Goal: Task Accomplishment & Management: Manage account settings

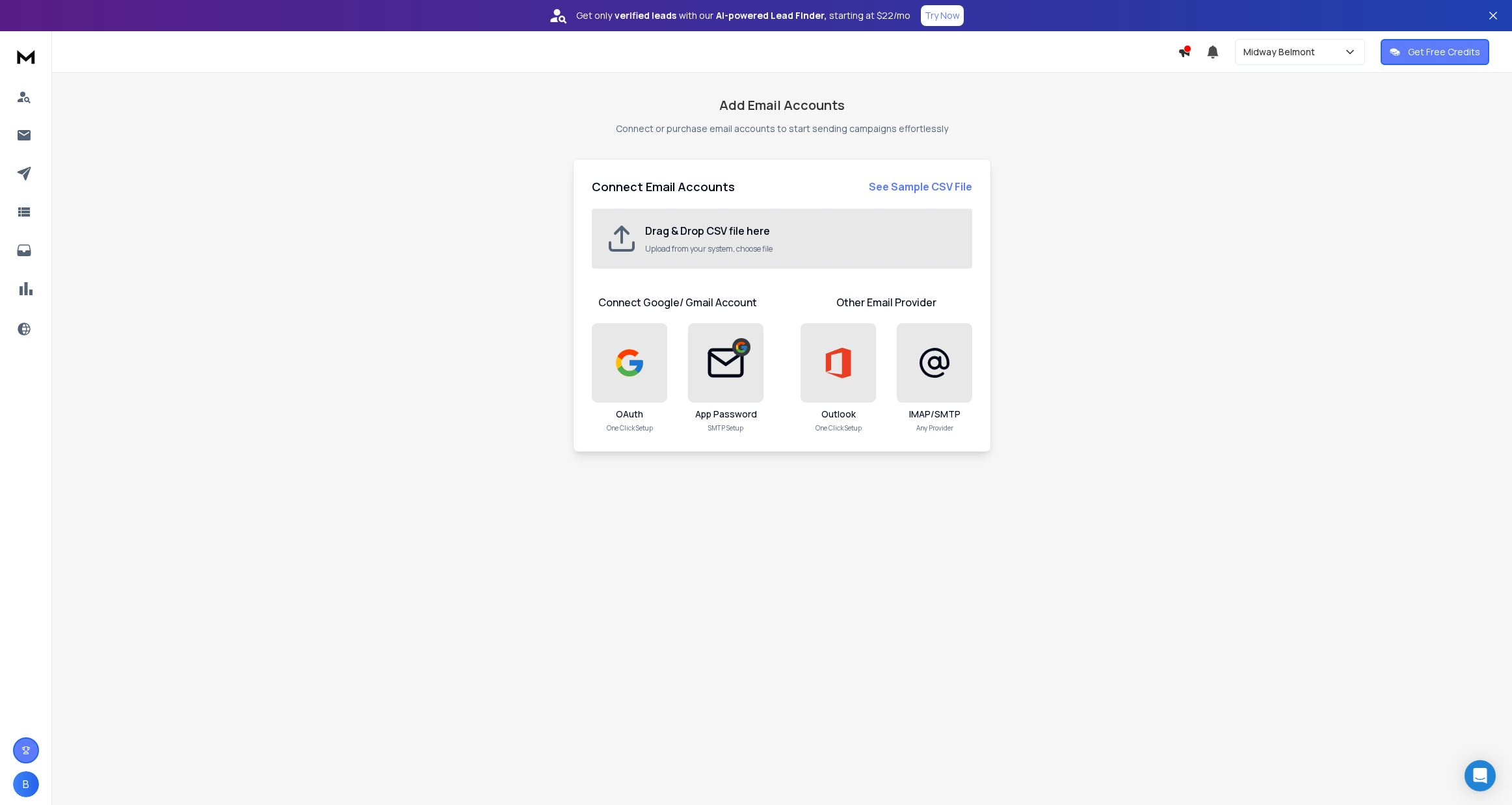
click at [634, 368] on icon at bounding box center [630, 363] width 33 height 39
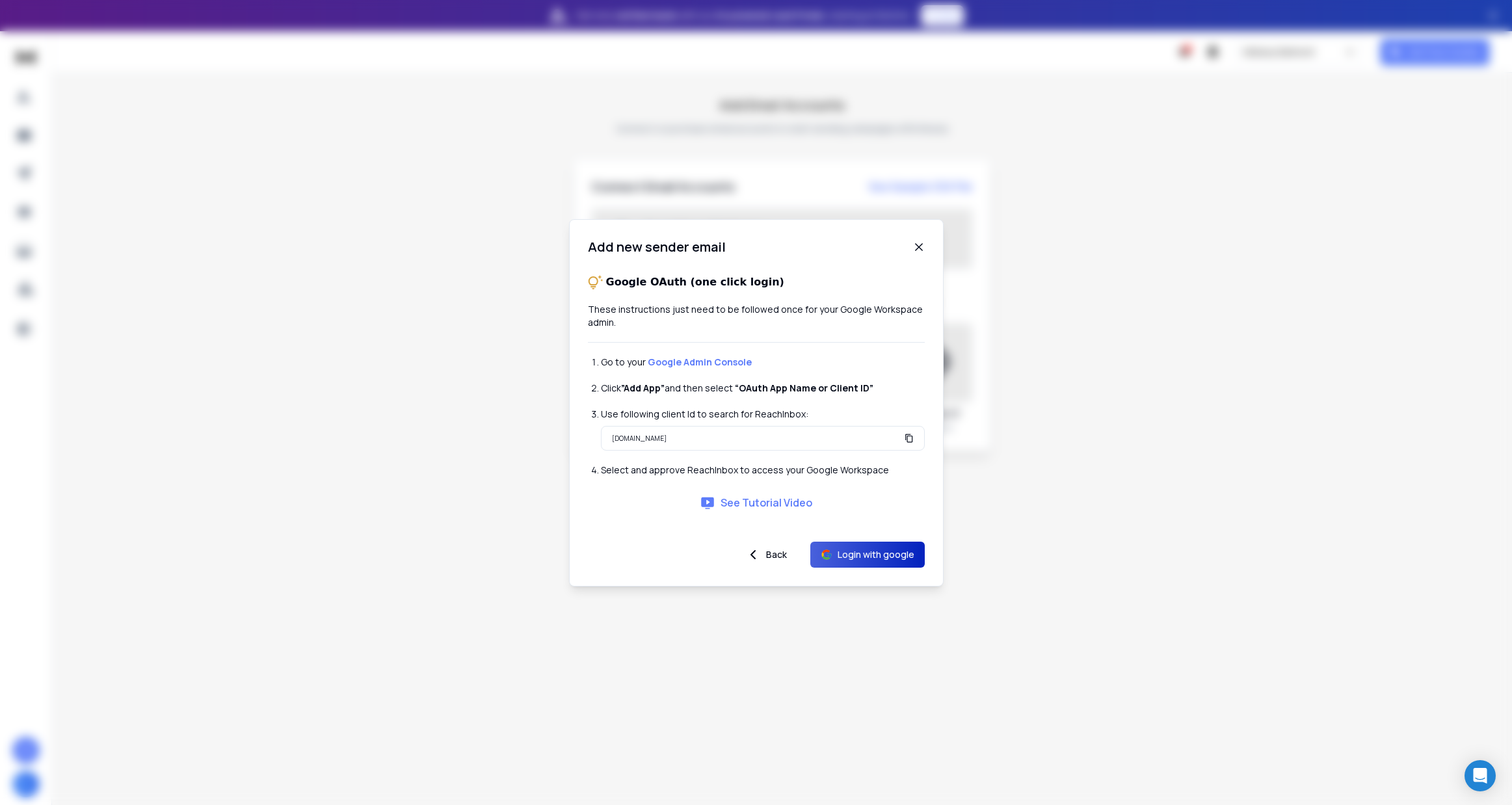
click at [908, 441] on icon at bounding box center [909, 438] width 7 height 8
click at [909, 440] on icon at bounding box center [909, 438] width 7 height 8
click at [889, 557] on button "Login with google" at bounding box center [867, 555] width 114 height 26
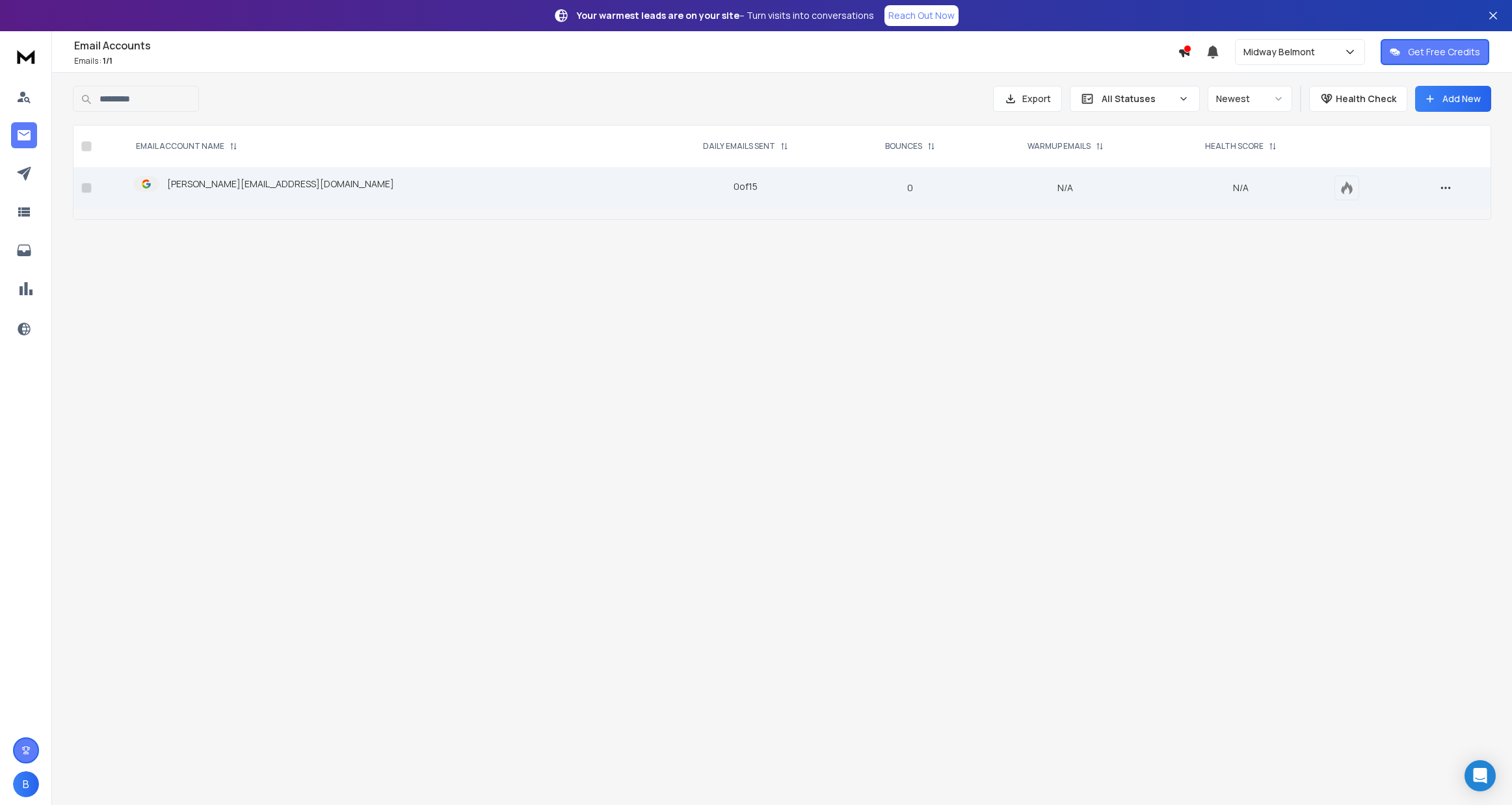
click at [1440, 185] on icon at bounding box center [1445, 187] width 12 height 12
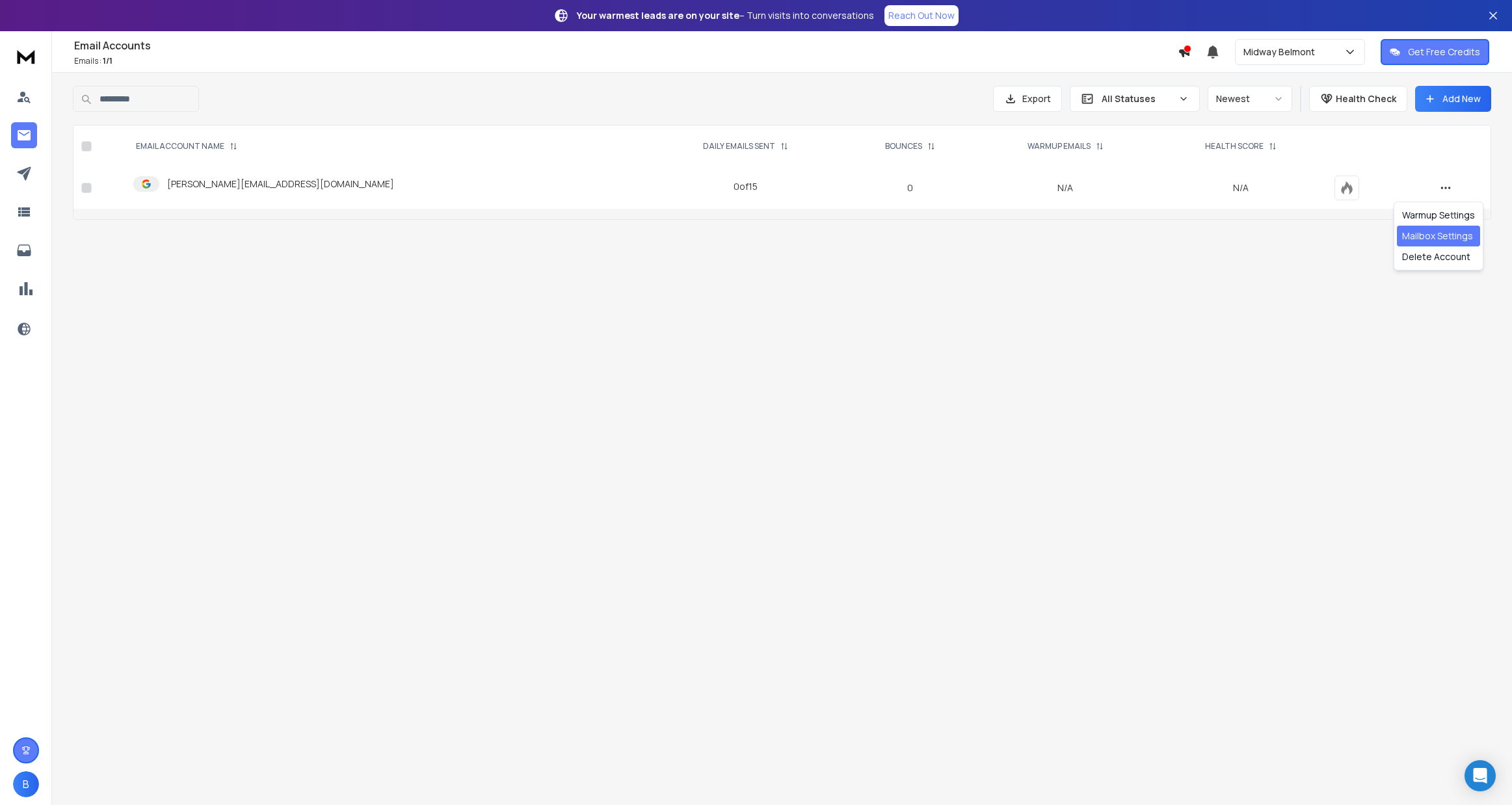
click at [1445, 233] on div "Mailbox Settings" at bounding box center [1438, 236] width 83 height 21
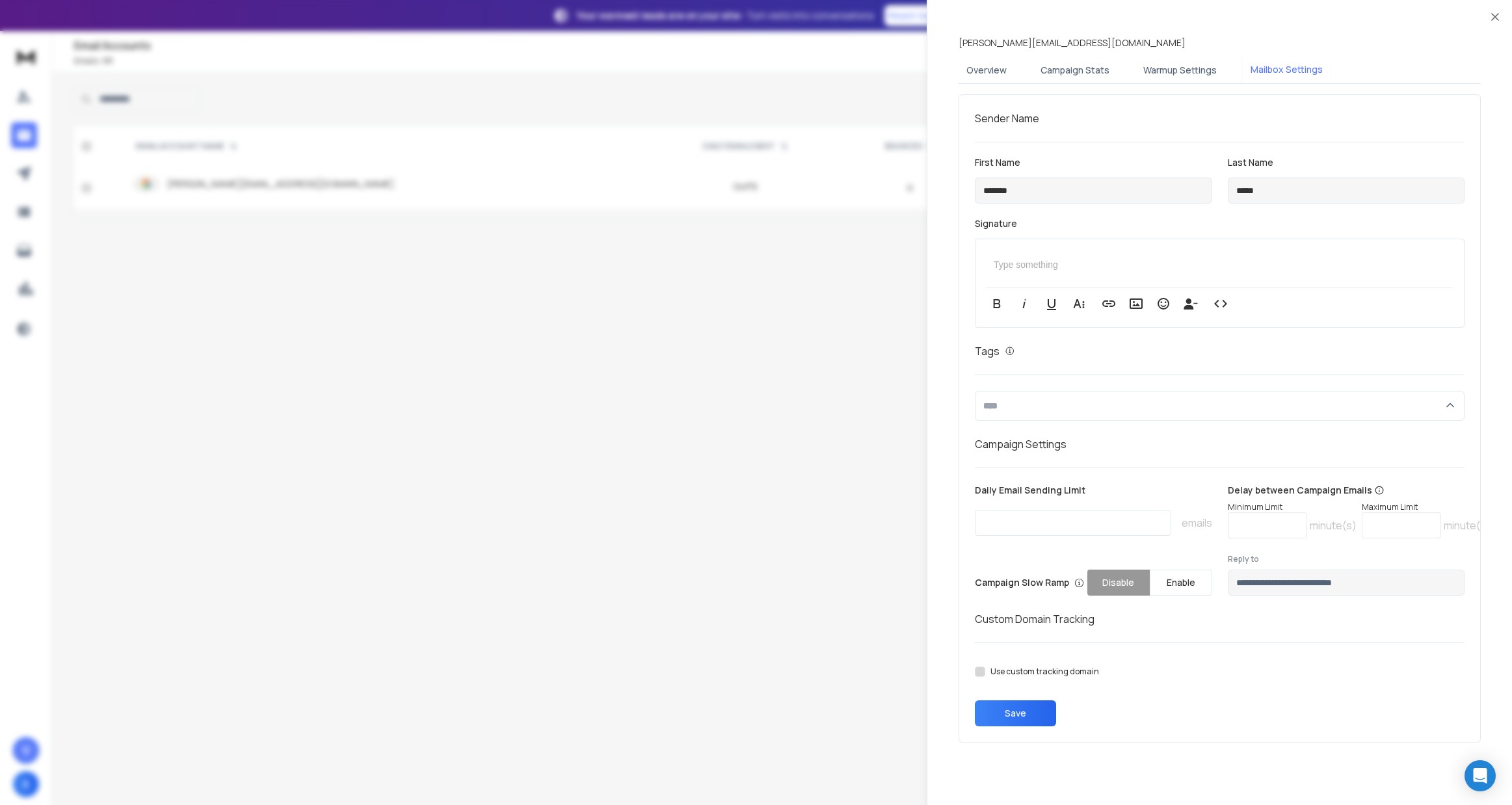
click at [1065, 666] on label "Use custom tracking domain" at bounding box center [1044, 671] width 109 height 10
click at [975, 673] on button "Reply to" at bounding box center [979, 671] width 10 height 10
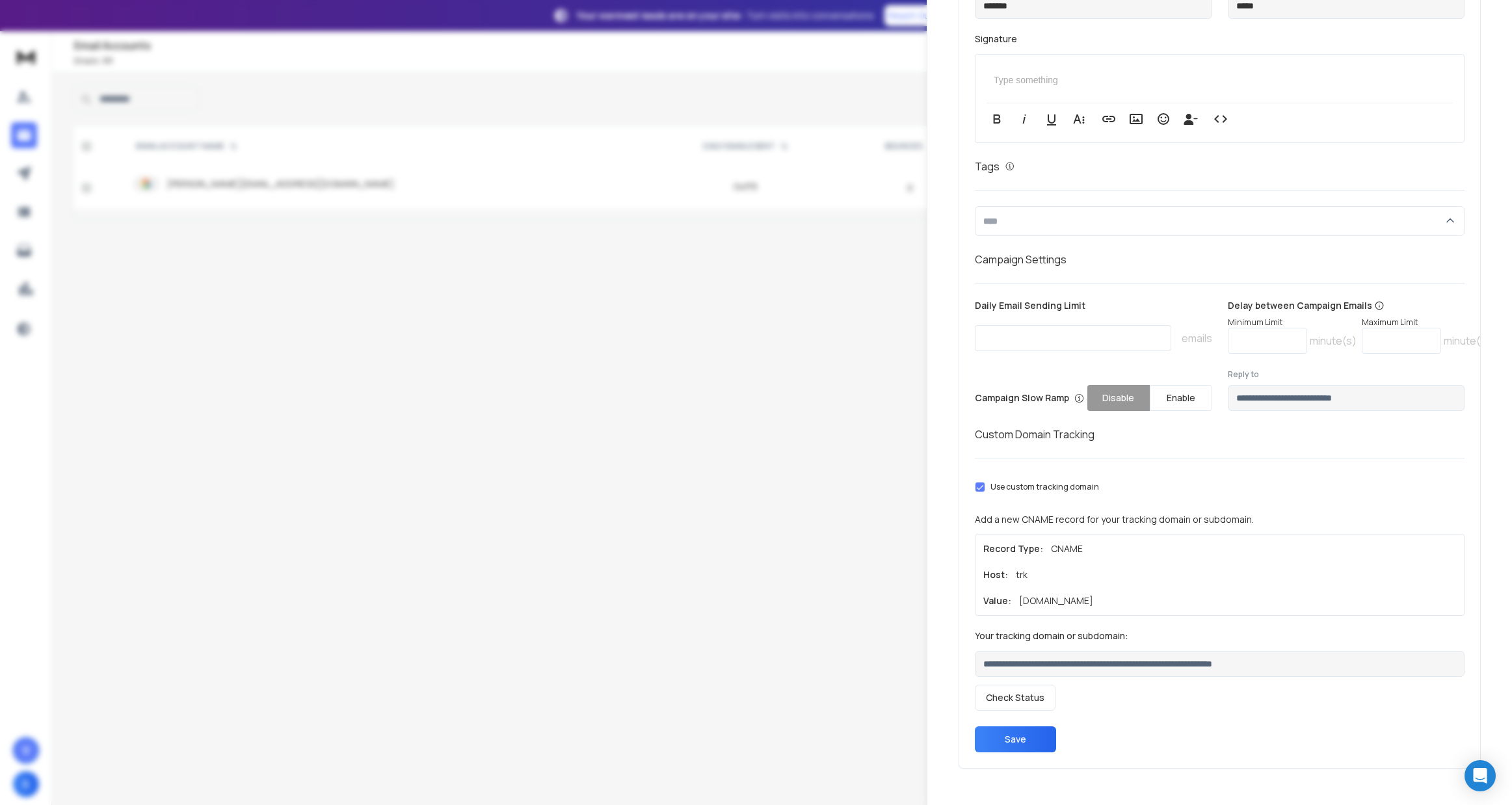
scroll to position [195, 0]
click at [1070, 652] on input at bounding box center [1219, 663] width 490 height 26
click at [1073, 594] on p "custom.trkly.net" at bounding box center [1056, 600] width 74 height 13
drag, startPoint x: 1017, startPoint y: 590, endPoint x: 1134, endPoint y: 591, distance: 117.0
click at [1134, 594] on div "Value: custom.trkly.net" at bounding box center [1219, 600] width 473 height 13
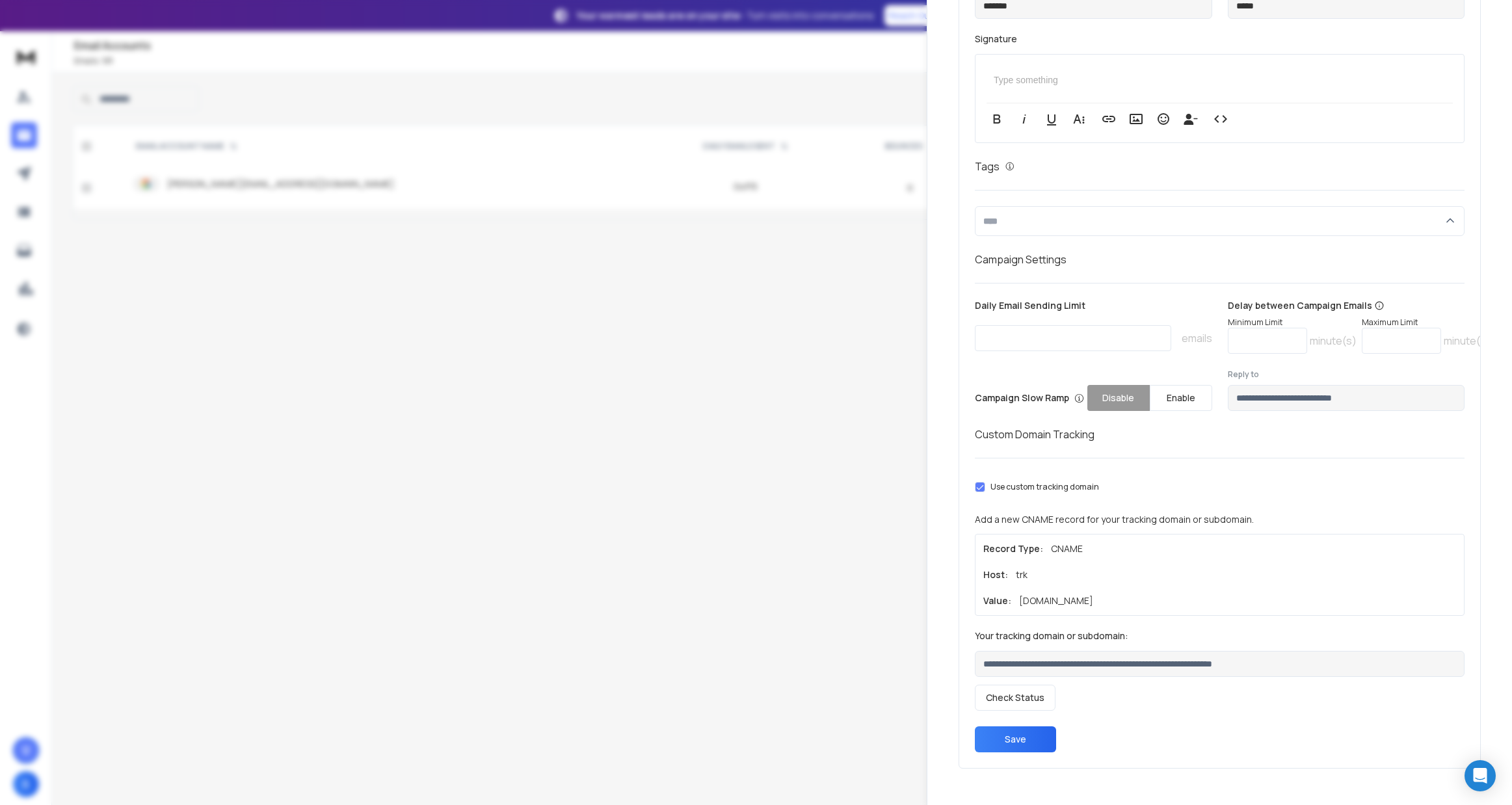
copy p "custom.trkly.net"
click at [1079, 657] on input at bounding box center [1219, 663] width 490 height 26
type input "**********"
click at [1027, 693] on button "Check Status" at bounding box center [1015, 697] width 80 height 26
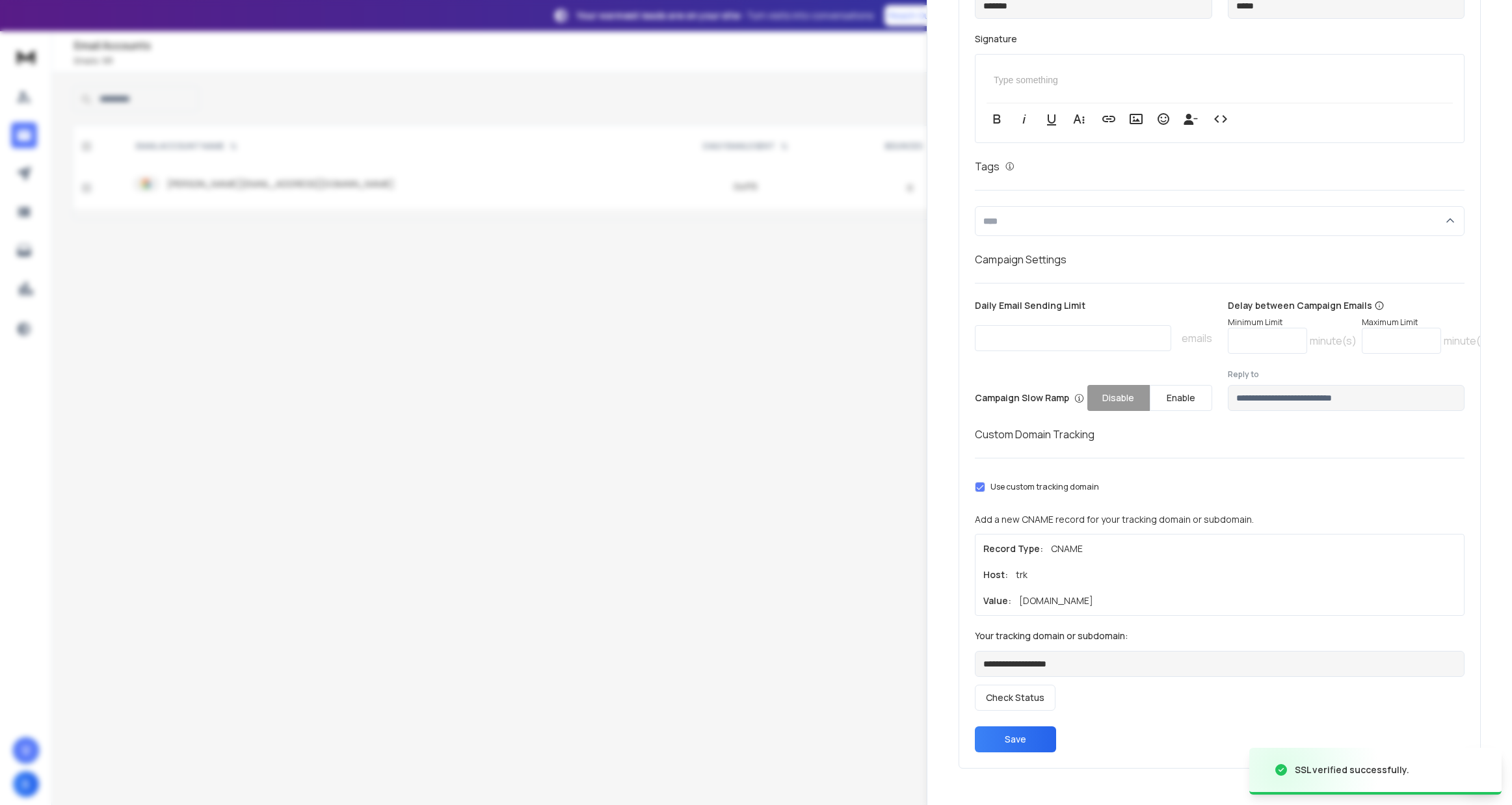
click at [1040, 737] on button "Save" at bounding box center [1015, 739] width 81 height 26
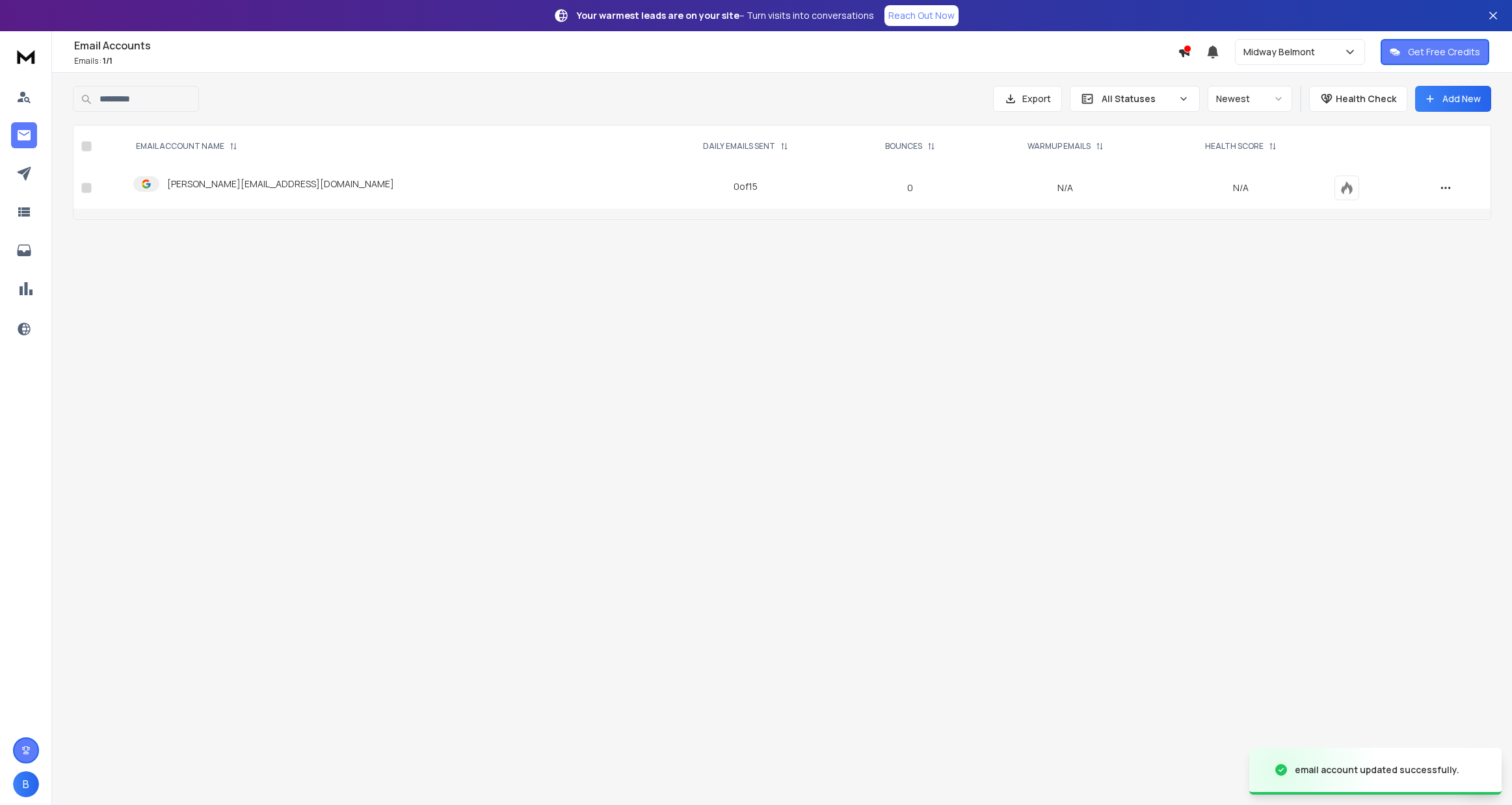
click at [1242, 337] on div "Your warmest leads are on your site – Turn visits into conversations Reach Out …" at bounding box center [756, 402] width 1512 height 805
click at [1439, 92] on button "Add New" at bounding box center [1453, 99] width 76 height 26
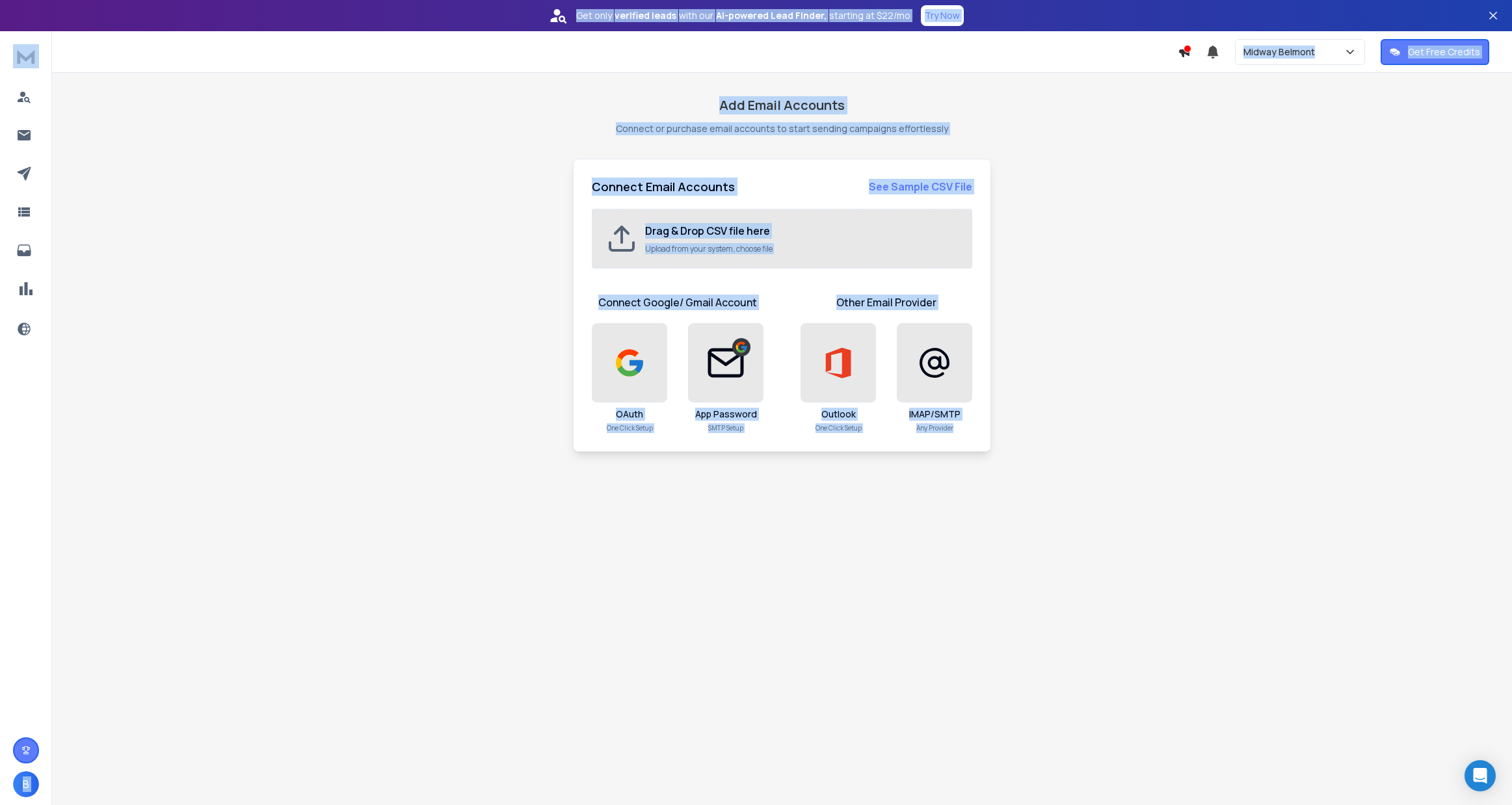
click at [623, 355] on icon at bounding box center [628, 354] width 21 height 10
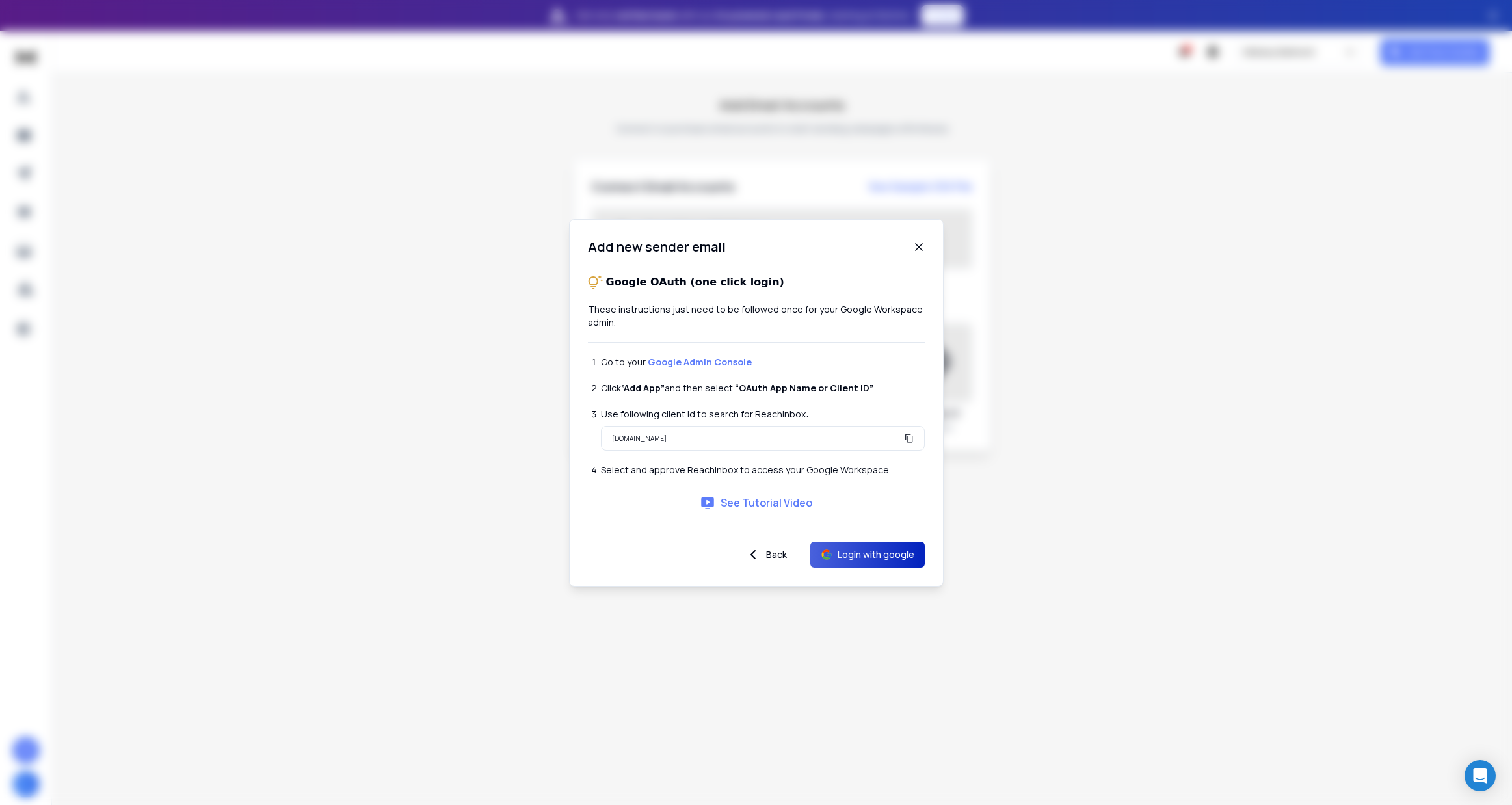
click at [889, 563] on button "Login with google" at bounding box center [867, 555] width 114 height 26
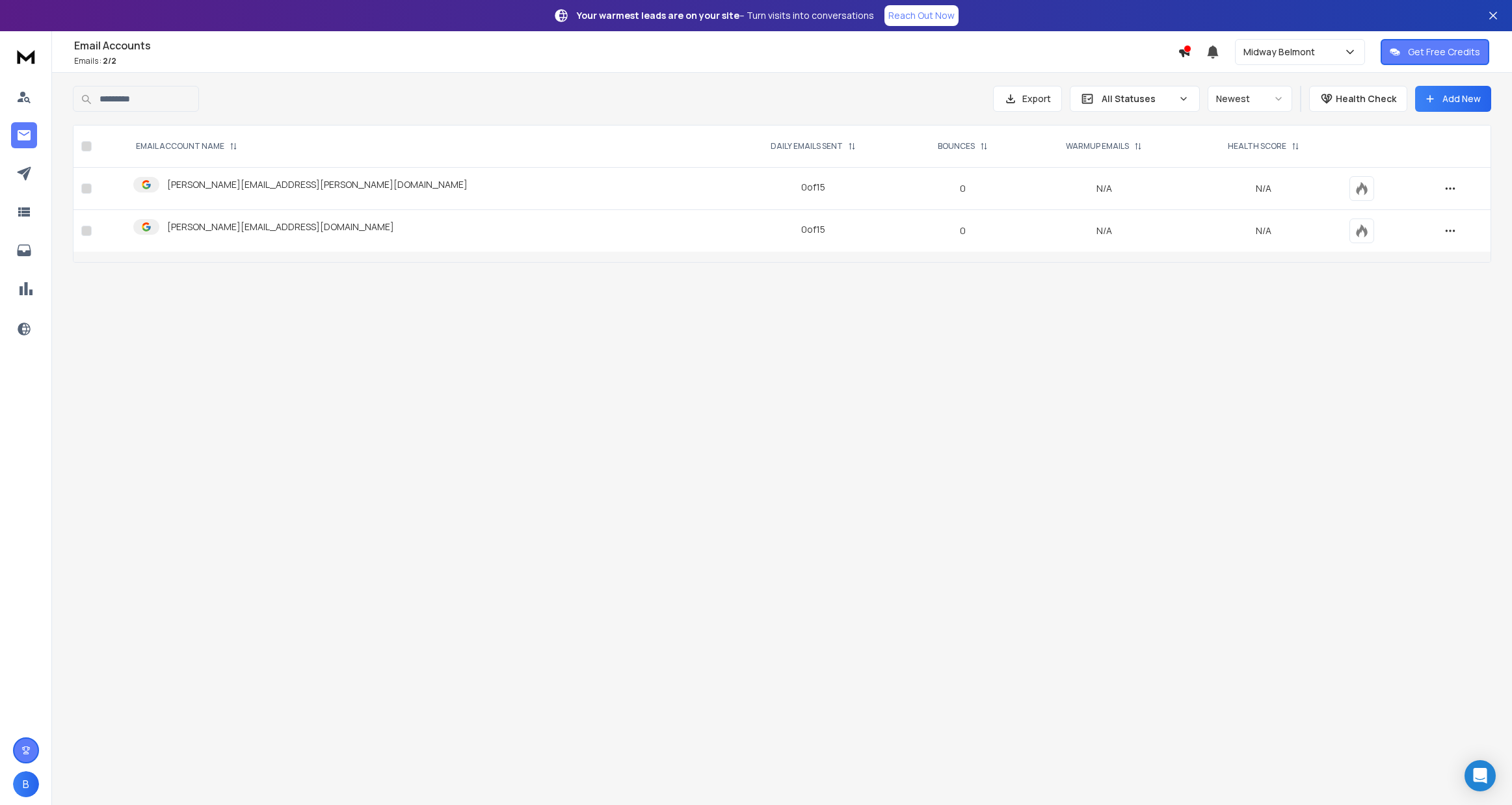
click at [893, 101] on div at bounding box center [529, 99] width 912 height 26
click at [398, 114] on div "Export All Statuses Newest Health Check Add New EMAIL ACCOUNT NAME DAILY EMAILS…" at bounding box center [783, 174] width 1419 height 176
click at [1324, 47] on div "Midway Belmont" at bounding box center [1300, 52] width 113 height 13
click at [1045, 444] on div "Your warmest leads are on your site – Turn visits into conversations Reach Out …" at bounding box center [756, 402] width 1512 height 805
click at [1464, 103] on button "Add New" at bounding box center [1453, 99] width 76 height 26
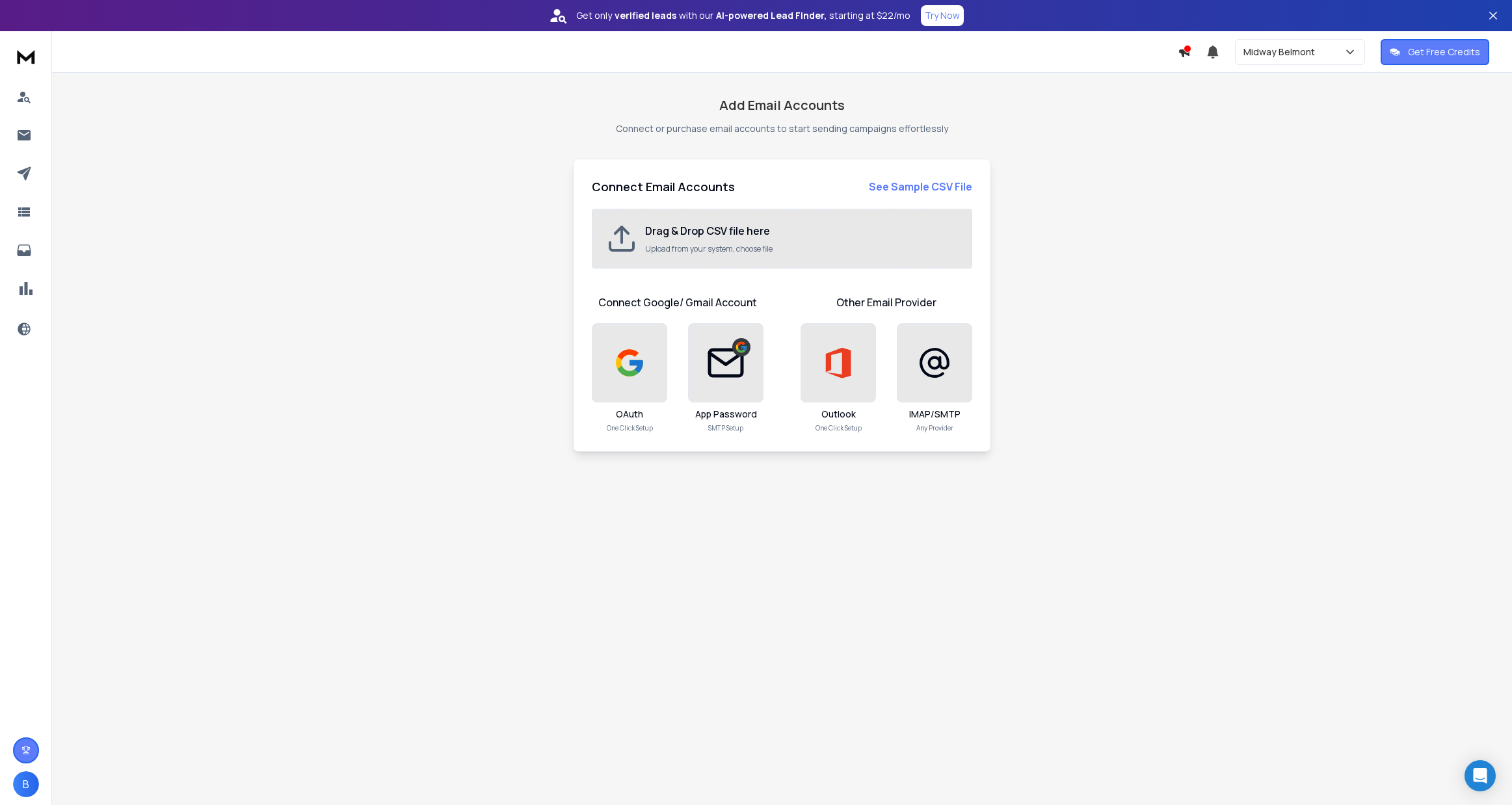
click at [635, 370] on icon at bounding box center [627, 371] width 21 height 11
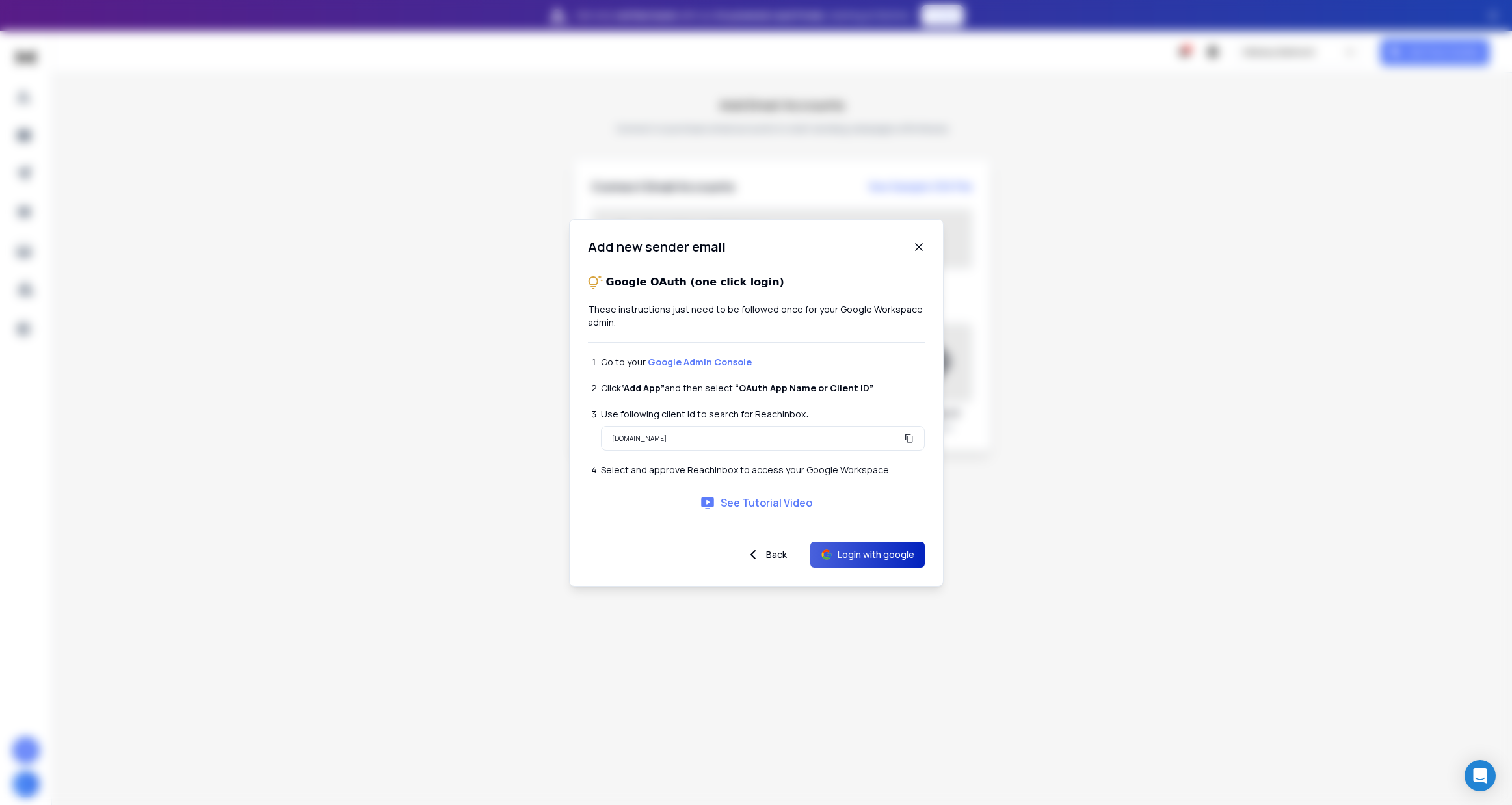
click at [887, 558] on button "Login with google" at bounding box center [867, 555] width 114 height 26
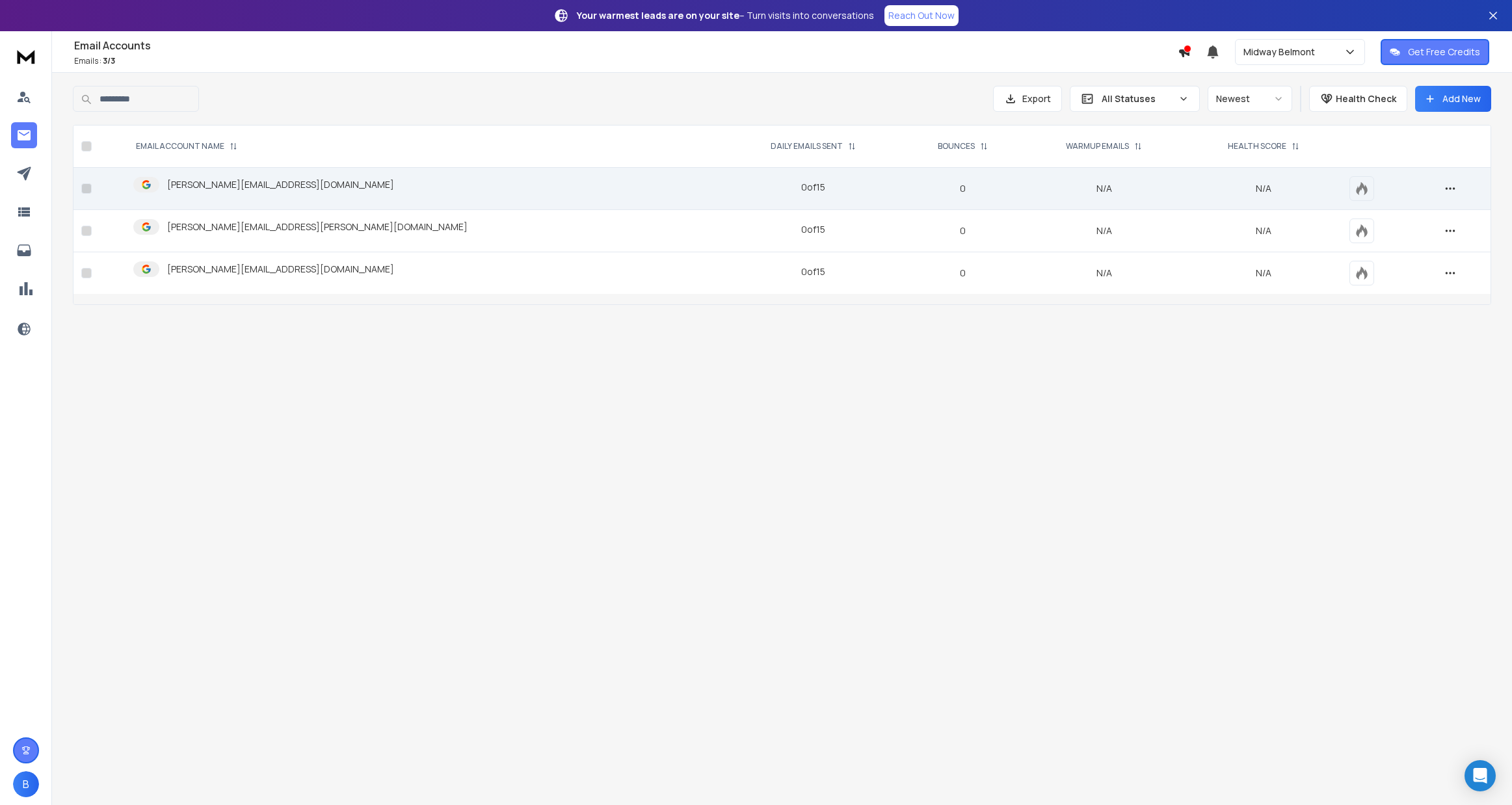
click at [1444, 186] on icon at bounding box center [1450, 188] width 12 height 12
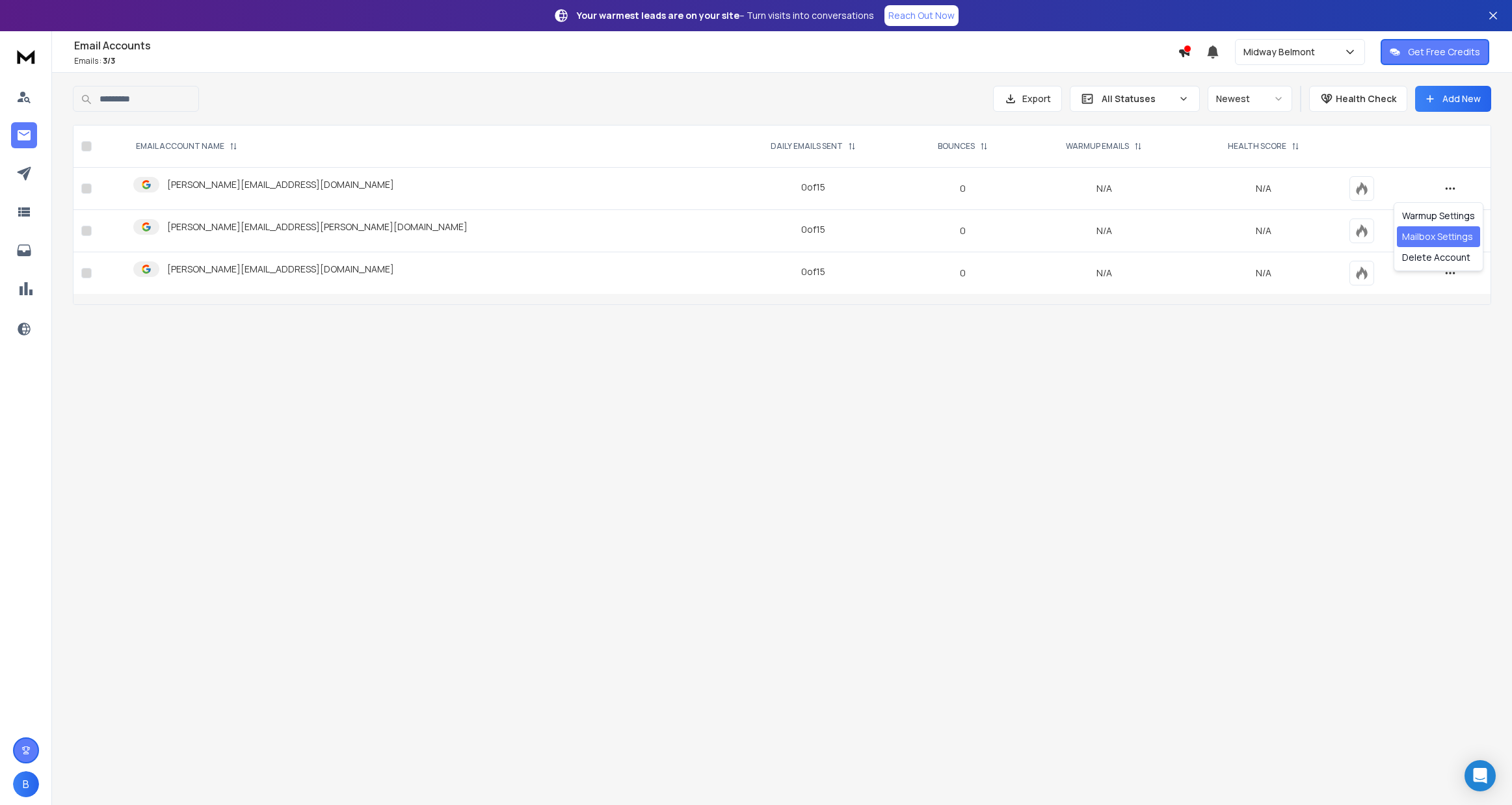
click at [1450, 239] on div "Mailbox Settings" at bounding box center [1438, 237] width 83 height 21
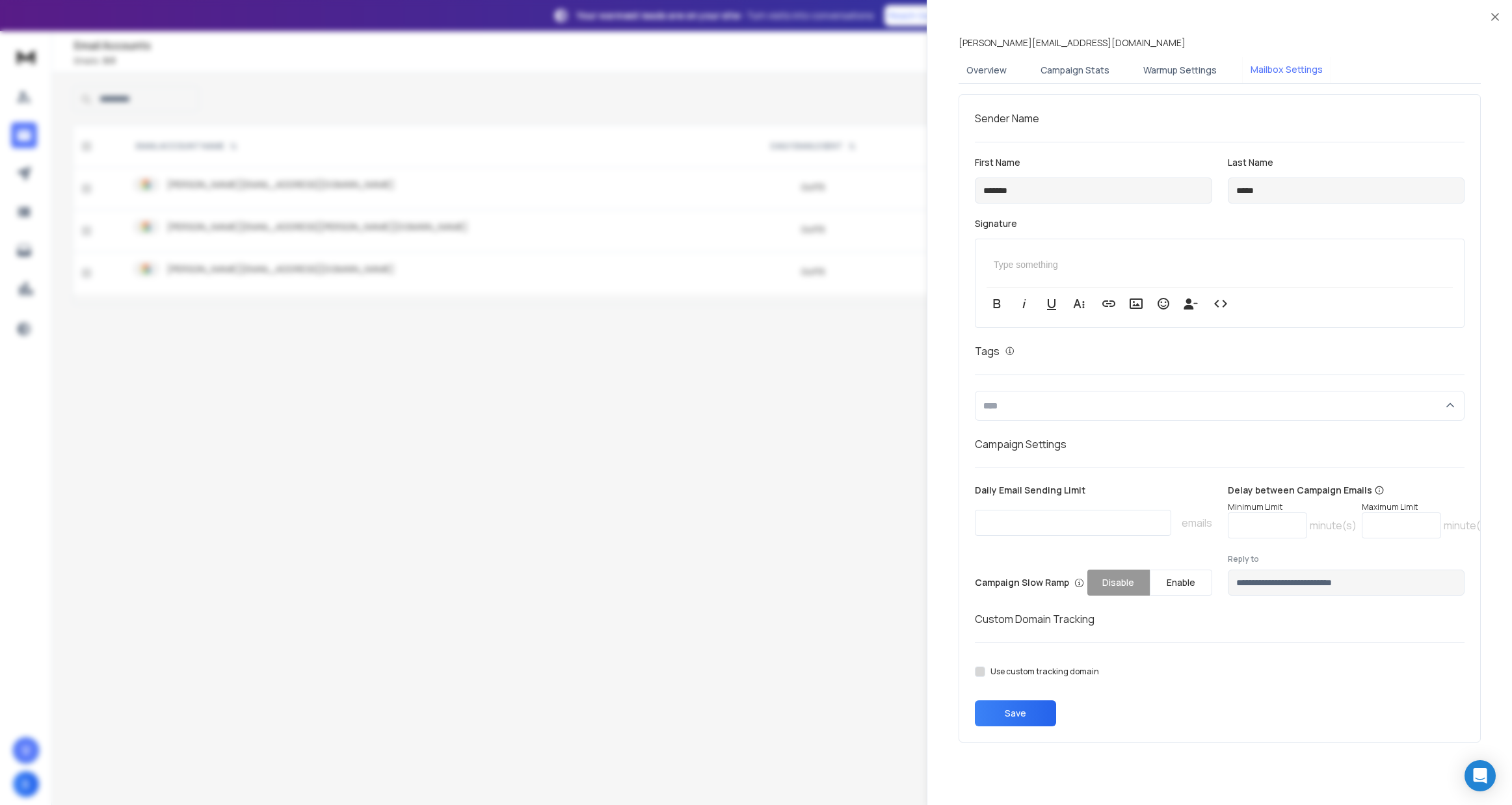
click at [1003, 668] on label "Use custom tracking domain" at bounding box center [1044, 671] width 109 height 10
click at [982, 674] on button "Reply to" at bounding box center [979, 671] width 10 height 10
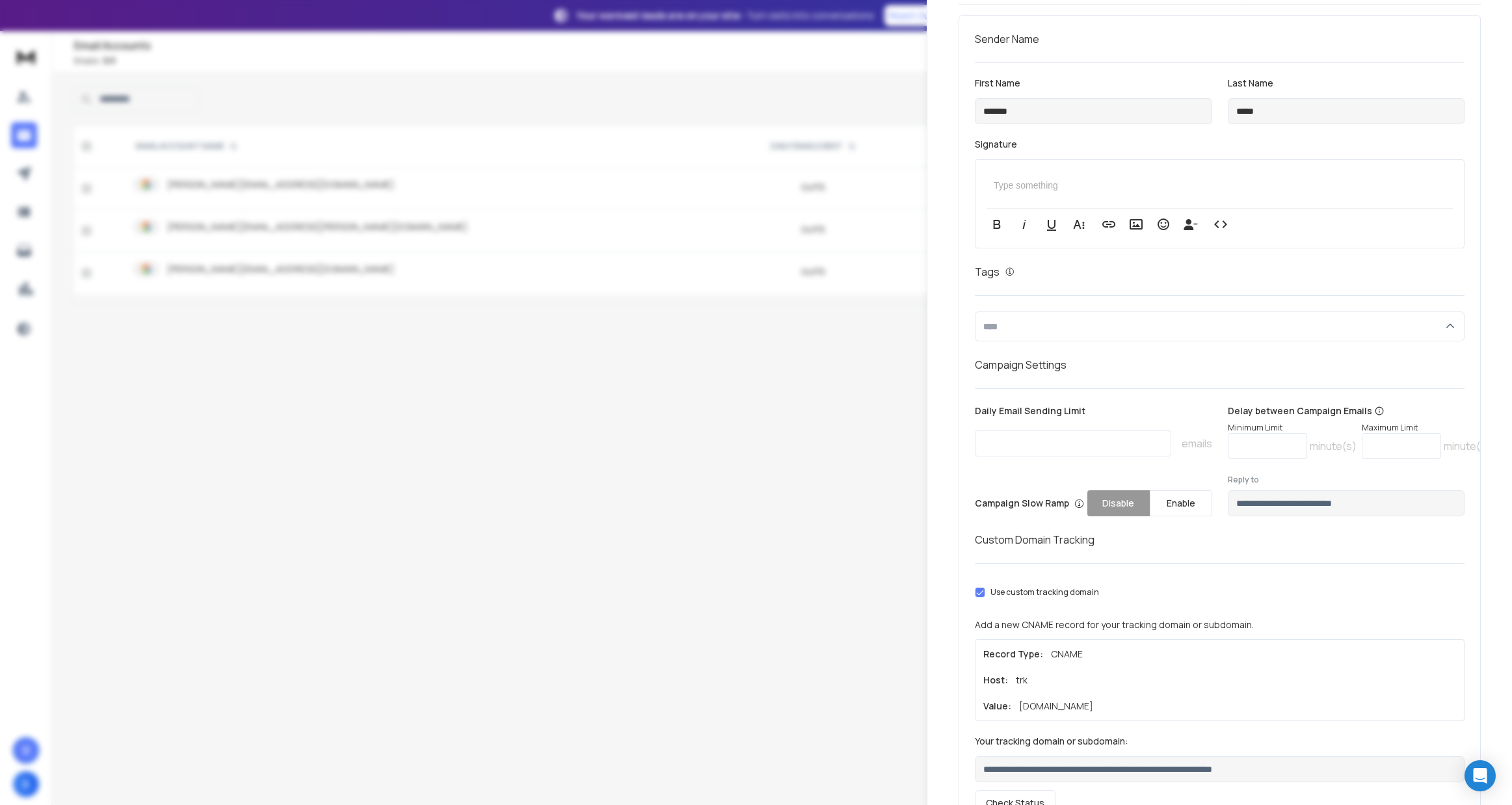
drag, startPoint x: 1017, startPoint y: 708, endPoint x: 1114, endPoint y: 703, distance: 97.1
click at [1114, 703] on div "Value: custom.trkly.net" at bounding box center [1219, 705] width 473 height 13
copy p "custom.trkly.net"
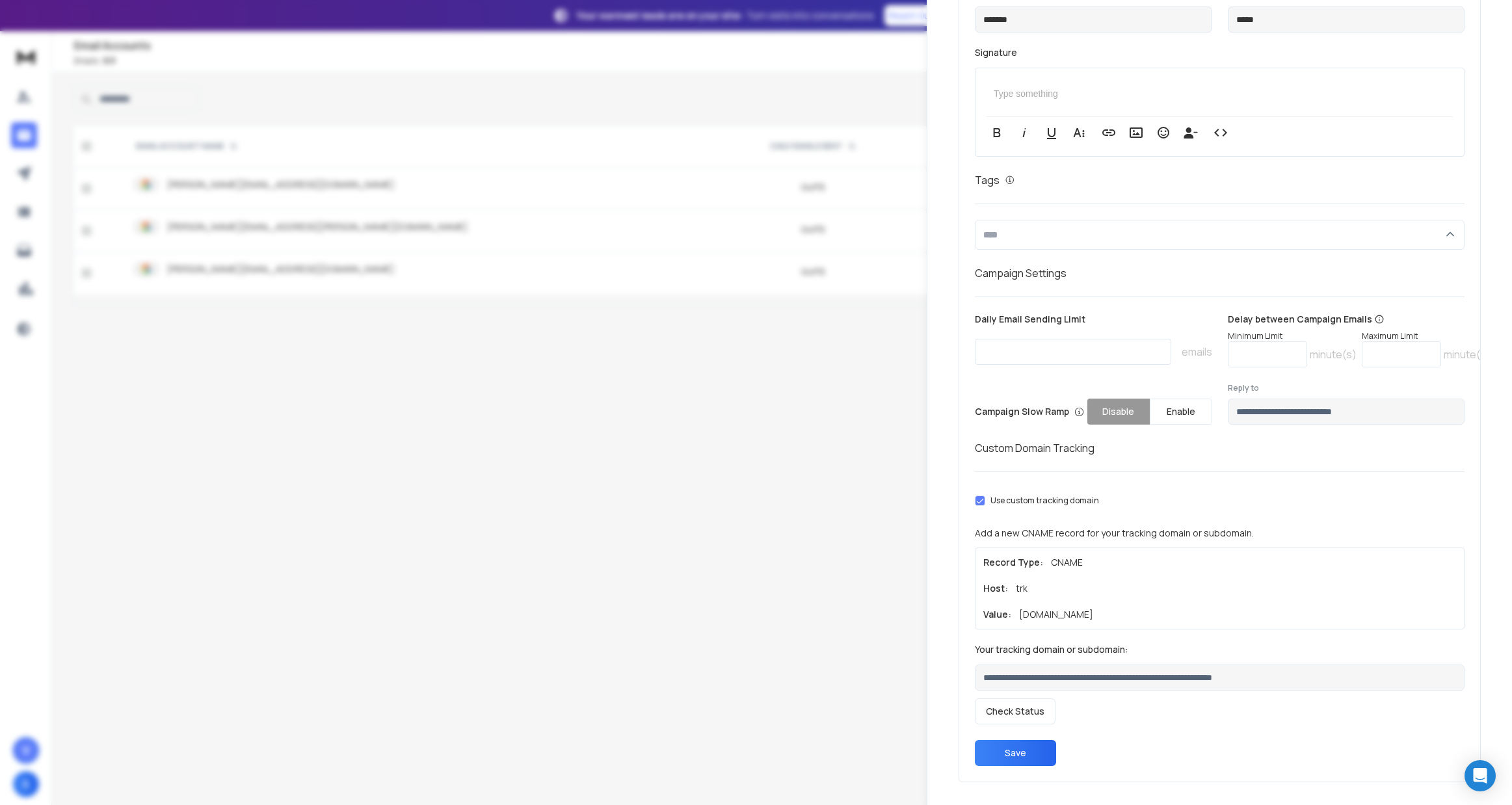
scroll to position [172, 0]
click at [1028, 670] on input at bounding box center [1219, 676] width 490 height 26
click at [1038, 719] on button "Check Status" at bounding box center [1015, 710] width 80 height 26
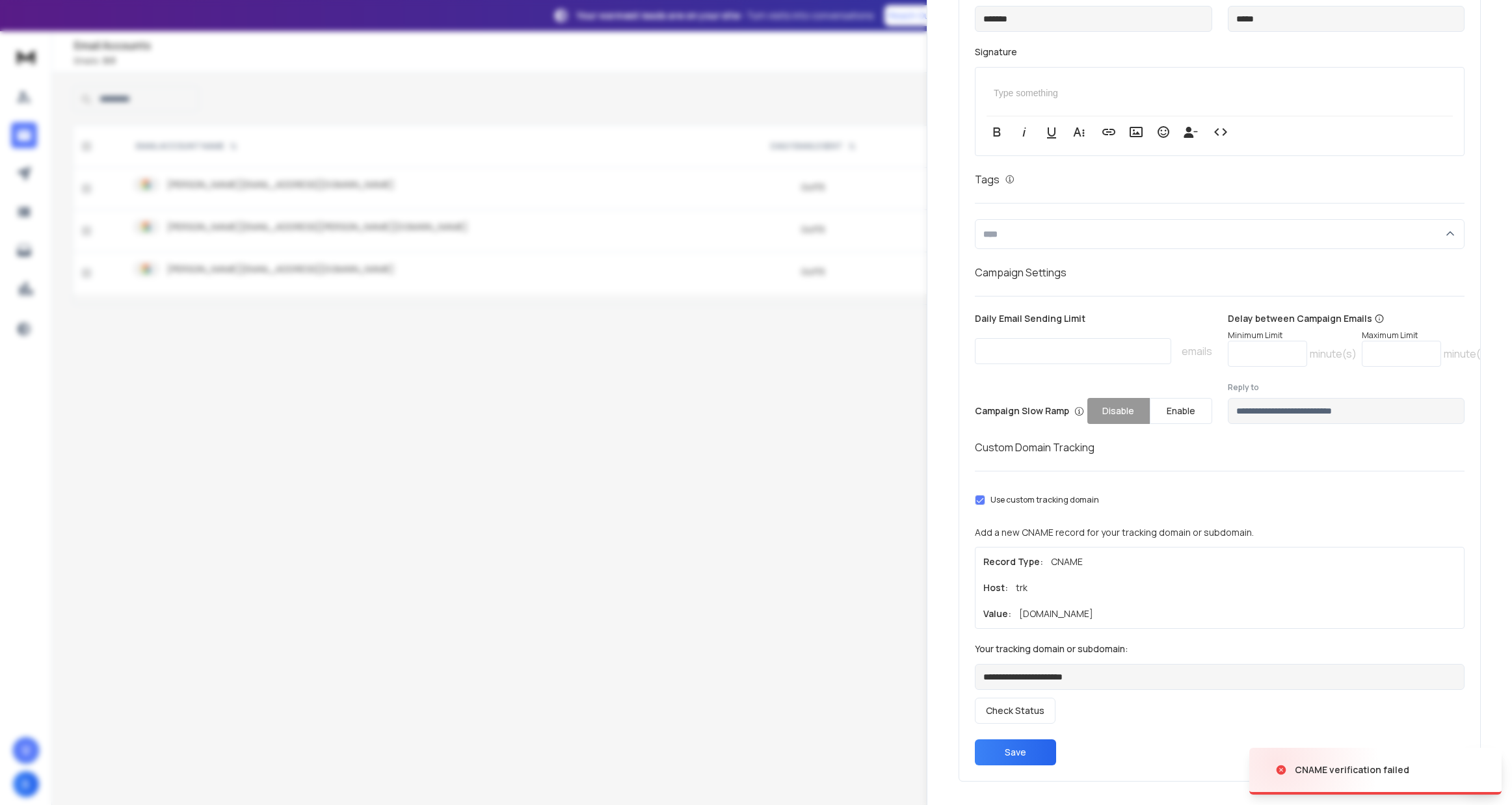
click at [1008, 674] on input "**********" at bounding box center [1219, 676] width 490 height 26
click at [1078, 680] on input "**********" at bounding box center [1219, 676] width 490 height 26
type input "**********"
click at [1033, 706] on button "Check Status" at bounding box center [1015, 710] width 80 height 26
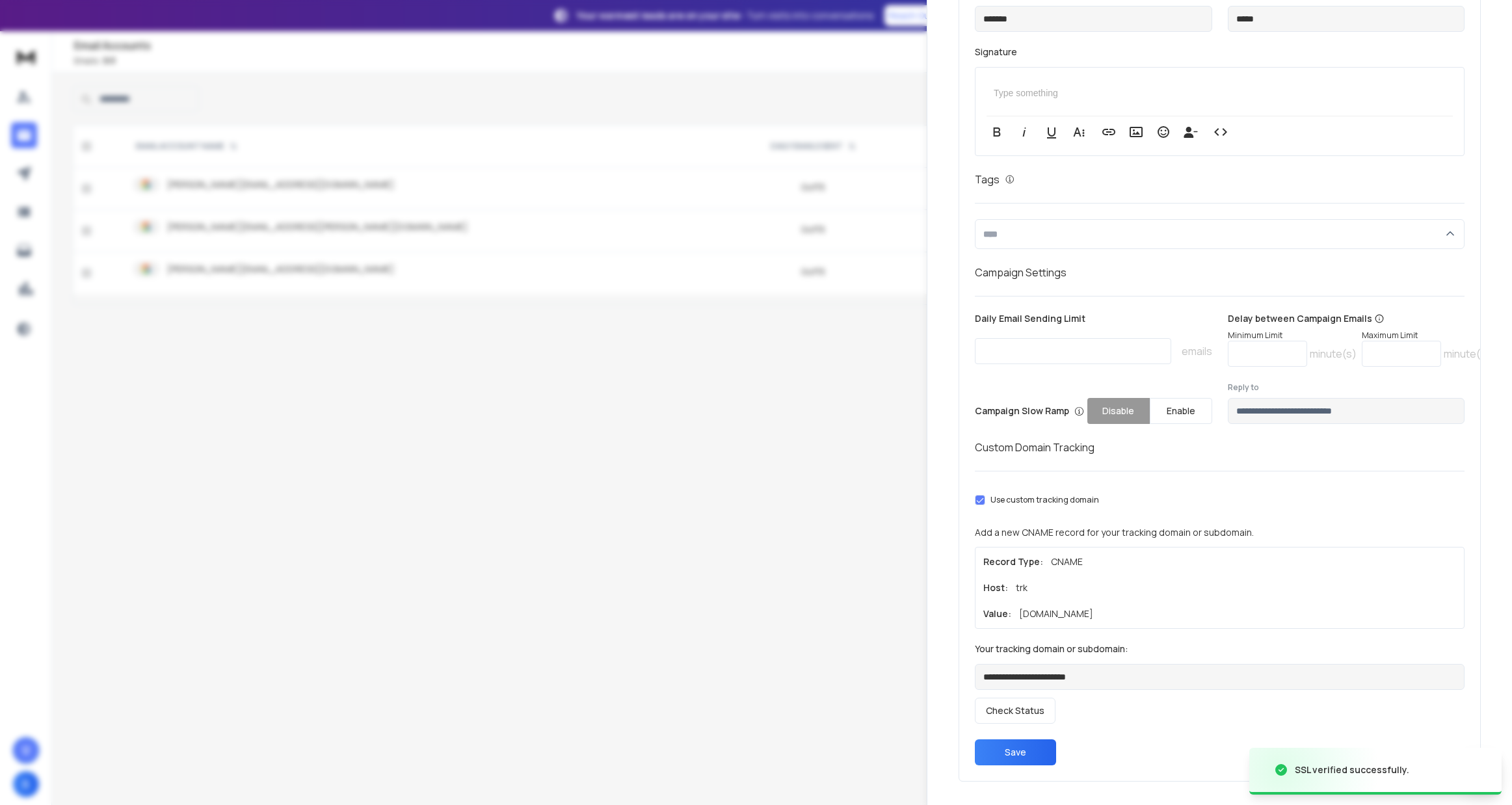
click at [1029, 757] on button "Save" at bounding box center [1015, 752] width 81 height 26
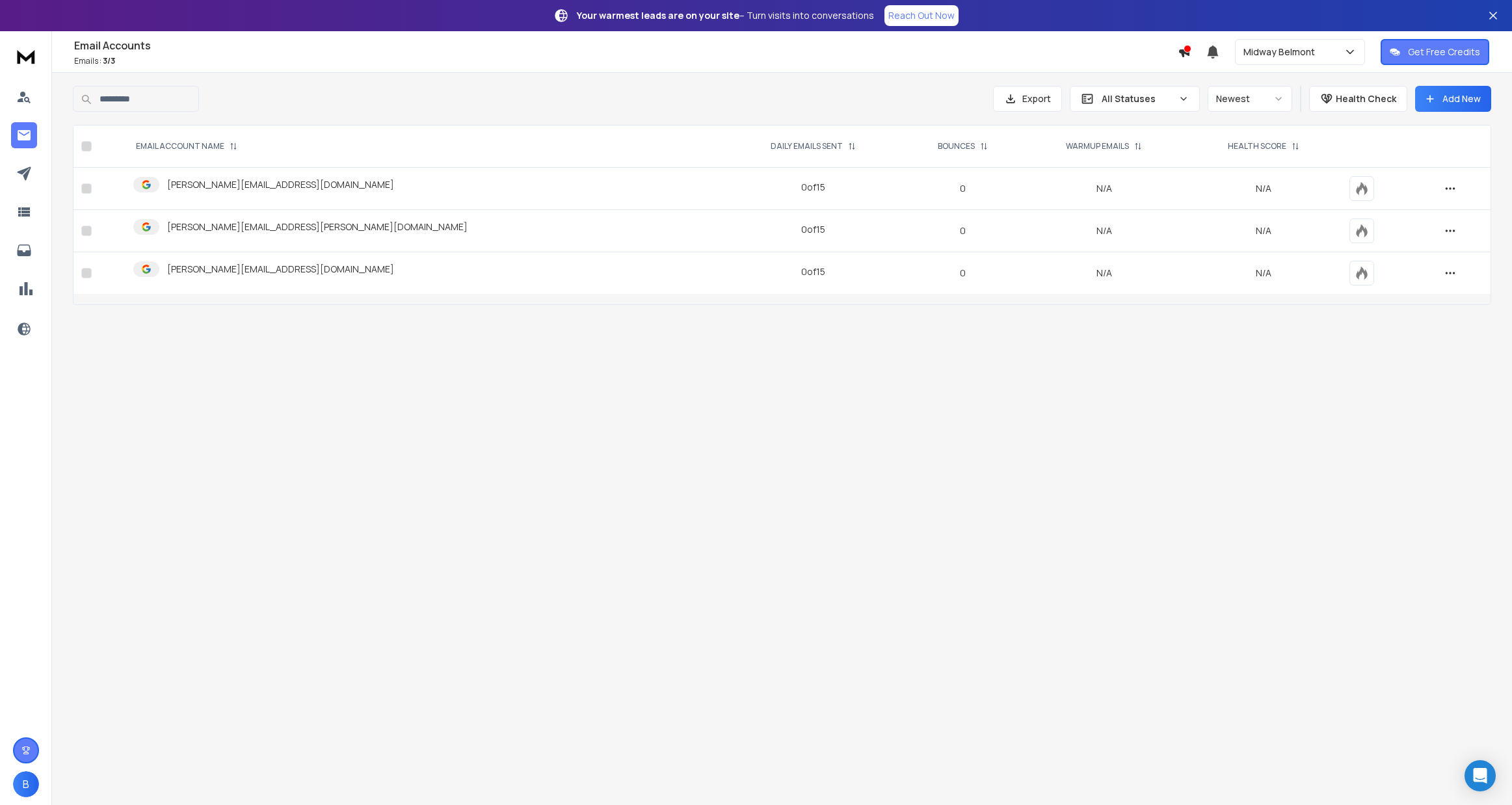
click at [1482, 95] on button "Add New" at bounding box center [1453, 99] width 76 height 26
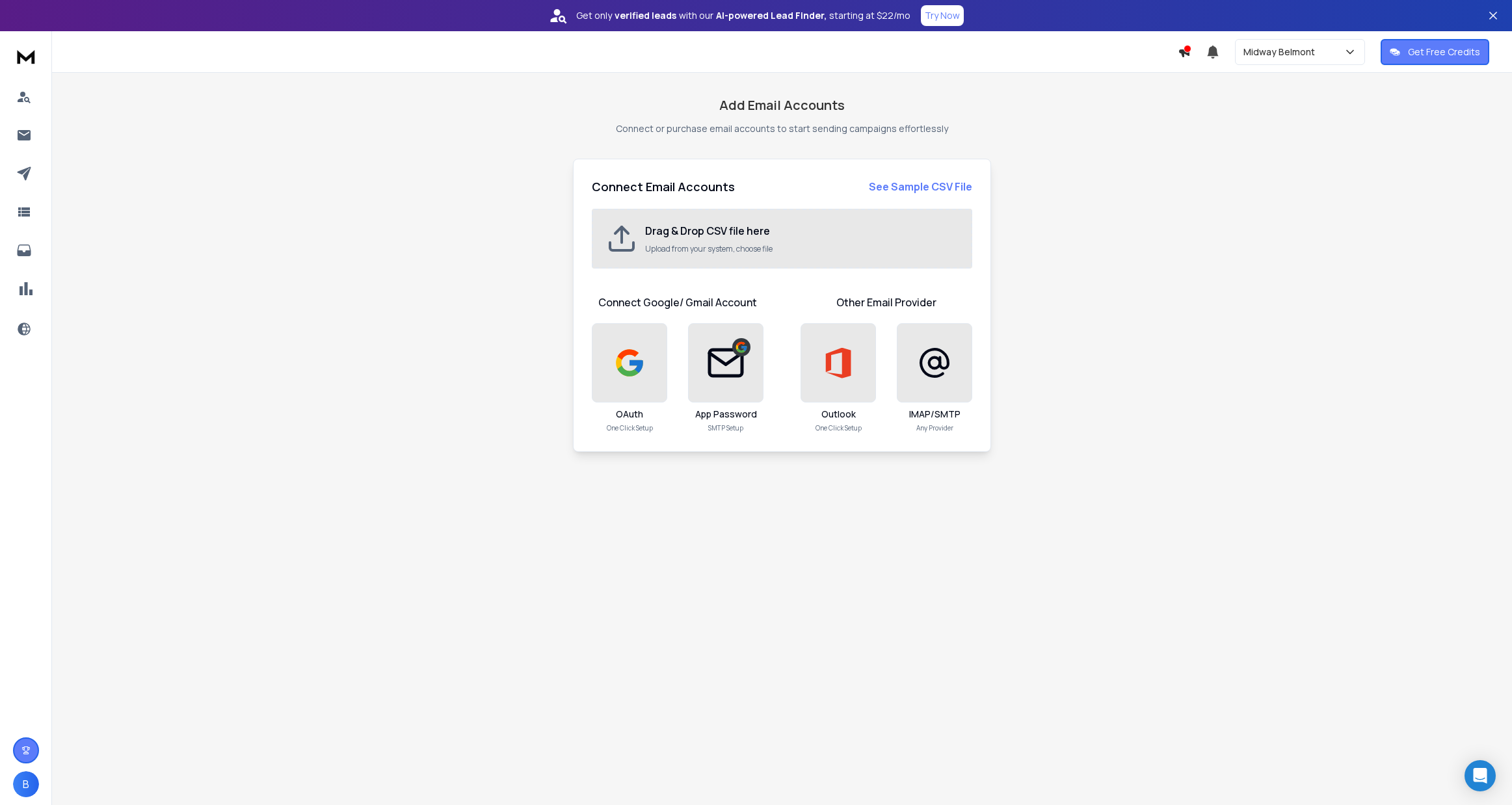
click at [619, 357] on icon at bounding box center [628, 354] width 21 height 10
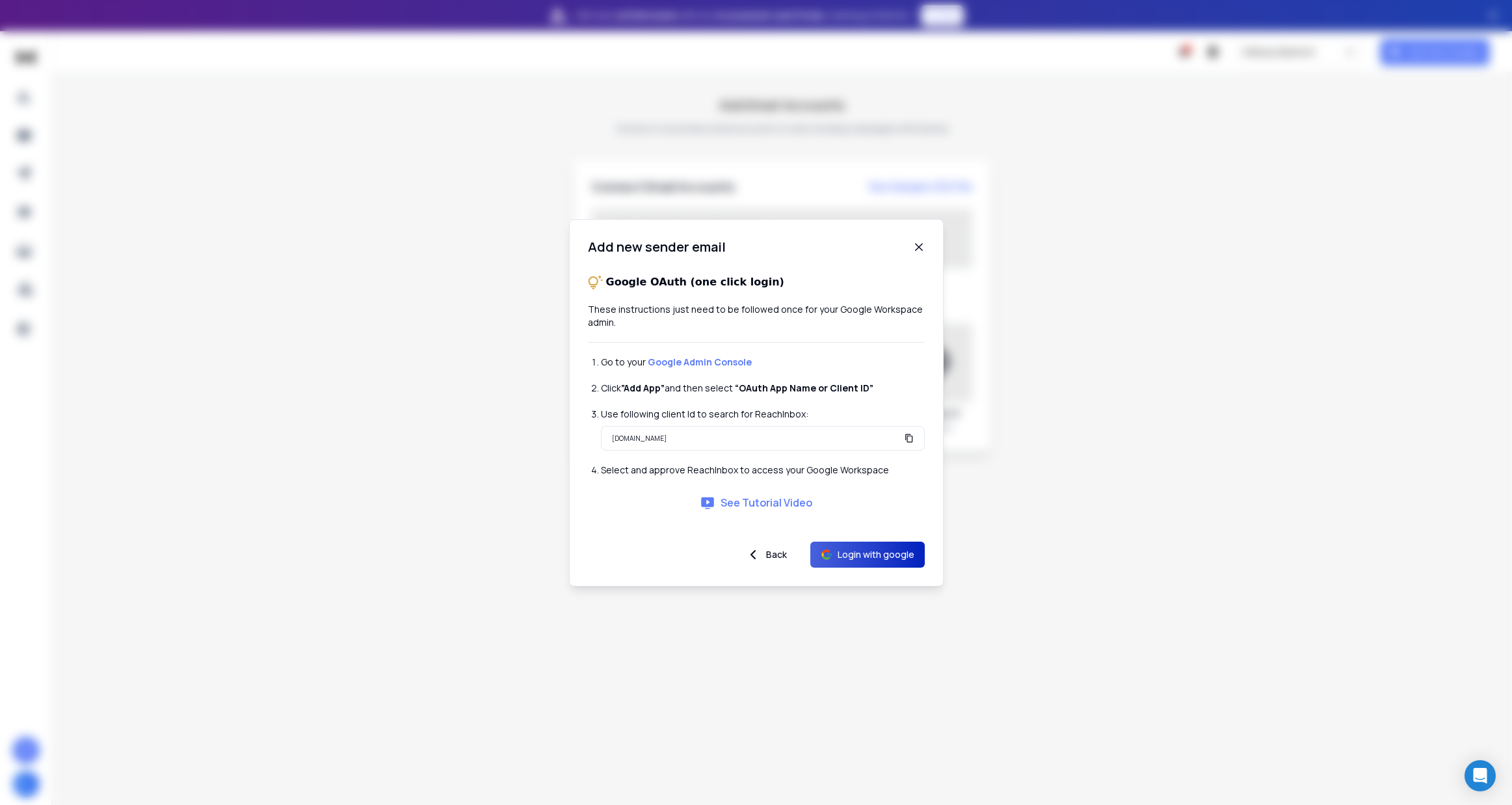
click at [883, 549] on button "Login with google" at bounding box center [867, 555] width 114 height 26
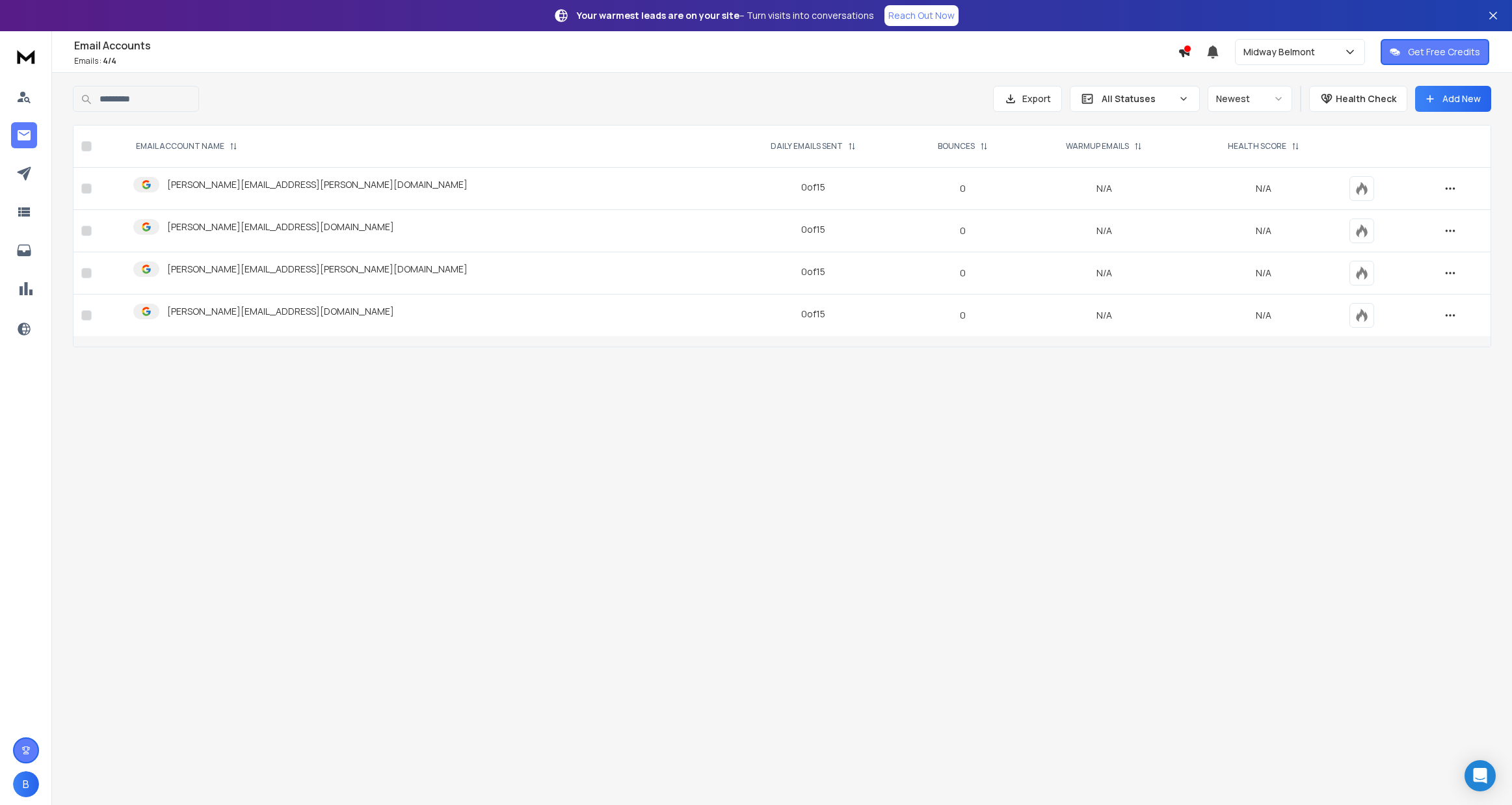
click at [1021, 531] on div "Your warmest leads are on your site – Turn visits into conversations Reach Out …" at bounding box center [756, 402] width 1512 height 805
click at [1491, 13] on icon at bounding box center [1493, 16] width 12 height 12
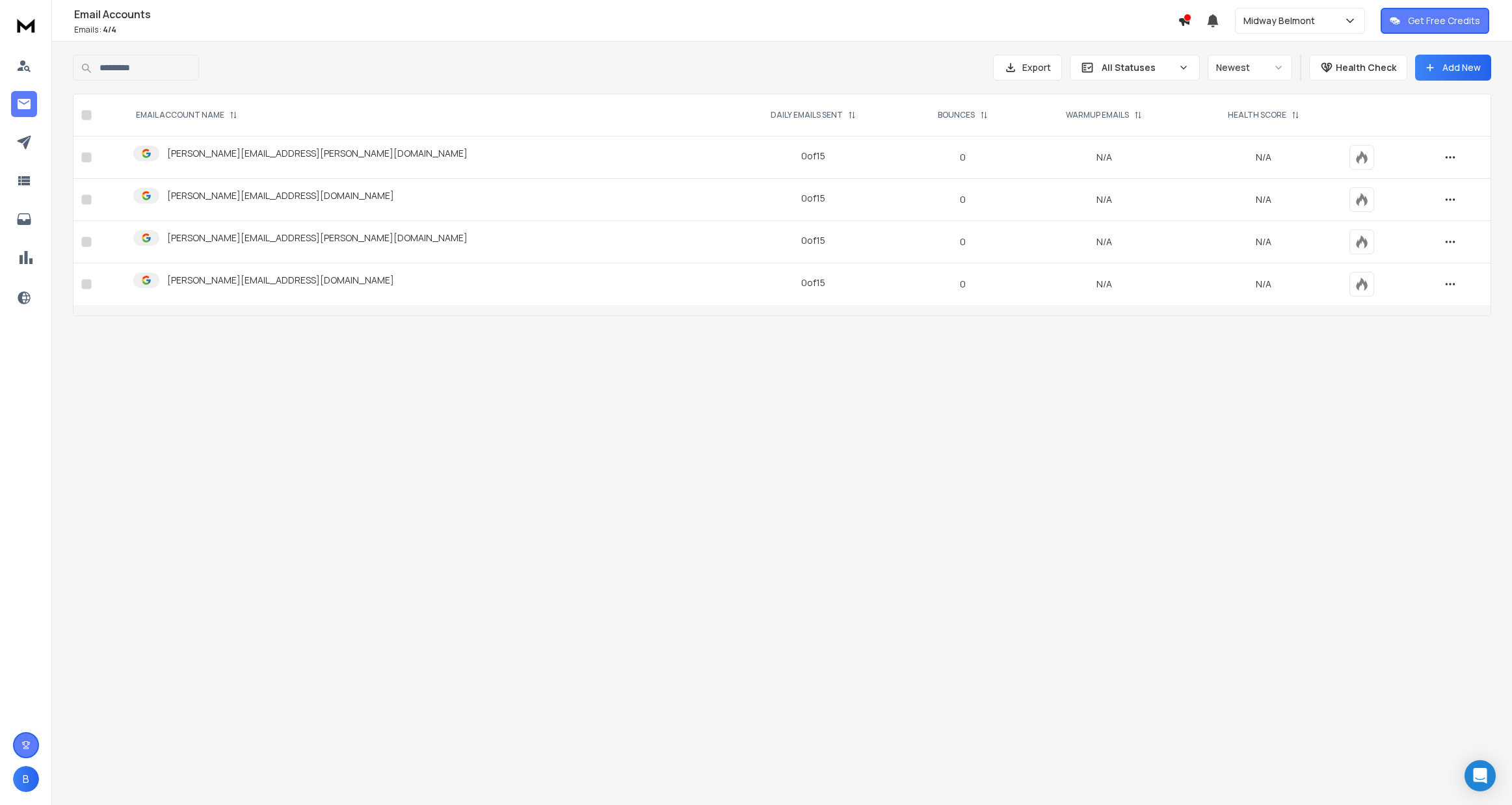
click at [648, 446] on div "Get only verified leads with our AI-powered Lead Finder, starting at $22/mo Try…" at bounding box center [756, 402] width 1512 height 805
click at [1450, 58] on button "Add New" at bounding box center [1453, 68] width 76 height 26
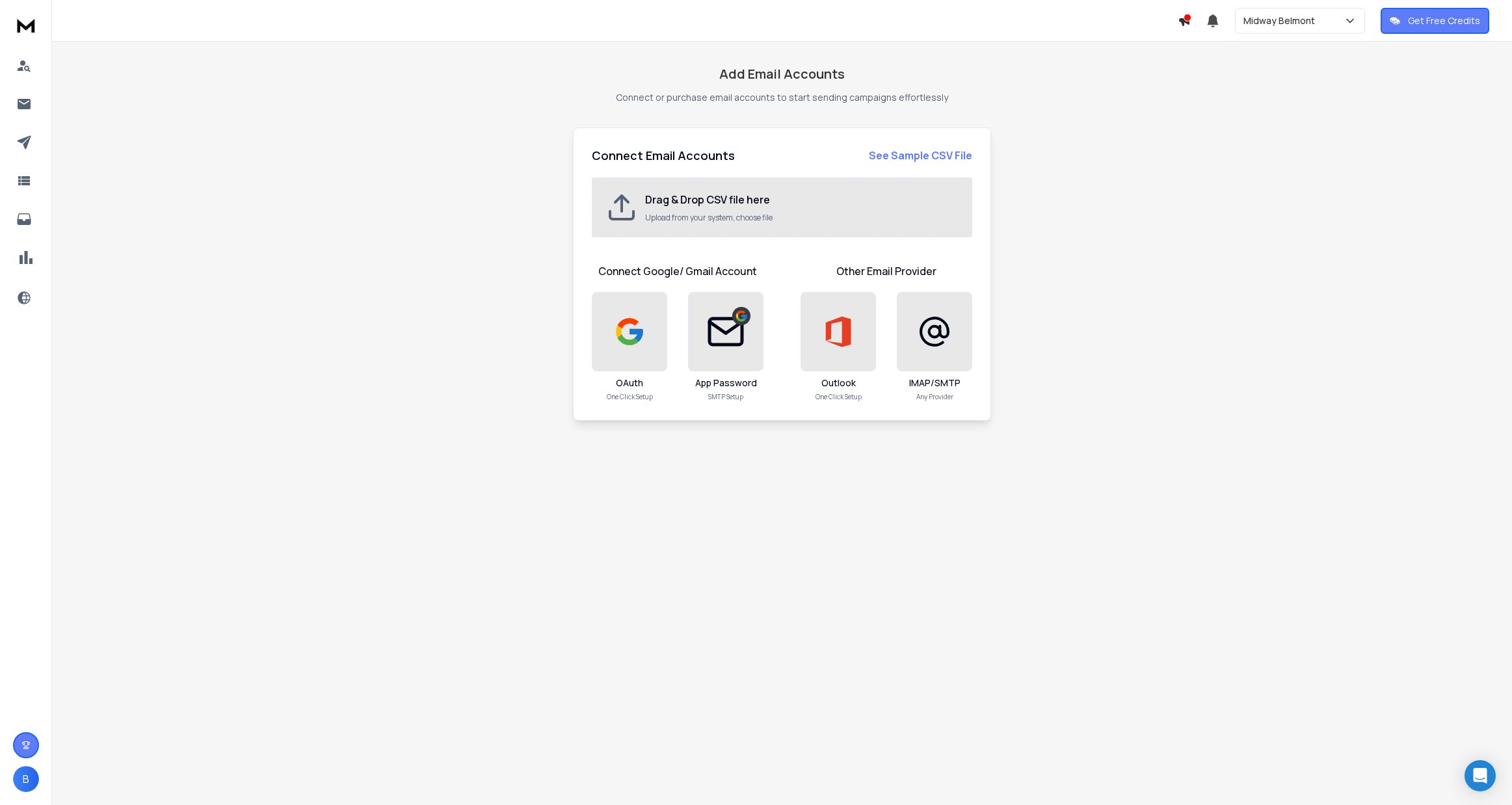
click at [636, 344] on icon at bounding box center [630, 331] width 33 height 39
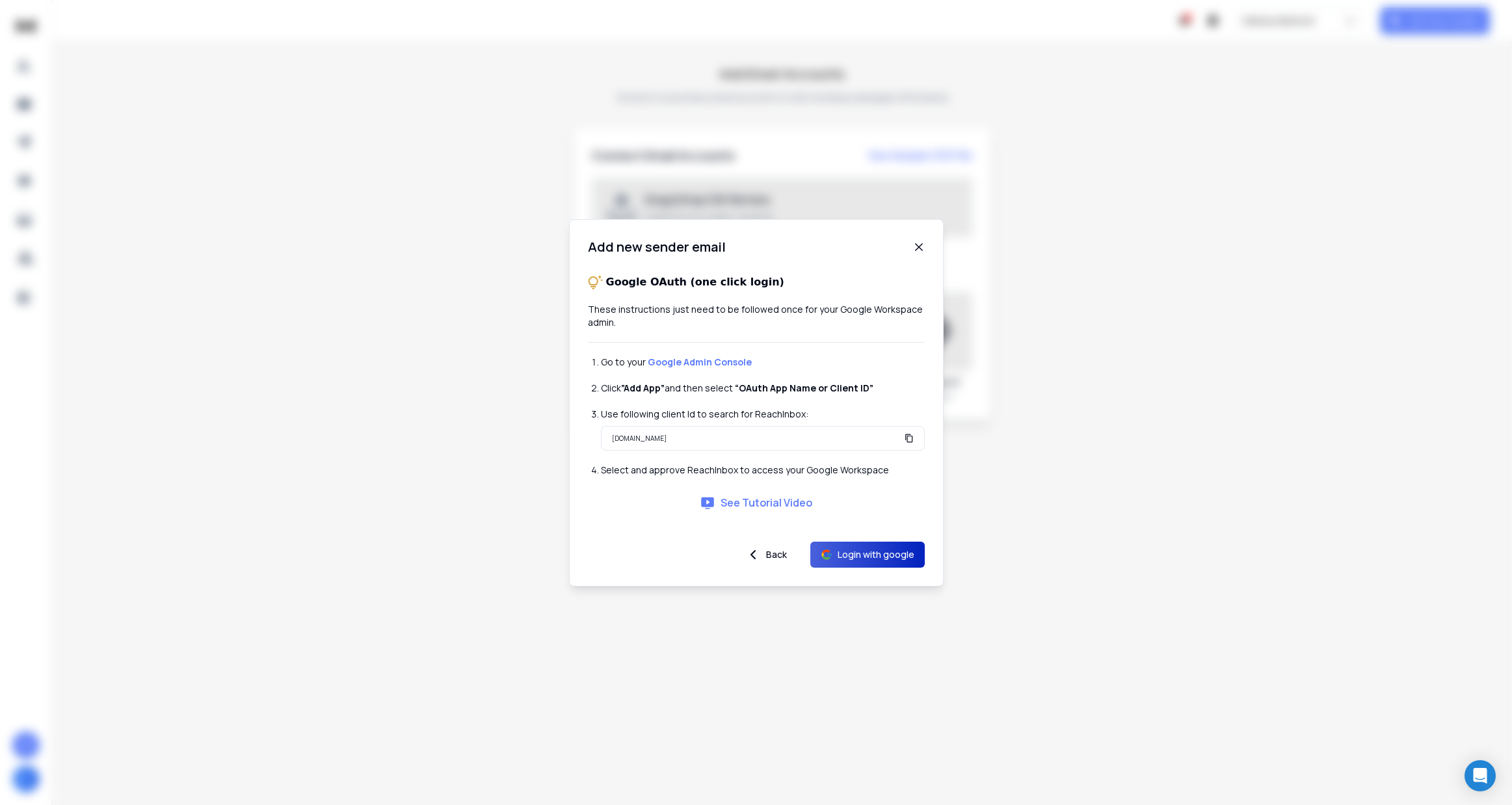
click at [863, 551] on button "Login with google" at bounding box center [867, 555] width 114 height 26
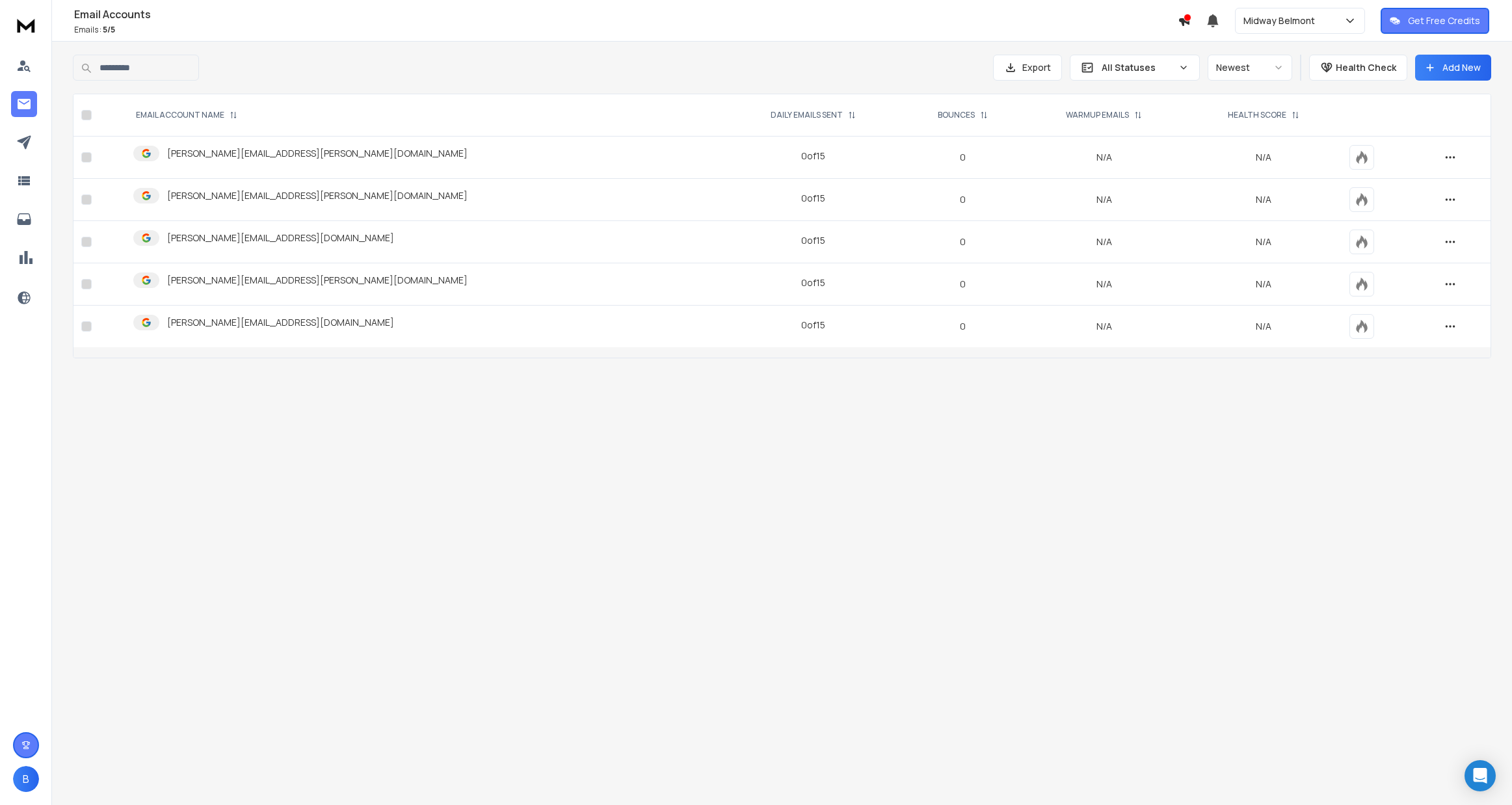
click at [1455, 62] on button "Add New" at bounding box center [1453, 68] width 76 height 26
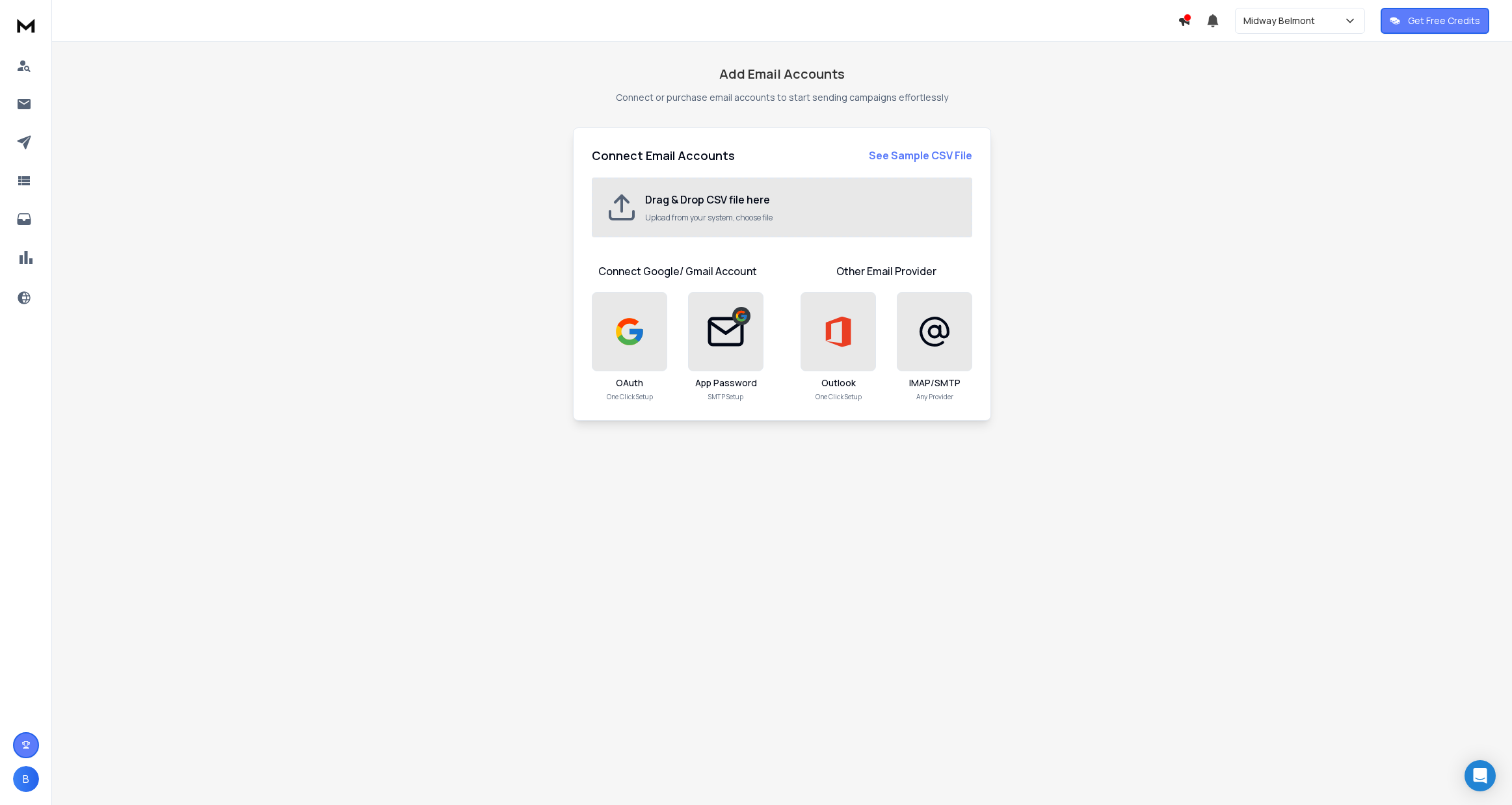
click at [633, 334] on icon at bounding box center [636, 335] width 14 height 13
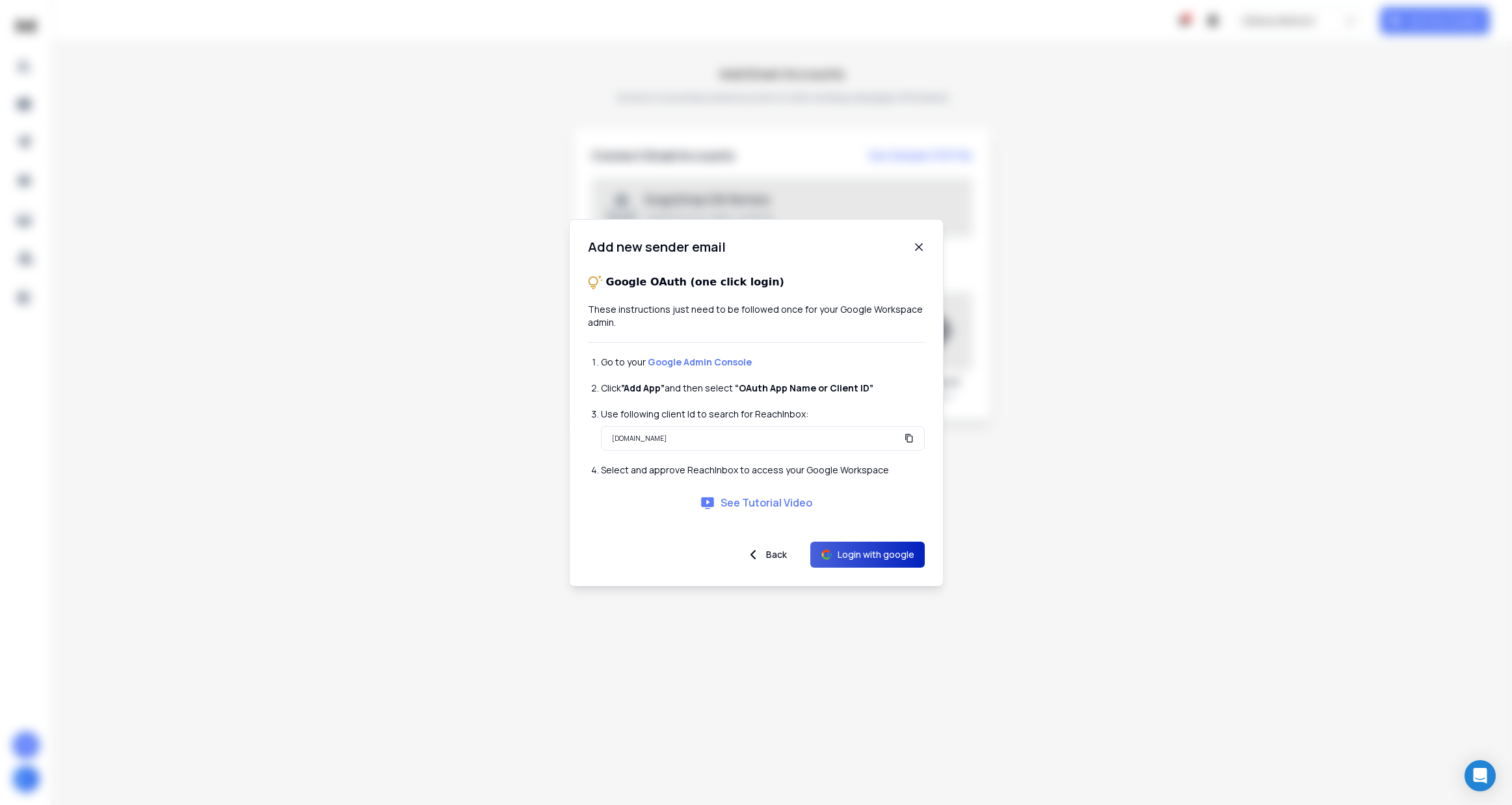
click at [874, 554] on button "Login with google" at bounding box center [867, 555] width 114 height 26
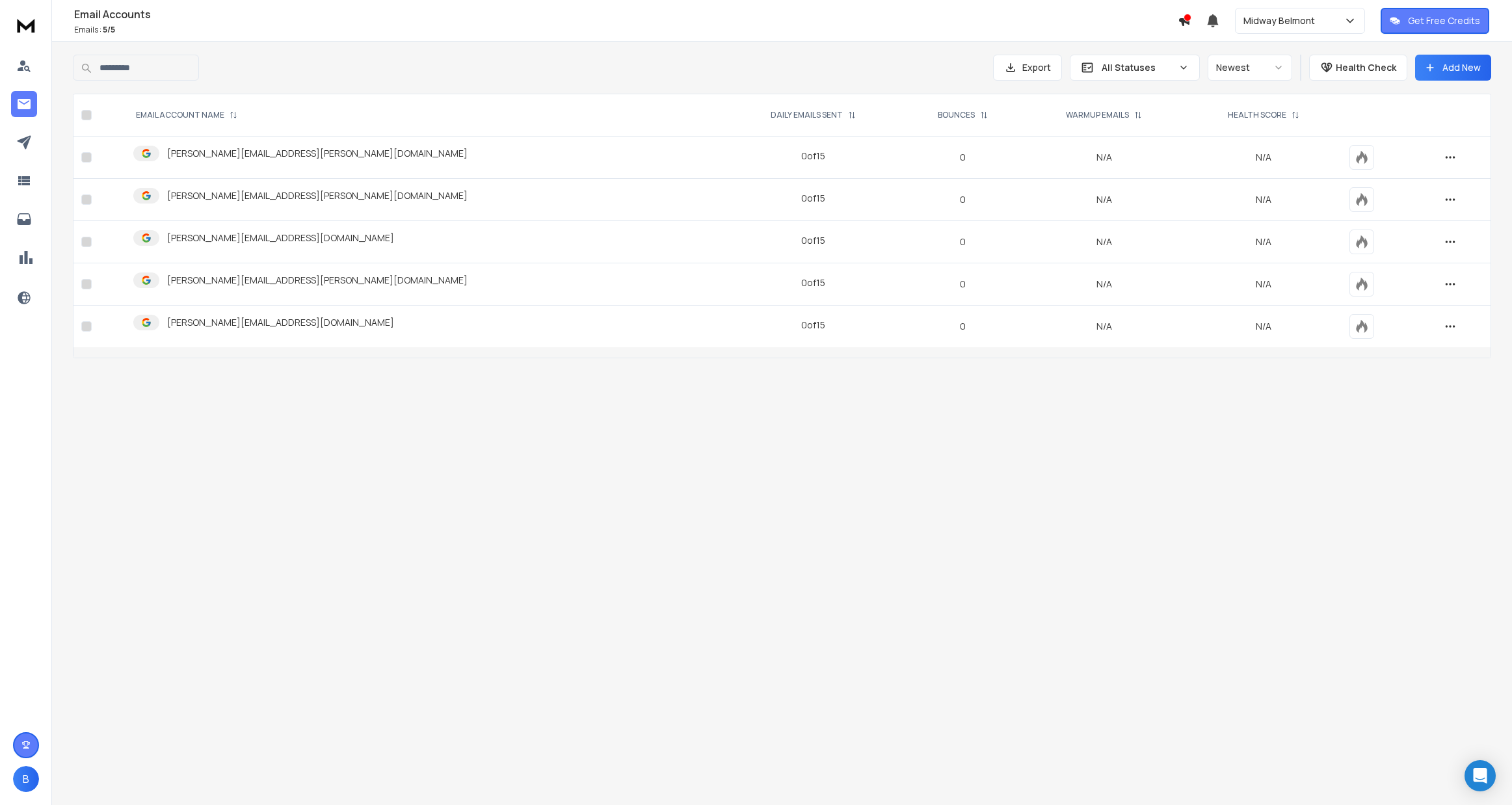
click at [368, 524] on div "Your warmest leads are on your site – Turn visits into conversations Reach Out …" at bounding box center [756, 402] width 1512 height 805
click at [1434, 77] on button "Add New" at bounding box center [1453, 68] width 76 height 26
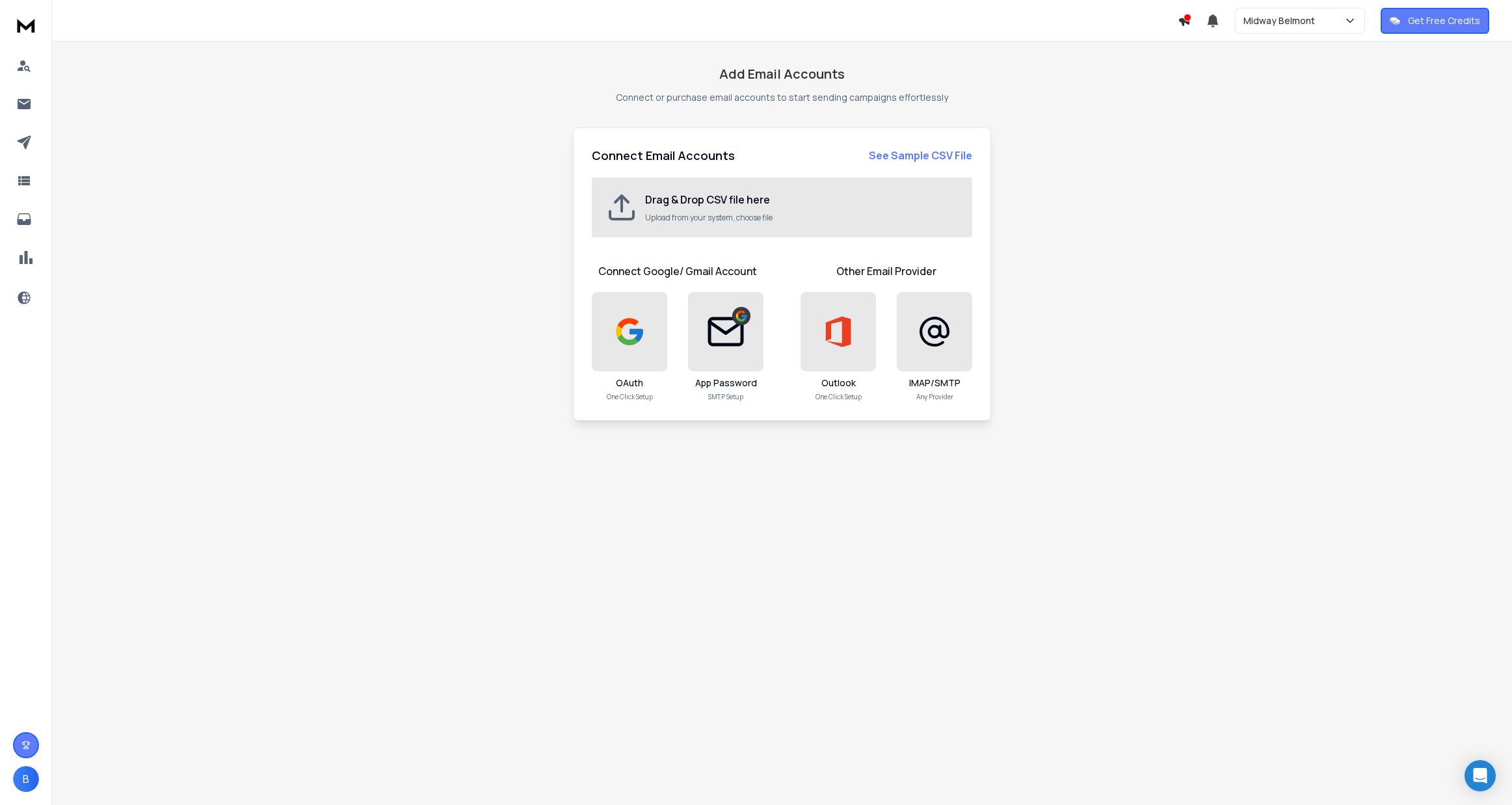
click at [636, 339] on icon at bounding box center [636, 335] width 14 height 13
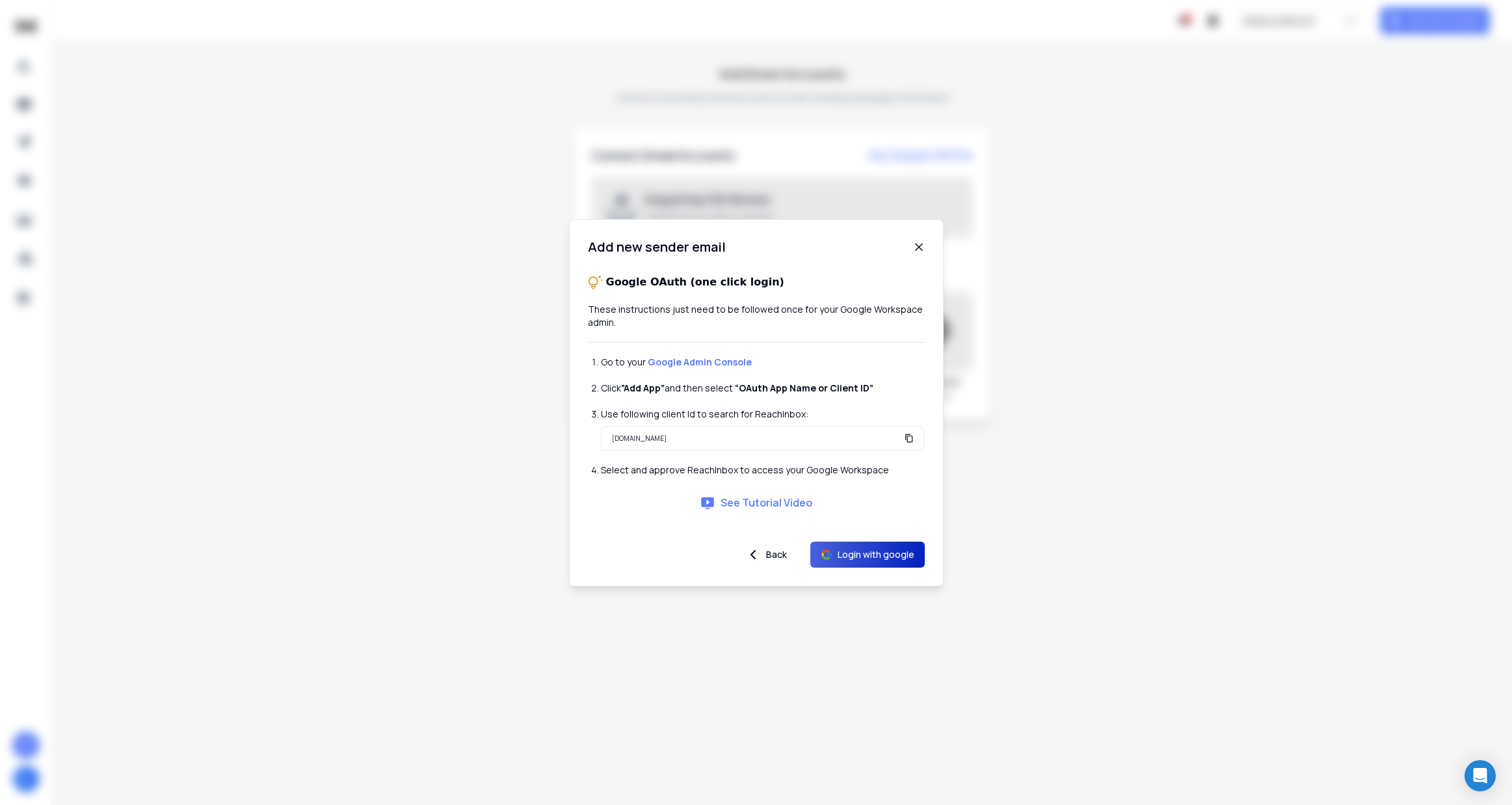
click at [857, 542] on button "Login with google" at bounding box center [867, 555] width 114 height 26
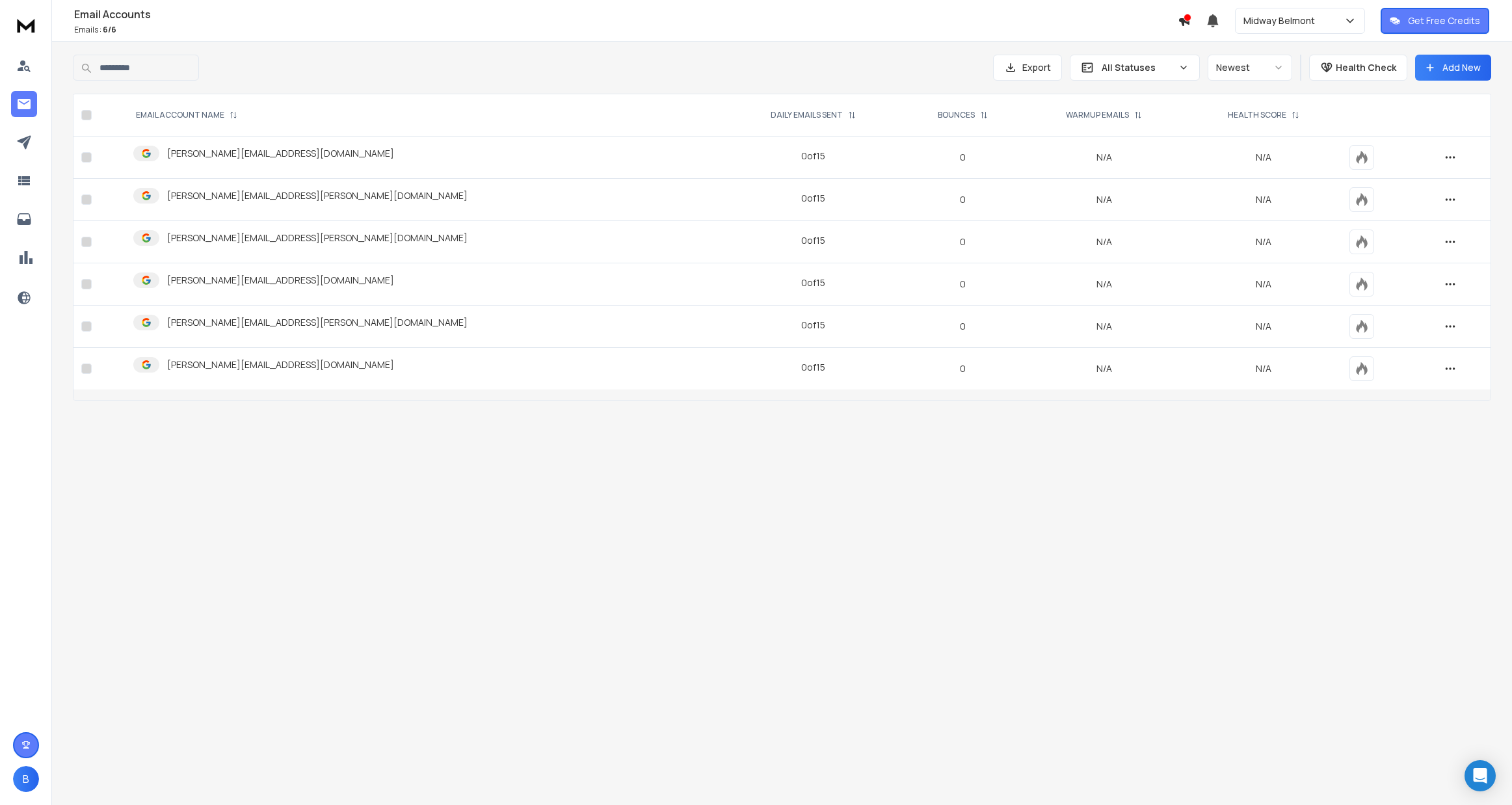
click at [548, 461] on div "Get only verified leads with our AI-powered Lead Finder, starting at $22/mo Try…" at bounding box center [756, 402] width 1512 height 805
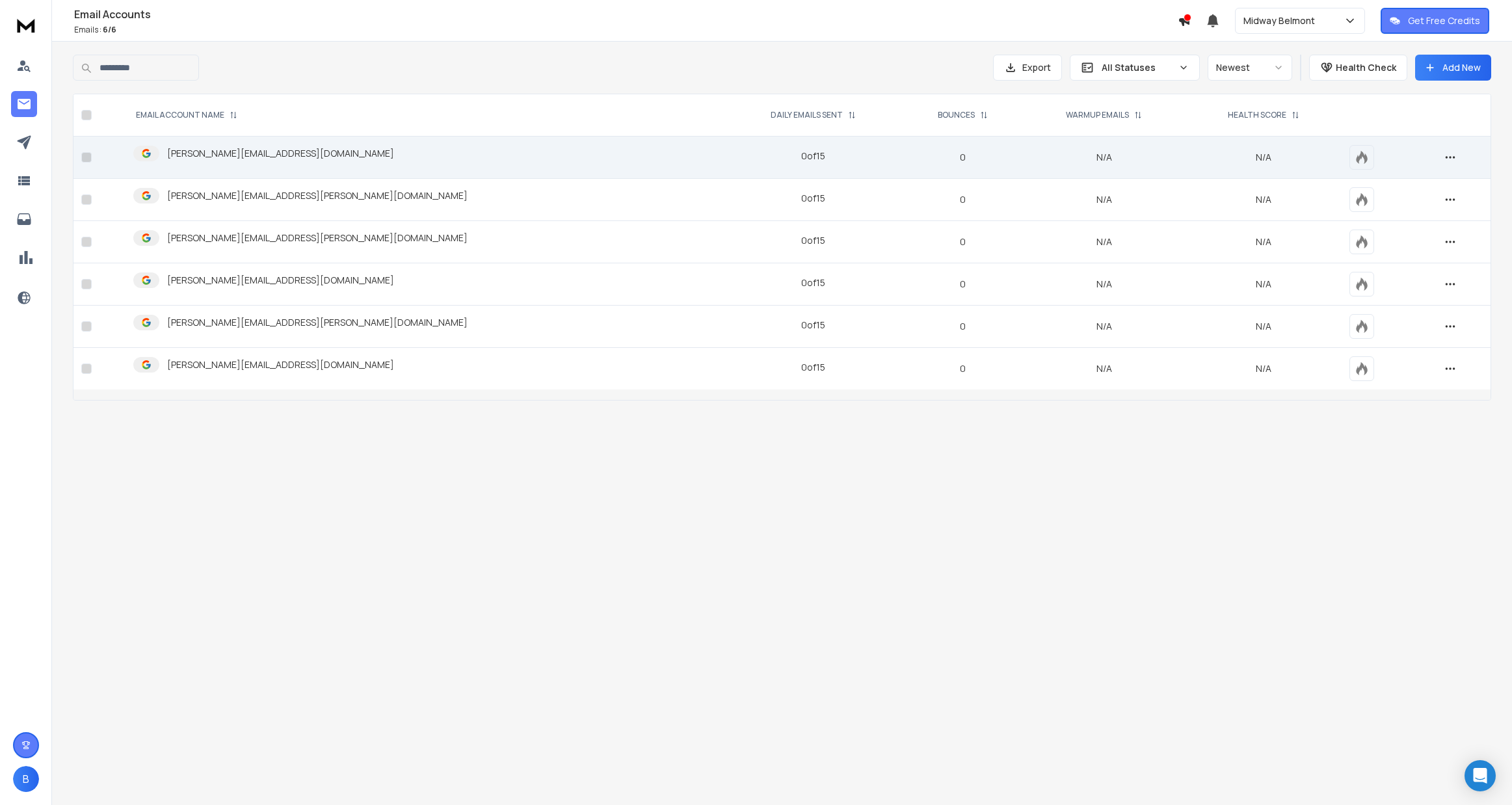
click at [1349, 158] on div at bounding box center [1361, 157] width 25 height 25
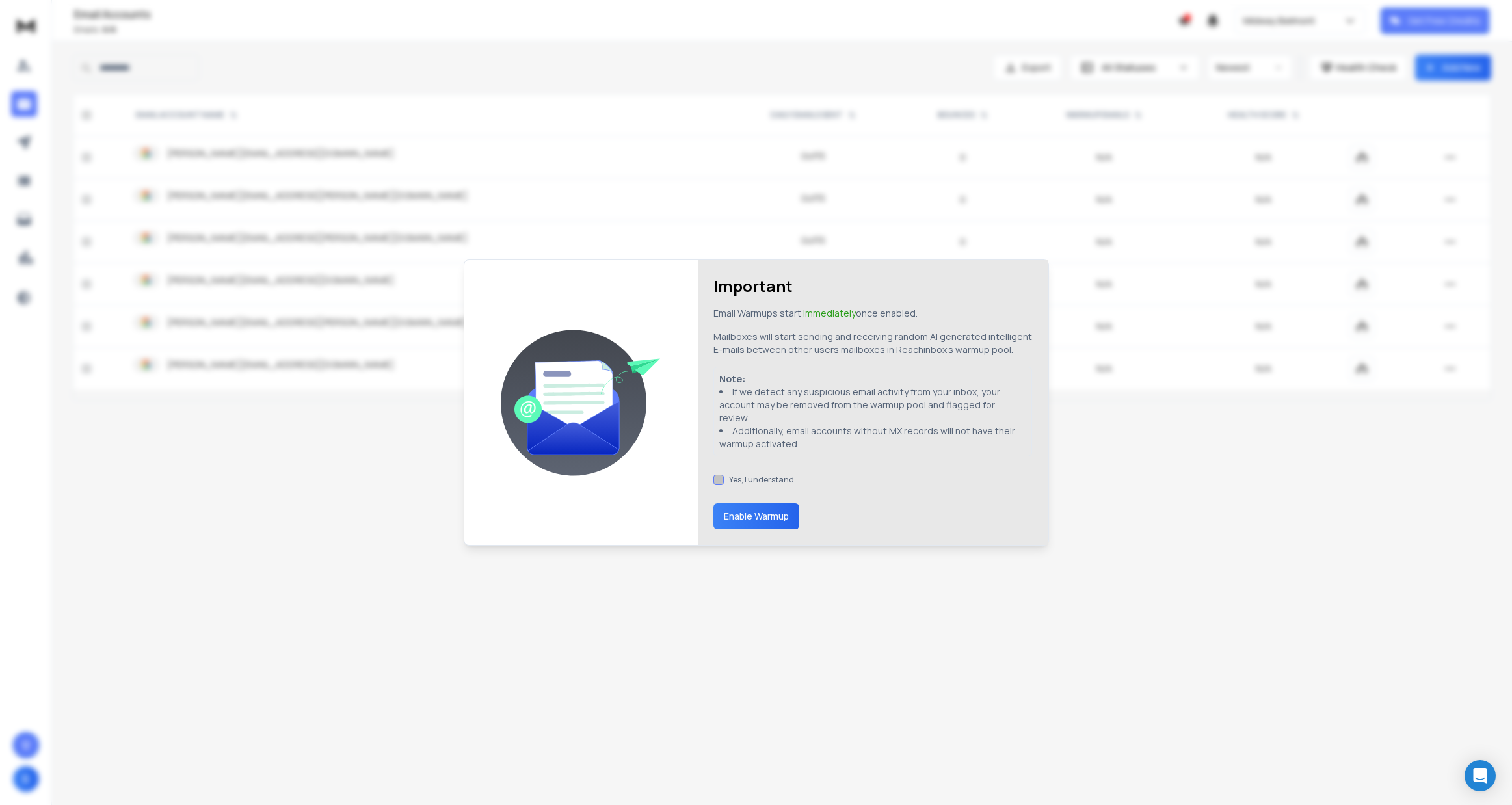
click at [770, 467] on div "Yes, I understand" at bounding box center [753, 480] width 80 height 26
click at [759, 474] on label "Yes, I understand" at bounding box center [761, 479] width 65 height 10
click at [717, 476] on button "Yes, I understand" at bounding box center [718, 479] width 10 height 10
click at [772, 513] on button "Enable Warmup" at bounding box center [756, 516] width 86 height 26
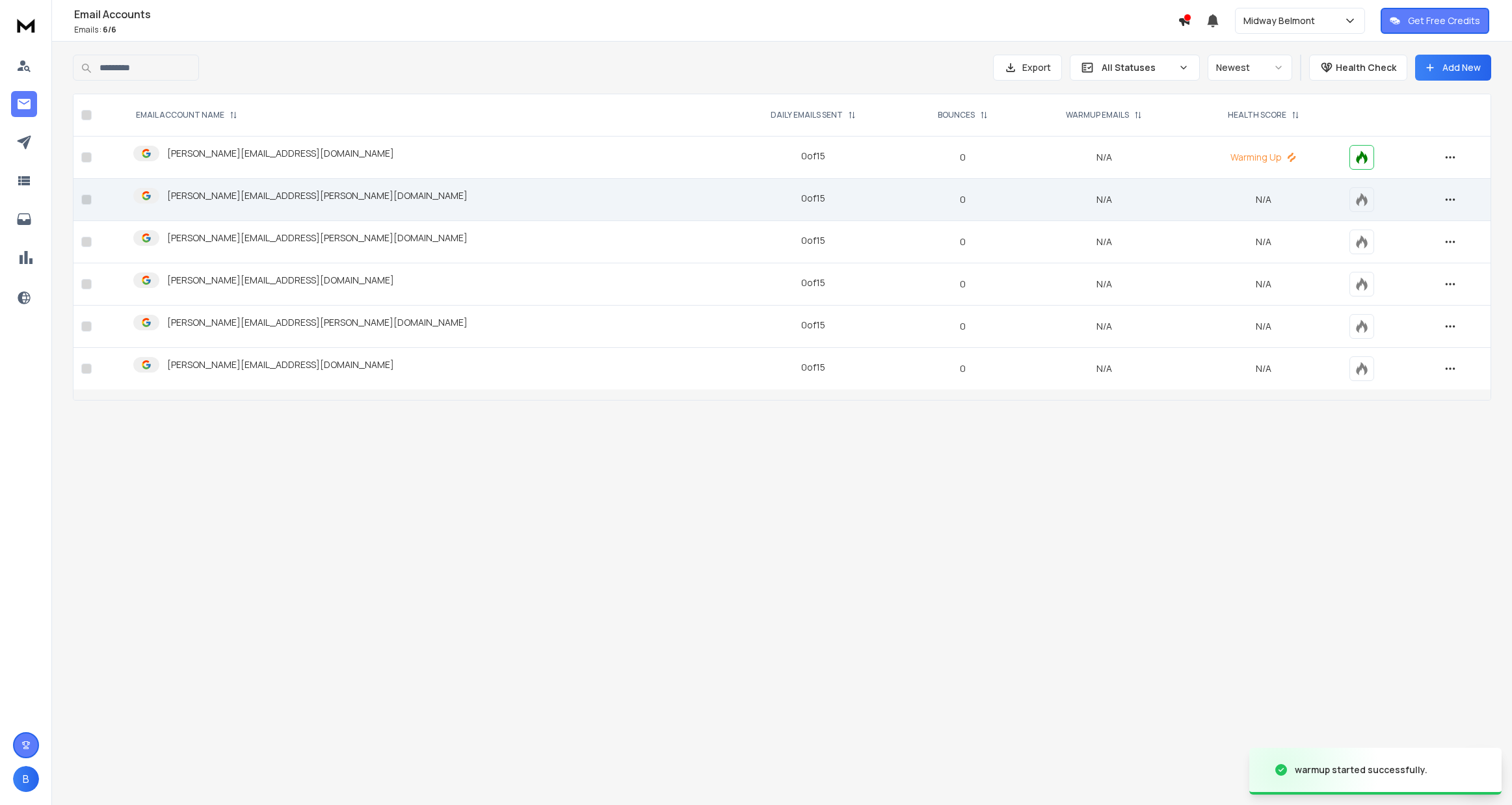
click at [1349, 197] on div at bounding box center [1361, 199] width 25 height 25
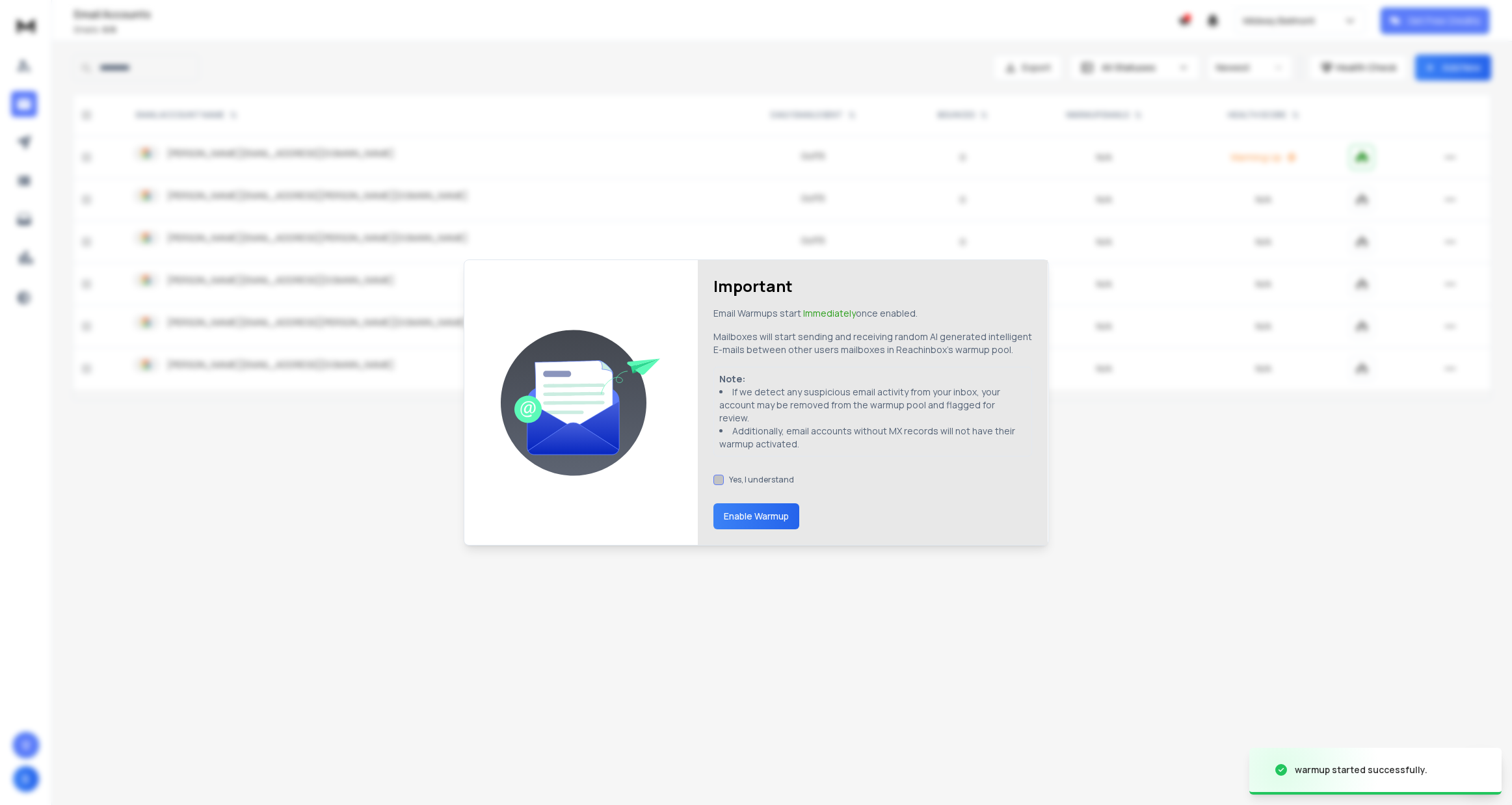
click at [740, 474] on label "Yes, I understand" at bounding box center [761, 479] width 65 height 10
click at [719, 476] on button "Yes, I understand" at bounding box center [718, 479] width 10 height 10
click at [756, 514] on button "Enable Warmup" at bounding box center [756, 516] width 86 height 26
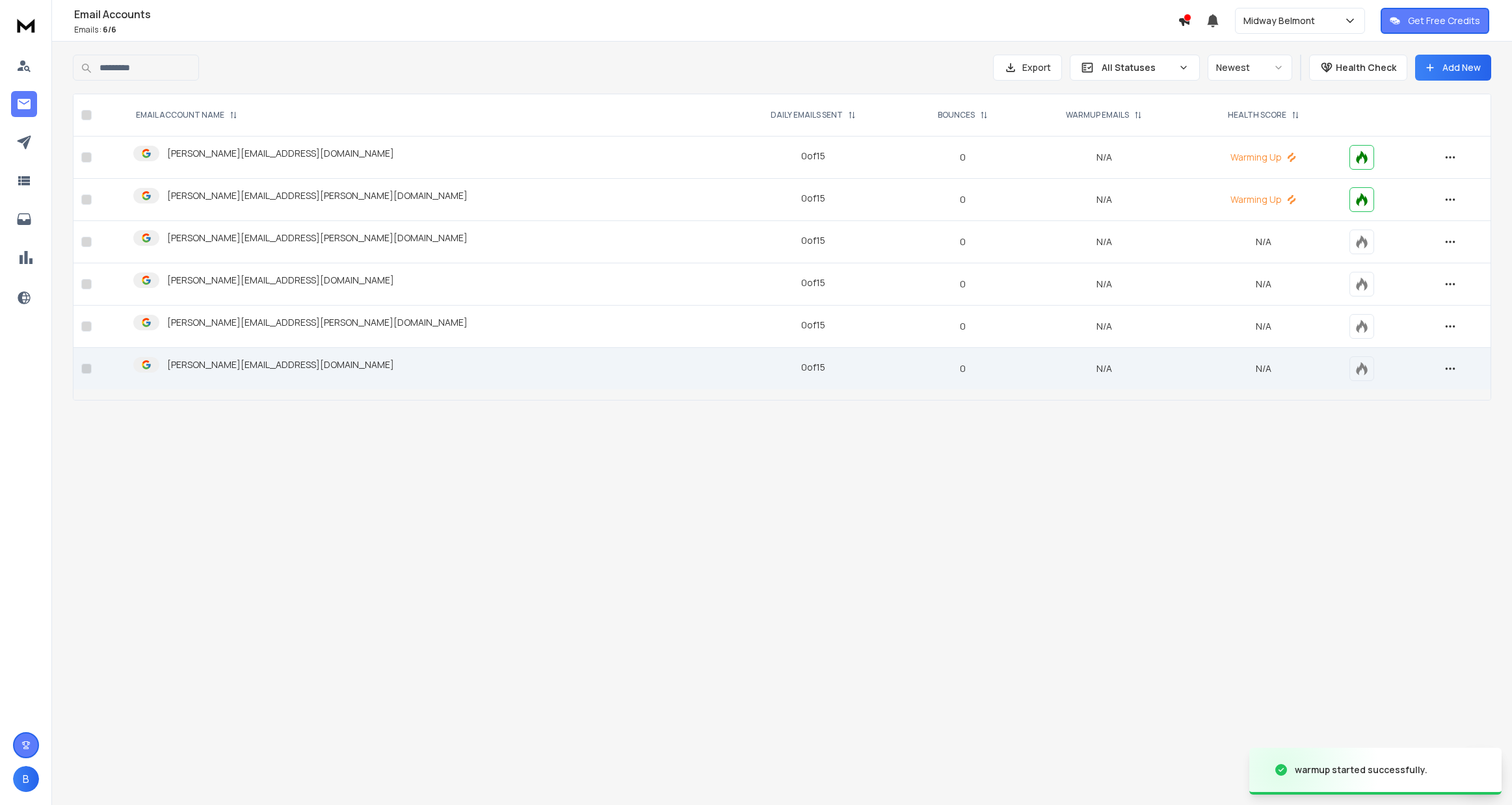
click at [1349, 373] on div at bounding box center [1361, 368] width 25 height 25
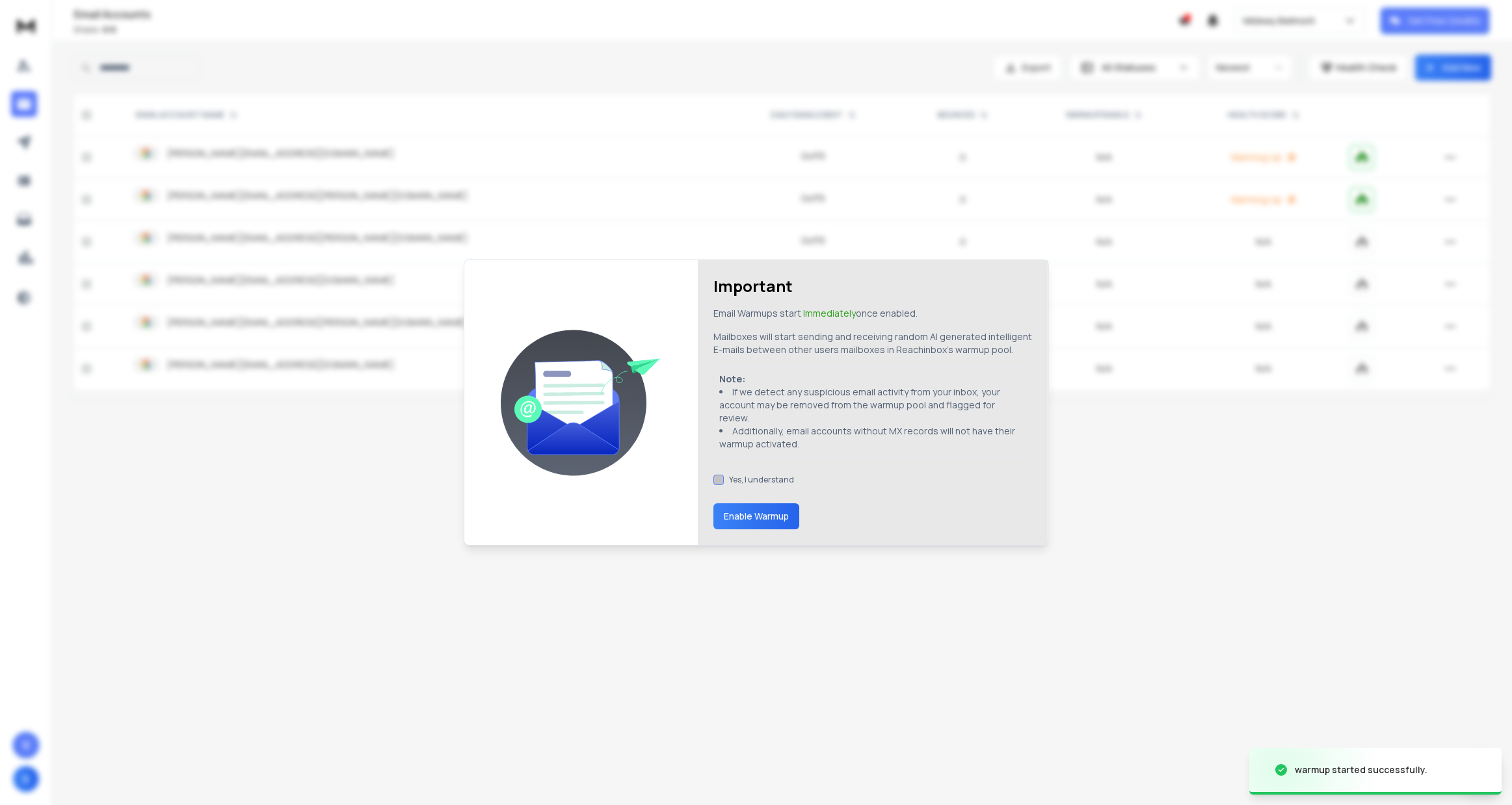
click at [768, 474] on label "Yes, I understand" at bounding box center [761, 479] width 65 height 10
click at [719, 467] on div "Yes, I understand" at bounding box center [753, 480] width 80 height 26
click at [719, 474] on button "Yes, I understand" at bounding box center [718, 479] width 10 height 10
click at [752, 512] on button "Enable Warmup" at bounding box center [756, 516] width 86 height 26
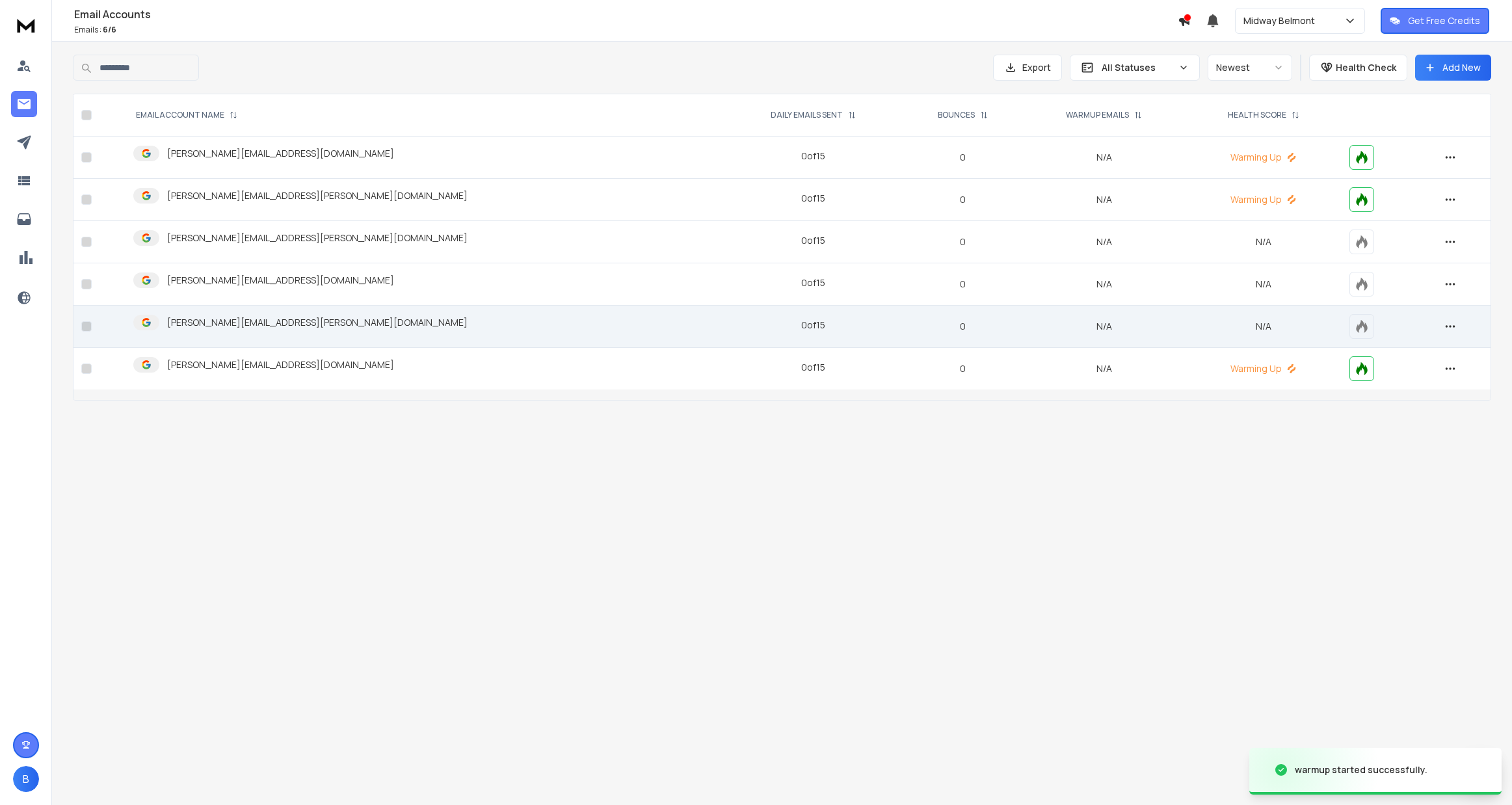
click at [1356, 324] on icon at bounding box center [1362, 326] width 13 height 13
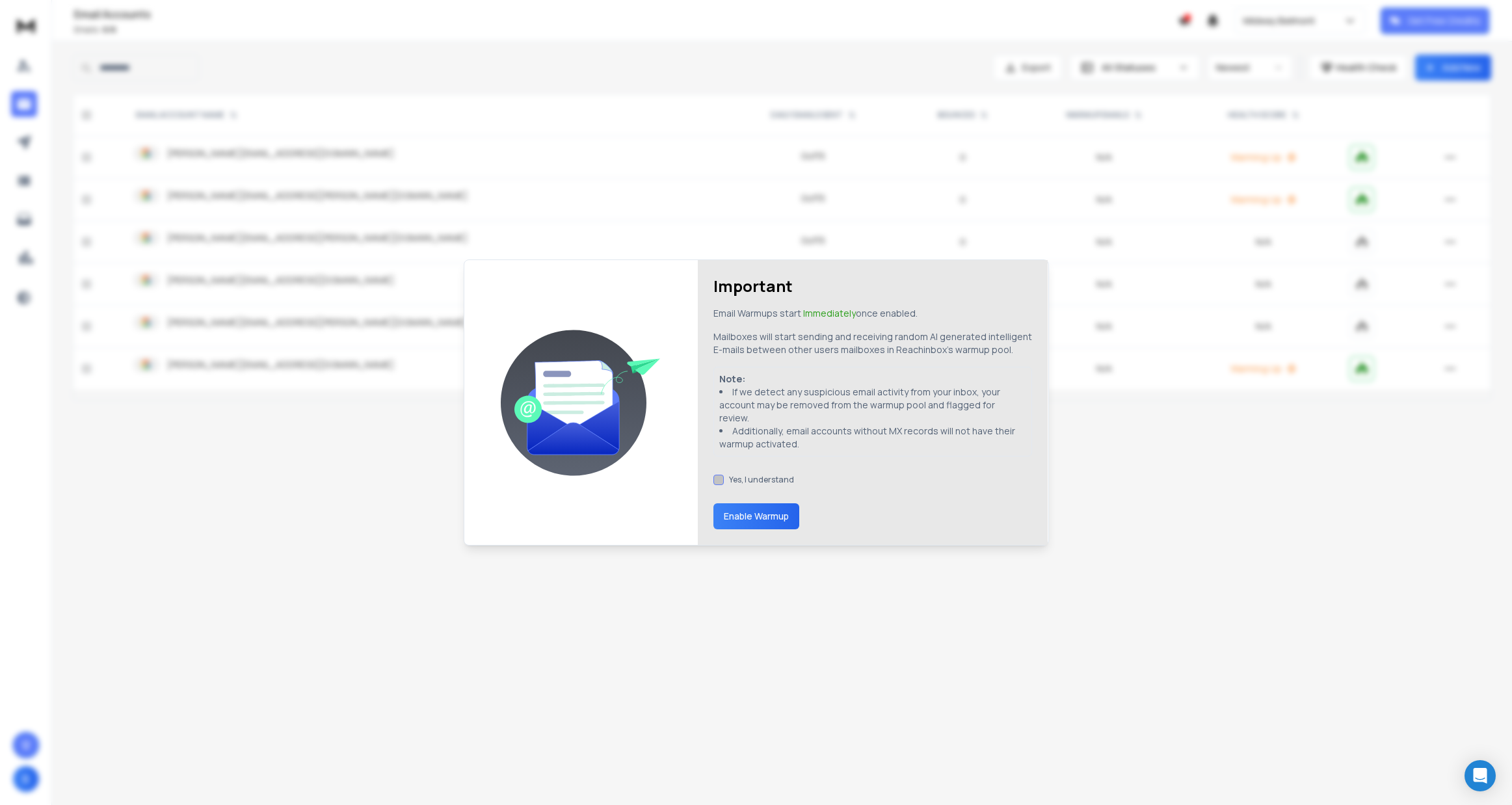
click at [718, 474] on button "Yes, I understand" at bounding box center [718, 479] width 10 height 10
click at [775, 528] on div "Important Email Warmups start Immediately once enabled. Mailboxes will start se…" at bounding box center [872, 403] width 350 height 285
click at [782, 507] on button "Enable Warmup" at bounding box center [756, 516] width 86 height 26
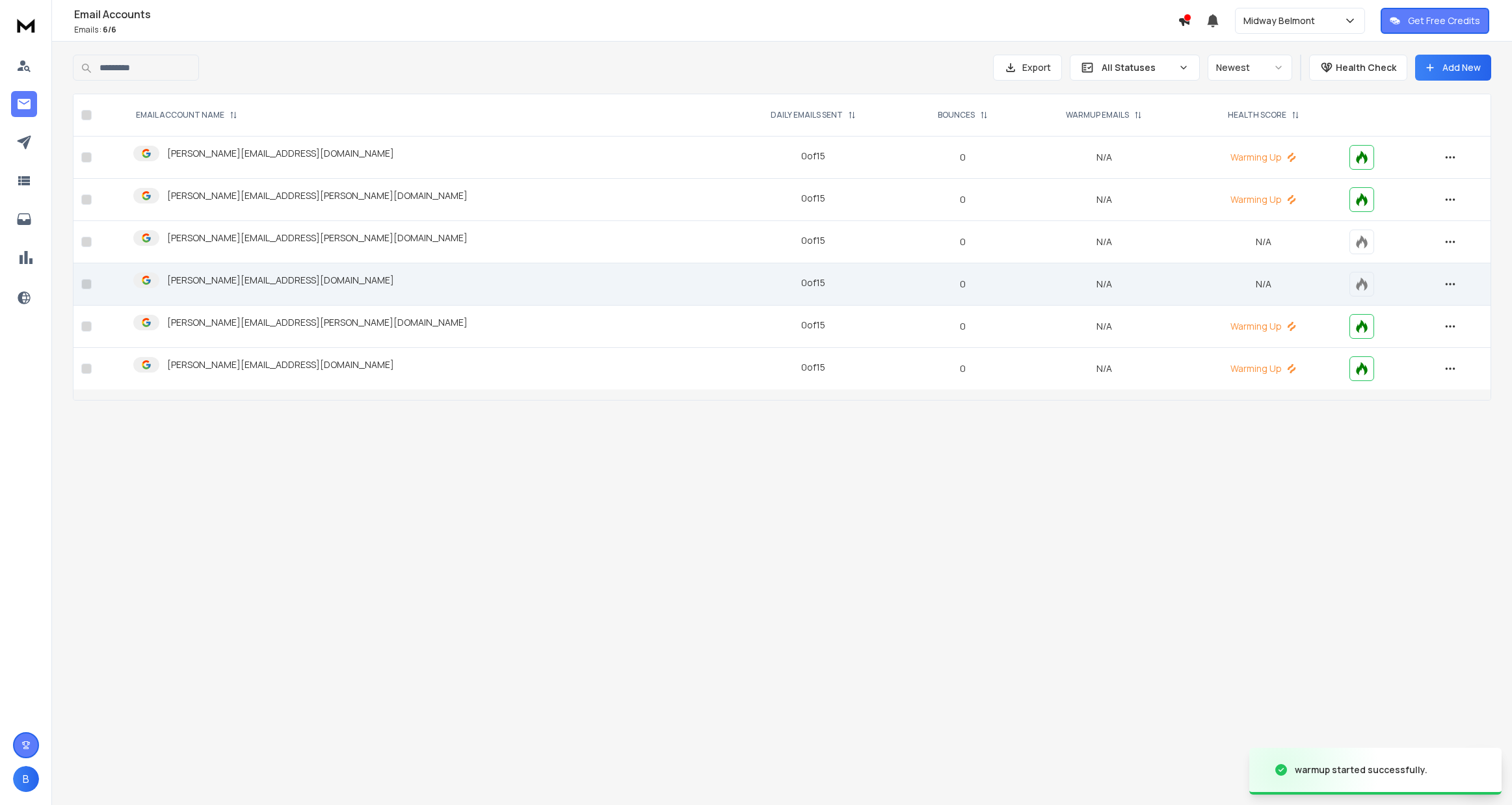
click at [1356, 289] on icon at bounding box center [1362, 284] width 13 height 13
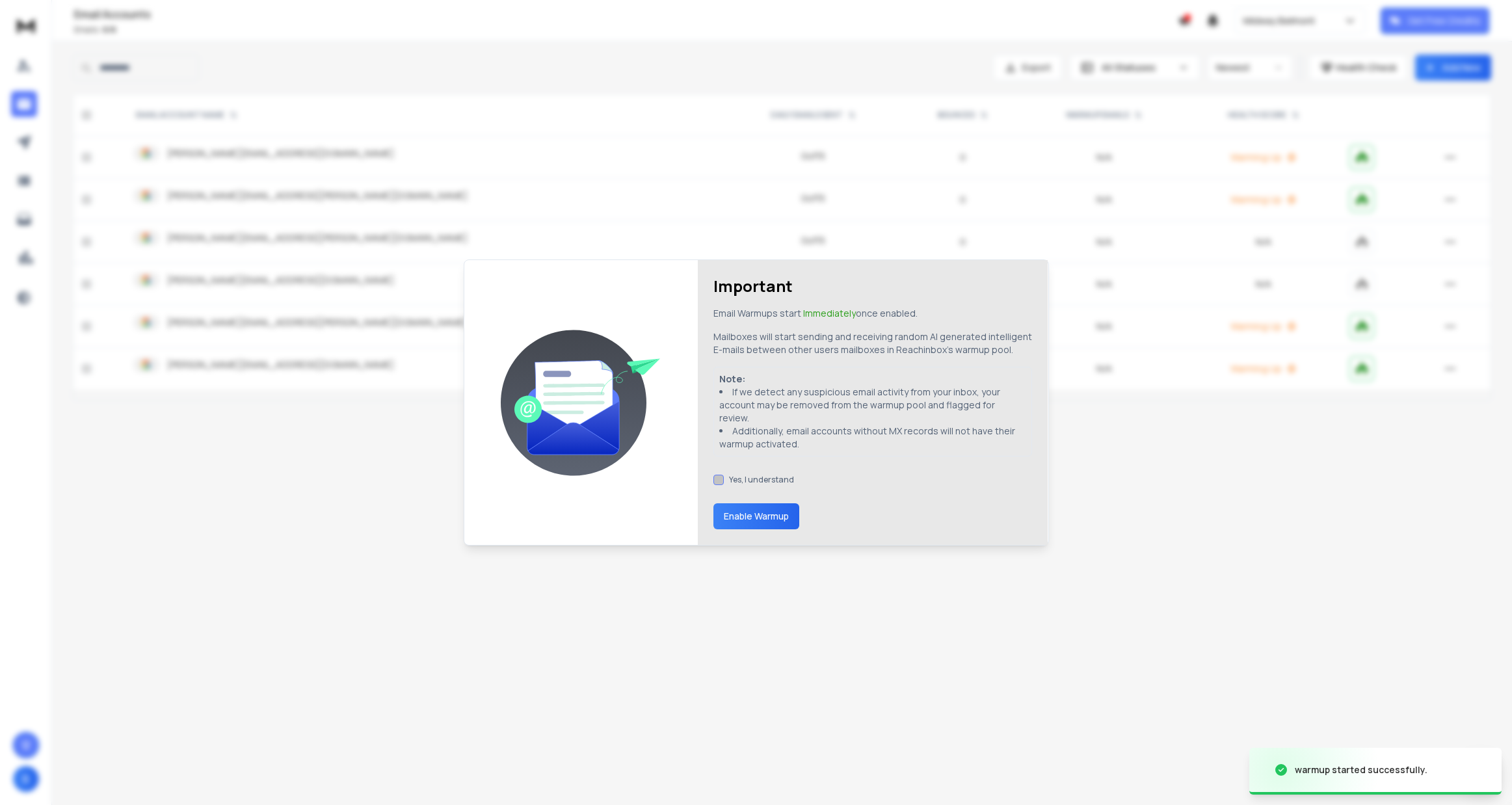
click at [718, 474] on button "Yes, I understand" at bounding box center [718, 479] width 10 height 10
click at [757, 508] on button "Enable Warmup" at bounding box center [756, 516] width 86 height 26
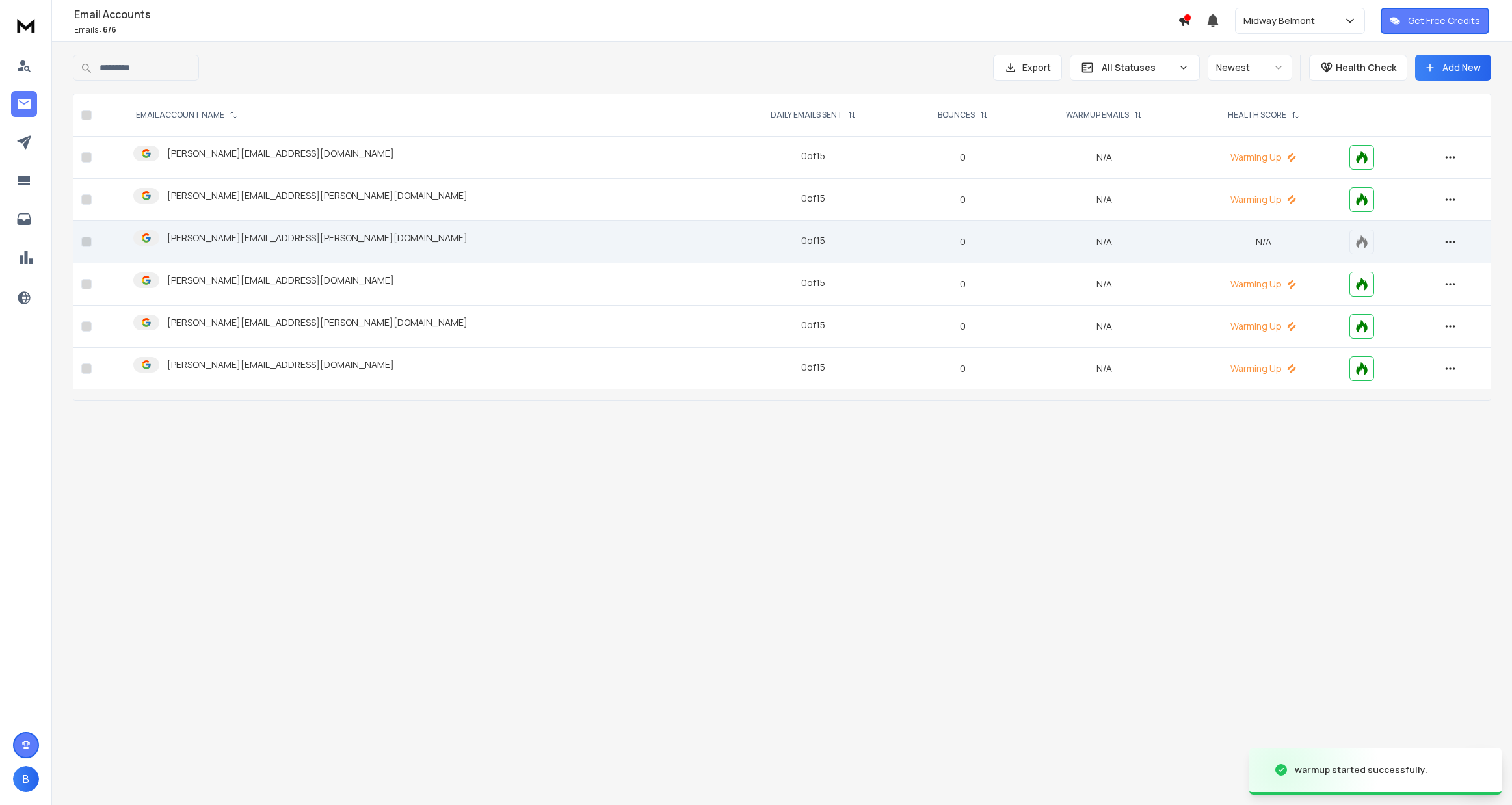
click at [1356, 238] on icon at bounding box center [1362, 242] width 13 height 13
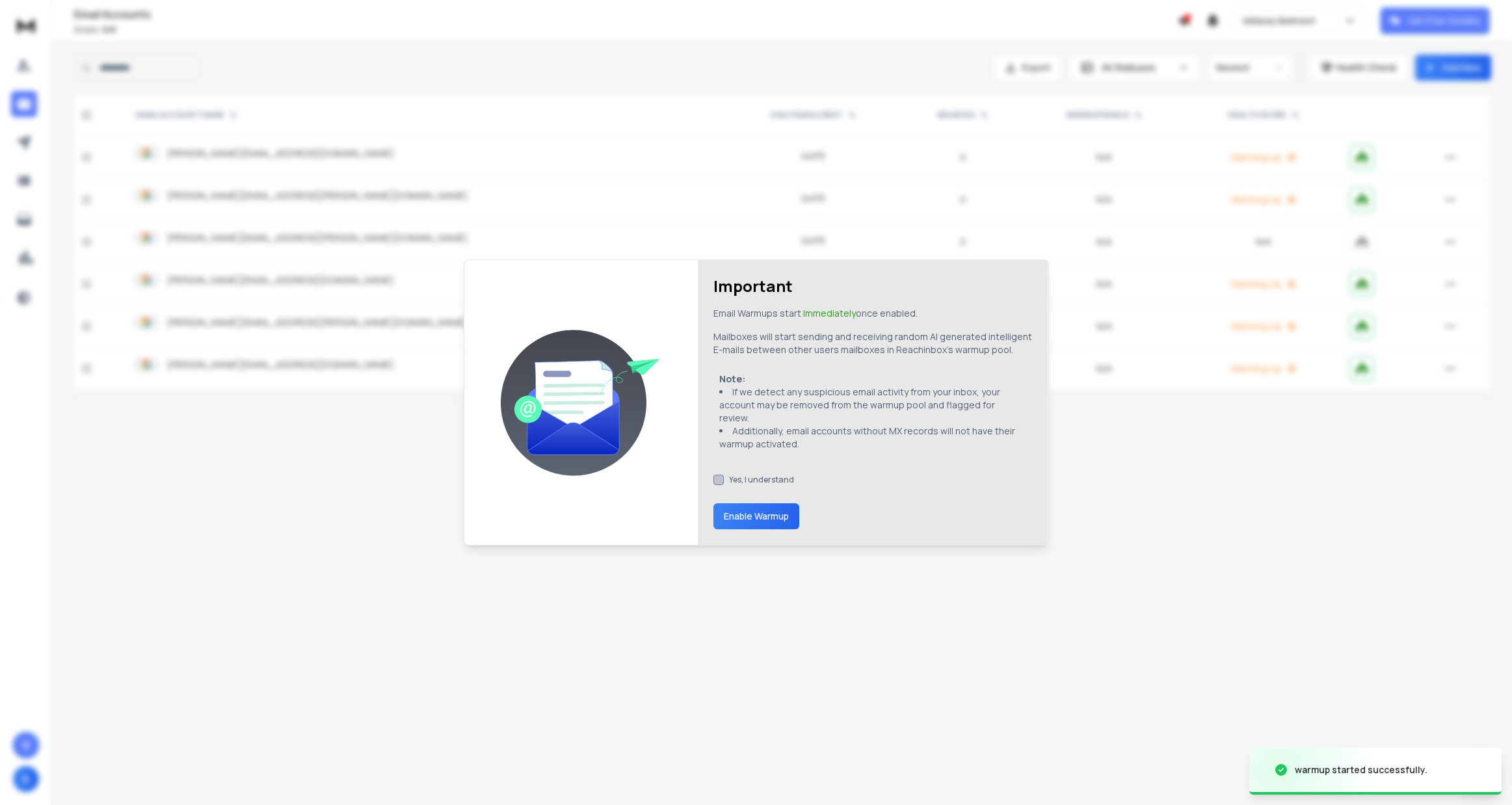
click at [722, 474] on button "Yes, I understand" at bounding box center [718, 479] width 10 height 10
click at [753, 514] on button "Enable Warmup" at bounding box center [756, 516] width 86 height 26
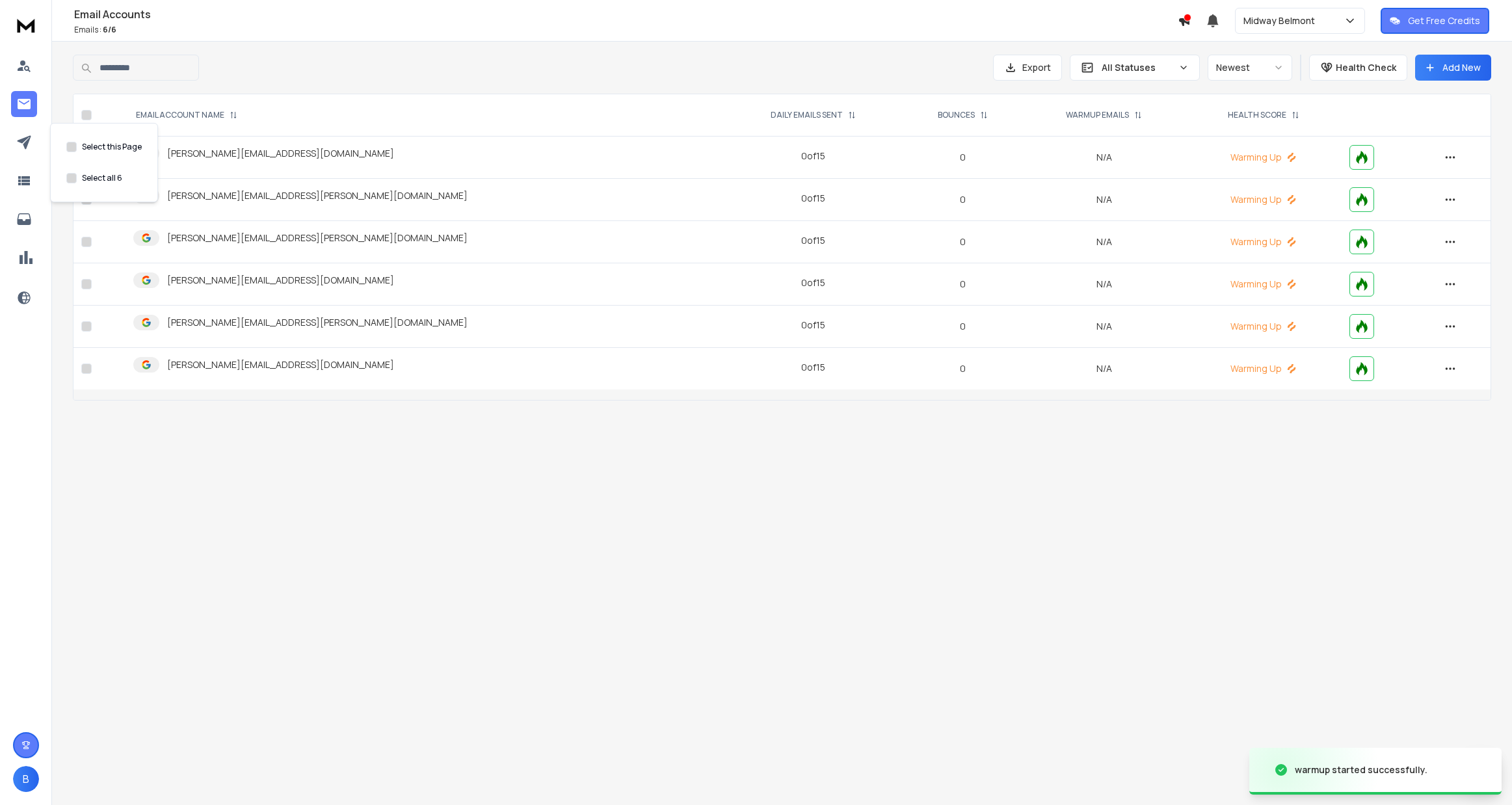
click at [86, 113] on button "Select this Page" at bounding box center [86, 114] width 10 height 10
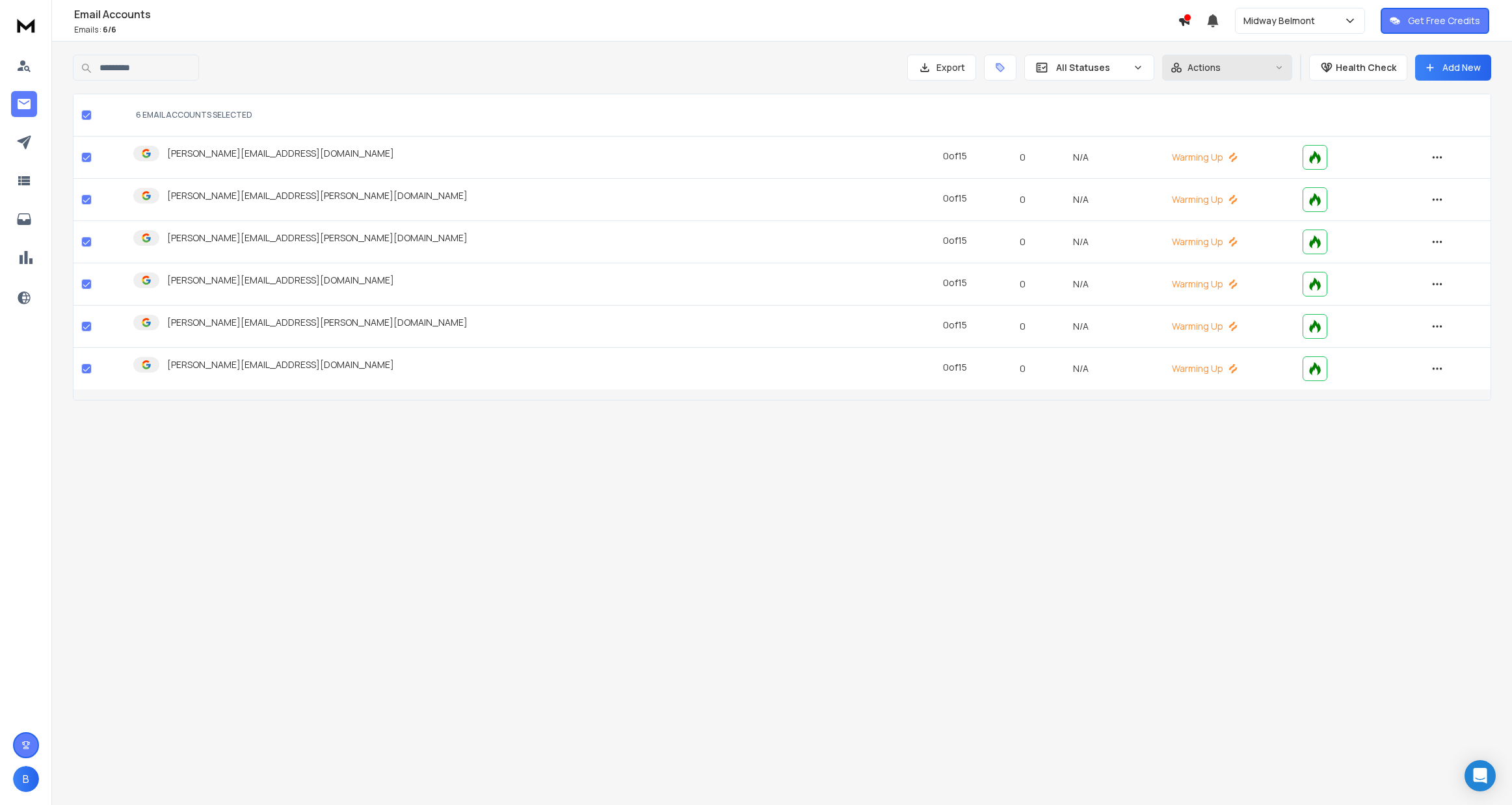
click at [1251, 68] on div "Actions" at bounding box center [1220, 68] width 99 height 13
click at [1233, 98] on div "Bulk Edit" at bounding box center [1230, 97] width 123 height 21
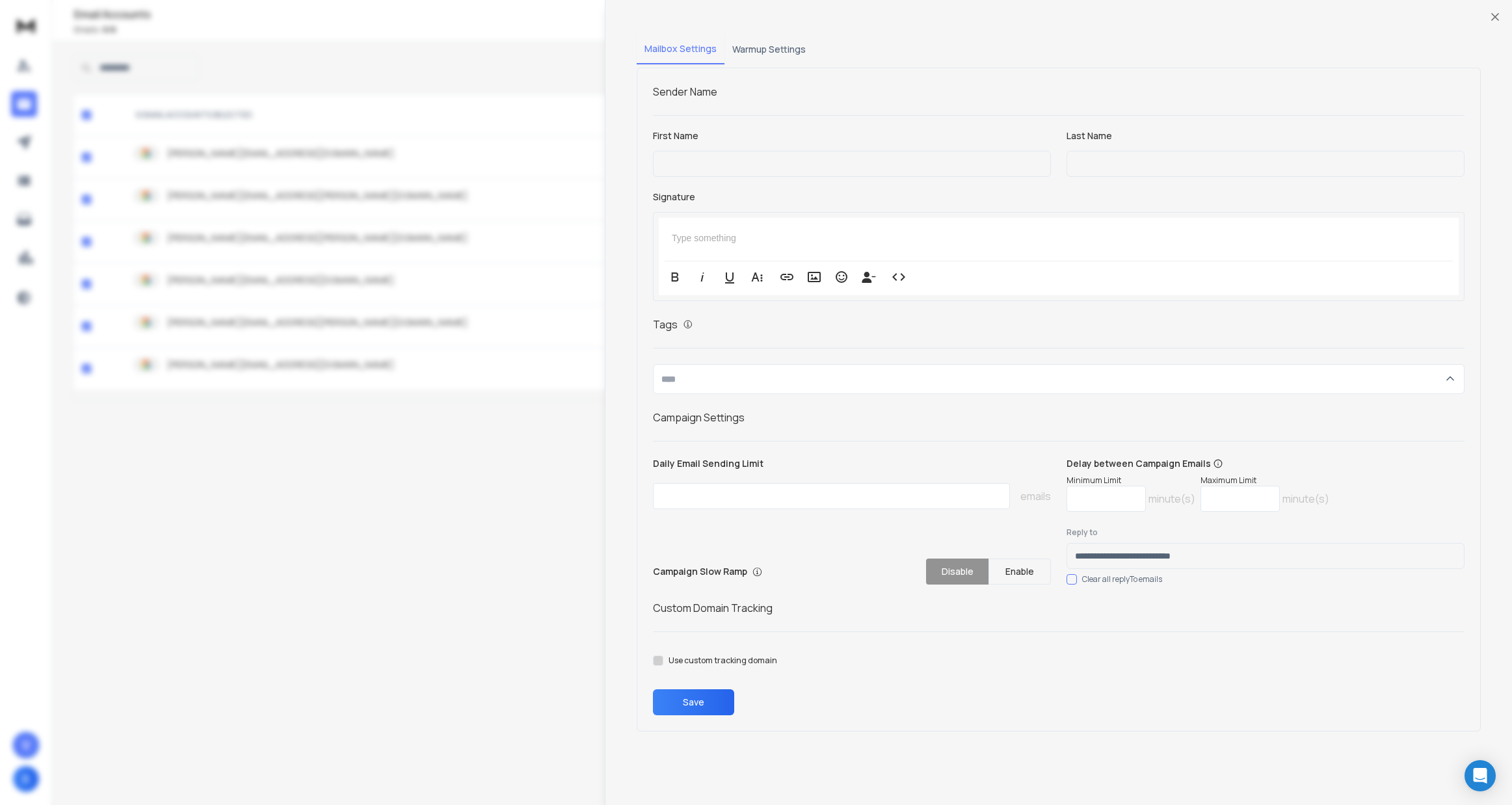
click at [1102, 505] on input "number" at bounding box center [1106, 498] width 80 height 26
click at [1071, 415] on h1 "Campaign Settings" at bounding box center [1059, 417] width 812 height 16
click at [964, 490] on input "number" at bounding box center [831, 496] width 357 height 26
type input "**"
click at [993, 413] on h1 "Campaign Settings" at bounding box center [1059, 417] width 812 height 16
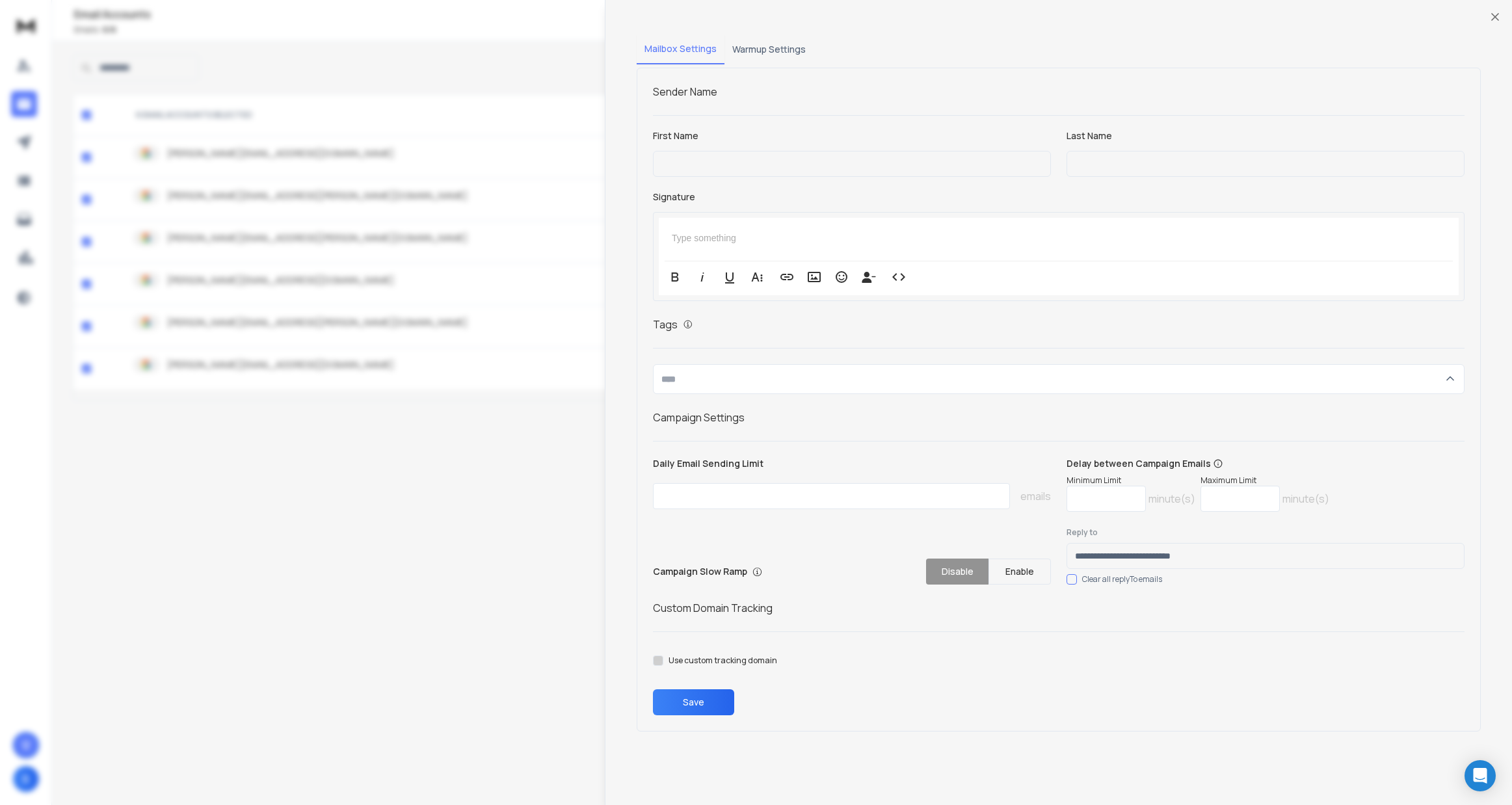
click at [770, 53] on button "Warmup Settings" at bounding box center [768, 48] width 89 height 28
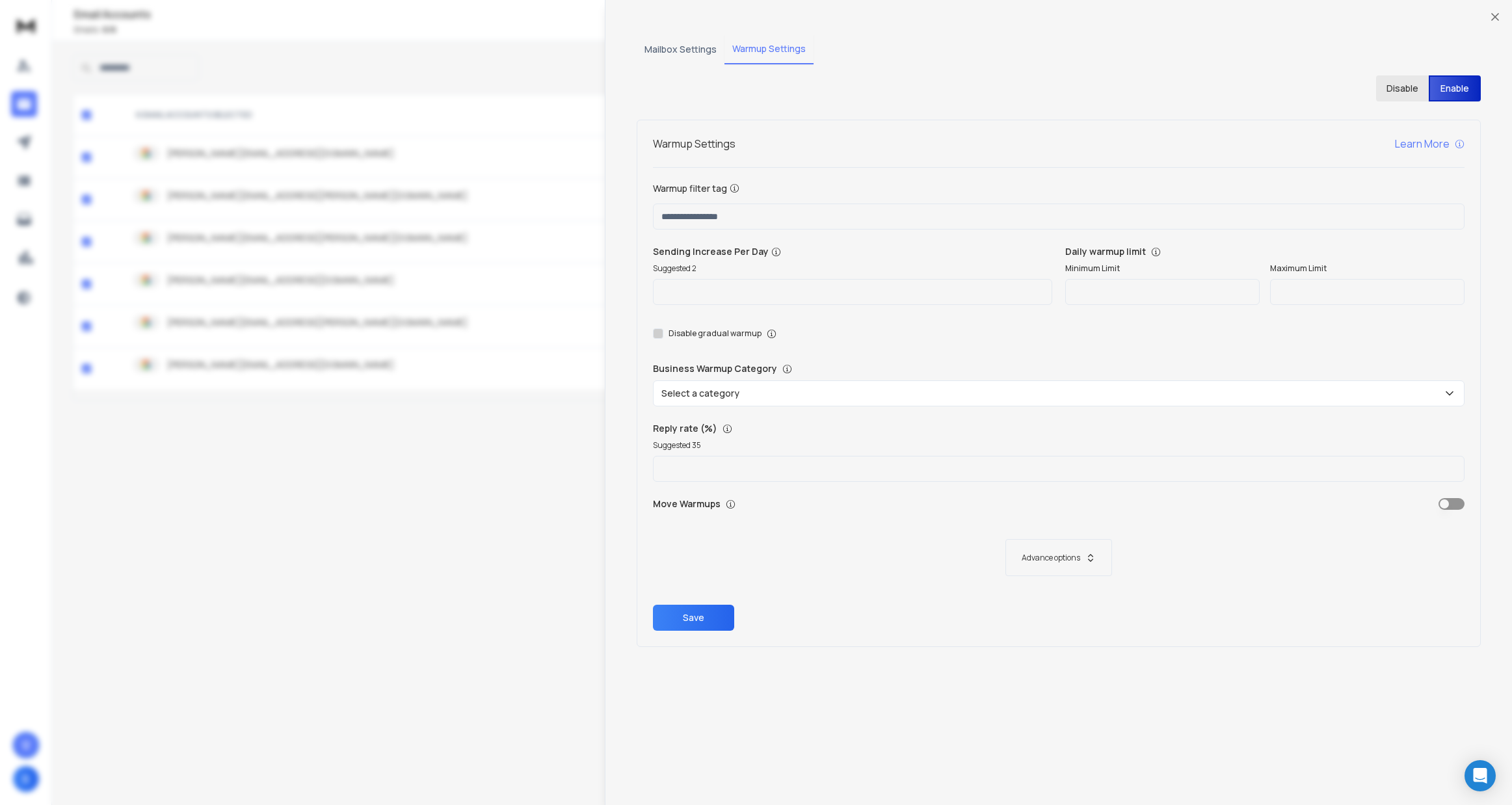
click at [708, 294] on input "number" at bounding box center [852, 291] width 399 height 26
type input "*"
click at [1200, 293] on input "number" at bounding box center [1162, 291] width 195 height 26
type input "*"
click at [1326, 291] on input "number" at bounding box center [1367, 291] width 195 height 26
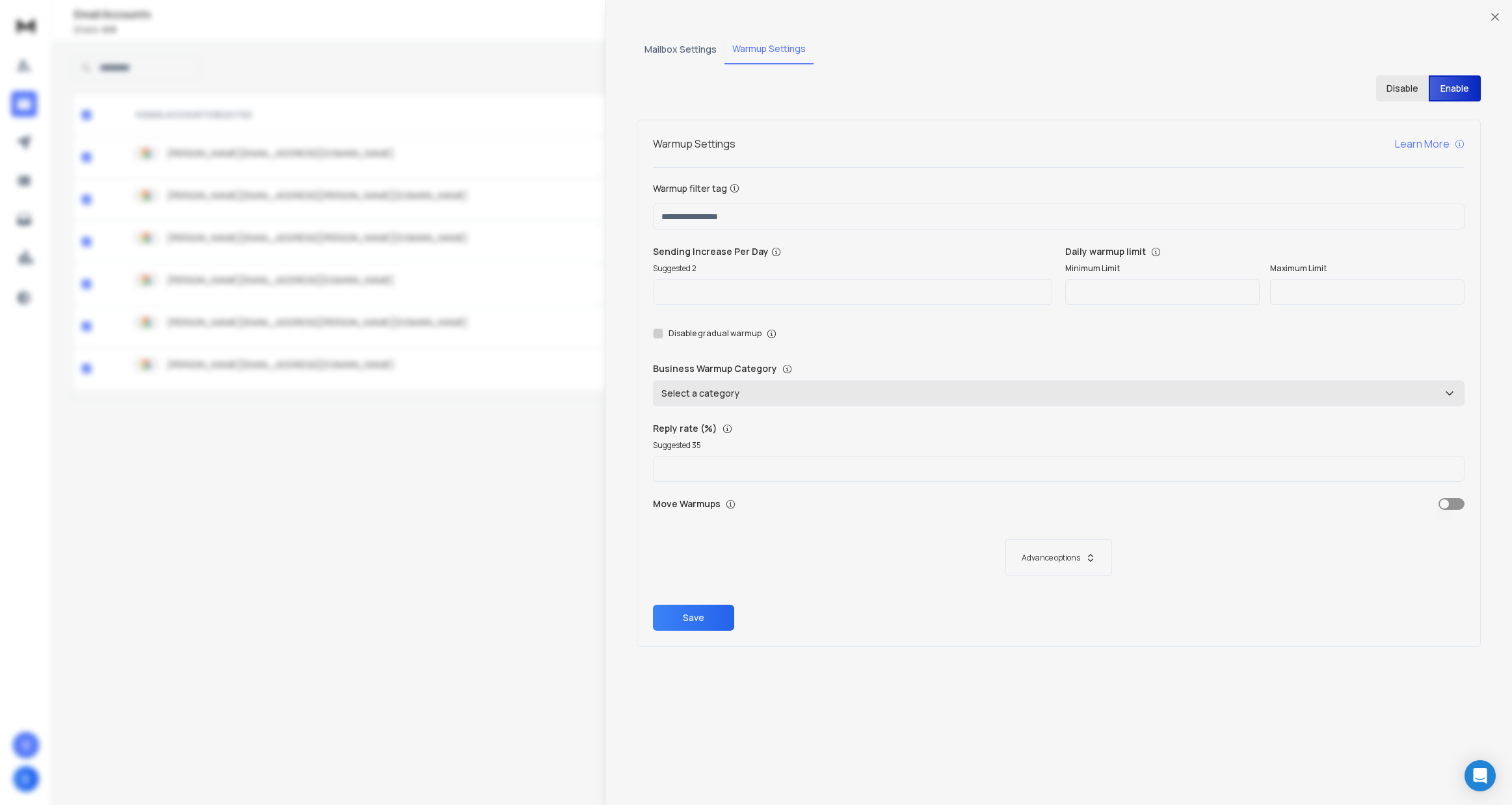
type input "**"
click at [850, 393] on div "Select a category" at bounding box center [1058, 393] width 794 height 13
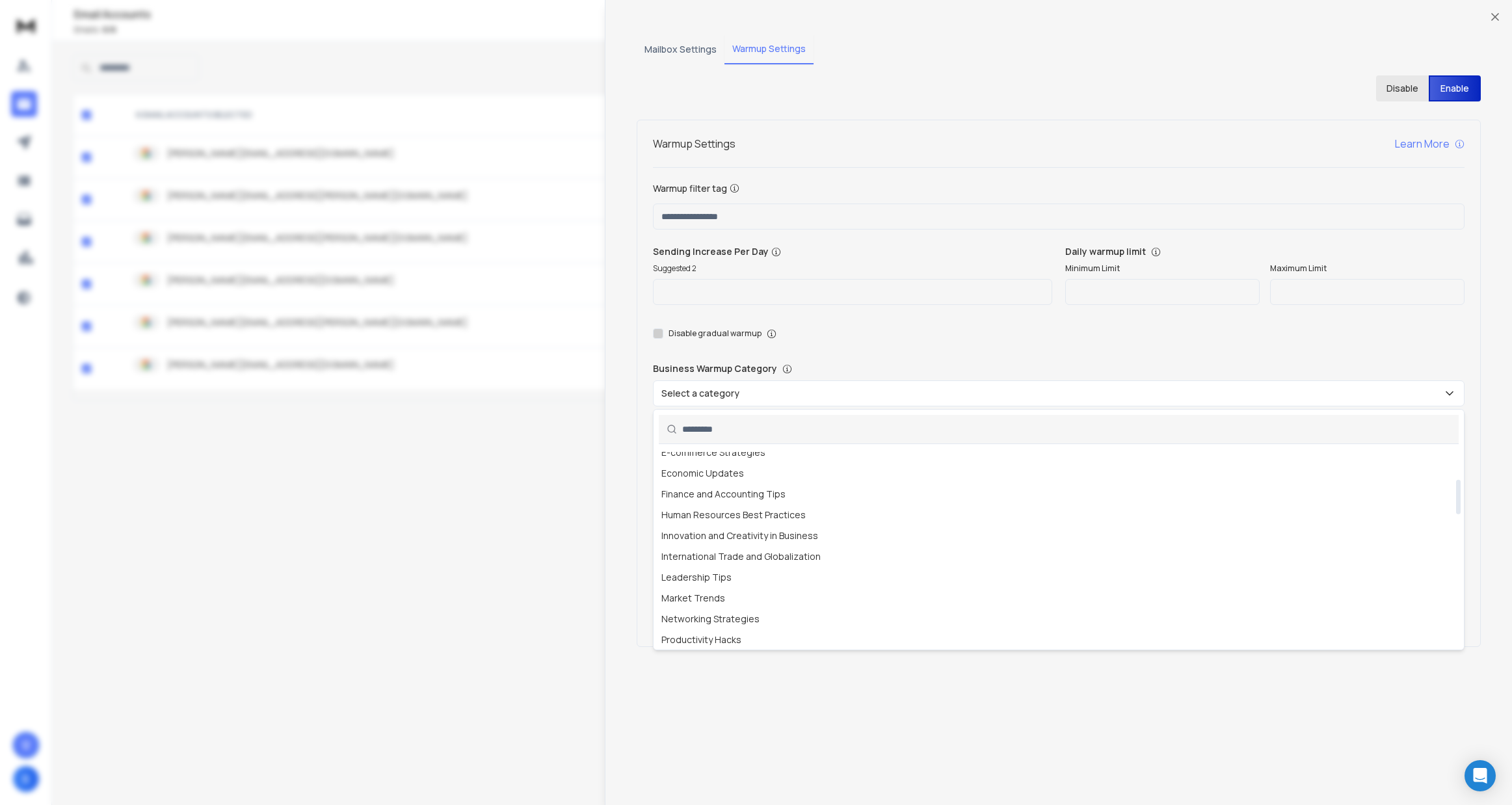
scroll to position [154, 0]
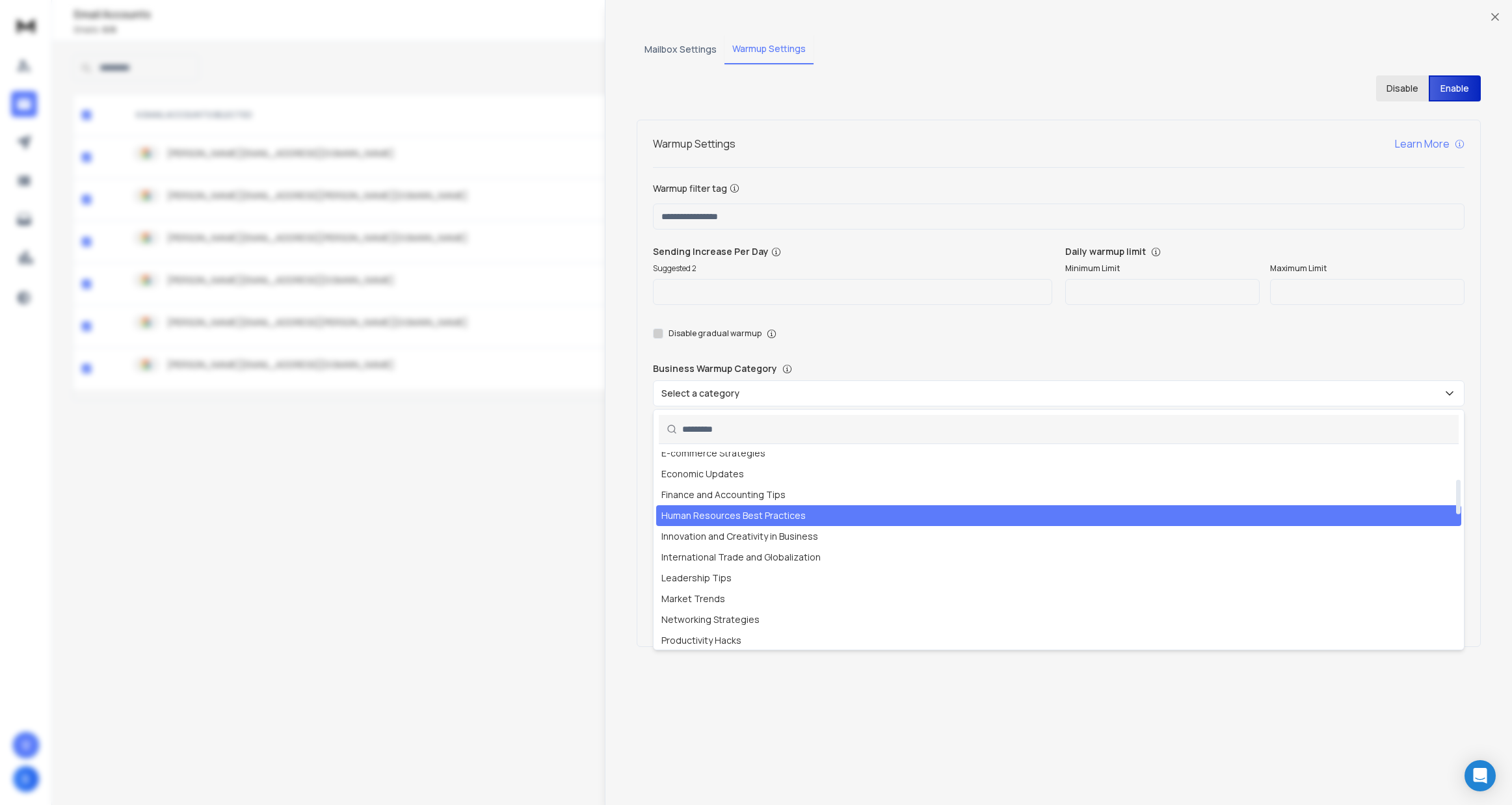
click at [765, 517] on span "Human Resources Best Practices" at bounding box center [733, 515] width 144 height 13
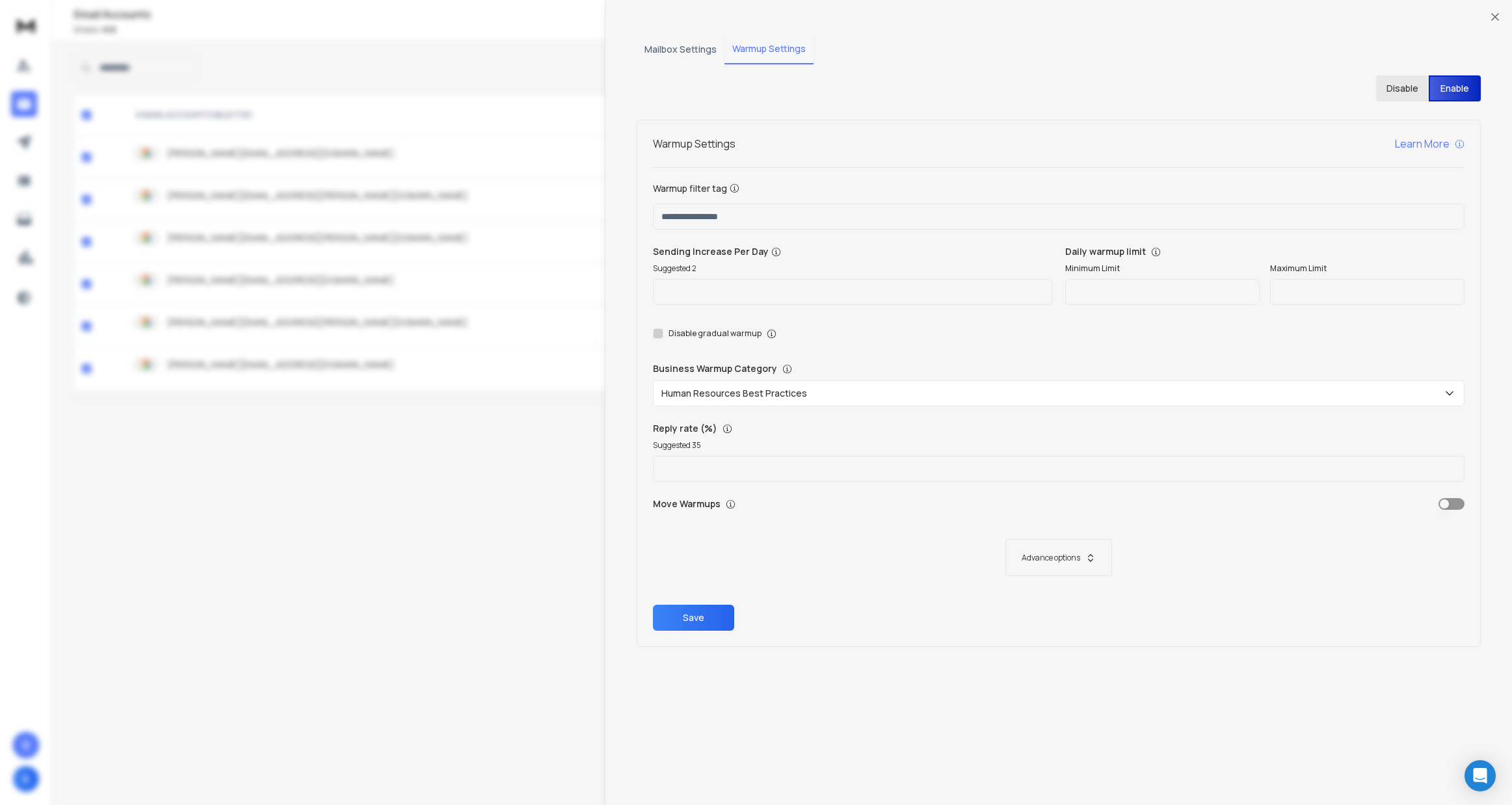
click at [759, 481] on input "number" at bounding box center [1059, 469] width 812 height 26
type input "**"
click at [1084, 564] on div "Advance options" at bounding box center [1059, 557] width 107 height 37
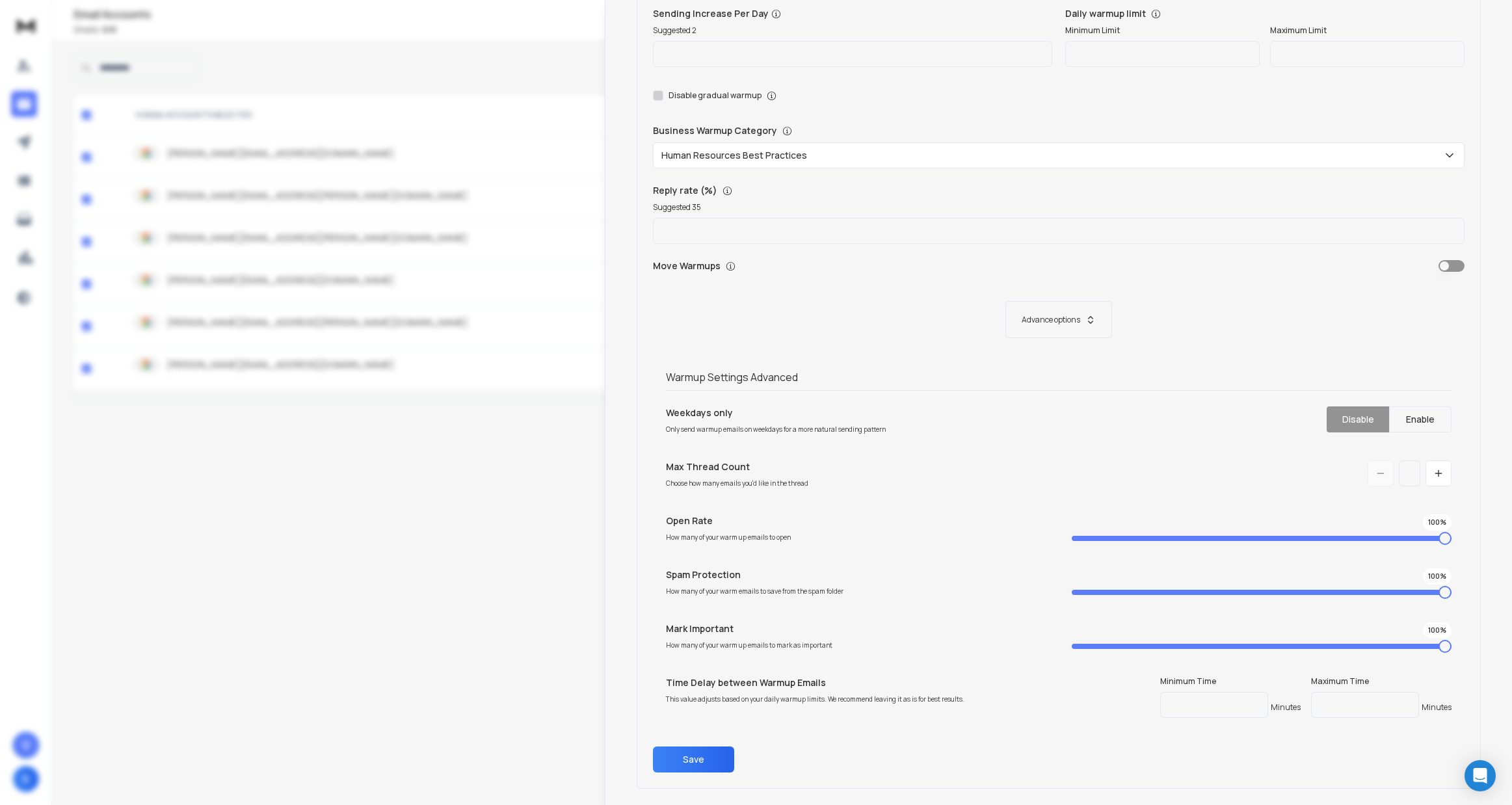
scroll to position [238, 0]
click at [1432, 481] on button "button" at bounding box center [1438, 472] width 26 height 26
type input "*"
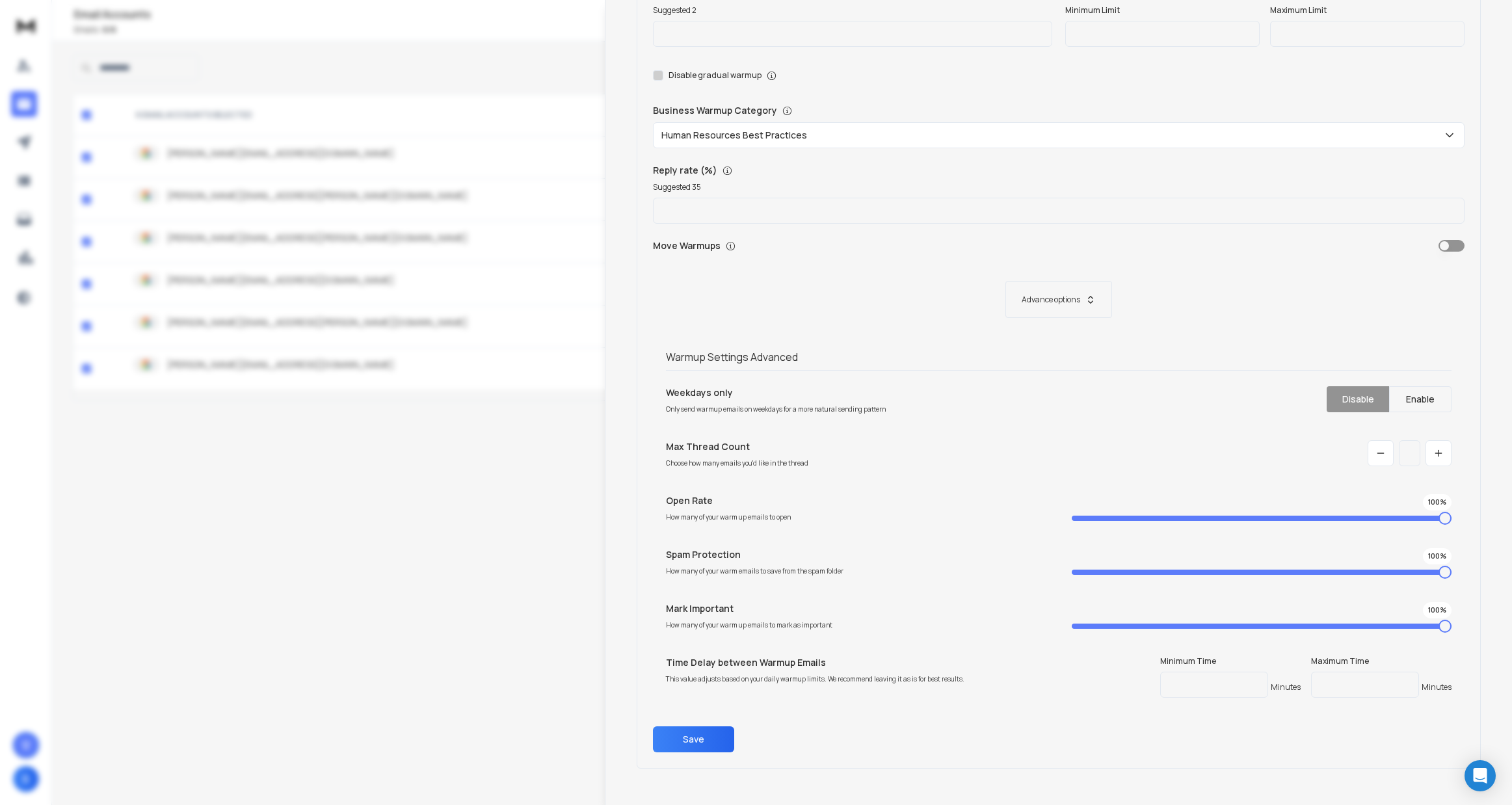
click at [1170, 675] on input "number" at bounding box center [1214, 684] width 108 height 26
click at [1176, 689] on input "number" at bounding box center [1214, 684] width 108 height 26
type input "*"
click at [1371, 696] on input "number" at bounding box center [1365, 684] width 108 height 26
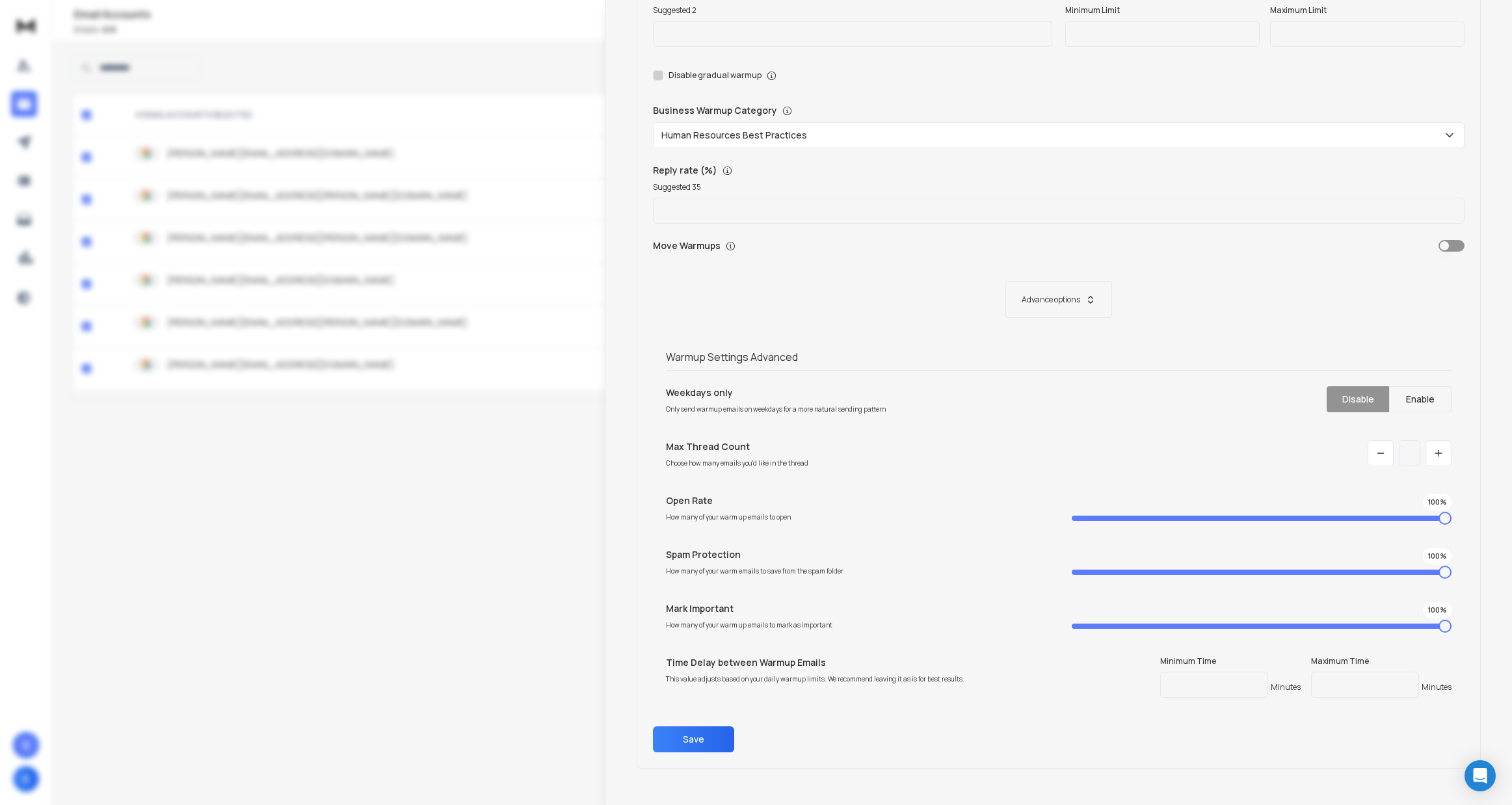
type input "**"
click at [1317, 632] on span at bounding box center [1320, 626] width 13 height 13
click at [1409, 517] on span at bounding box center [1409, 518] width 13 height 13
click at [689, 745] on button "Save" at bounding box center [693, 739] width 81 height 26
drag, startPoint x: 1204, startPoint y: 686, endPoint x: 1033, endPoint y: 679, distance: 171.1
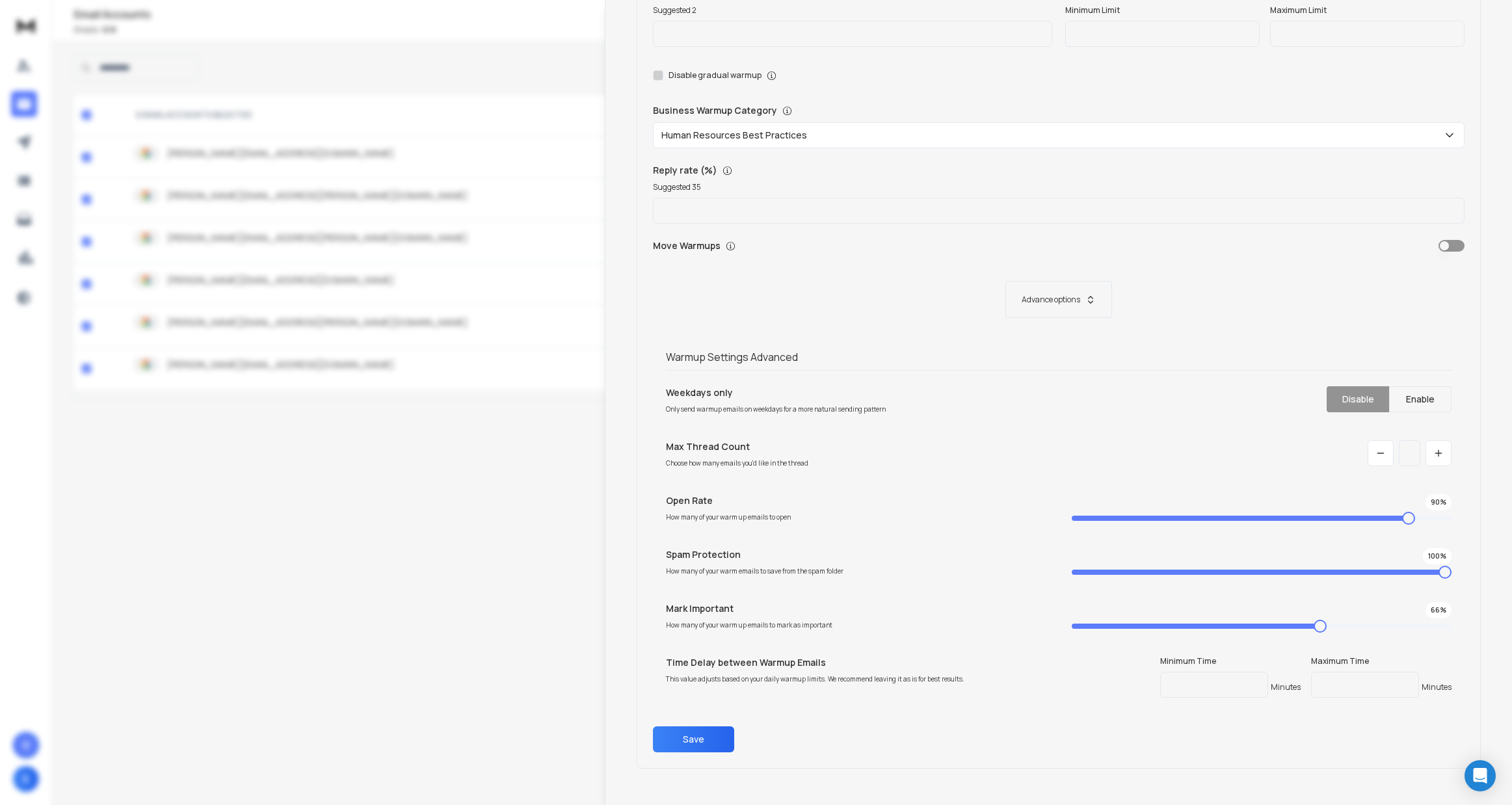
click at [1033, 679] on div "Time Delay between Warmup Emails This value adjusts based on your daily warmup …" at bounding box center [1058, 677] width 785 height 42
type input "**"
drag, startPoint x: 1343, startPoint y: 689, endPoint x: 1198, endPoint y: 688, distance: 145.0
click at [1197, 689] on div "Minimum Time ** Minutes Maximum Time ** Minutes" at bounding box center [1305, 677] width 292 height 42
type input "*"
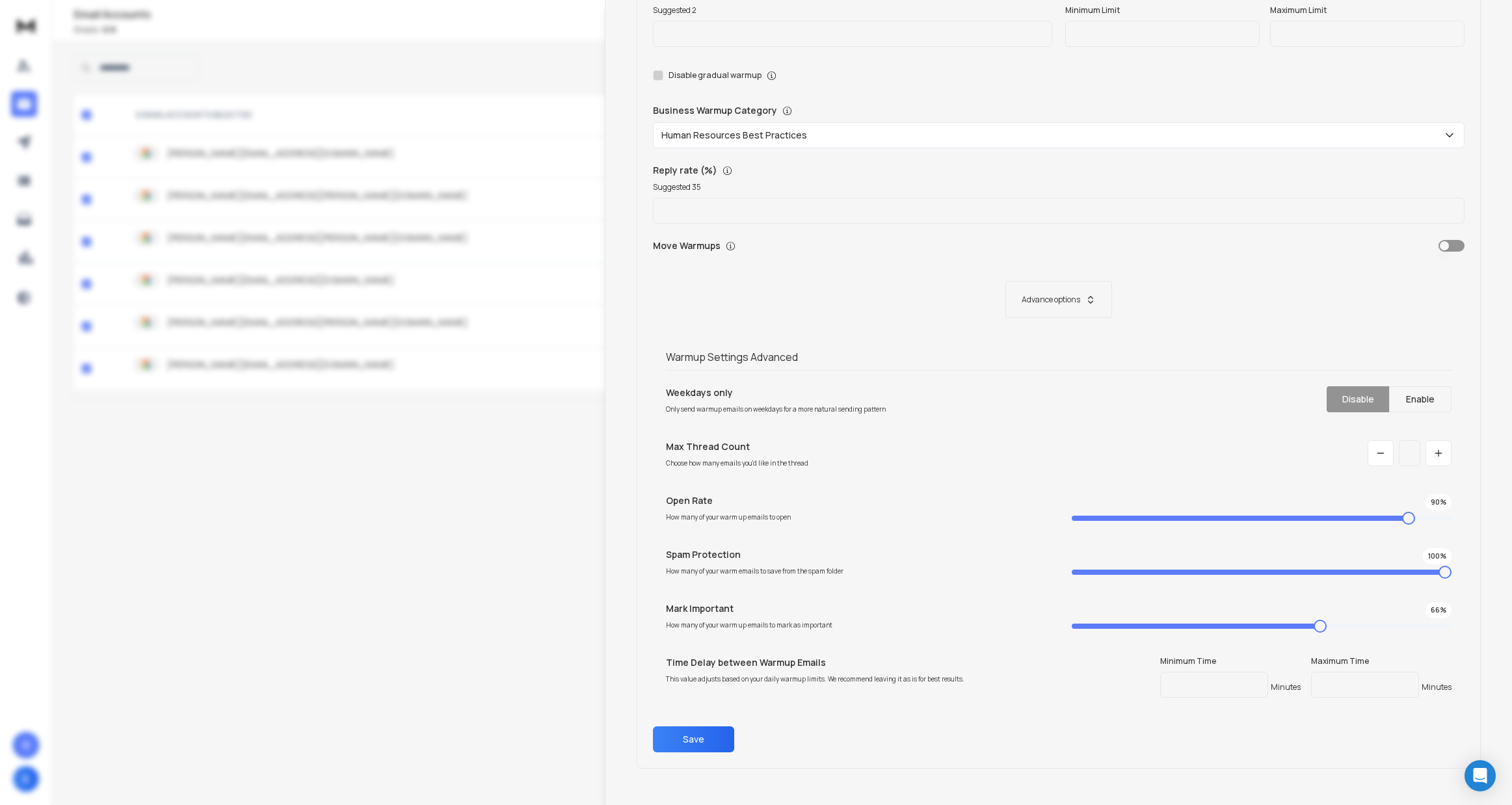
click at [1198, 688] on input "**" at bounding box center [1214, 684] width 108 height 26
drag, startPoint x: 1175, startPoint y: 688, endPoint x: 1034, endPoint y: 682, distance: 141.1
click at [1034, 682] on div "Time Delay between Warmup Emails This value adjusts based on your daily warmup …" at bounding box center [1058, 677] width 785 height 42
type input "**"
drag, startPoint x: 1336, startPoint y: 686, endPoint x: 1241, endPoint y: 686, distance: 95.0
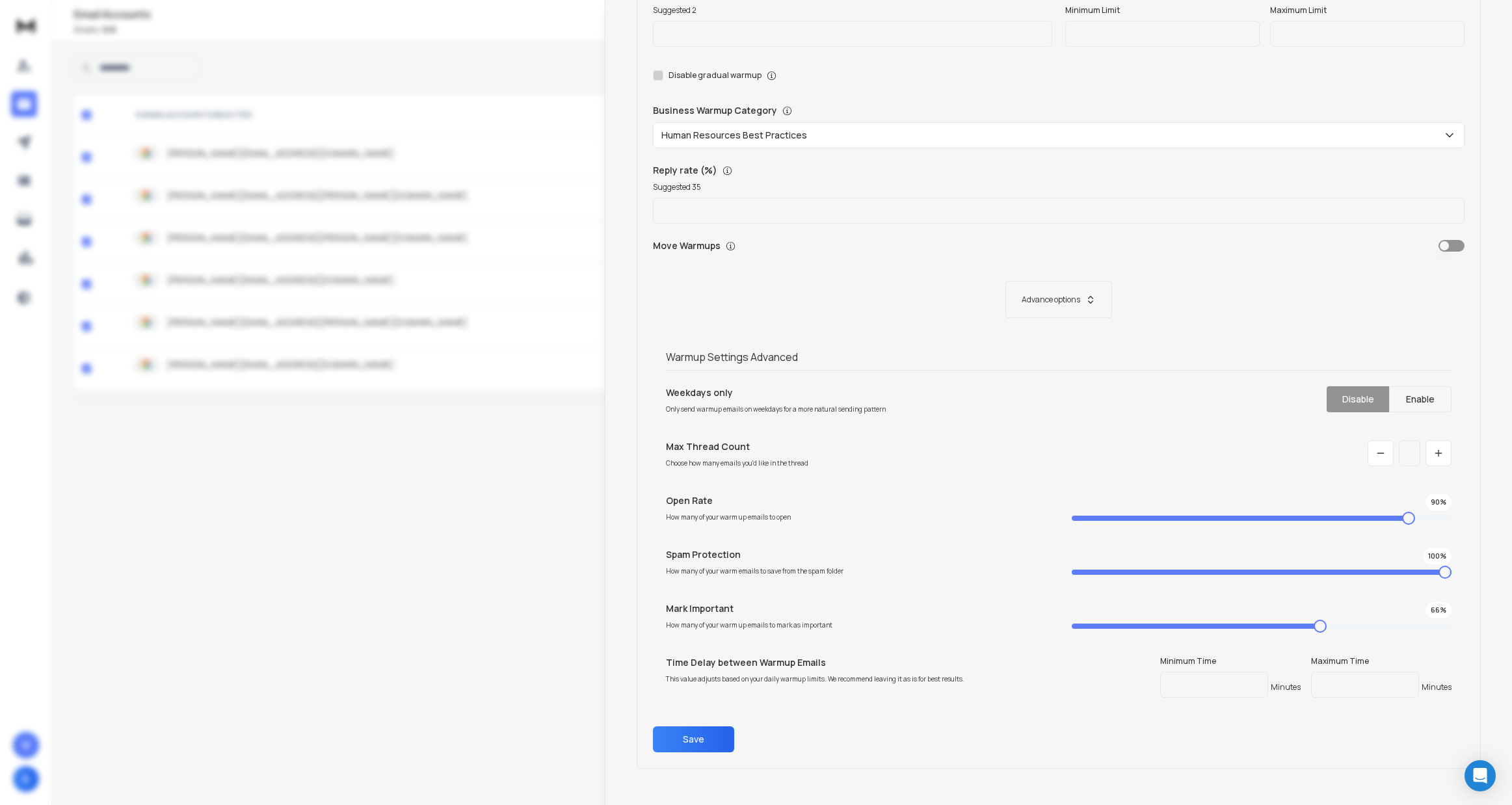
click at [1241, 686] on div "Minimum Time ** Minutes Maximum Time * Minutes" at bounding box center [1305, 677] width 292 height 42
type input "*"
click at [693, 737] on button "Save" at bounding box center [693, 739] width 81 height 26
click at [1339, 687] on input "**" at bounding box center [1365, 684] width 108 height 26
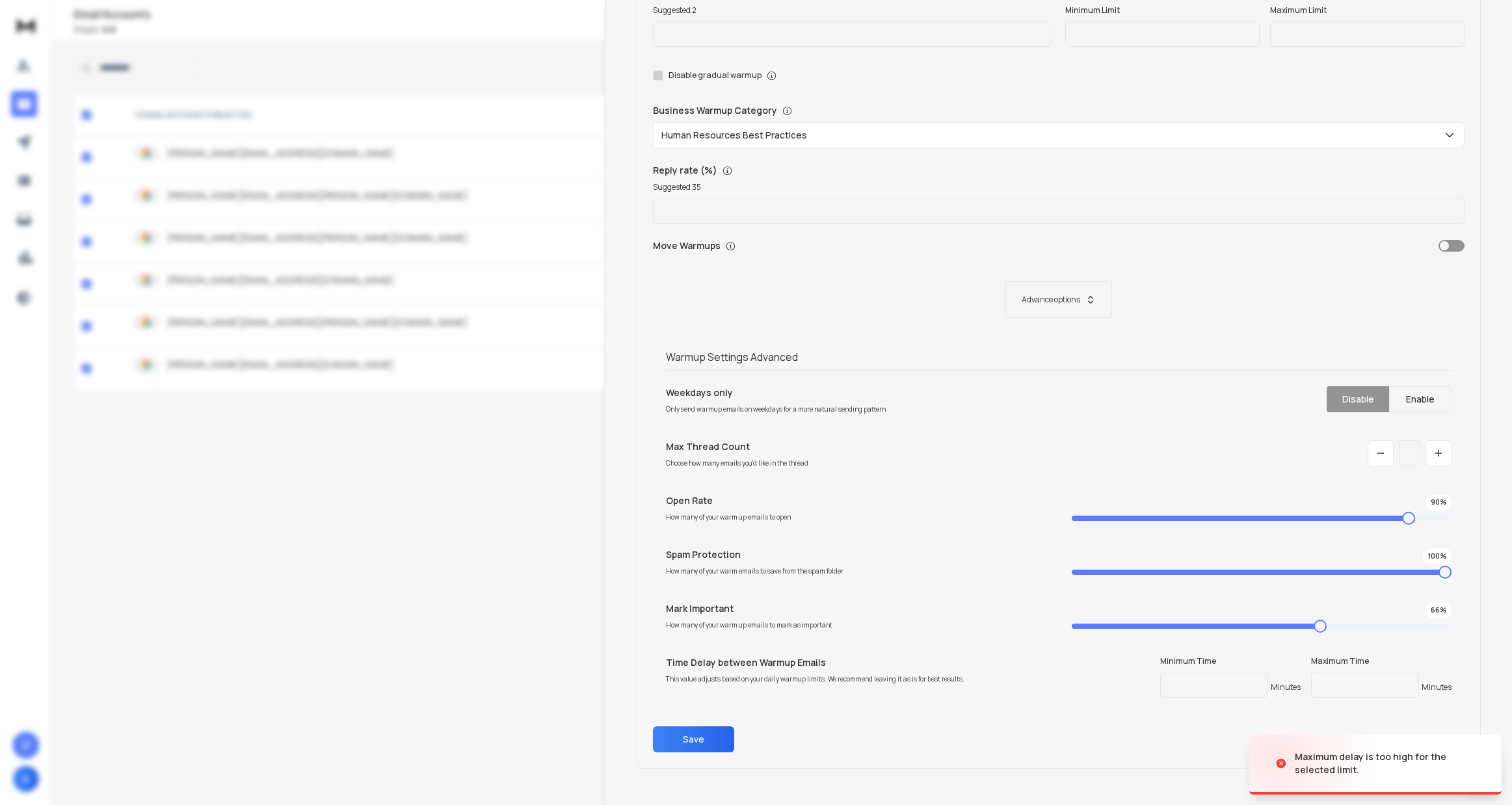
click at [1339, 687] on input "**" at bounding box center [1365, 684] width 108 height 26
click at [1351, 731] on form "Warmup Settings Learn More Warmup filter tag Sending Increase Per Day Suggested…" at bounding box center [1059, 314] width 812 height 874
click at [1337, 691] on input "**" at bounding box center [1365, 684] width 108 height 26
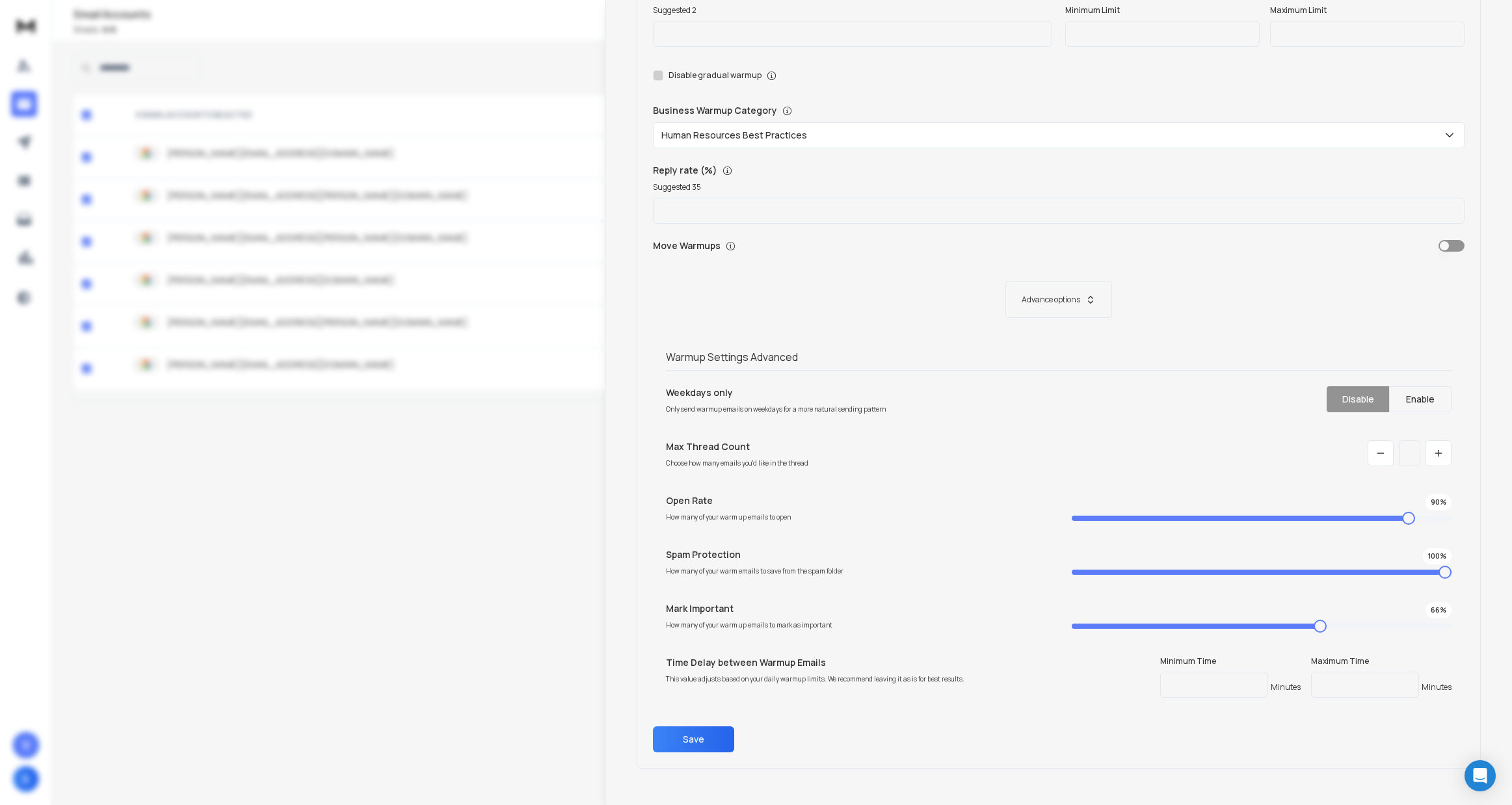
drag, startPoint x: 1337, startPoint y: 691, endPoint x: 1236, endPoint y: 673, distance: 102.6
click at [1235, 674] on div "Minimum Time ** Minutes Maximum Time ** Minutes" at bounding box center [1305, 677] width 292 height 42
click at [713, 745] on button "Save" at bounding box center [693, 739] width 81 height 26
click at [1230, 687] on input "**" at bounding box center [1214, 684] width 108 height 26
click at [1388, 694] on input "**" at bounding box center [1365, 684] width 108 height 26
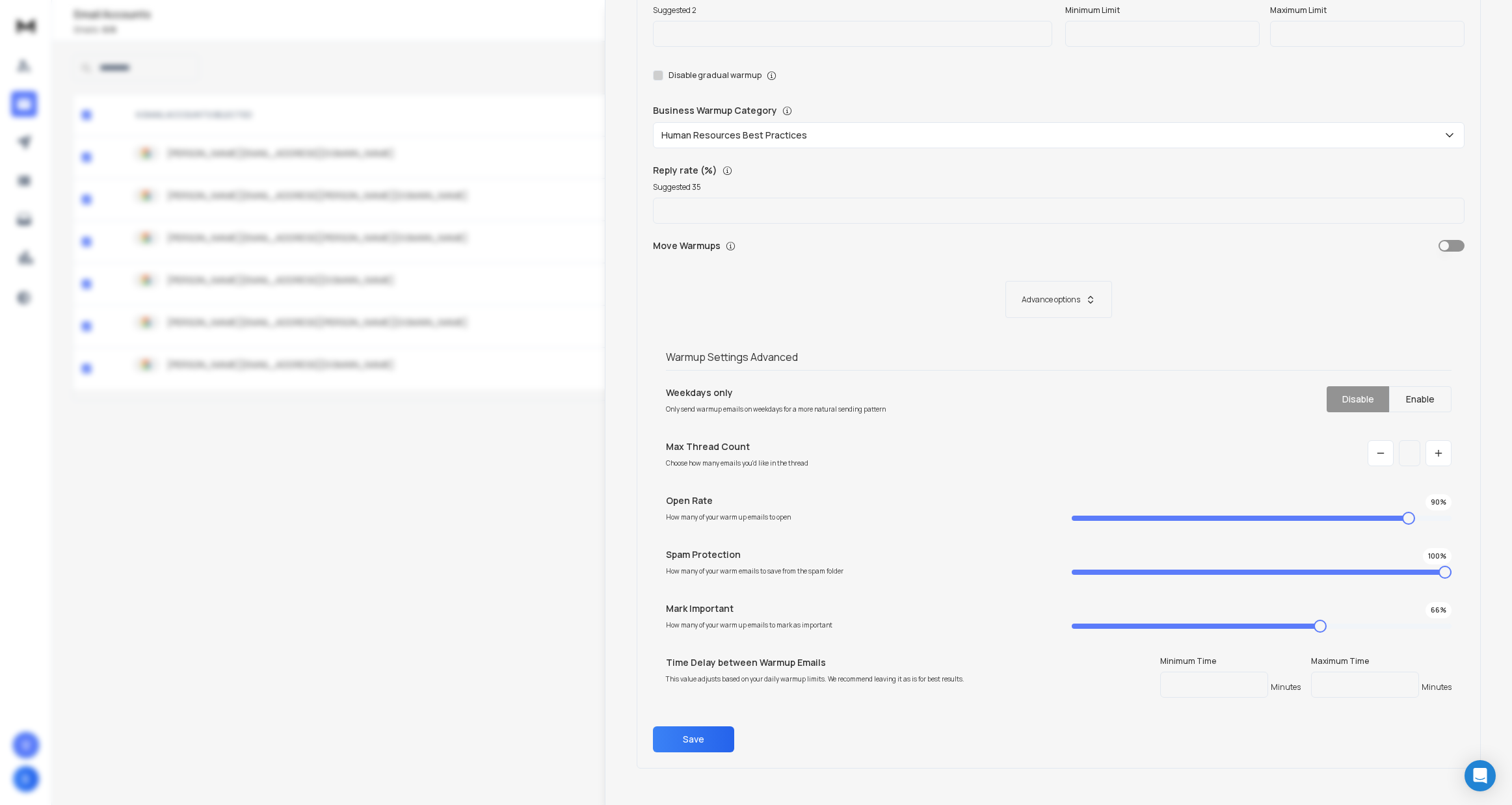
click at [1388, 694] on input "**" at bounding box center [1365, 684] width 108 height 26
drag, startPoint x: 1388, startPoint y: 694, endPoint x: 1246, endPoint y: 673, distance: 143.5
click at [1247, 673] on div "Minimum Time ** Minutes Maximum Time ** Minutes" at bounding box center [1305, 677] width 292 height 42
type input "**"
click at [717, 737] on button "Save" at bounding box center [693, 739] width 81 height 26
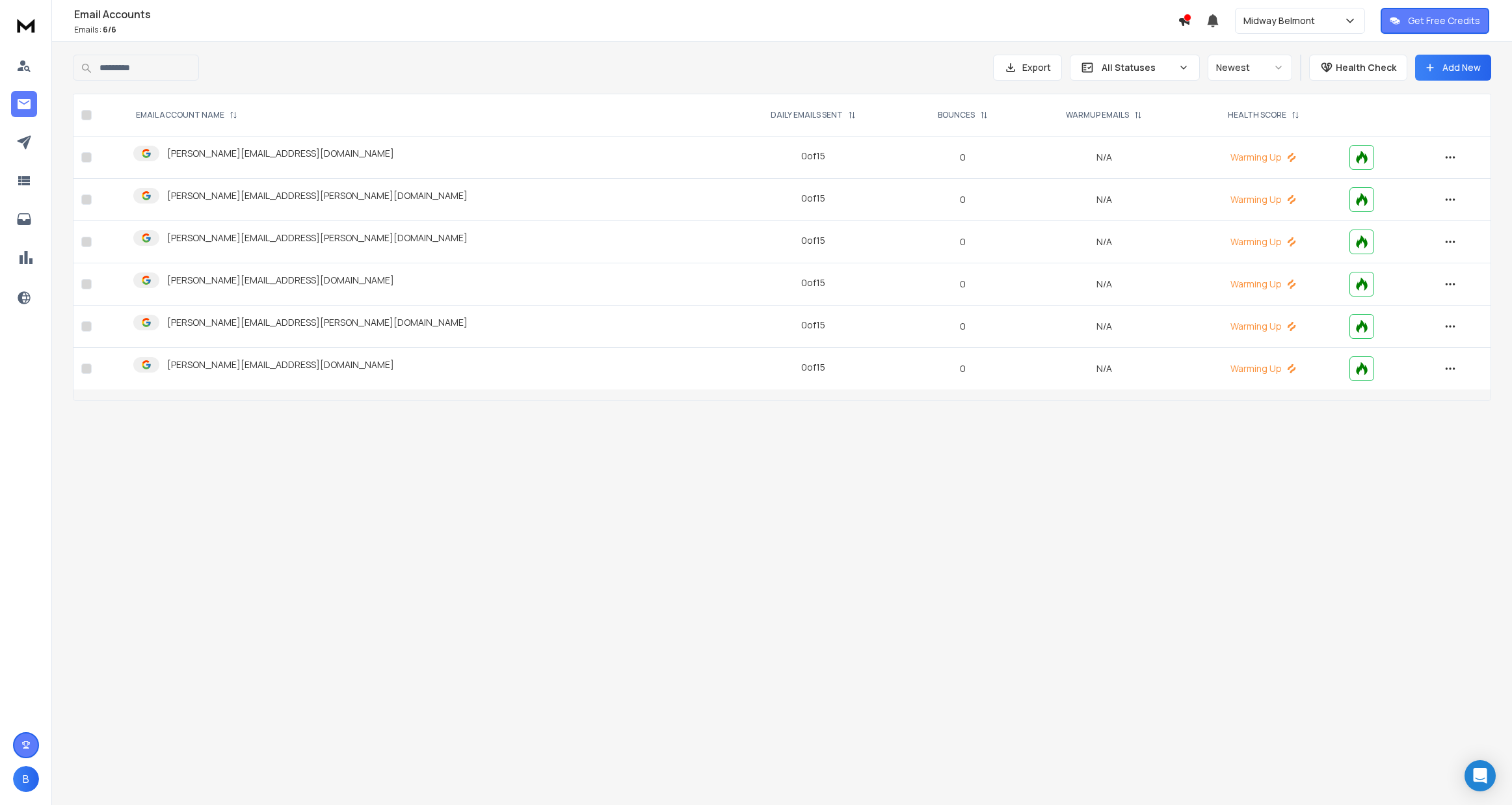
click at [1205, 490] on div "Your warmest leads are on your site – Turn visits into conversations Reach Out …" at bounding box center [756, 402] width 1512 height 805
click at [1185, 540] on div "Get only verified leads with our AI-powered Lead Finder, starting at $22/mo Try…" at bounding box center [756, 402] width 1512 height 805
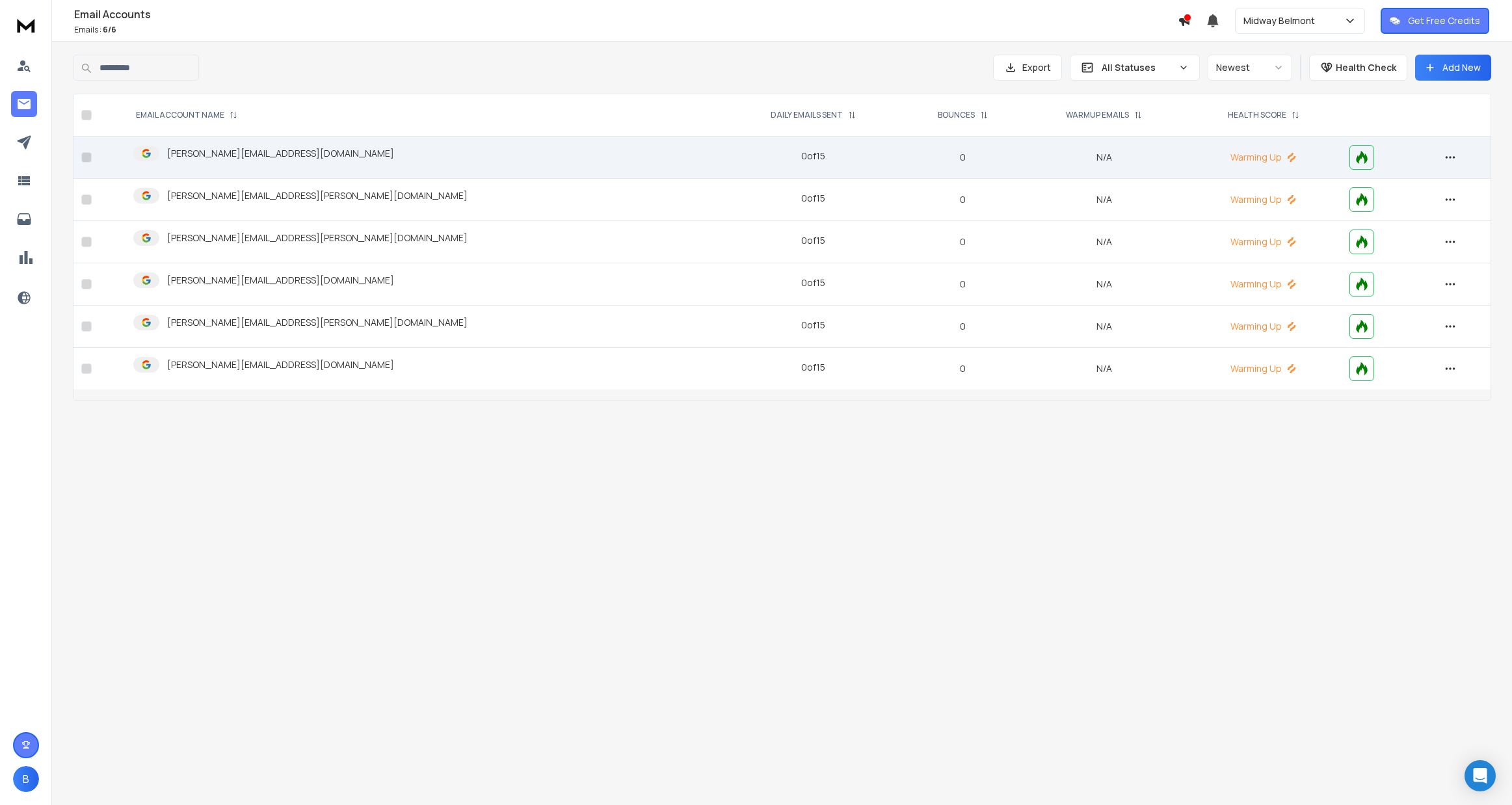
click at [433, 154] on div "[PERSON_NAME][EMAIL_ADDRESS][DOMAIN_NAME]" at bounding box center [425, 153] width 583 height 16
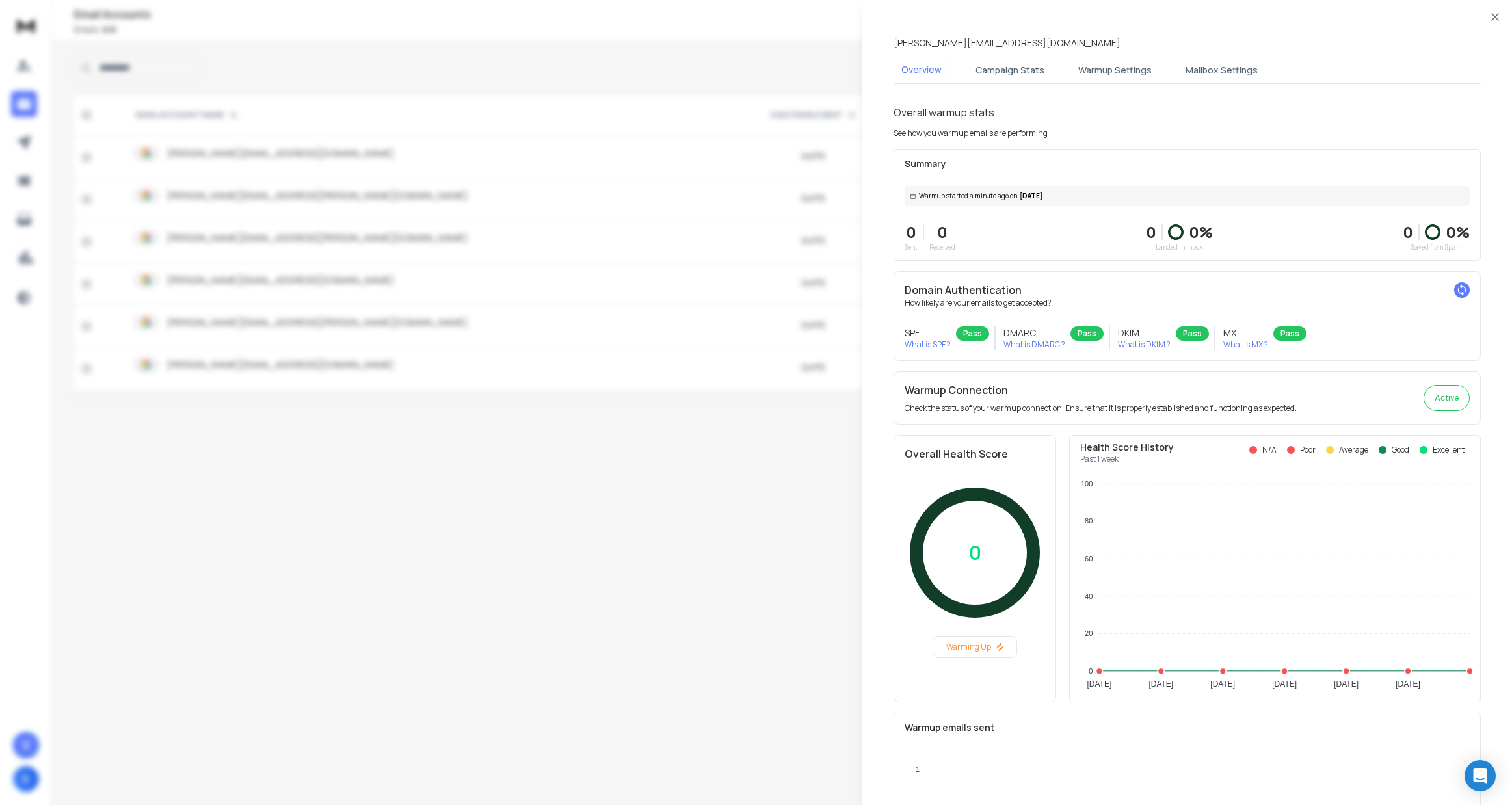
click at [1037, 68] on button "Campaign Stats" at bounding box center [1010, 69] width 84 height 28
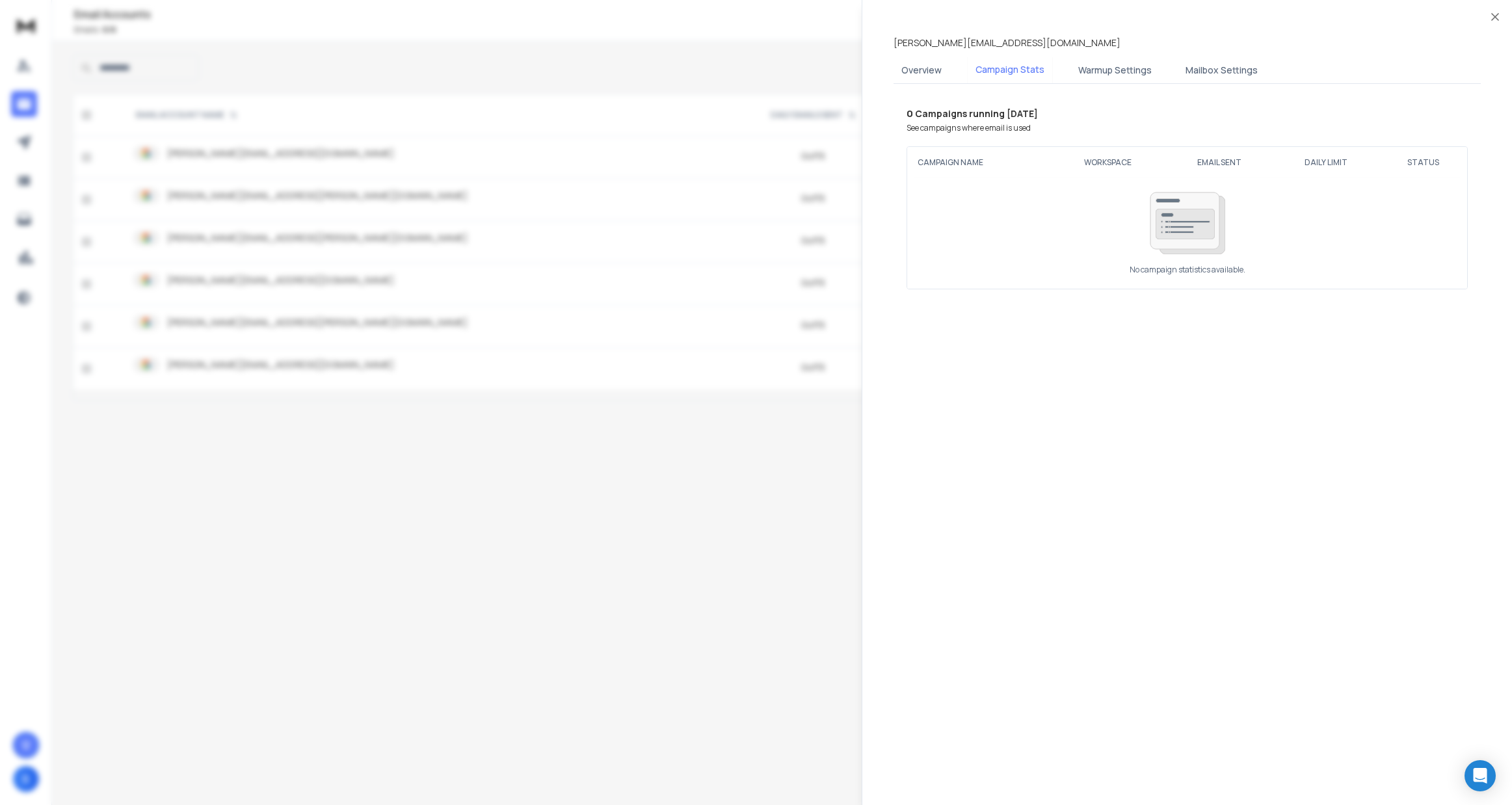
click at [918, 64] on button "Overview" at bounding box center [921, 69] width 56 height 28
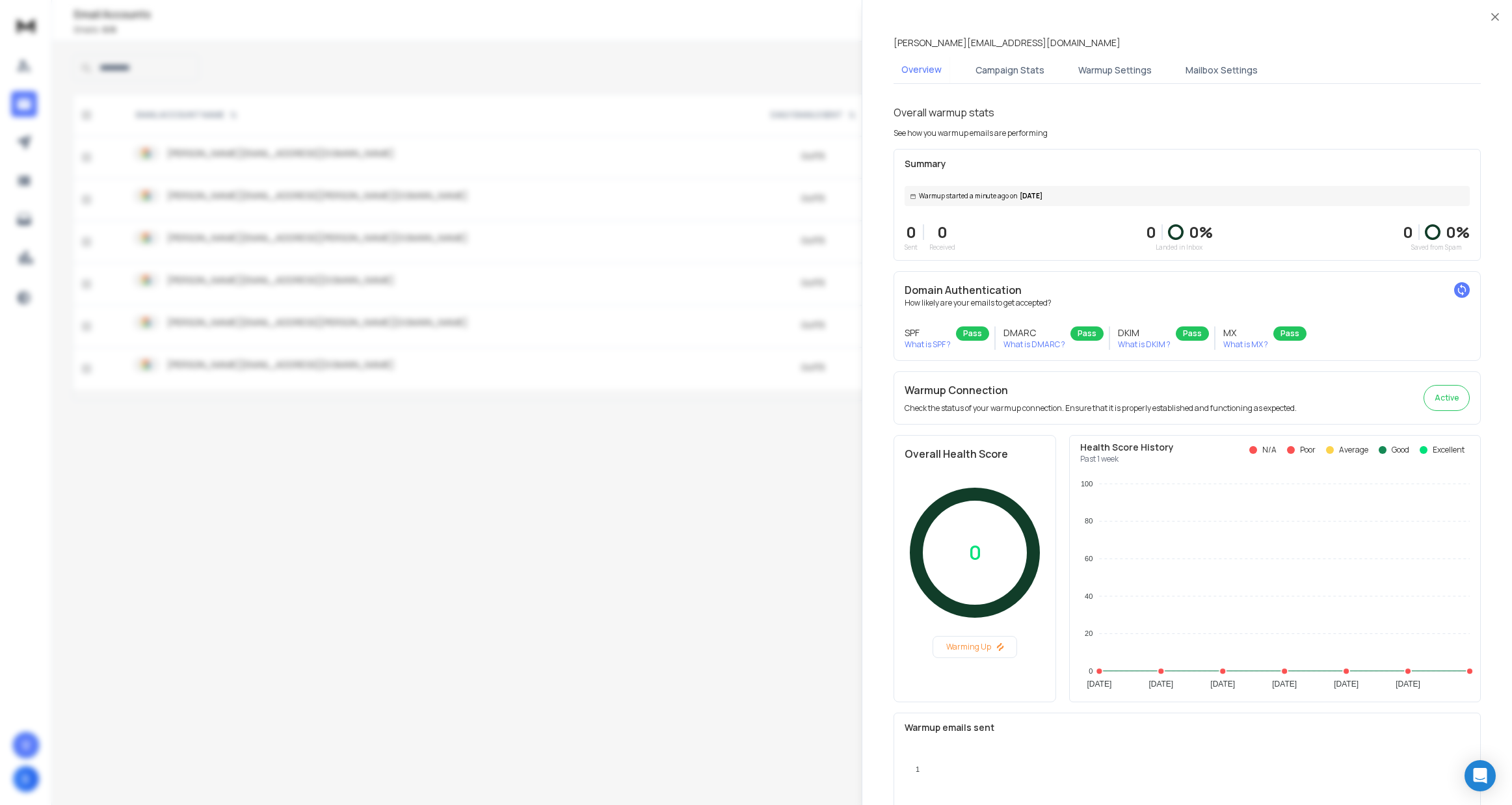
click at [1093, 70] on button "Warmup Settings" at bounding box center [1114, 69] width 89 height 28
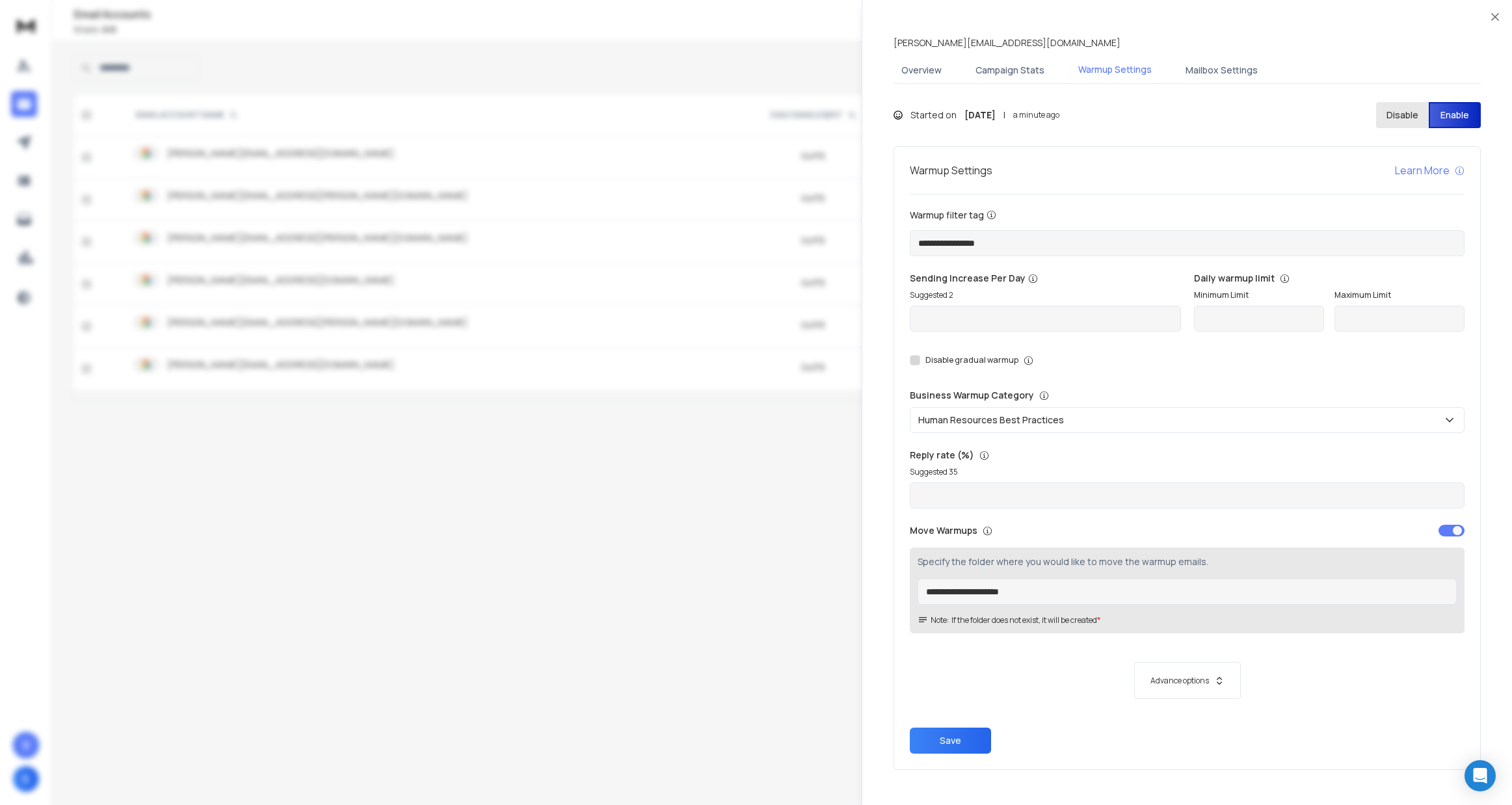
scroll to position [1, 0]
click at [1214, 683] on icon "button" at bounding box center [1219, 679] width 10 height 10
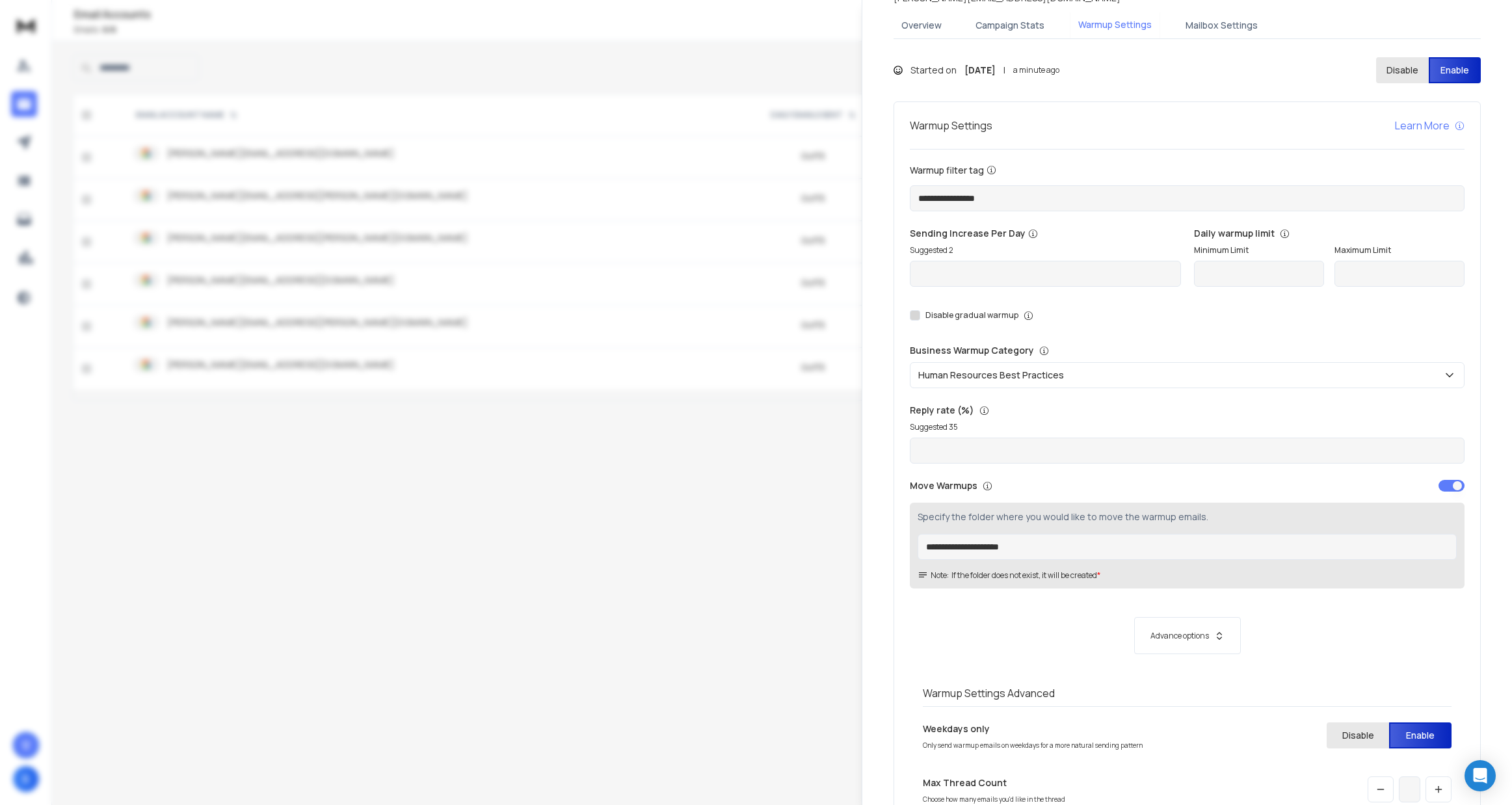
scroll to position [0, 0]
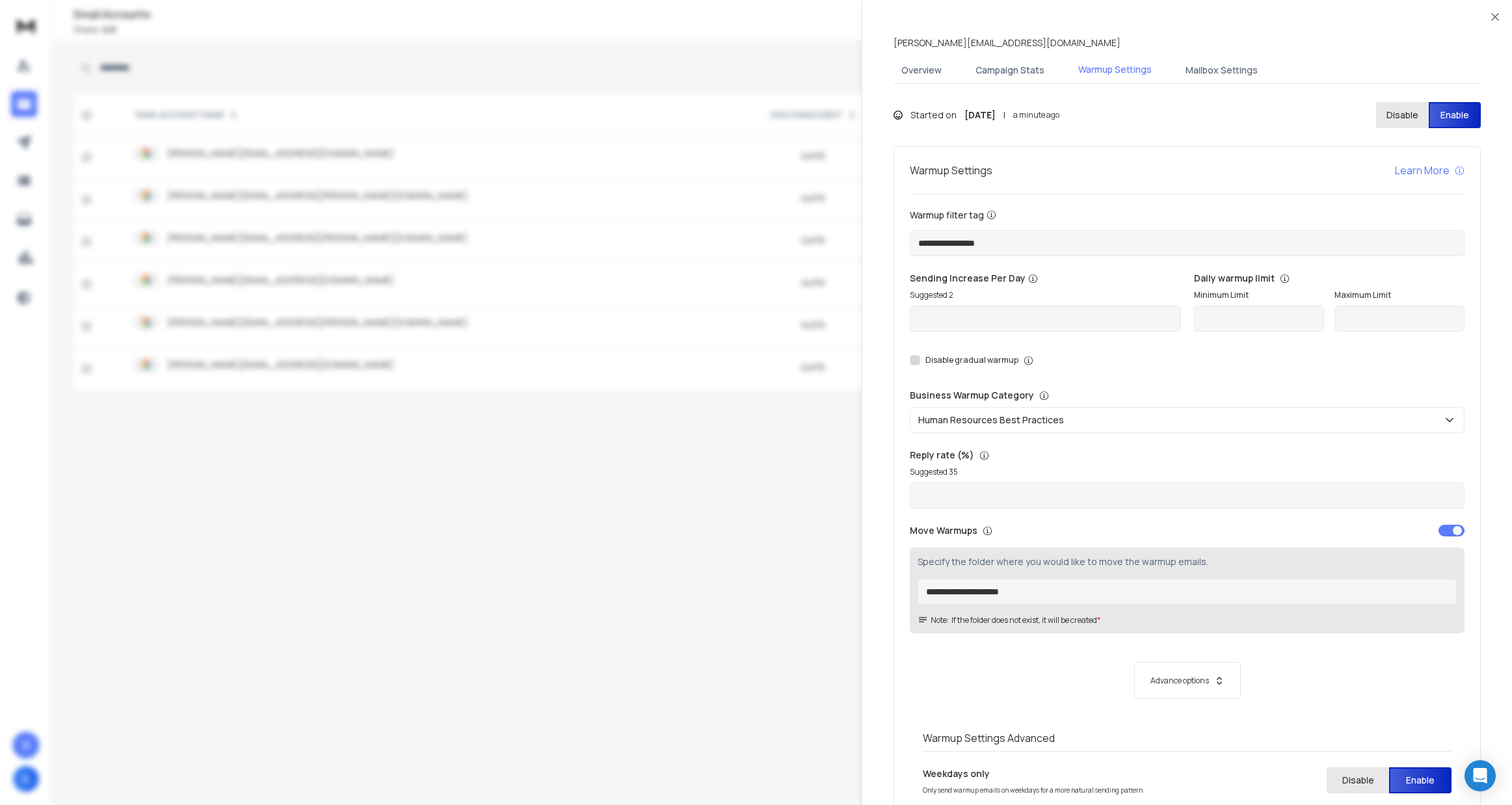
click at [1200, 592] on input "**********" at bounding box center [1187, 591] width 539 height 26
click at [1266, 662] on button "Advance options" at bounding box center [1187, 680] width 528 height 37
click at [971, 748] on button "Save" at bounding box center [950, 740] width 81 height 26
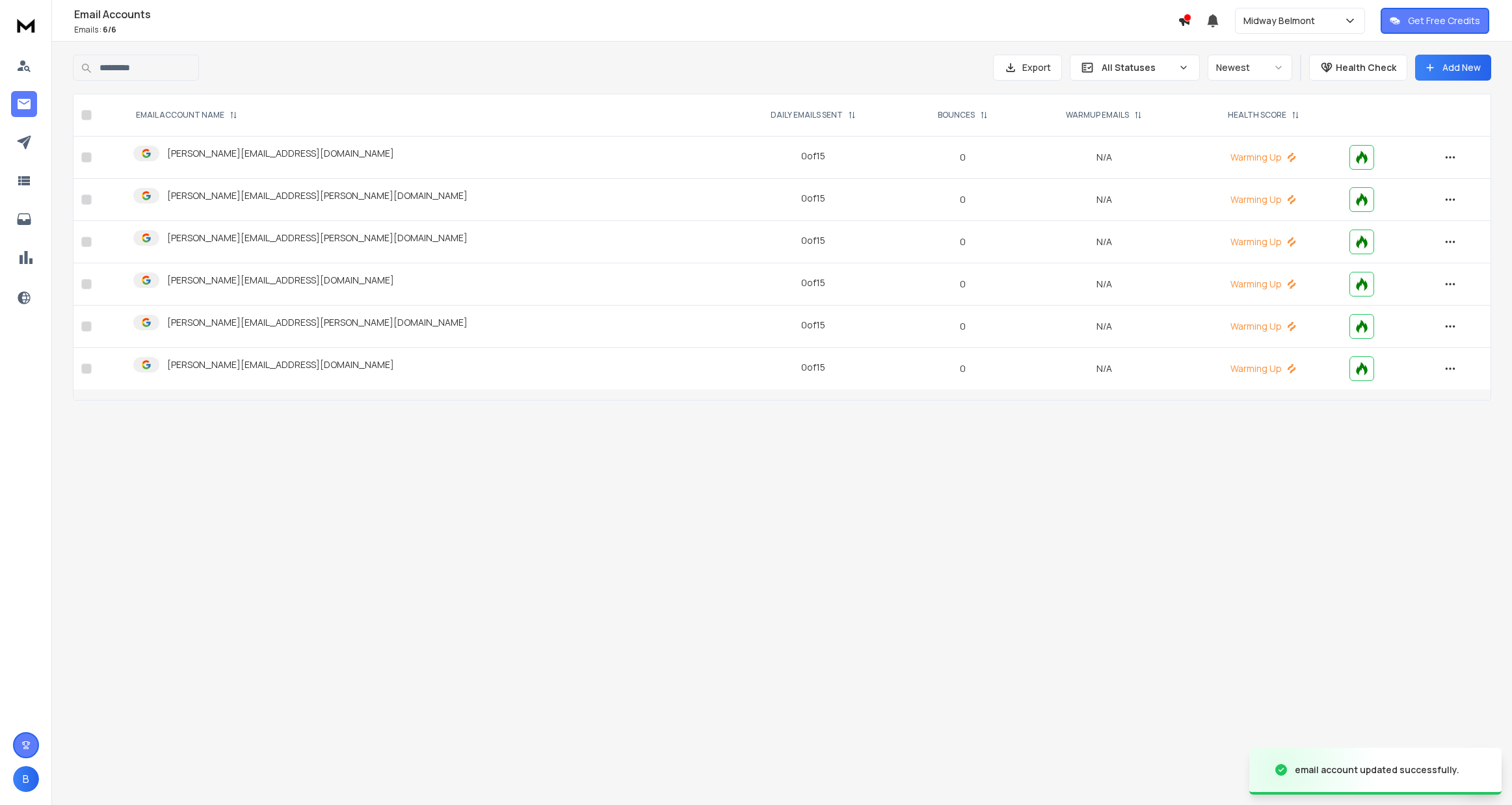
click at [596, 535] on div "Get only verified leads with our AI-powered Lead Finder, starting at $22/mo Try…" at bounding box center [756, 402] width 1512 height 805
click at [463, 89] on div "Export All Statuses Newest Health Check Add New EMAIL ACCOUNT NAME DAILY EMAILS…" at bounding box center [783, 228] width 1419 height 345
click at [510, 58] on div at bounding box center [529, 68] width 912 height 26
click at [19, 71] on icon at bounding box center [24, 65] width 16 height 16
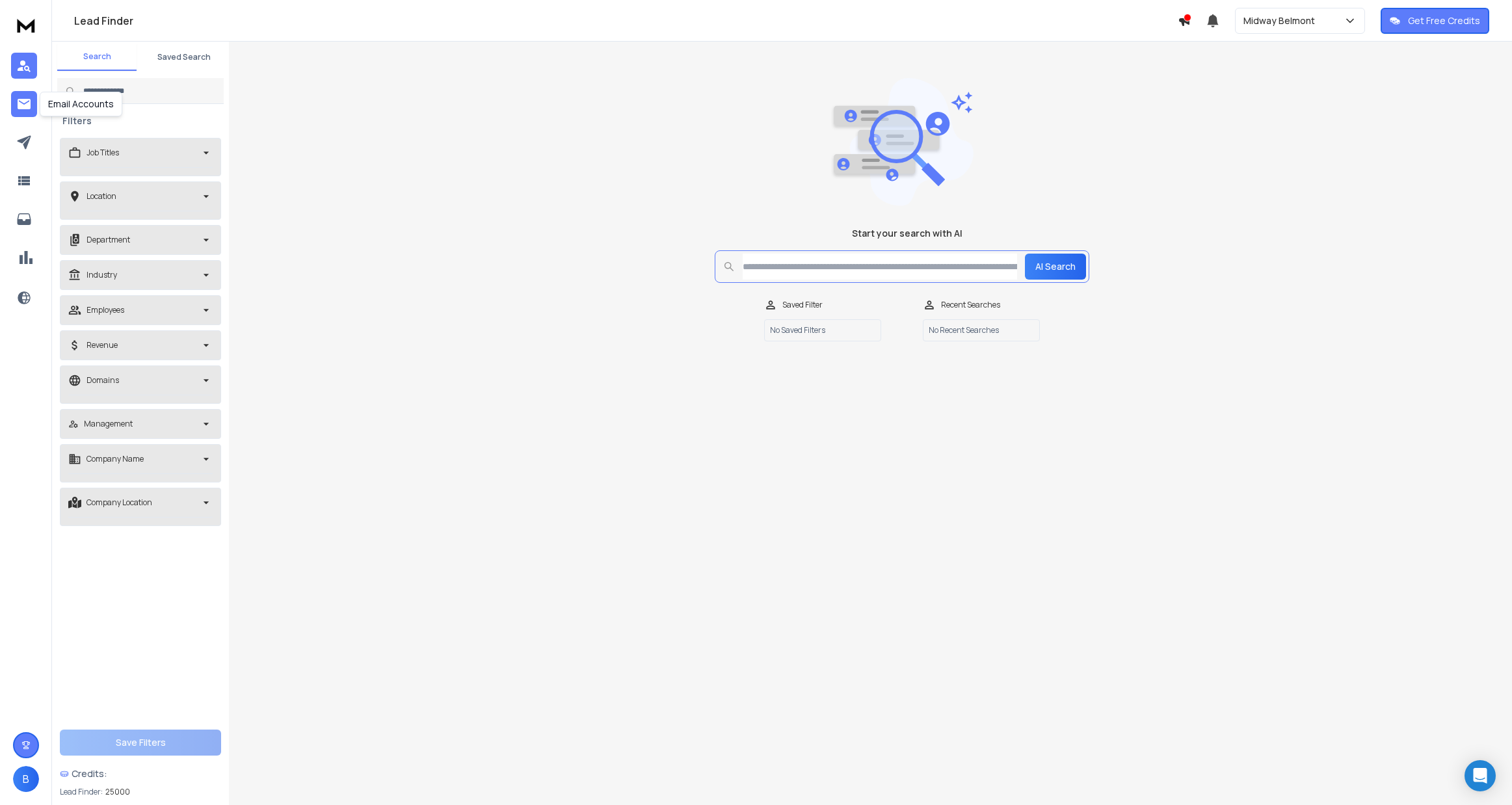
click at [17, 113] on link at bounding box center [24, 104] width 26 height 26
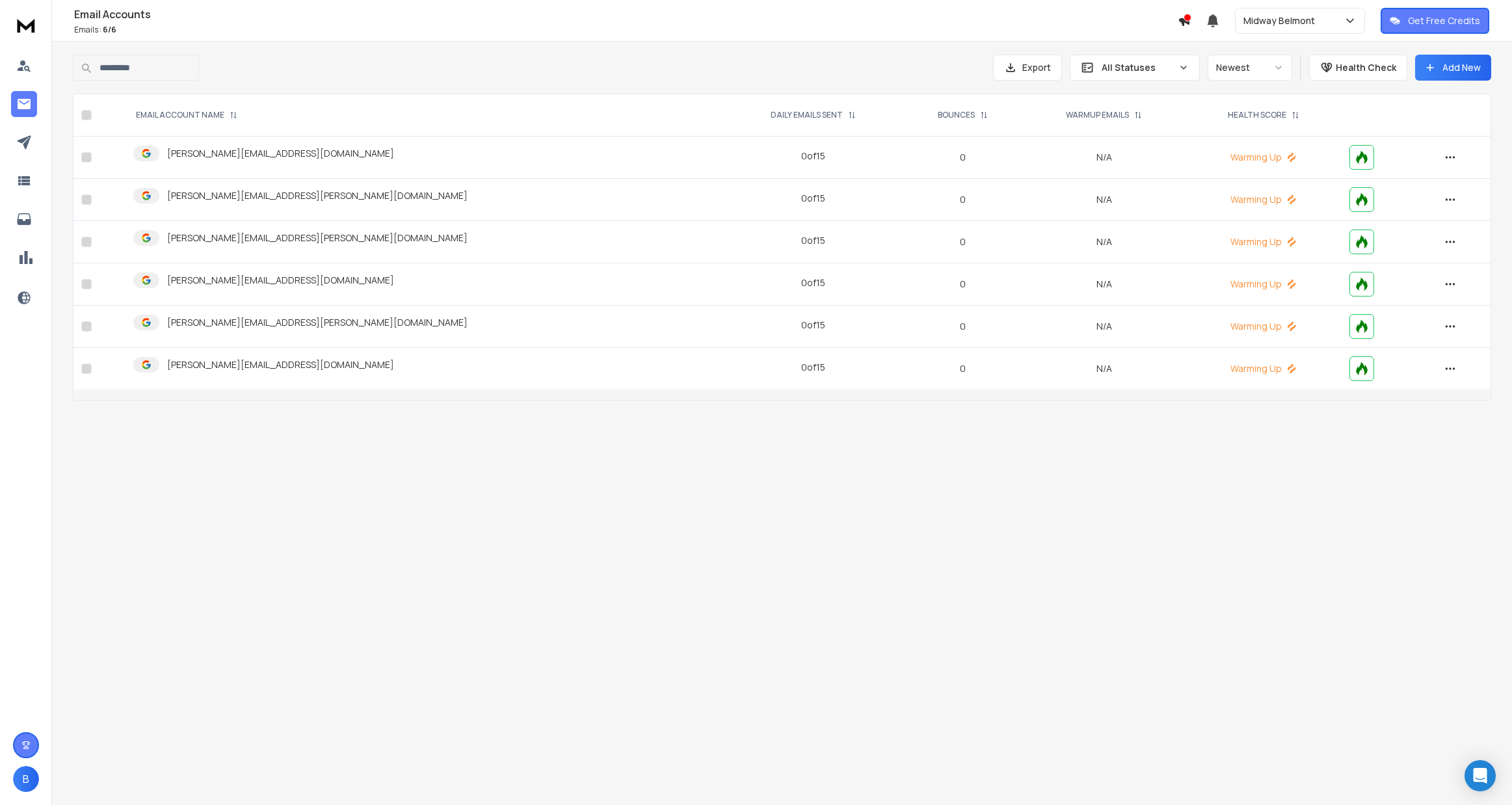
click at [24, 157] on div at bounding box center [26, 144] width 30 height 30
click at [23, 142] on icon at bounding box center [23, 142] width 14 height 14
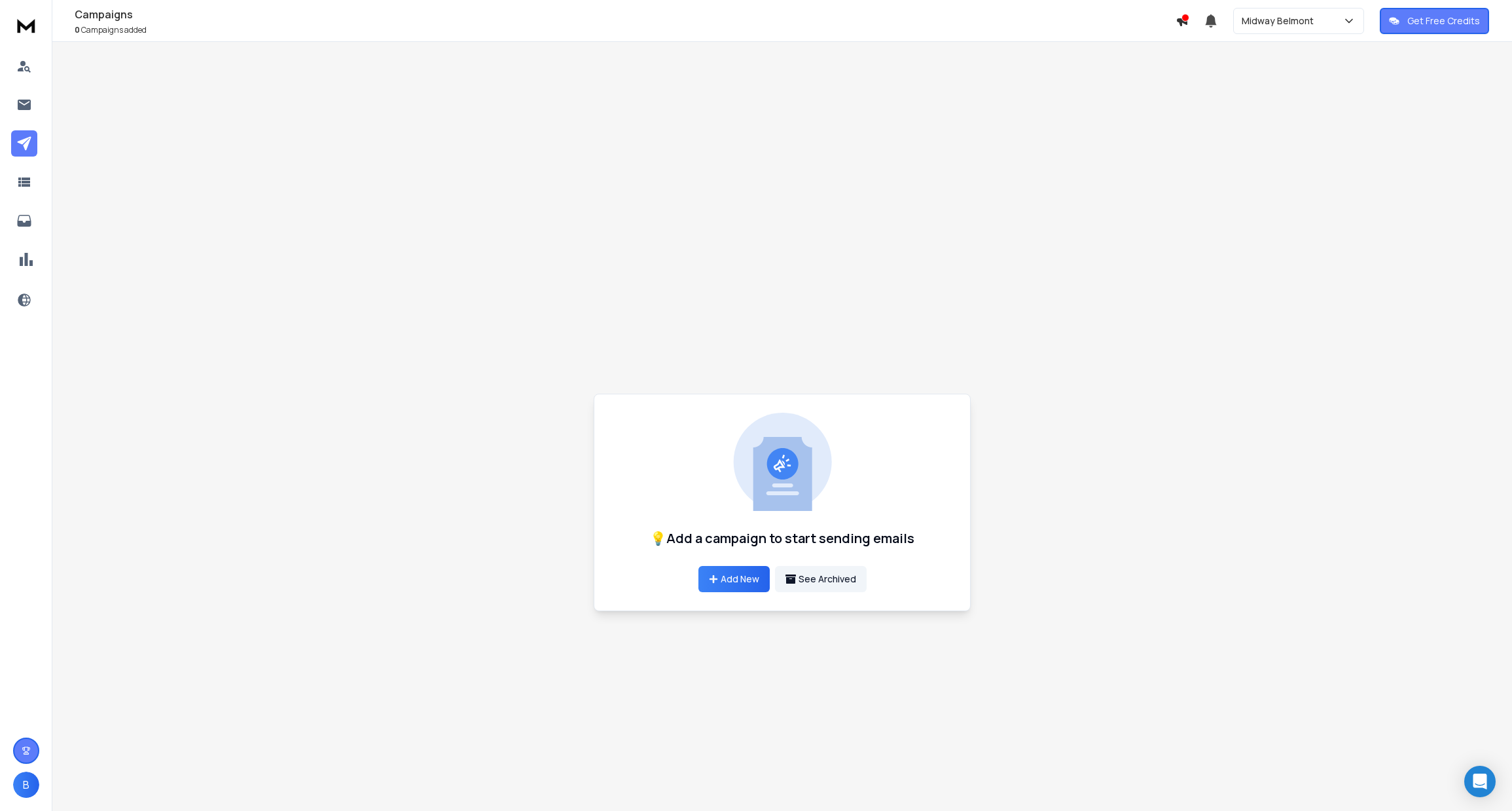
click at [750, 580] on link "Add New" at bounding box center [734, 579] width 72 height 26
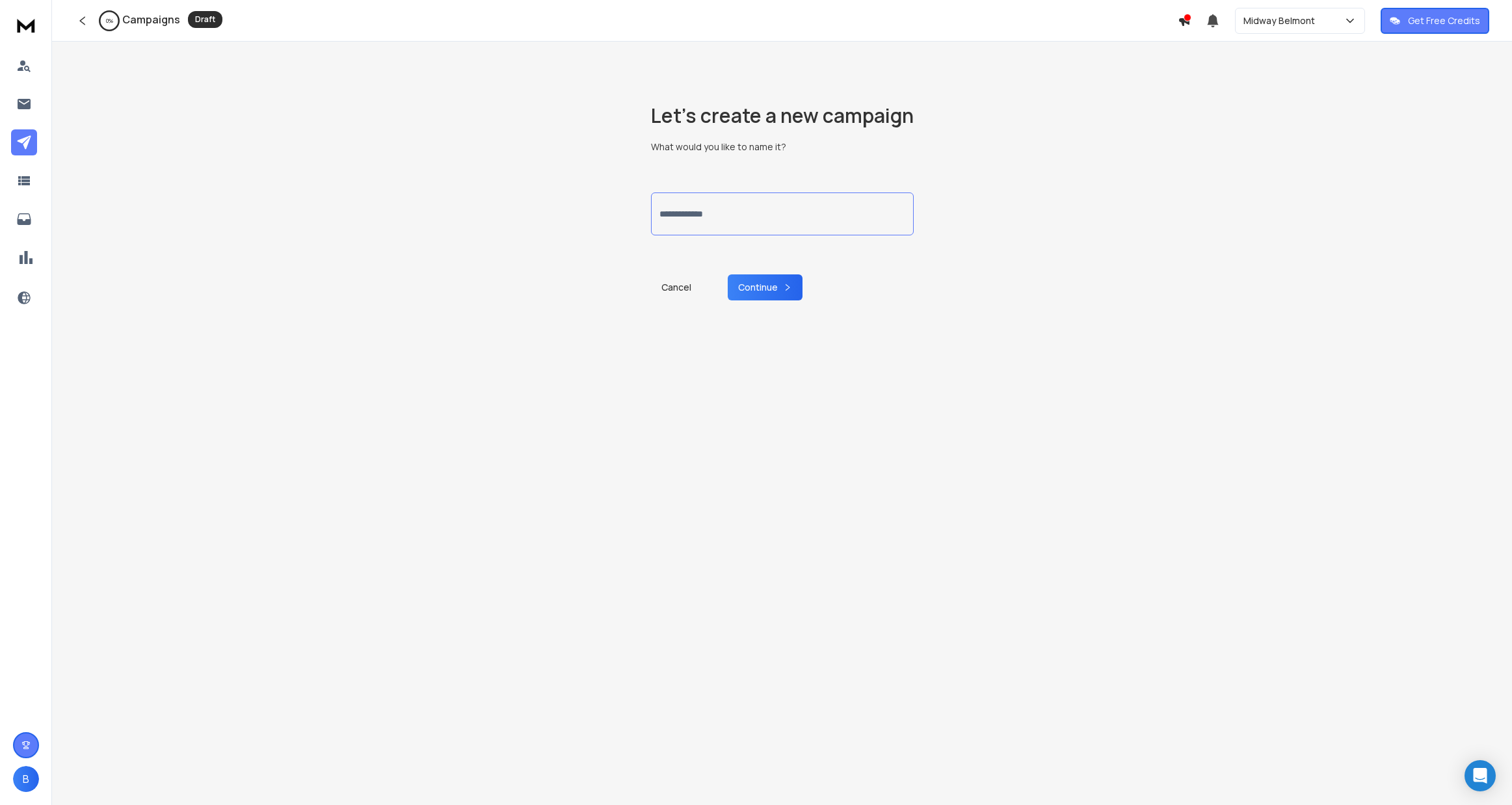
click at [679, 299] on link "Cancel" at bounding box center [676, 287] width 50 height 26
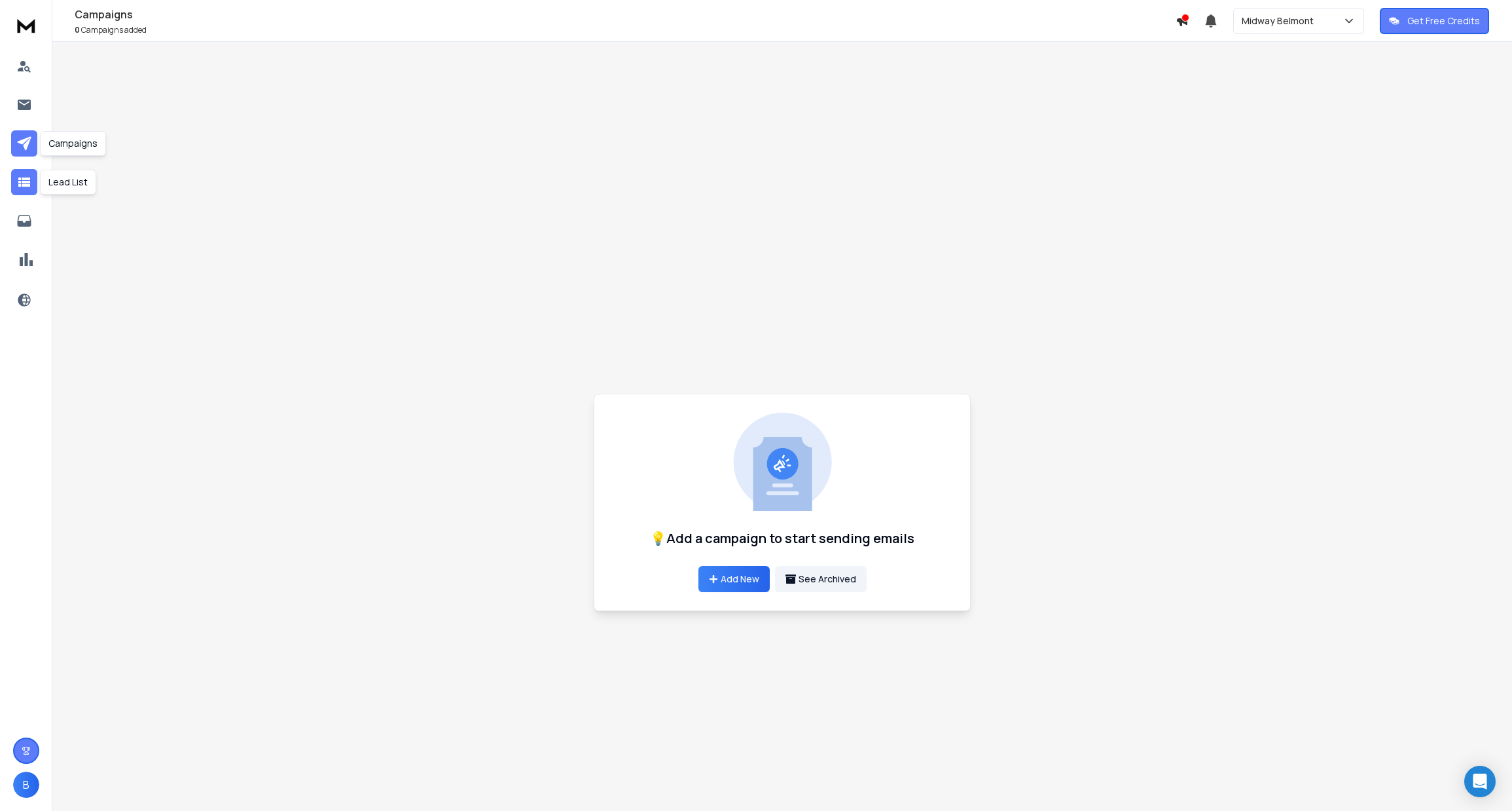
click at [31, 176] on link at bounding box center [24, 182] width 26 height 26
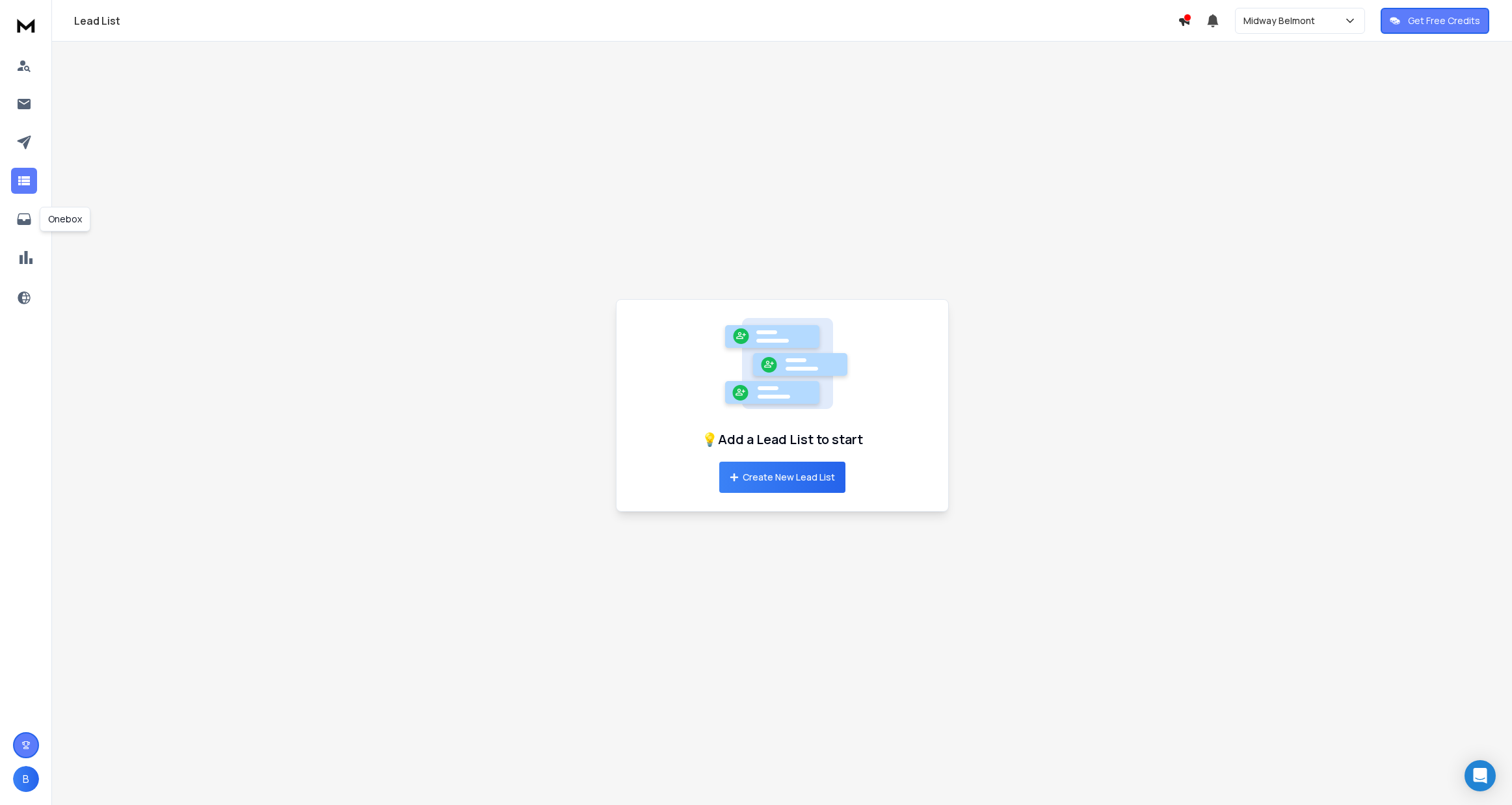
click at [26, 237] on div at bounding box center [26, 184] width 30 height 262
click at [26, 220] on icon at bounding box center [23, 218] width 14 height 12
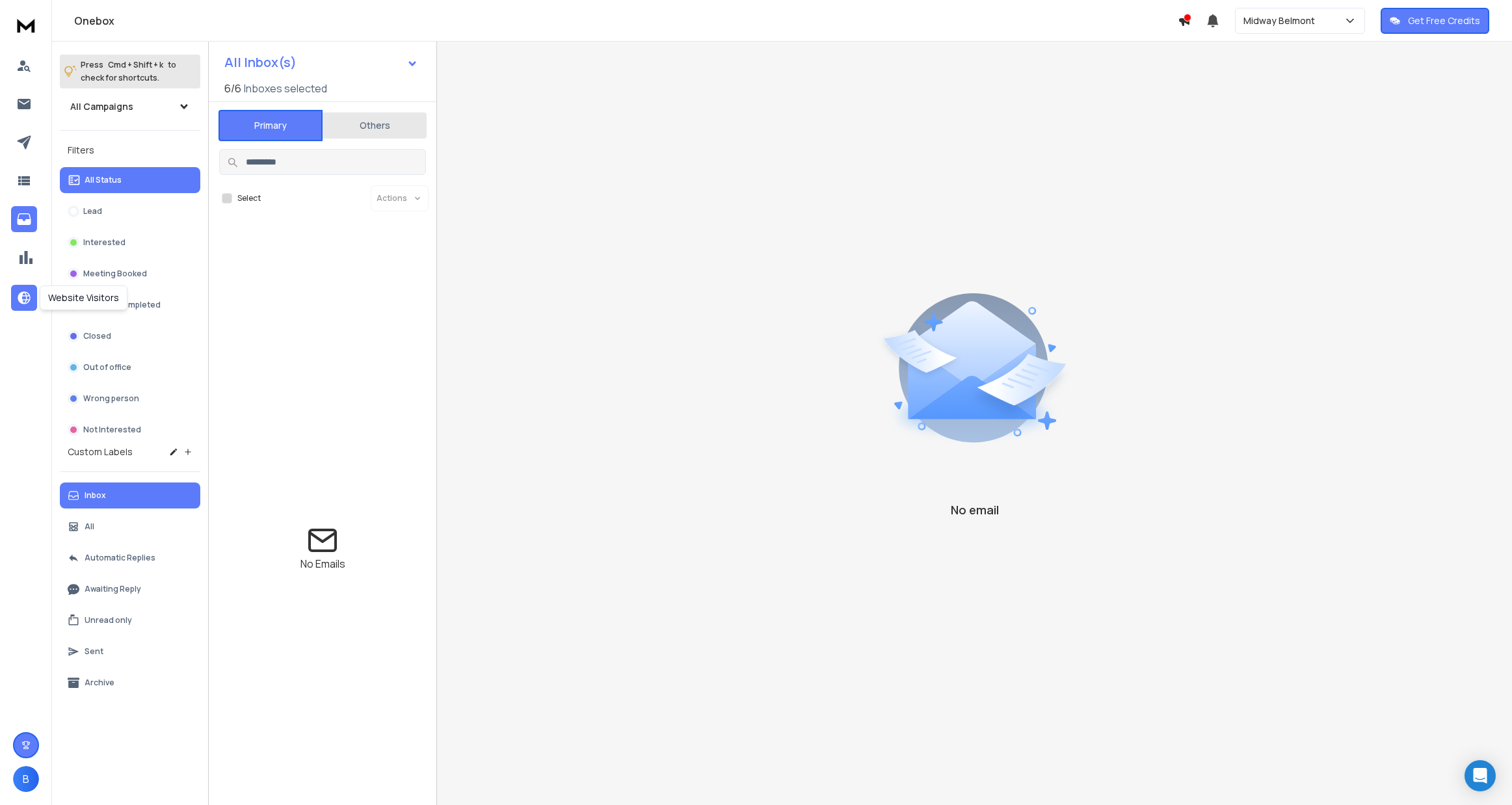
click at [30, 306] on link at bounding box center [24, 298] width 26 height 26
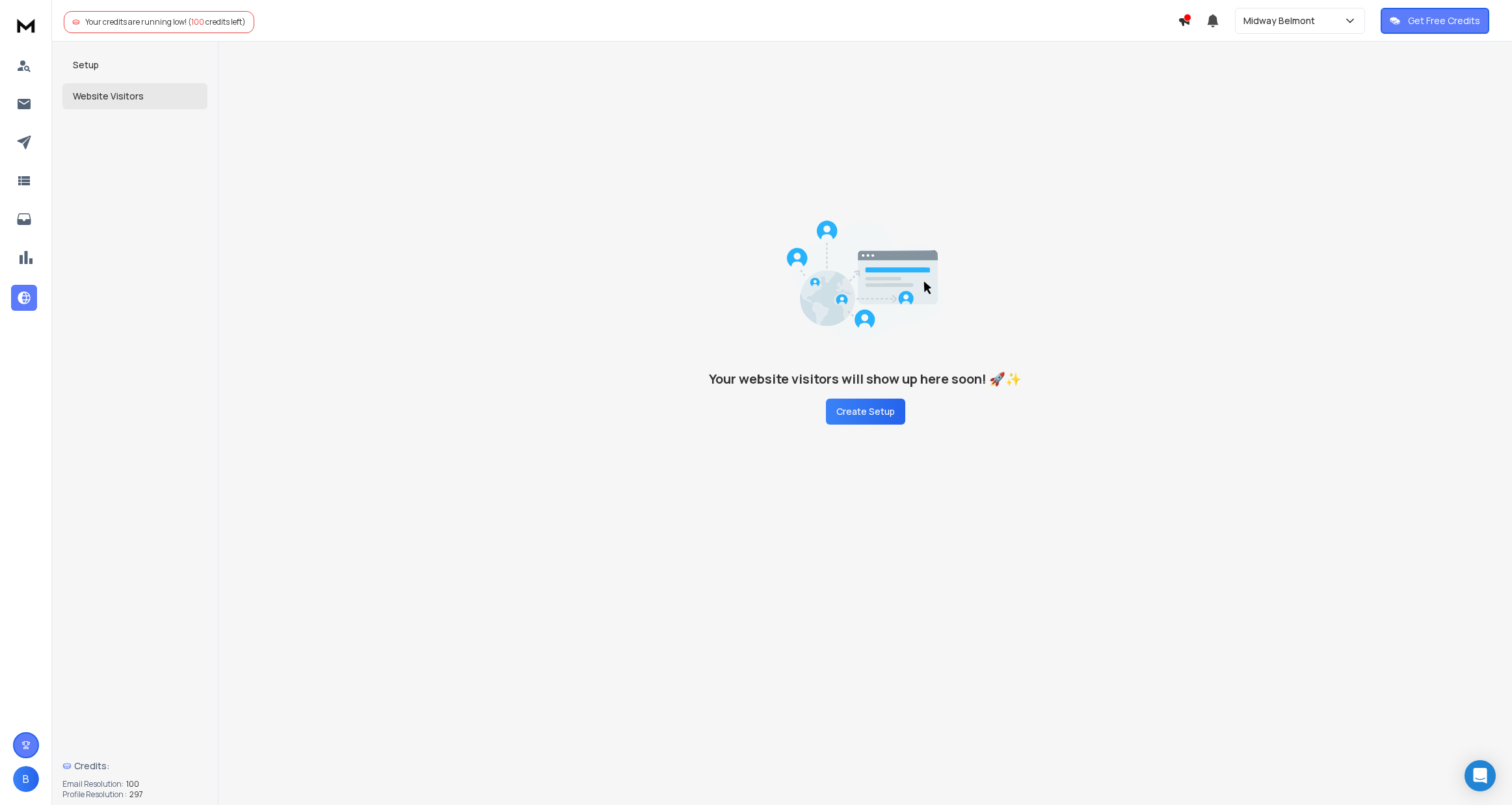
click at [8, 245] on div "B" at bounding box center [26, 402] width 52 height 805
click at [21, 249] on icon at bounding box center [26, 257] width 19 height 19
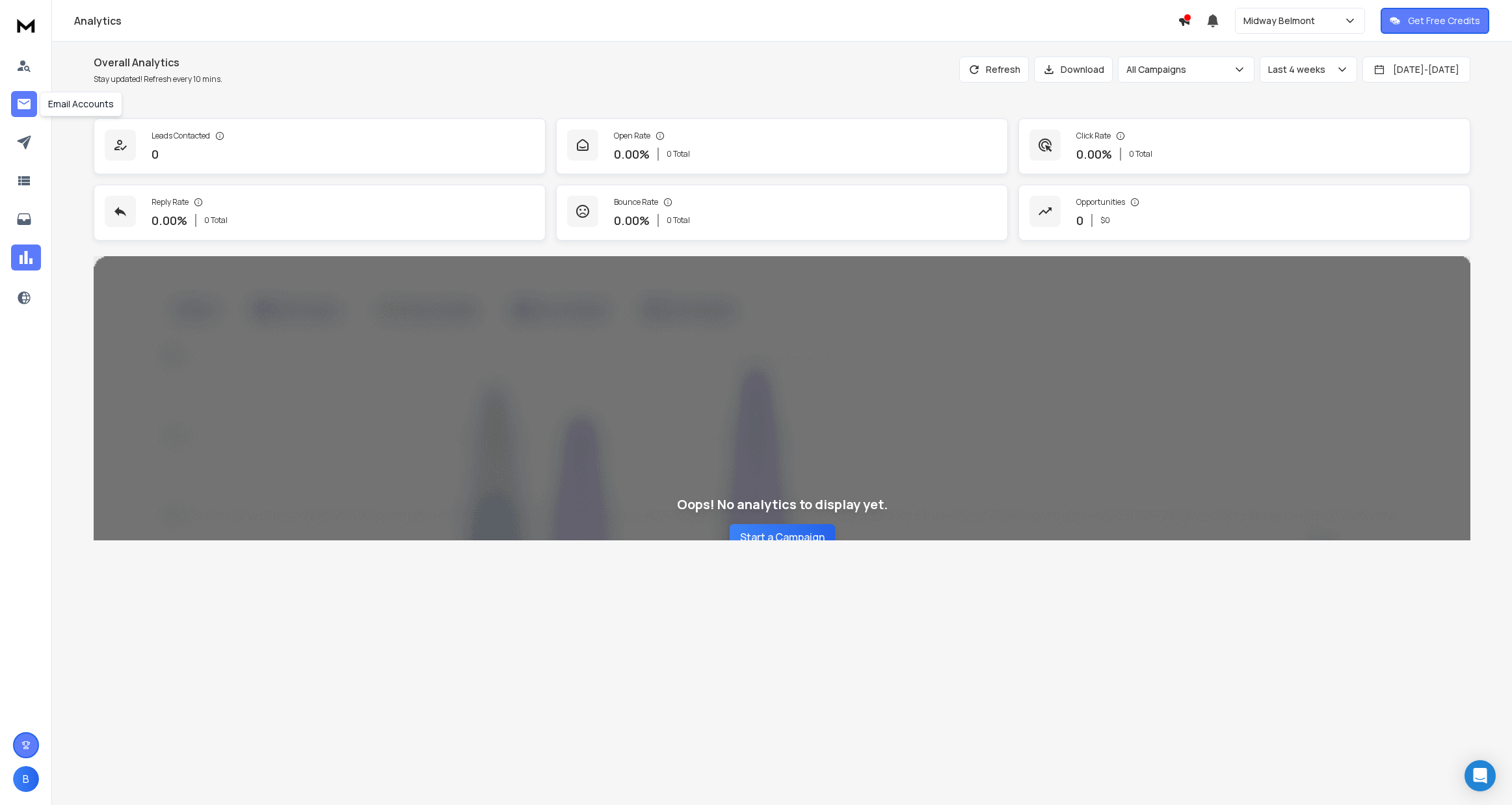
click at [25, 101] on icon at bounding box center [24, 103] width 13 height 10
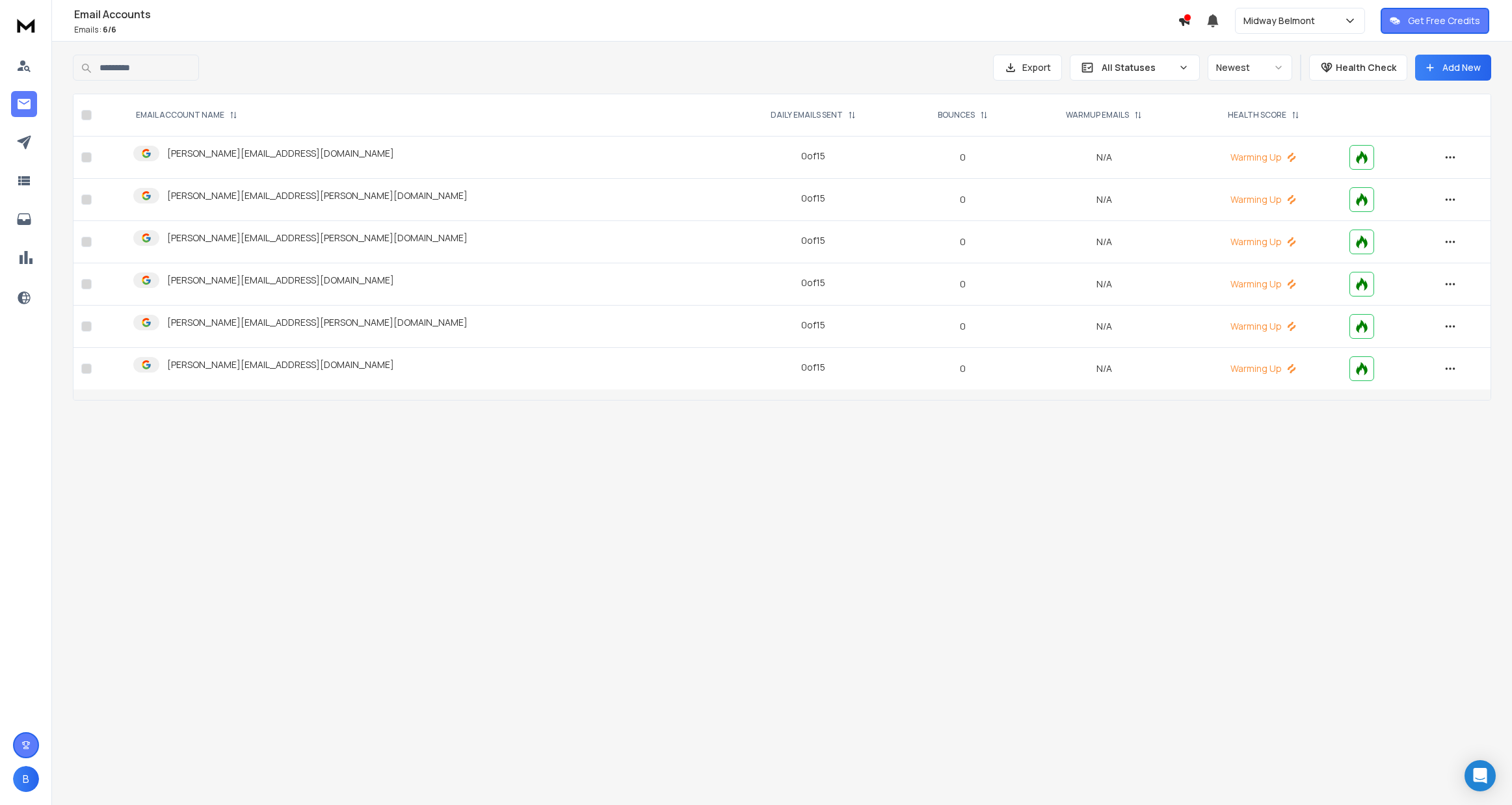
click at [702, 494] on div "Your warmest leads are on your site – Turn visits into conversations Reach Out …" at bounding box center [756, 402] width 1512 height 805
click at [690, 47] on div "Export All Statuses Newest Health Check Add New EMAIL ACCOUNT NAME DAILY EMAILS…" at bounding box center [782, 228] width 1460 height 372
click at [1363, 64] on p "Health Check" at bounding box center [1366, 68] width 60 height 13
click at [1087, 577] on div "Your warmest leads are on your site – Turn visits into conversations Reach Out …" at bounding box center [756, 402] width 1512 height 805
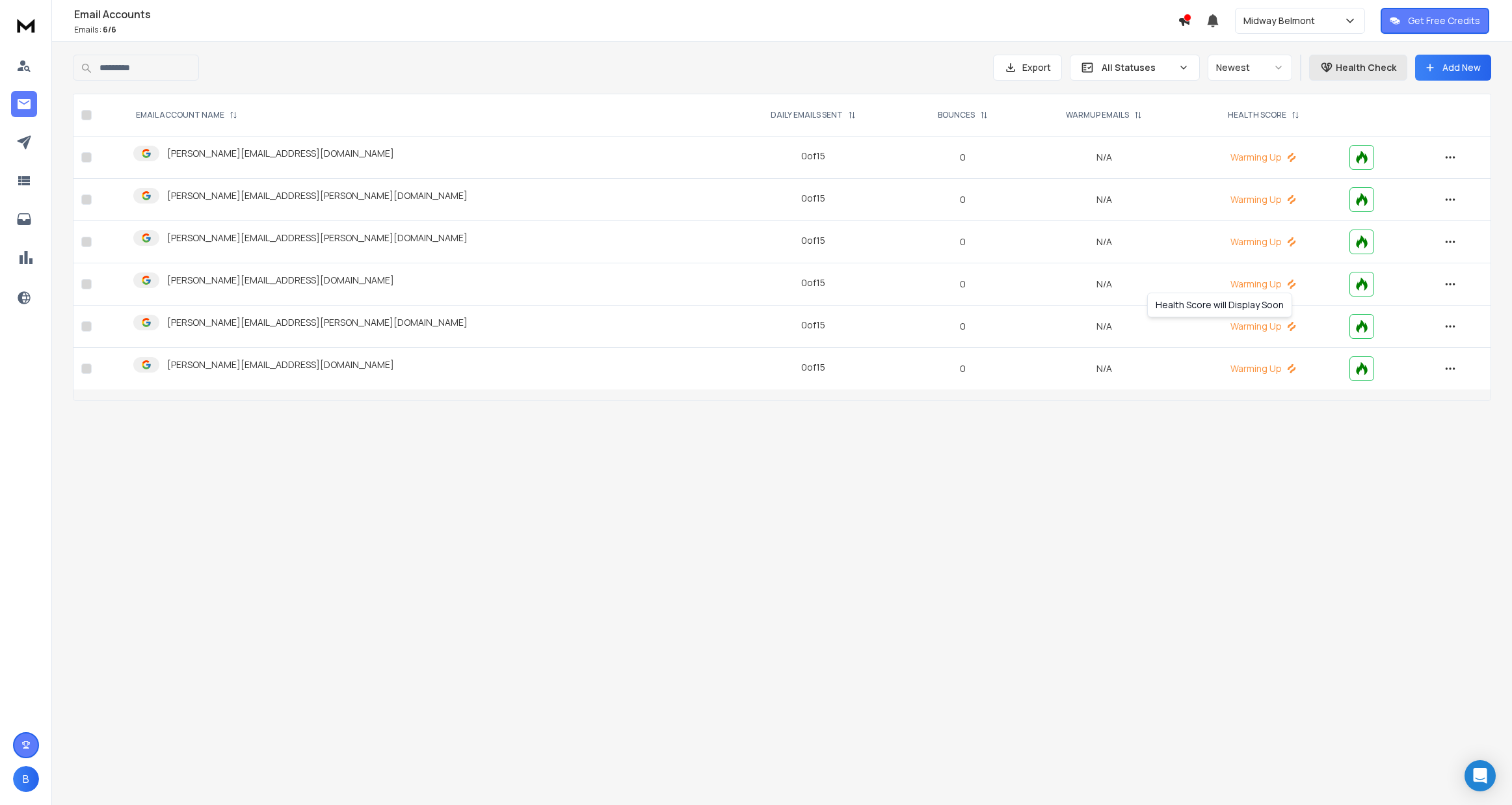
click at [1216, 599] on div "Your warmest leads are on your site – Turn visits into conversations Reach Out …" at bounding box center [756, 402] width 1512 height 805
click at [33, 783] on span "B" at bounding box center [26, 779] width 26 height 26
click at [113, 753] on icon at bounding box center [109, 757] width 12 height 12
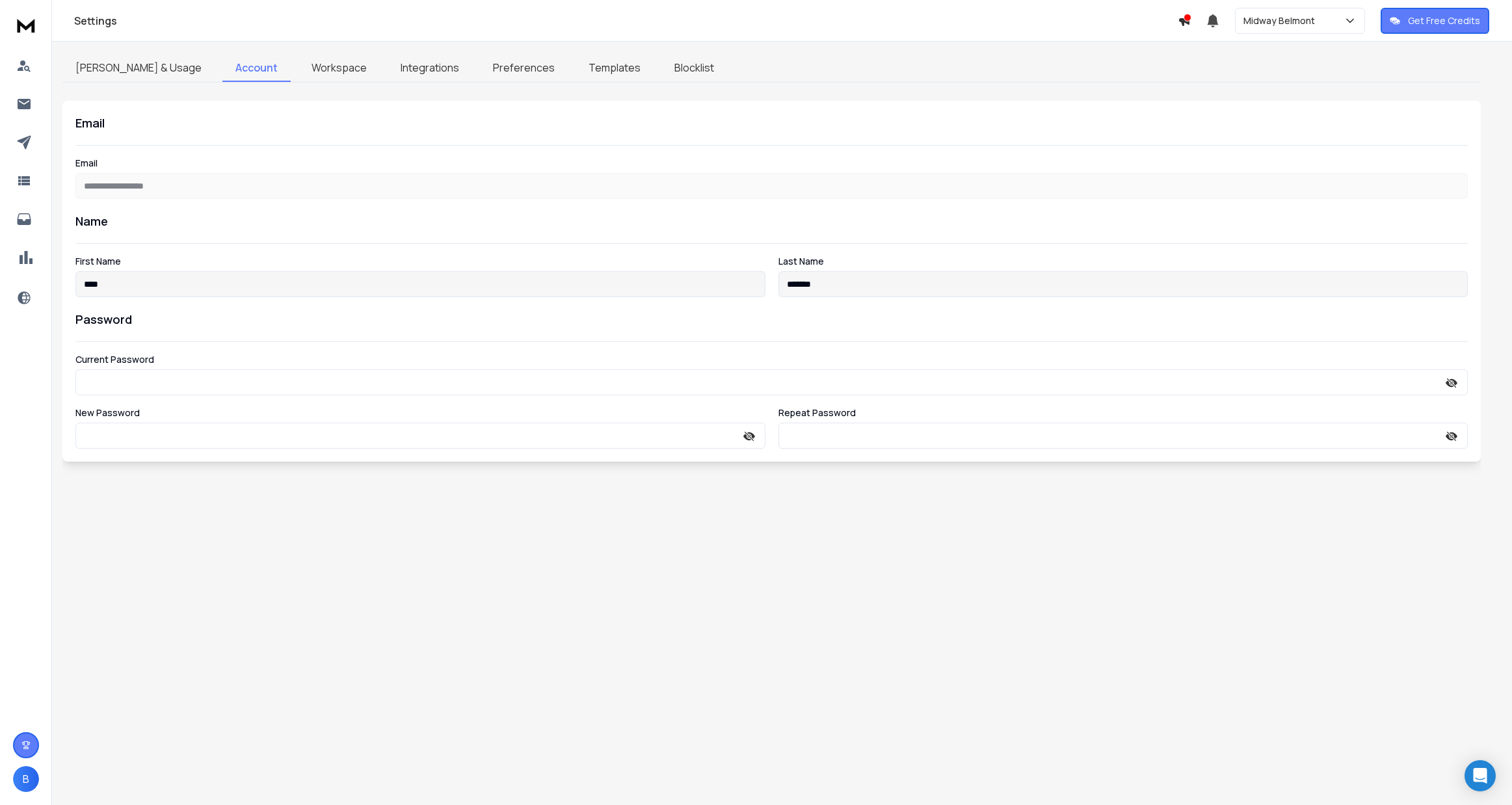
click at [299, 67] on link "Workspace" at bounding box center [339, 69] width 81 height 27
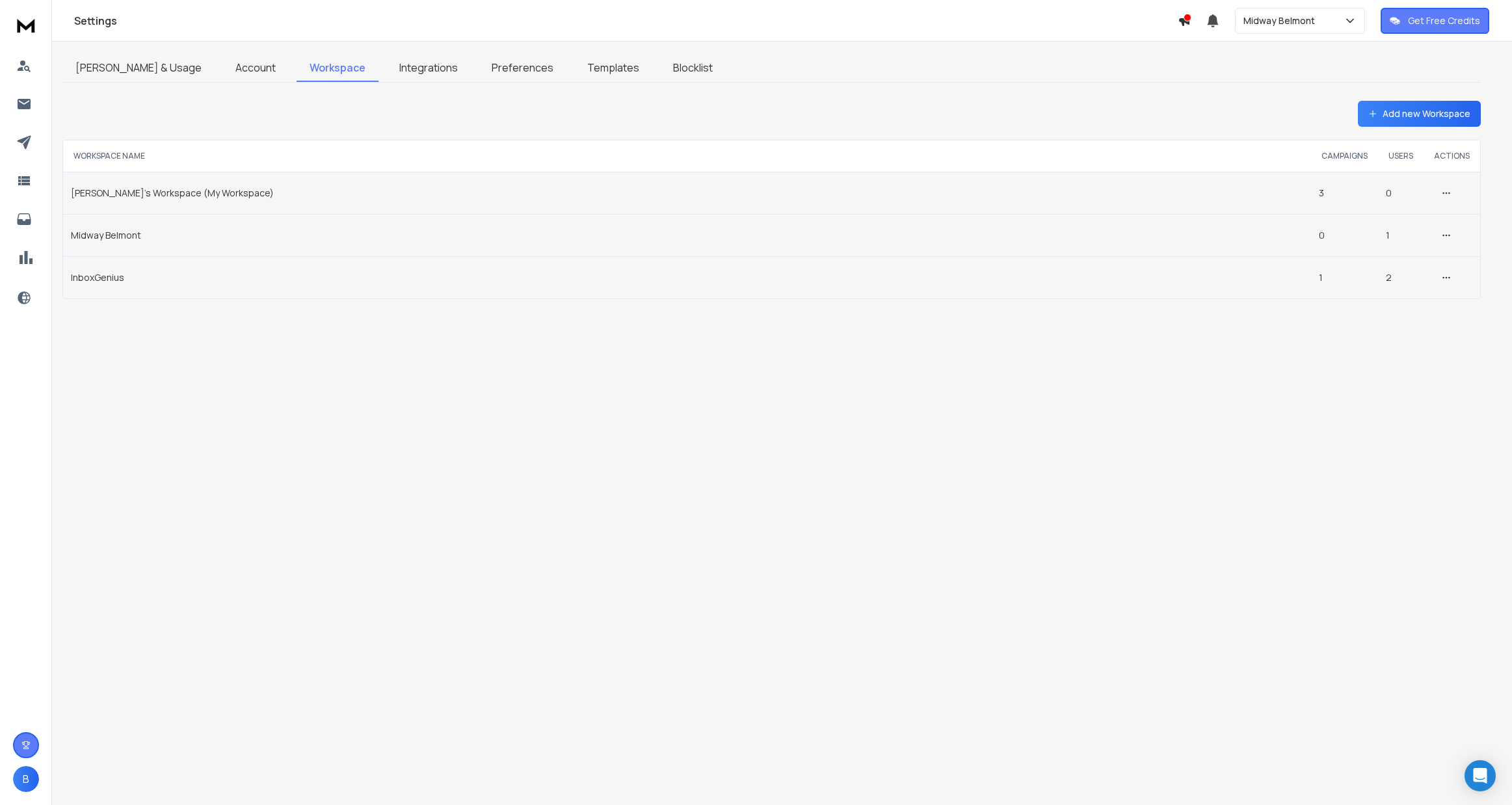
click at [387, 64] on link "Integrations" at bounding box center [429, 69] width 84 height 27
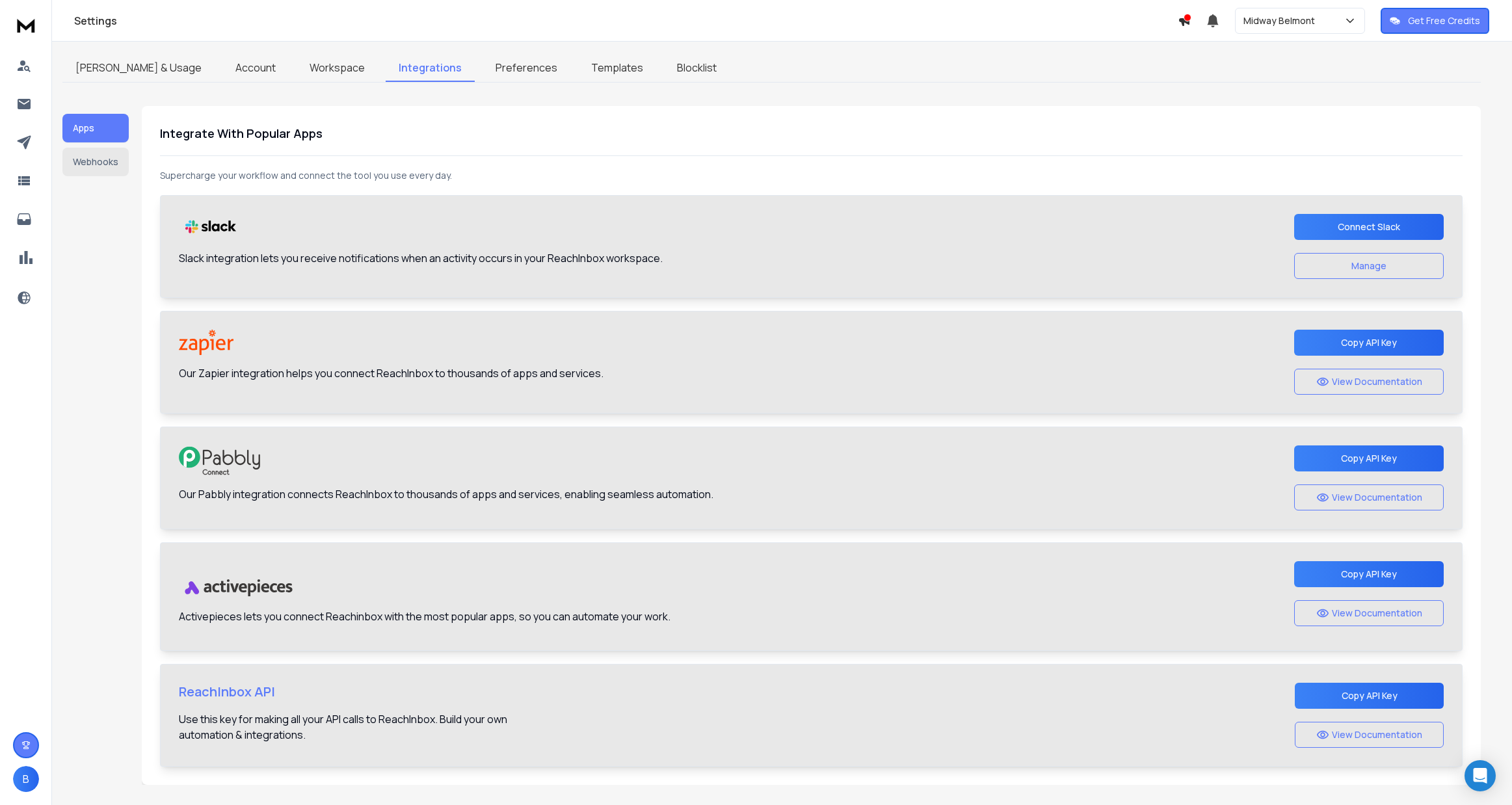
click at [296, 60] on link "Workspace" at bounding box center [336, 69] width 81 height 27
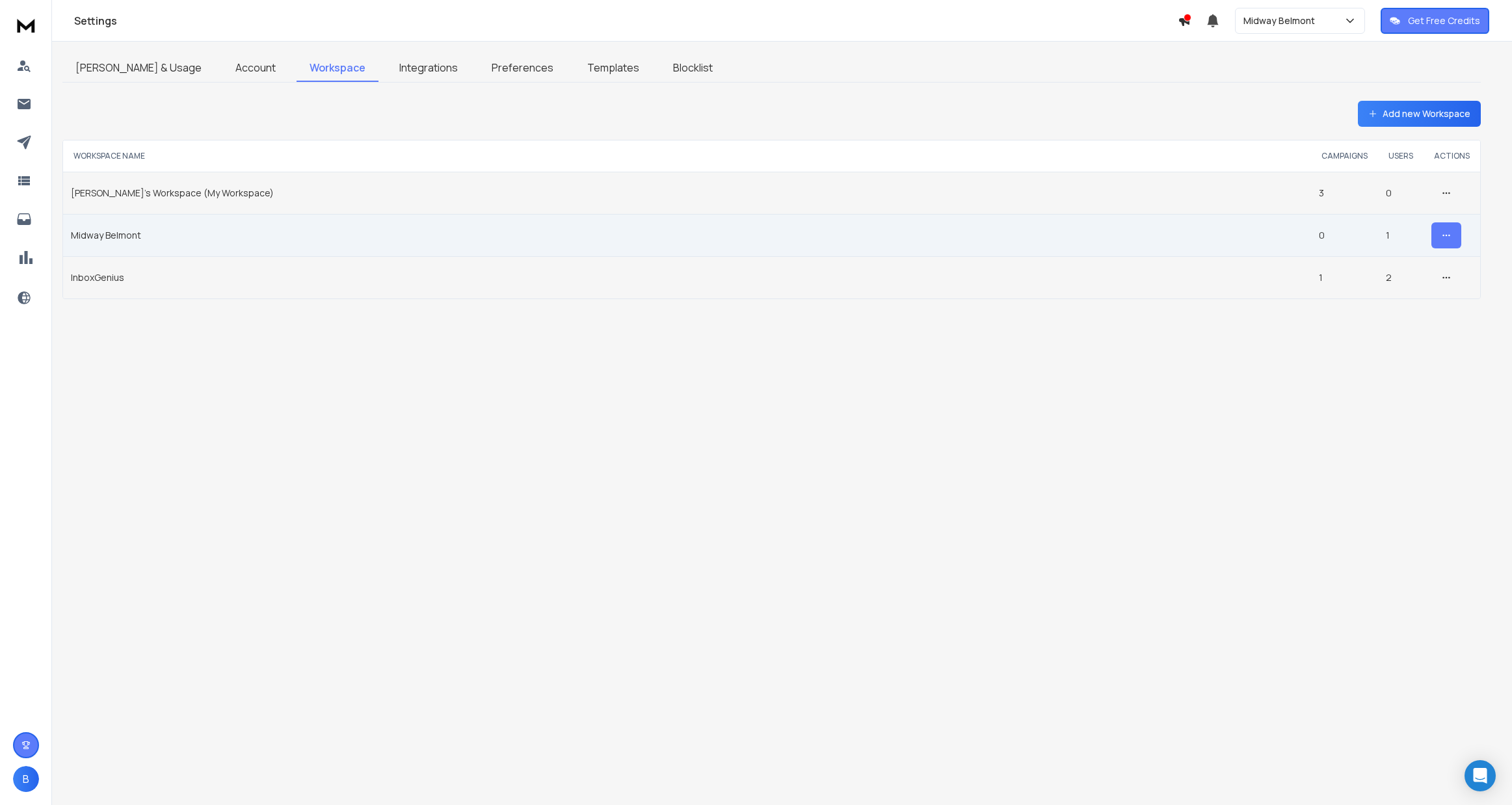
click at [1450, 236] on icon "button" at bounding box center [1446, 236] width 9 height 9
click at [1435, 260] on p "Edit Workspace" at bounding box center [1413, 264] width 68 height 13
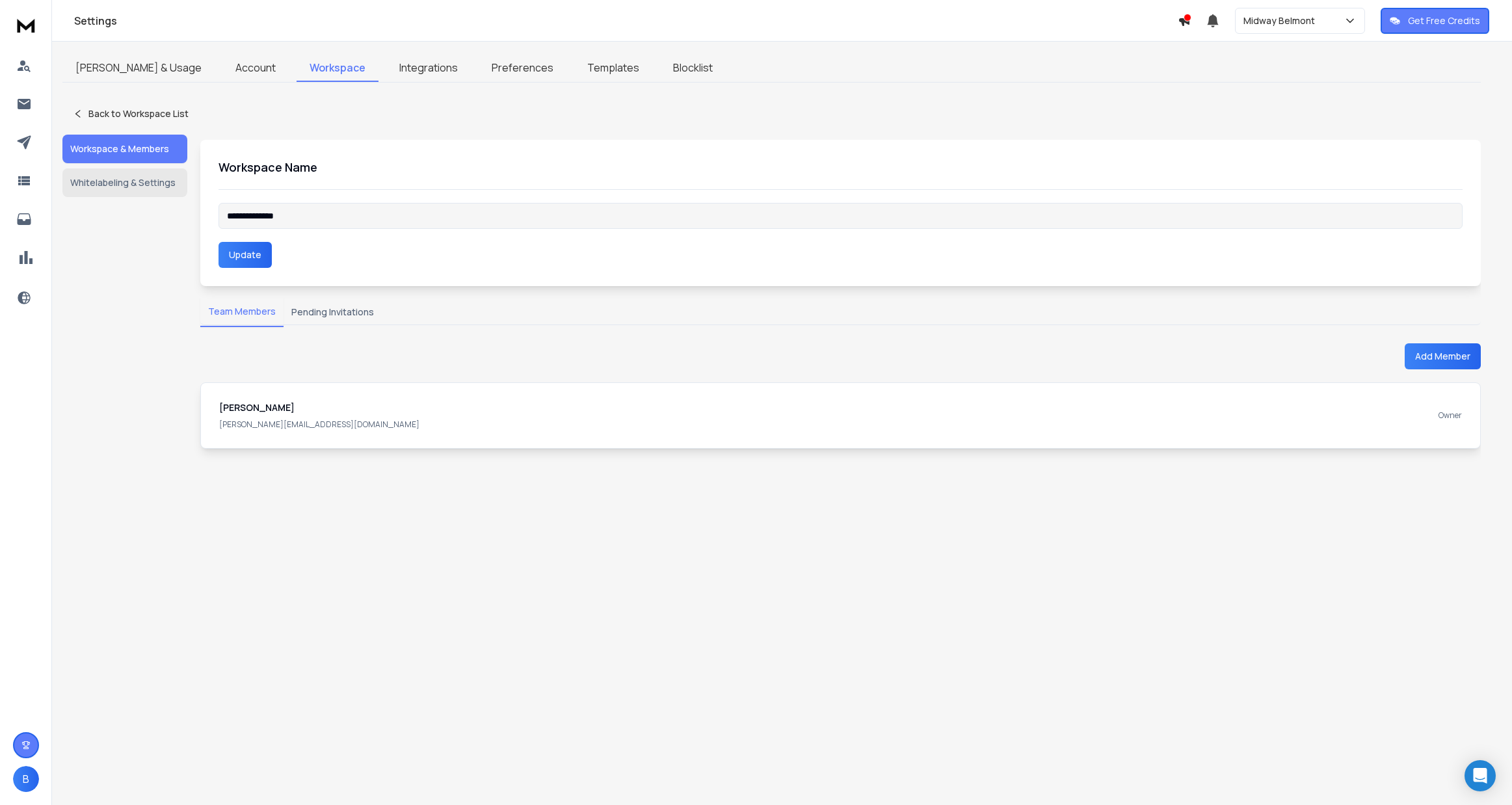
click at [312, 310] on button "Pending Invitations" at bounding box center [332, 312] width 98 height 28
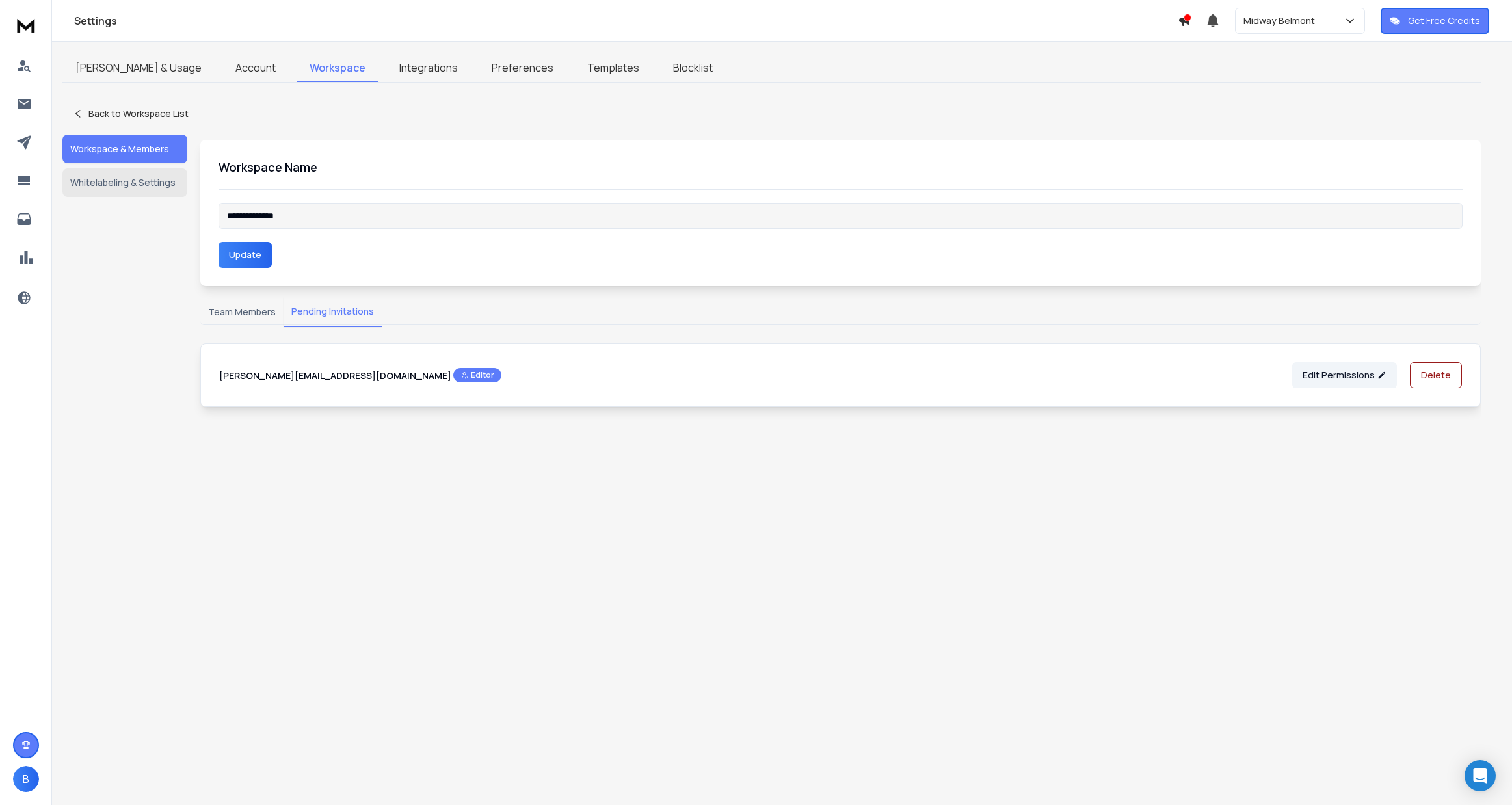
click at [238, 306] on button "Team Members" at bounding box center [241, 312] width 83 height 28
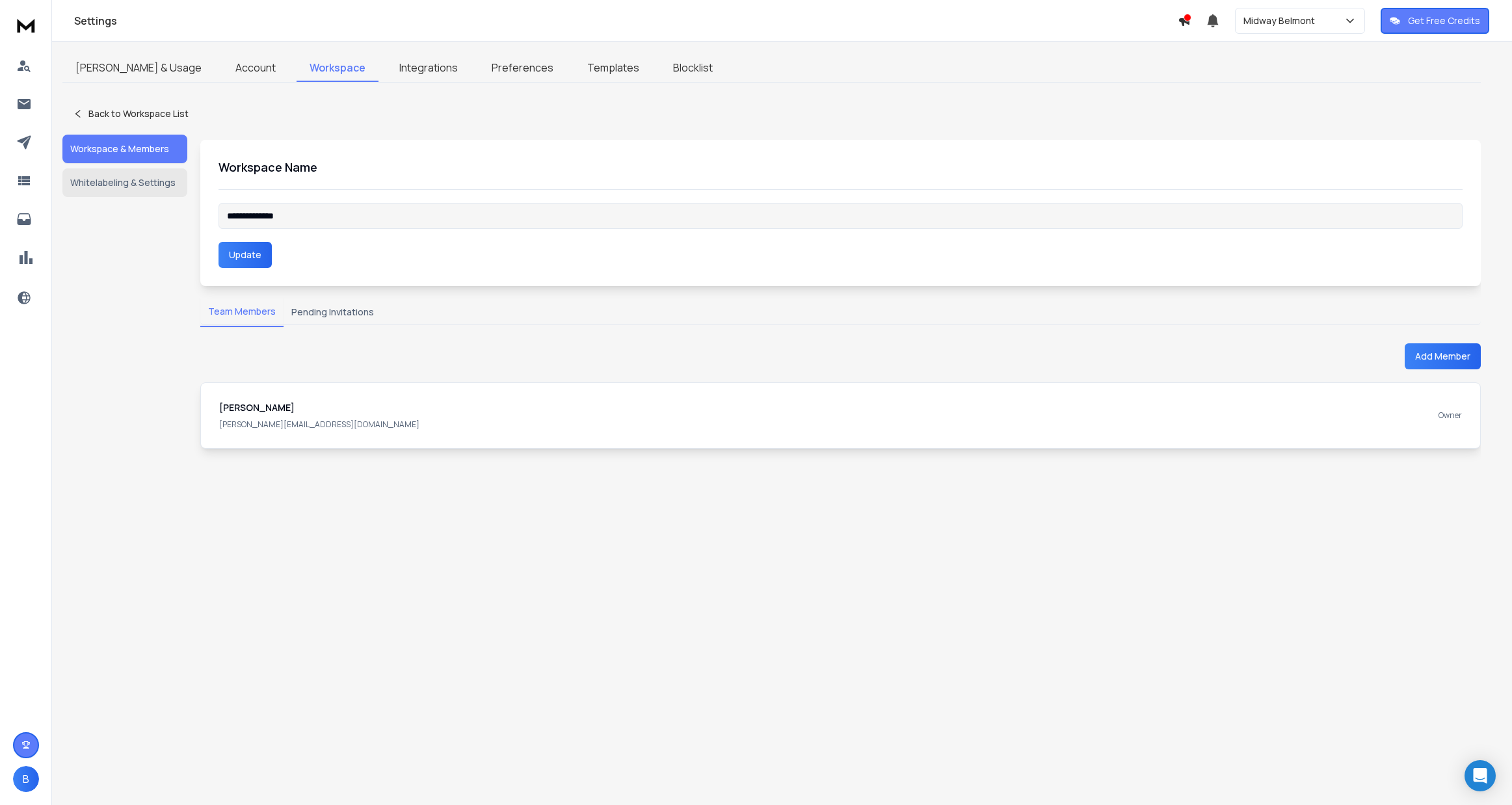
click at [356, 315] on button "Pending Invitations" at bounding box center [332, 312] width 98 height 28
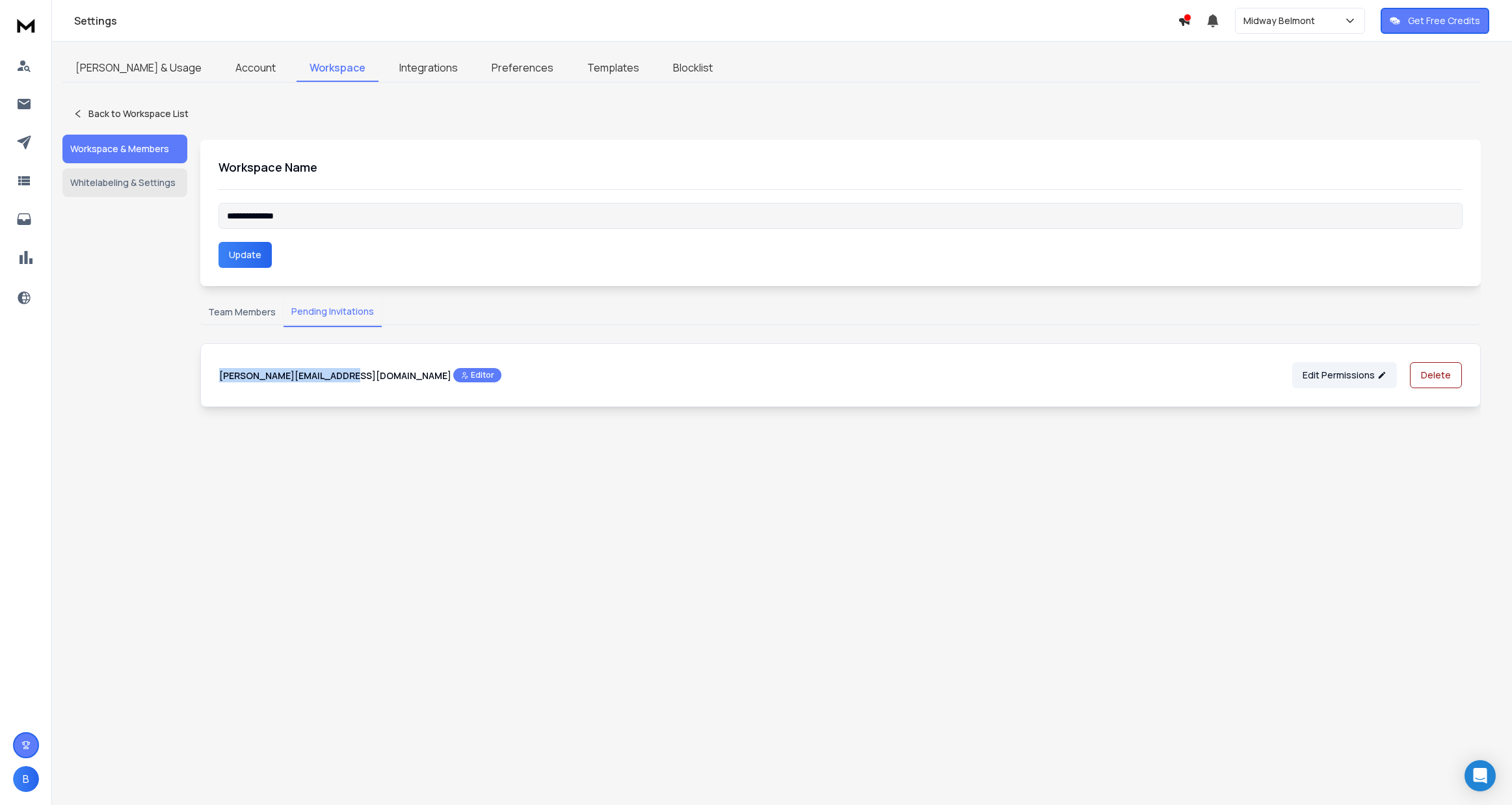
drag, startPoint x: 203, startPoint y: 375, endPoint x: 352, endPoint y: 380, distance: 149.1
click at [352, 380] on div "anthony@midwaybelmont.com Editor Edit Permissions Delete" at bounding box center [840, 376] width 1281 height 64
copy h1 "anthony@midwaybelmont.com"
click at [1439, 379] on button "Delete" at bounding box center [1435, 375] width 52 height 26
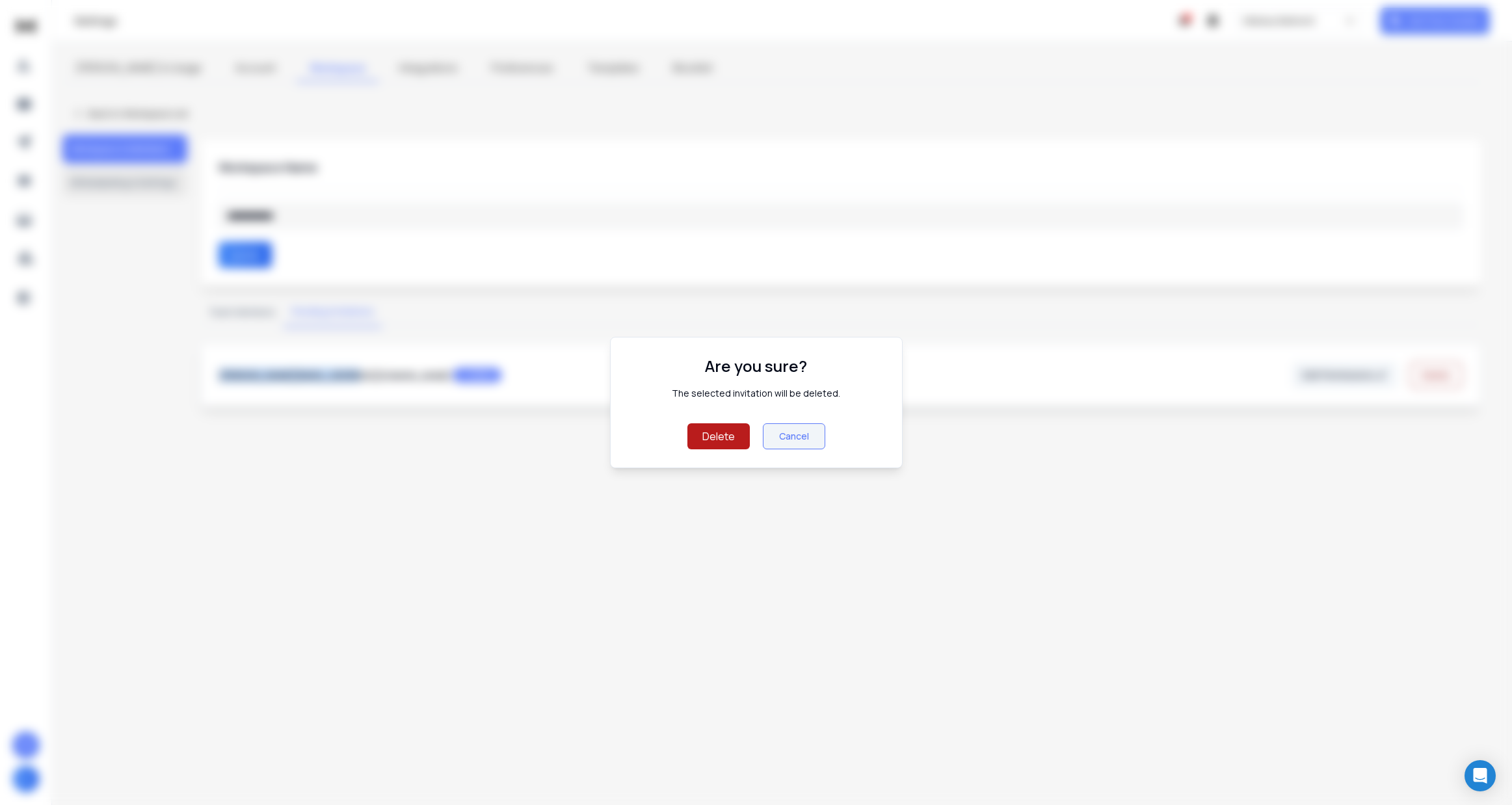
click at [729, 436] on button "Delete" at bounding box center [719, 436] width 62 height 26
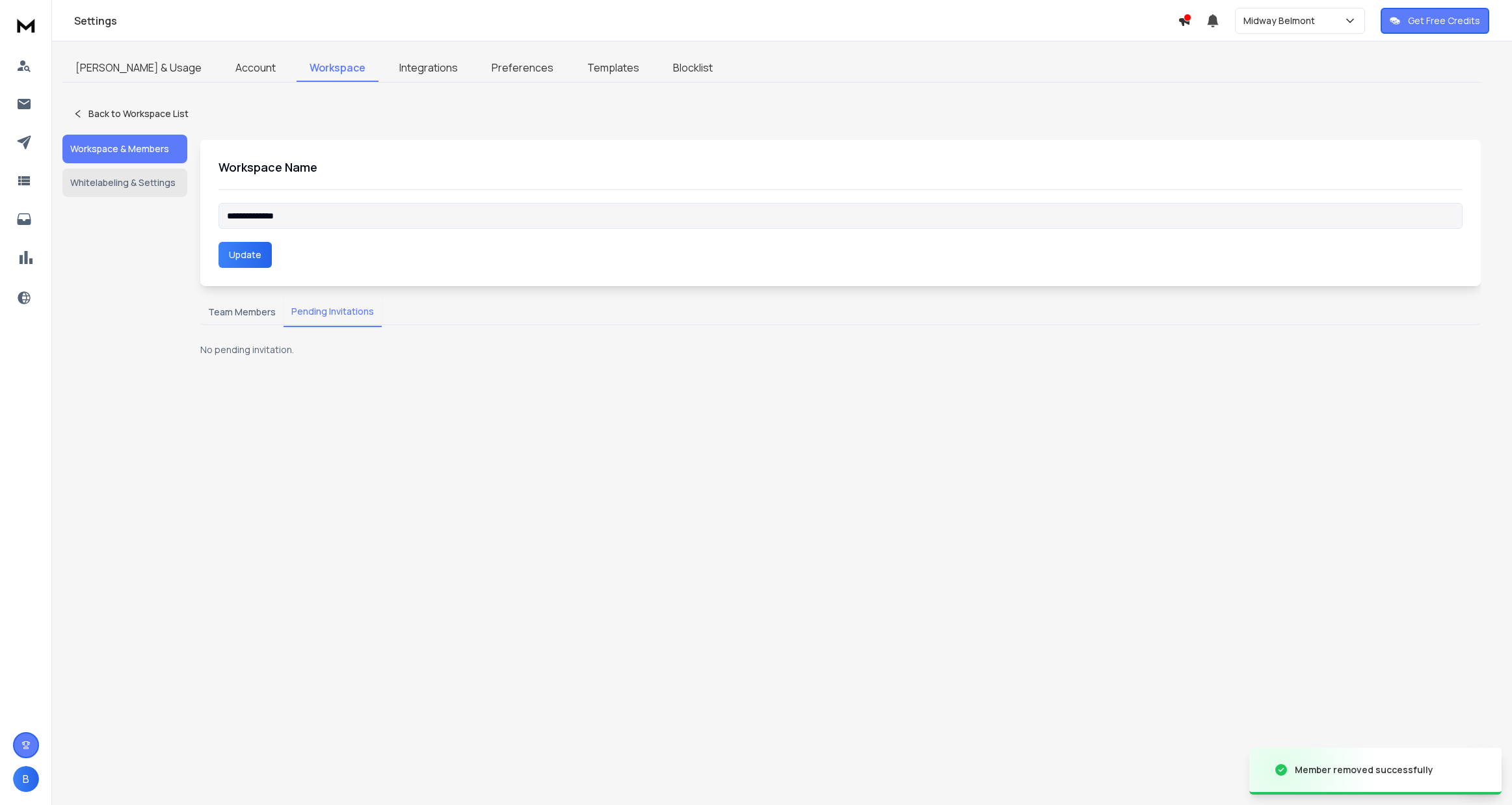
click at [253, 320] on button "Team Members" at bounding box center [241, 312] width 83 height 28
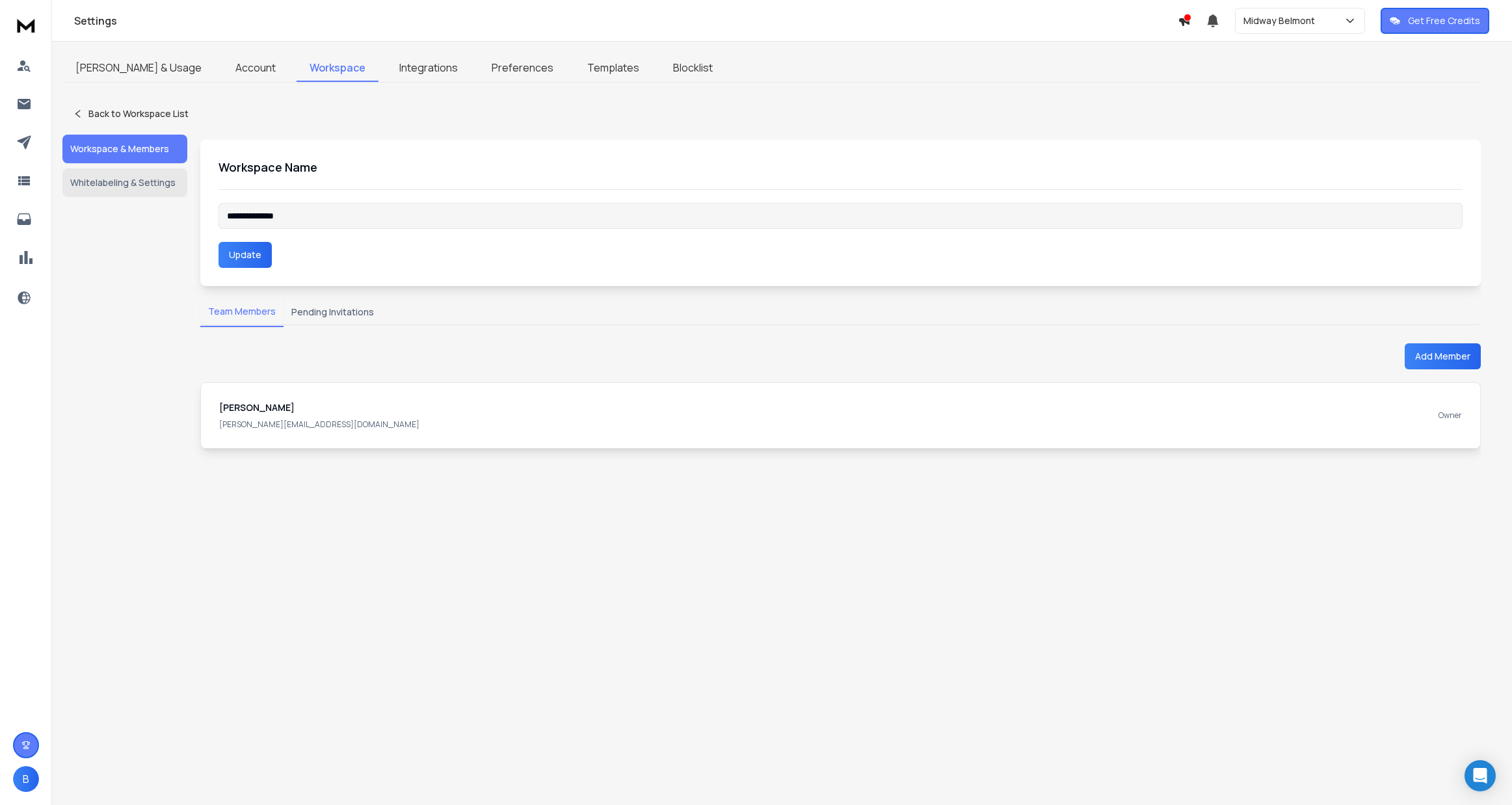
click at [1435, 359] on button "Add Member" at bounding box center [1443, 356] width 76 height 26
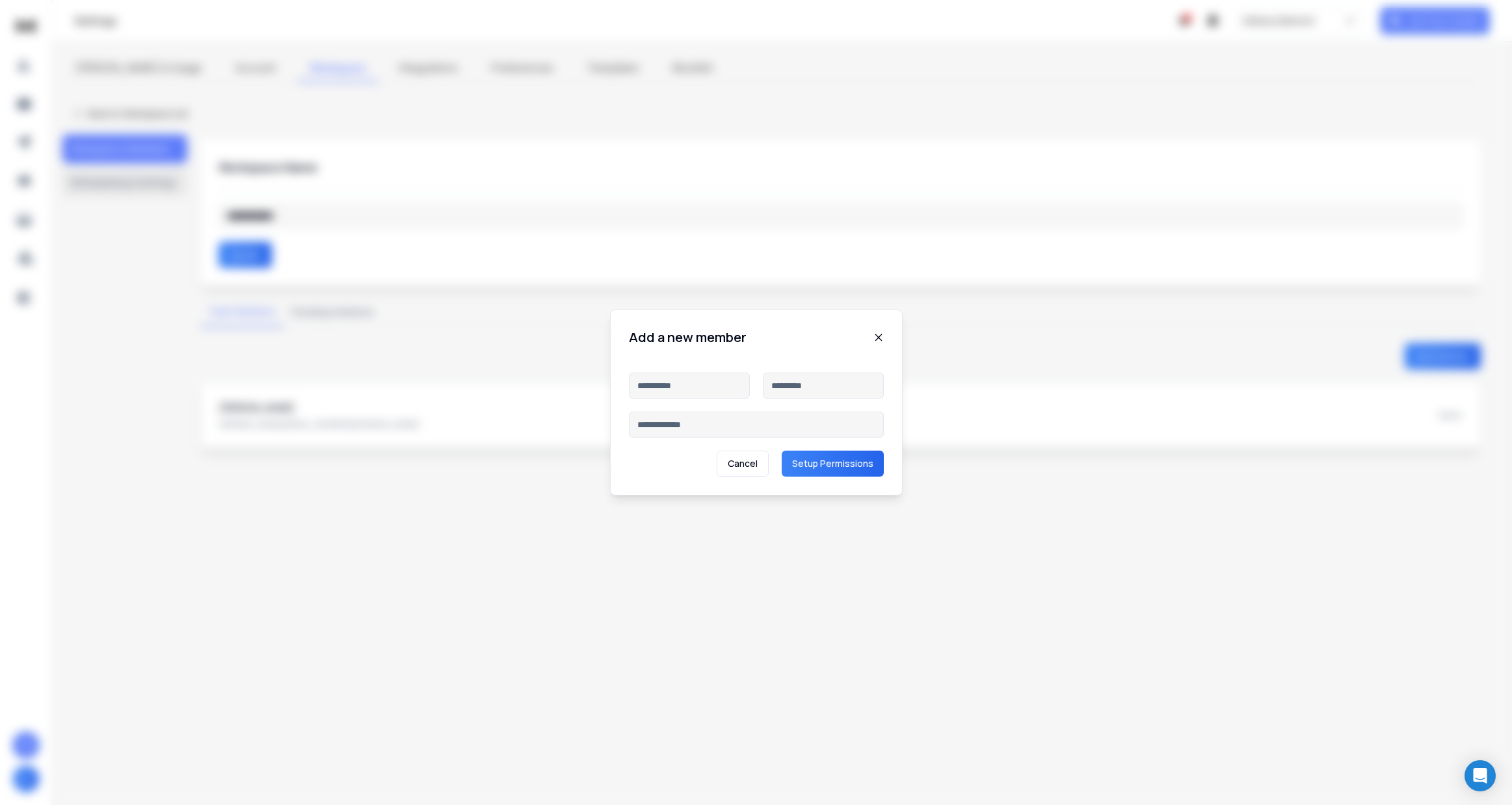
click at [707, 399] on div "Cancel Setup Permissions" at bounding box center [756, 425] width 255 height 104
click at [705, 391] on input at bounding box center [689, 386] width 121 height 26
type input "*******"
type input "*****"
paste input "**********"
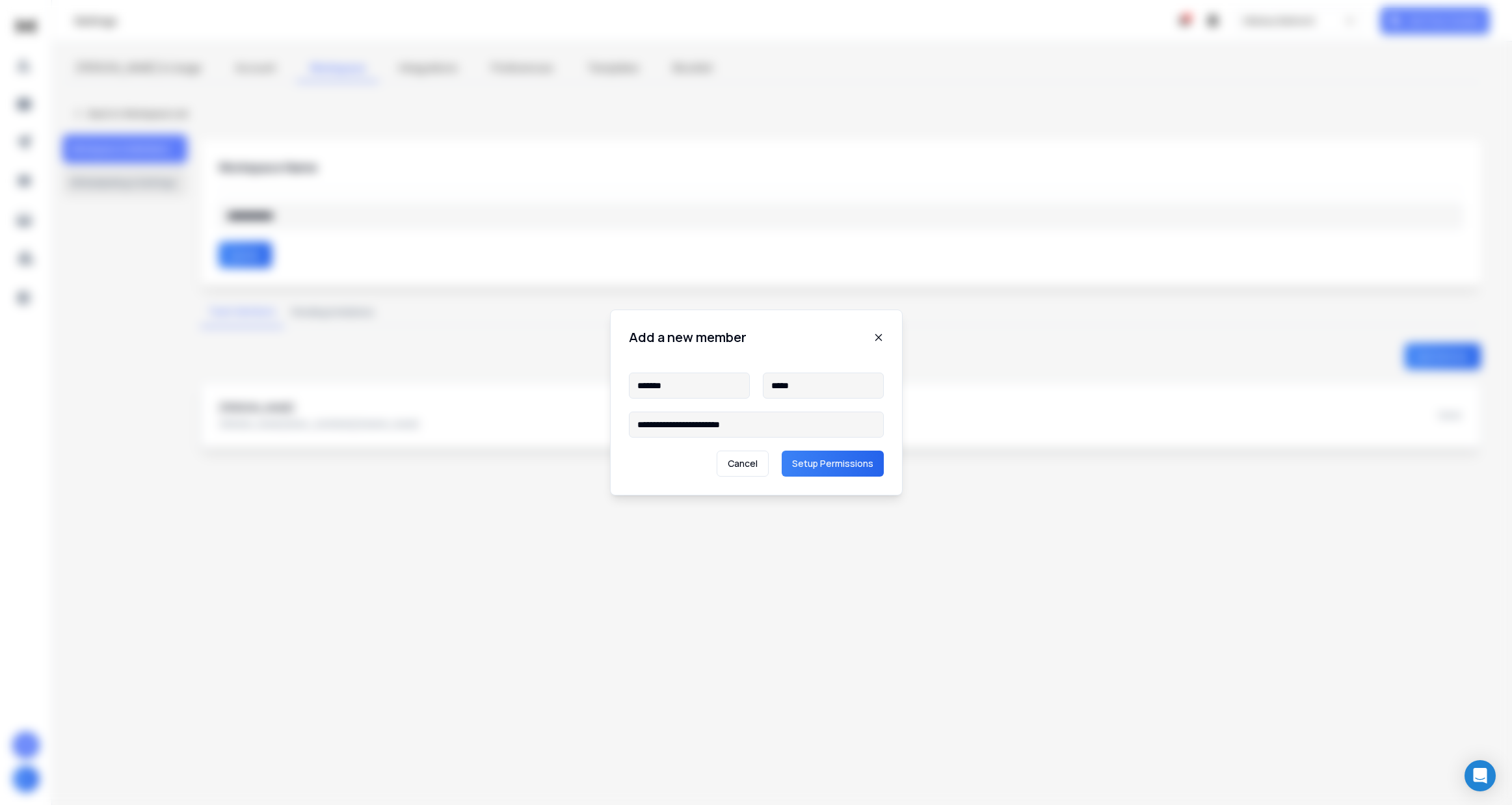
click at [819, 416] on input "**********" at bounding box center [756, 424] width 255 height 26
type input "**********"
click at [827, 330] on div "Add a new member" at bounding box center [756, 337] width 255 height 18
click at [864, 465] on button "Setup Permissions" at bounding box center [833, 463] width 102 height 26
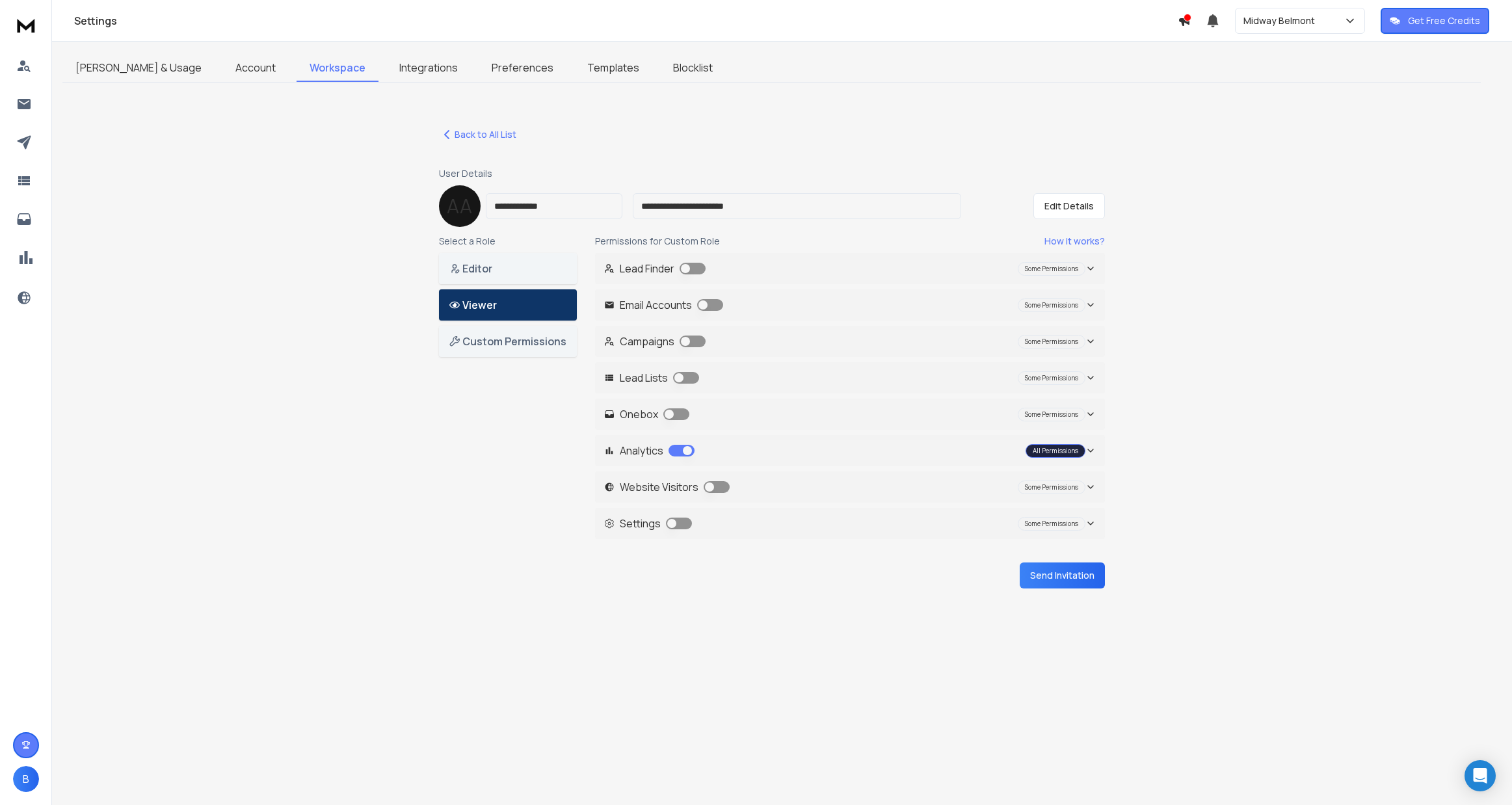
click at [715, 301] on button "button" at bounding box center [710, 304] width 26 height 12
click at [697, 345] on button "button" at bounding box center [692, 341] width 26 height 12
click at [688, 377] on button "button" at bounding box center [686, 377] width 26 height 12
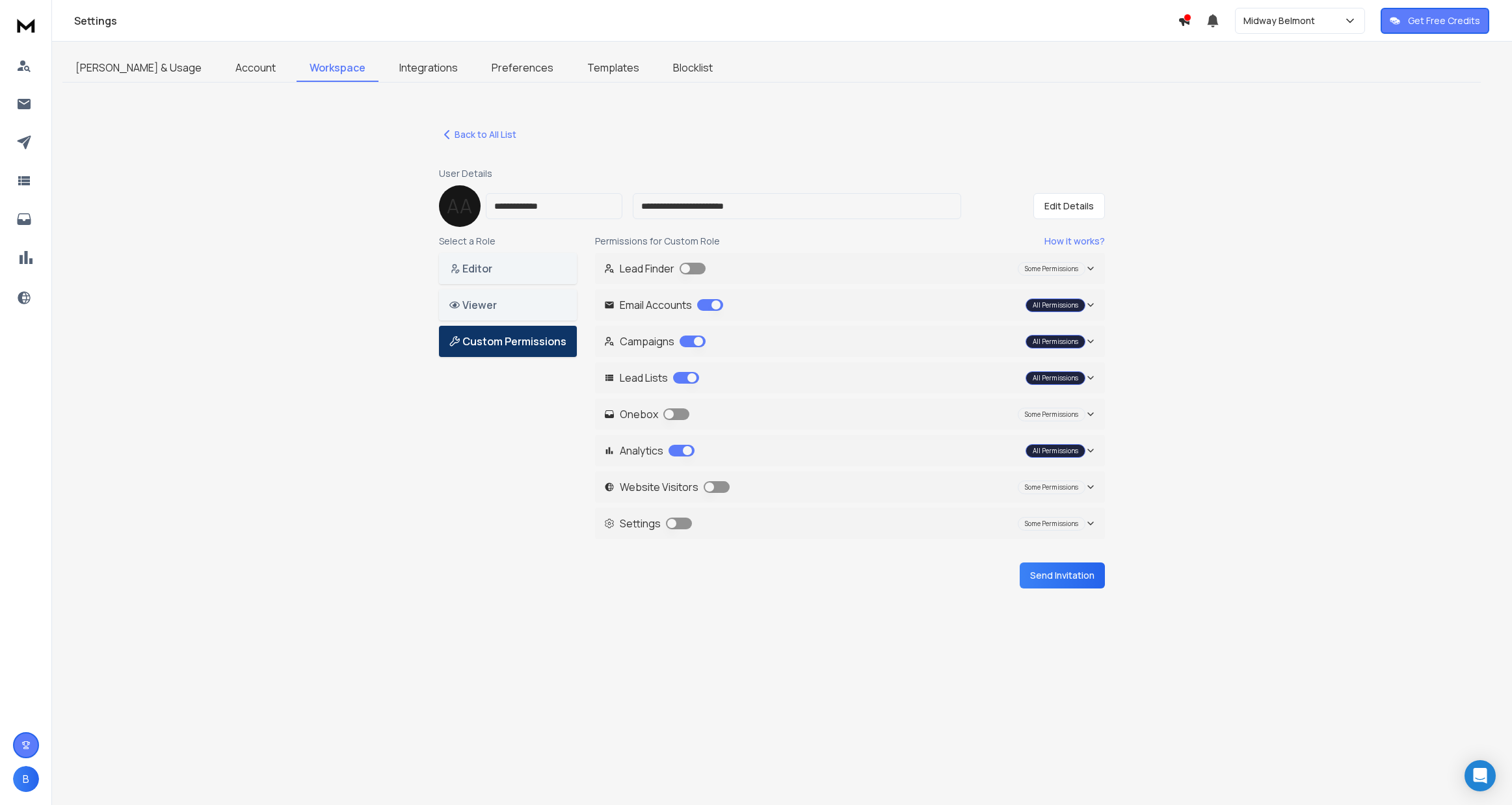
click at [676, 416] on button "button" at bounding box center [676, 414] width 26 height 12
click at [684, 524] on button "button" at bounding box center [678, 523] width 26 height 12
click at [1081, 524] on div "All Permissions" at bounding box center [1055, 524] width 59 height 14
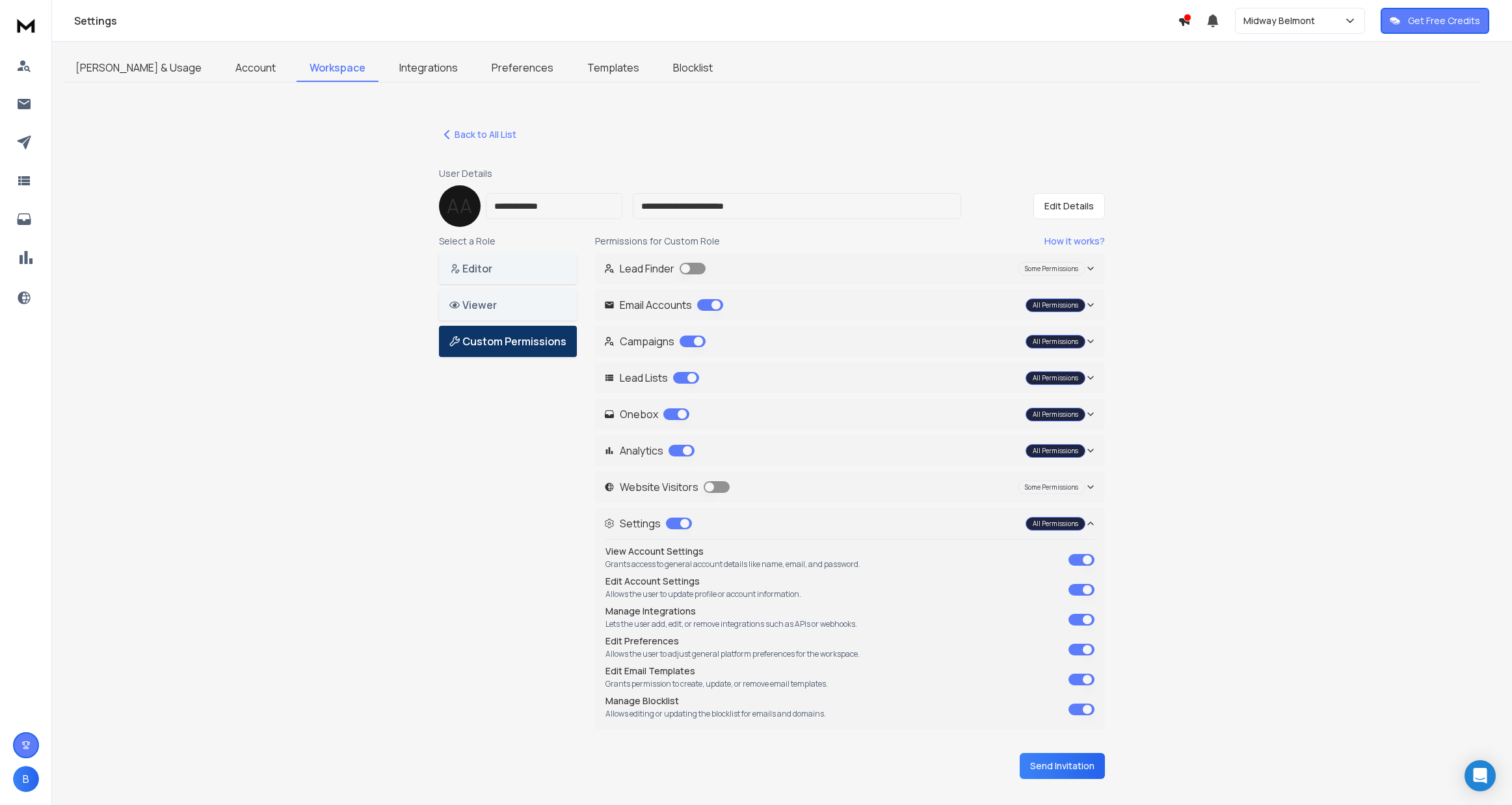
scroll to position [13, 0]
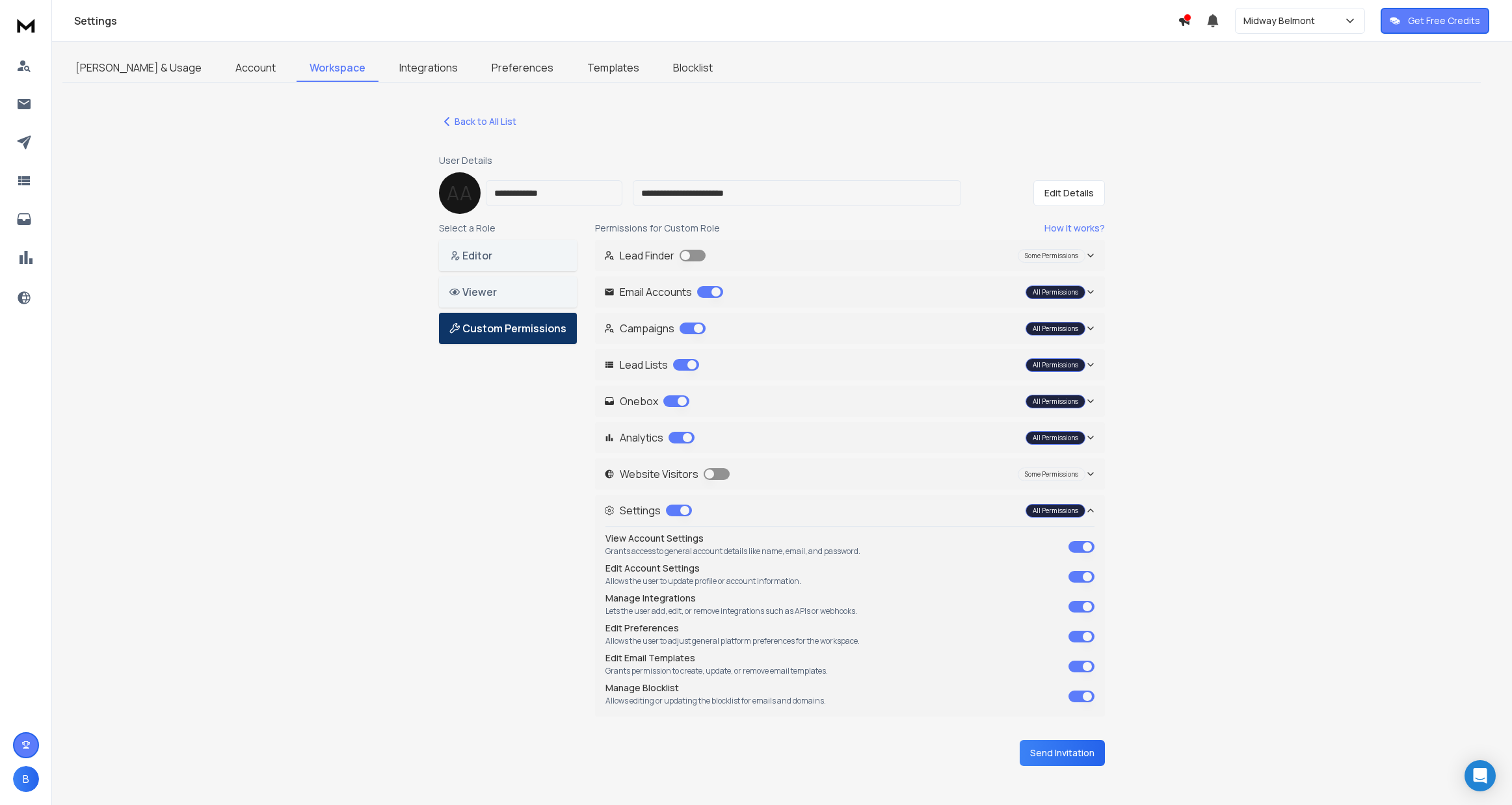
click at [1091, 512] on icon "button" at bounding box center [1090, 510] width 10 height 10
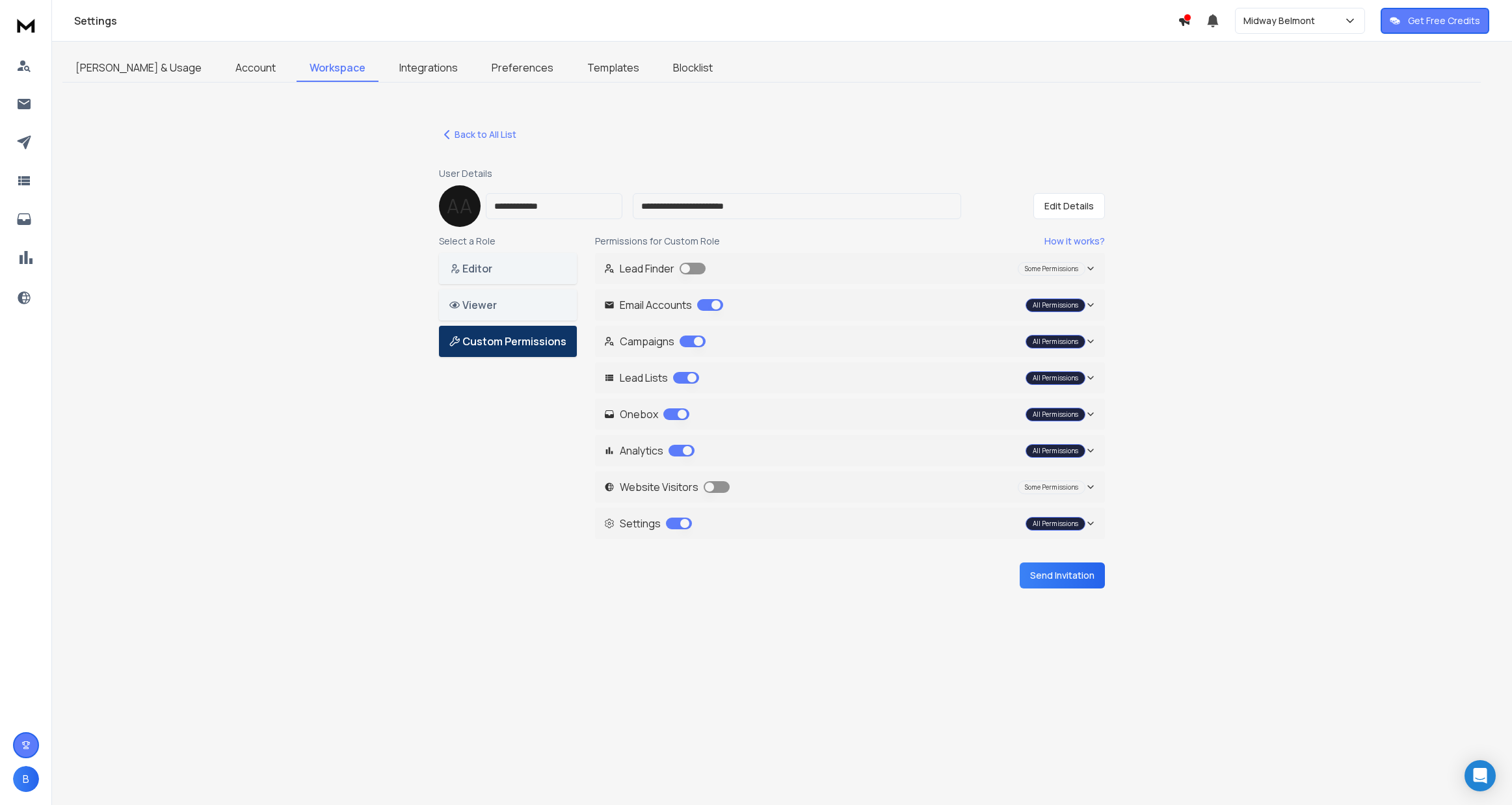
click at [1094, 267] on icon "button" at bounding box center [1090, 268] width 10 height 10
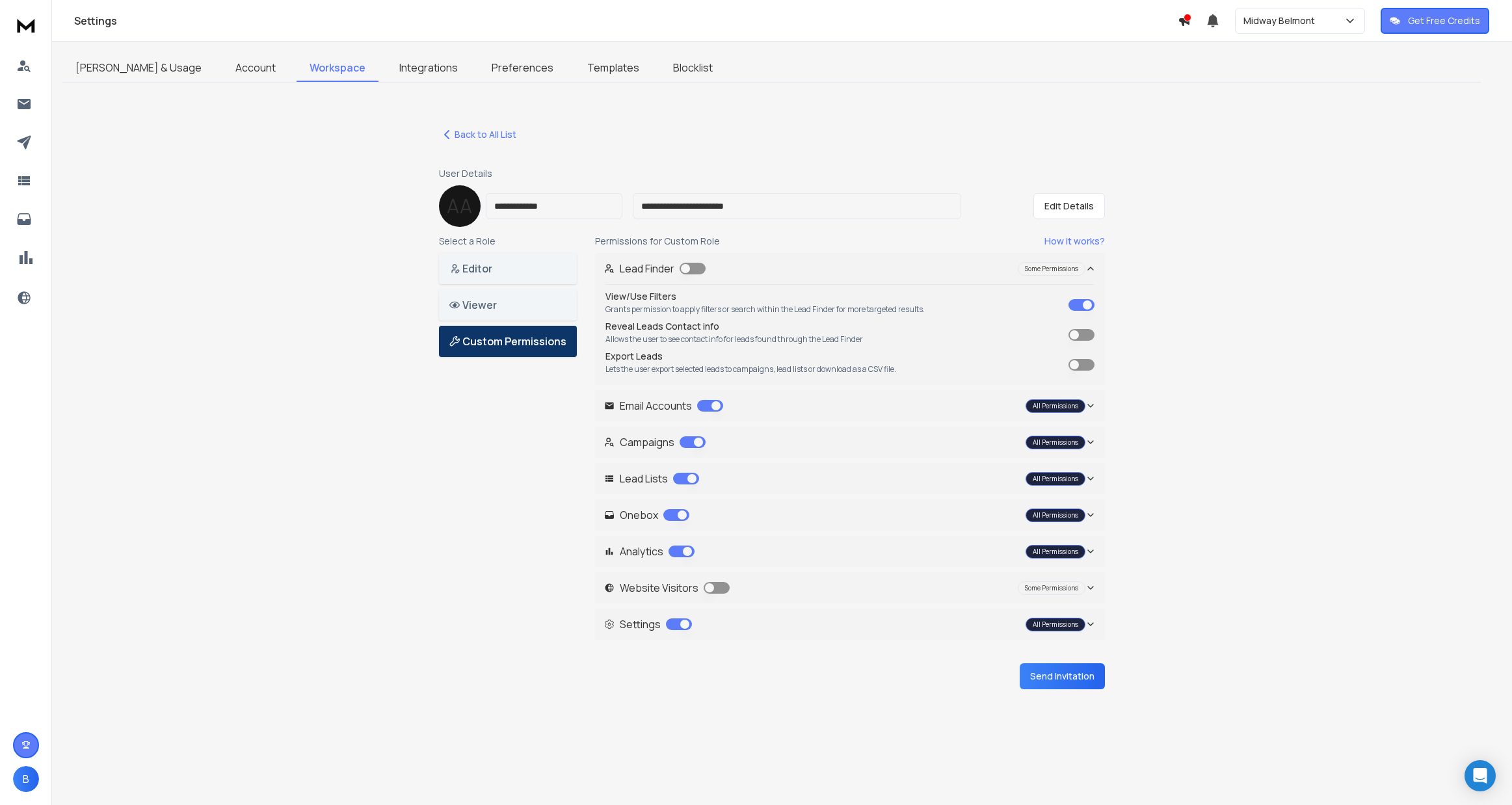
click at [1081, 295] on div "View/Use Filters Grants permission to apply filters or search within the Lead F…" at bounding box center [849, 302] width 489 height 25
click at [1087, 299] on button "View/Use Filters" at bounding box center [1081, 304] width 26 height 12
click at [1089, 270] on icon "button" at bounding box center [1090, 268] width 10 height 10
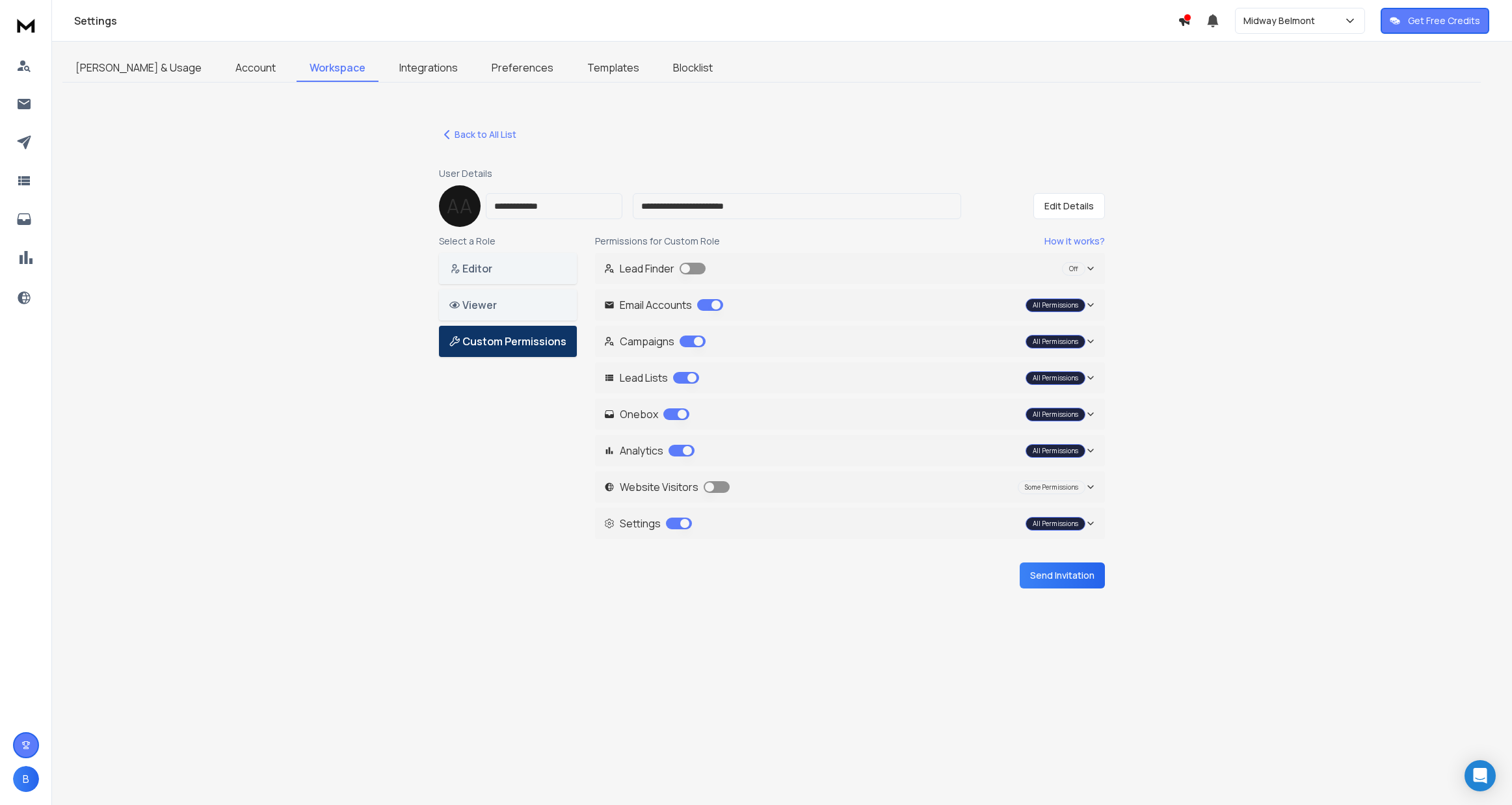
click at [1093, 296] on button "Email Accounts All Permissions" at bounding box center [850, 305] width 510 height 31
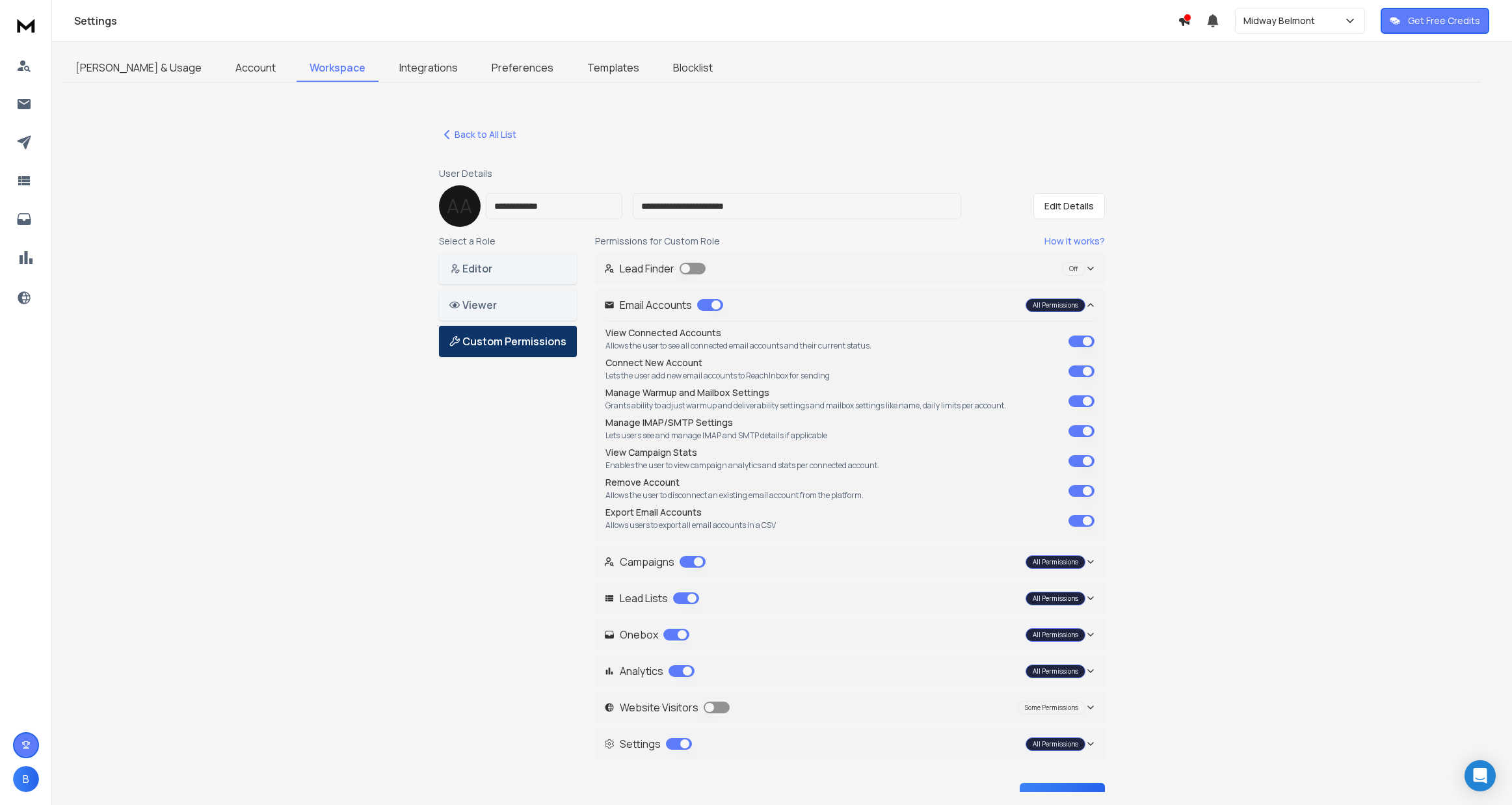
click at [1093, 307] on icon "button" at bounding box center [1090, 304] width 10 height 10
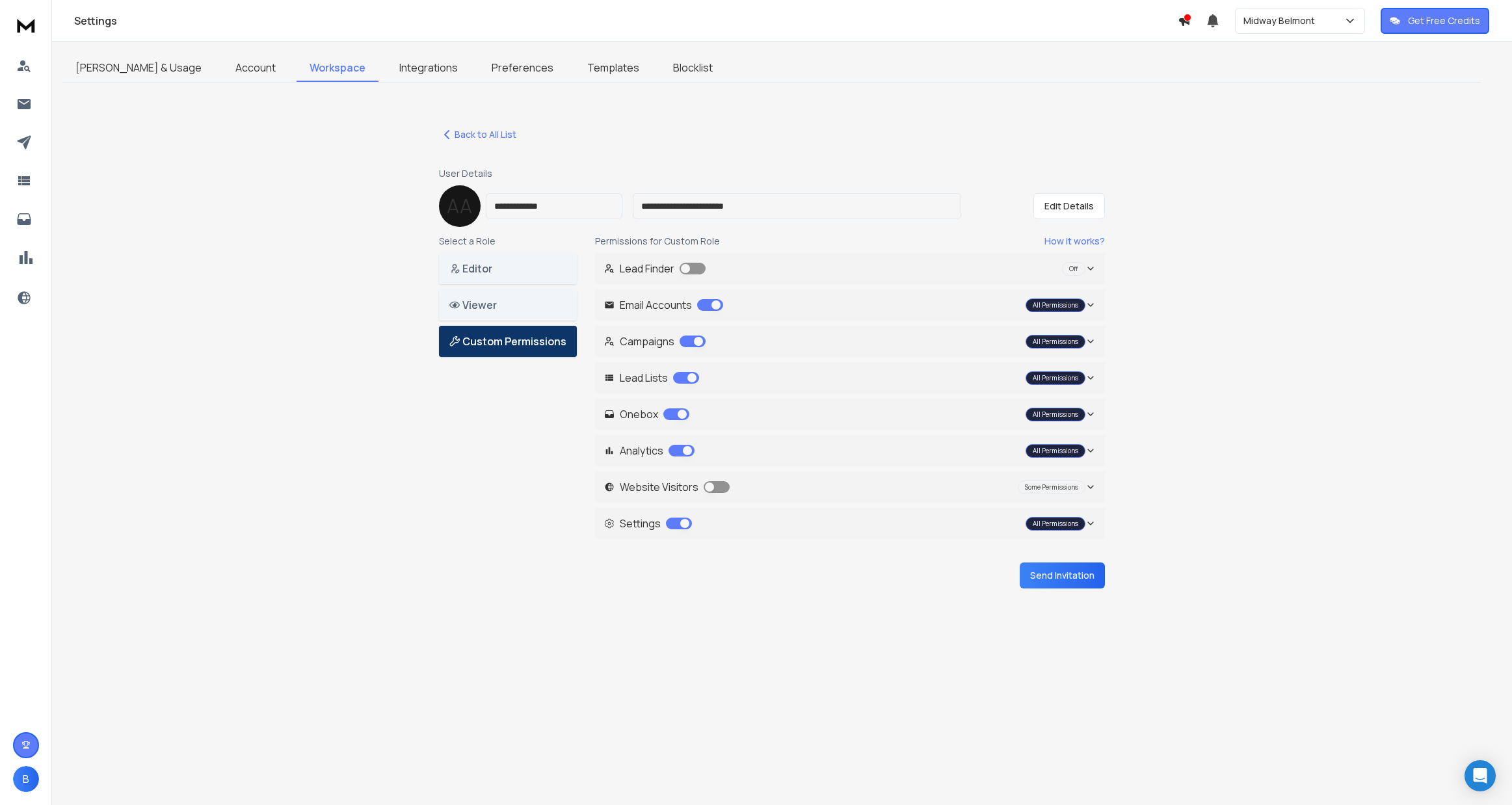
click at [1092, 342] on icon "button" at bounding box center [1090, 341] width 10 height 10
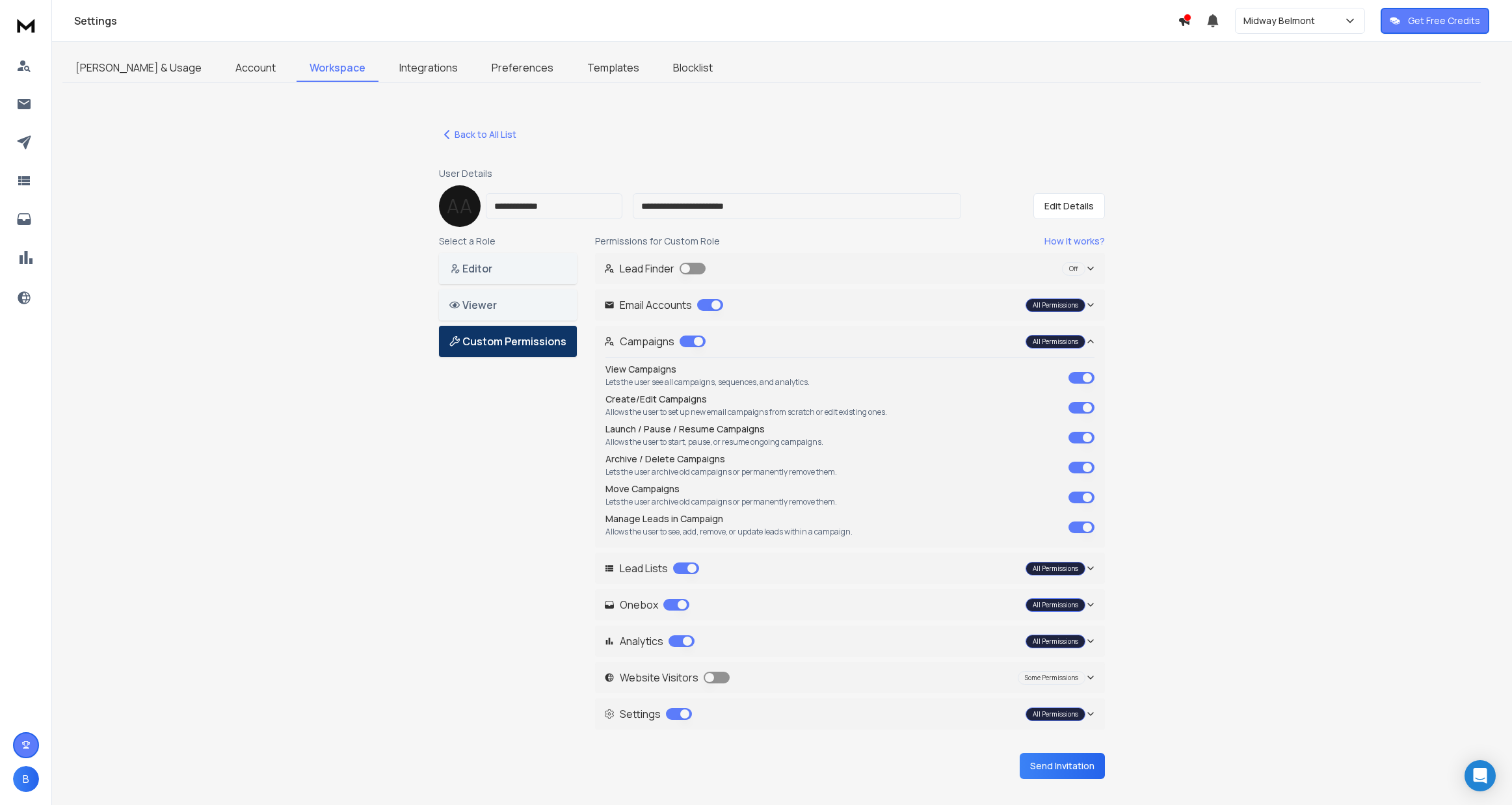
click at [1092, 342] on icon "button" at bounding box center [1090, 341] width 10 height 10
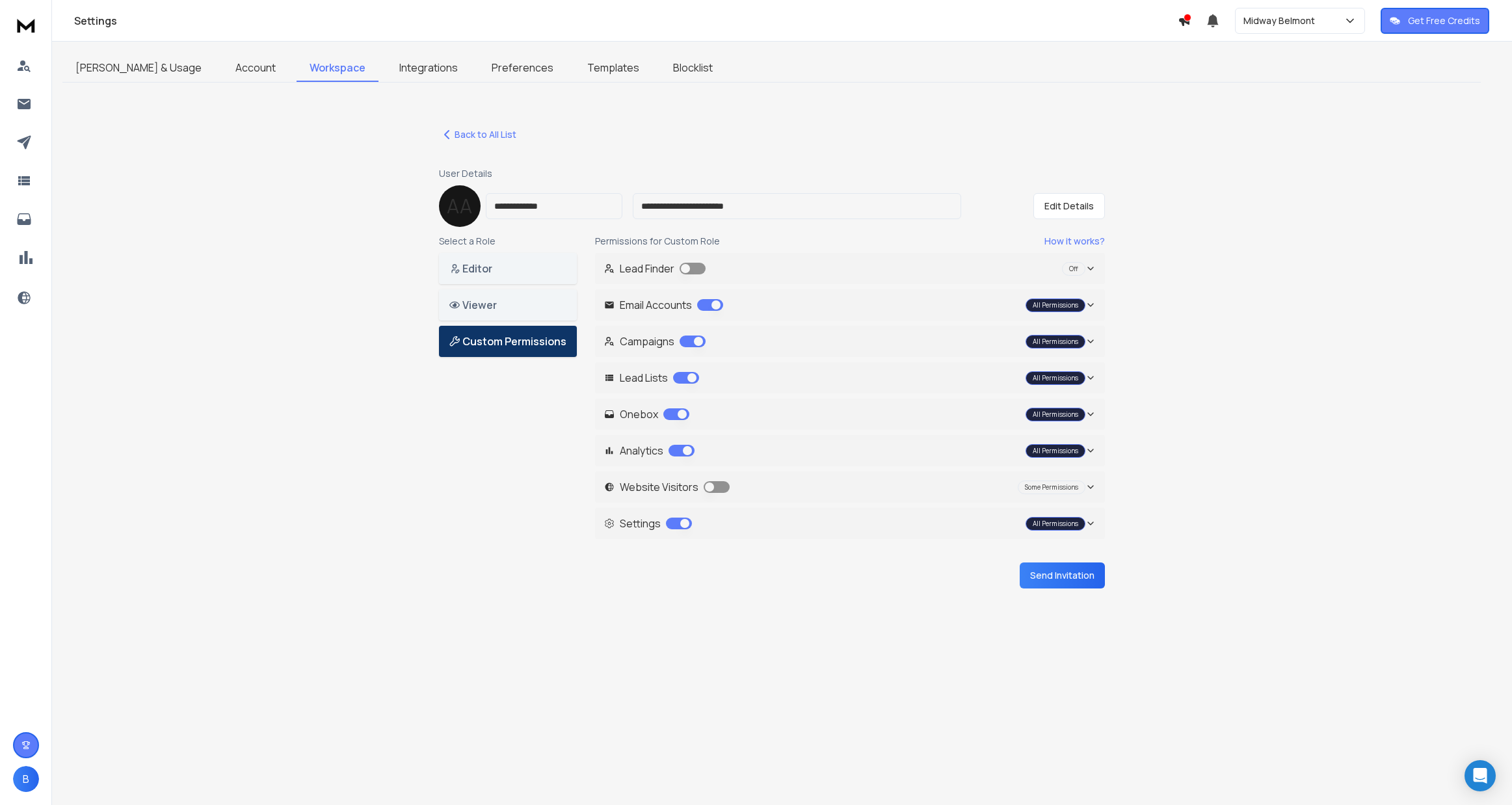
click at [1090, 377] on icon "button" at bounding box center [1091, 377] width 5 height 3
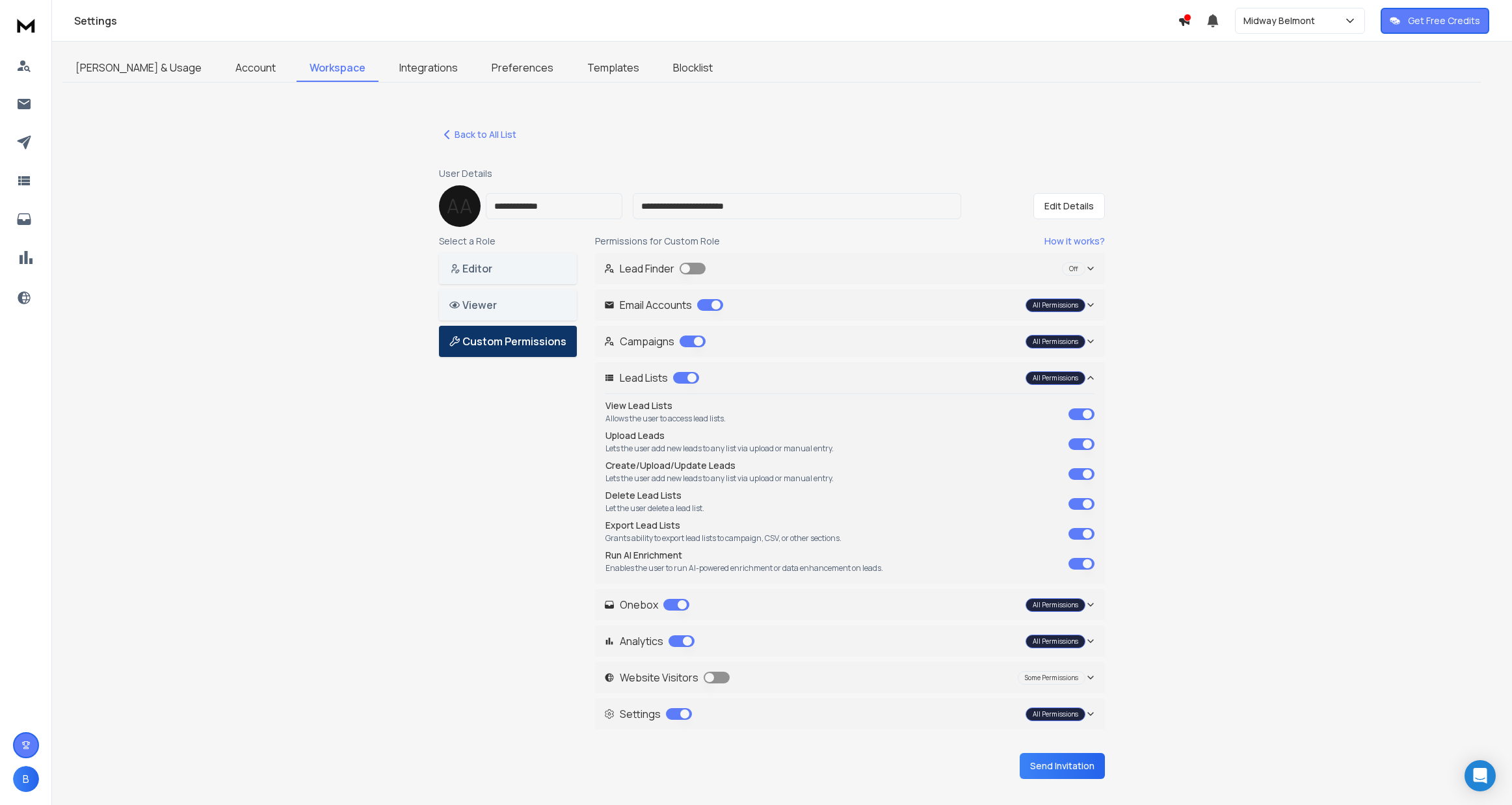
click at [1090, 377] on icon "button" at bounding box center [1091, 377] width 5 height 3
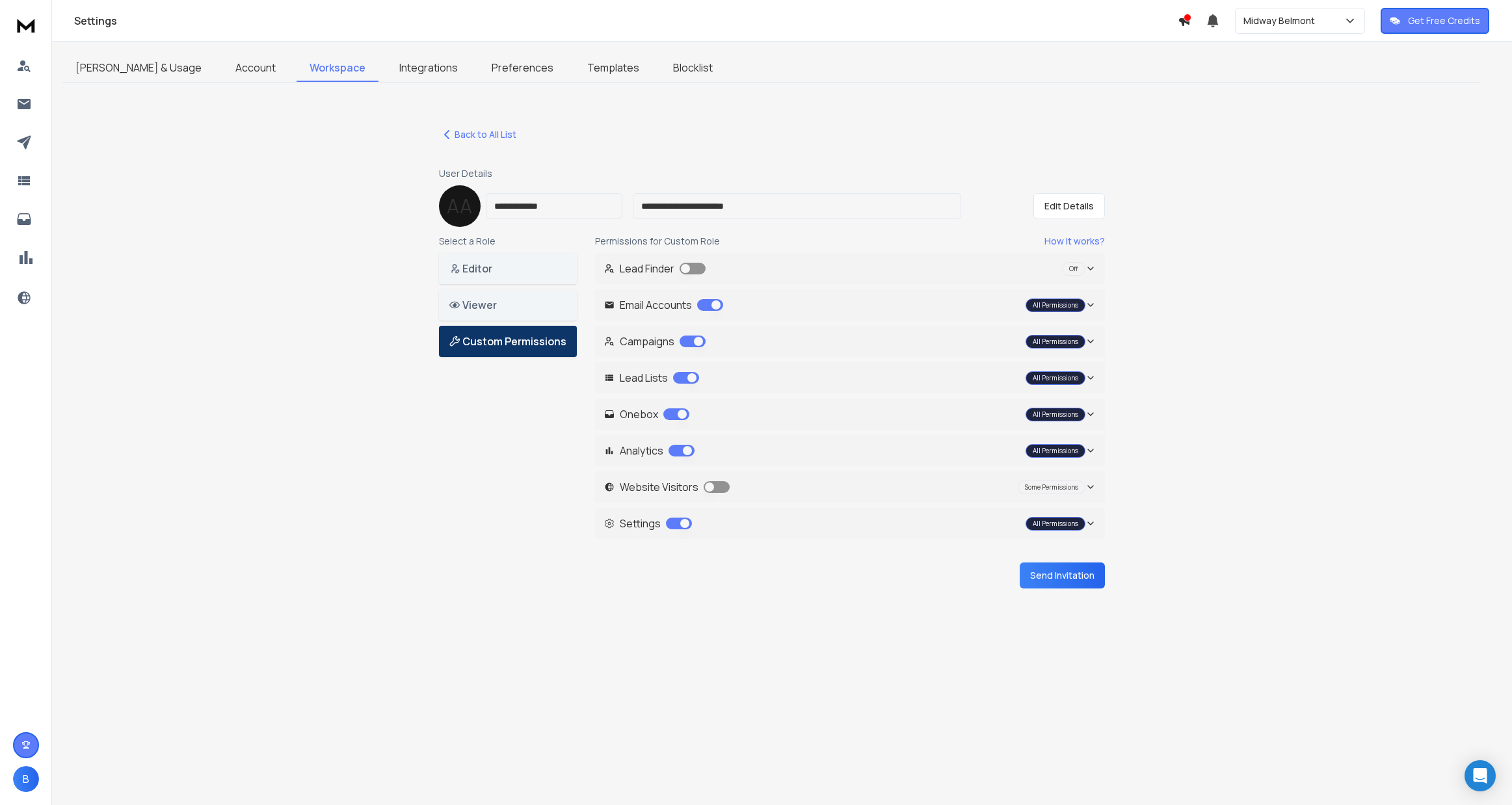
click at [1091, 377] on icon "button" at bounding box center [1091, 377] width 5 height 3
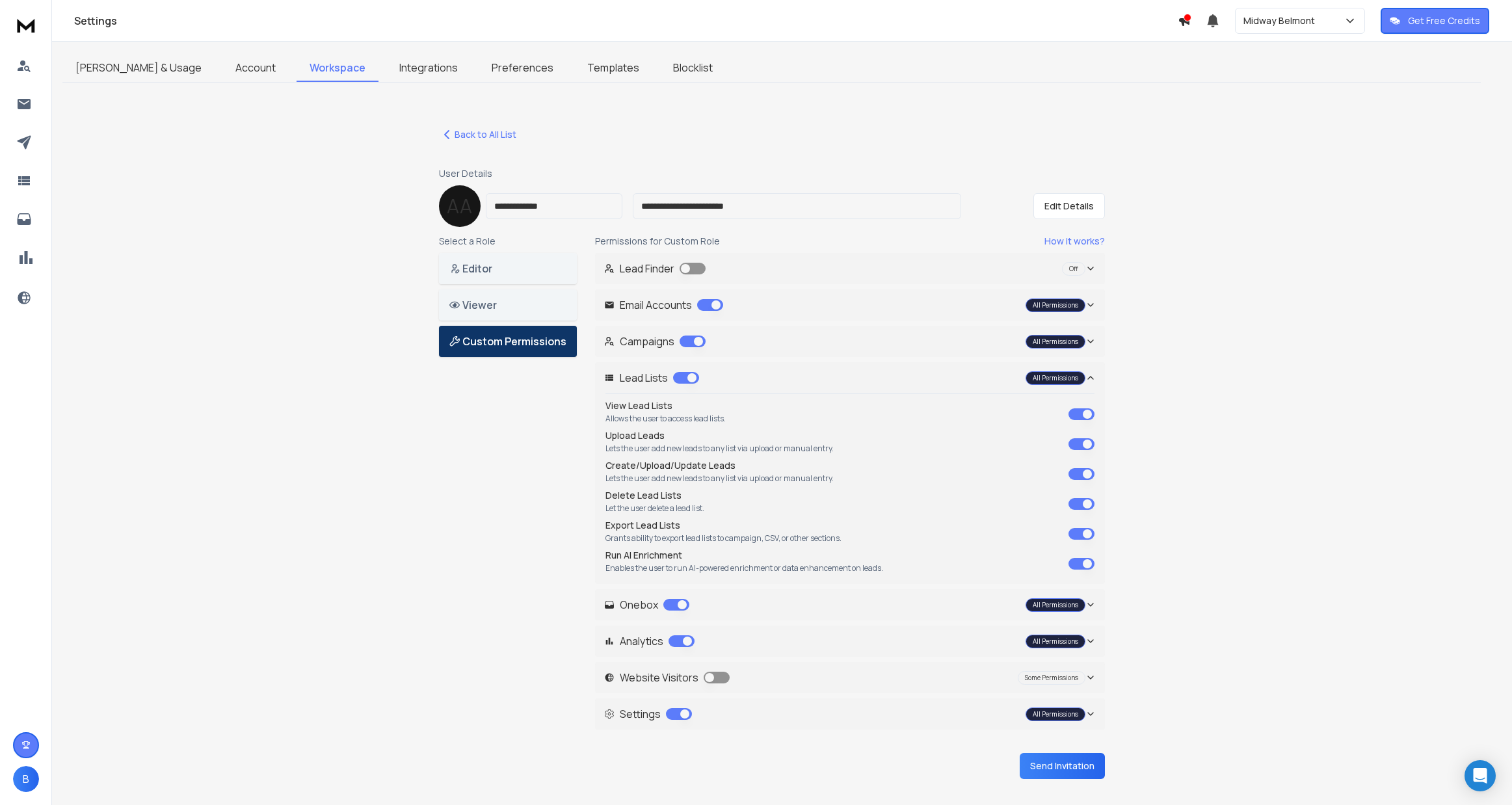
click at [1091, 377] on icon "button" at bounding box center [1090, 377] width 10 height 10
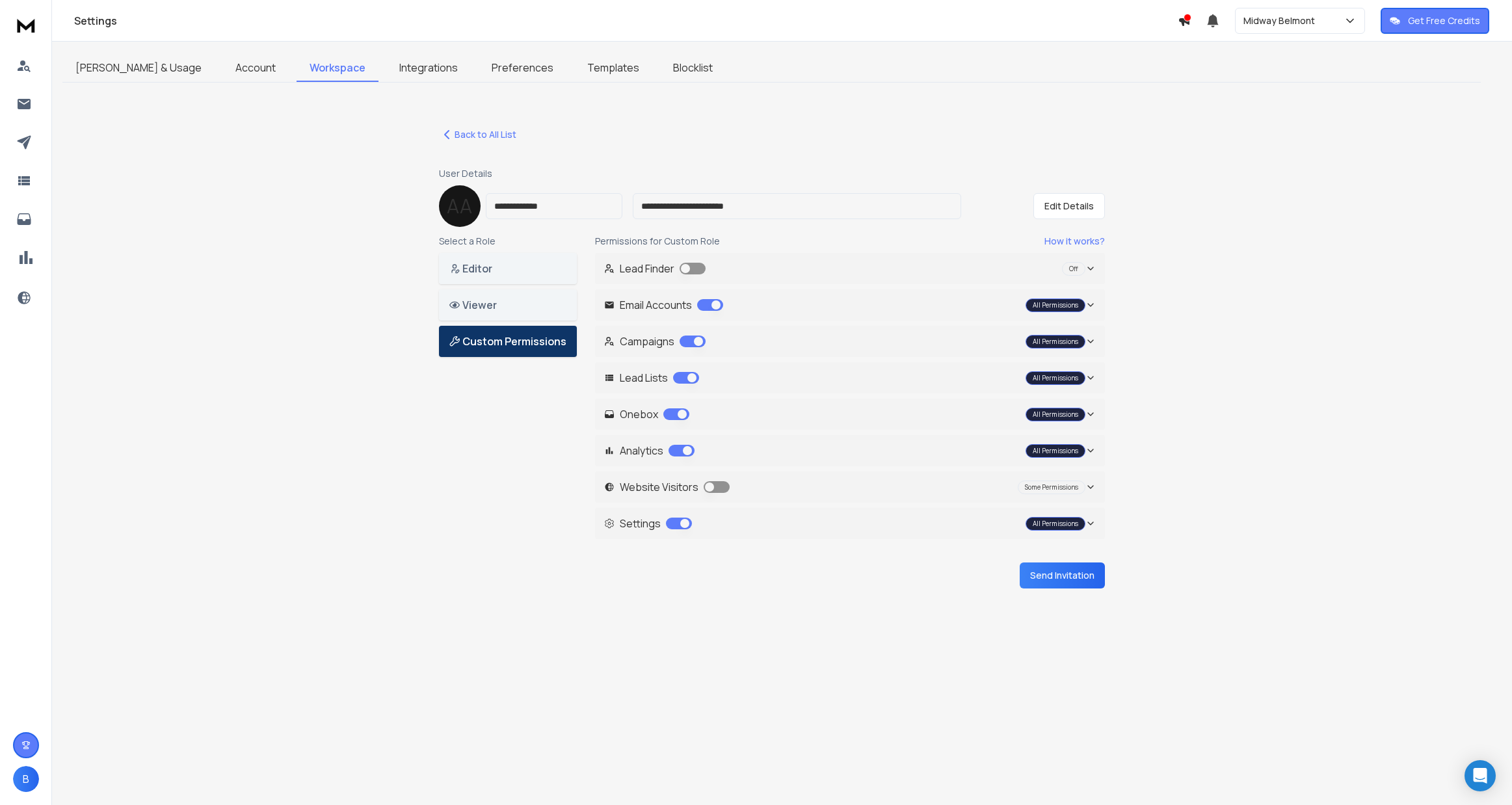
click at [1094, 416] on icon "button" at bounding box center [1090, 413] width 10 height 10
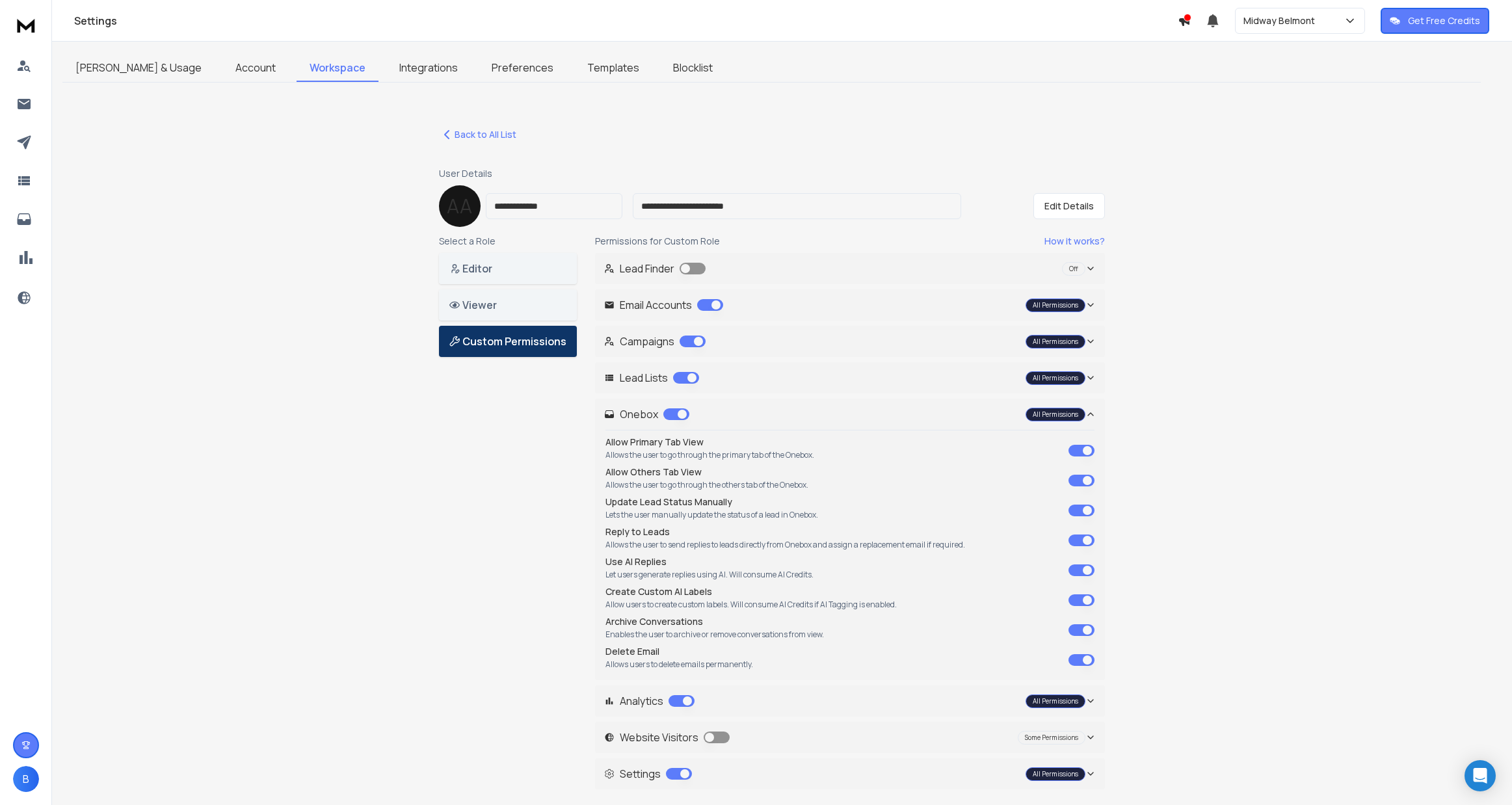
click at [1094, 416] on button "Onebox All Permissions" at bounding box center [850, 414] width 510 height 31
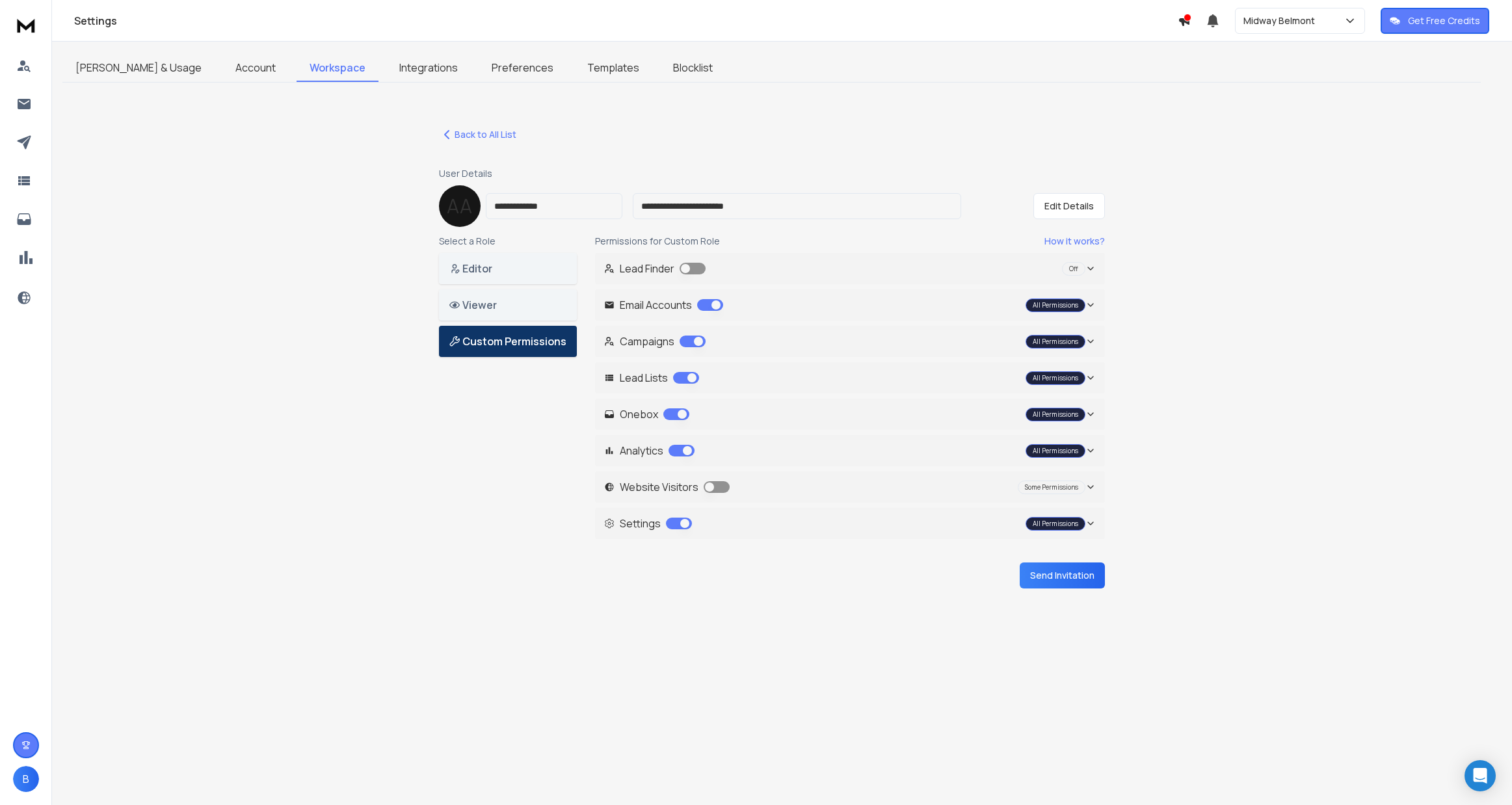
click at [1094, 451] on icon "button" at bounding box center [1090, 450] width 10 height 10
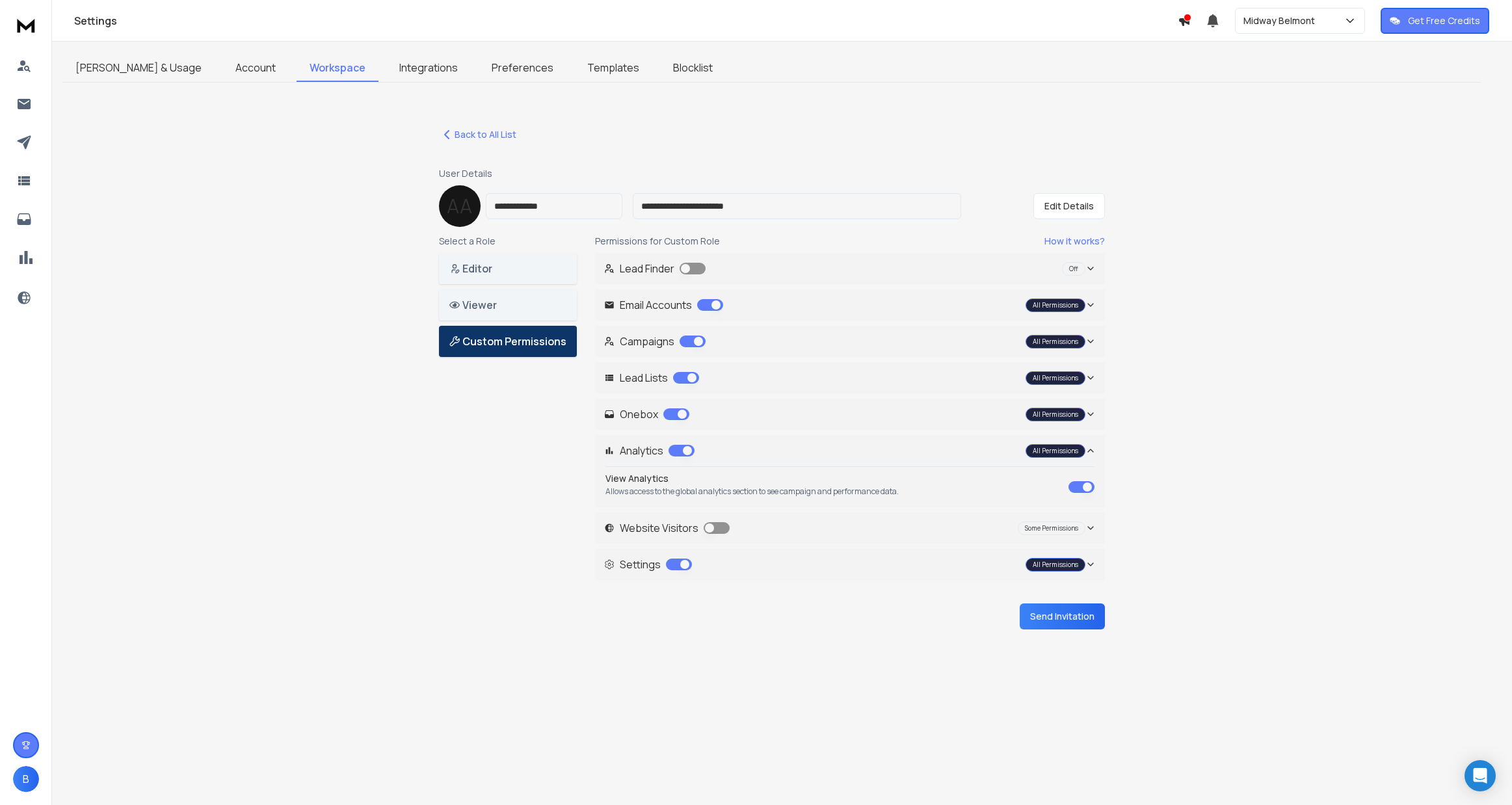
click at [1094, 451] on icon "button" at bounding box center [1090, 450] width 10 height 10
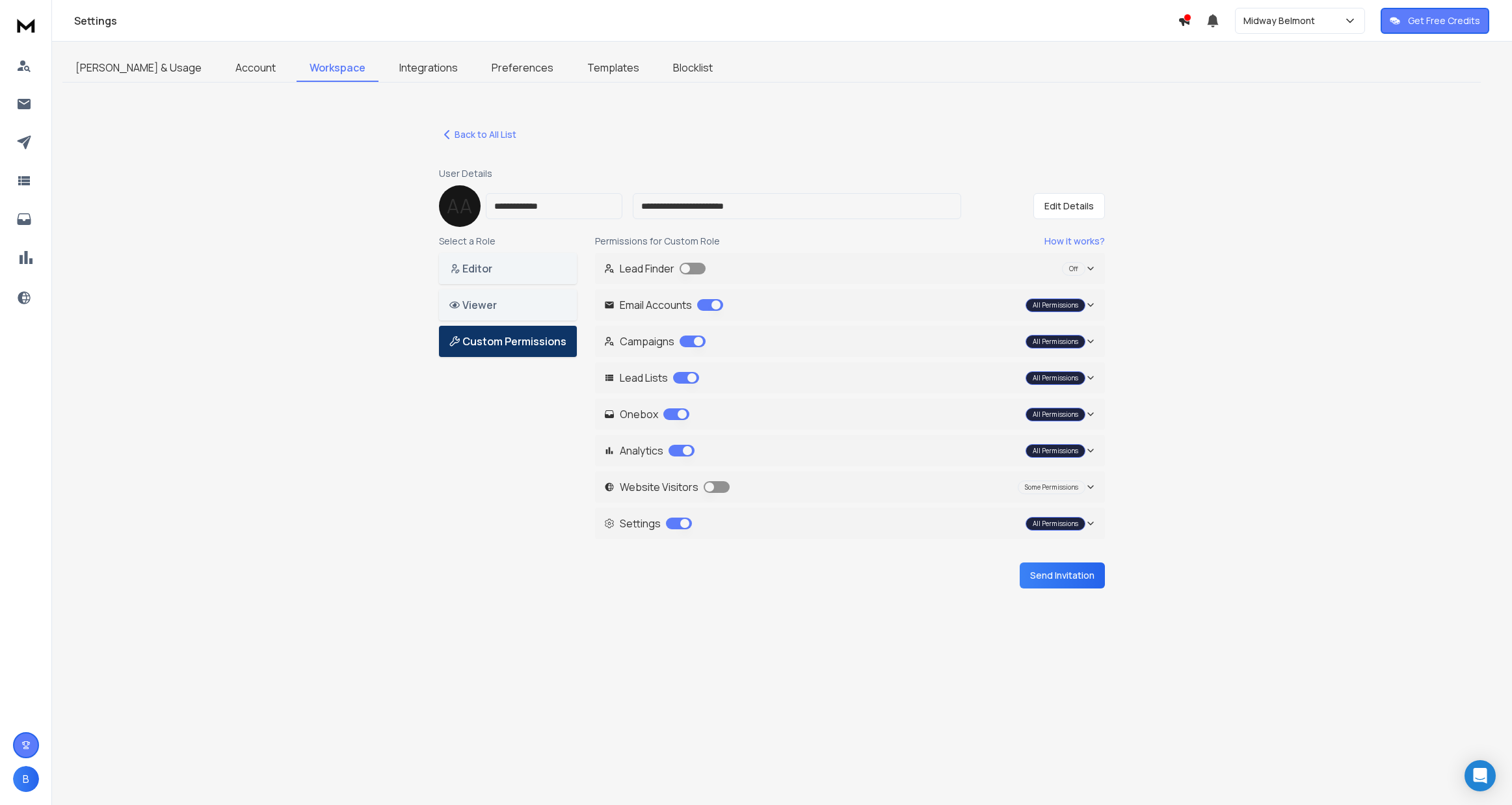
click at [722, 488] on button "button" at bounding box center [717, 486] width 26 height 12
click at [1092, 488] on icon "button" at bounding box center [1090, 486] width 10 height 10
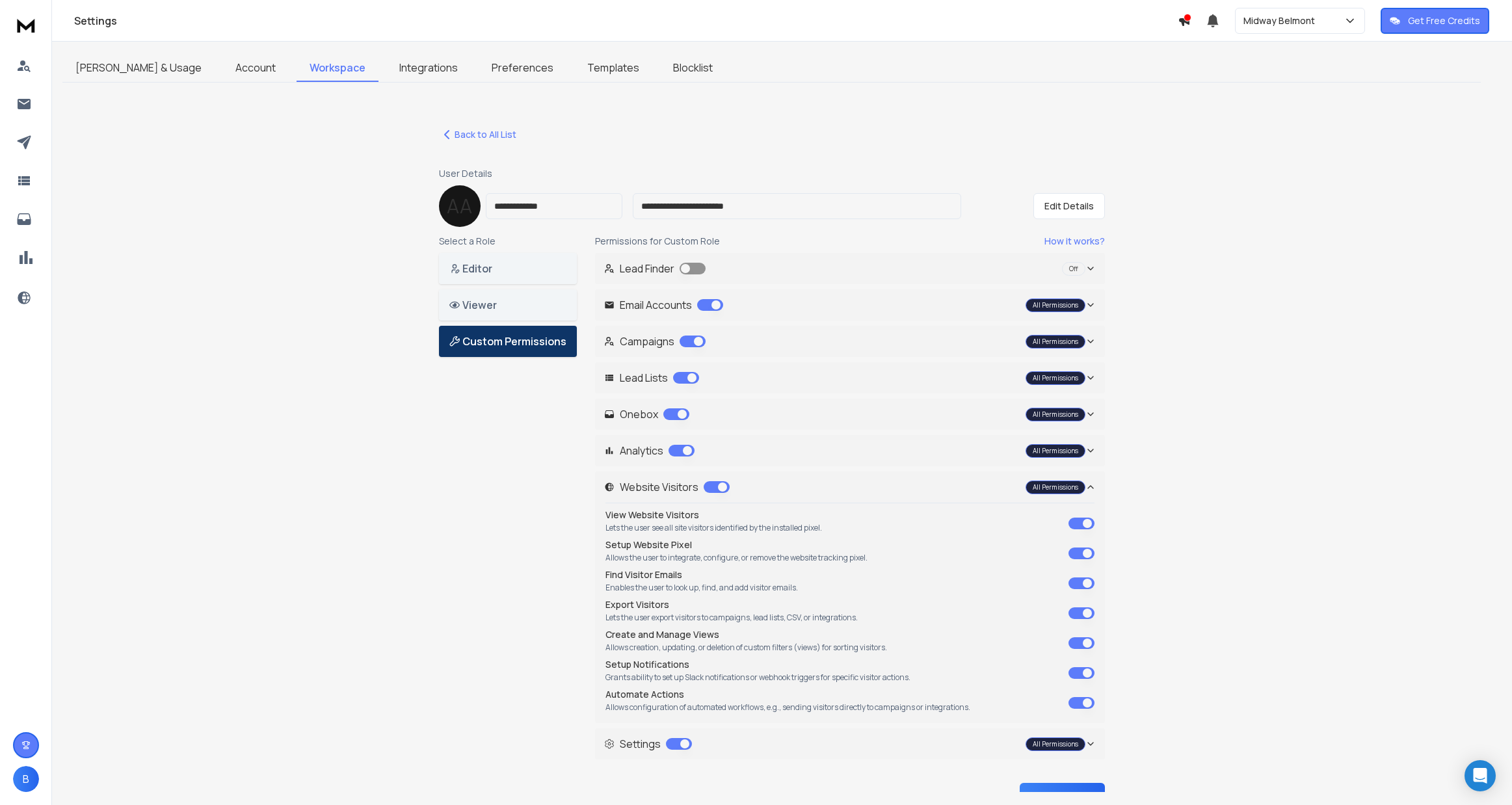
click at [1092, 488] on icon "button" at bounding box center [1090, 486] width 10 height 10
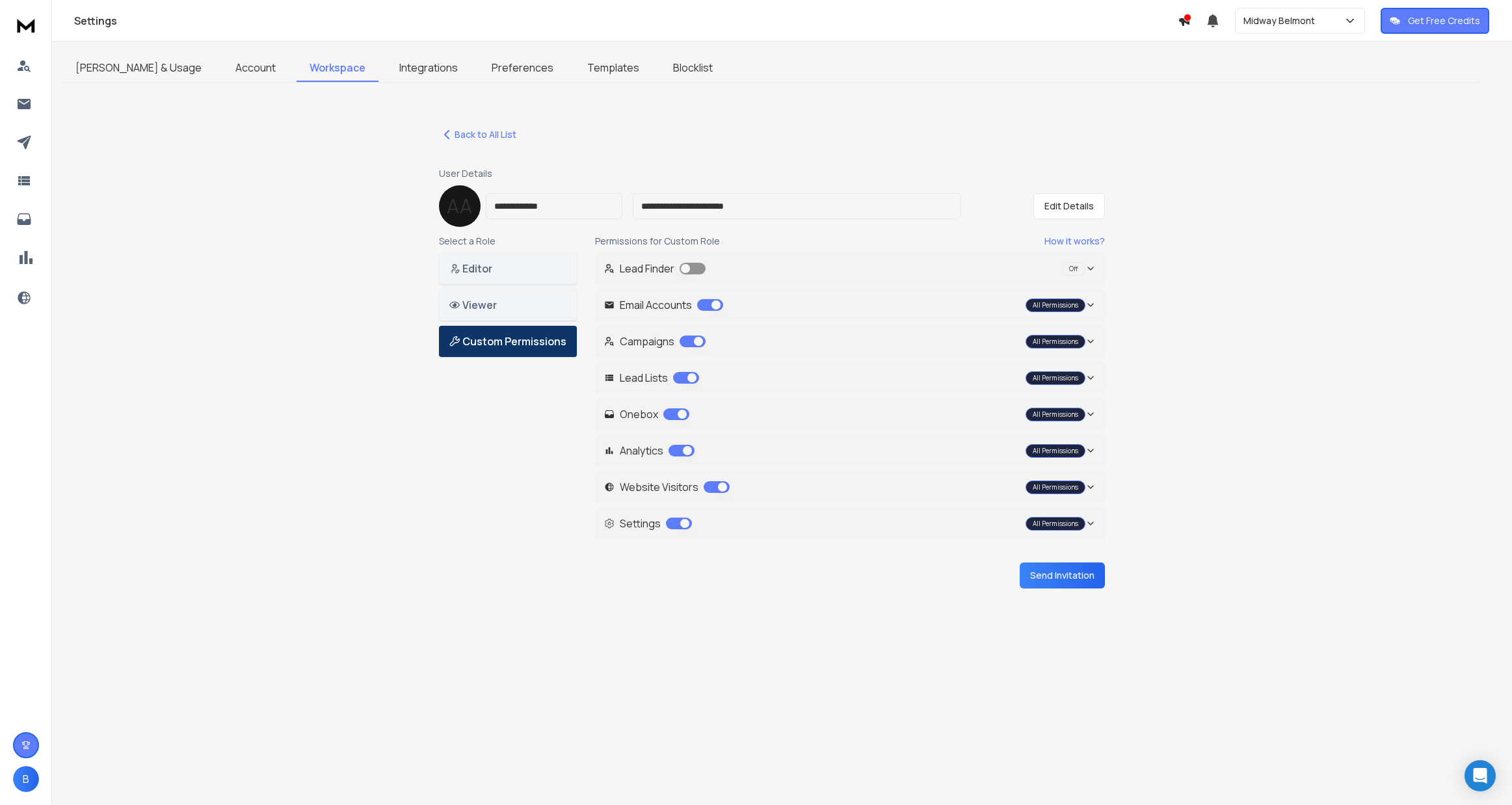
click at [1093, 524] on icon "button" at bounding box center [1090, 523] width 10 height 10
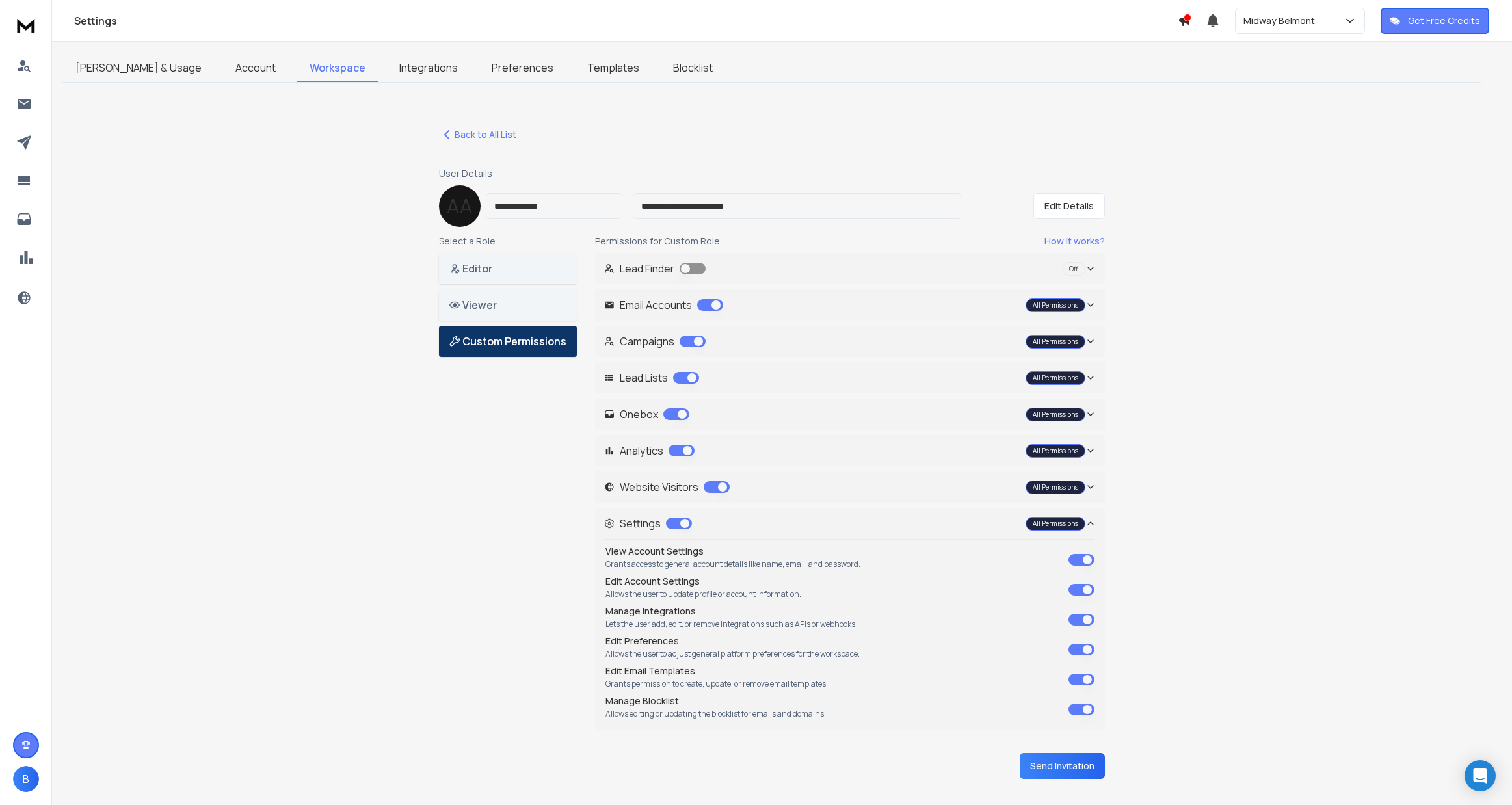
click at [695, 270] on button "button" at bounding box center [692, 268] width 26 height 12
click at [1086, 269] on icon "button" at bounding box center [1090, 268] width 10 height 10
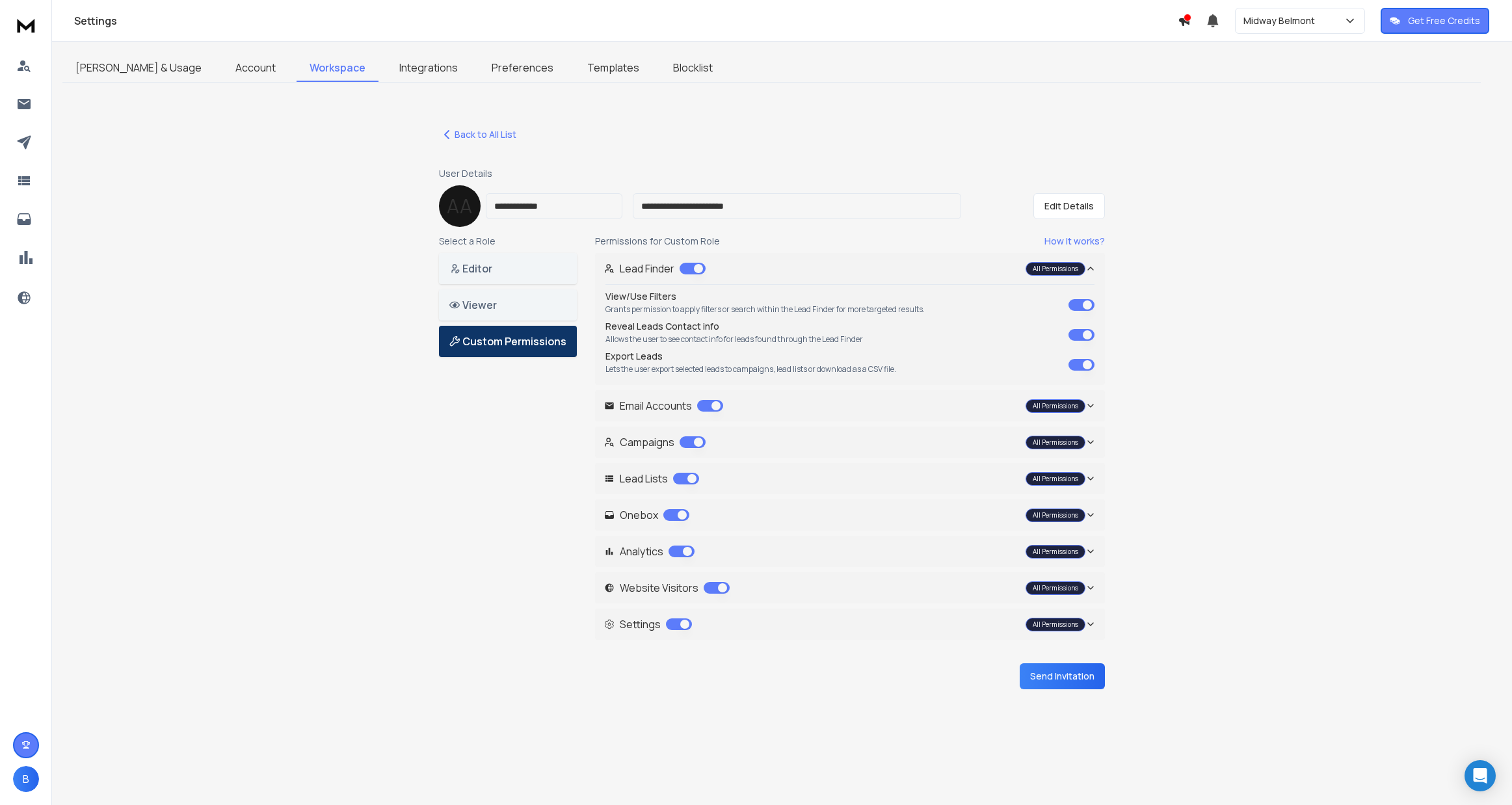
click at [1086, 269] on icon "button" at bounding box center [1090, 268] width 10 height 10
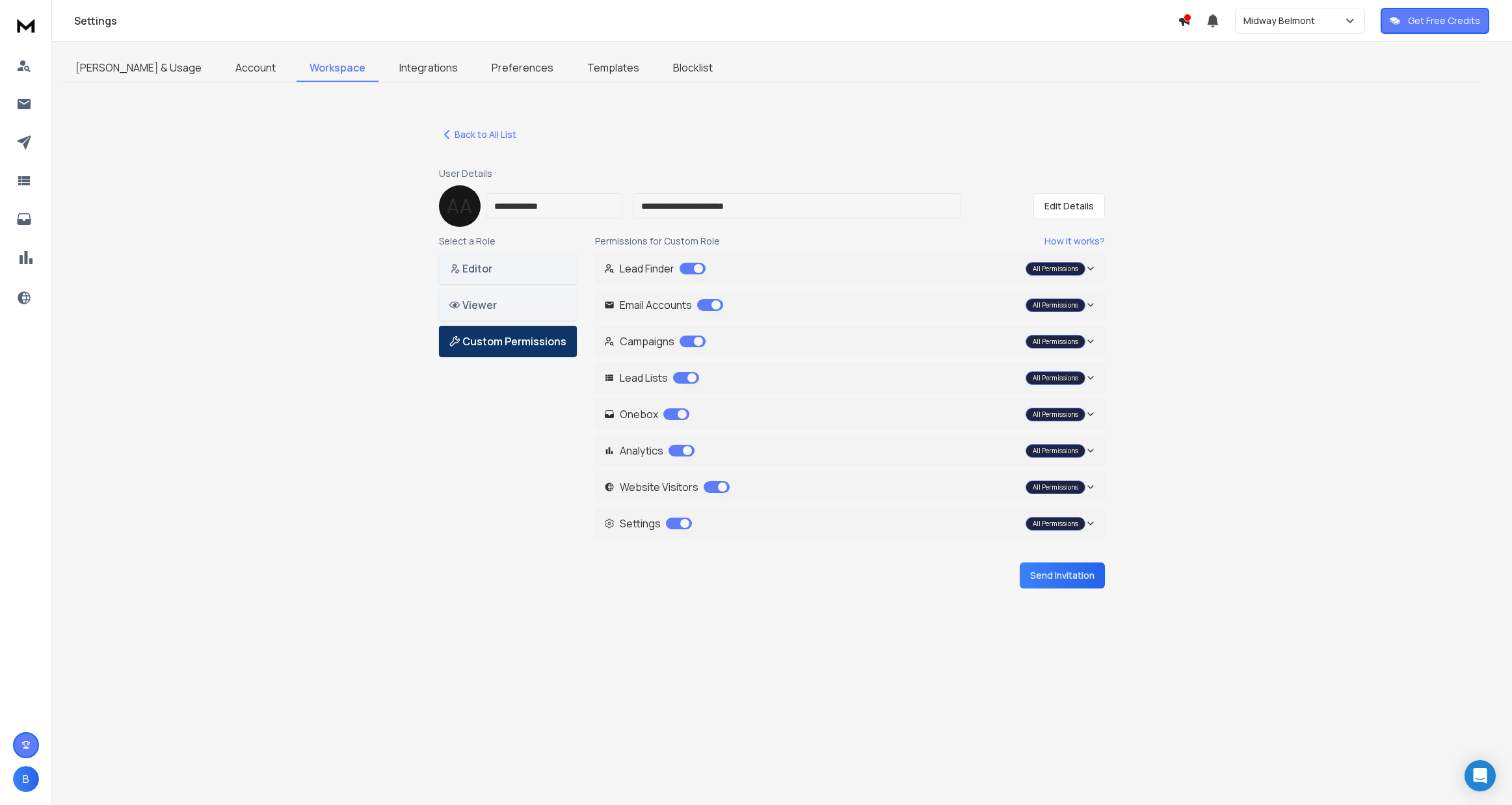
click at [1085, 573] on button "Send Invitation" at bounding box center [1061, 575] width 85 height 26
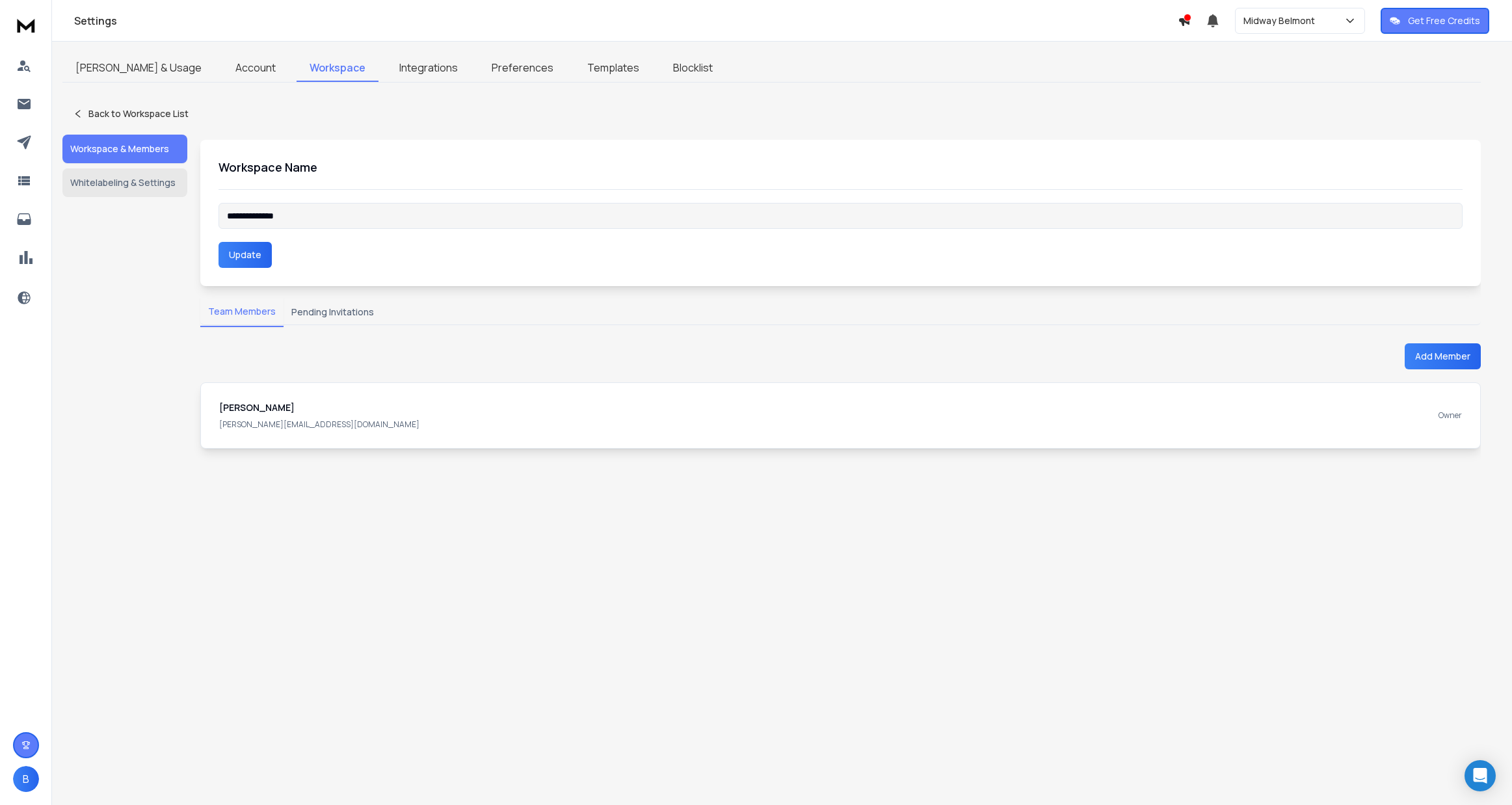
click at [136, 179] on button "Whitelabeling & Settings" at bounding box center [124, 182] width 125 height 28
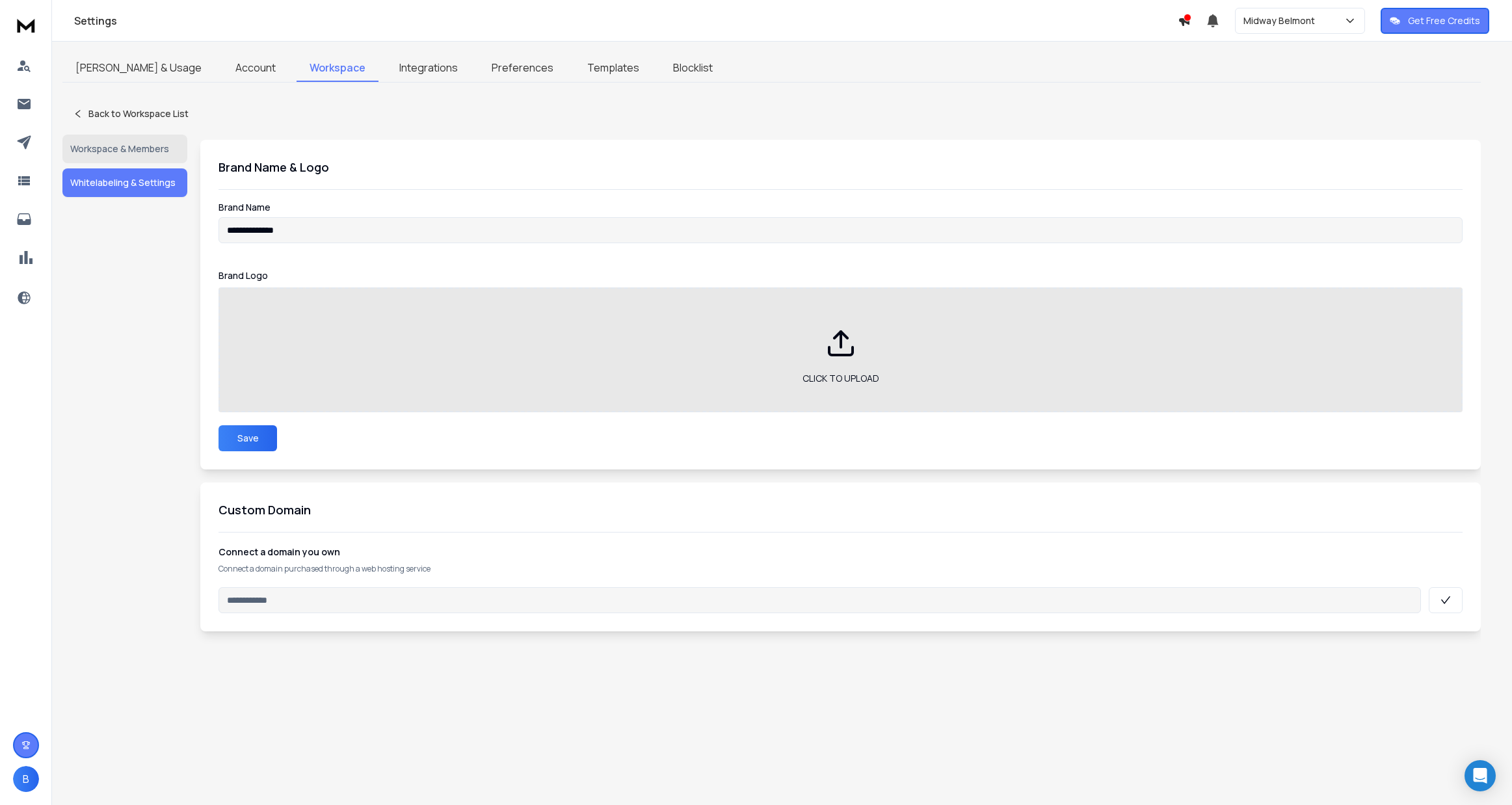
click at [341, 598] on input at bounding box center [819, 599] width 1202 height 26
click at [80, 111] on icon at bounding box center [78, 113] width 10 height 10
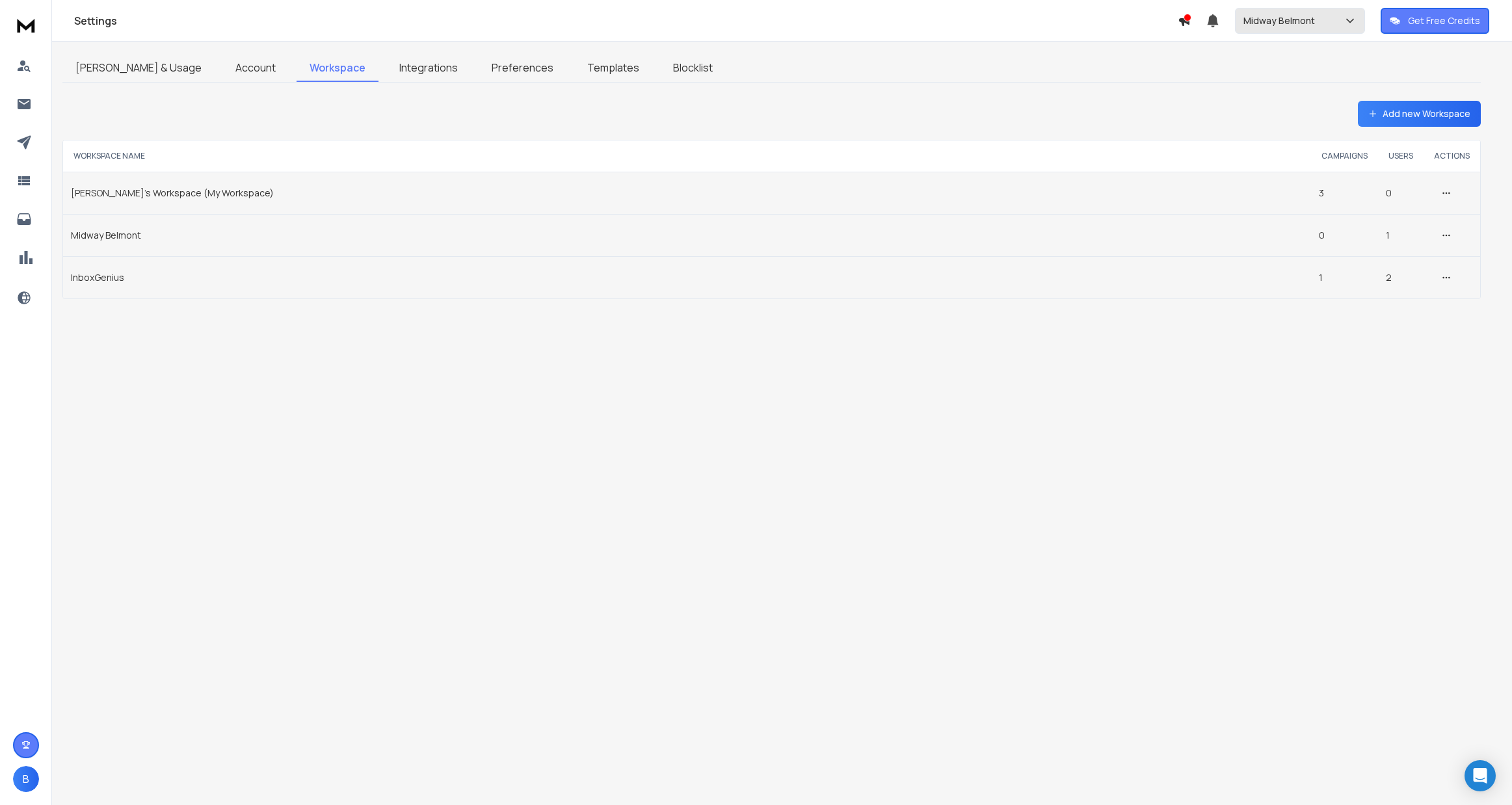
click at [1305, 21] on p "Midway Belmont" at bounding box center [1282, 21] width 77 height 13
click at [1316, 165] on div "InboxGenius" at bounding box center [1304, 157] width 123 height 21
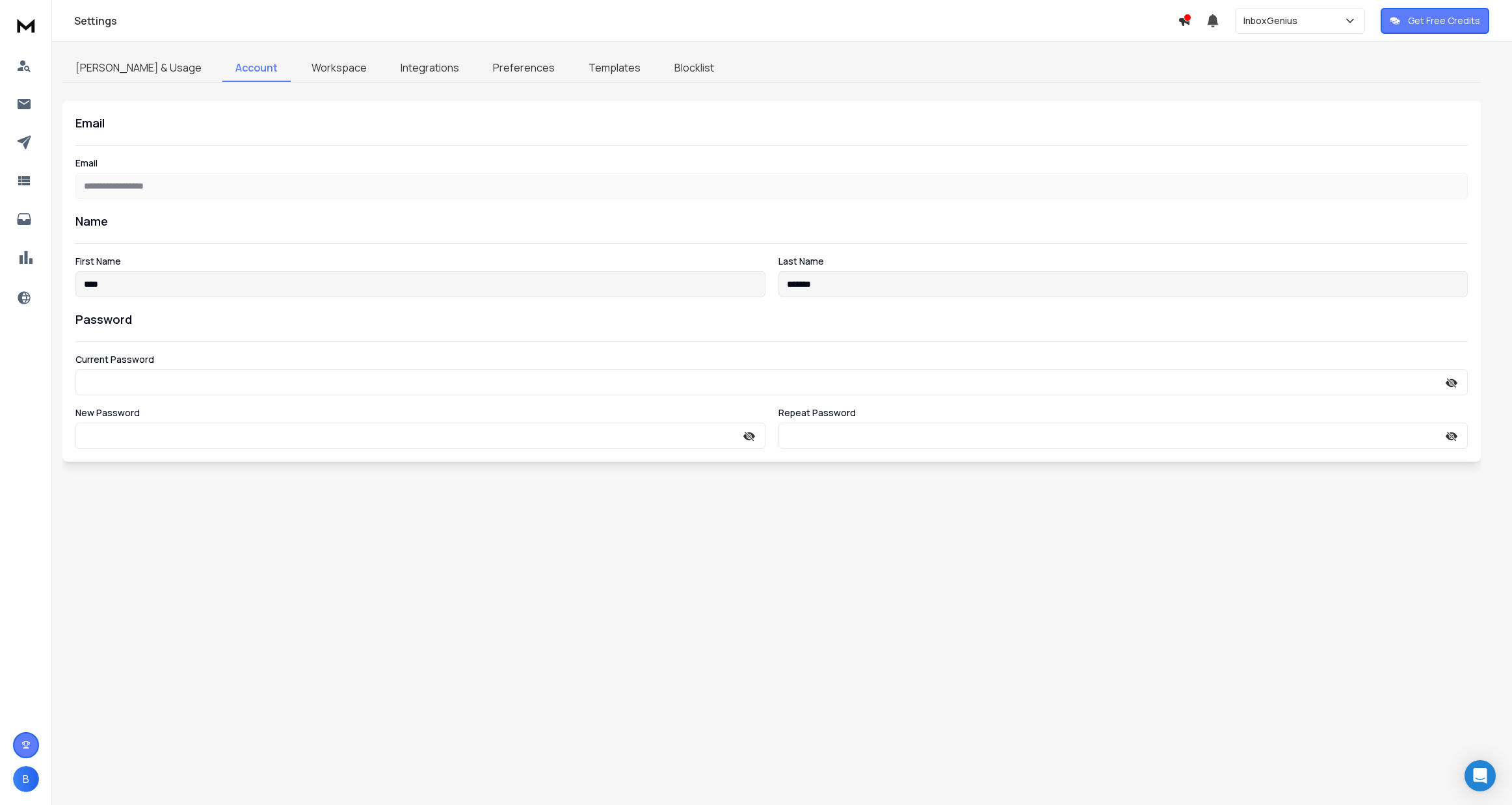
click at [300, 70] on link "Workspace" at bounding box center [339, 69] width 81 height 27
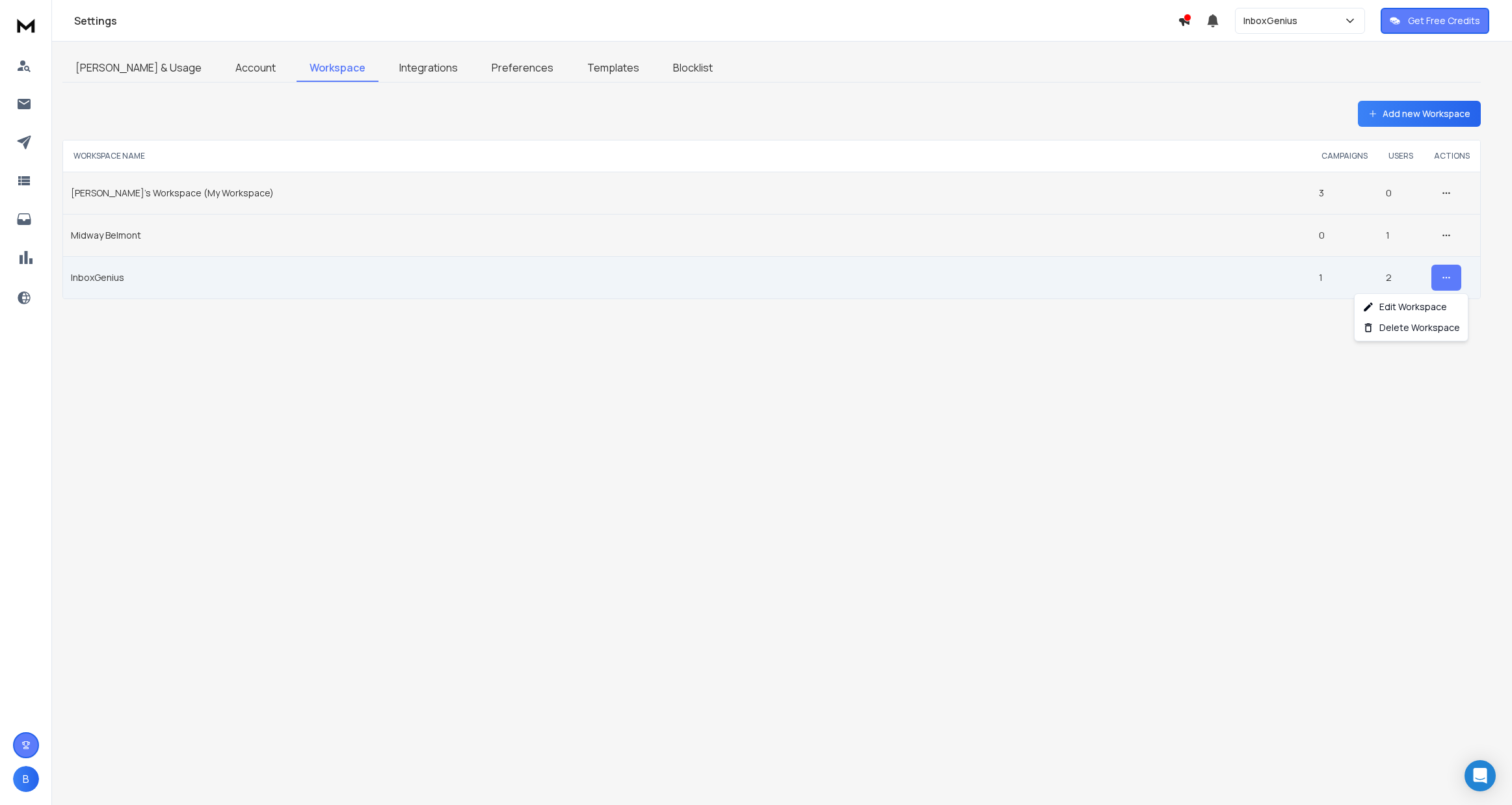
click at [1453, 278] on button "button" at bounding box center [1446, 278] width 30 height 26
click at [1435, 301] on p "Edit Workspace" at bounding box center [1413, 307] width 68 height 13
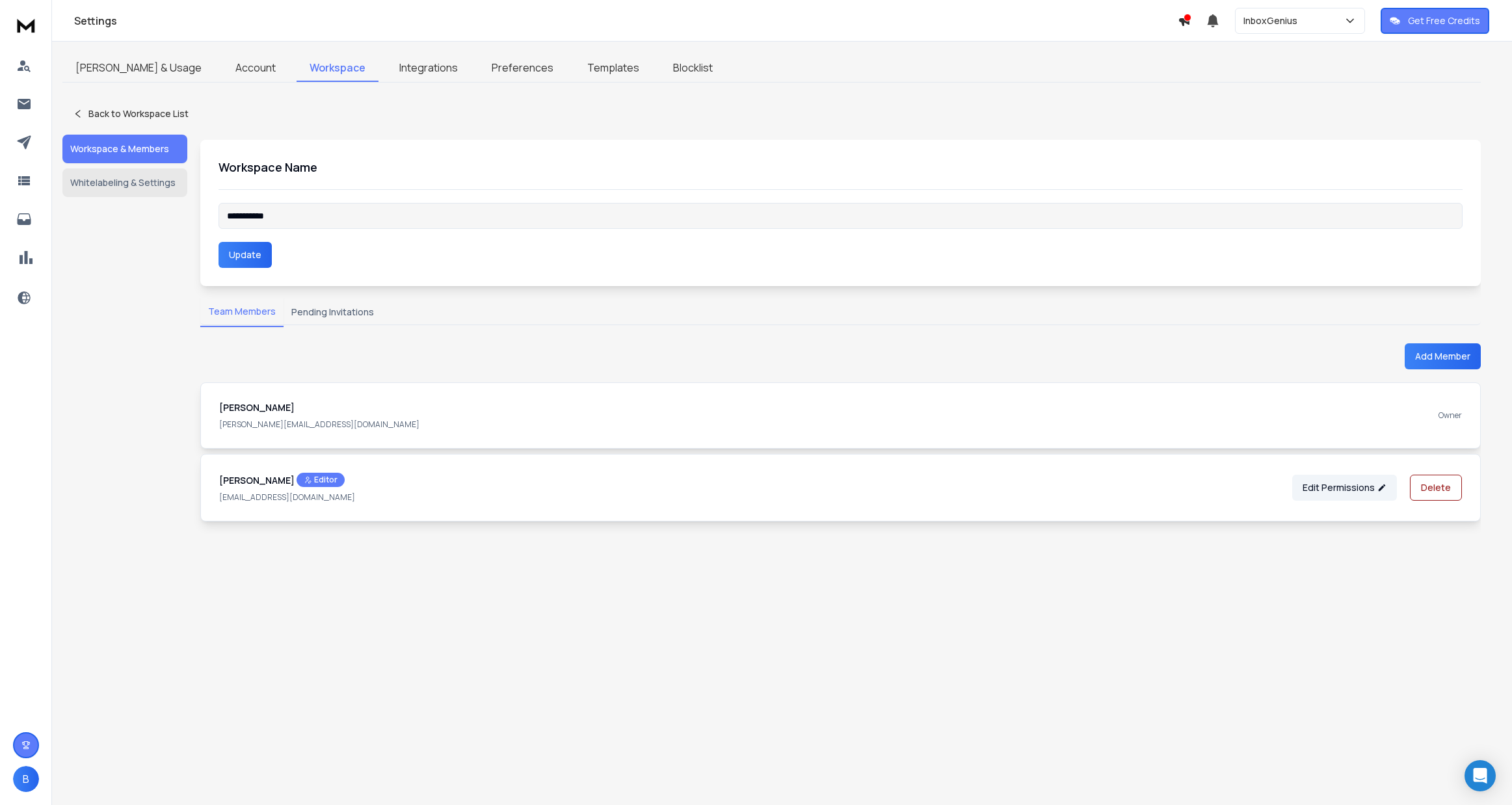
click at [153, 174] on button "Whitelabeling & Settings" at bounding box center [124, 182] width 125 height 28
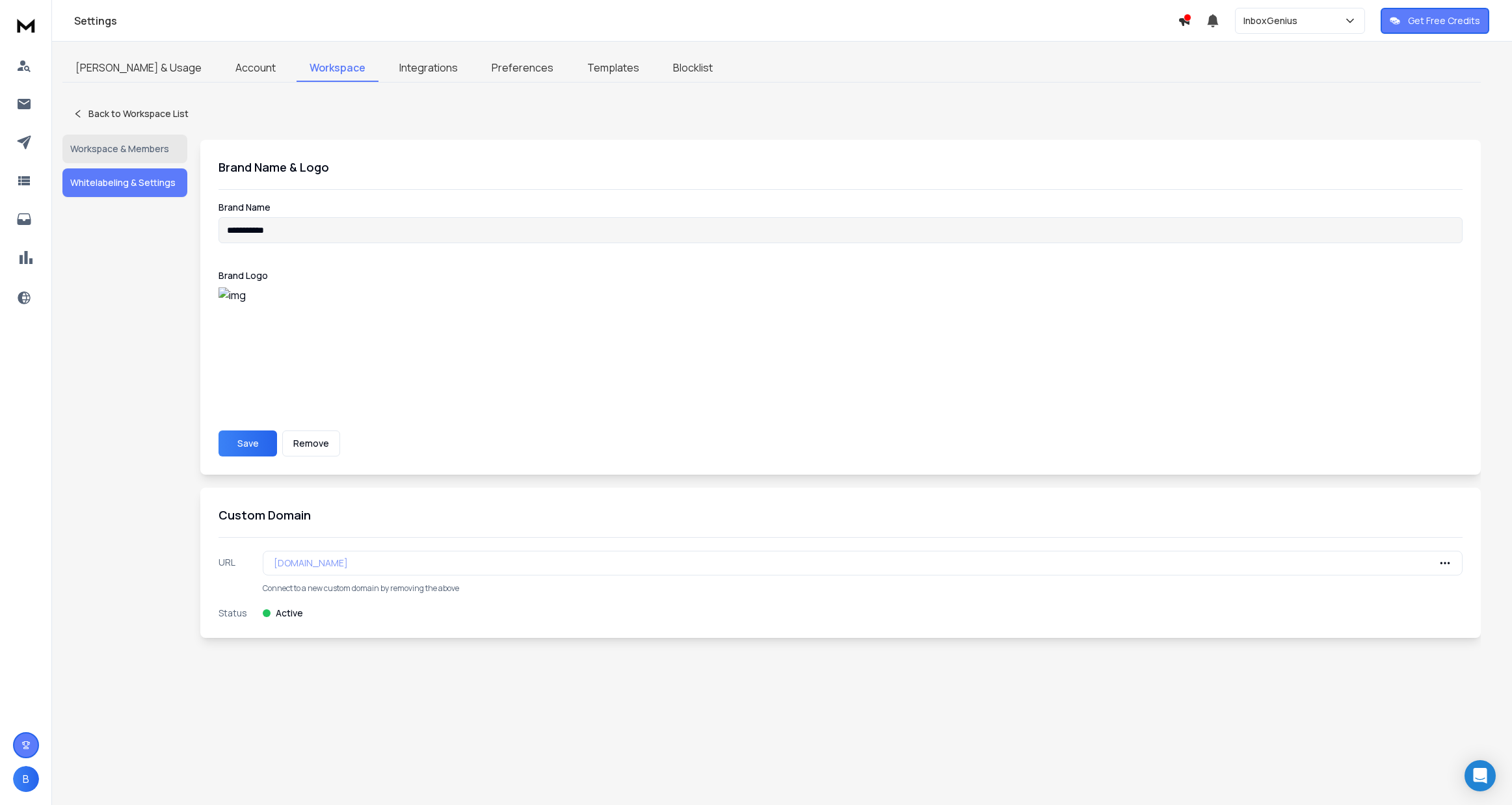
drag, startPoint x: 395, startPoint y: 564, endPoint x: 265, endPoint y: 564, distance: 130.0
click at [265, 564] on div "[DOMAIN_NAME]" at bounding box center [862, 563] width 1200 height 25
copy p "[DOMAIN_NAME]"
click at [611, 376] on div at bounding box center [905, 352] width 1114 height 130
click at [400, 70] on link "Integrations" at bounding box center [429, 69] width 84 height 27
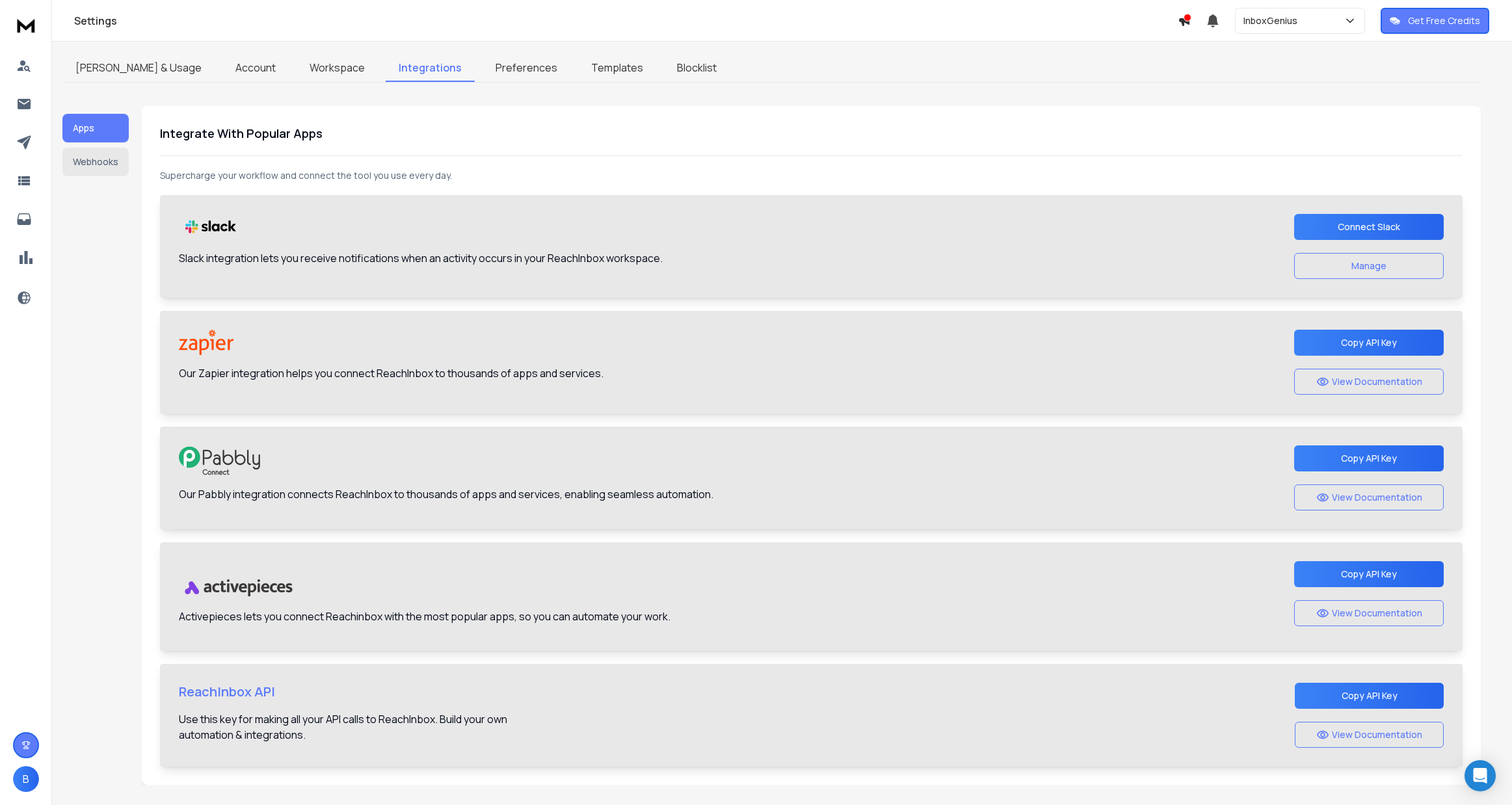
click at [483, 77] on link "Preferences" at bounding box center [527, 69] width 88 height 27
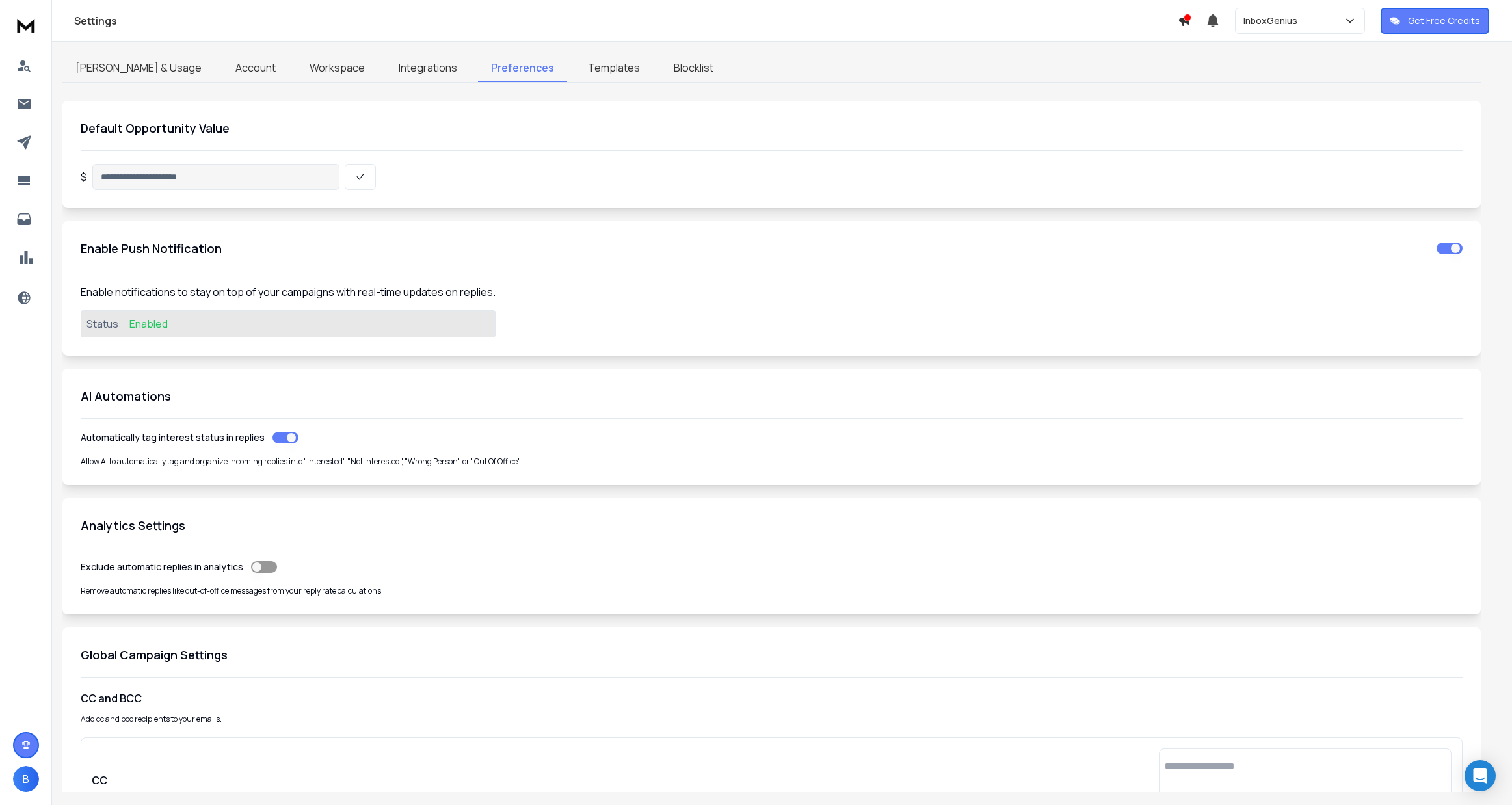
click at [135, 63] on link "[PERSON_NAME] & Usage" at bounding box center [138, 69] width 152 height 27
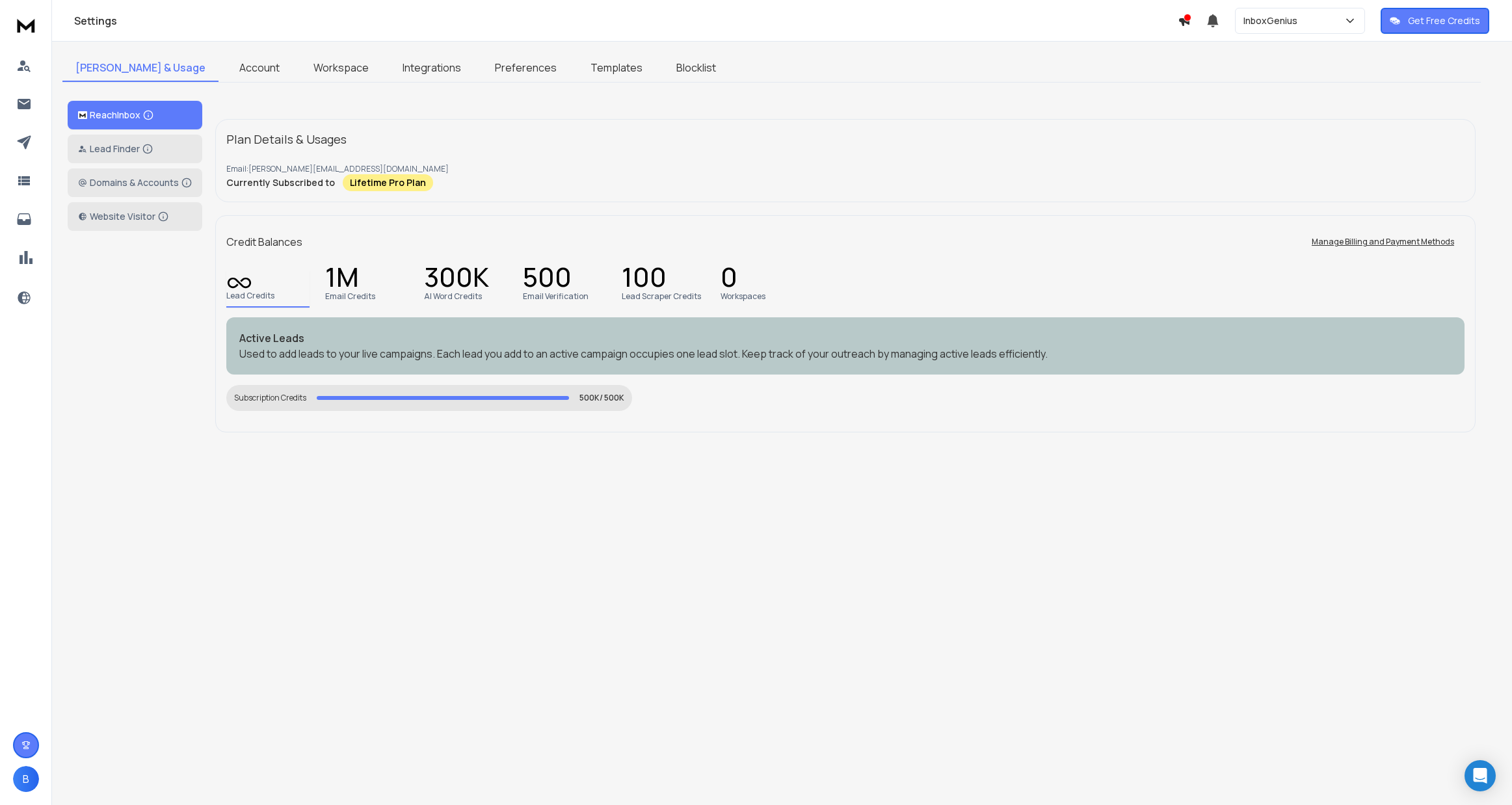
click at [766, 108] on div "Plan Details & Usages Email: brad@techassist.io Currently Subscribed to Lifetim…" at bounding box center [845, 273] width 1261 height 334
click at [351, 281] on p "1M" at bounding box center [342, 280] width 34 height 18
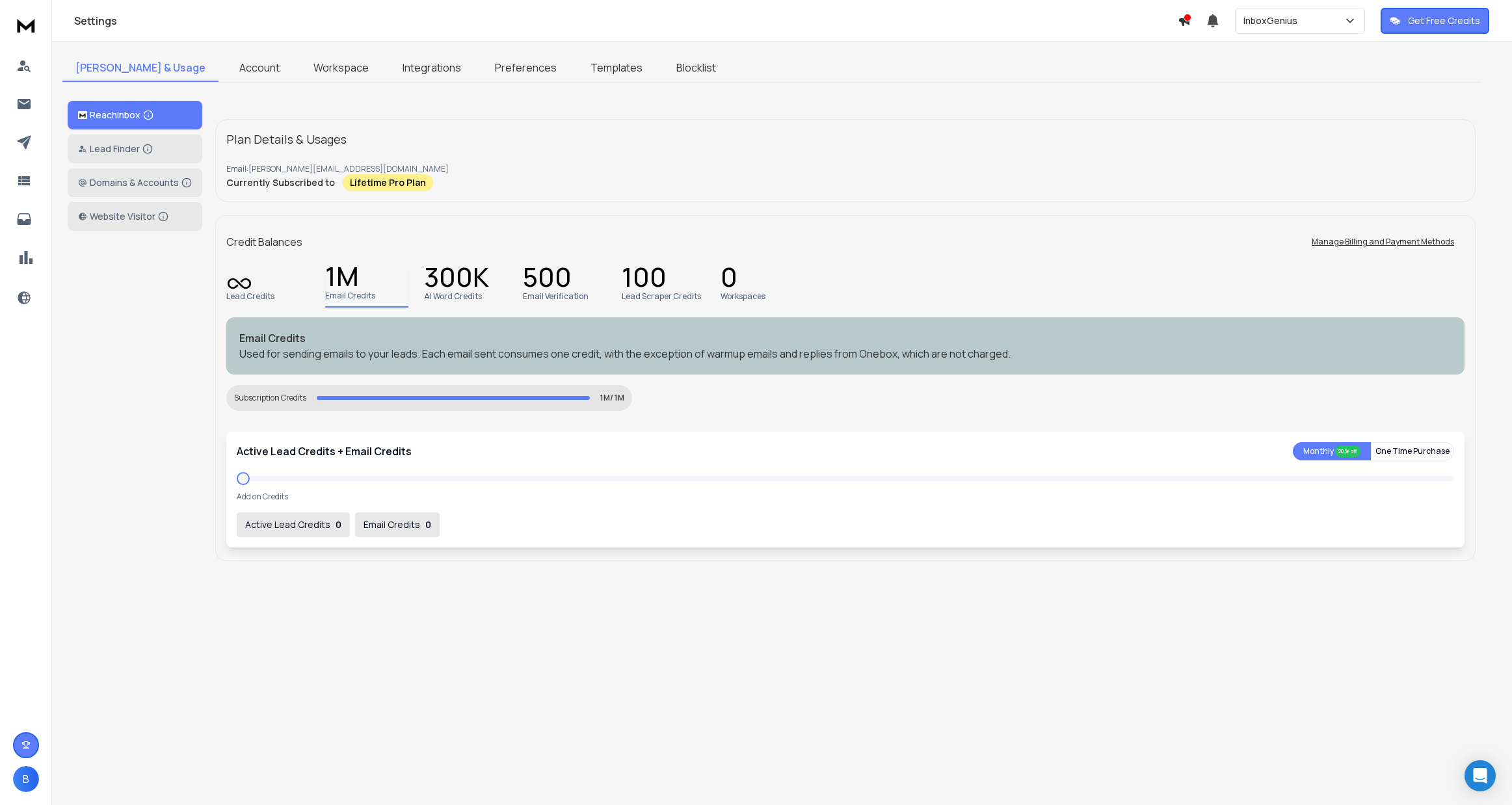
click at [463, 285] on p "300K" at bounding box center [456, 280] width 65 height 18
click at [535, 289] on p "500" at bounding box center [547, 280] width 48 height 18
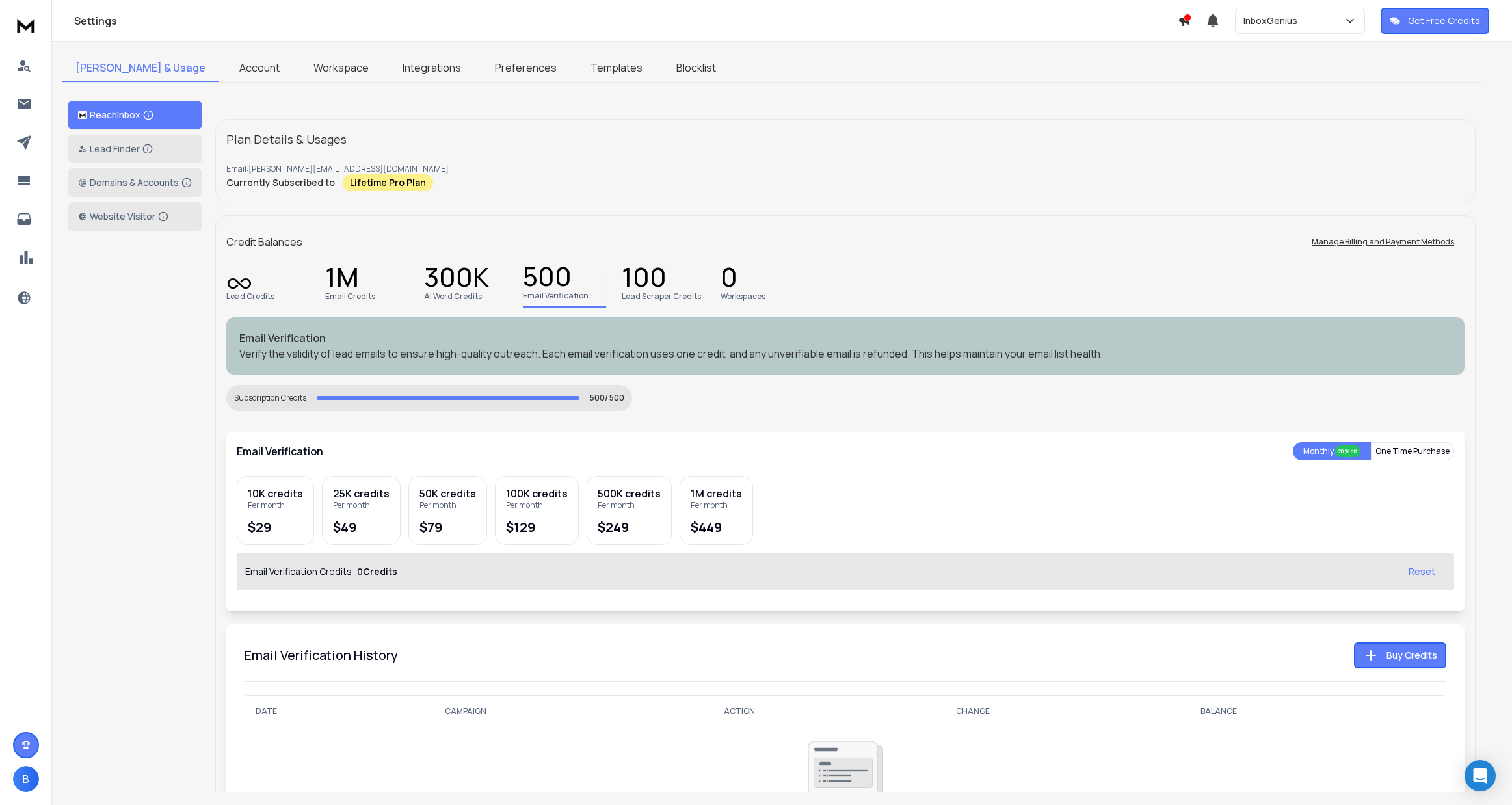
click at [655, 270] on p "100" at bounding box center [644, 280] width 45 height 18
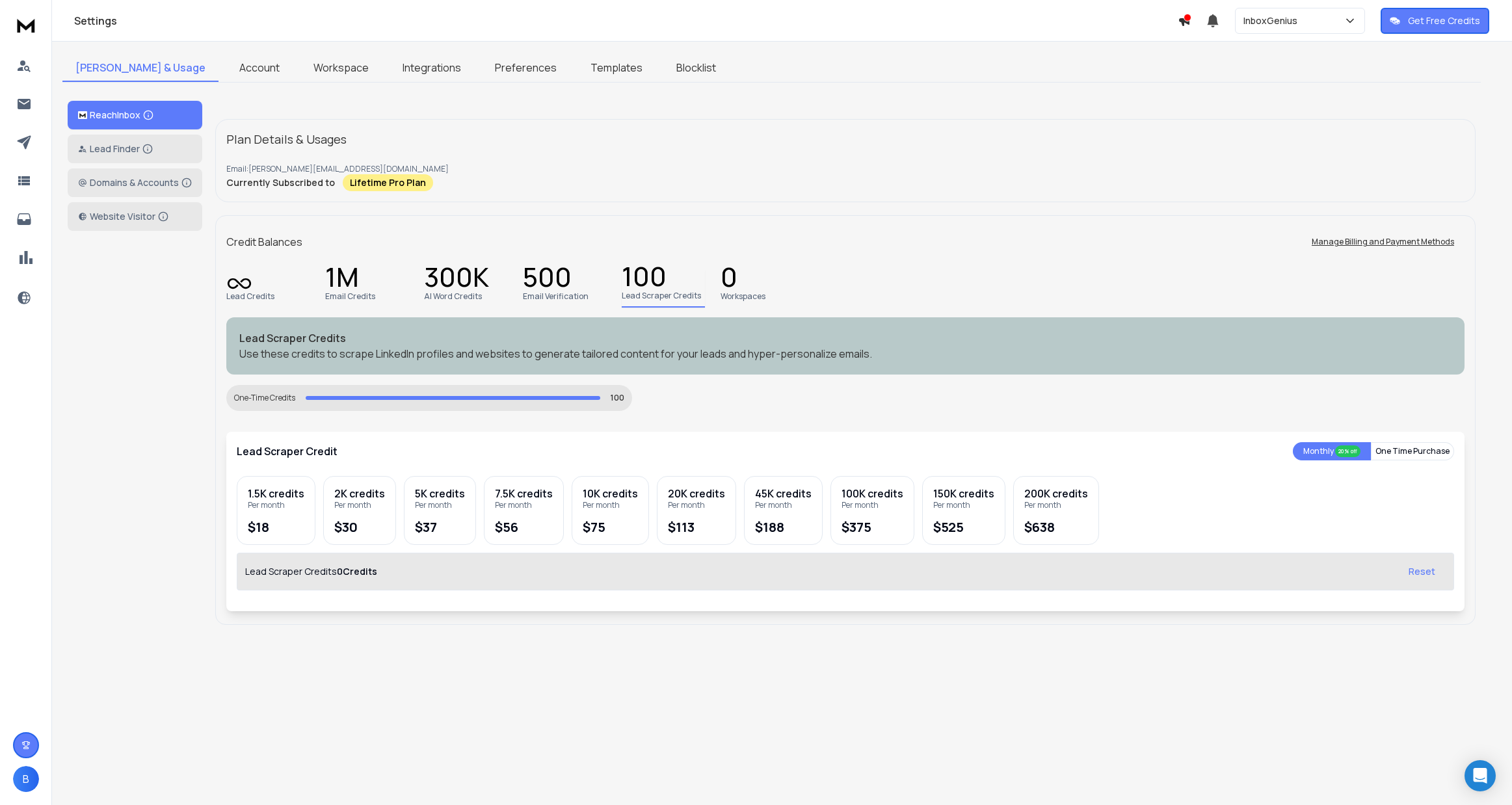
click at [736, 284] on button "0 Workspaces" at bounding box center [761, 289] width 83 height 37
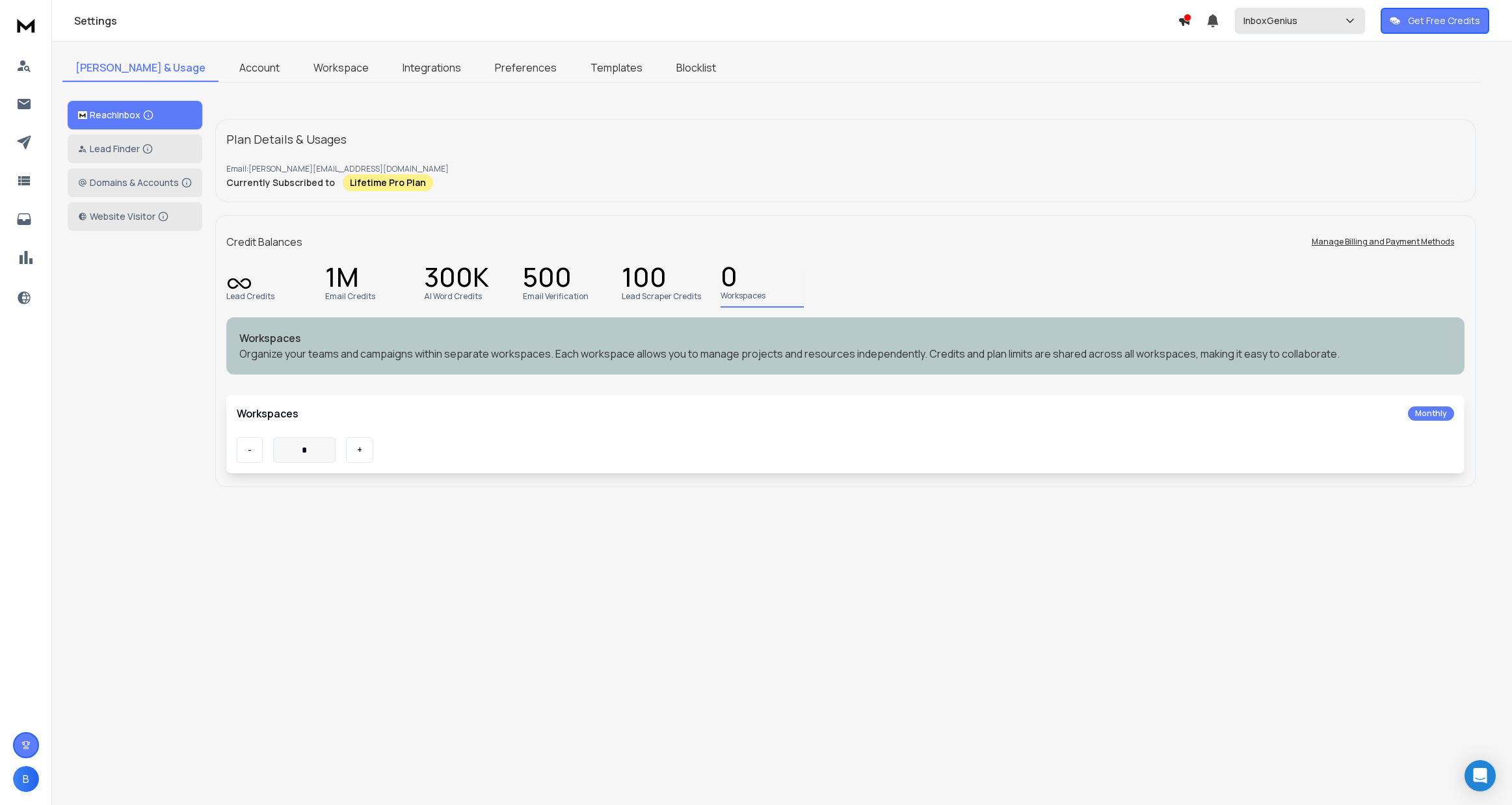
click at [1319, 33] on button "InboxGenius" at bounding box center [1300, 21] width 130 height 26
click at [1308, 47] on p "+ Create Workspace" at bounding box center [1304, 48] width 90 height 13
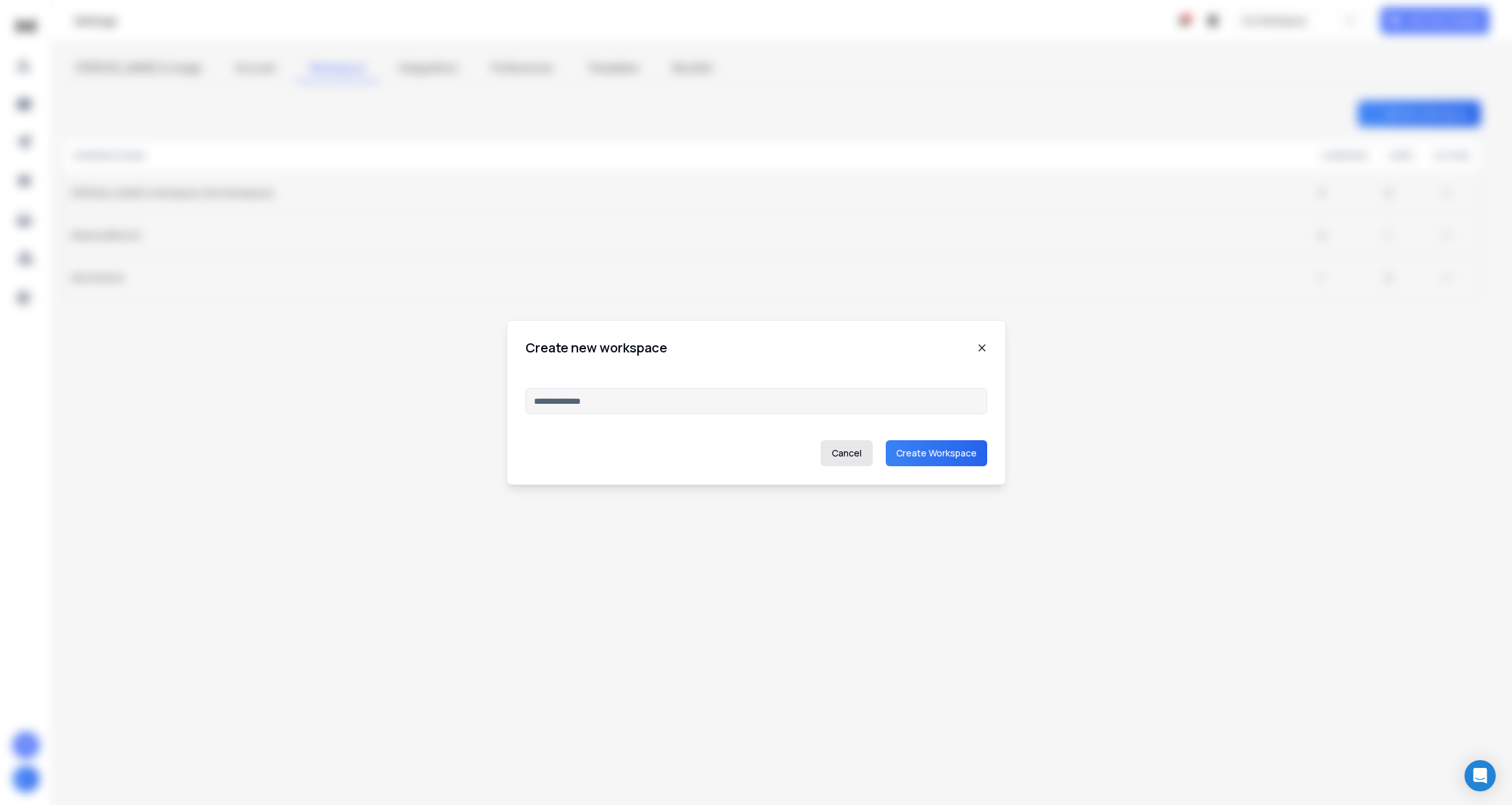
click at [854, 458] on button "Cancel" at bounding box center [847, 453] width 52 height 26
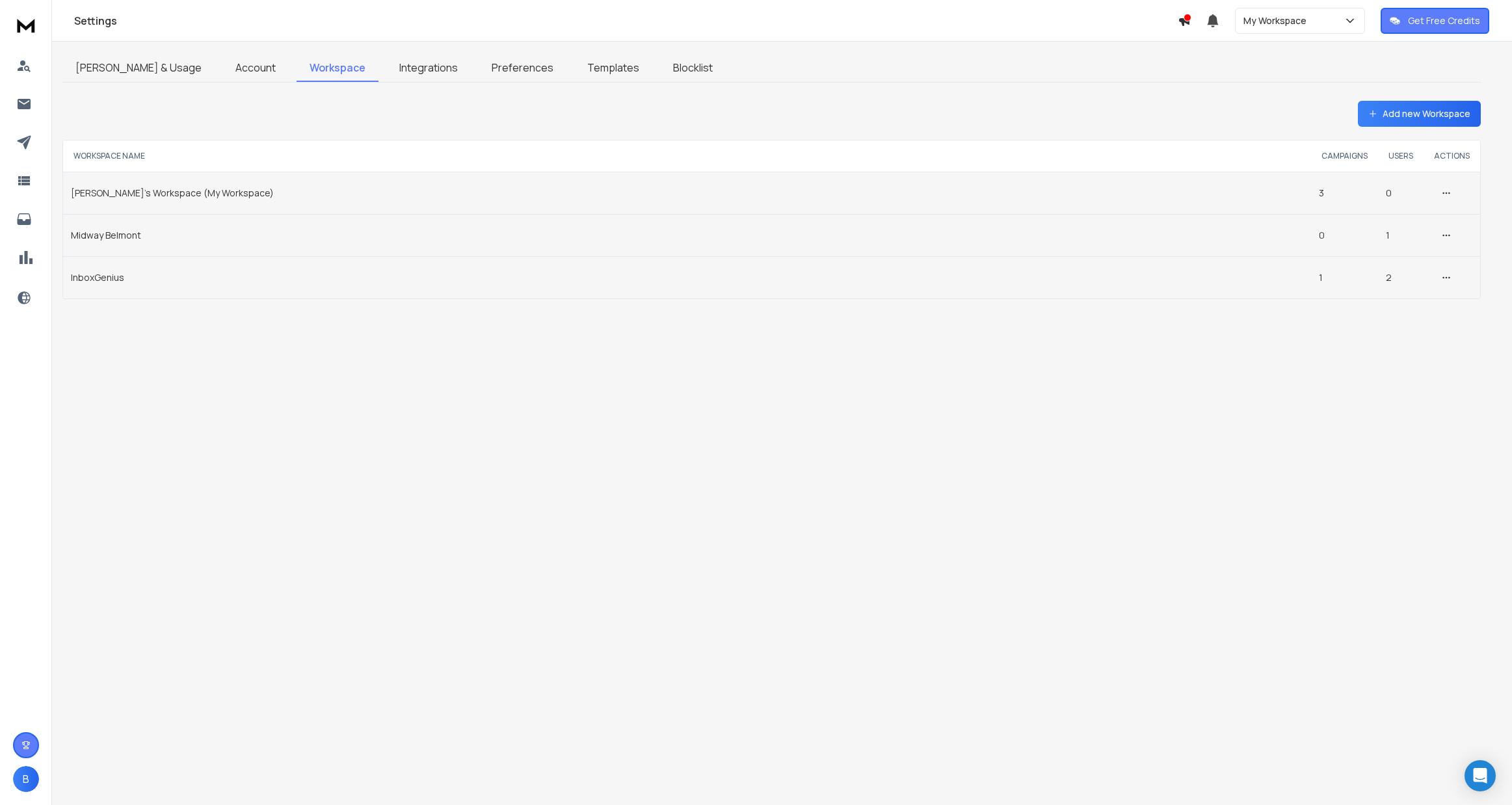
click at [660, 76] on link "Blocklist" at bounding box center [693, 69] width 66 height 27
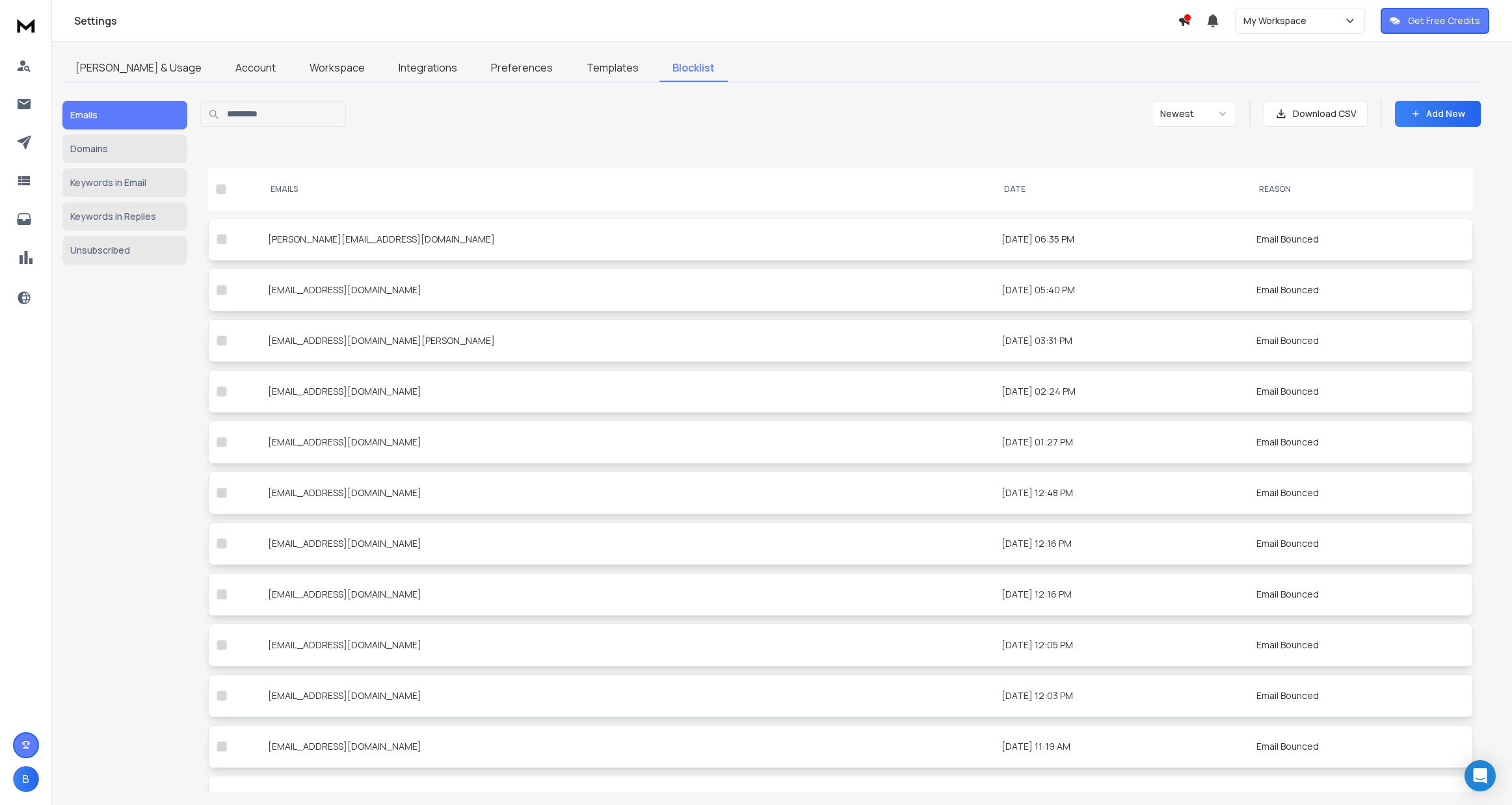
click at [152, 192] on email "Keywords in Email" at bounding box center [124, 182] width 125 height 28
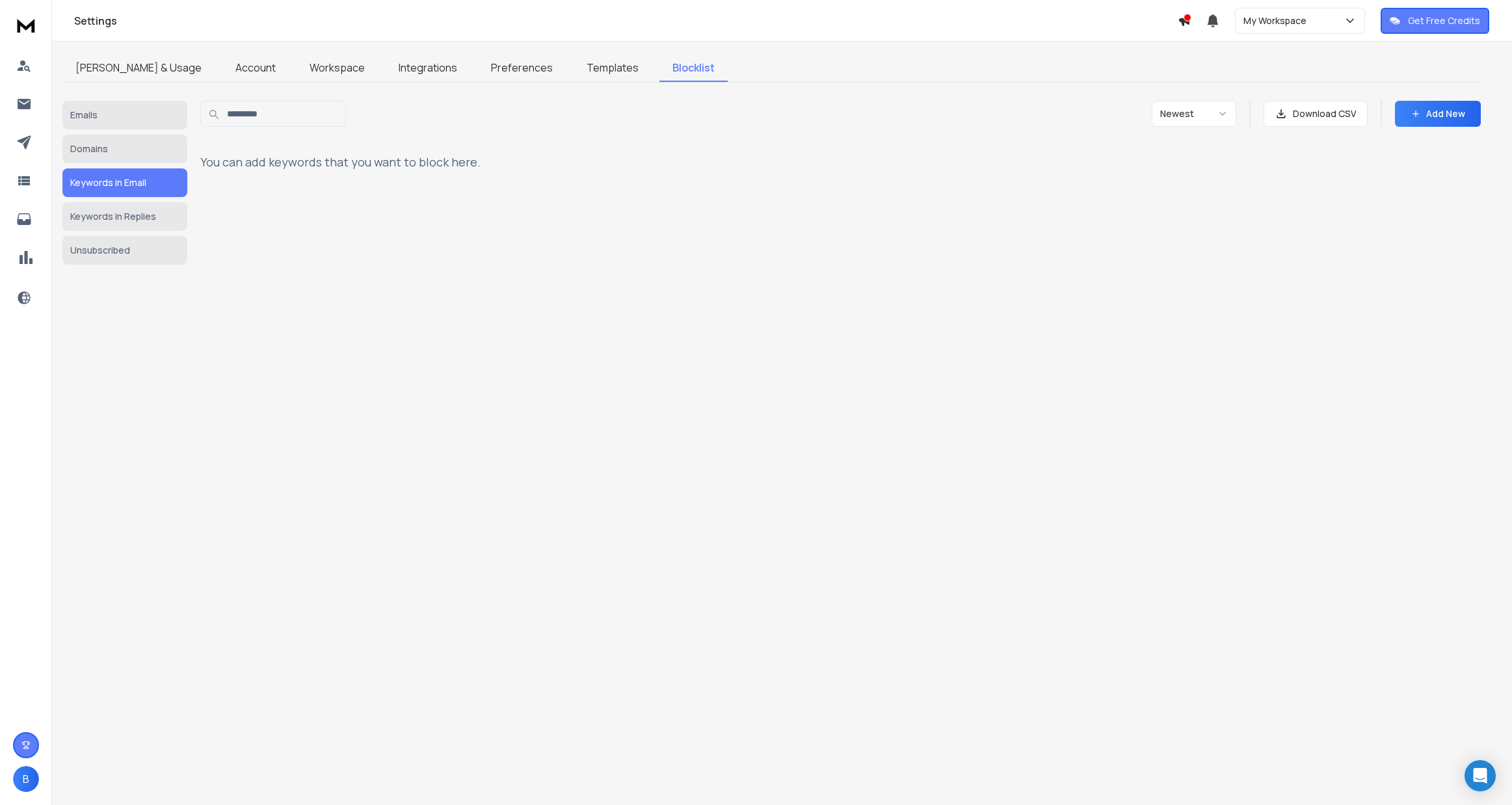
click at [573, 55] on link "Templates" at bounding box center [612, 69] width 78 height 27
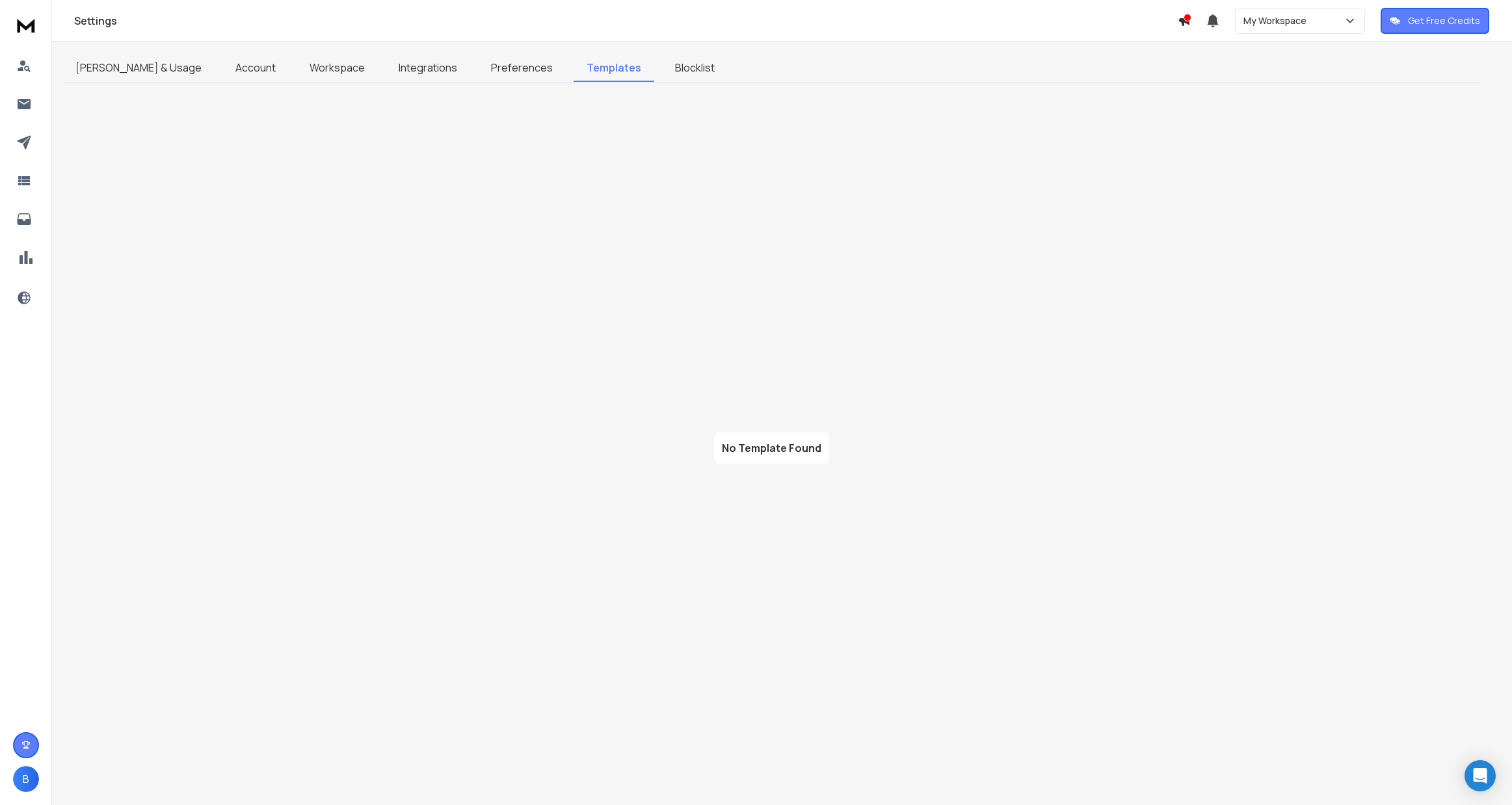
click at [485, 69] on link "Preferences" at bounding box center [522, 69] width 88 height 27
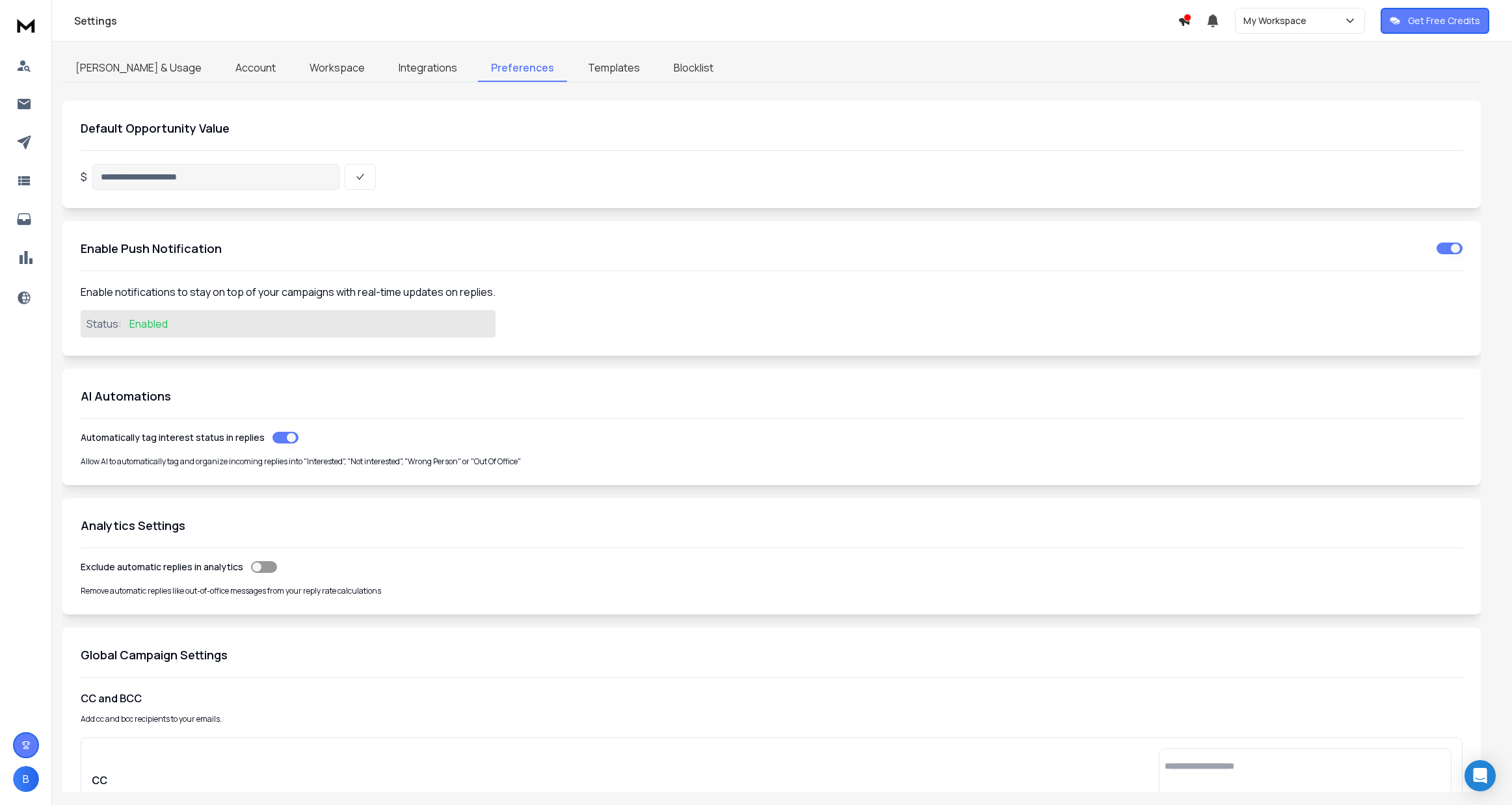
click at [386, 69] on link "Integrations" at bounding box center [428, 69] width 84 height 27
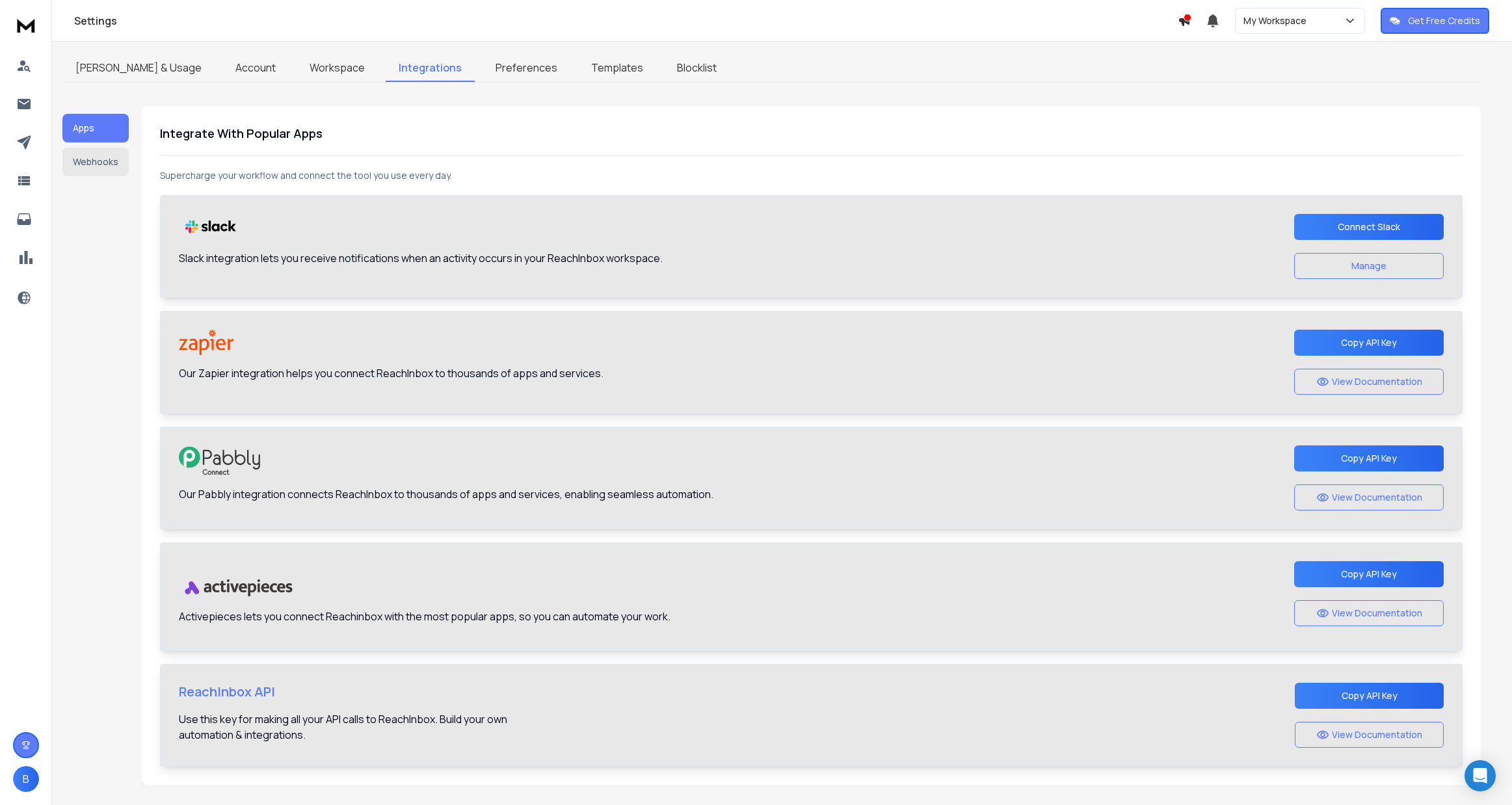
click at [296, 76] on link "Workspace" at bounding box center [336, 69] width 81 height 27
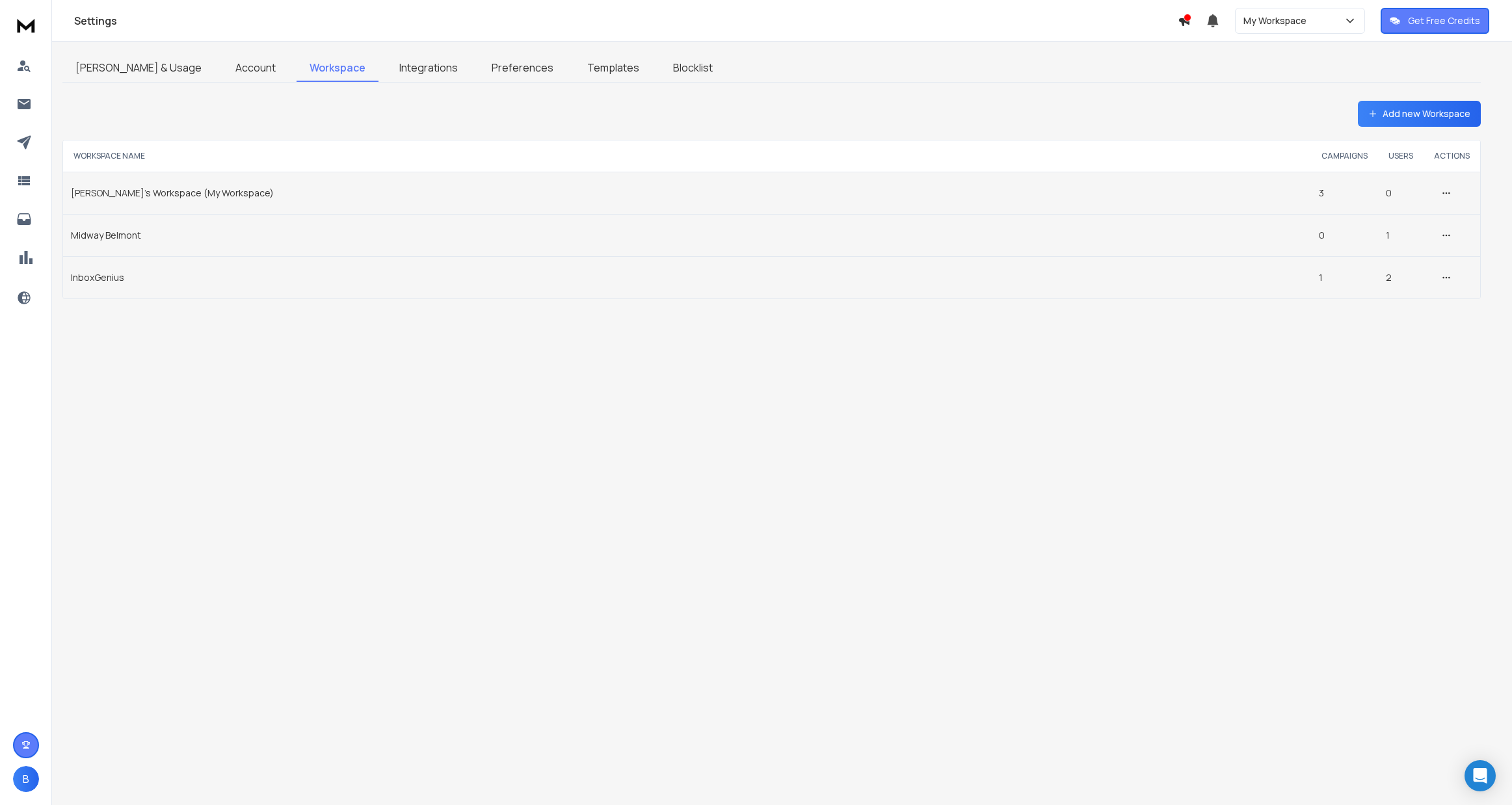
click at [222, 62] on link "Account" at bounding box center [255, 69] width 67 height 27
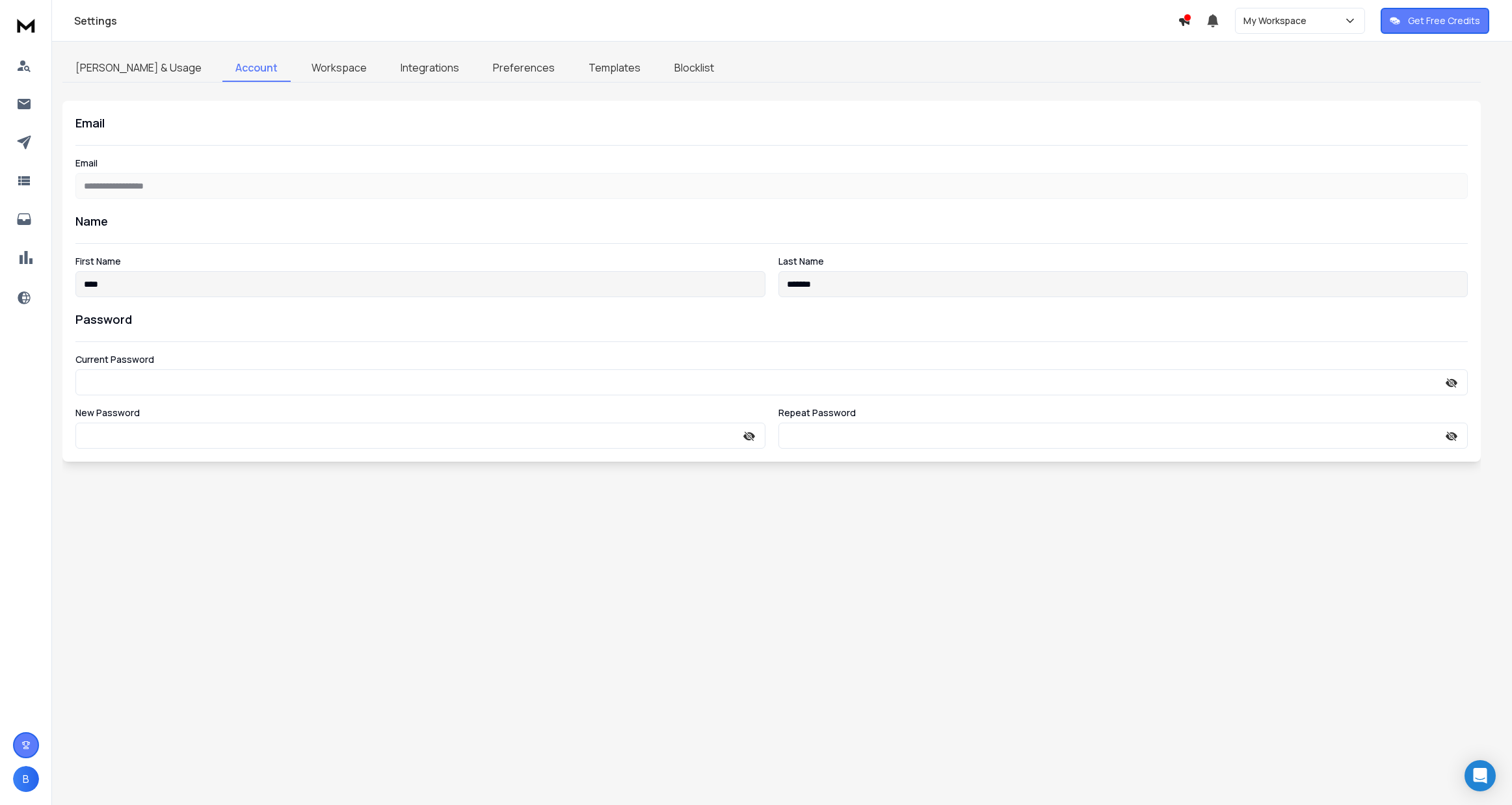
click at [132, 78] on link "Billings & Usage" at bounding box center [138, 69] width 152 height 27
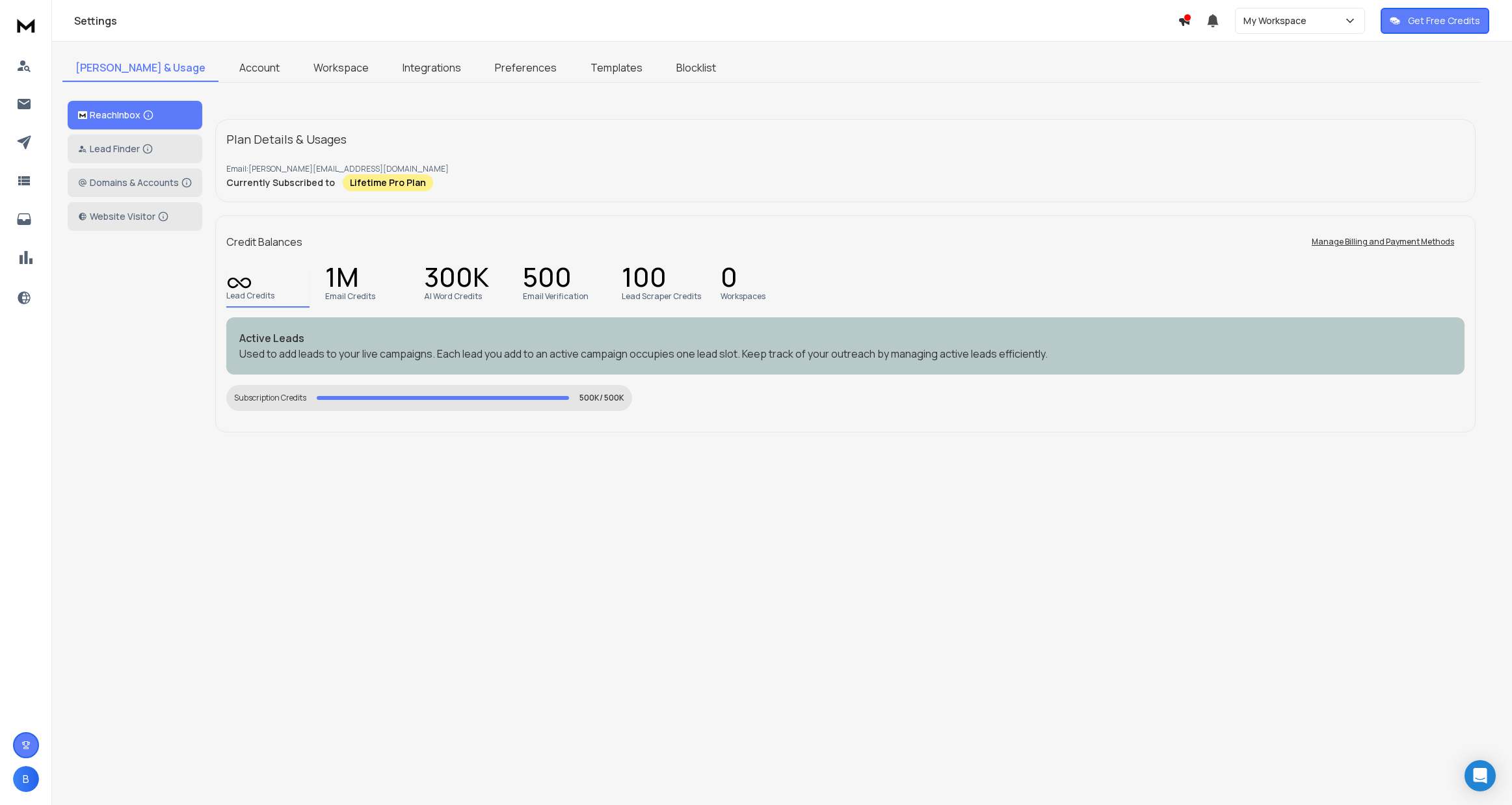
click at [162, 152] on button "Lead Finder" at bounding box center [134, 148] width 134 height 28
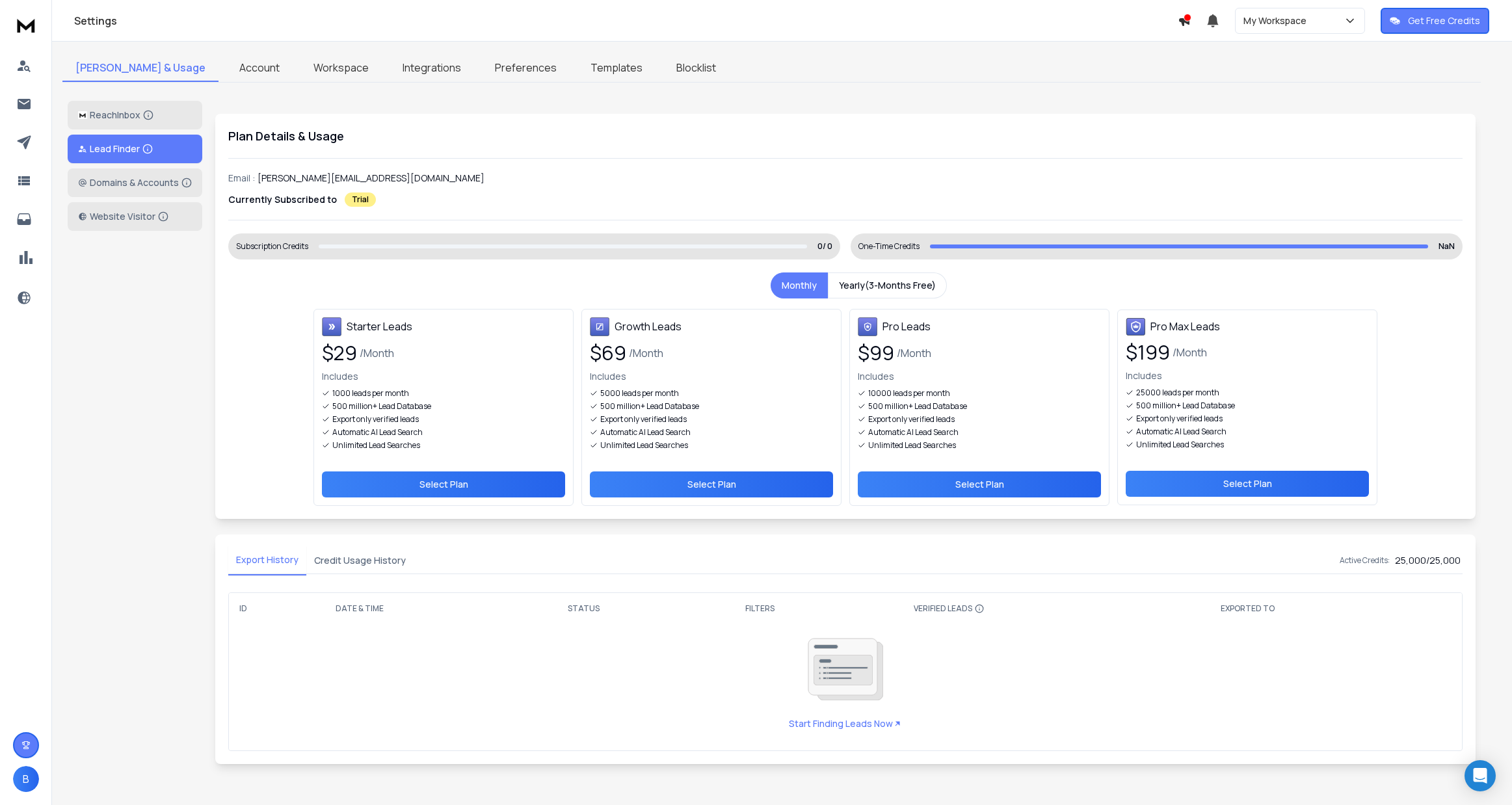
click at [144, 177] on button "Domains & Accounts" at bounding box center [134, 182] width 134 height 28
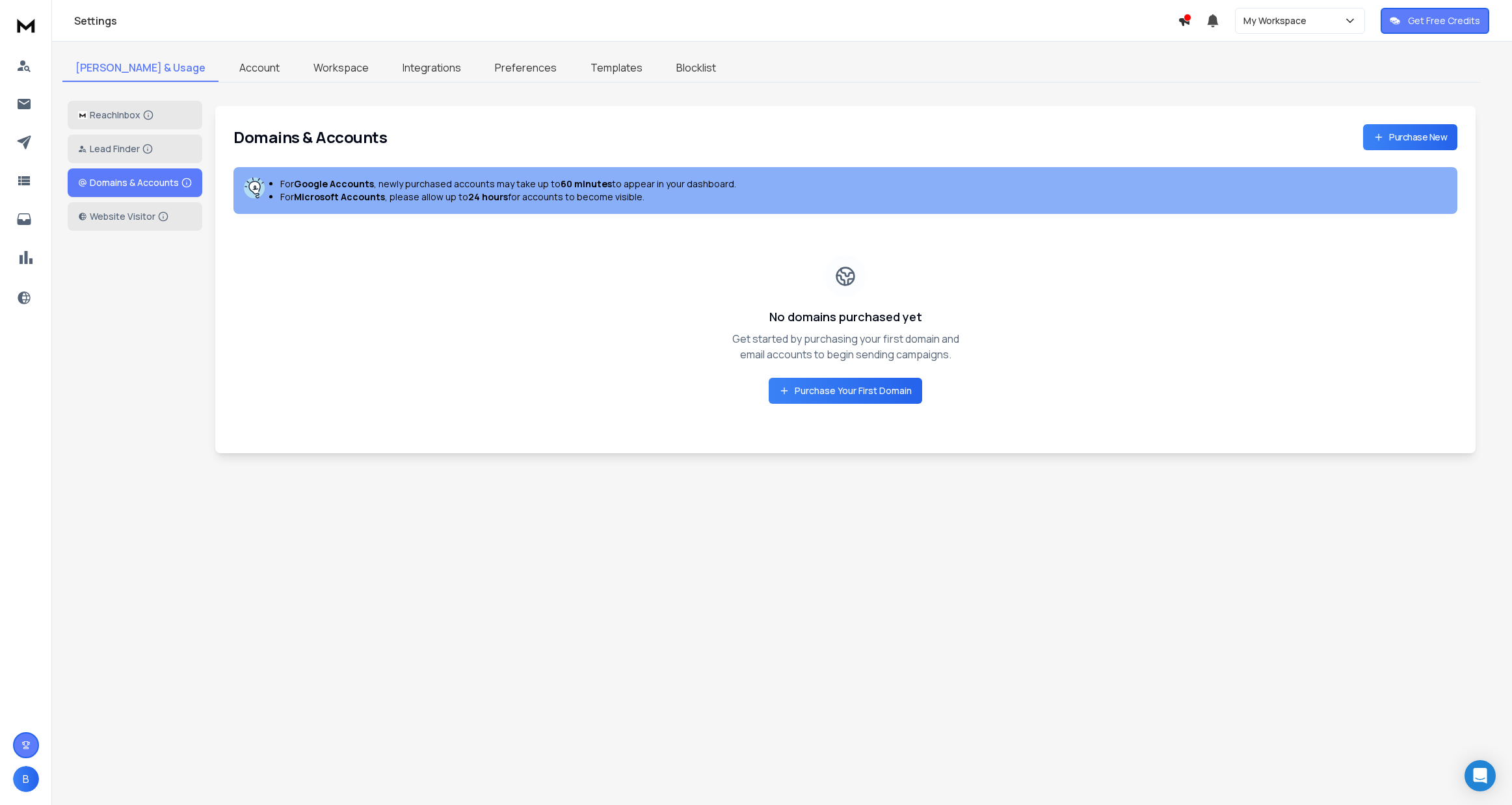
click at [144, 222] on button "Website Visitor" at bounding box center [134, 216] width 134 height 28
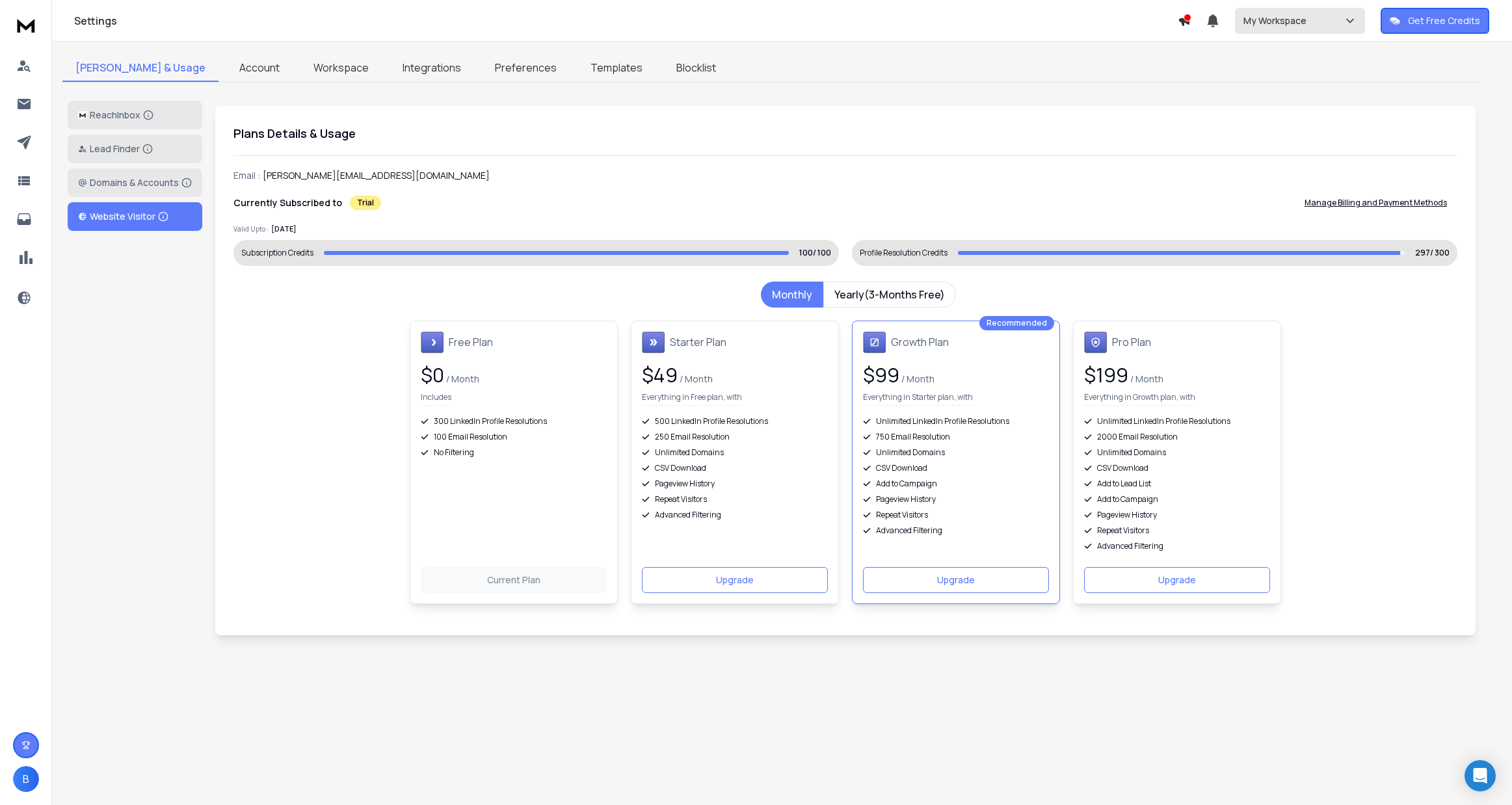
click at [1355, 18] on icon "button" at bounding box center [1350, 21] width 13 height 13
click at [1279, 161] on div "InboxGenius" at bounding box center [1273, 158] width 53 height 13
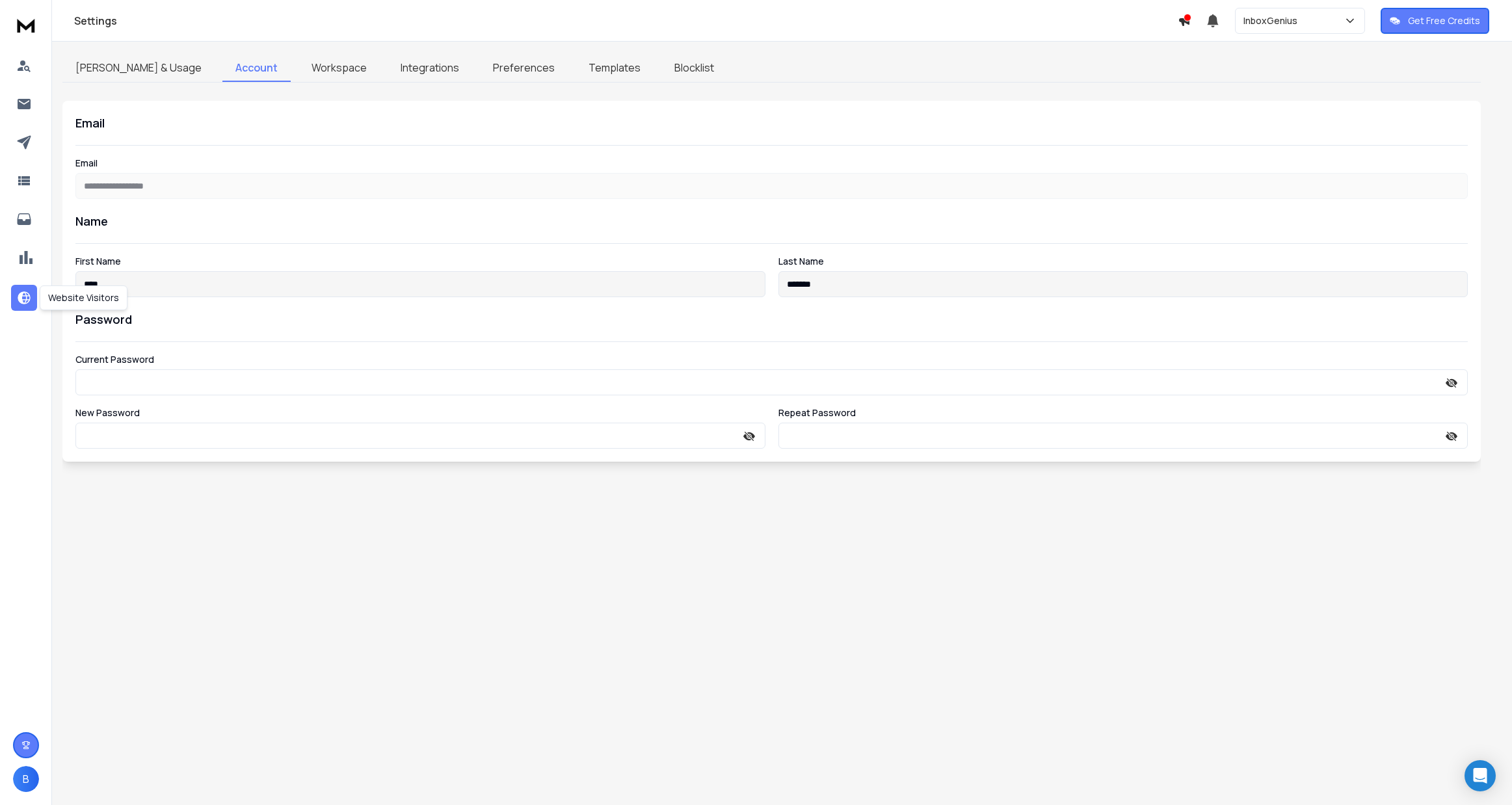
click at [13, 310] on link at bounding box center [24, 298] width 26 height 26
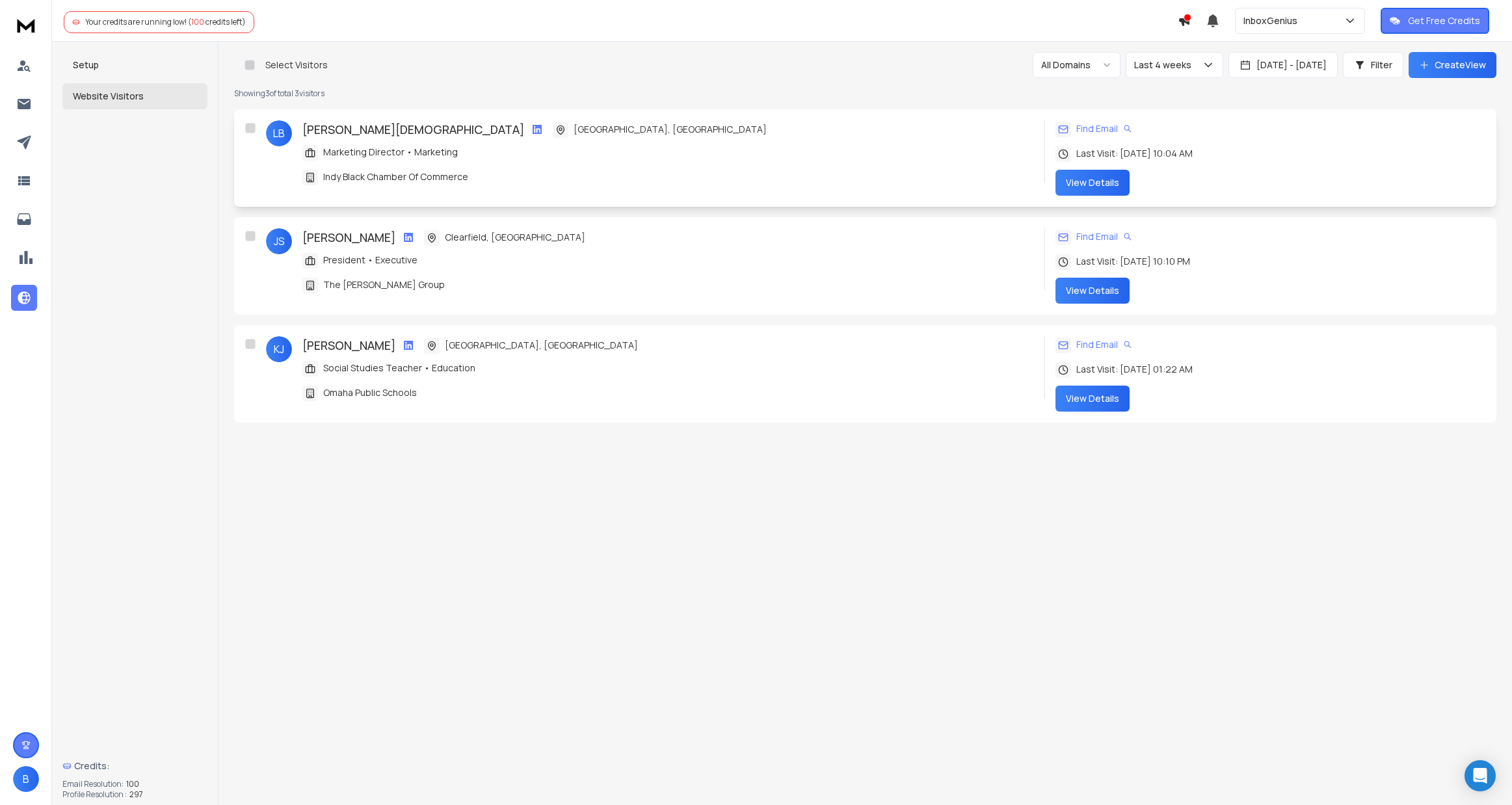
click at [1110, 183] on button "View Details" at bounding box center [1092, 183] width 74 height 26
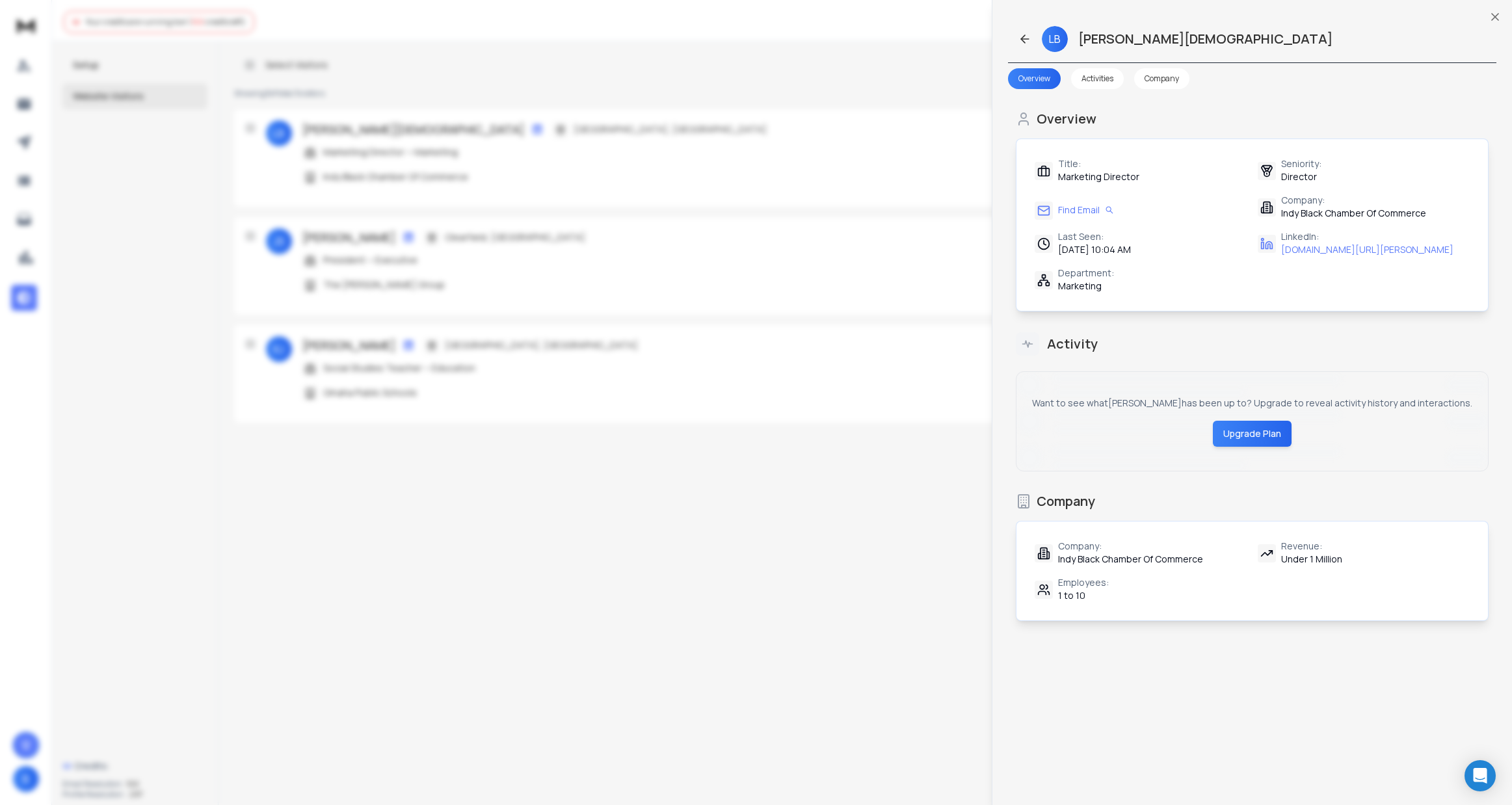
click at [1376, 251] on span "linkedin.com/in/leland-baptist" at bounding box center [1367, 249] width 173 height 13
click at [1024, 36] on icon "button" at bounding box center [1023, 38] width 4 height 8
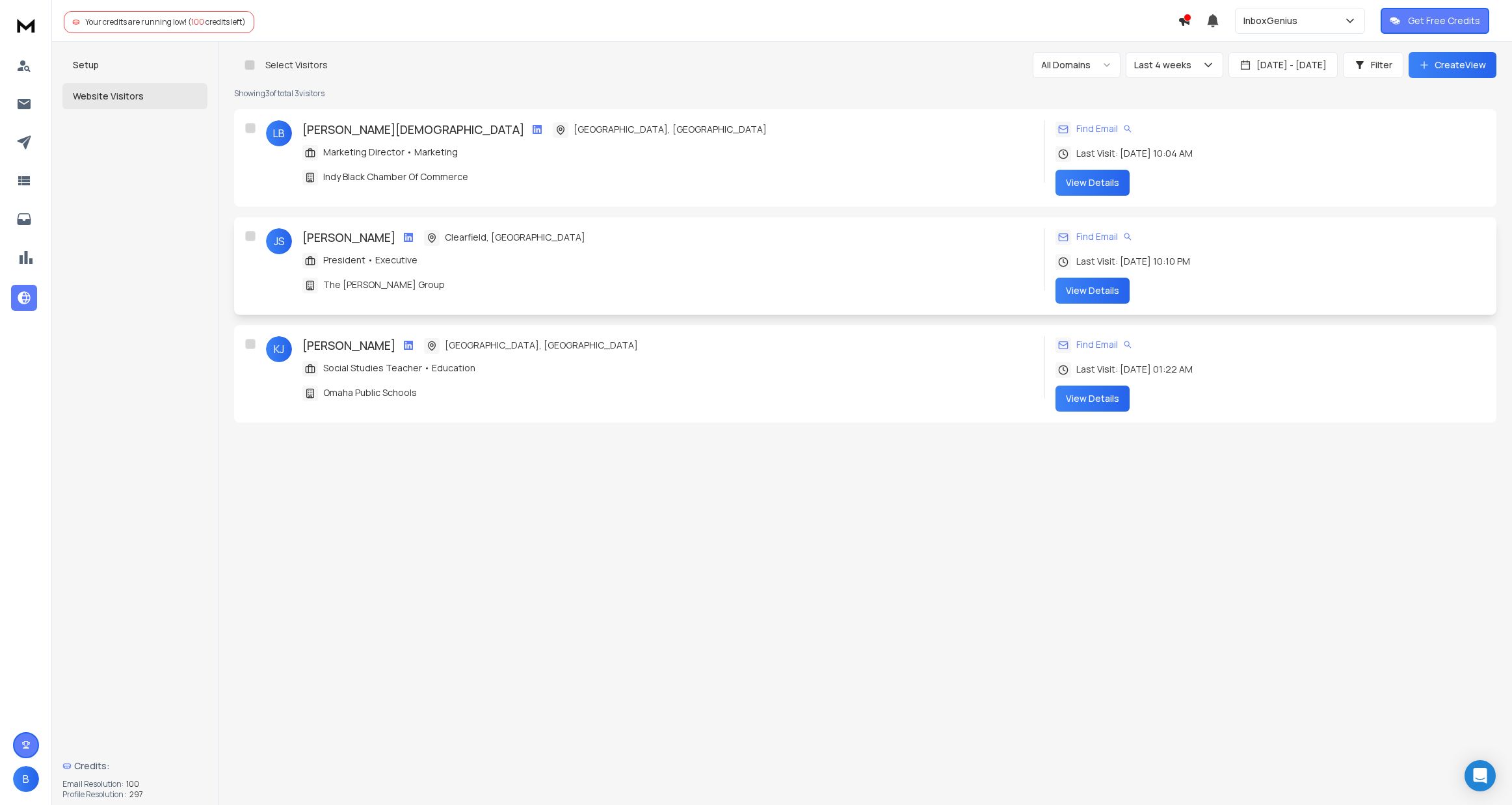
click at [1101, 290] on button "View Details" at bounding box center [1092, 291] width 74 height 26
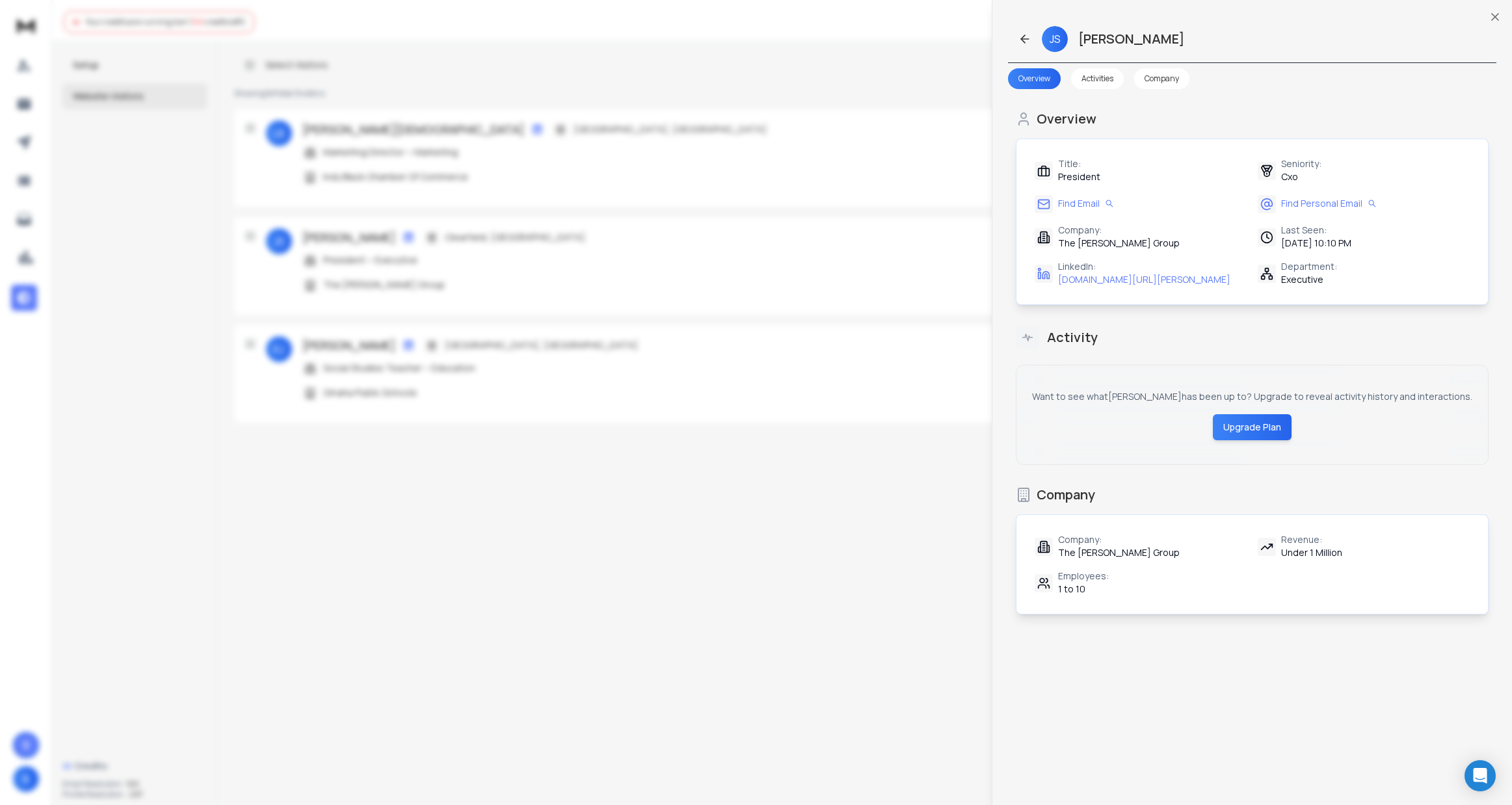
click at [1121, 283] on span "linkedin.com/in/jeff-stewart-361b3270" at bounding box center [1144, 280] width 173 height 13
click at [740, 494] on div at bounding box center [756, 402] width 1512 height 805
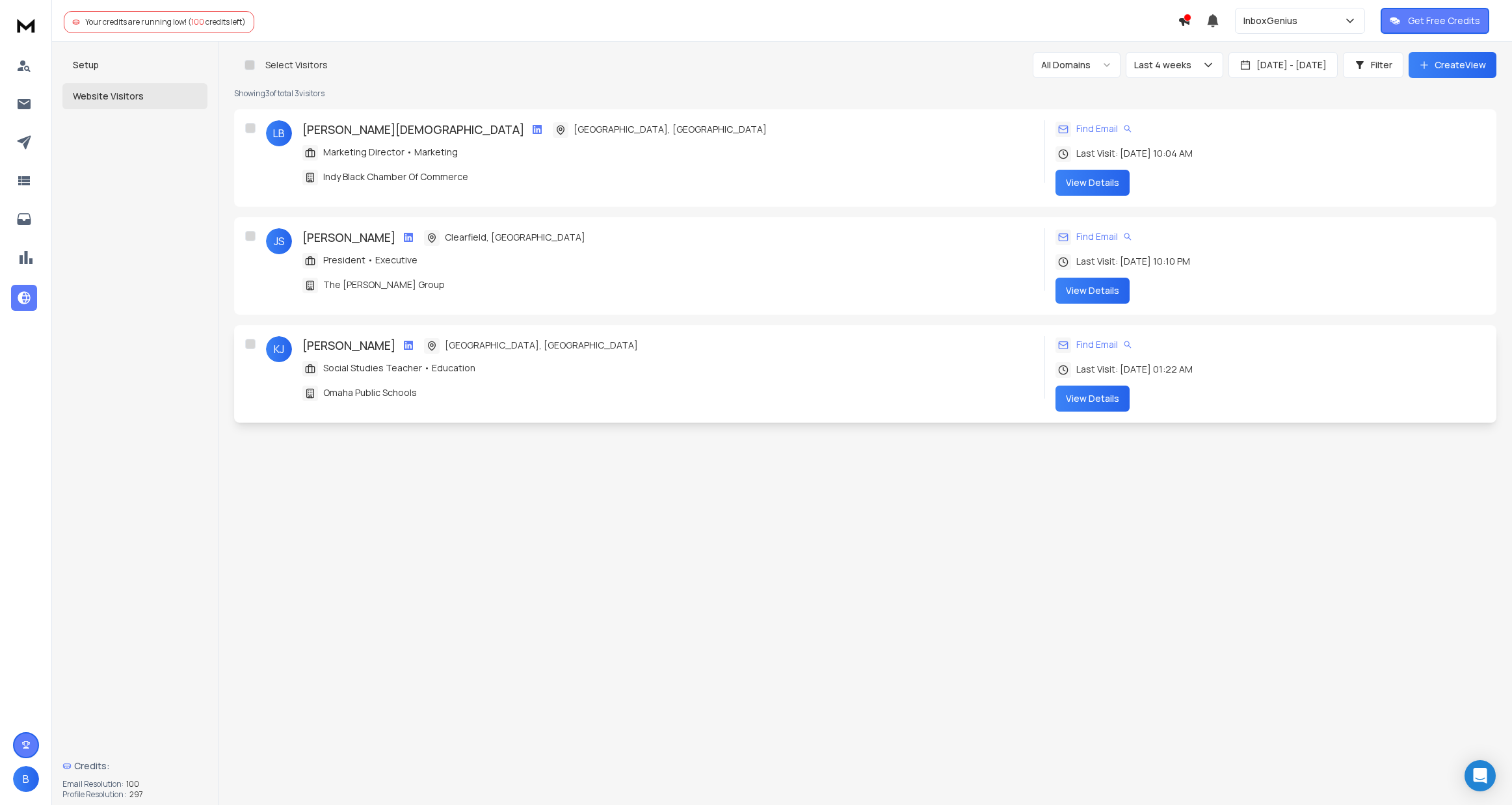
click at [1110, 399] on button "View Details" at bounding box center [1092, 398] width 74 height 26
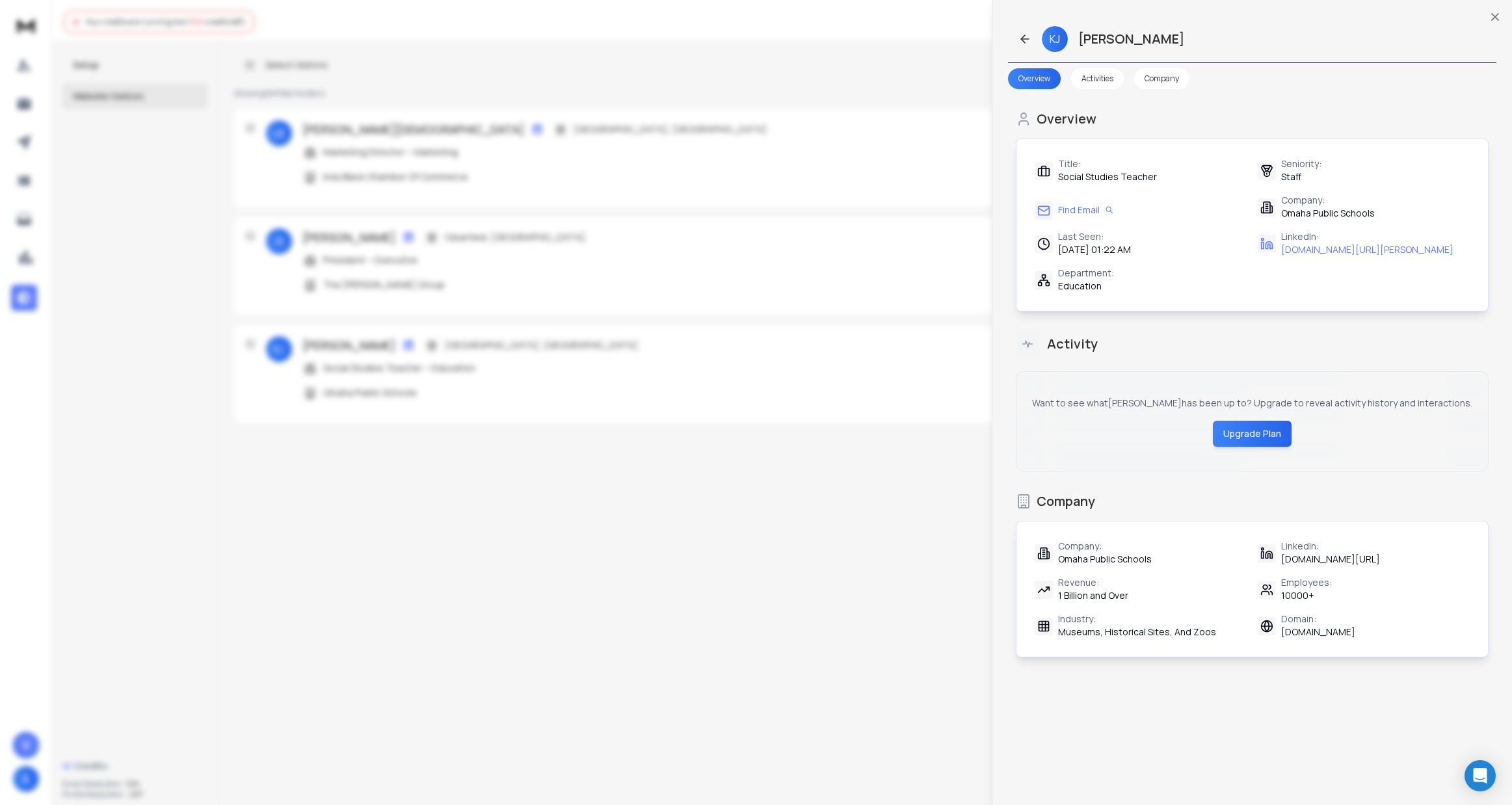
click at [1337, 251] on span "linkedin.com/in/kelli-jahns-023974205" at bounding box center [1367, 249] width 173 height 13
click at [1497, 16] on icon "button" at bounding box center [1495, 16] width 13 height 13
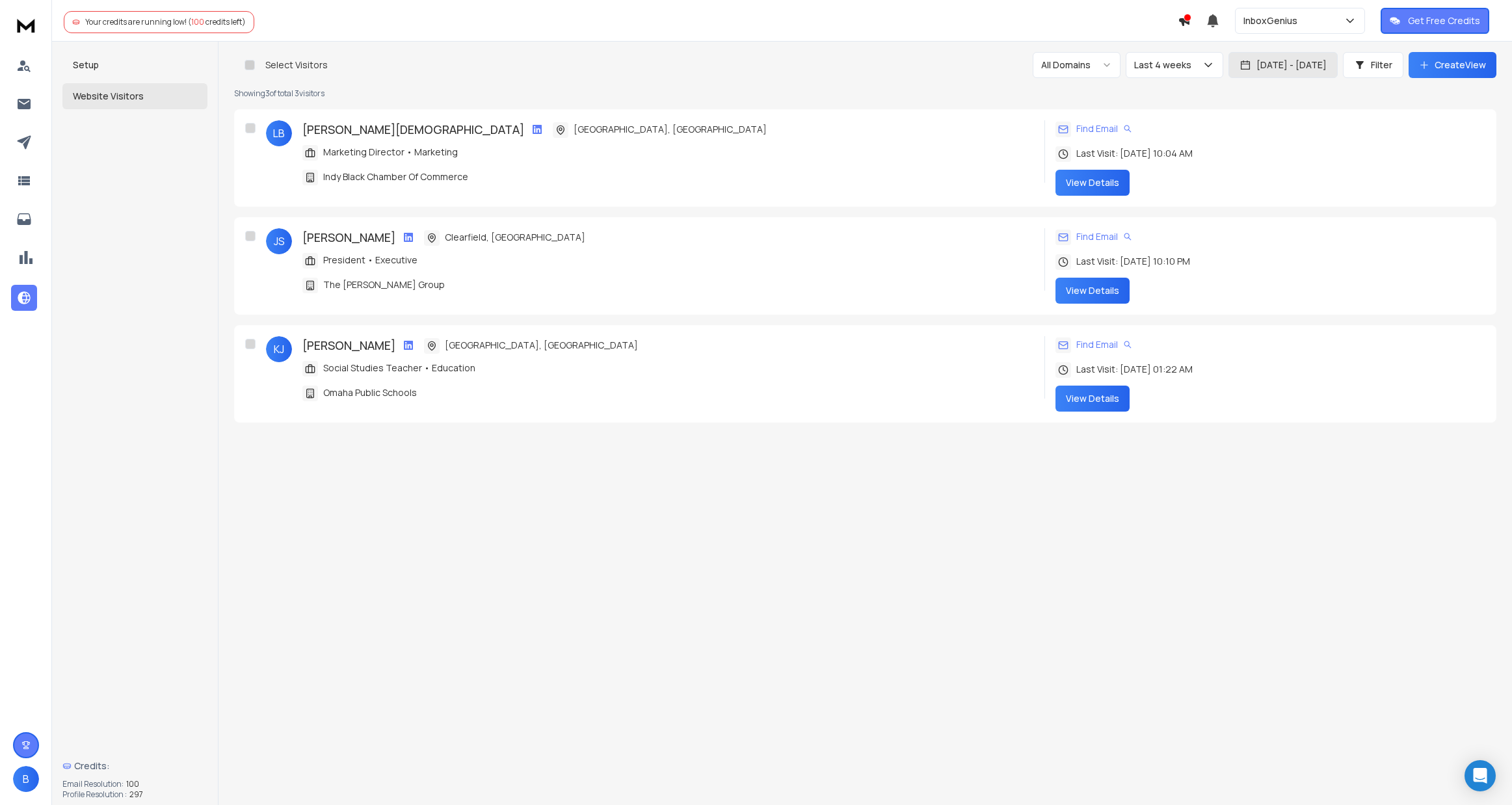
click at [1265, 64] on button "[DATE] - [DATE]" at bounding box center [1283, 65] width 110 height 26
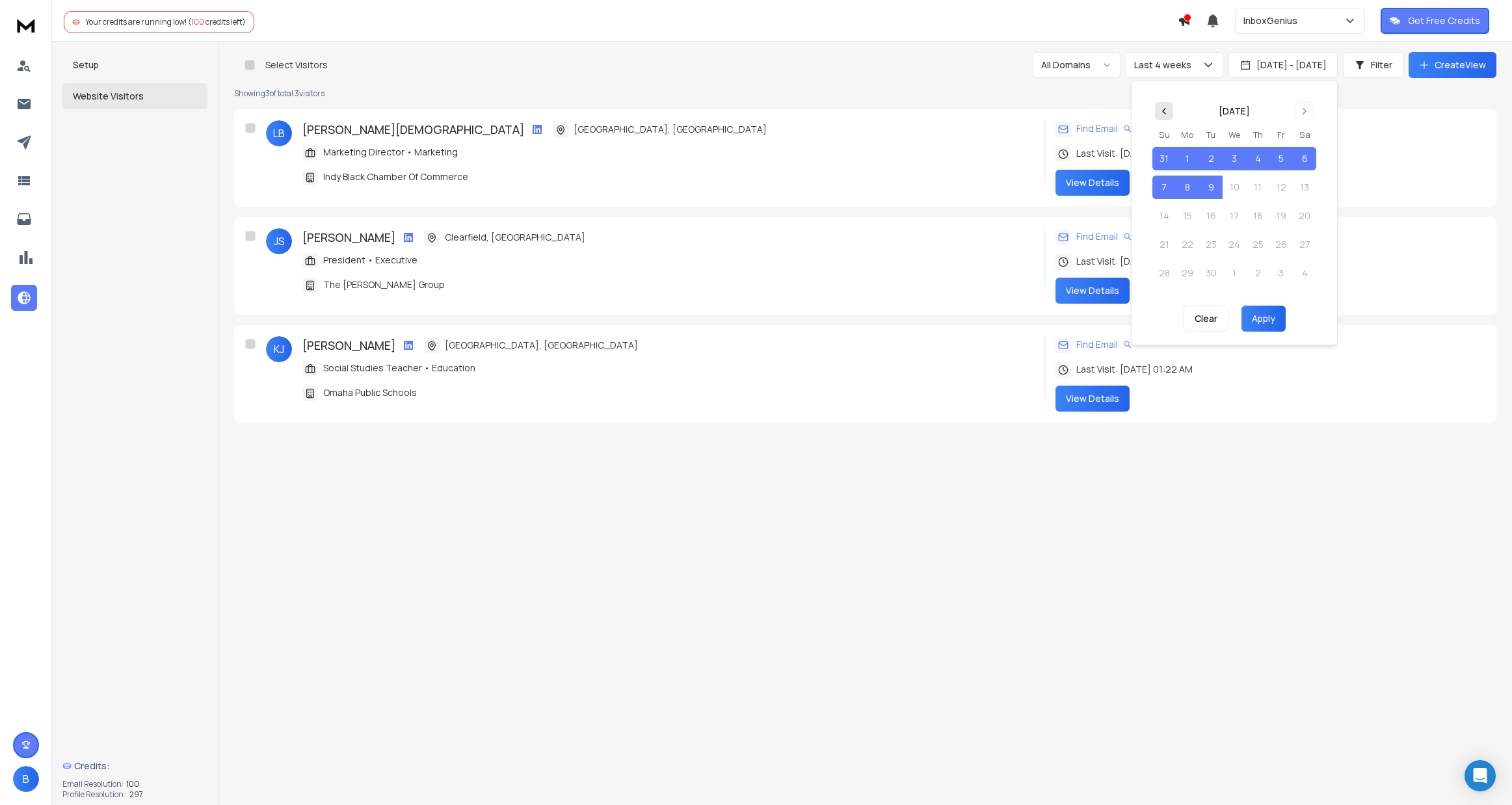
click at [1170, 118] on button "Go to previous month" at bounding box center [1164, 111] width 18 height 18
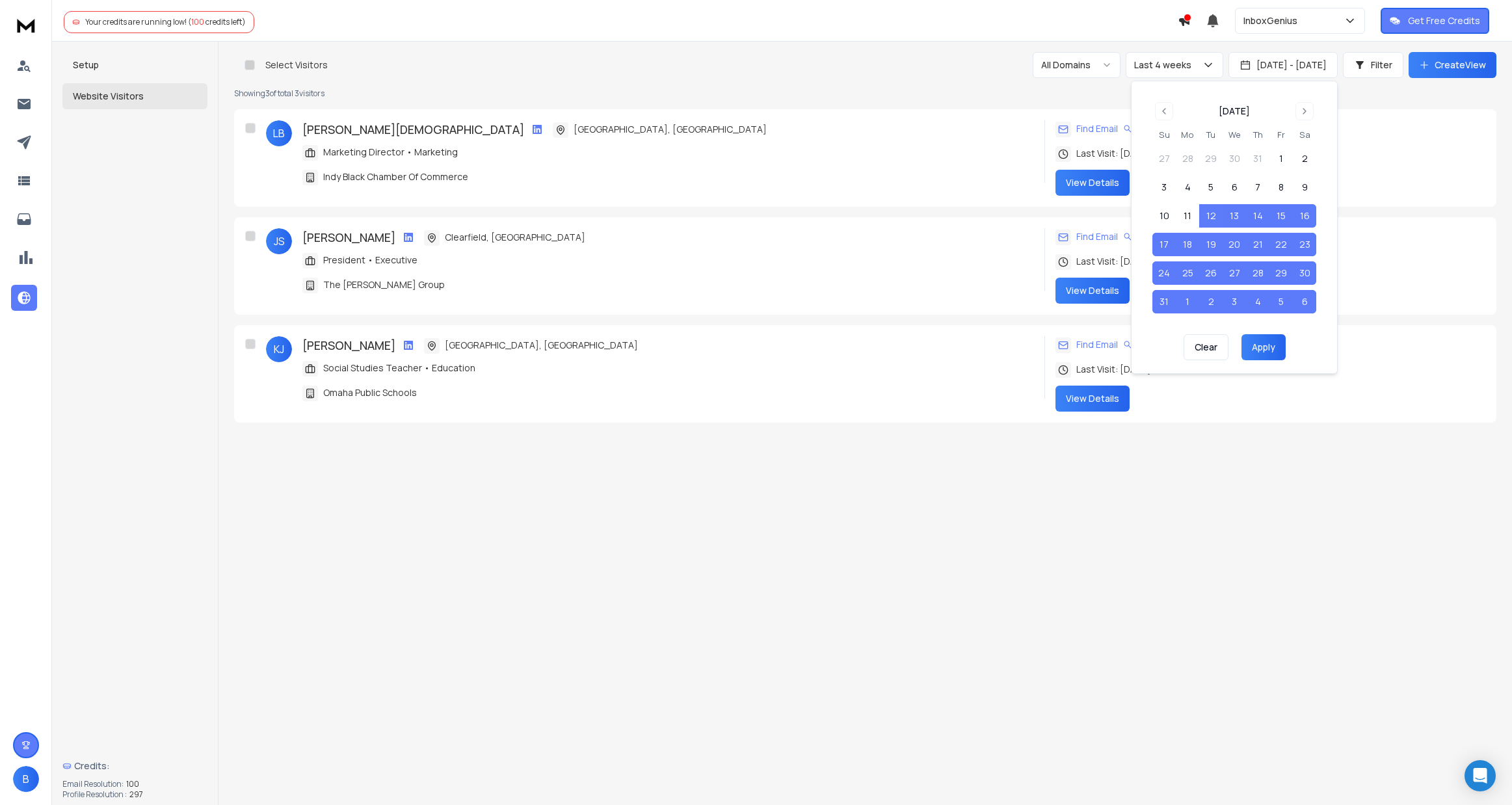
click at [1060, 93] on p "Showing 3 of total 3 visitors" at bounding box center [865, 93] width 1262 height 10
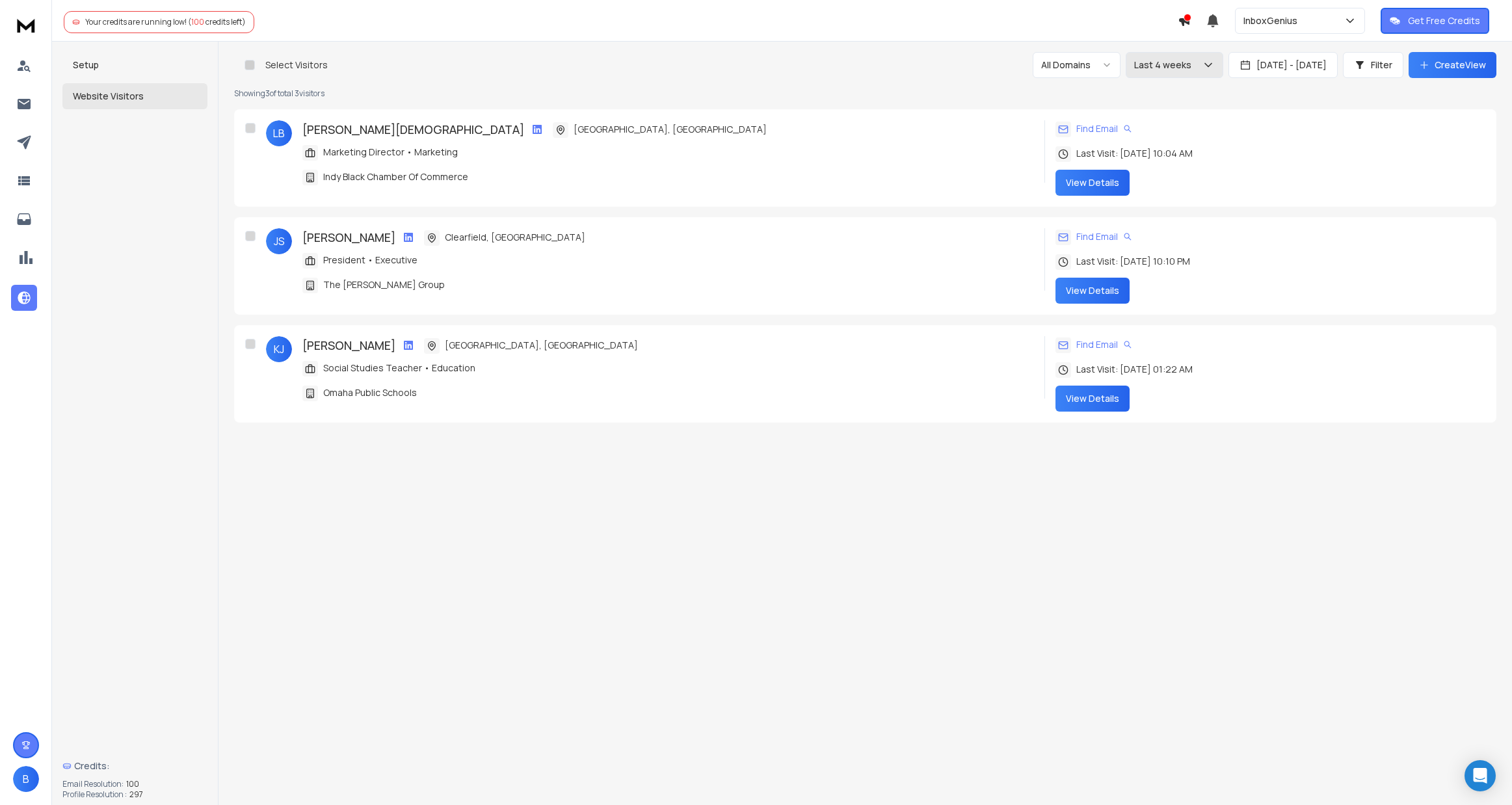
click at [1148, 73] on button "Last 4 weeks" at bounding box center [1174, 65] width 98 height 26
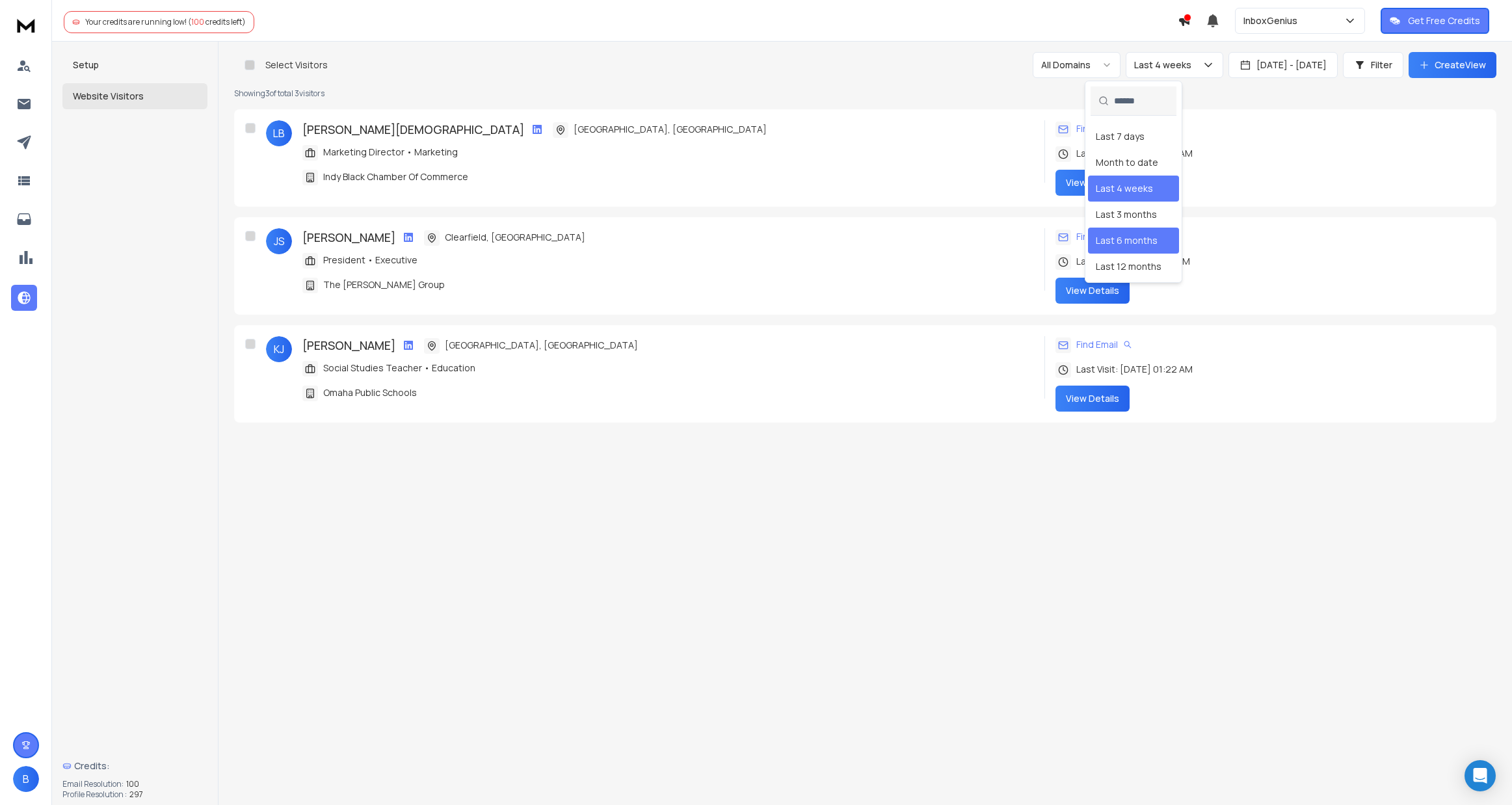
click at [1148, 249] on div "Last 6 months" at bounding box center [1134, 240] width 91 height 26
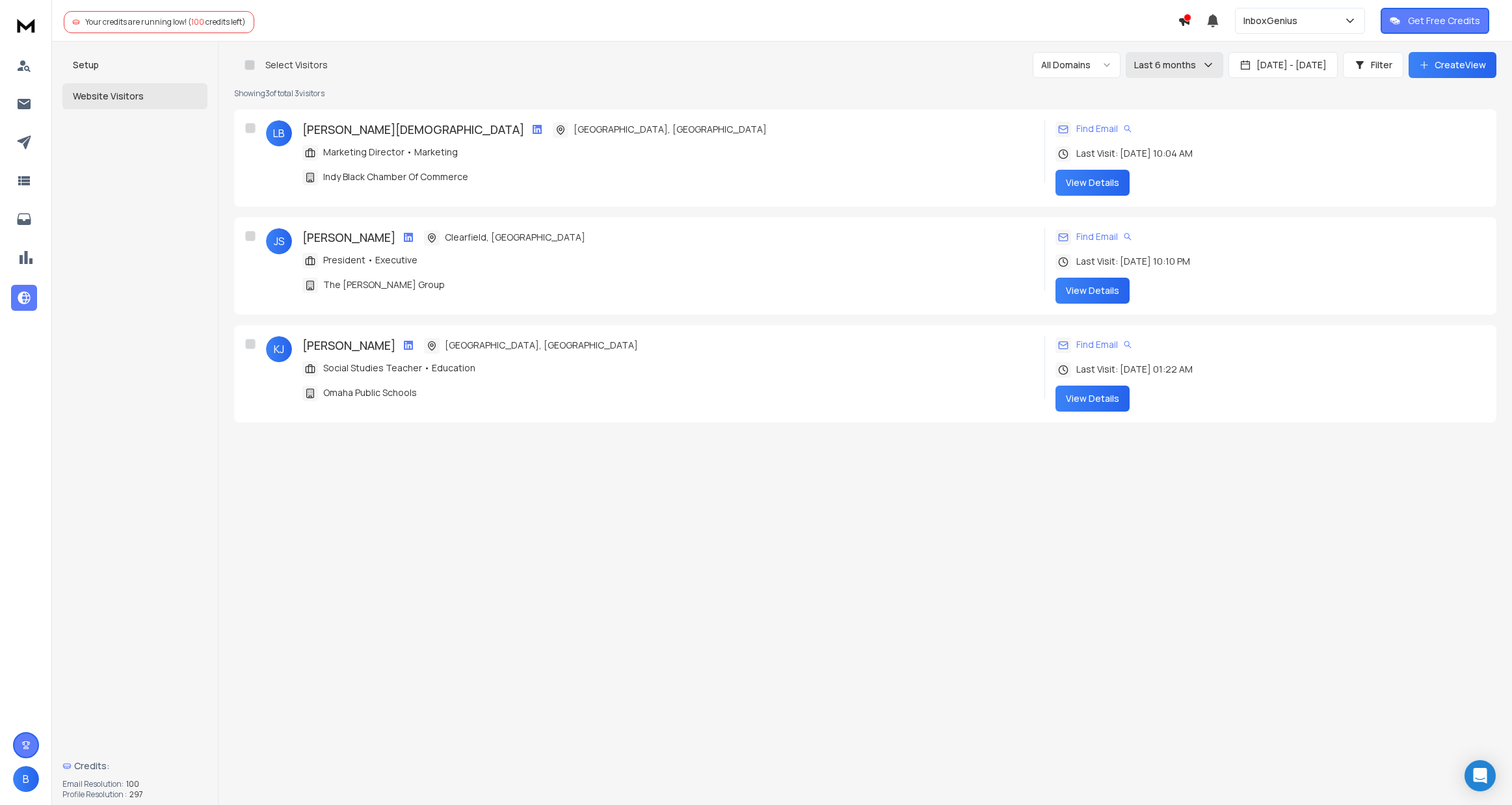
click at [1202, 67] on icon "button" at bounding box center [1209, 65] width 13 height 13
click at [1144, 271] on p "Last 12 months" at bounding box center [1127, 267] width 71 height 18
click at [125, 59] on button "Setup" at bounding box center [134, 65] width 145 height 26
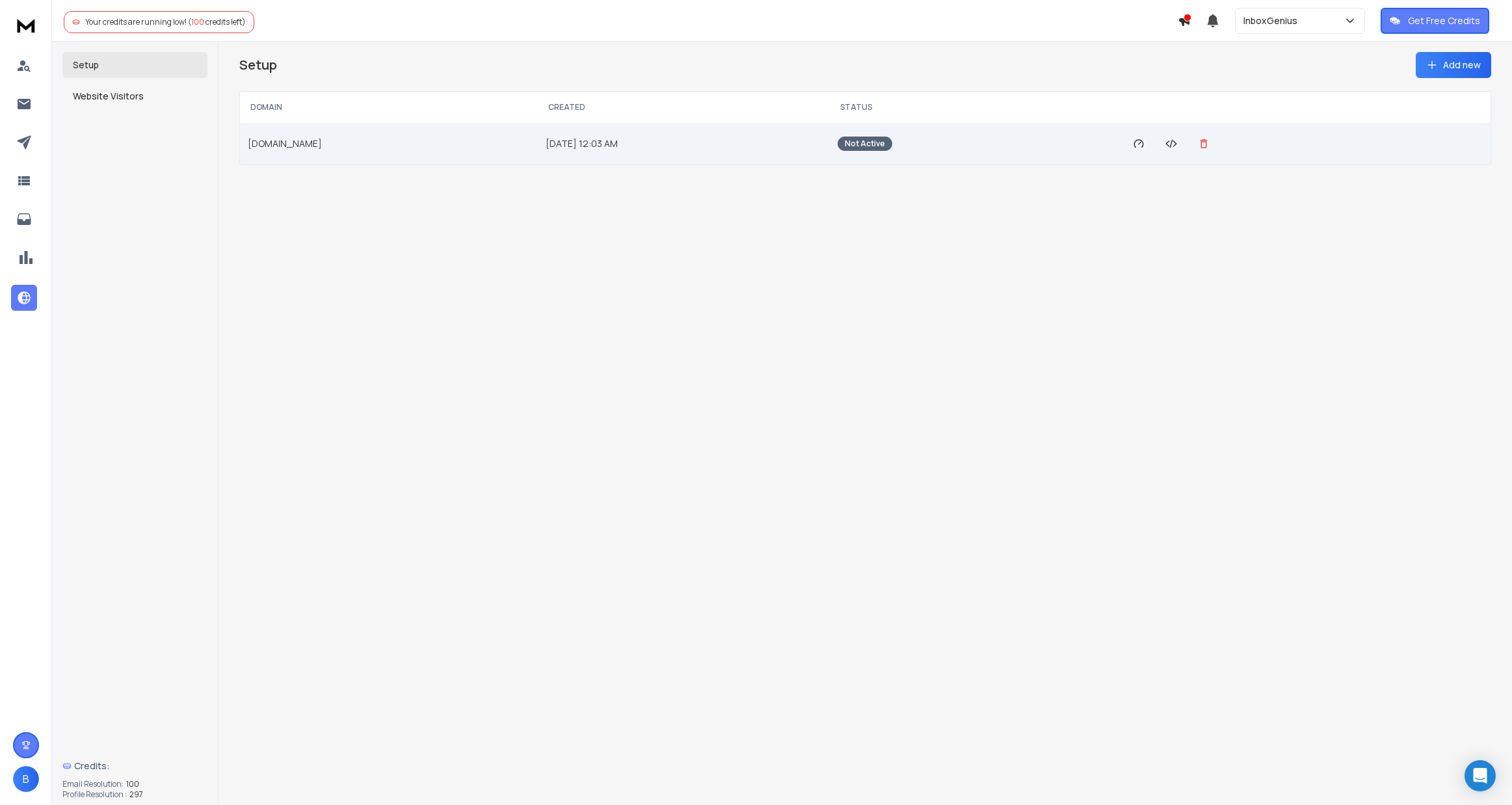
click at [324, 140] on td "www.inboxgenius.com" at bounding box center [389, 143] width 298 height 42
click at [1145, 144] on icon at bounding box center [1138, 143] width 12 height 12
click at [956, 146] on td "Not Active" at bounding box center [946, 143] width 233 height 42
click at [1177, 144] on icon at bounding box center [1171, 143] width 12 height 12
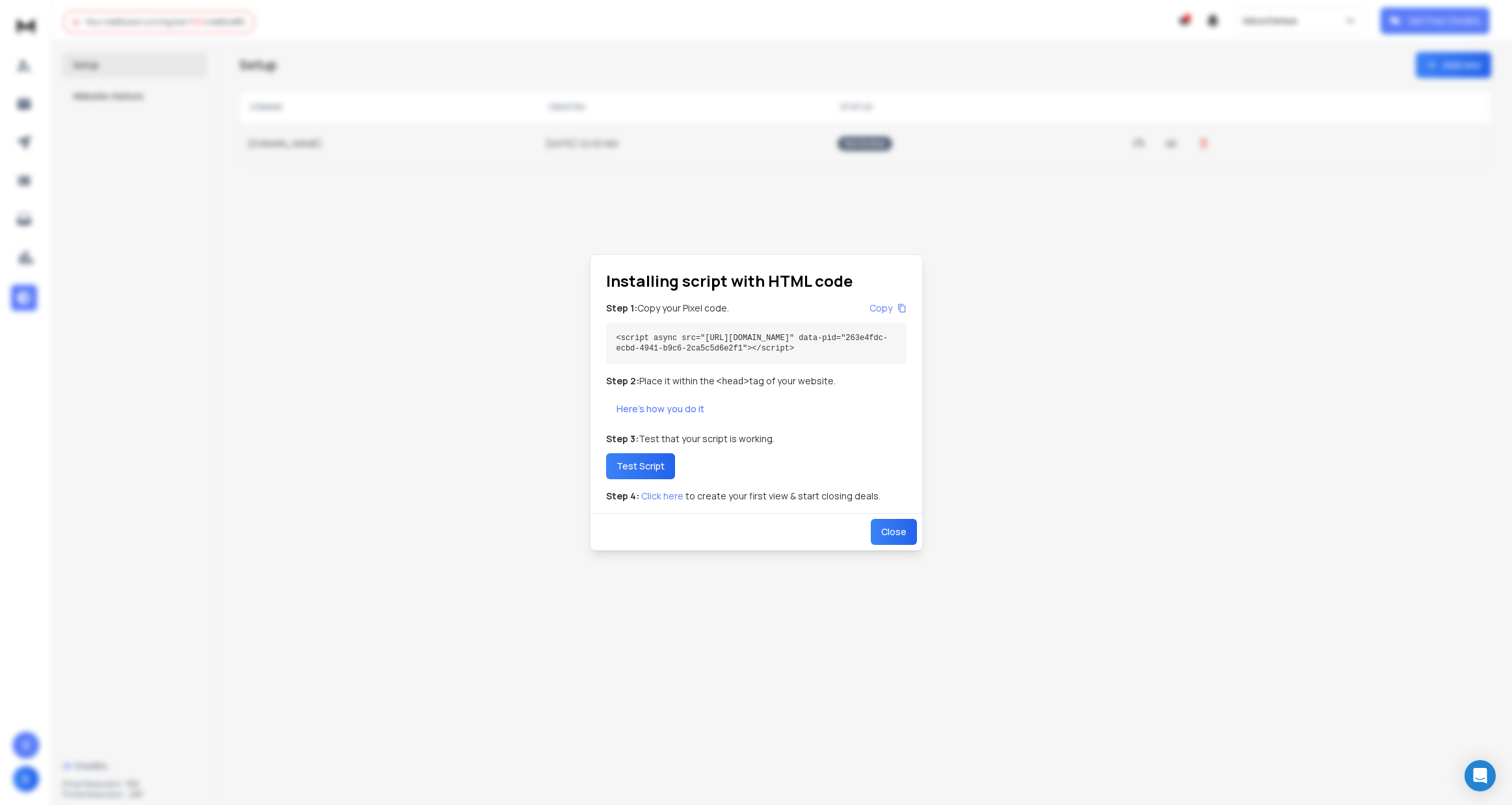
click at [650, 474] on button "Test Script" at bounding box center [640, 466] width 69 height 26
click at [661, 503] on button "Click here" at bounding box center [662, 496] width 42 height 13
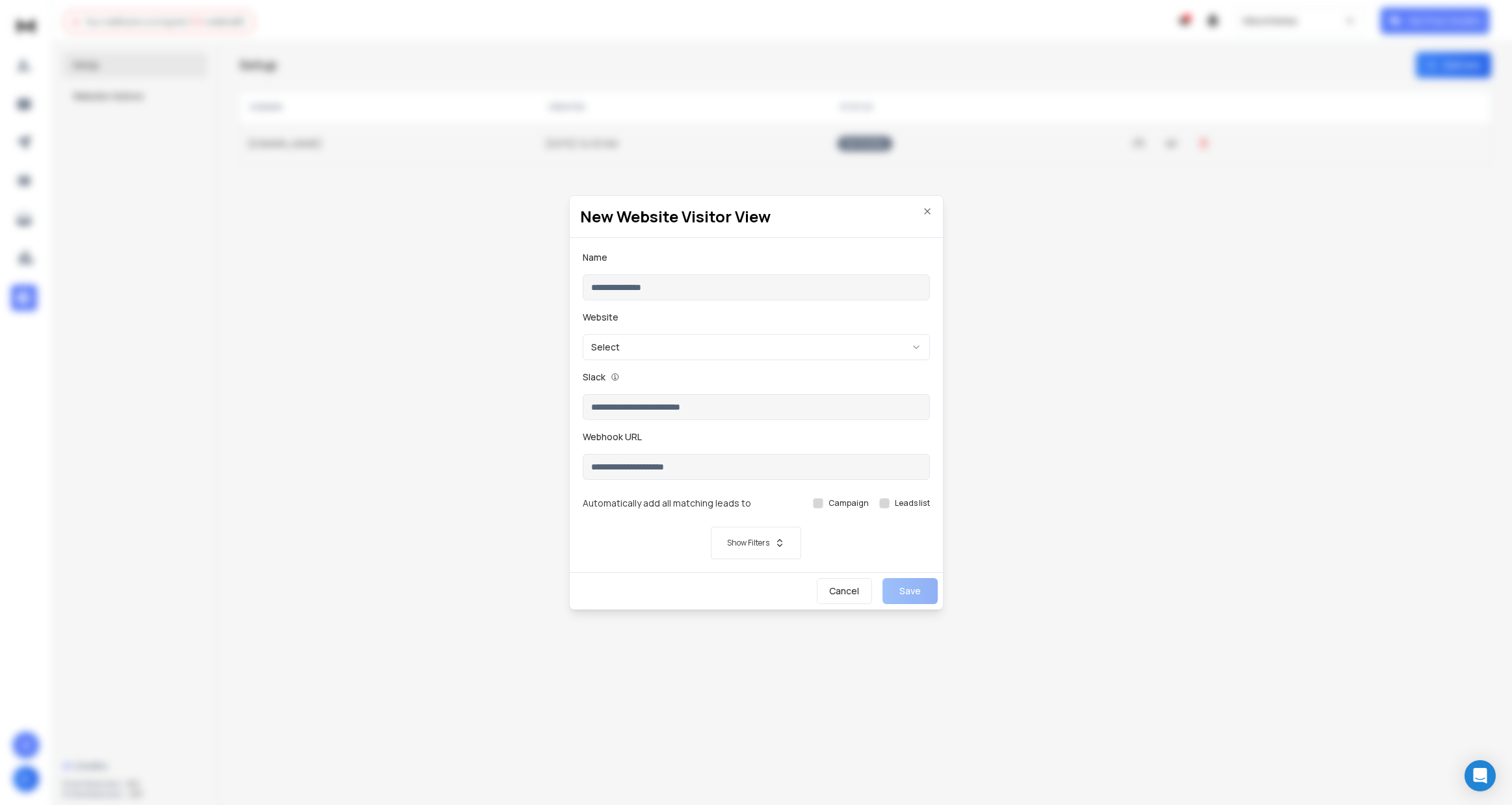
click at [838, 337] on body "**********" at bounding box center [756, 402] width 1512 height 805
click at [772, 408] on input at bounding box center [756, 407] width 347 height 26
click at [752, 538] on p "Show Filters" at bounding box center [748, 542] width 42 height 10
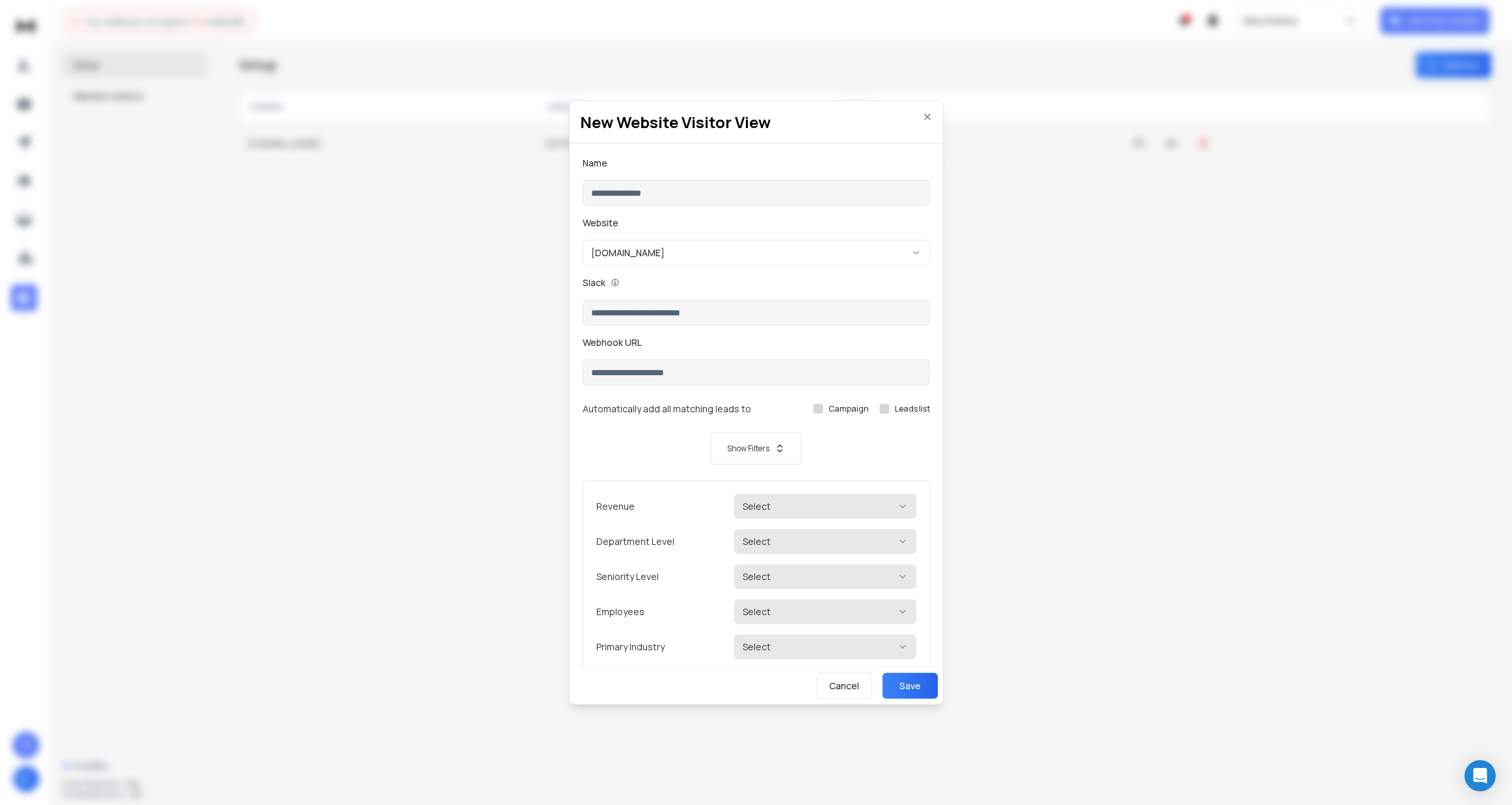
click at [689, 194] on input at bounding box center [756, 193] width 347 height 26
click at [708, 164] on div "Name" at bounding box center [756, 163] width 347 height 13
click at [699, 205] on input at bounding box center [756, 193] width 347 height 26
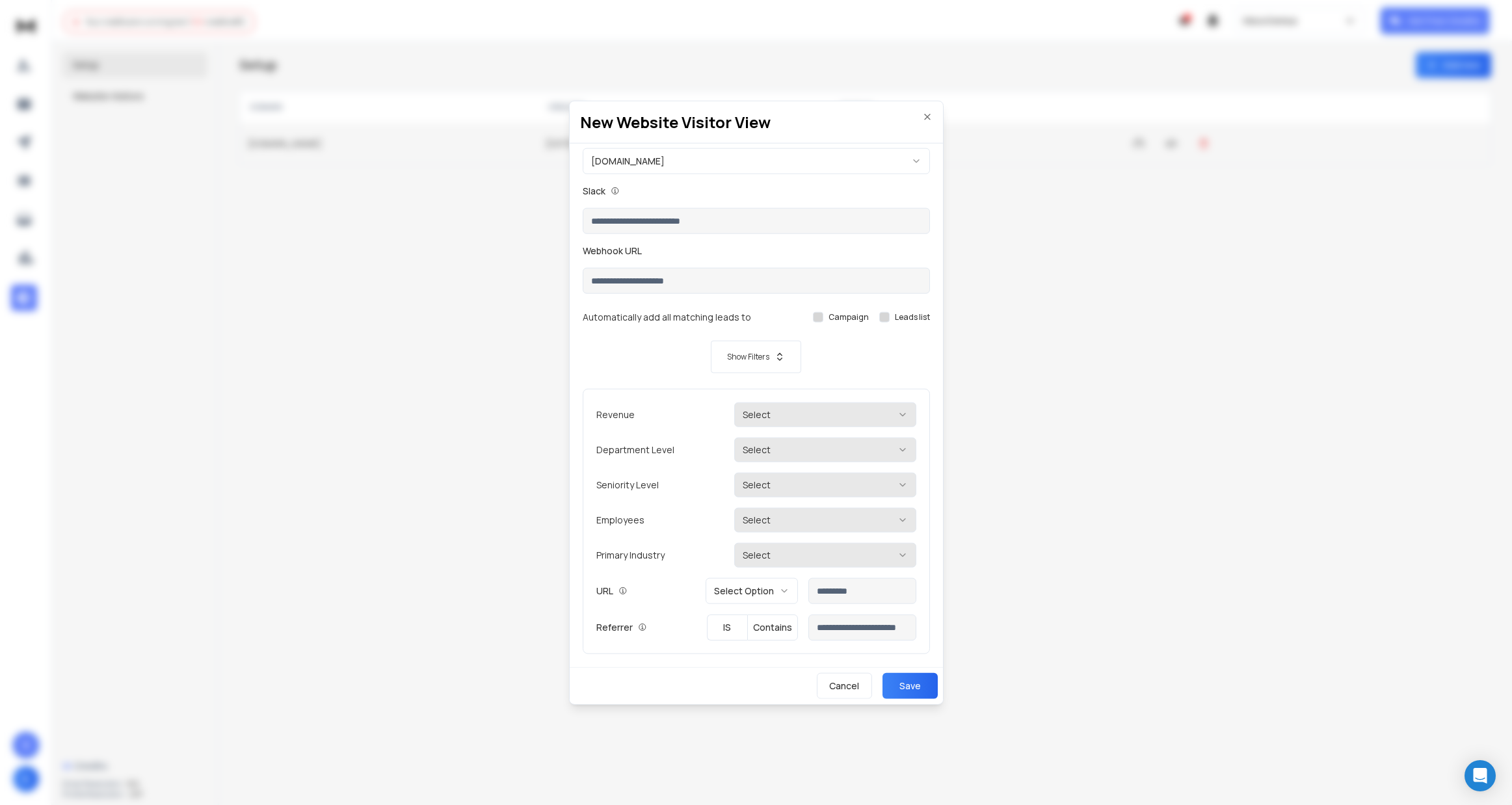
type input "**********"
click at [921, 691] on button "Save" at bounding box center [910, 685] width 55 height 26
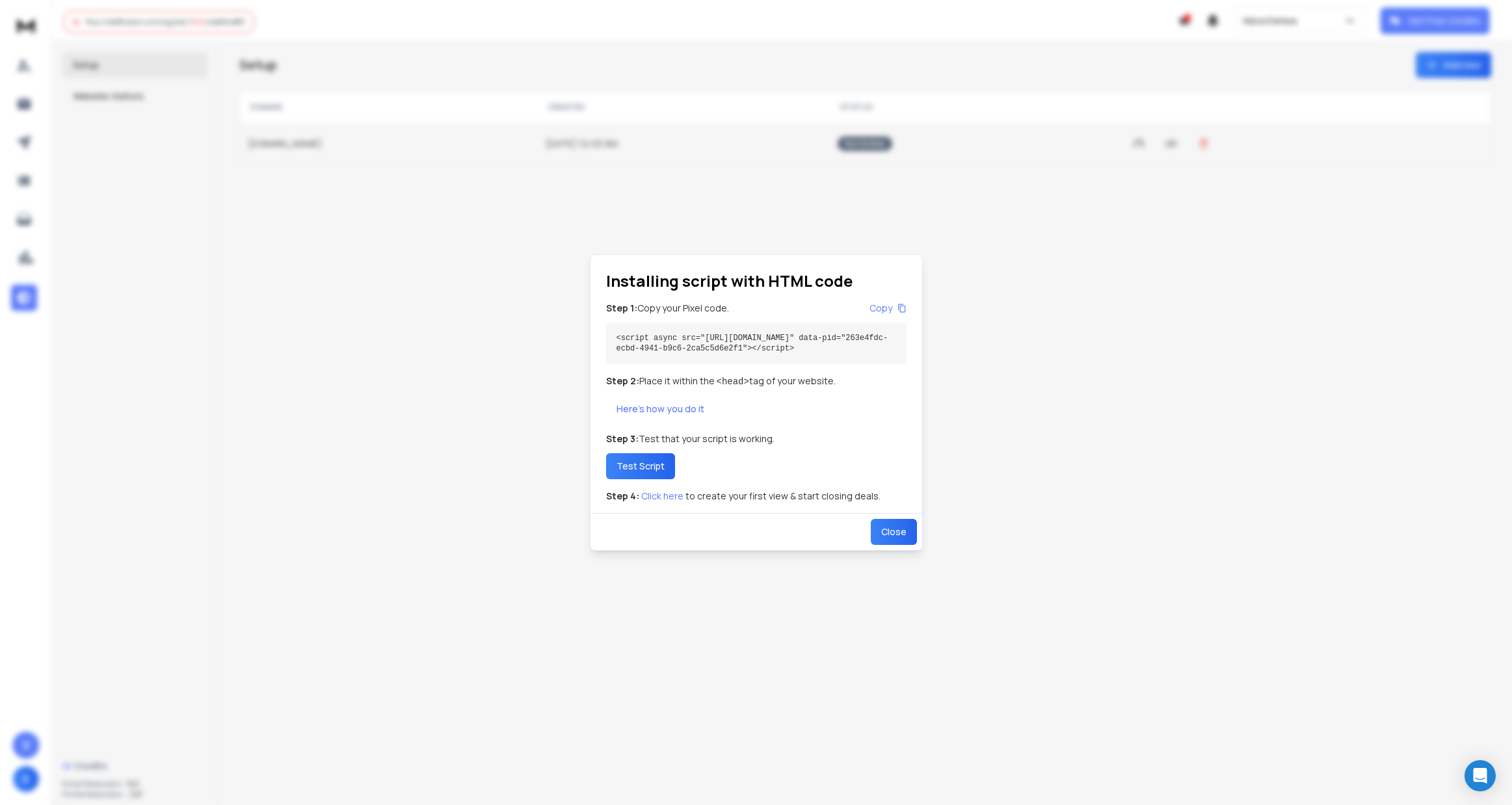
click at [634, 445] on p "Step 3: Test that your script is working." at bounding box center [756, 439] width 301 height 13
click at [635, 476] on button "Test Script" at bounding box center [640, 466] width 69 height 26
click at [892, 542] on button "Close" at bounding box center [894, 532] width 47 height 26
click at [892, 542] on div "Your warmest leads are on your site – Turn visits into conversations Reach Out …" at bounding box center [756, 402] width 1512 height 805
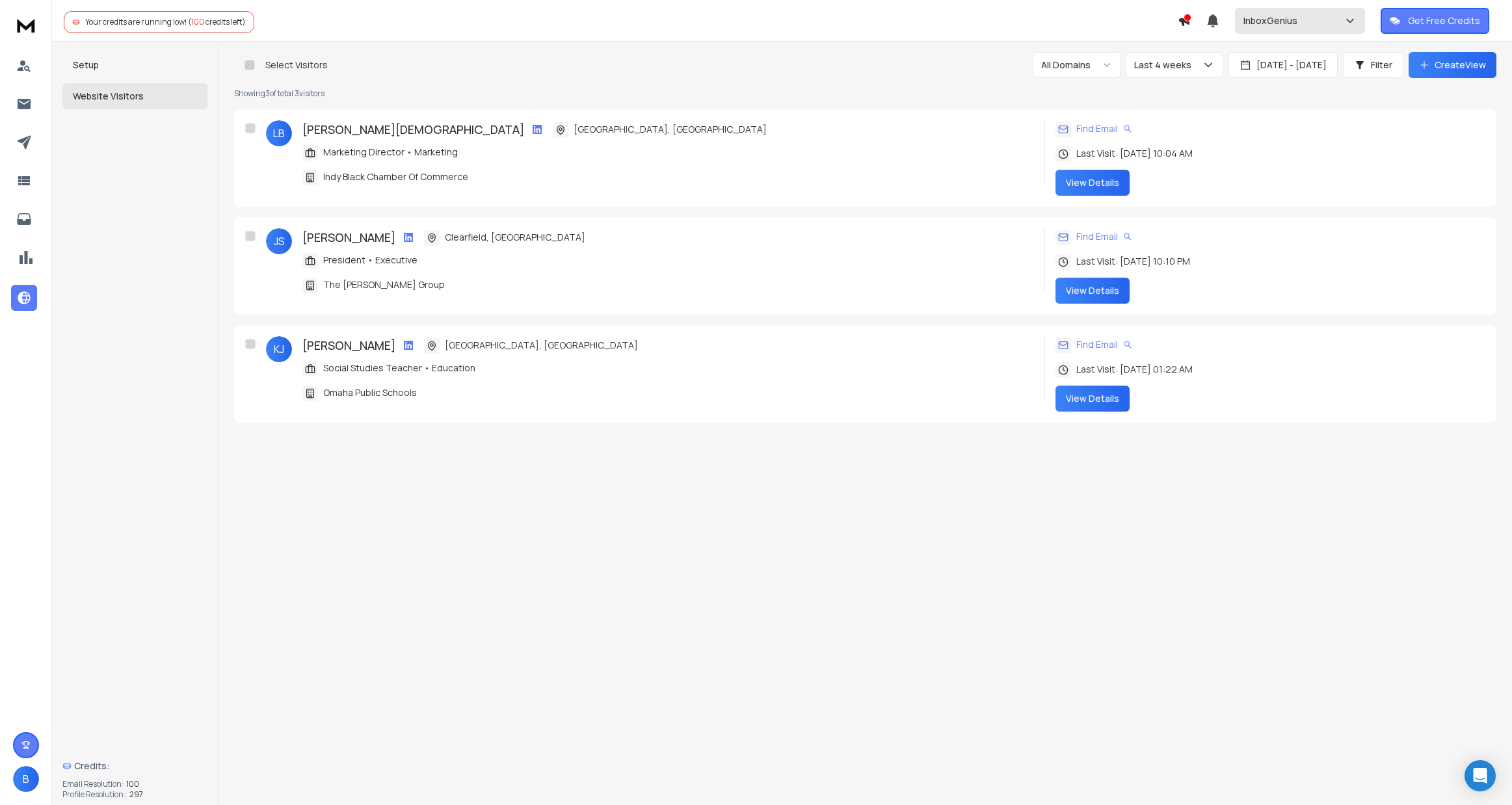
click at [1251, 8] on button "InboxGenius" at bounding box center [1300, 21] width 130 height 26
click at [650, 76] on div "Select Visitors" at bounding box center [548, 65] width 629 height 26
click at [21, 290] on icon at bounding box center [24, 297] width 16 height 16
click at [21, 265] on icon at bounding box center [26, 257] width 19 height 19
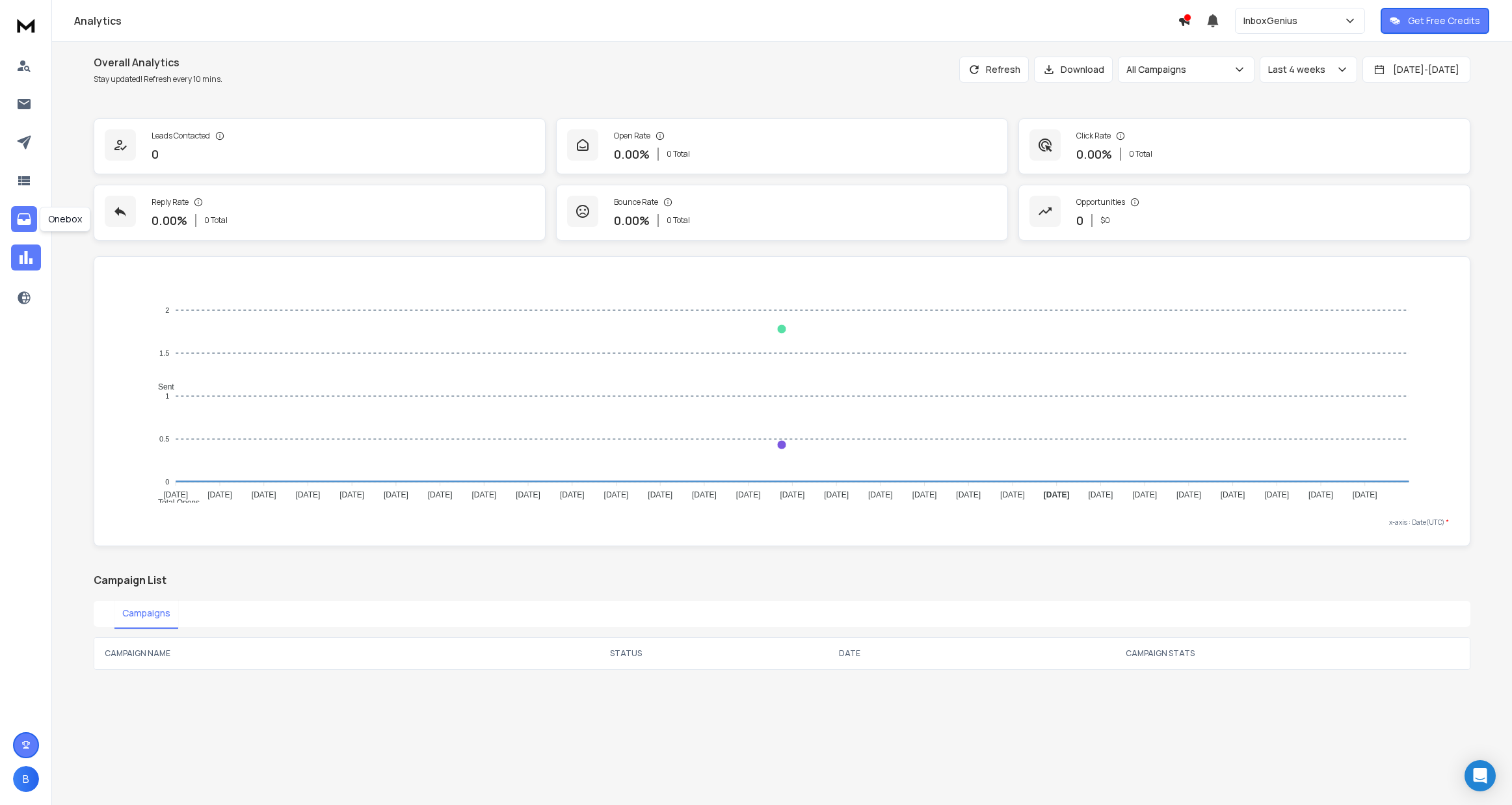
click at [21, 226] on icon at bounding box center [24, 218] width 16 height 16
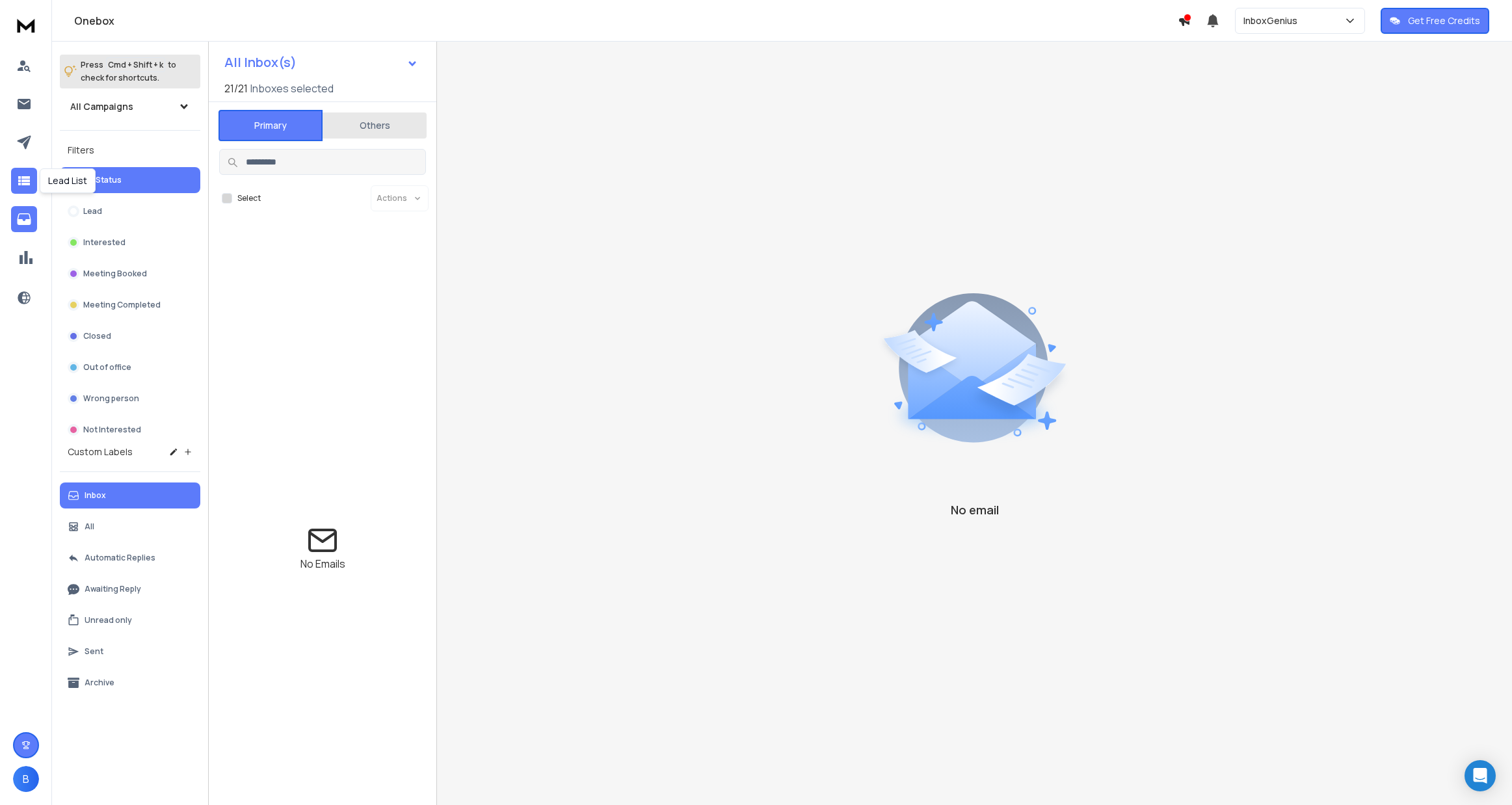
click at [19, 171] on link at bounding box center [24, 181] width 26 height 26
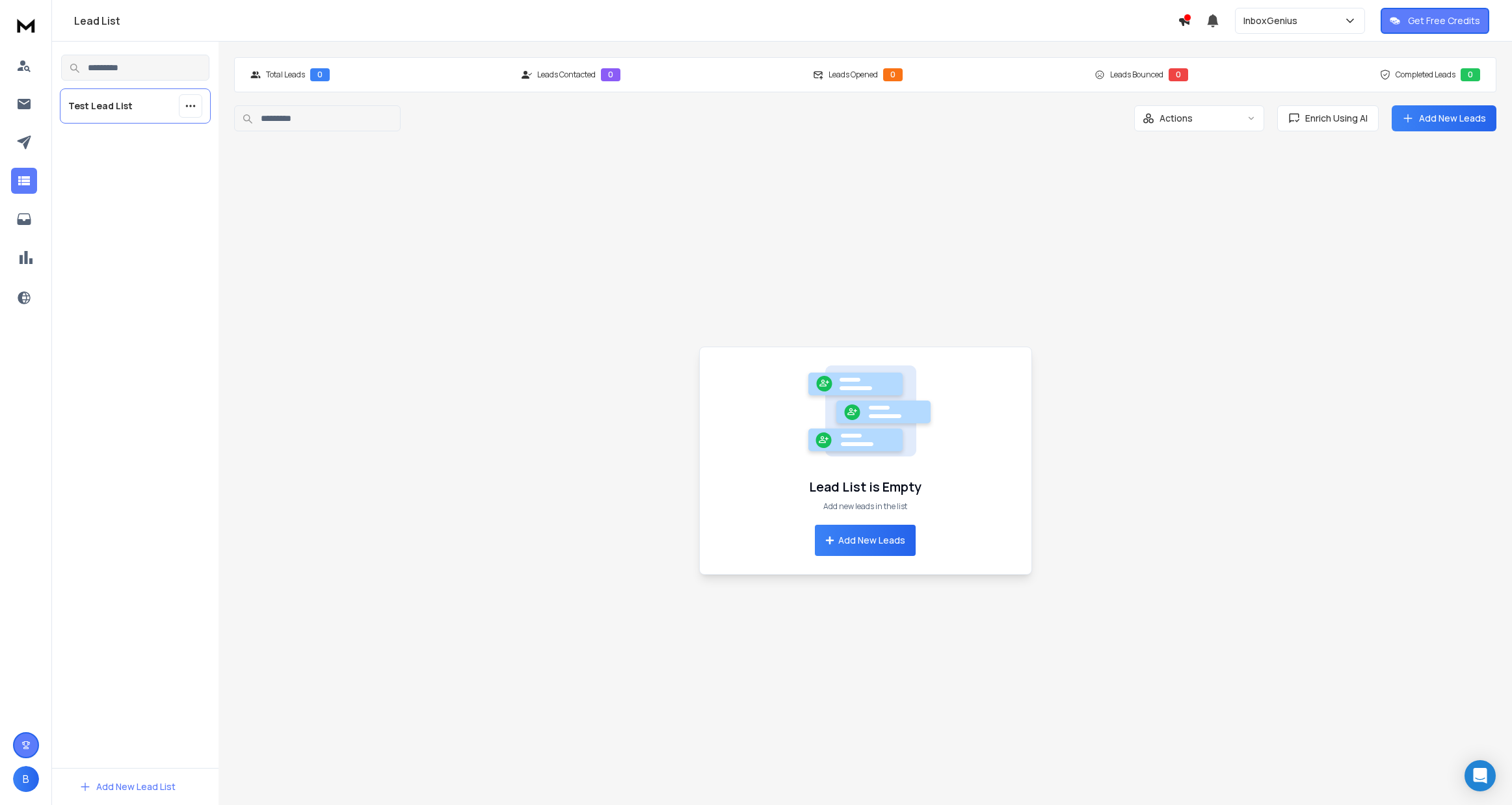
click at [18, 89] on div at bounding box center [26, 184] width 30 height 262
click at [26, 59] on icon at bounding box center [24, 65] width 16 height 16
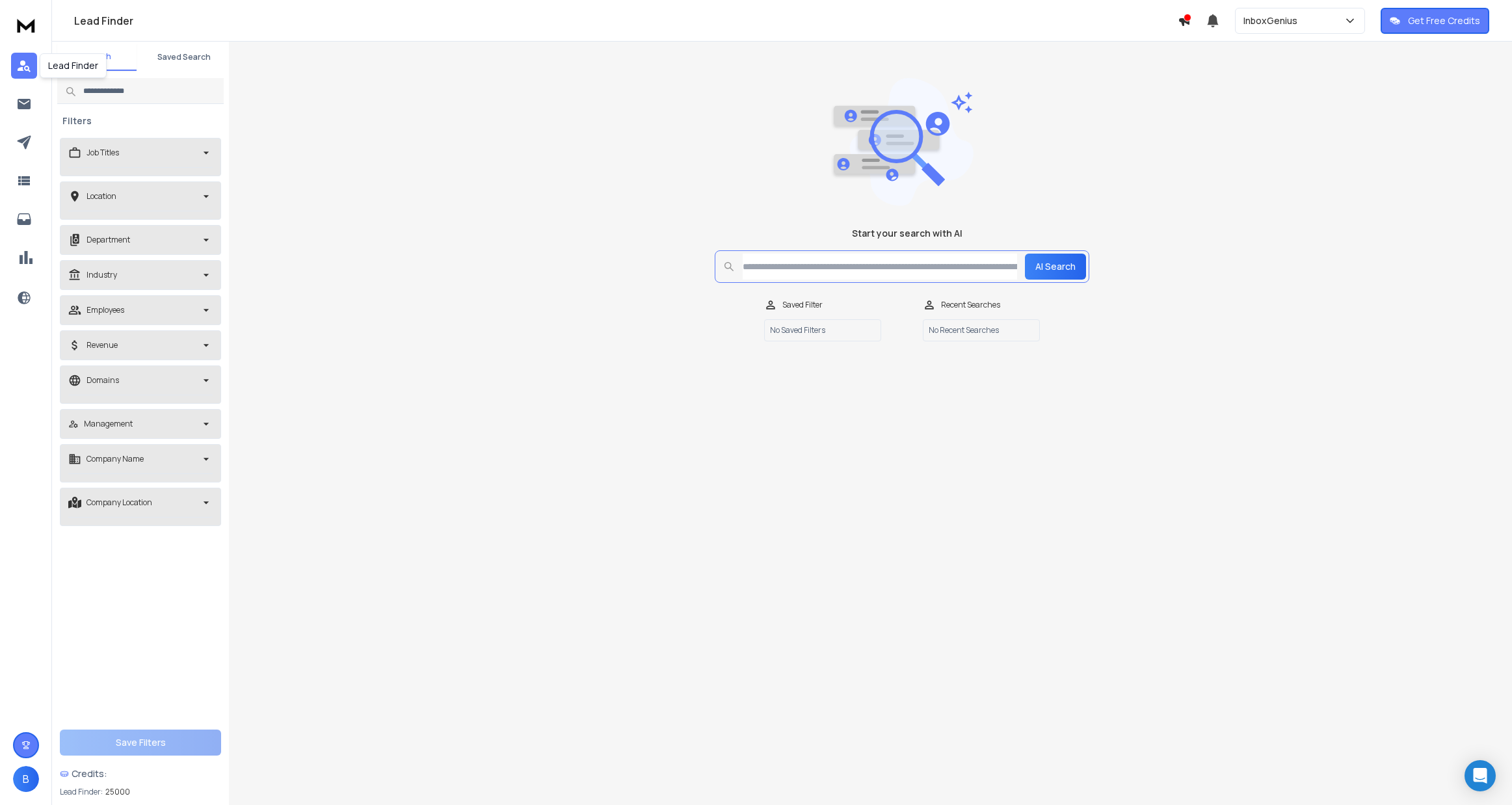
click at [30, 37] on img at bounding box center [26, 25] width 26 height 24
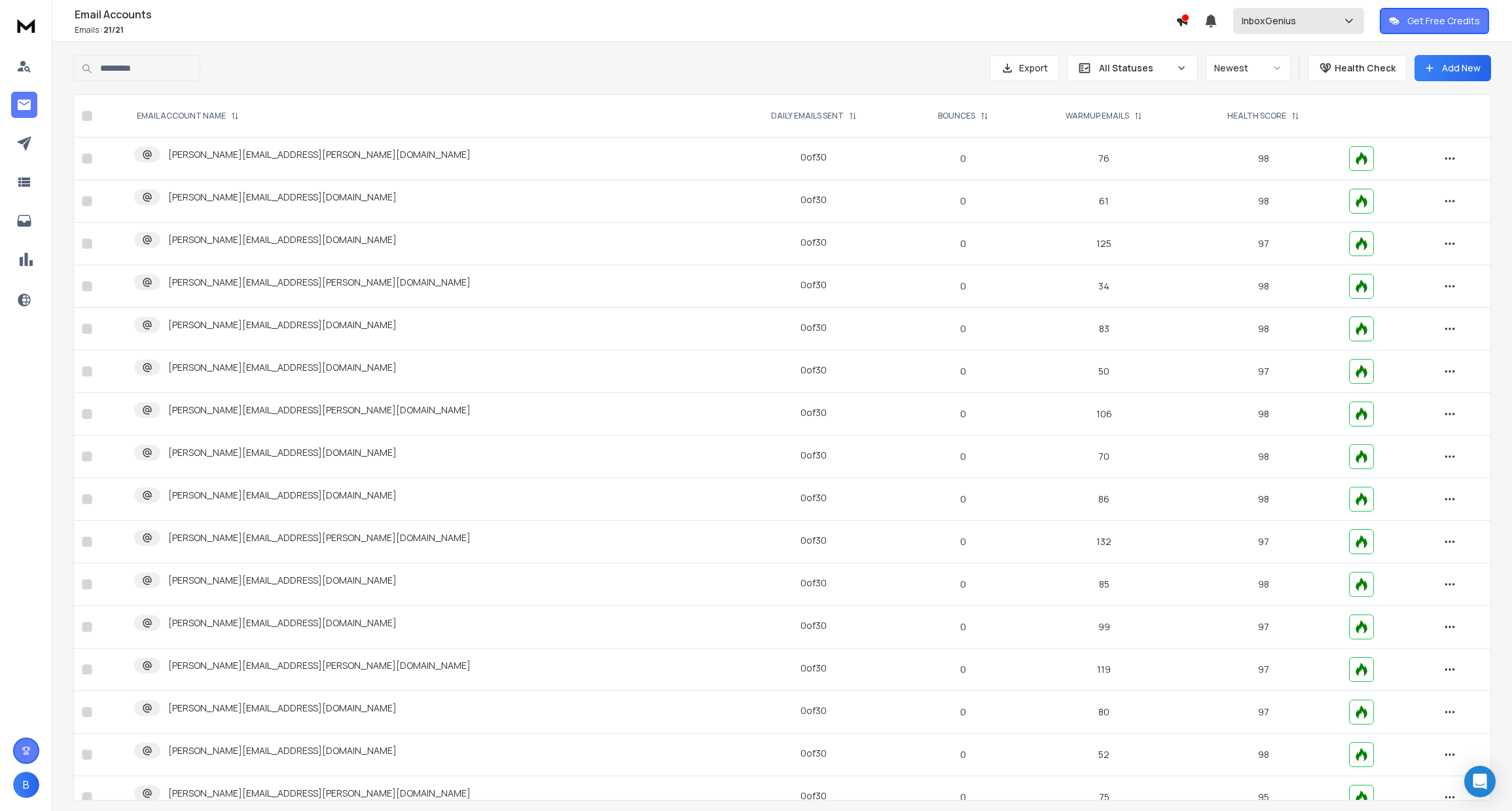
click at [1301, 15] on p "InboxGenius" at bounding box center [1272, 21] width 60 height 13
click at [1330, 187] on div "Midway Belmont" at bounding box center [1312, 180] width 124 height 21
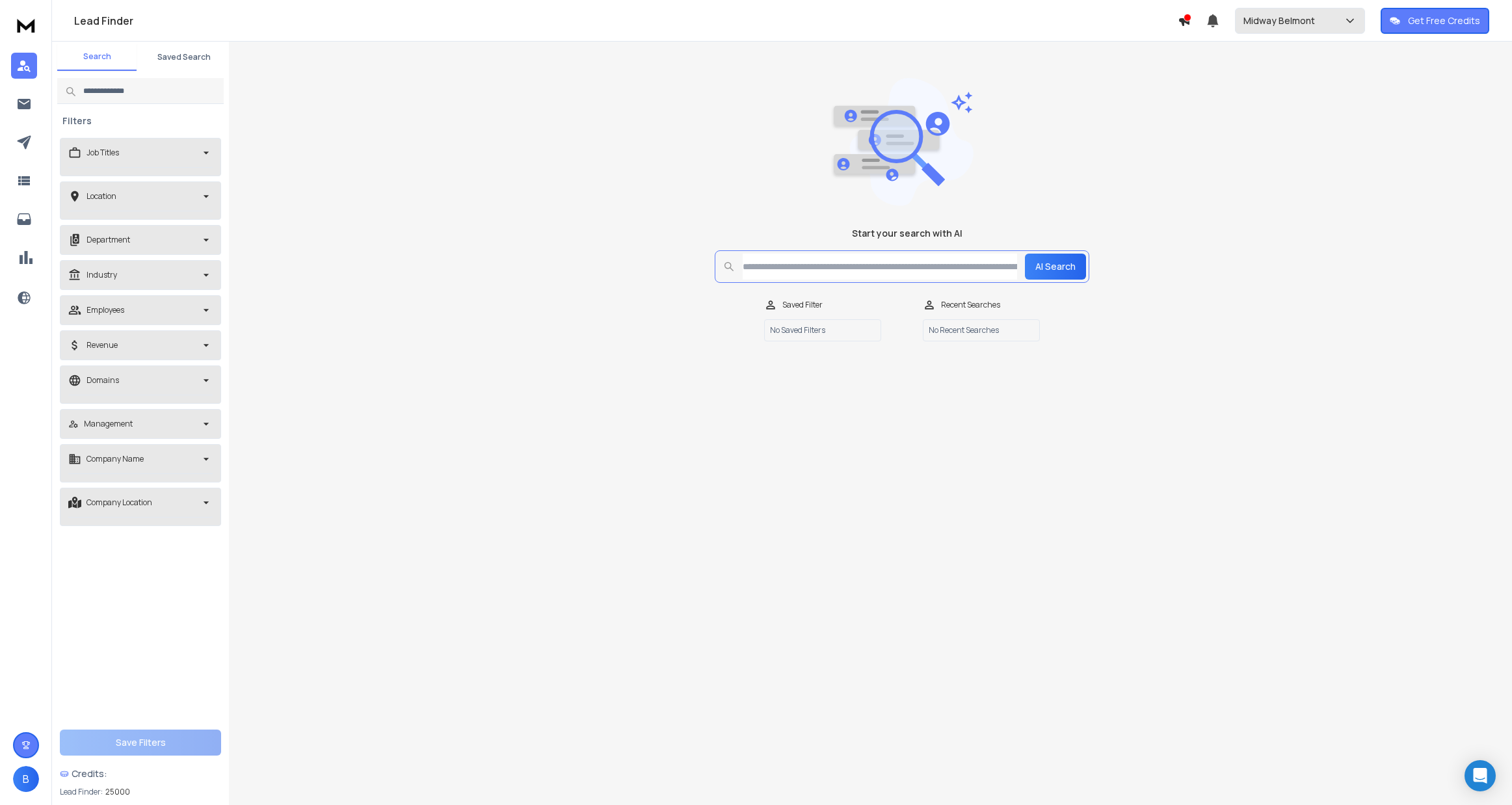
click at [1326, 15] on div "Midway Belmont" at bounding box center [1300, 21] width 113 height 13
click at [1304, 161] on div "InboxGenius" at bounding box center [1304, 157] width 123 height 21
click at [30, 112] on link at bounding box center [24, 104] width 26 height 26
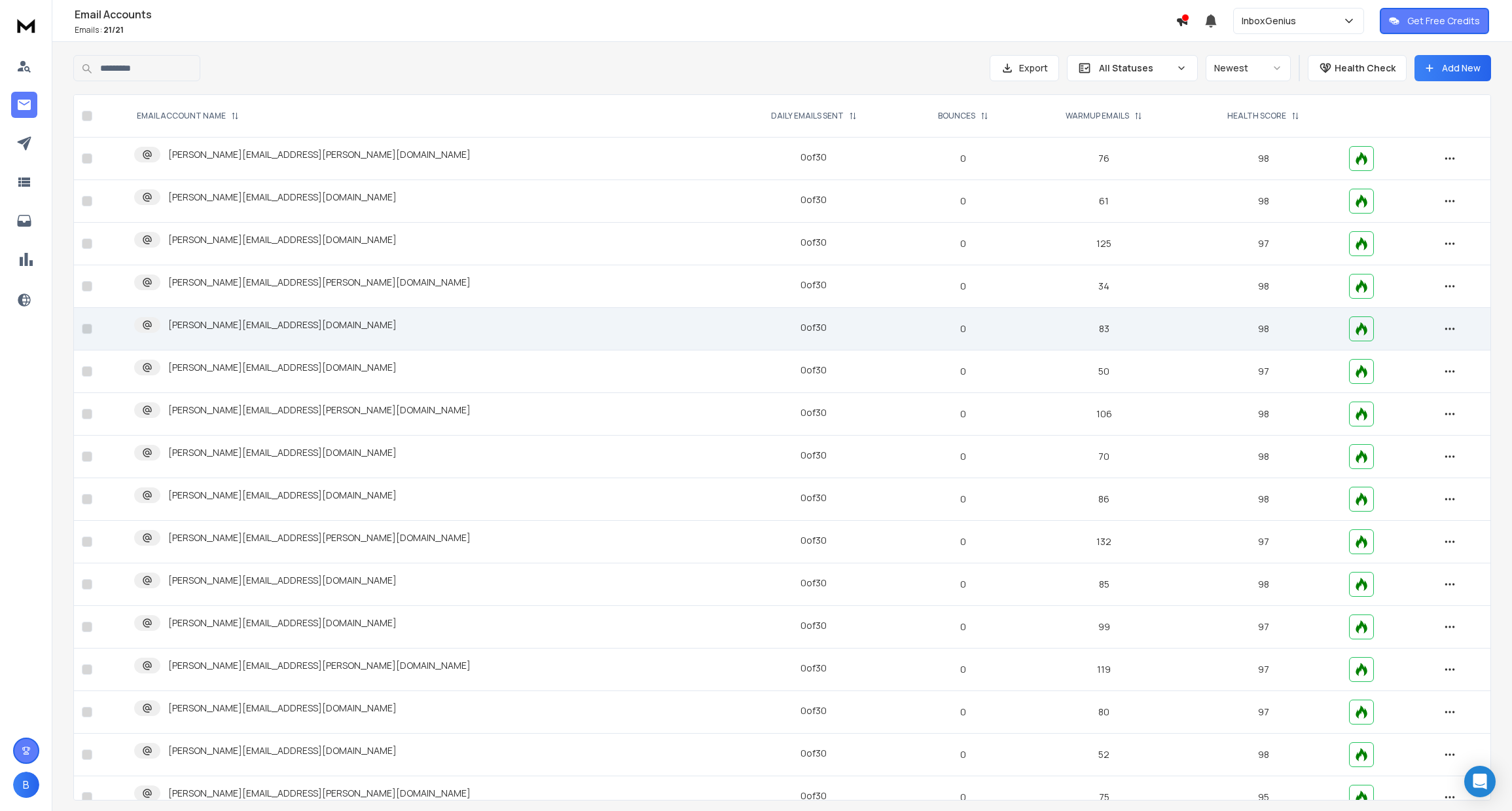
click at [1186, 336] on td "98" at bounding box center [1264, 329] width 156 height 42
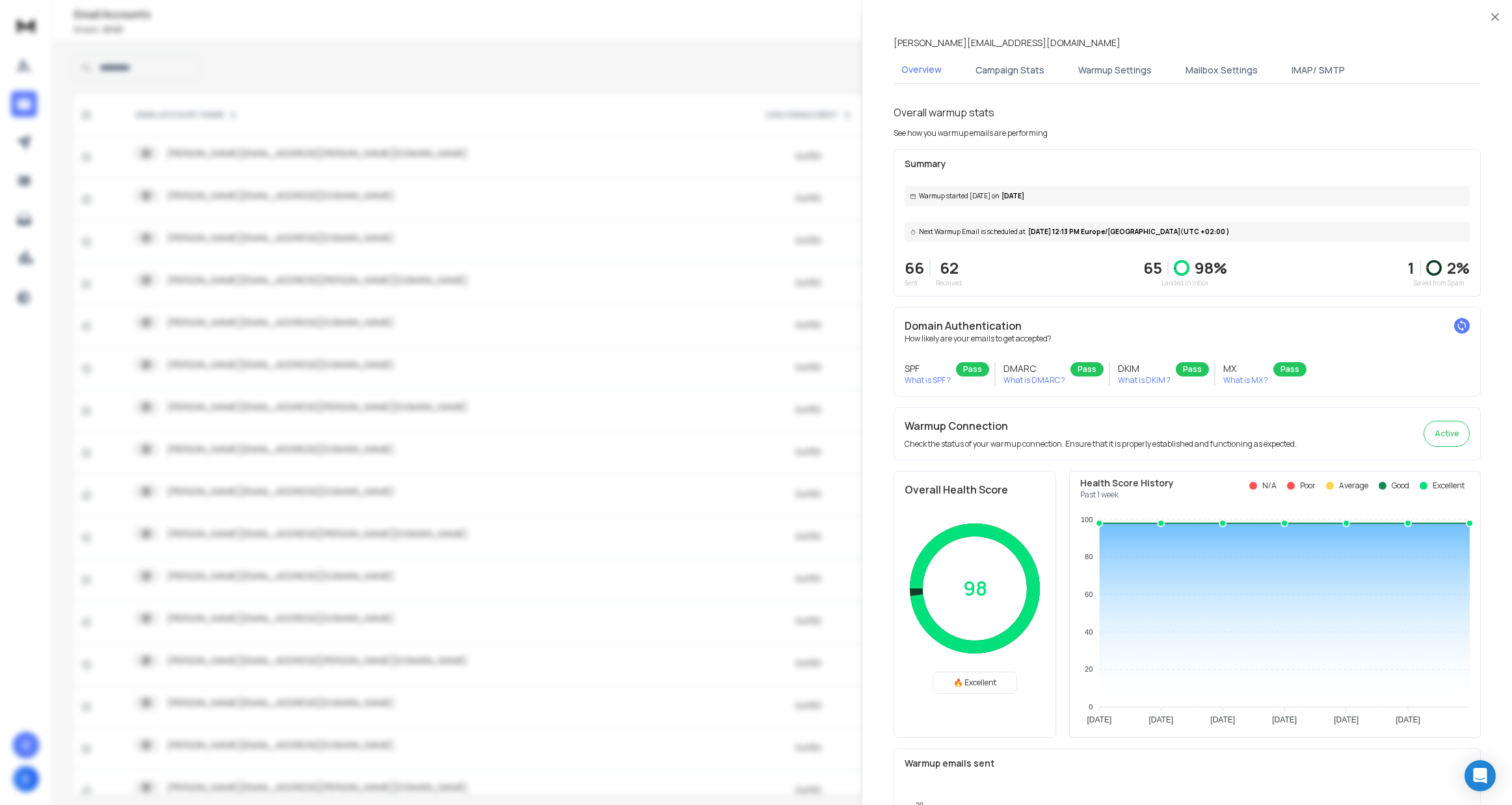
click at [1153, 63] on button "Warmup Settings" at bounding box center [1114, 69] width 89 height 28
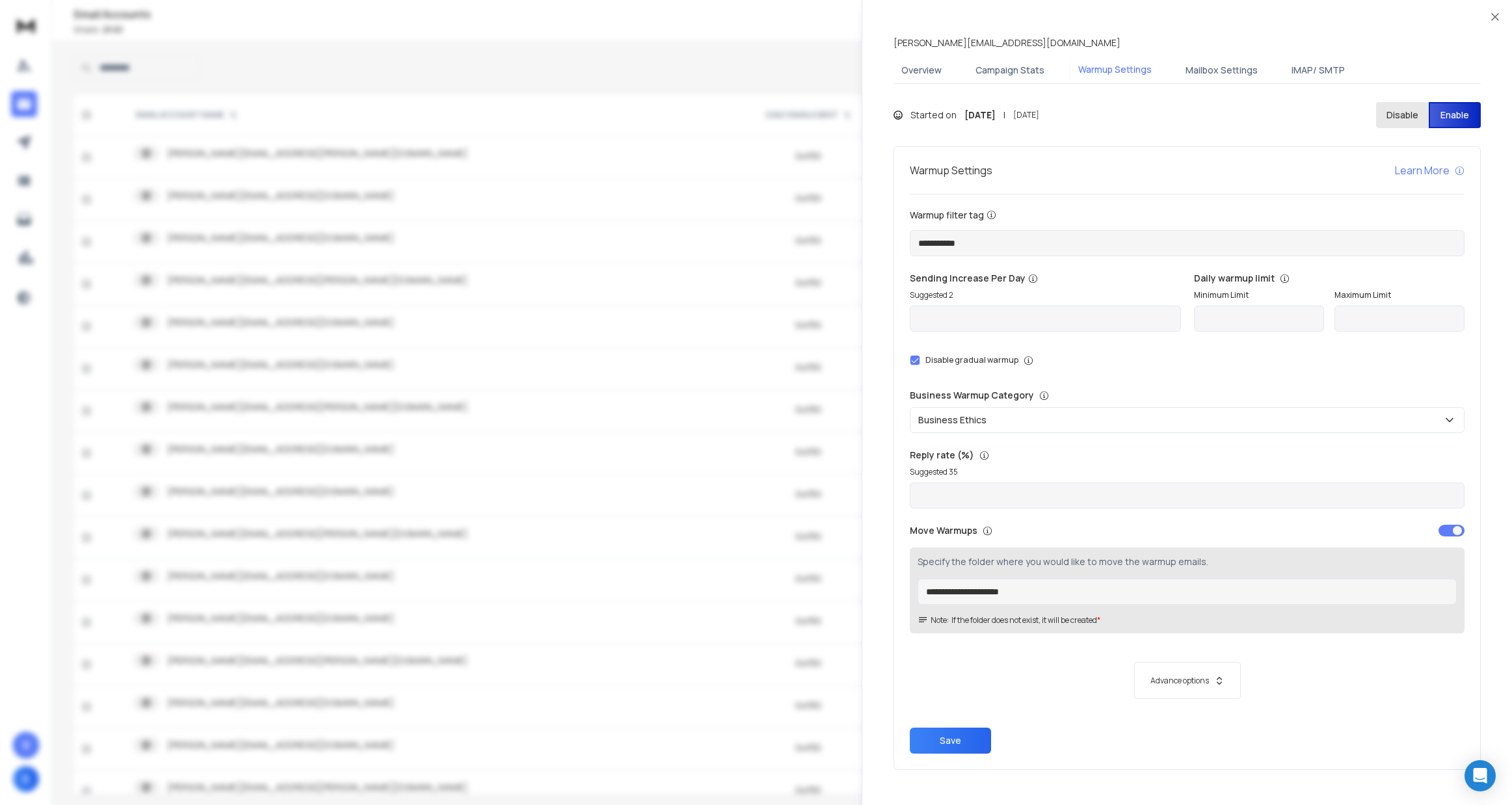
click at [733, 369] on div at bounding box center [756, 402] width 1512 height 805
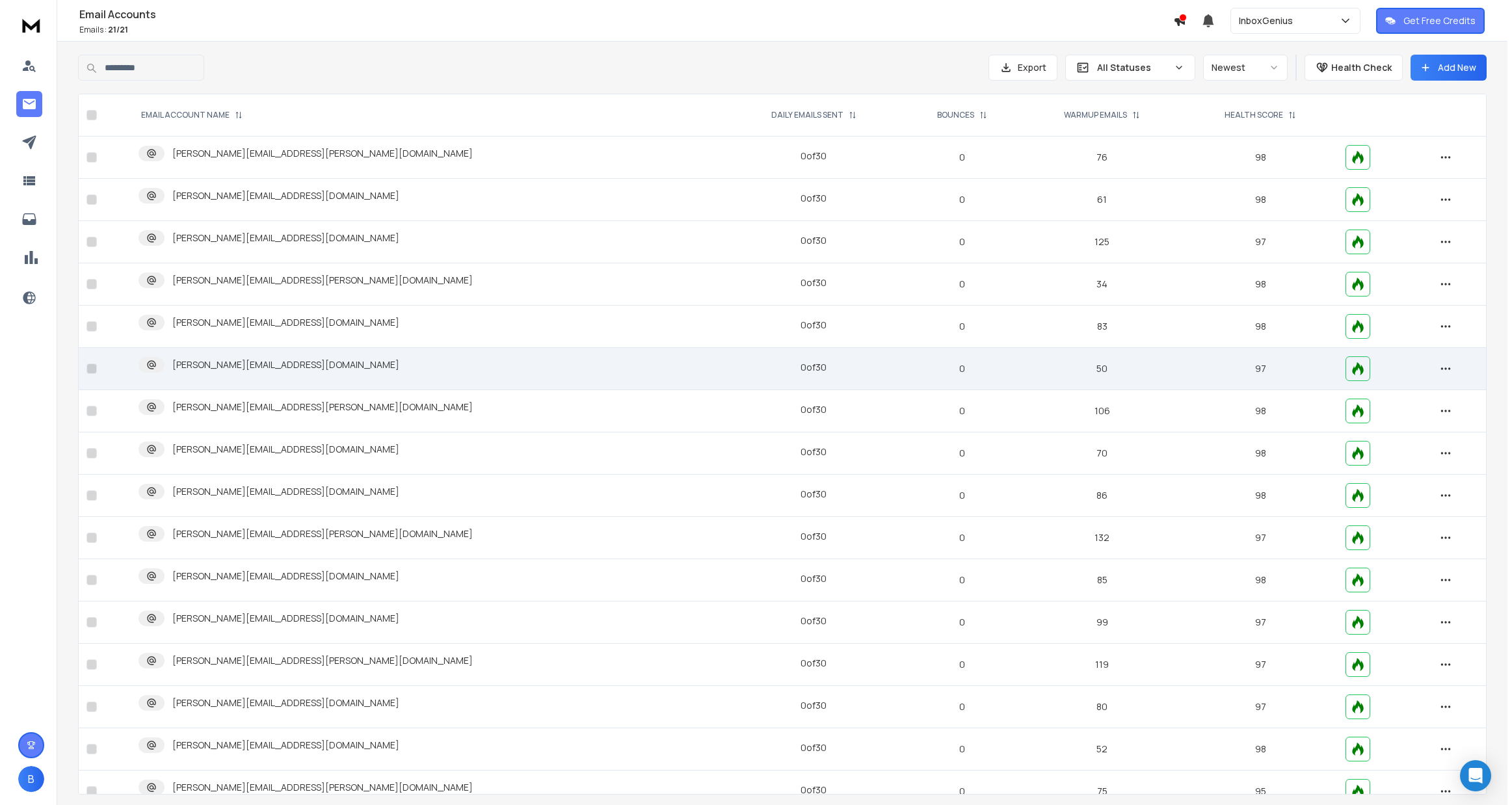
scroll to position [240, 0]
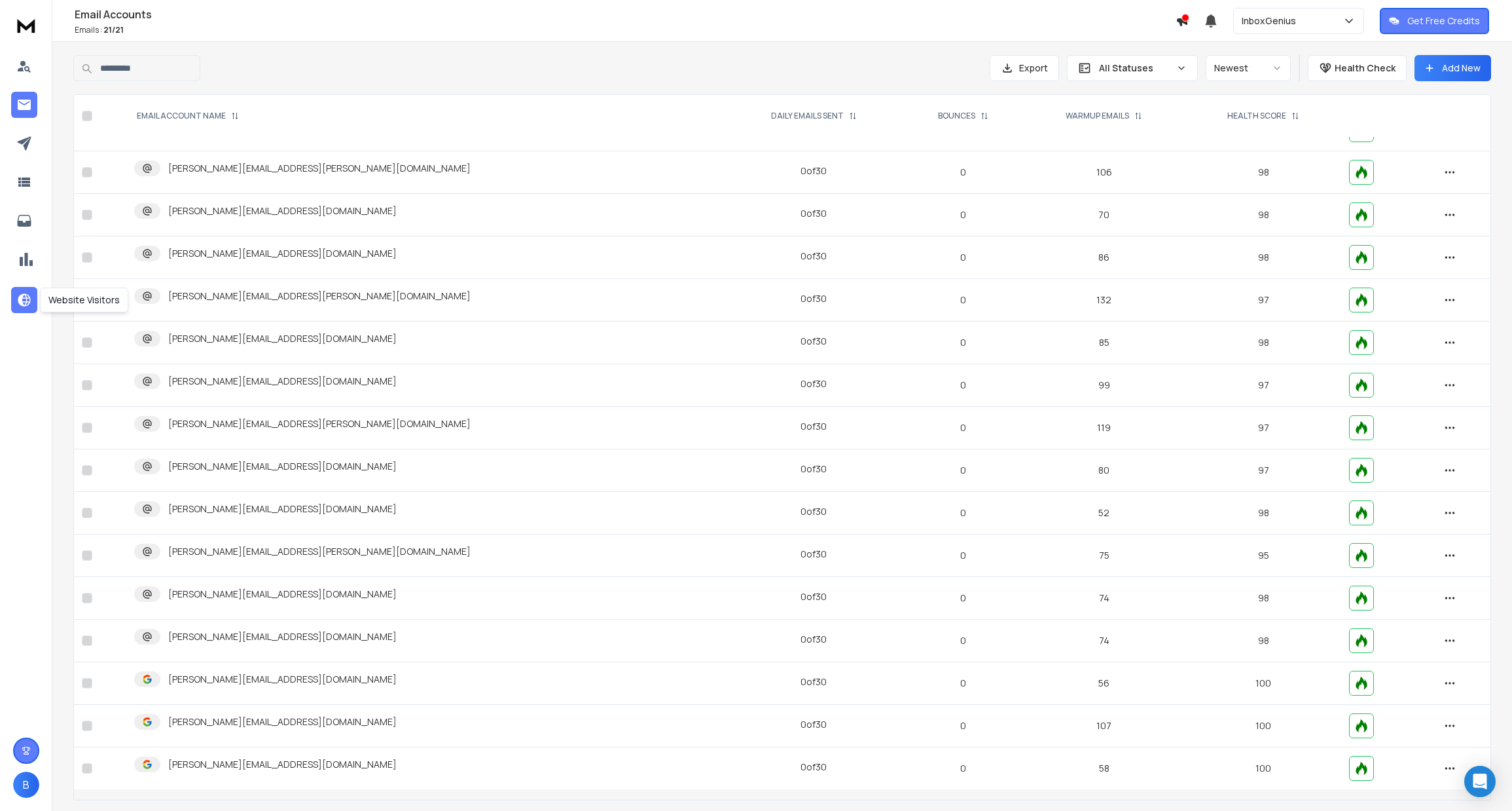
click at [12, 303] on link at bounding box center [24, 300] width 26 height 26
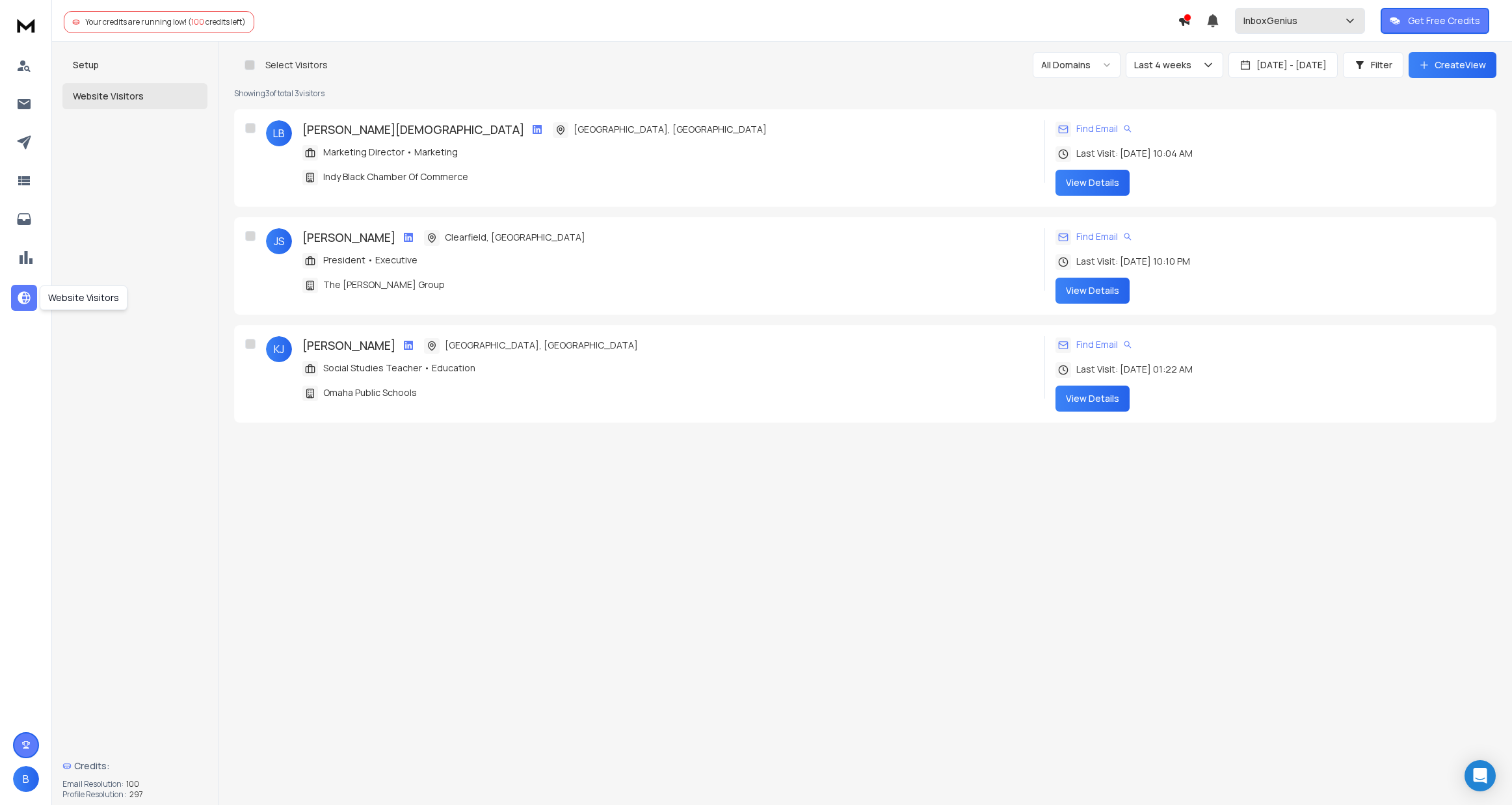
click at [1312, 26] on div "InboxGenius" at bounding box center [1300, 21] width 113 height 13
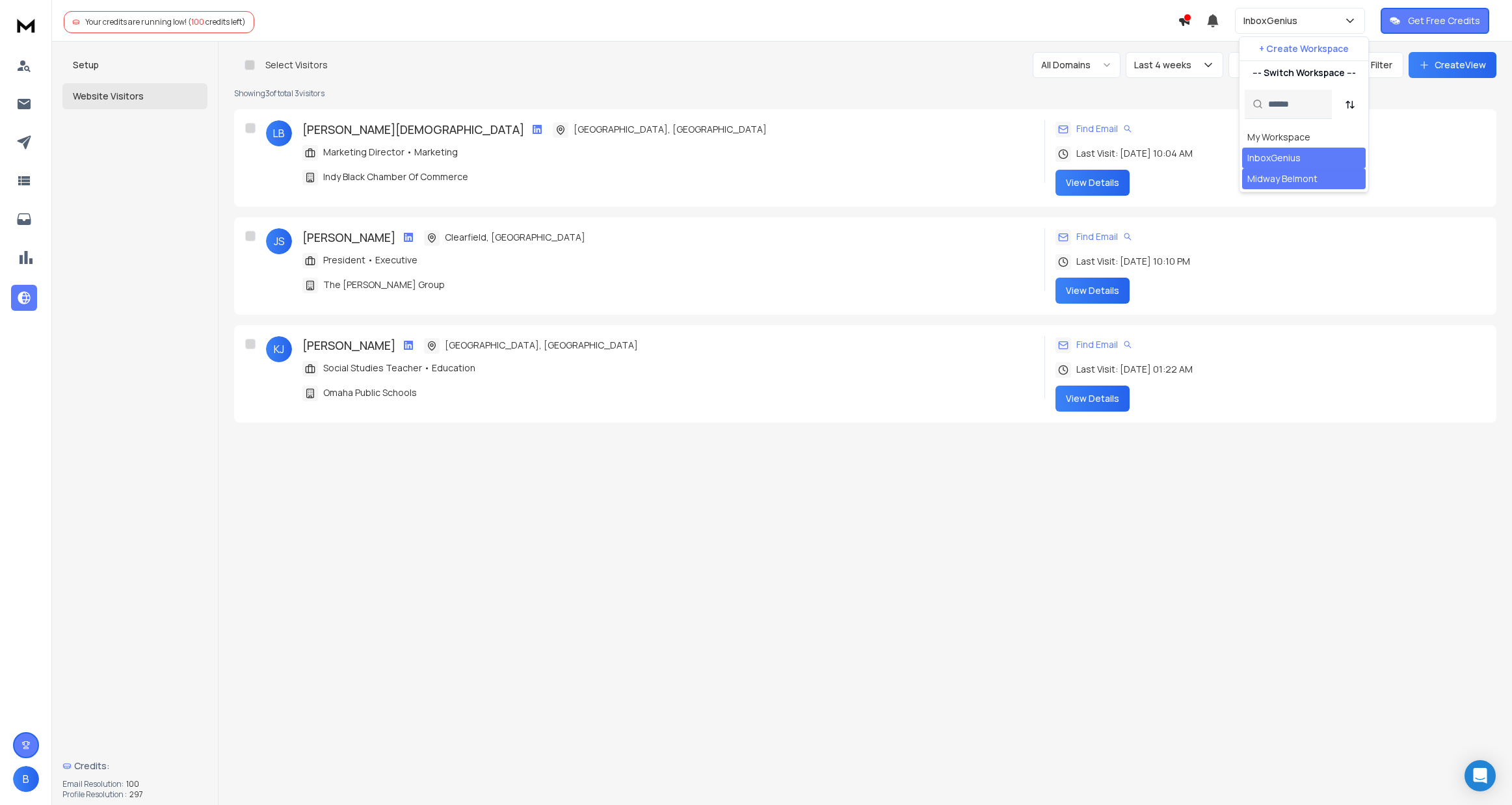
click at [1305, 175] on div "Midway Belmont" at bounding box center [1282, 179] width 70 height 13
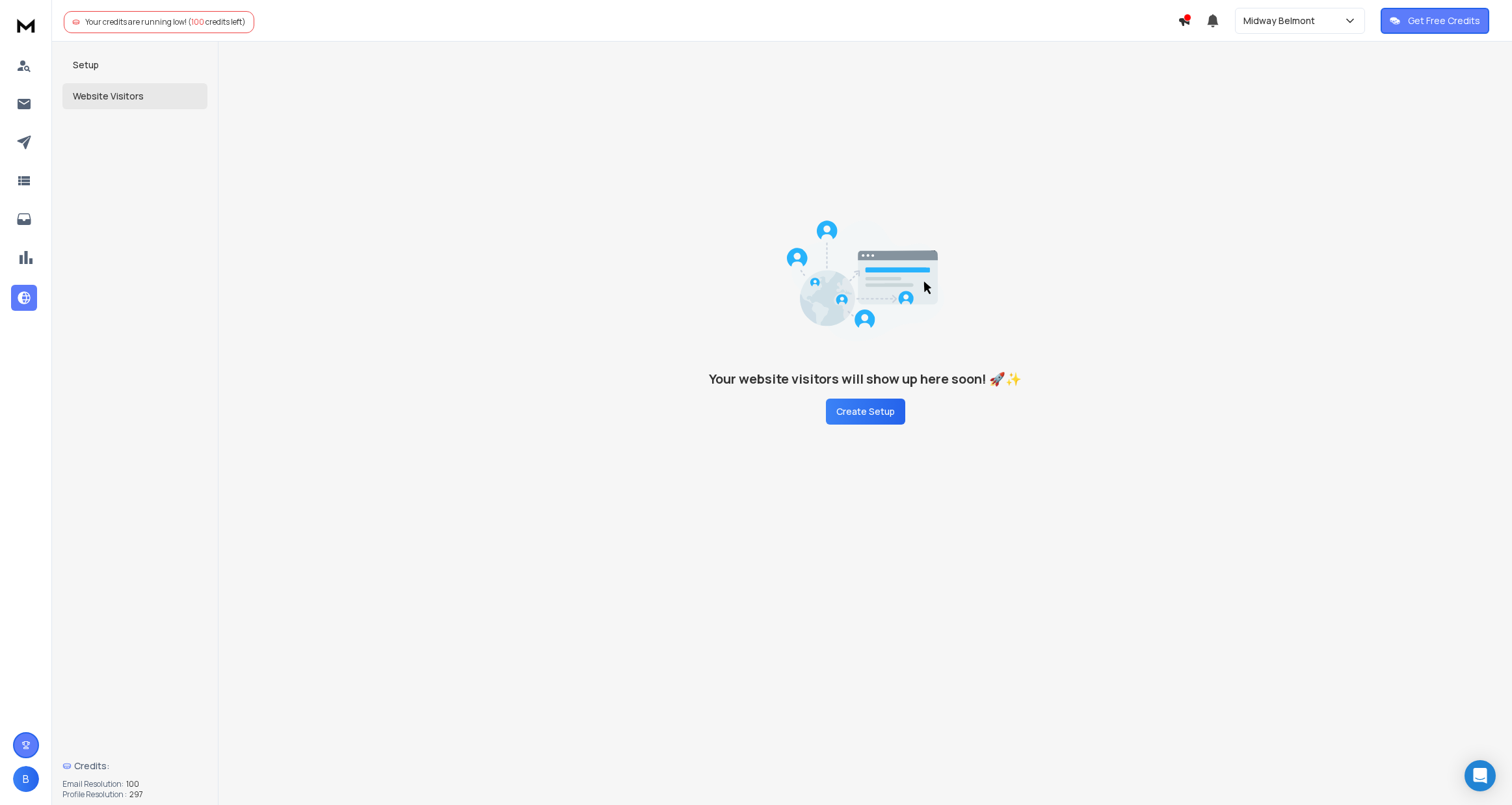
click at [482, 240] on div "Your website visitors will show up here soon! 🚀✨ Create Setup" at bounding box center [865, 313] width 1262 height 524
click at [27, 101] on icon at bounding box center [24, 103] width 13 height 10
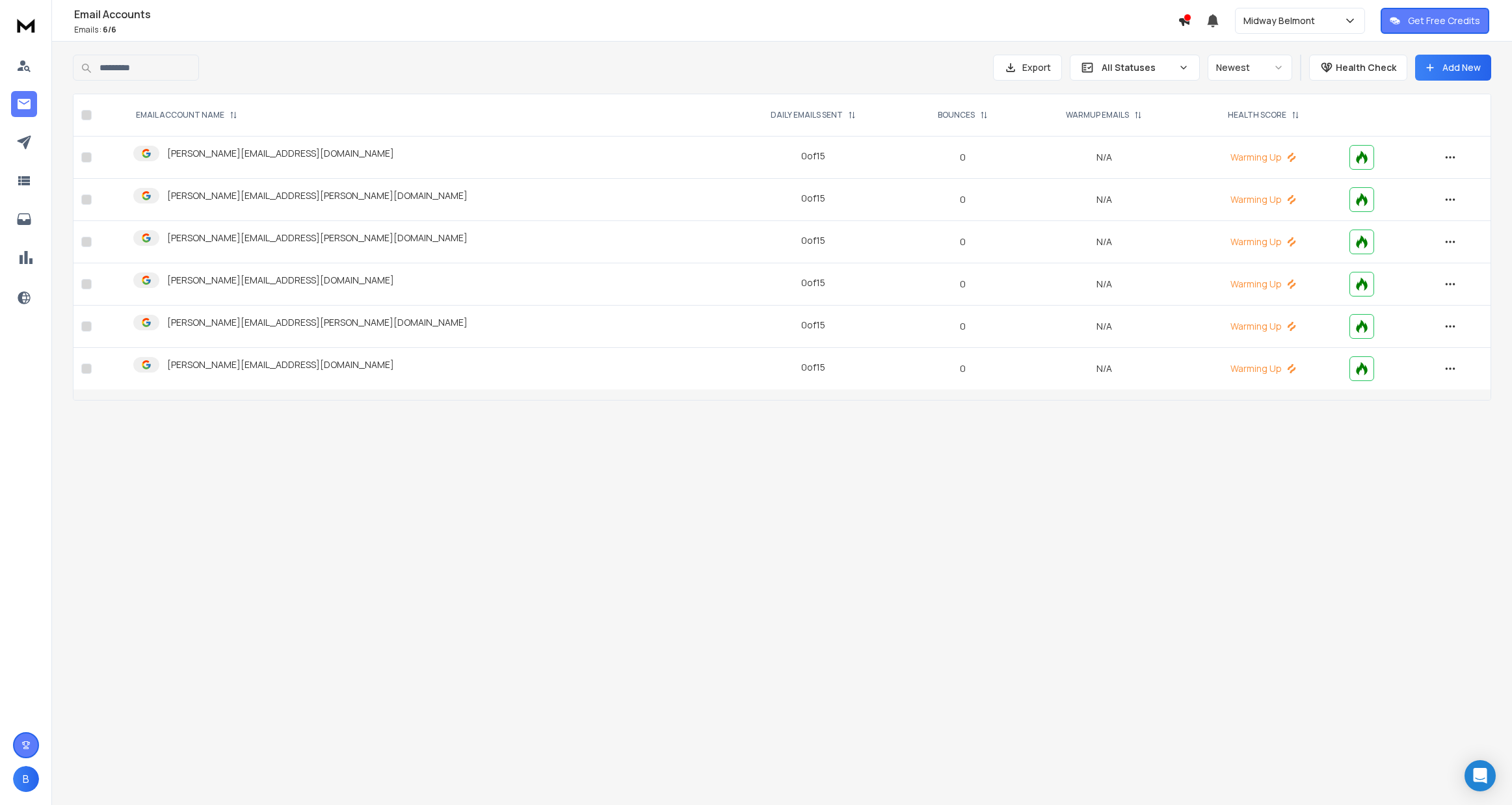
click at [772, 544] on div "Your warmest leads are on your site – Turn visits into conversations Reach Out …" at bounding box center [756, 402] width 1512 height 805
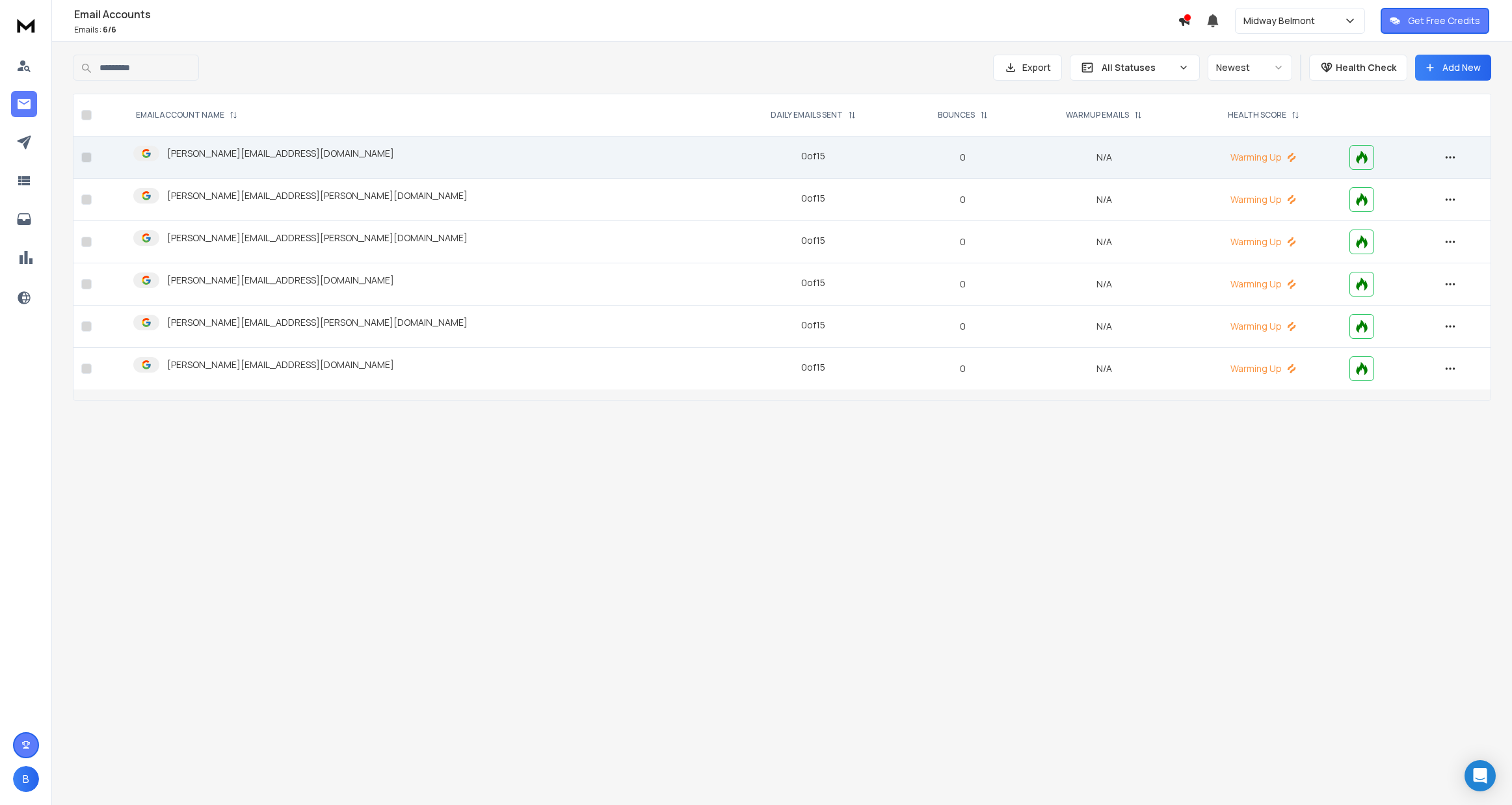
click at [910, 166] on td "0" at bounding box center [962, 157] width 120 height 42
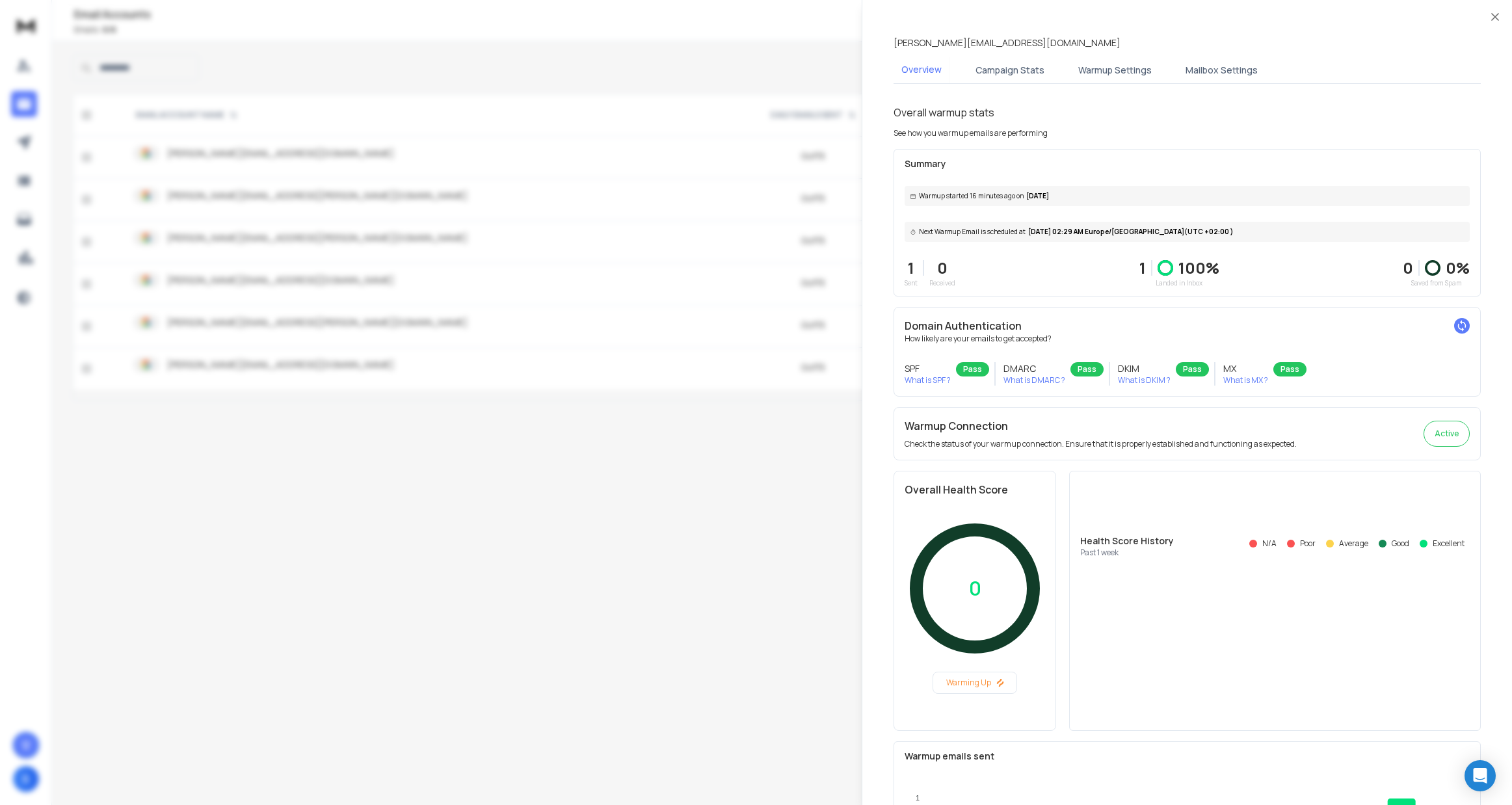
scroll to position [262, 0]
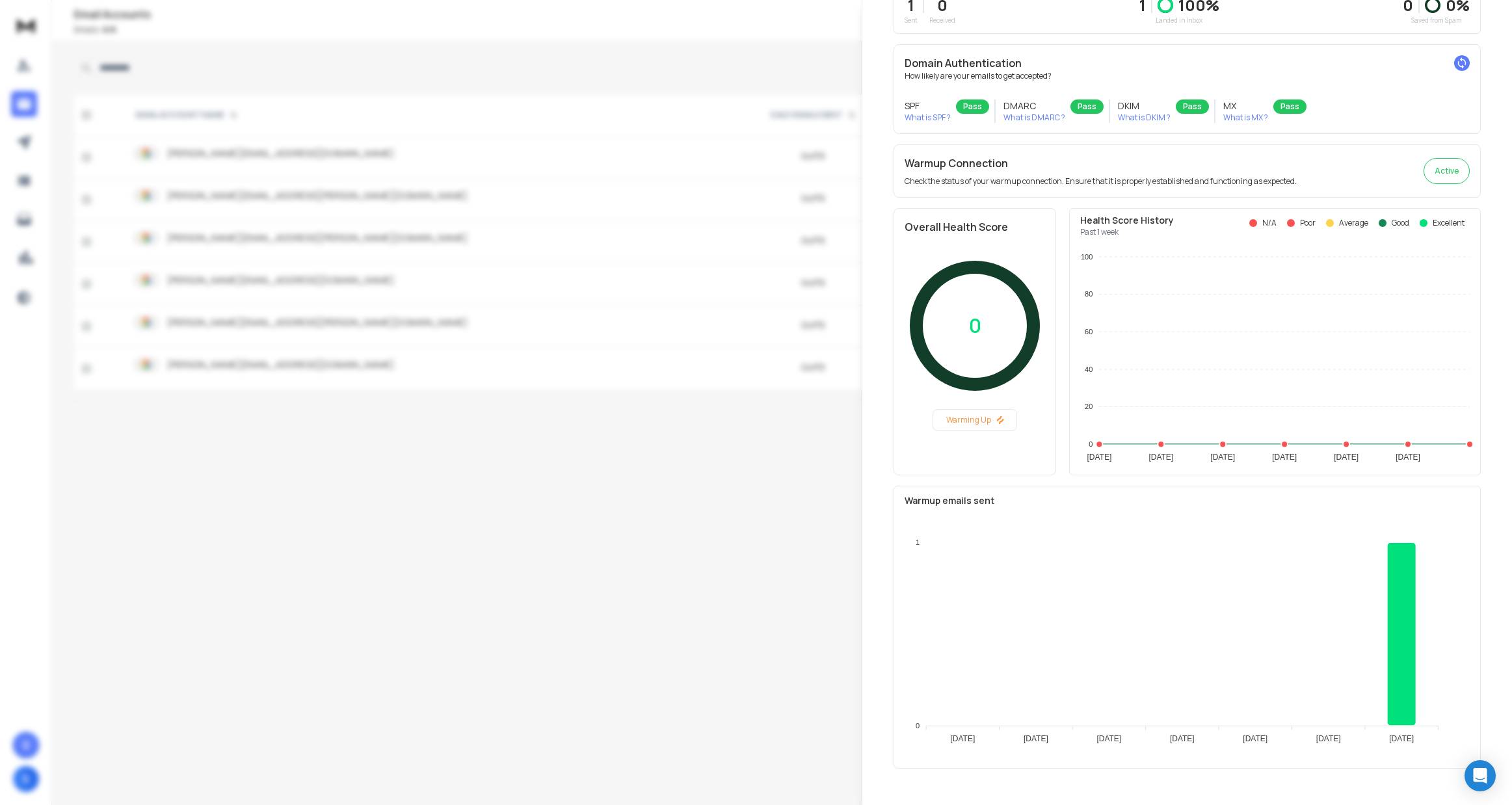
click at [501, 613] on div at bounding box center [756, 402] width 1512 height 805
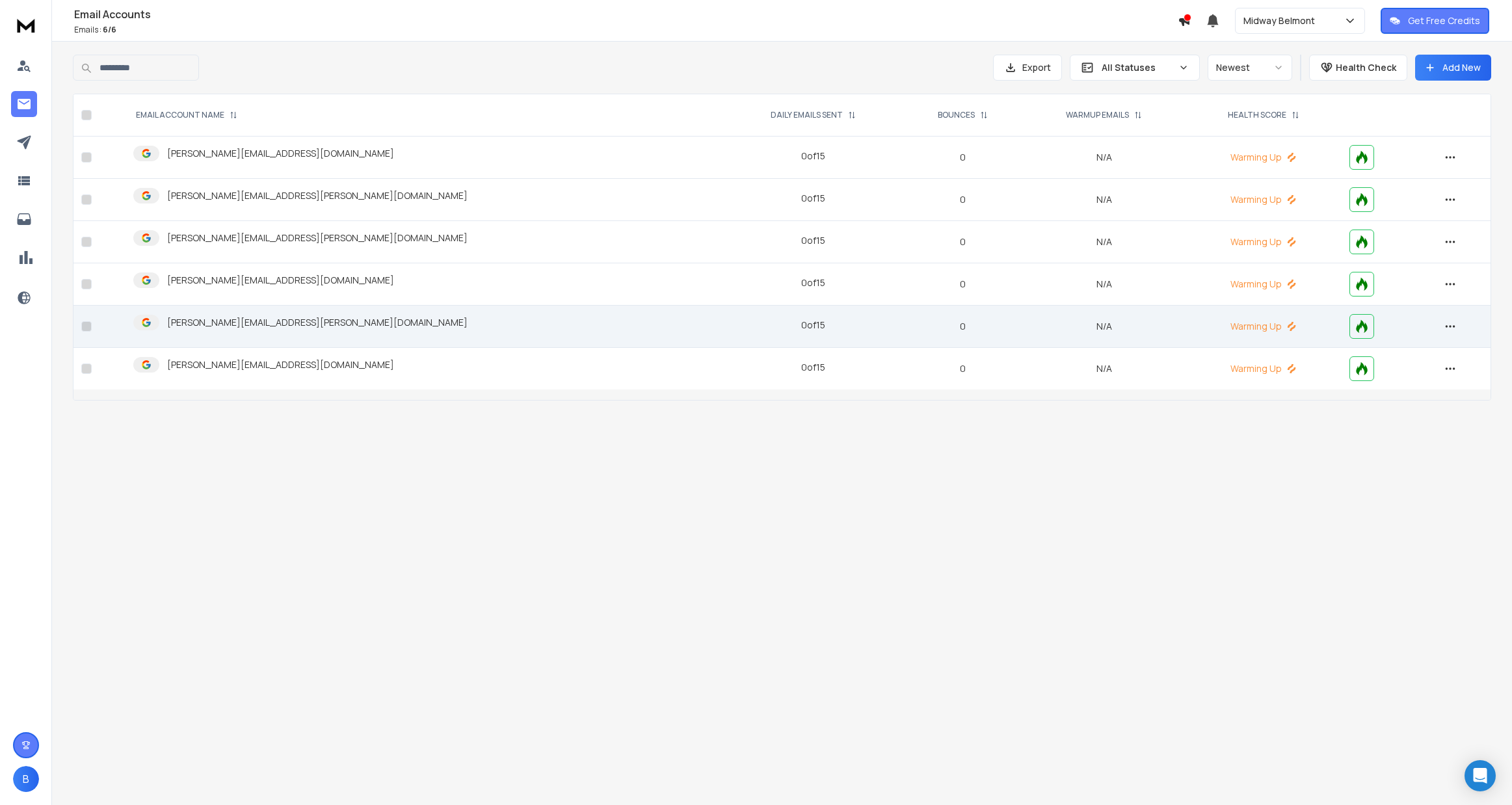
click at [724, 332] on td "0 of 15" at bounding box center [814, 322] width 179 height 34
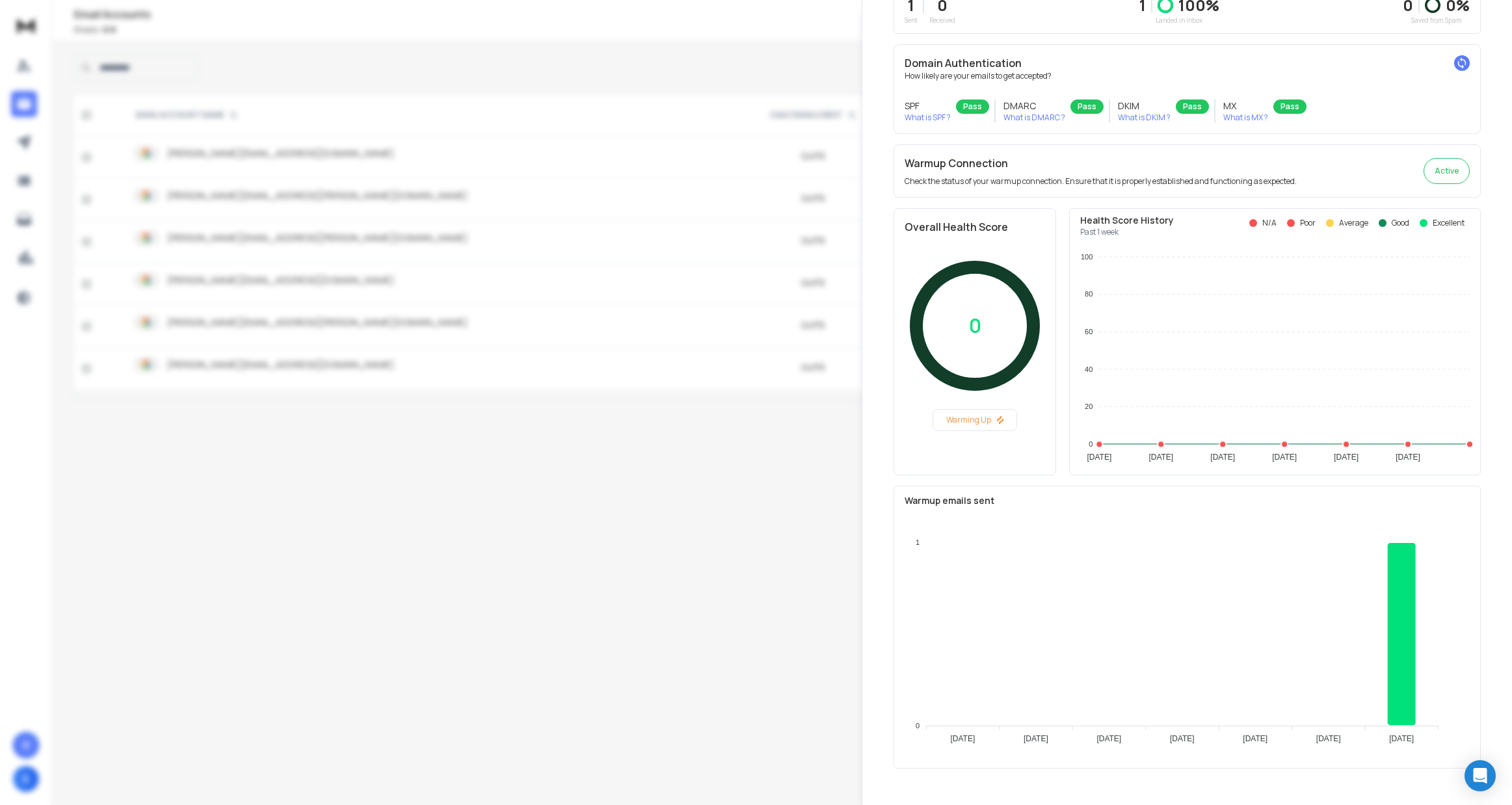
scroll to position [0, 0]
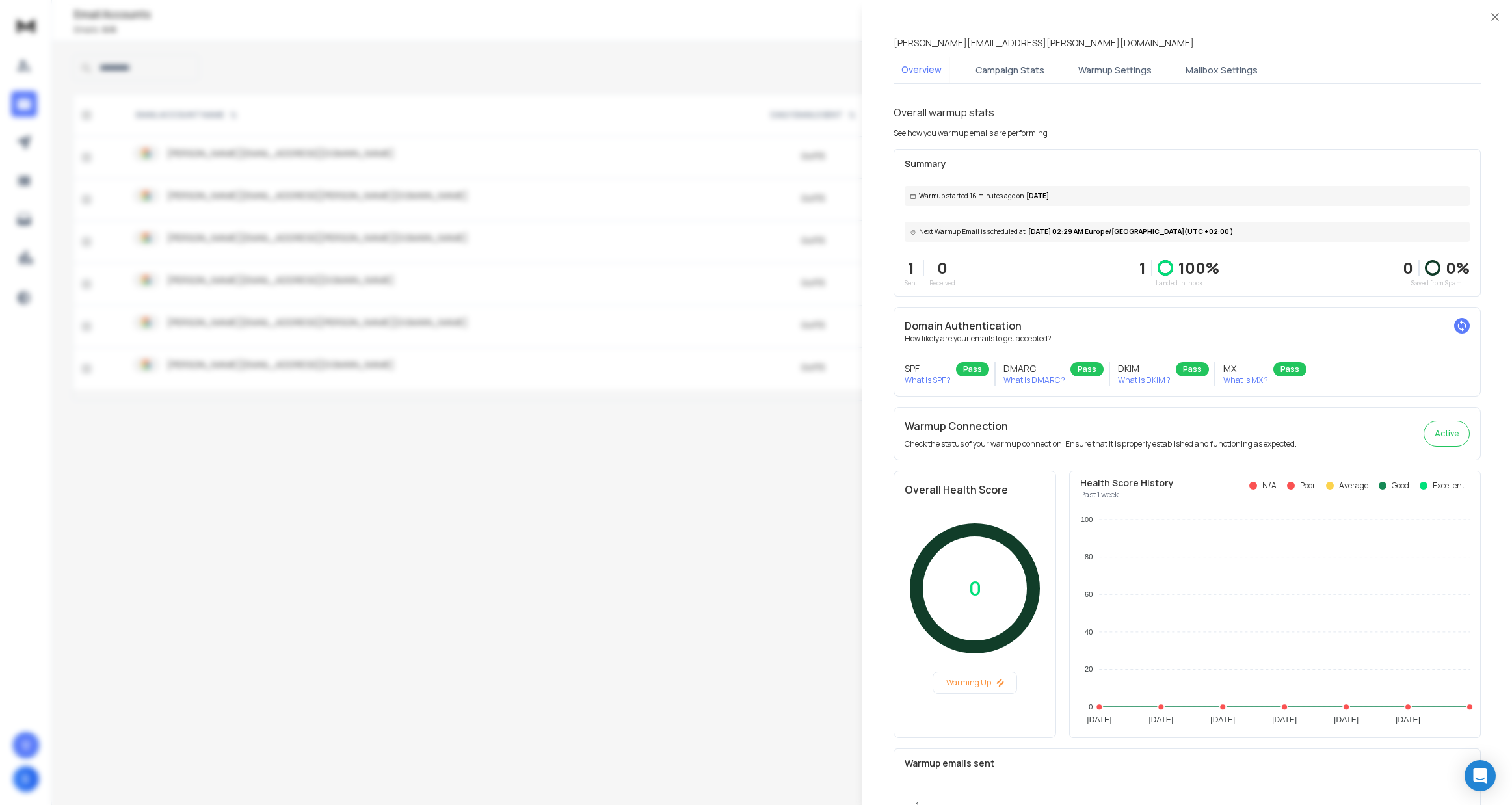
click at [647, 535] on div at bounding box center [756, 402] width 1512 height 805
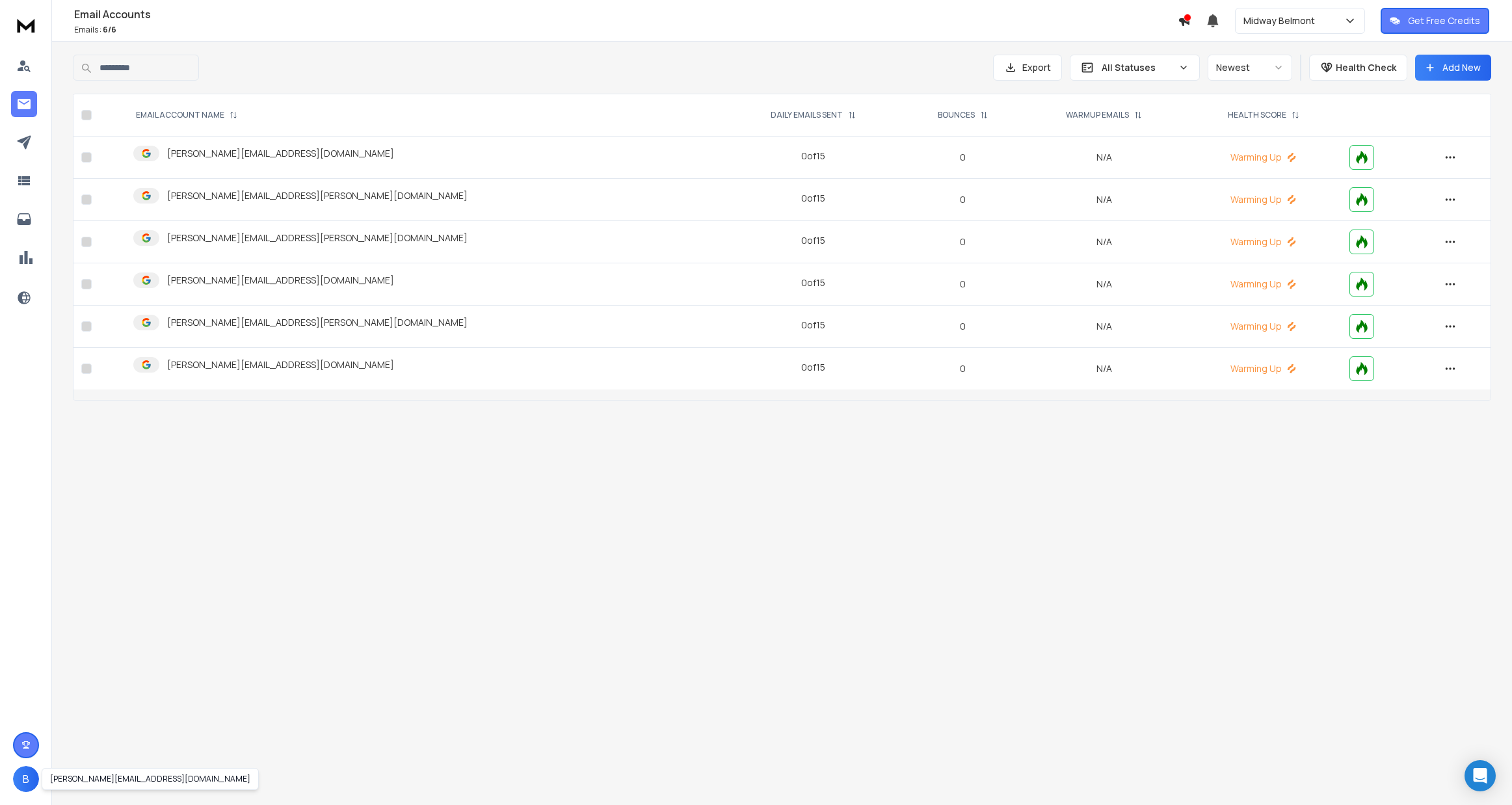
click at [23, 776] on span "B" at bounding box center [26, 779] width 26 height 26
click at [85, 690] on p "Roadmap" at bounding box center [83, 694] width 42 height 13
click at [1188, 15] on div at bounding box center [1187, 17] width 8 height 8
click at [1135, 436] on div "Get only verified leads with our AI-powered Lead Finder, starting at $22/mo Try…" at bounding box center [756, 402] width 1512 height 805
click at [1320, 21] on p "Midway Belmont" at bounding box center [1282, 21] width 77 height 13
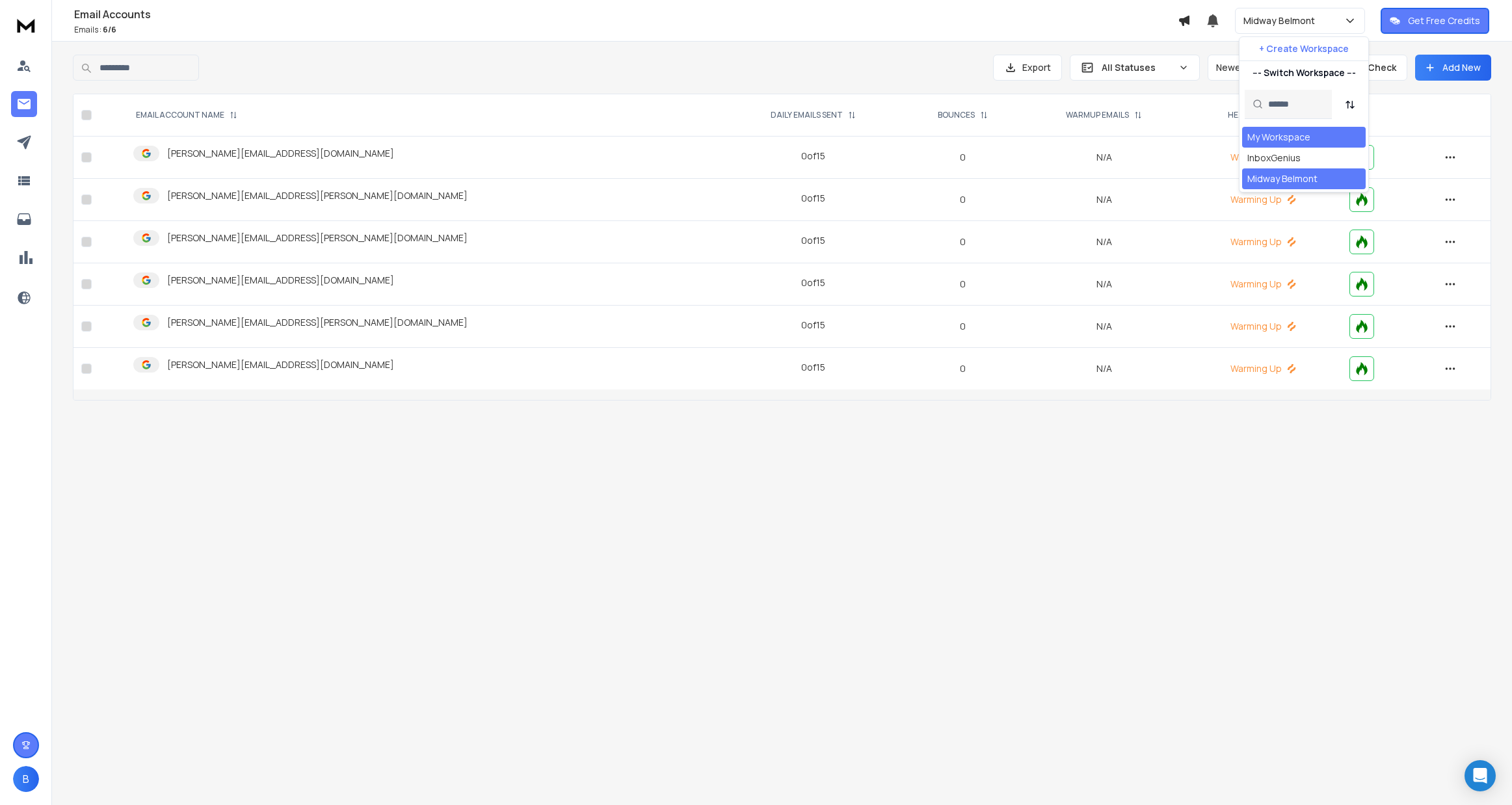
click at [1308, 143] on div "My Workspace" at bounding box center [1304, 137] width 123 height 21
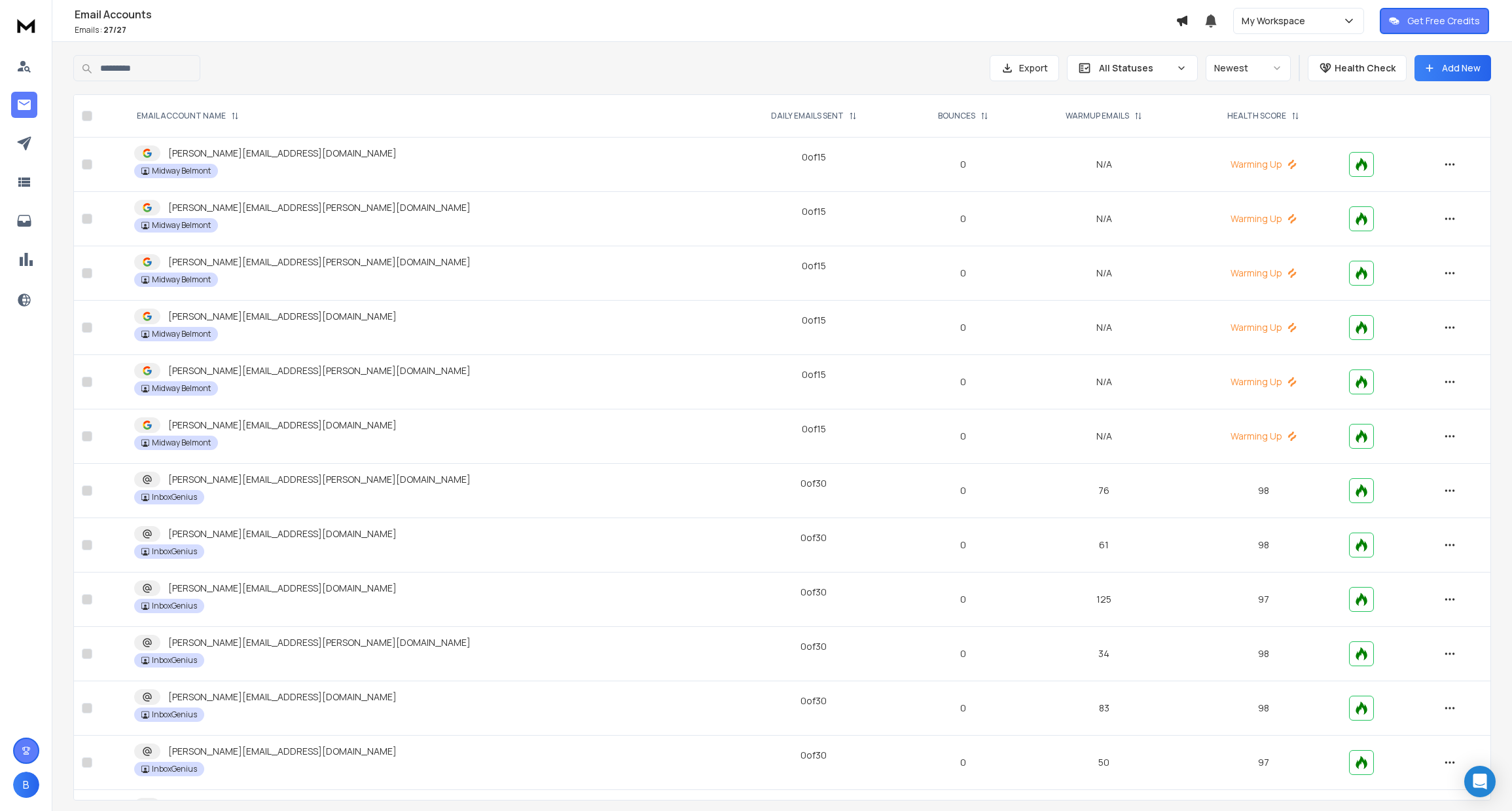
click at [28, 803] on div "B" at bounding box center [26, 405] width 52 height 811
click at [24, 787] on span "B" at bounding box center [26, 784] width 26 height 26
click at [512, 81] on div at bounding box center [527, 68] width 908 height 26
click at [23, 780] on span "B" at bounding box center [26, 784] width 26 height 26
click at [91, 759] on p "Settings" at bounding box center [80, 763] width 36 height 13
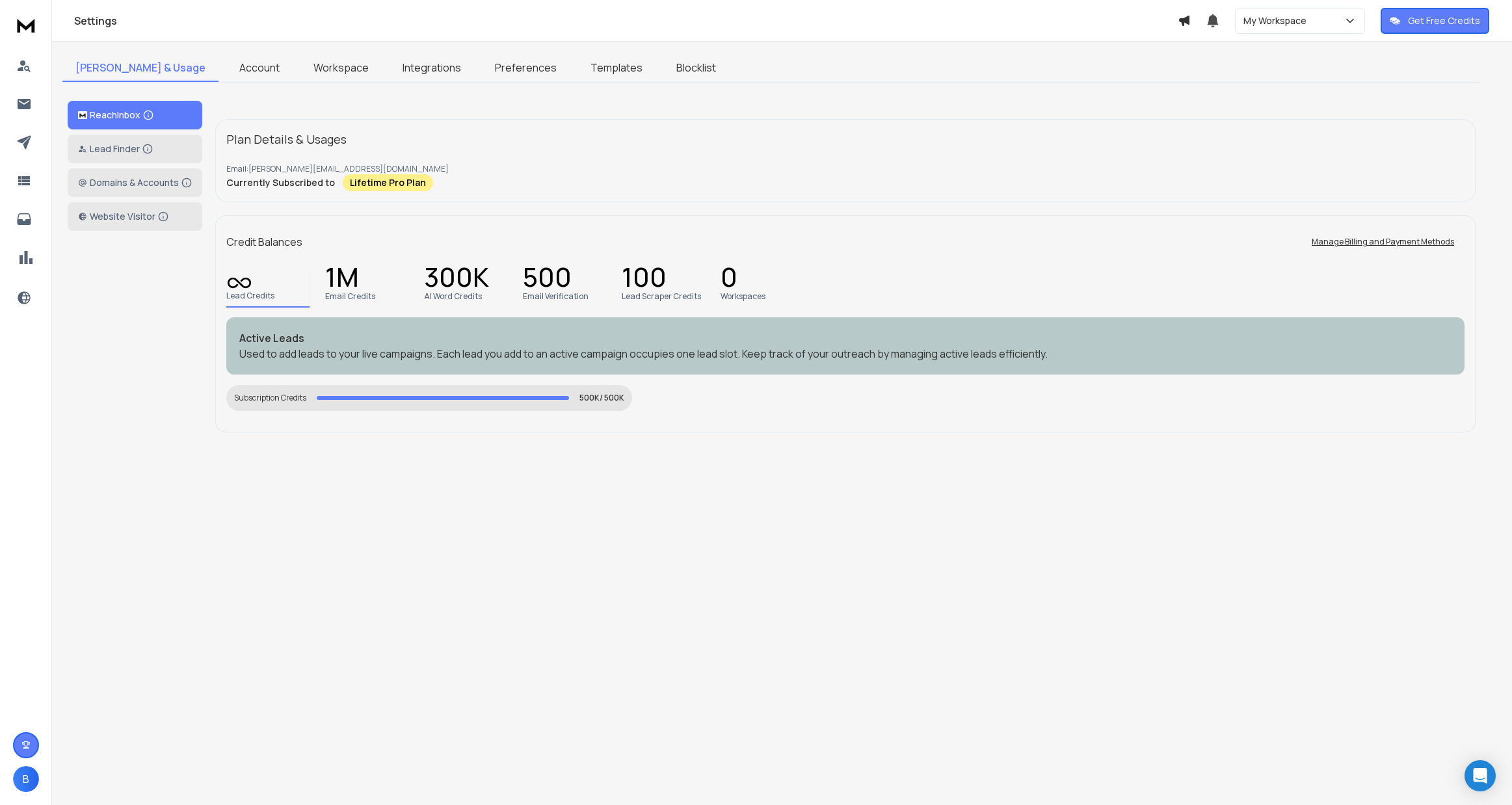
click at [227, 58] on link "Account" at bounding box center [260, 69] width 67 height 27
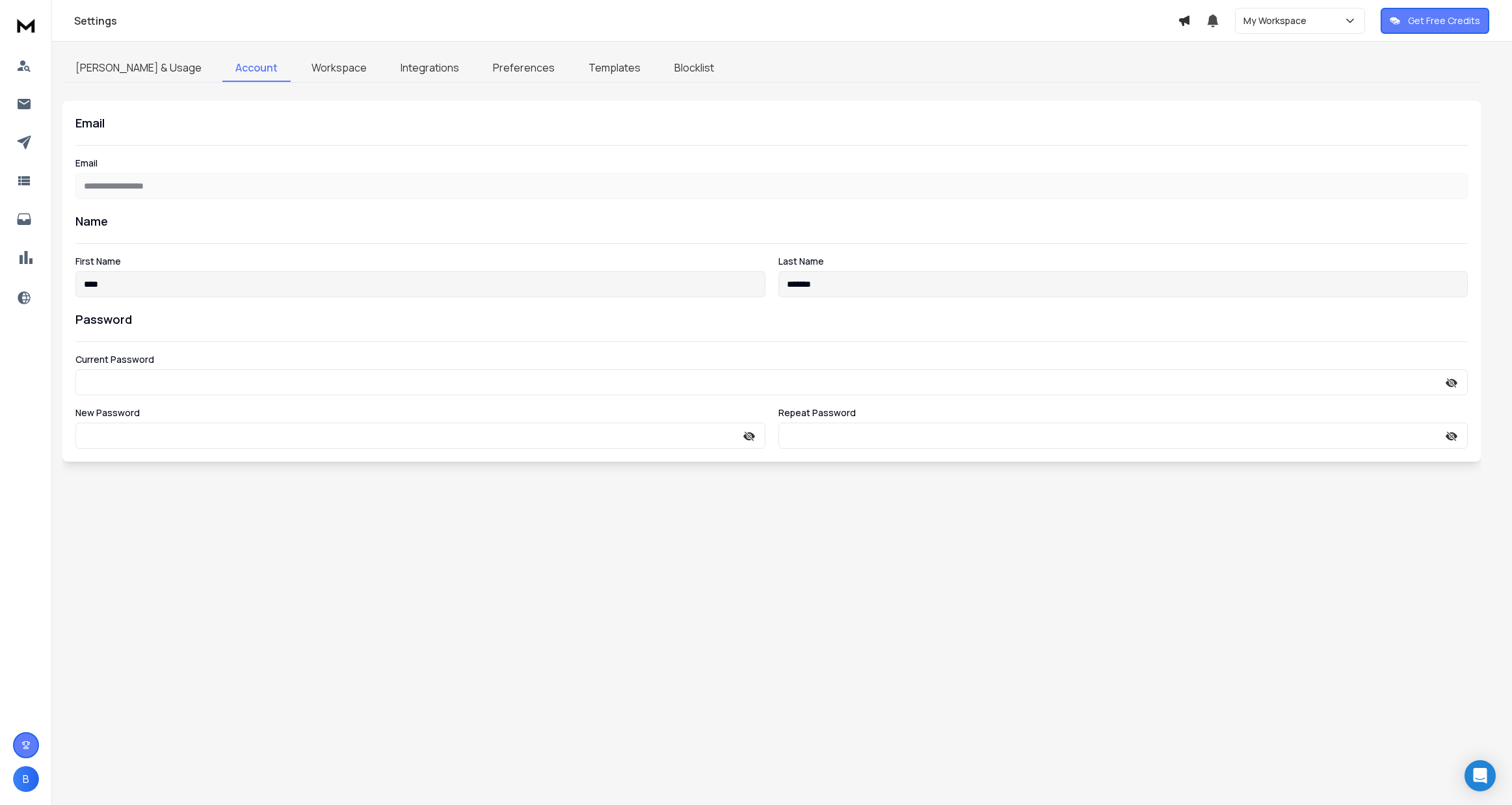
click at [299, 69] on link "Workspace" at bounding box center [339, 69] width 81 height 27
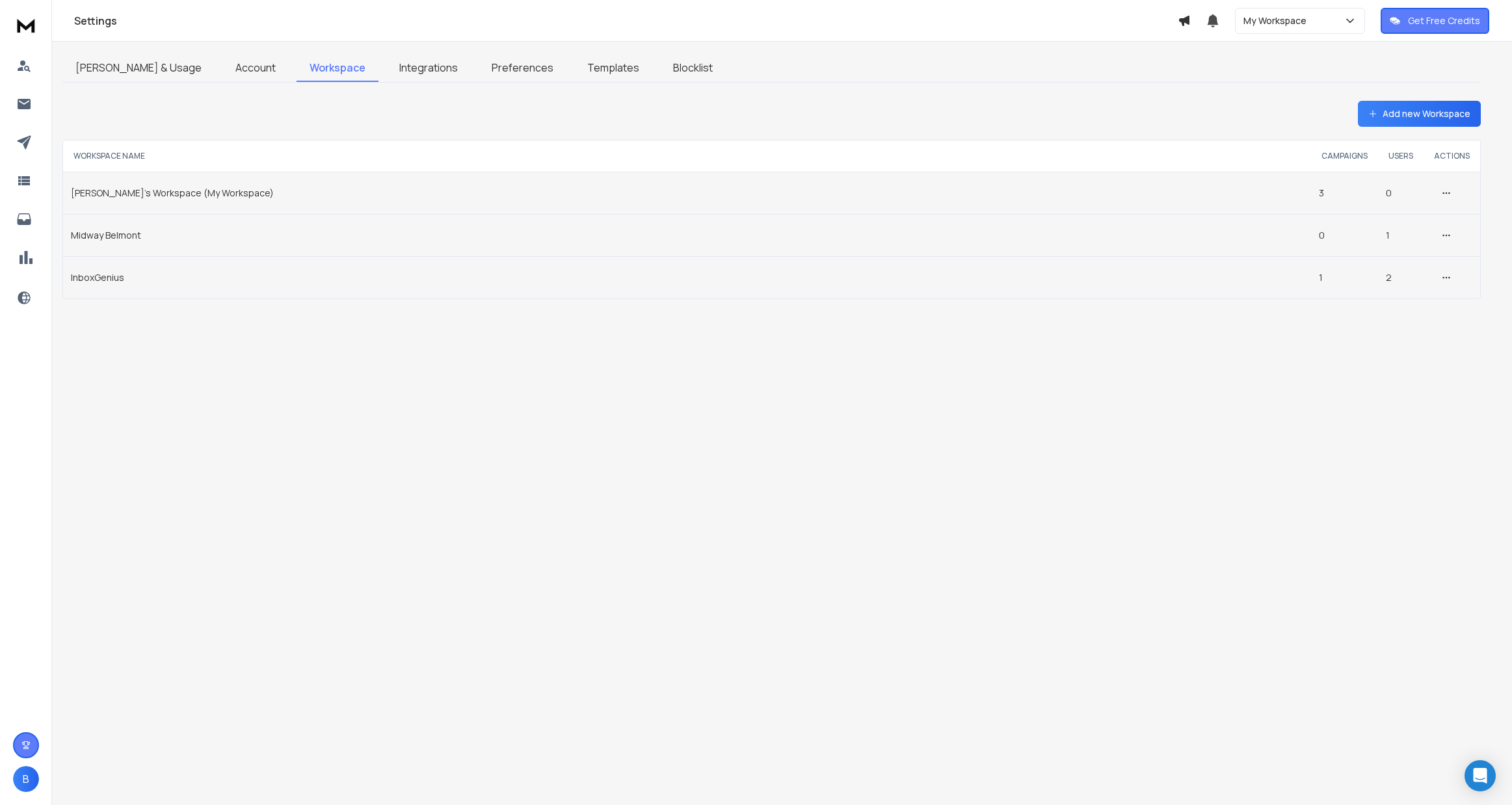
click at [387, 80] on link "Integrations" at bounding box center [429, 69] width 84 height 27
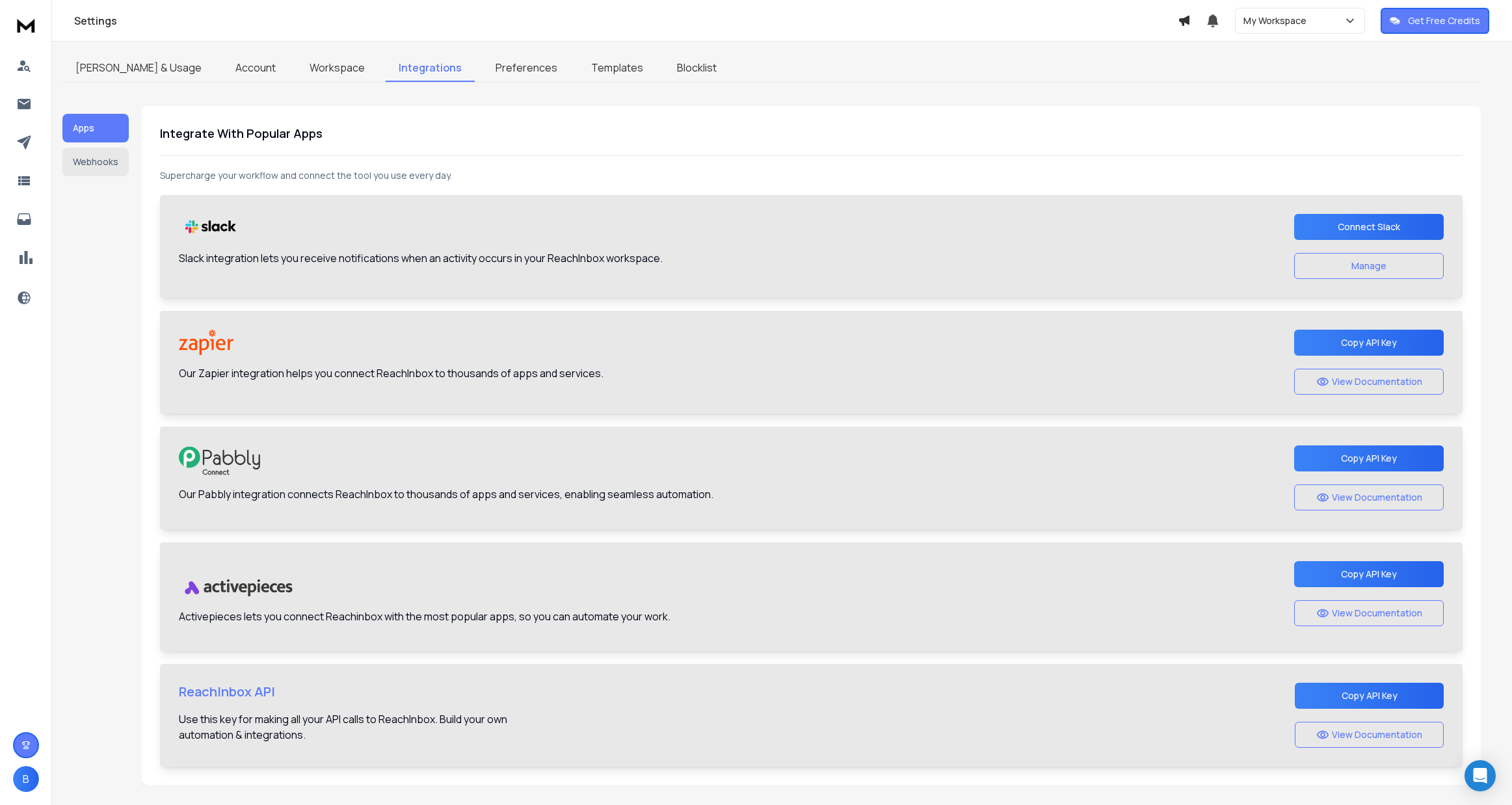
click at [483, 79] on link "Preferences" at bounding box center [527, 69] width 88 height 27
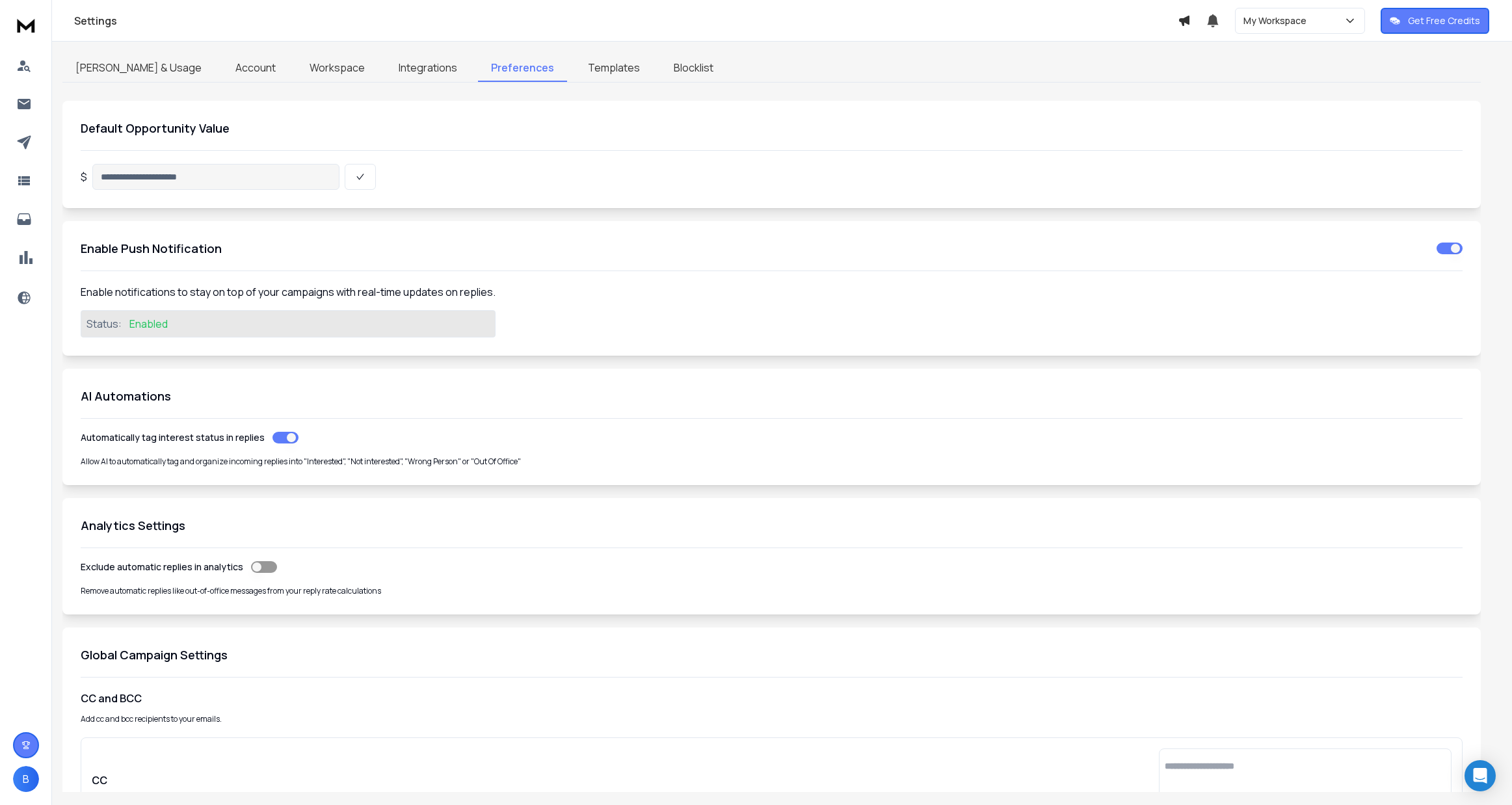
click at [575, 73] on link "Templates" at bounding box center [613, 69] width 78 height 27
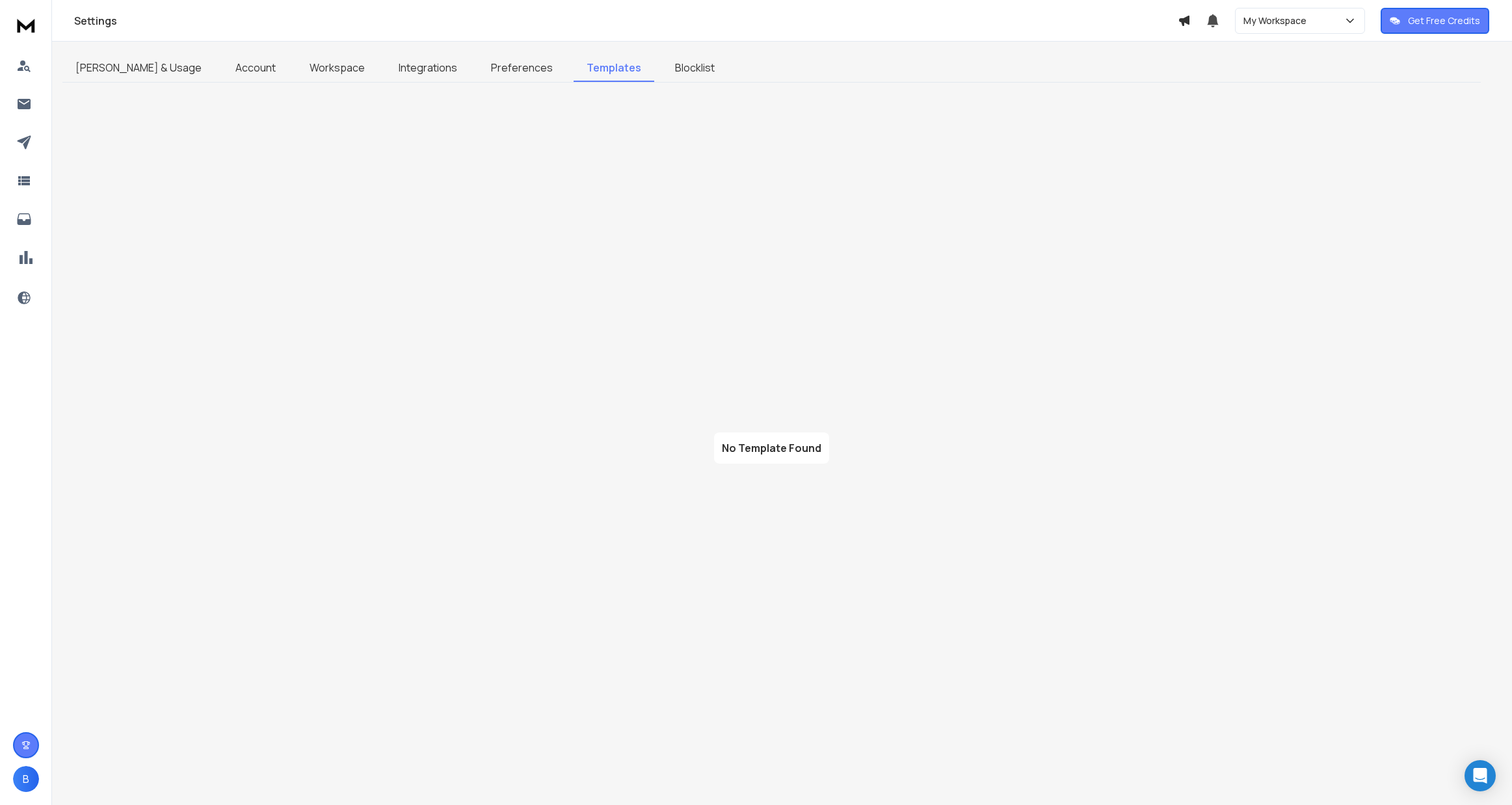
click at [662, 73] on link "Blocklist" at bounding box center [695, 69] width 66 height 27
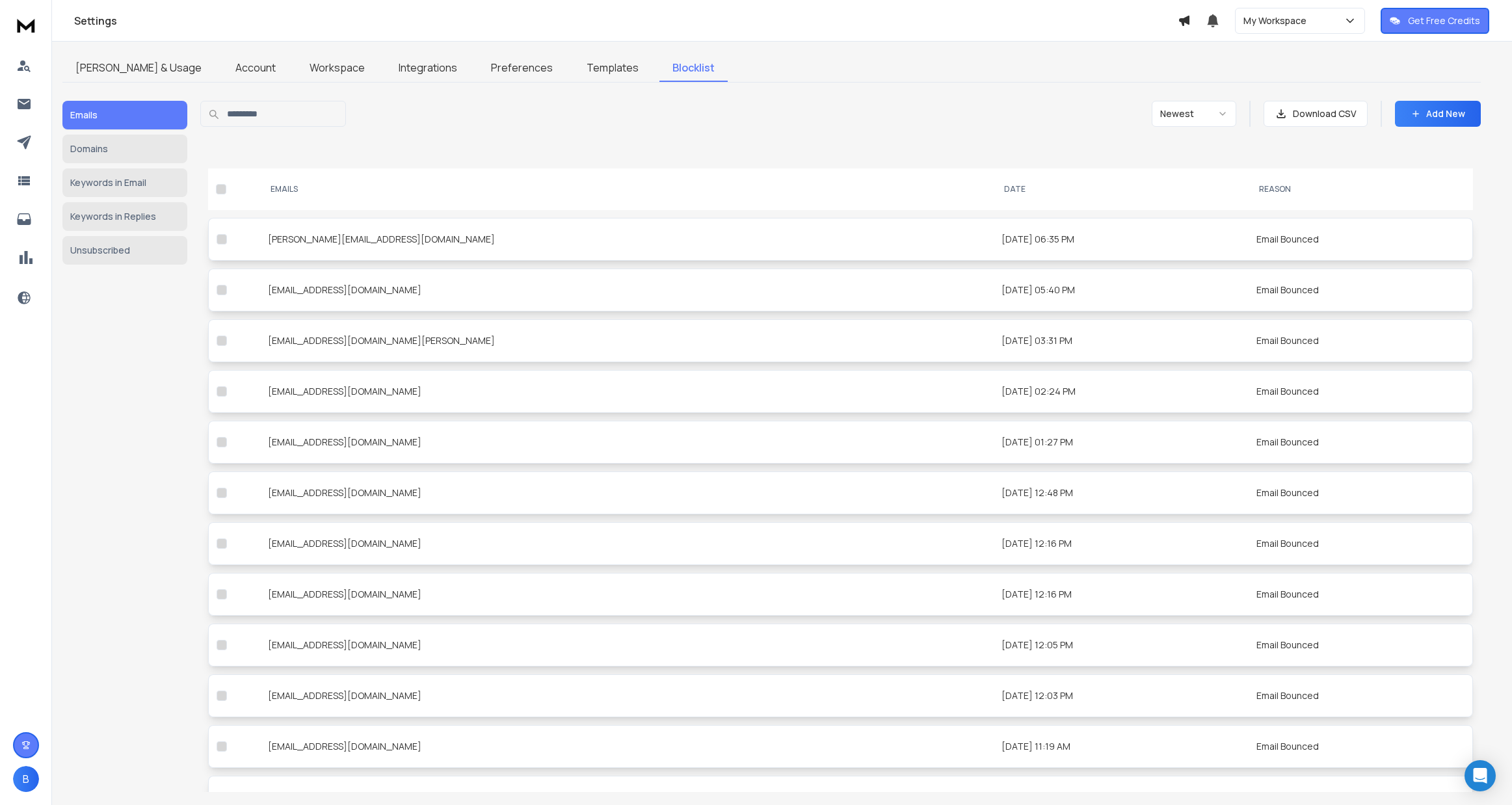
click at [154, 152] on button "Domains" at bounding box center [124, 148] width 125 height 28
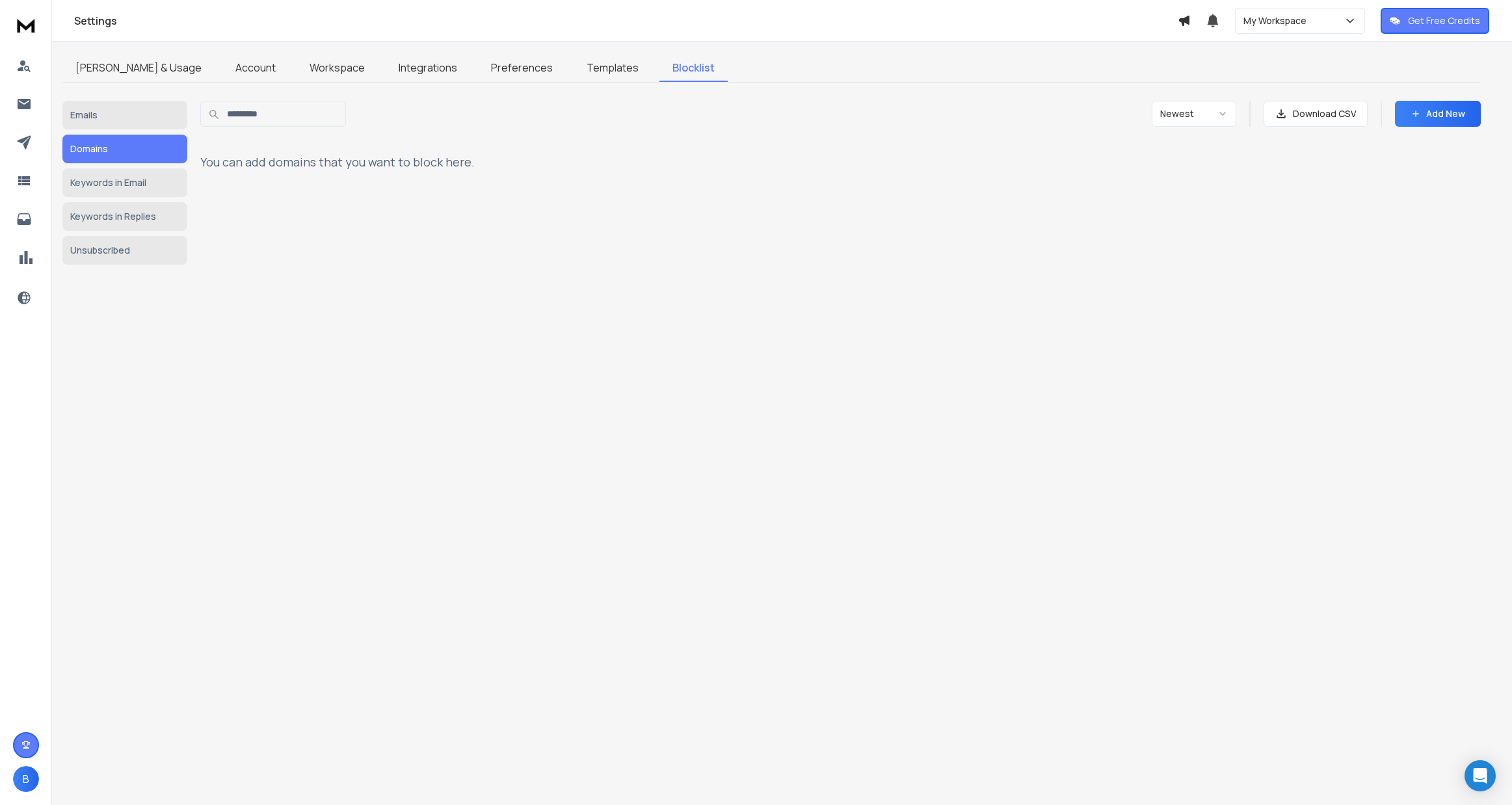
click at [127, 64] on link "Billings & Usage" at bounding box center [138, 69] width 152 height 27
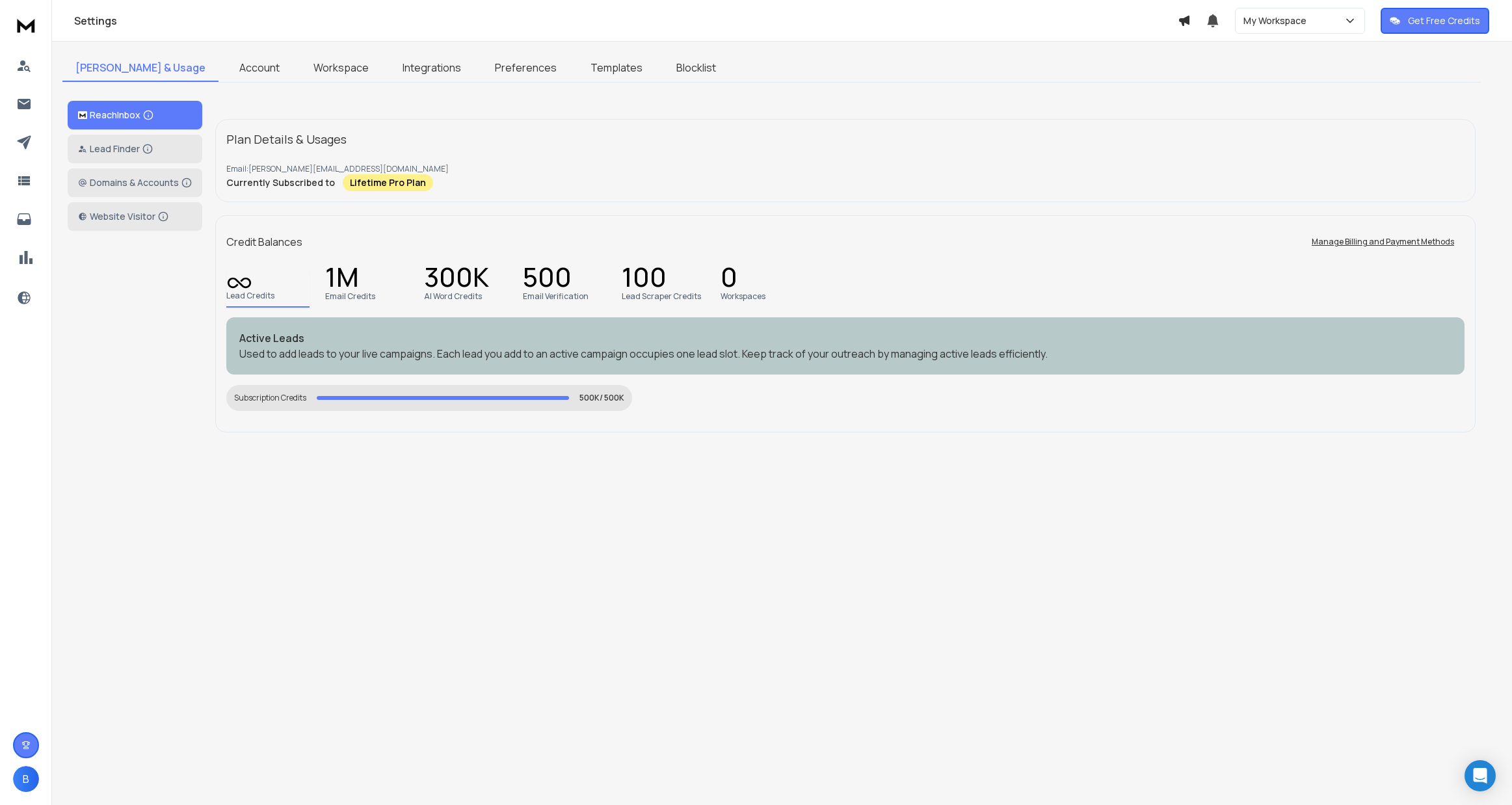
click at [262, 282] on button "Lead Credits" at bounding box center [268, 288] width 83 height 37
click at [274, 291] on button "Lead Credits" at bounding box center [268, 288] width 83 height 37
click at [363, 287] on button "1M Email Credits" at bounding box center [367, 289] width 83 height 37
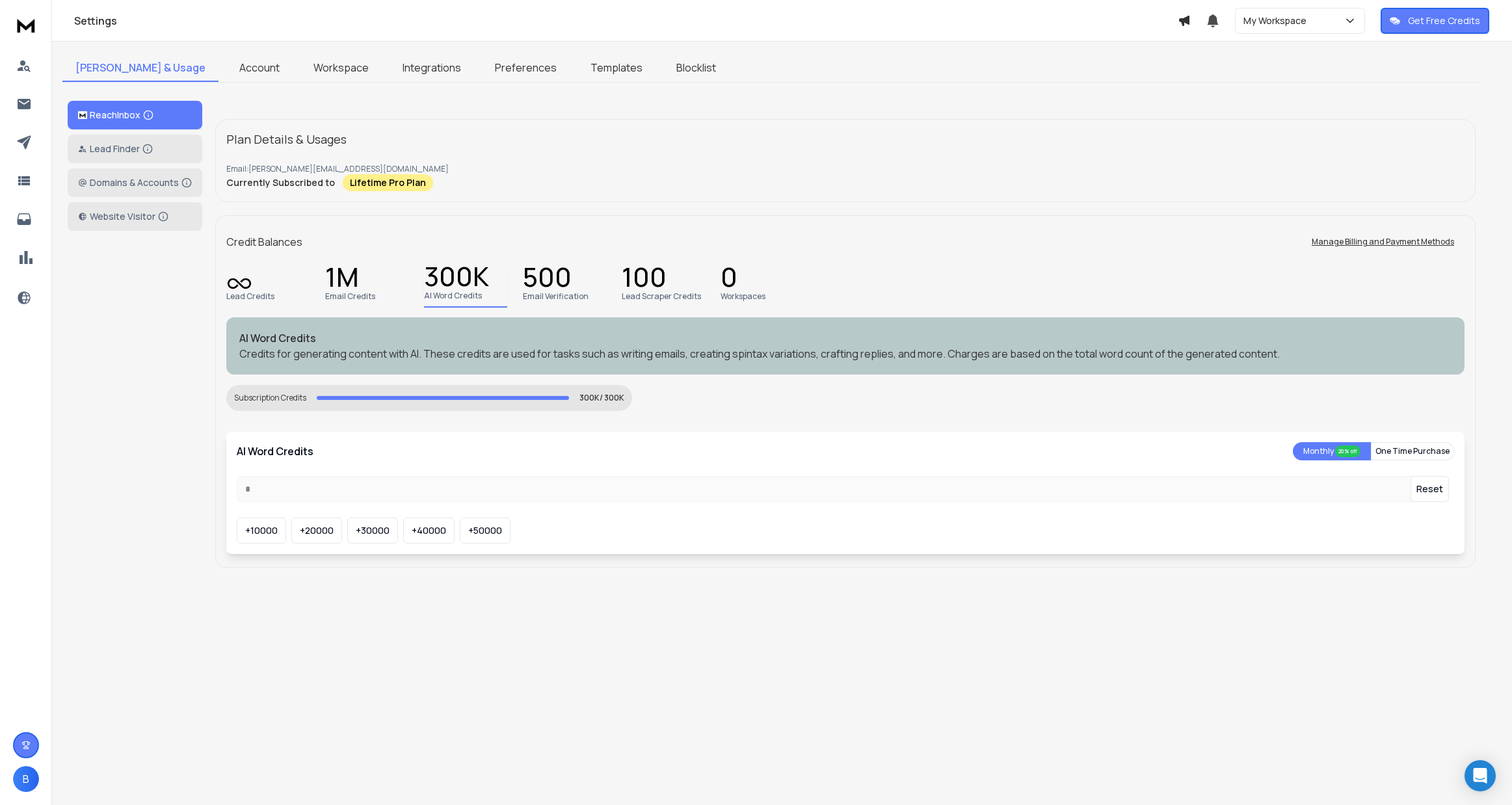
click at [433, 282] on p "300K" at bounding box center [456, 279] width 65 height 18
click at [527, 301] on p "Email Verification" at bounding box center [556, 296] width 66 height 10
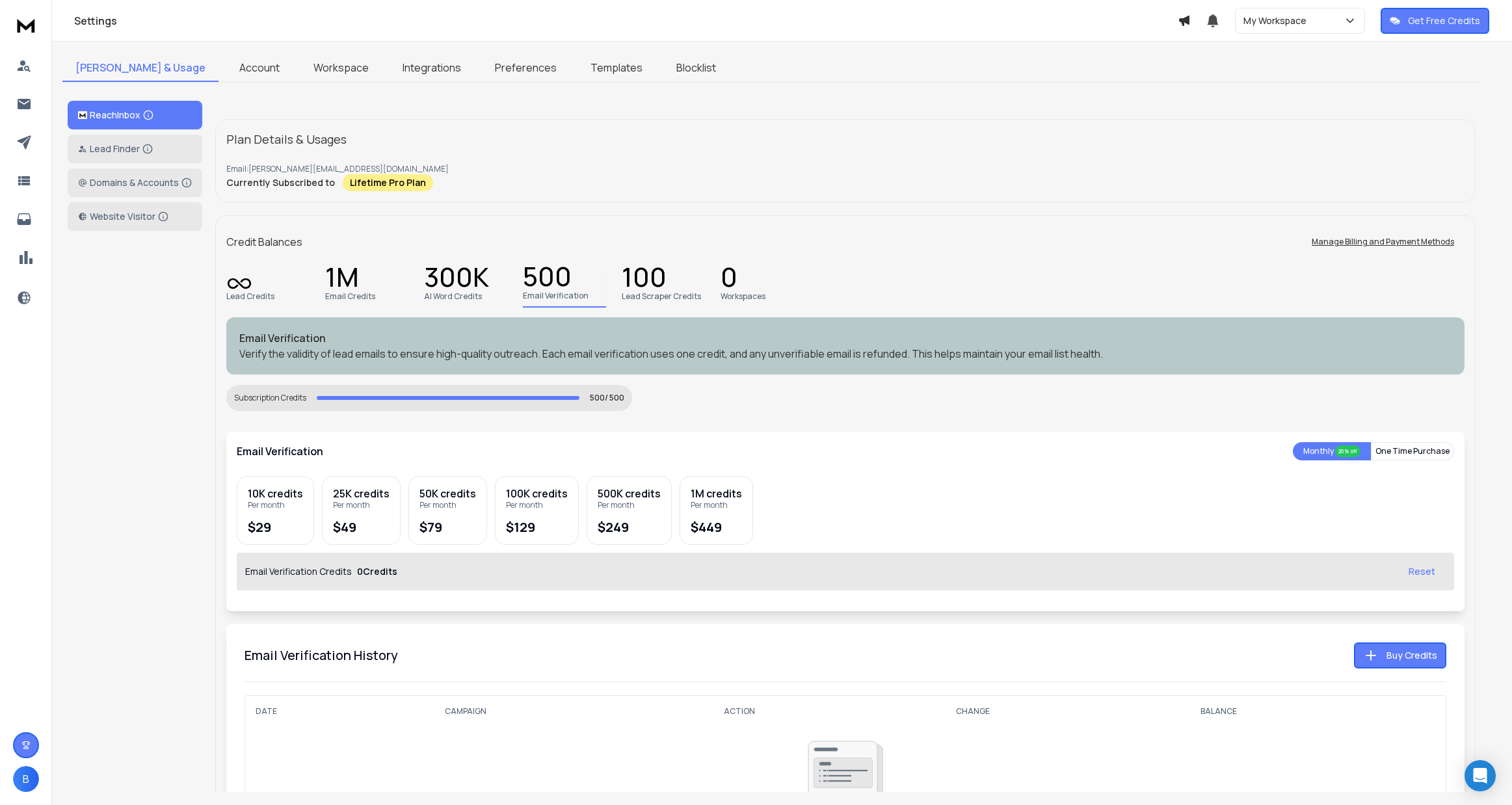
click at [346, 285] on p "1M" at bounding box center [342, 280] width 34 height 18
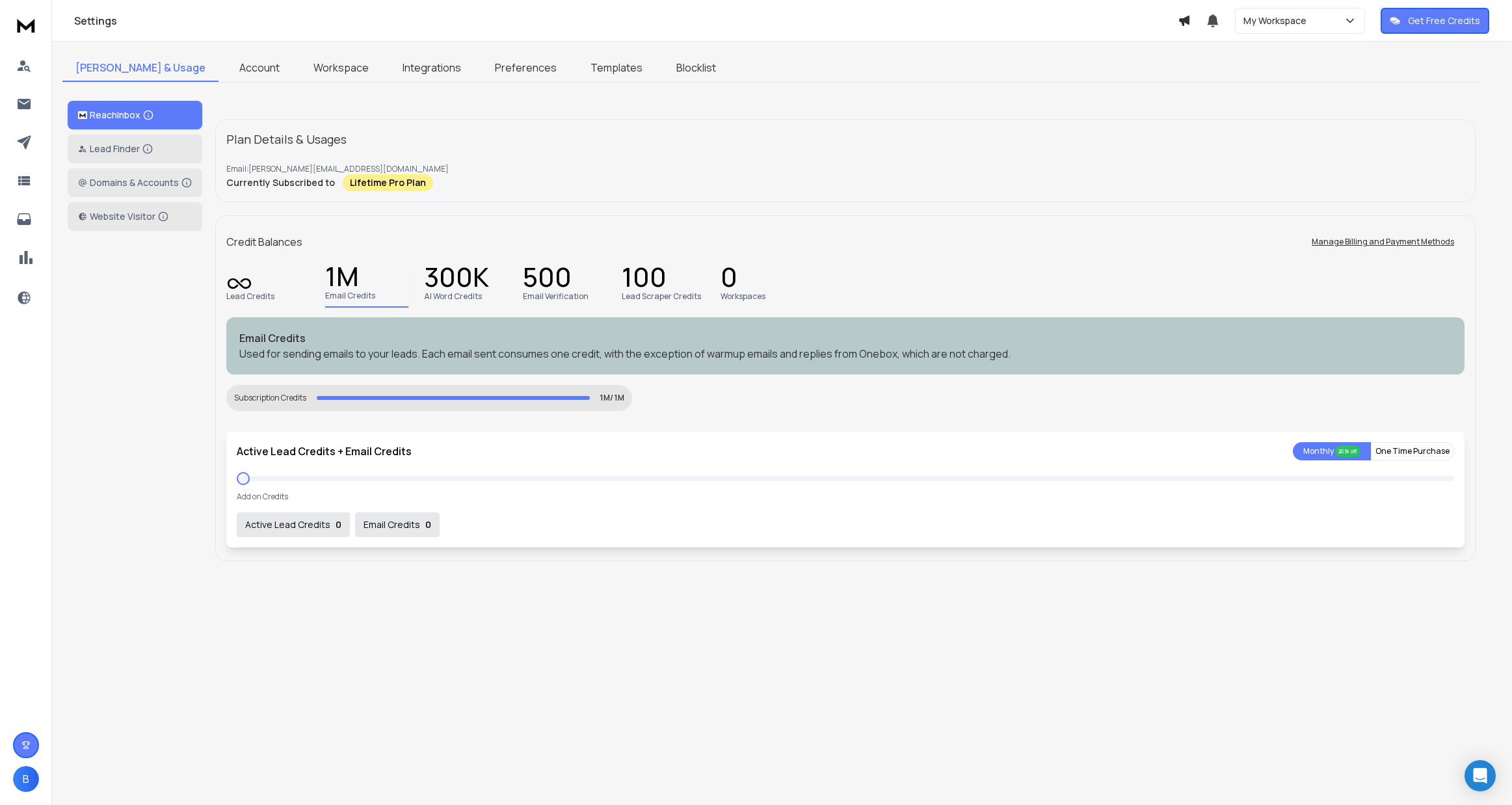
click at [695, 173] on p "Email: brad@techassist.io" at bounding box center [846, 168] width 1238 height 10
click at [274, 281] on button "Lead Credits" at bounding box center [268, 289] width 83 height 37
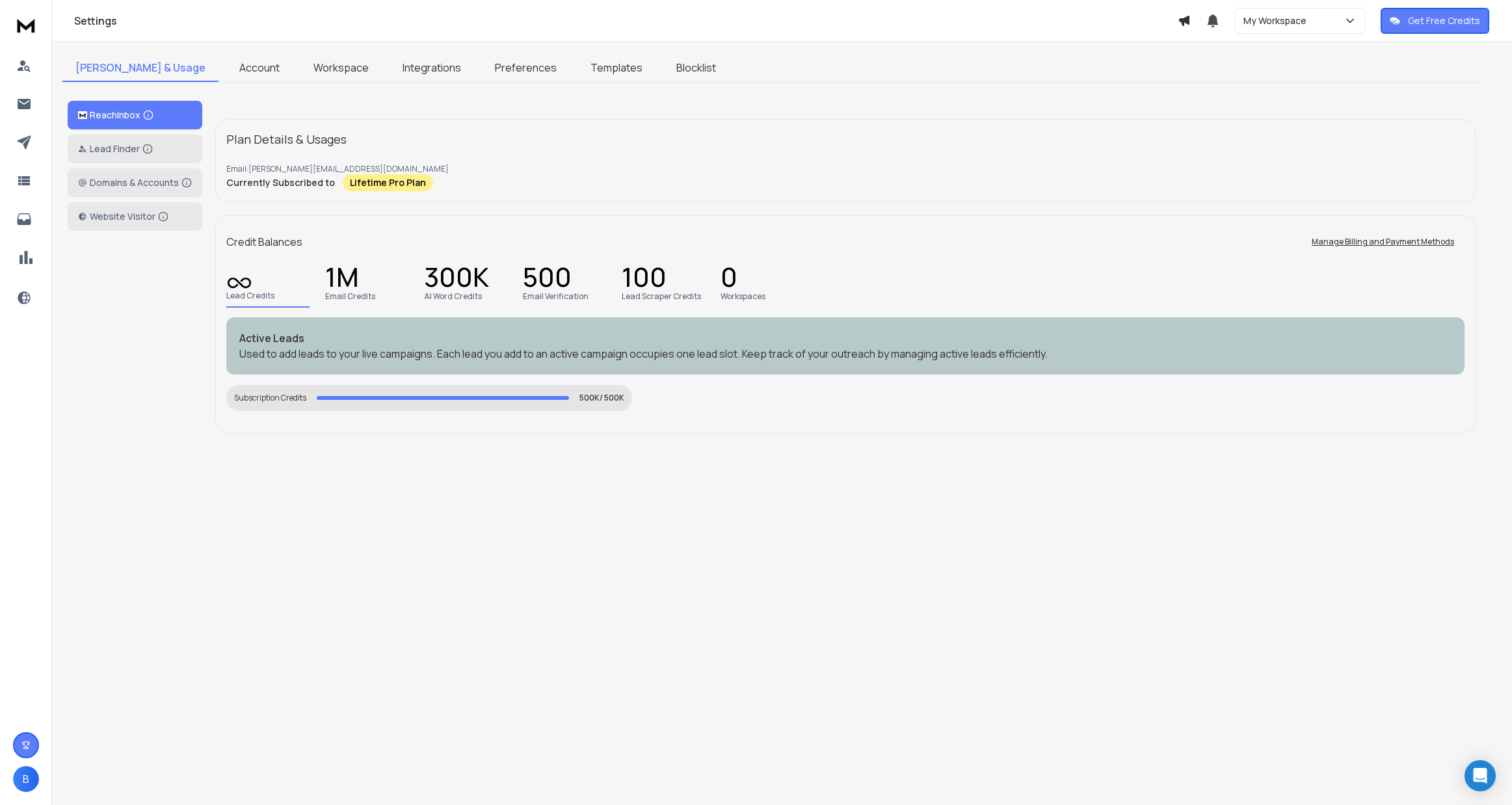
click at [369, 293] on p "Email Credits" at bounding box center [350, 296] width 50 height 10
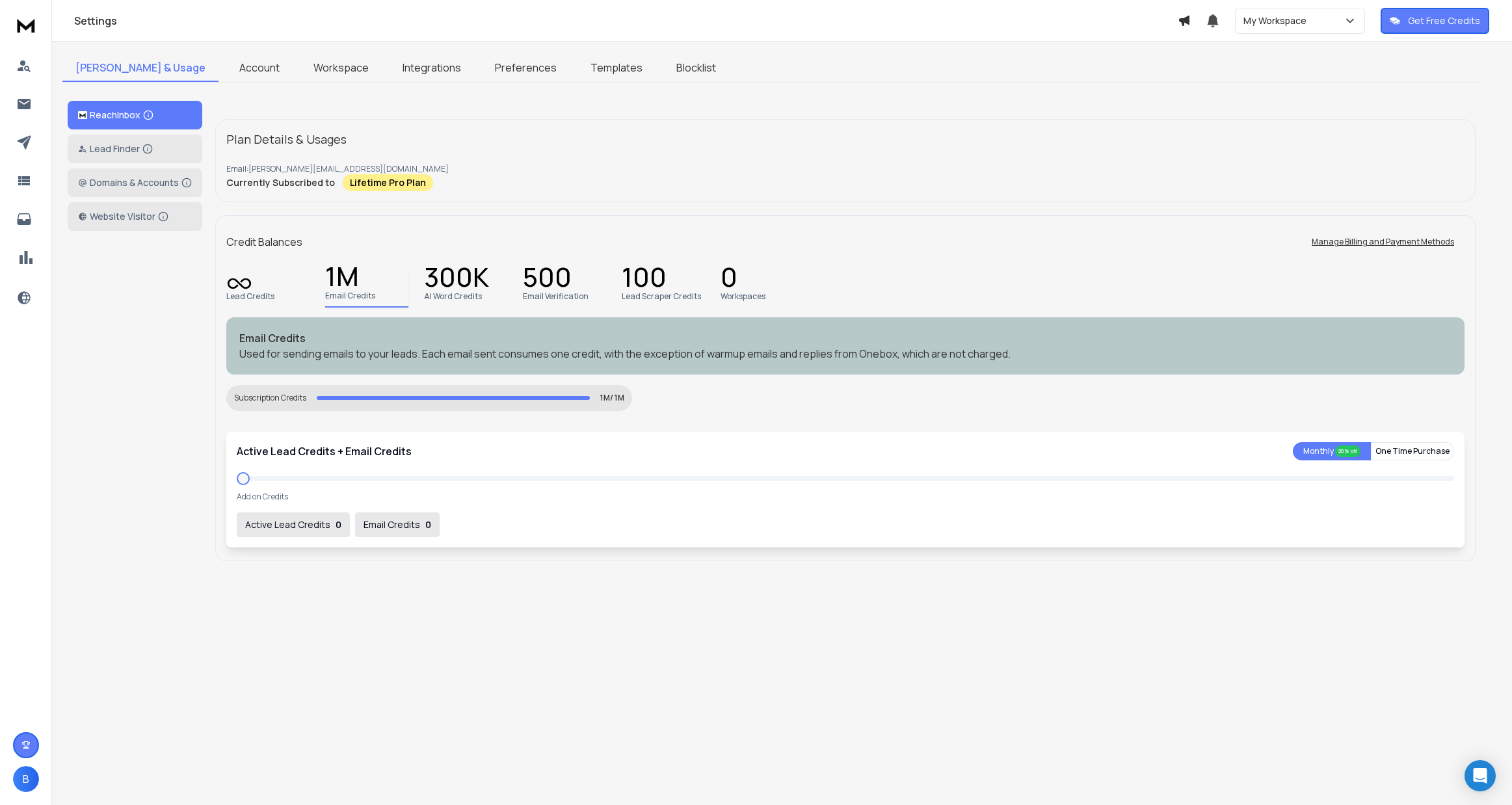
click at [456, 291] on p "AI Word Credits" at bounding box center [453, 296] width 58 height 10
click at [541, 281] on p "500" at bounding box center [547, 280] width 48 height 18
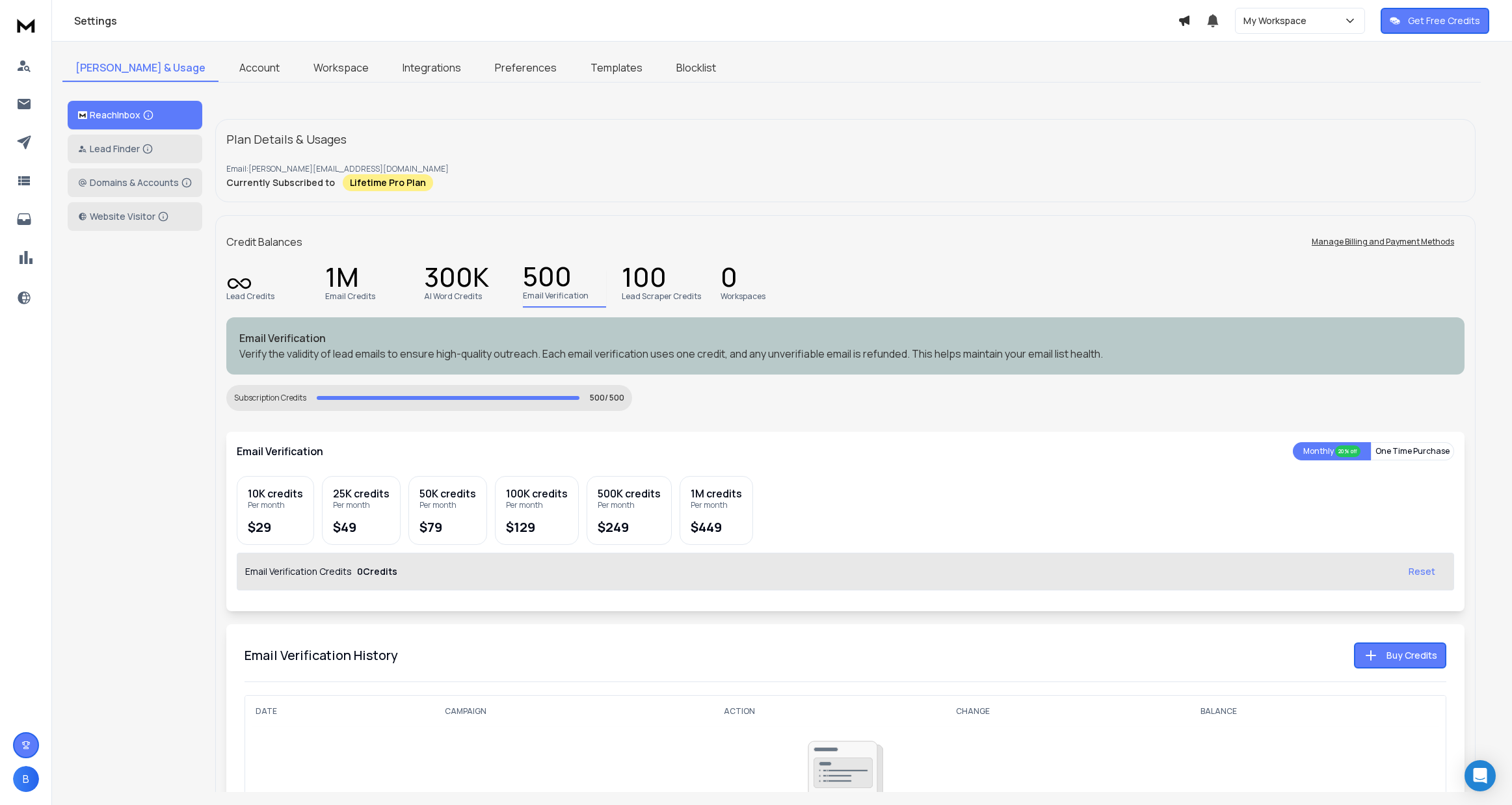
click at [161, 161] on button "Lead Finder" at bounding box center [134, 148] width 134 height 28
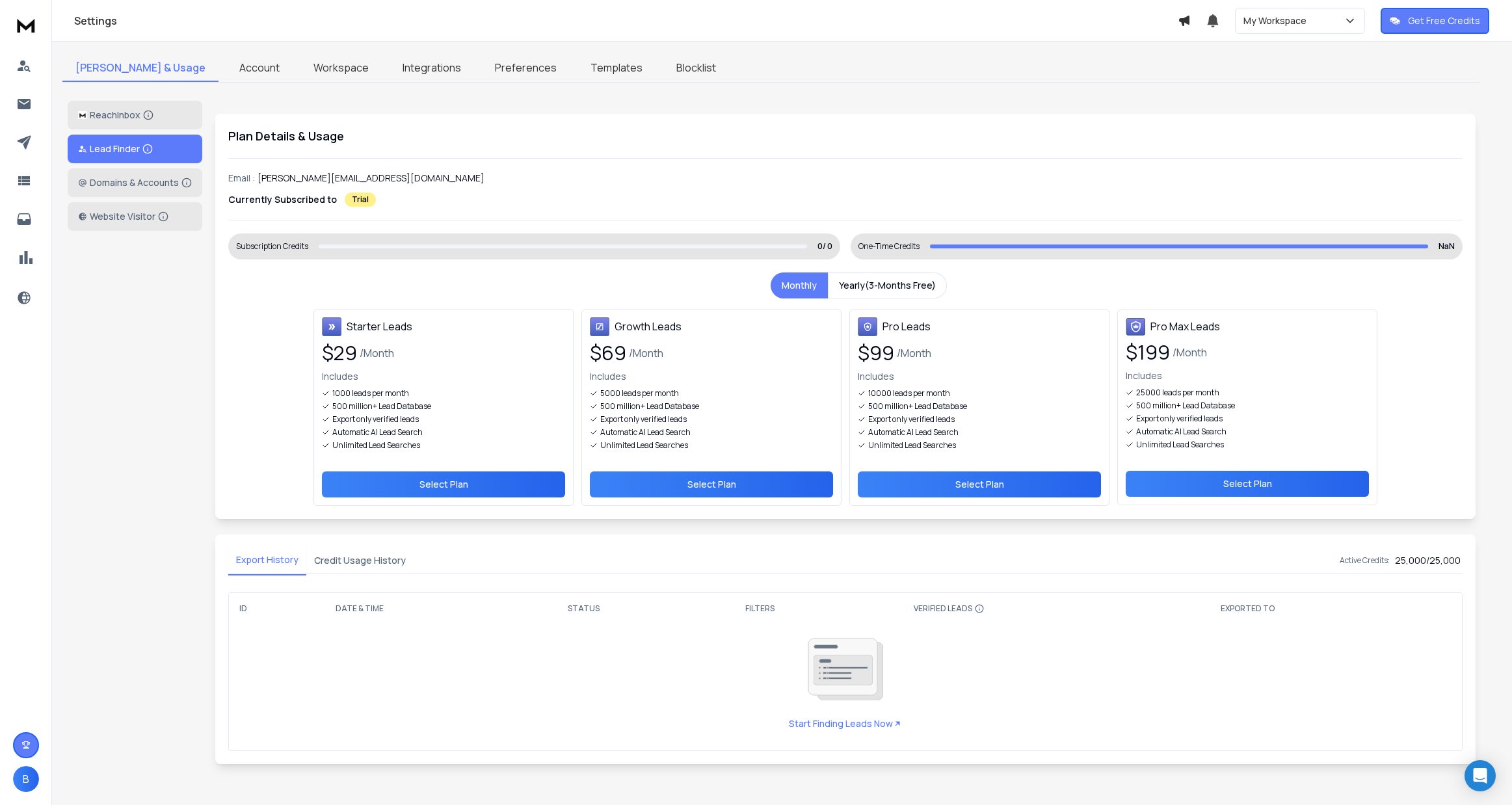
click at [142, 189] on button "Domains & Accounts" at bounding box center [134, 182] width 134 height 28
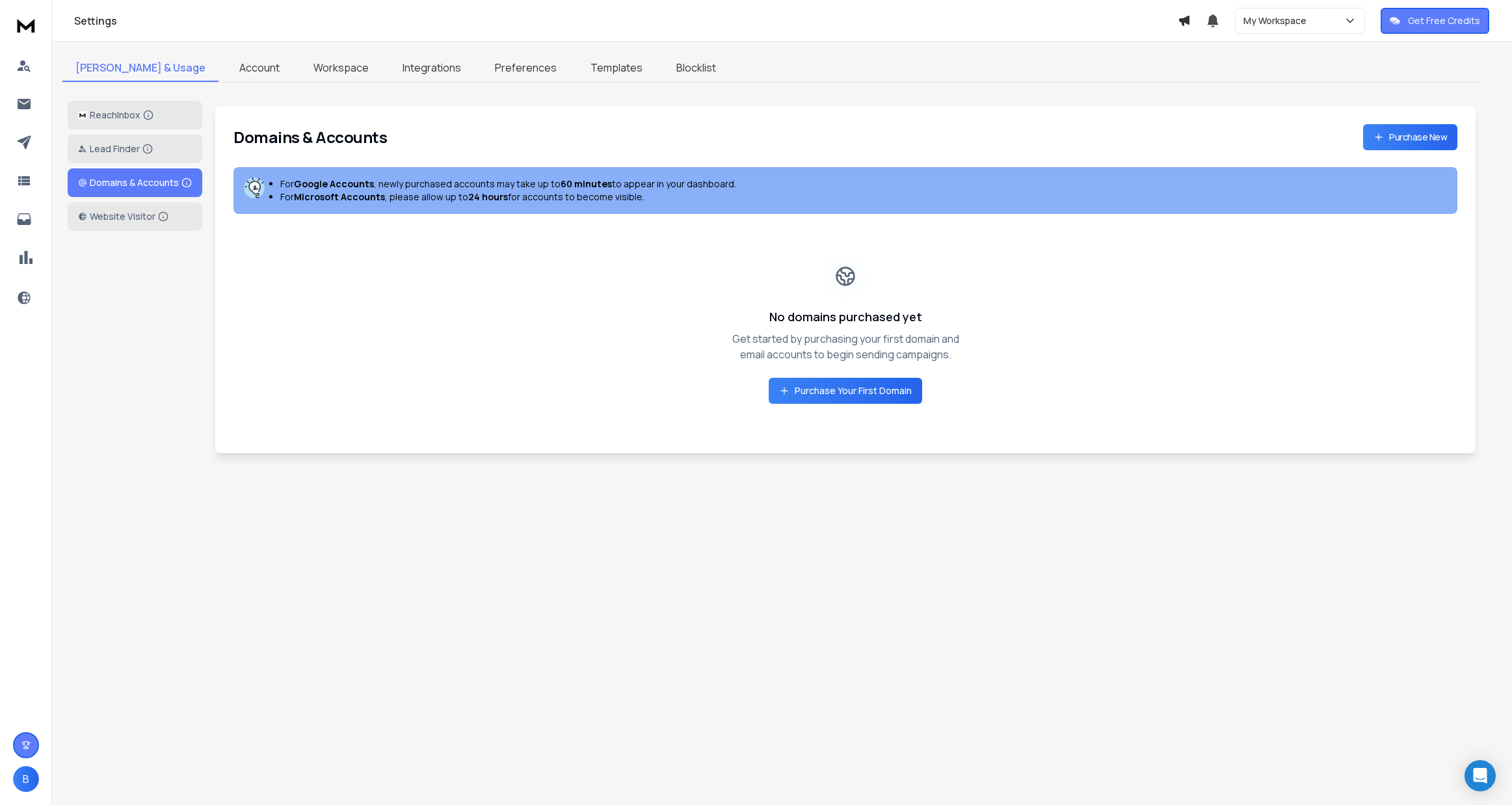
click at [129, 219] on button "Website Visitor" at bounding box center [134, 216] width 134 height 28
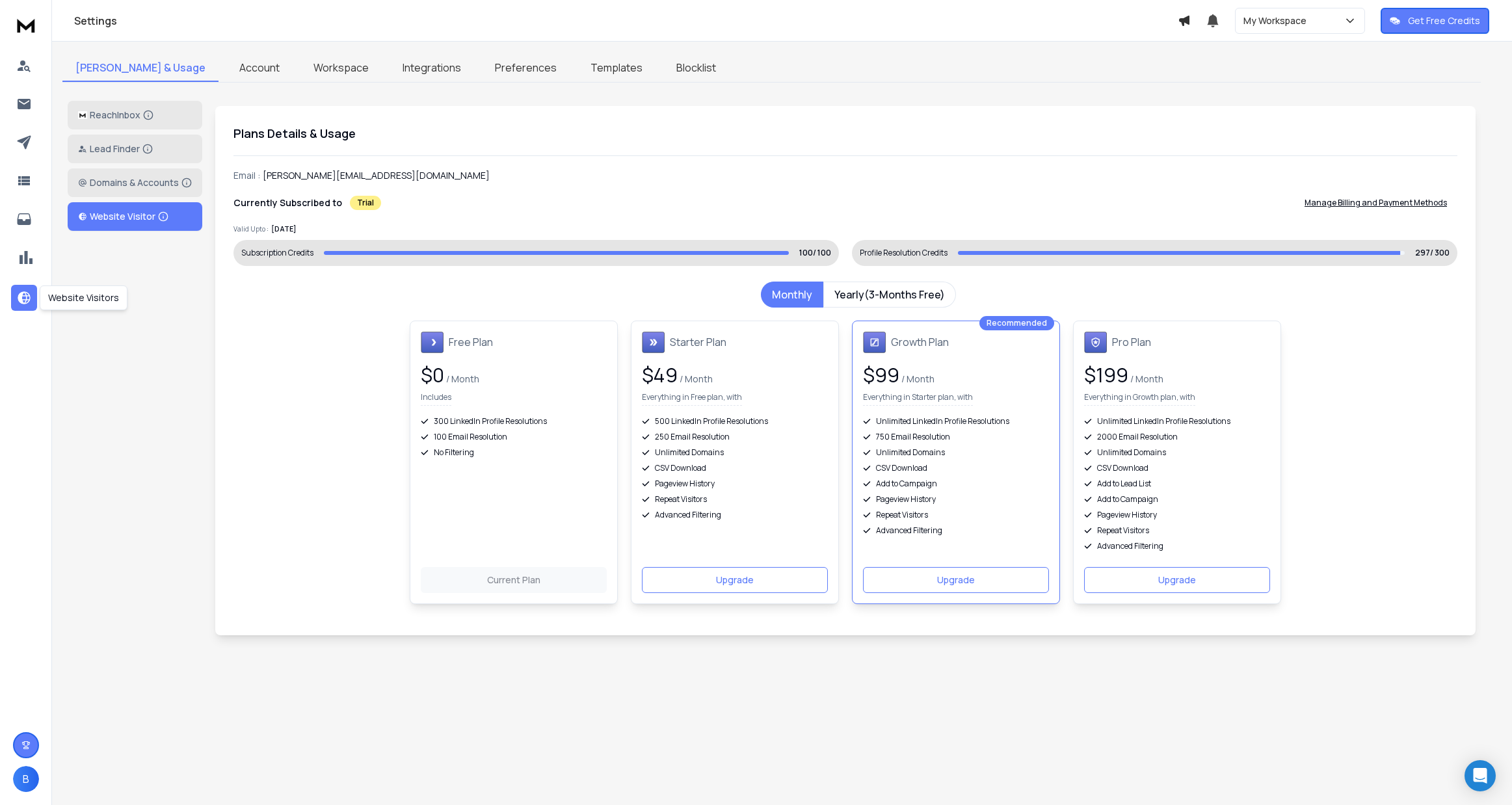
click at [24, 302] on icon at bounding box center [24, 298] width 13 height 13
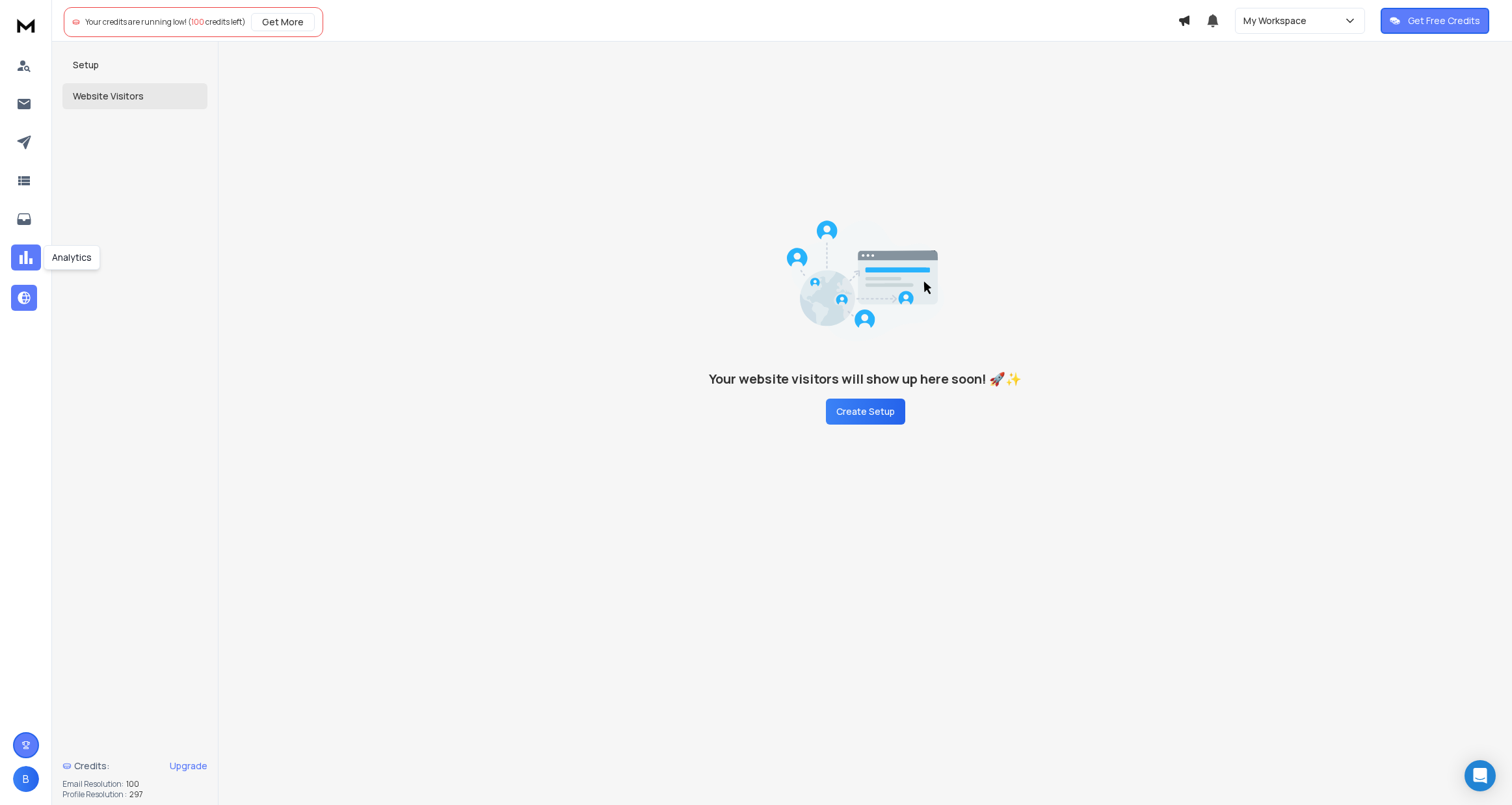
click at [28, 257] on icon at bounding box center [26, 257] width 19 height 19
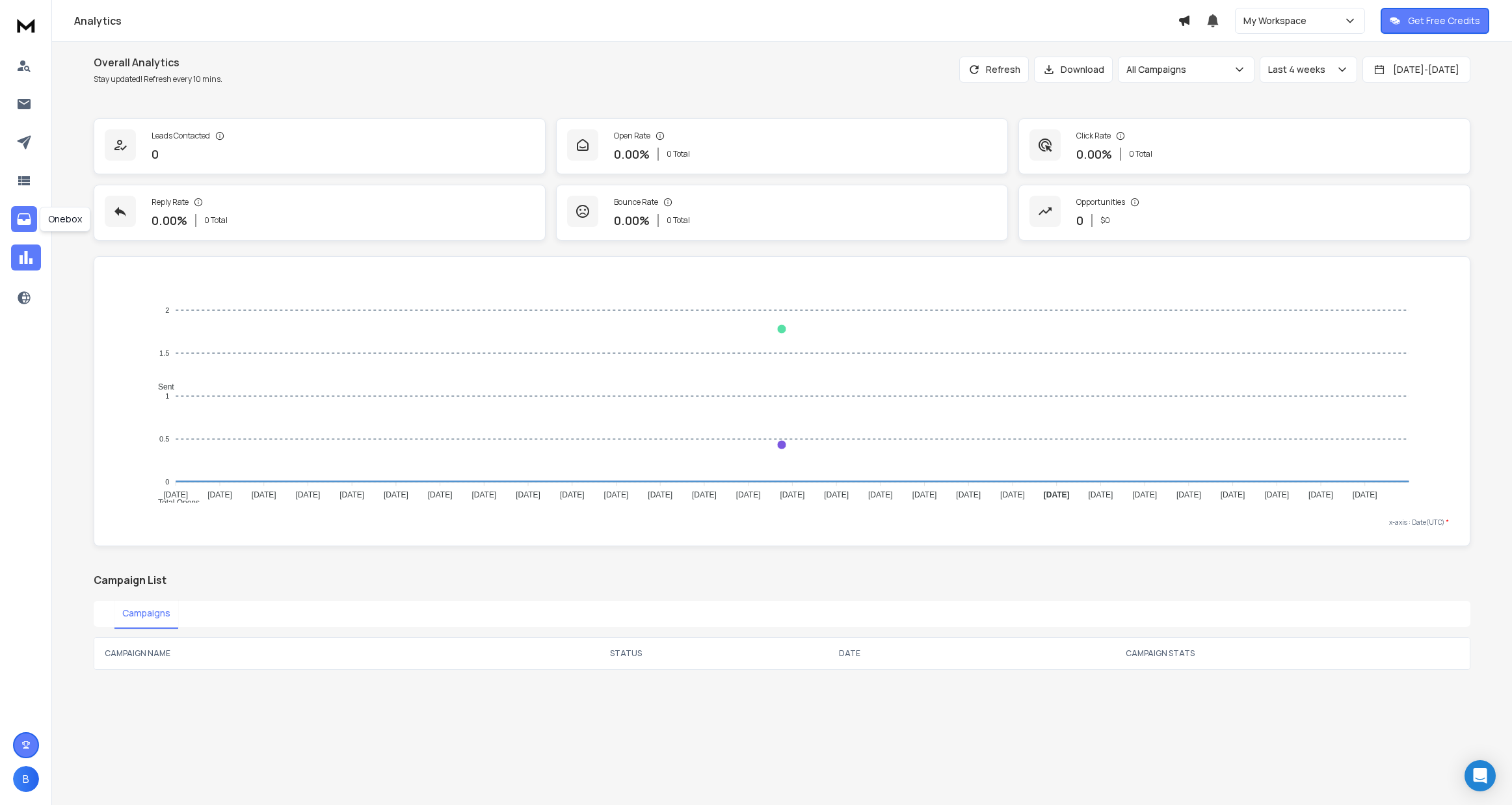
click at [32, 224] on link at bounding box center [24, 219] width 26 height 26
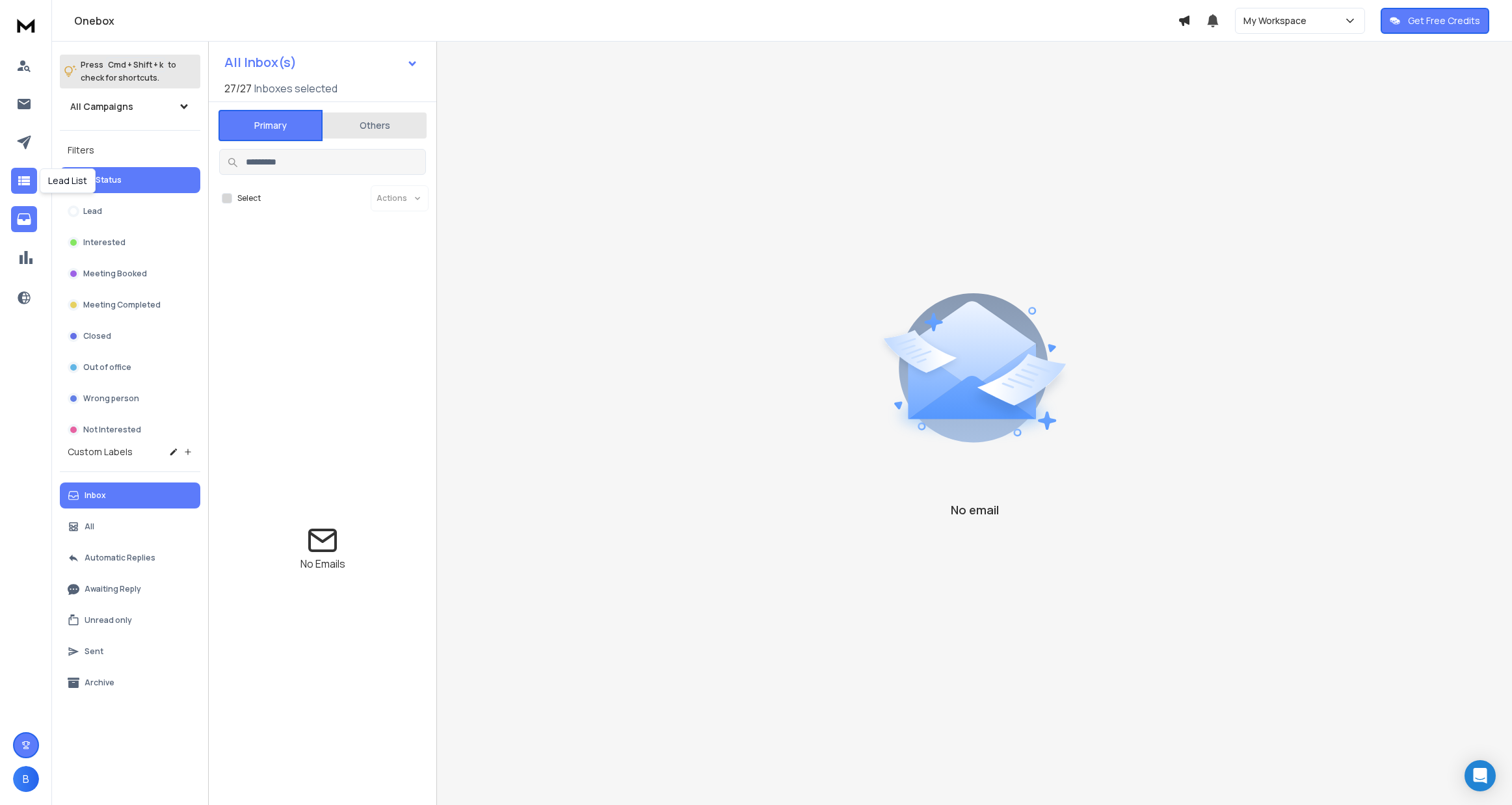
click at [25, 180] on icon at bounding box center [24, 181] width 12 height 9
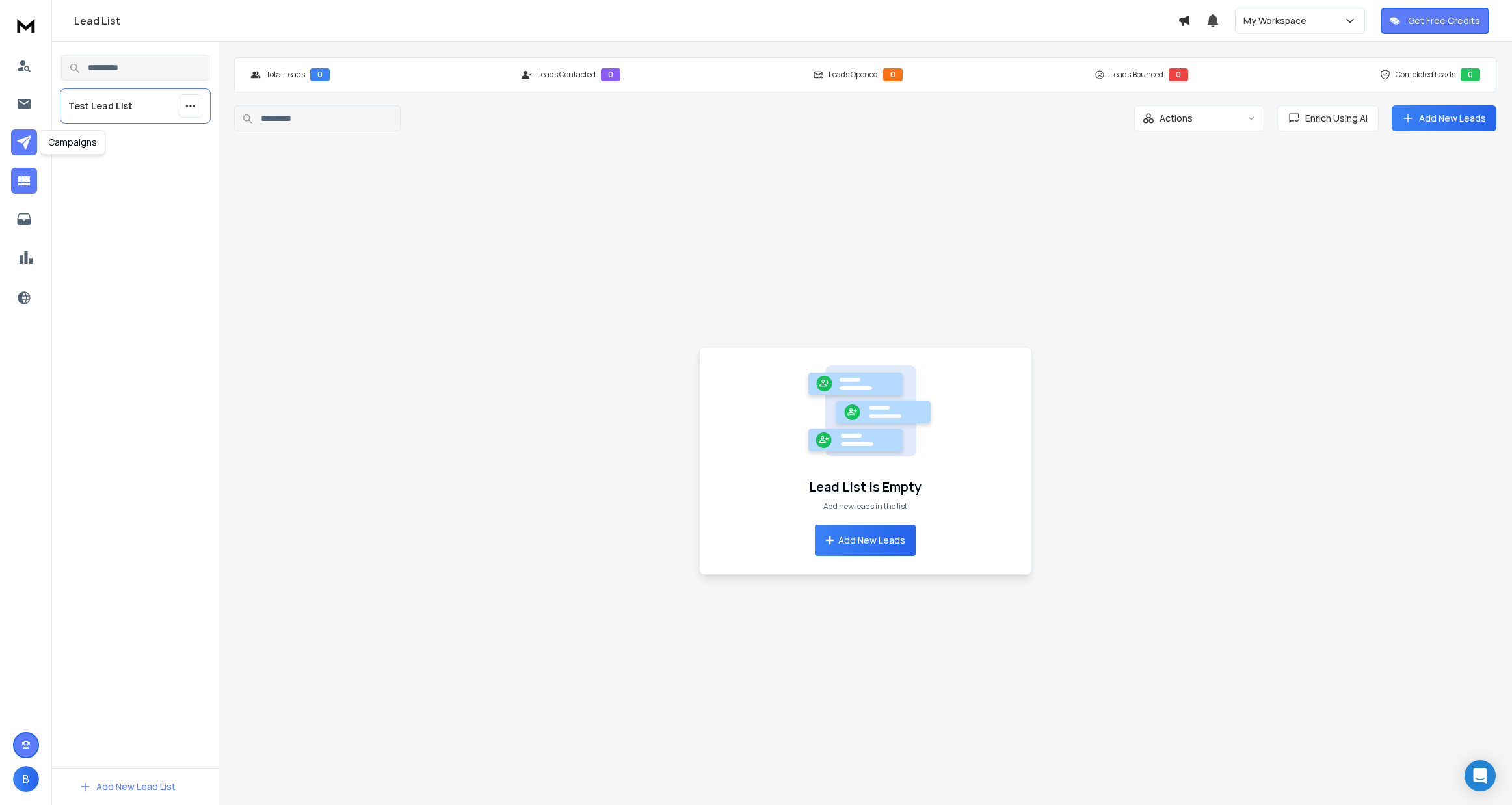
click at [17, 150] on link at bounding box center [24, 143] width 26 height 26
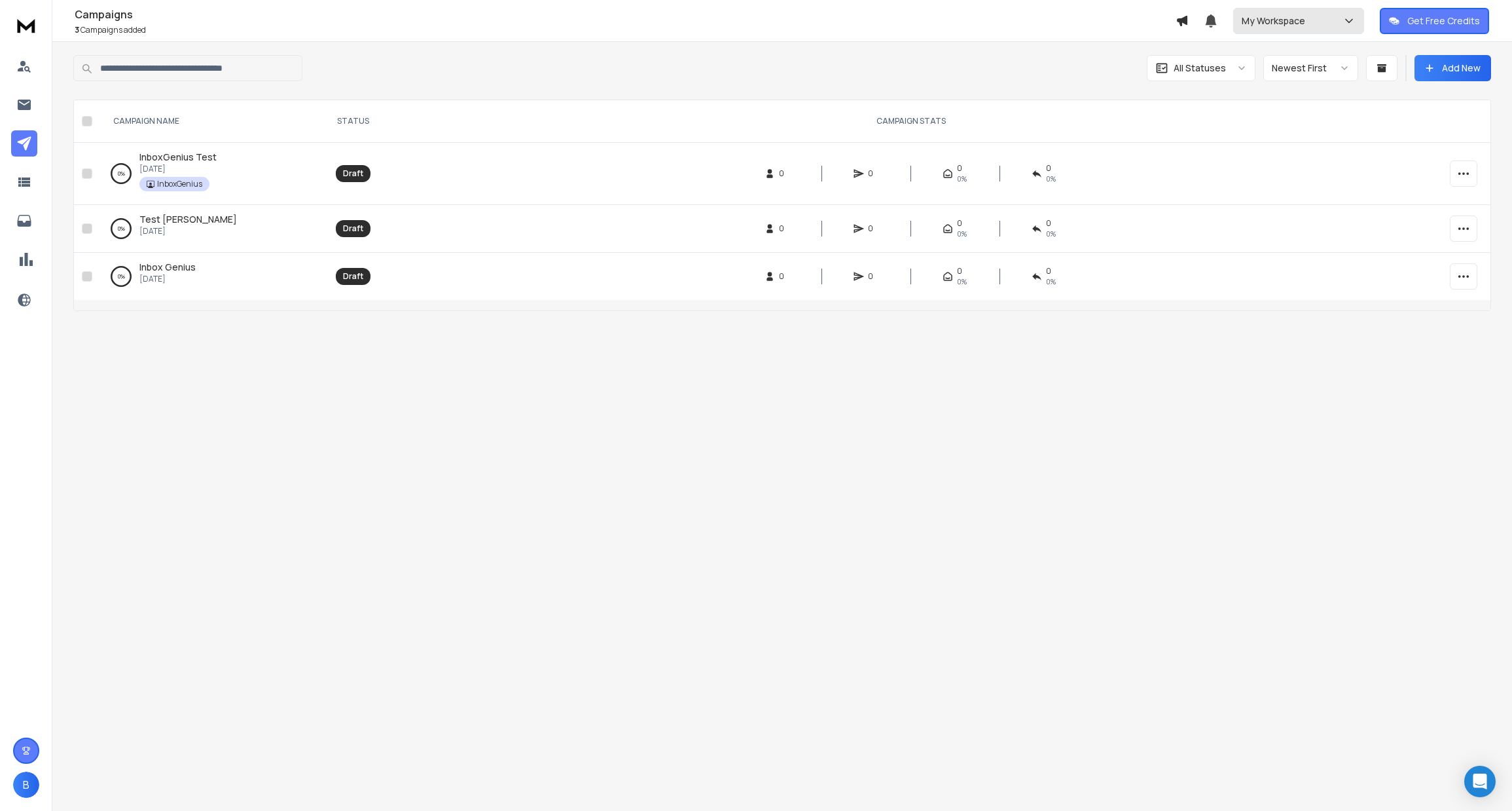
click at [1328, 30] on button "My Workspace" at bounding box center [1298, 21] width 131 height 26
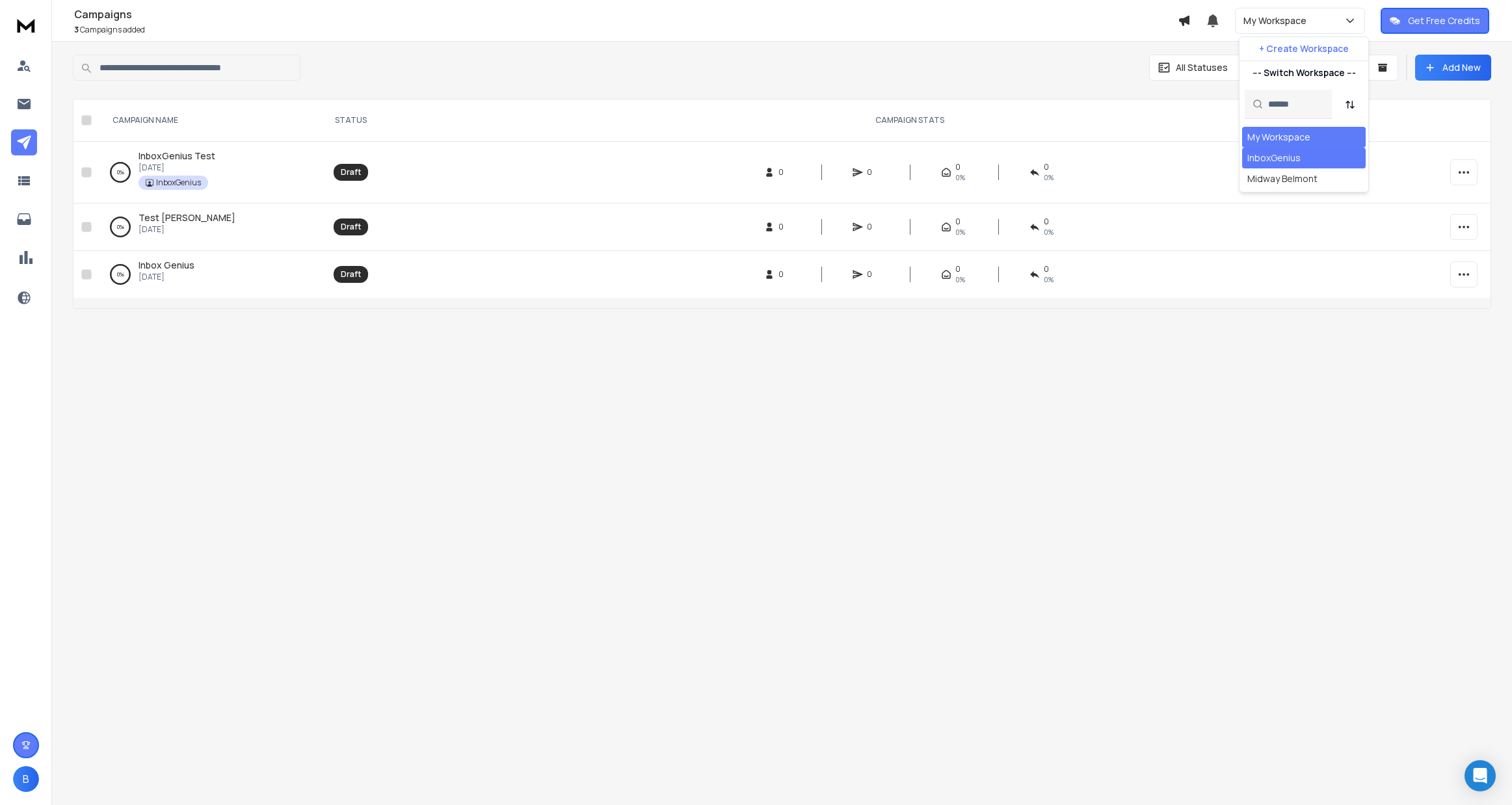
click at [1304, 158] on div "InboxGenius" at bounding box center [1304, 157] width 123 height 21
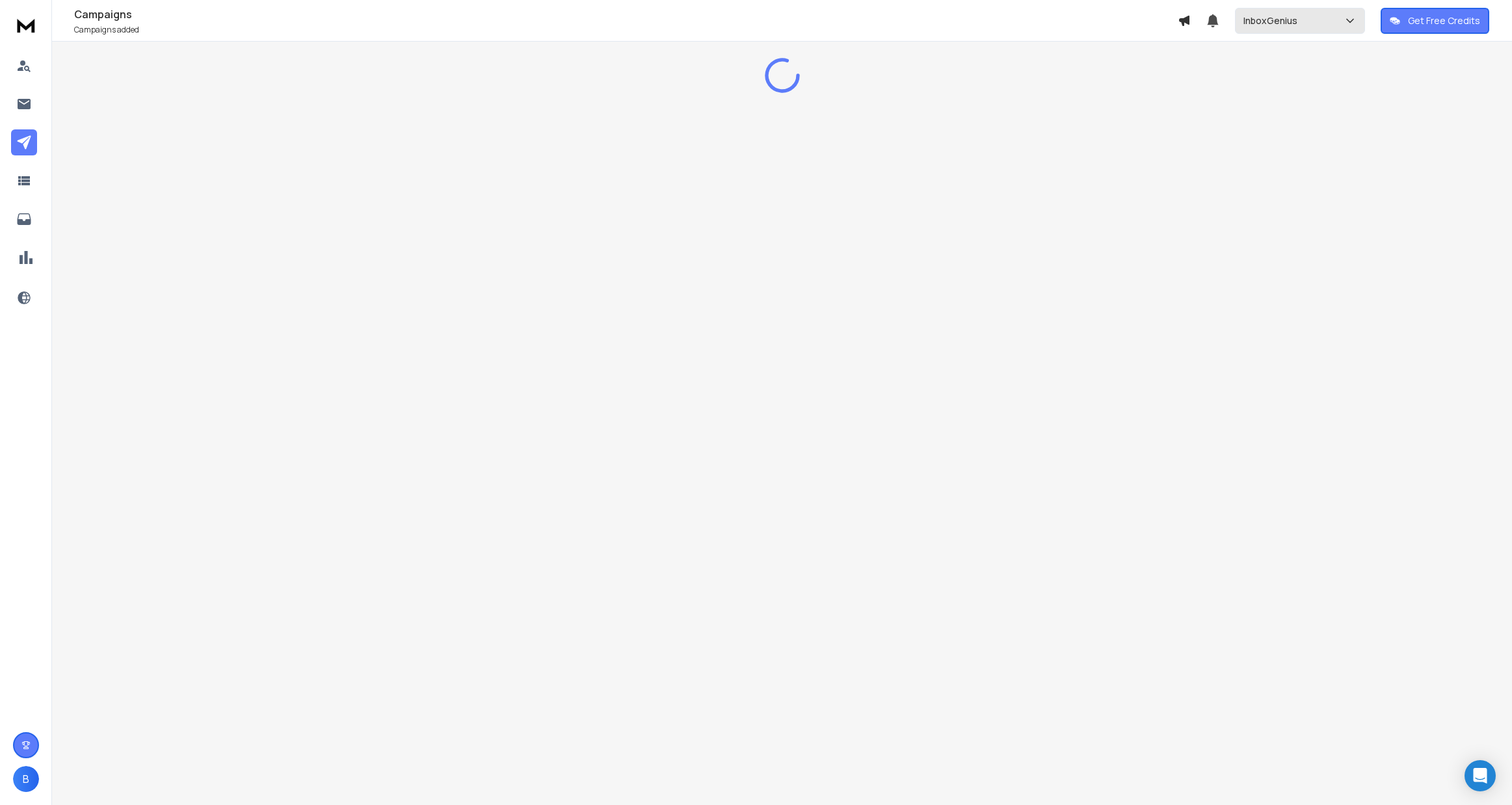
click at [1297, 29] on button "InboxGenius" at bounding box center [1300, 21] width 130 height 26
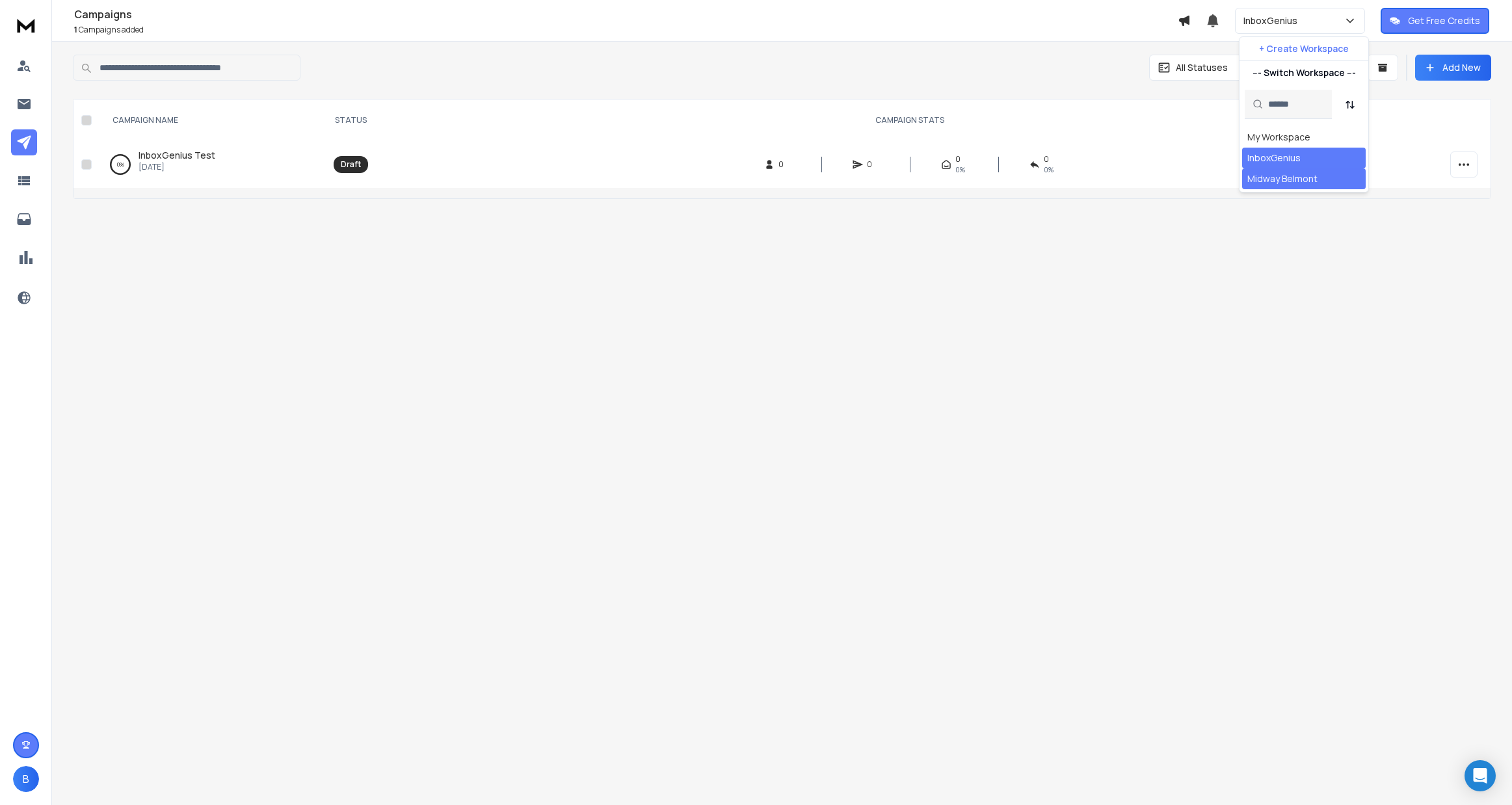
click at [1306, 177] on div "Midway Belmont" at bounding box center [1282, 179] width 70 height 13
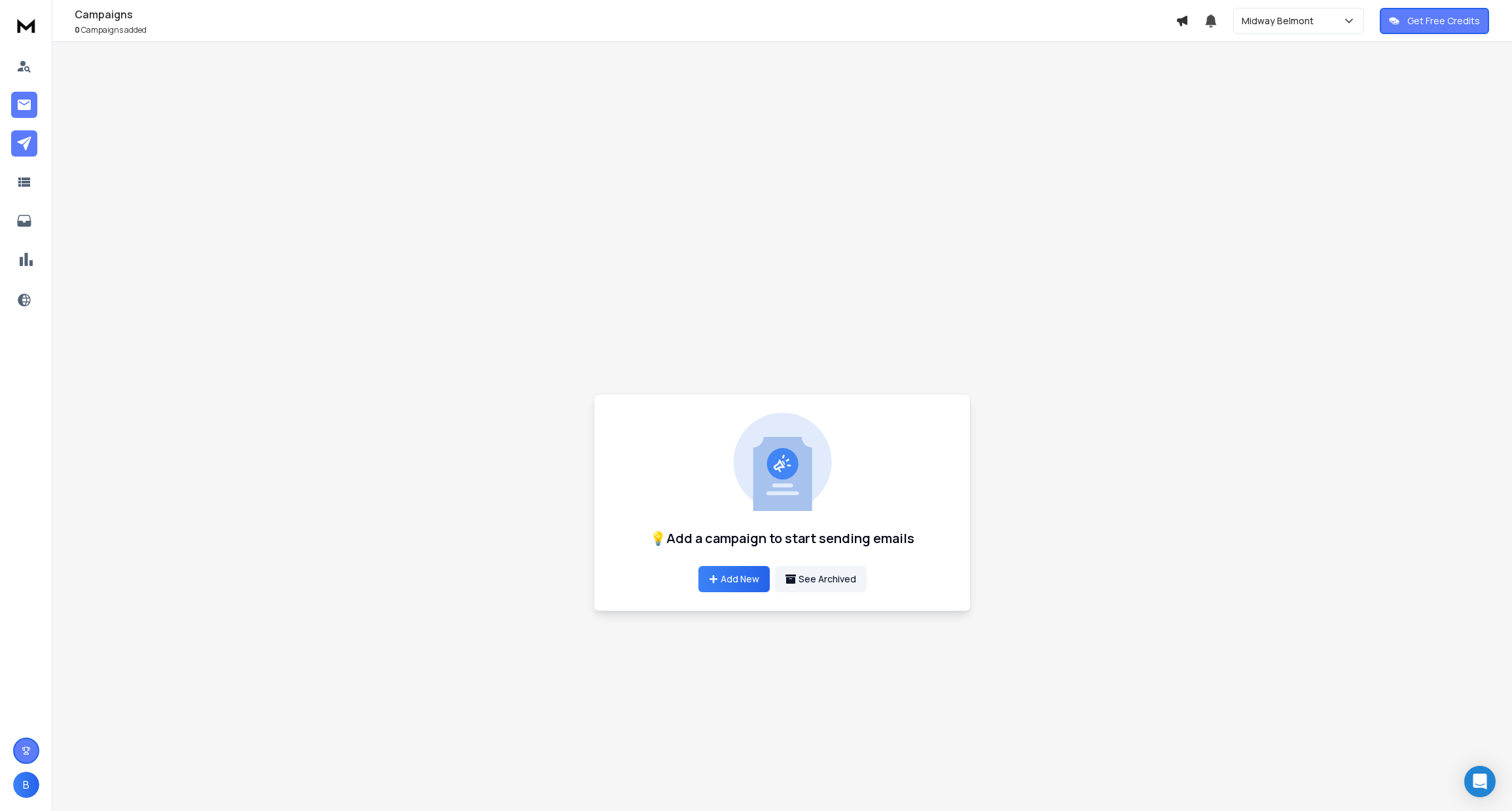
click at [25, 107] on icon at bounding box center [24, 104] width 13 height 10
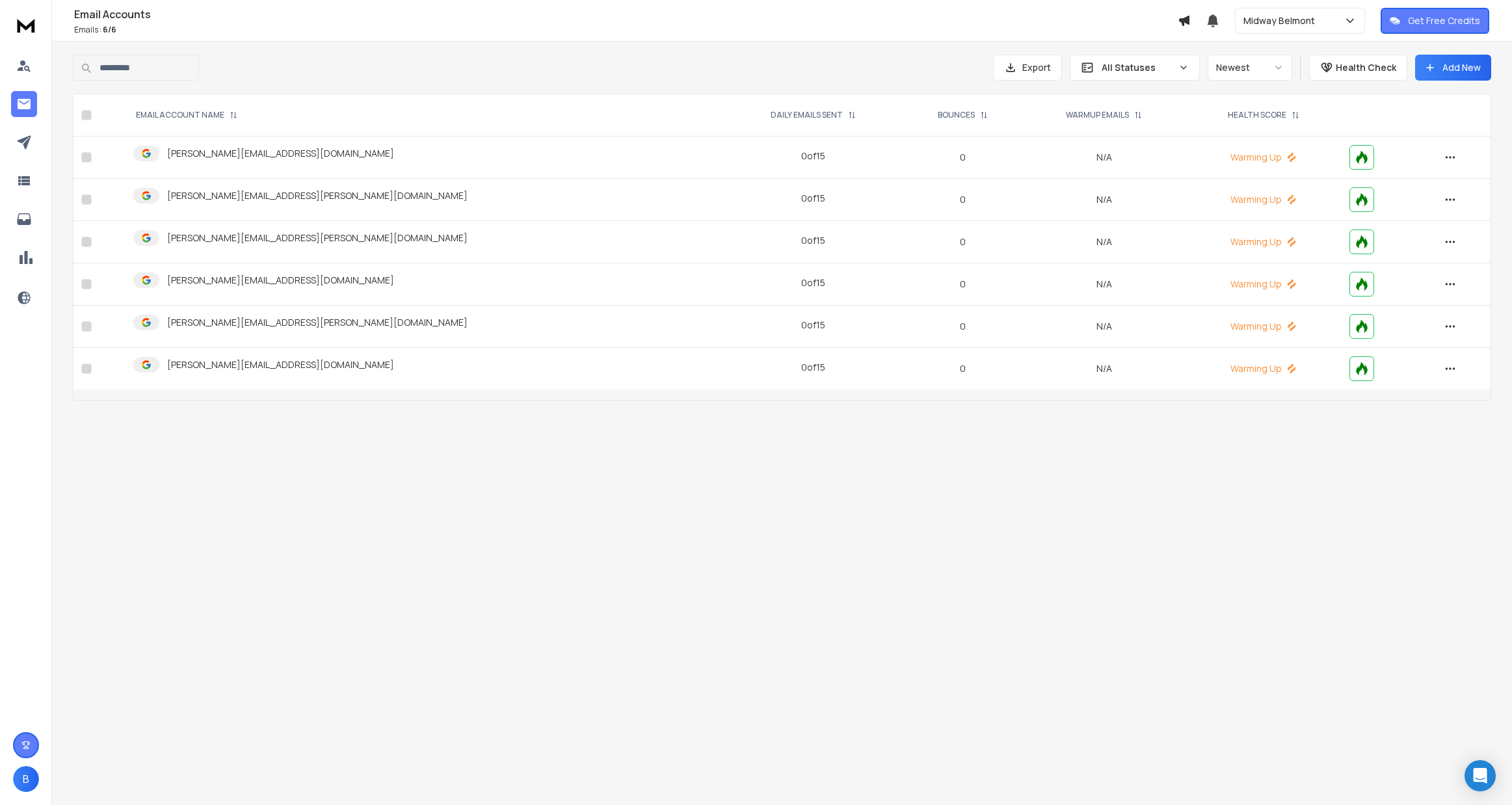
click at [472, 64] on div at bounding box center [529, 68] width 912 height 26
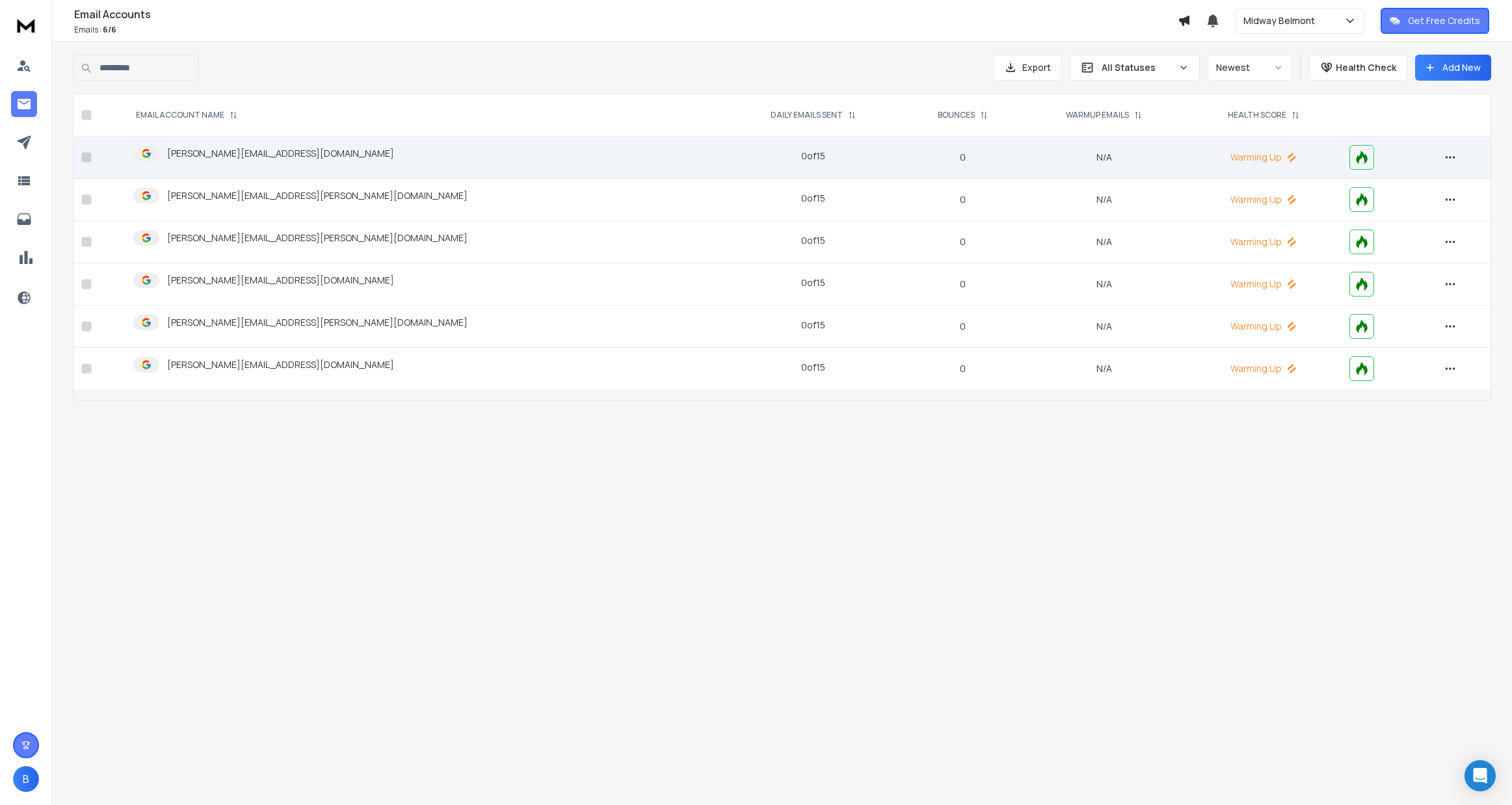
click at [553, 154] on div "[PERSON_NAME][EMAIL_ADDRESS][DOMAIN_NAME]" at bounding box center [425, 153] width 583 height 16
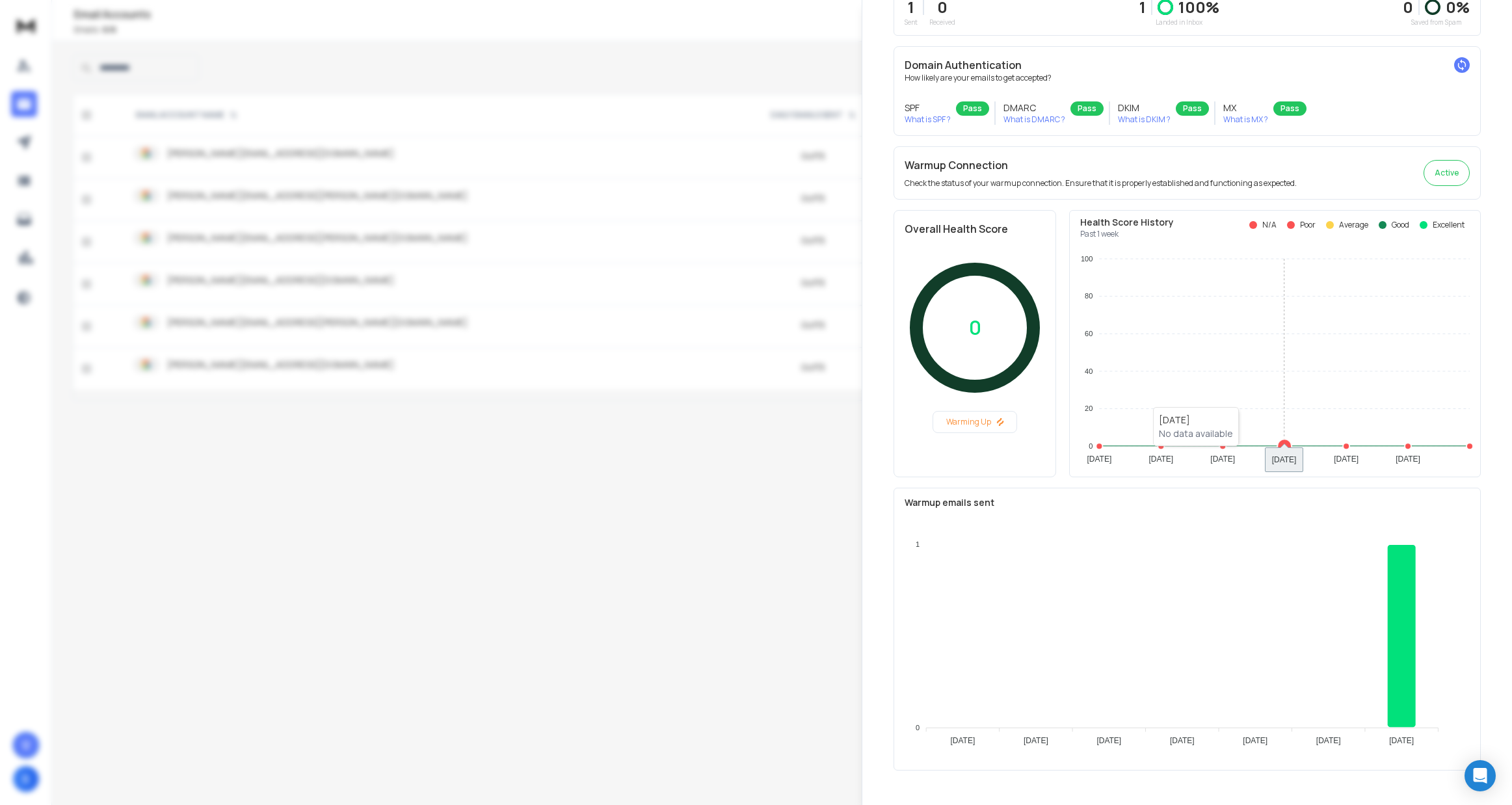
scroll to position [262, 0]
click at [758, 620] on div at bounding box center [756, 402] width 1512 height 805
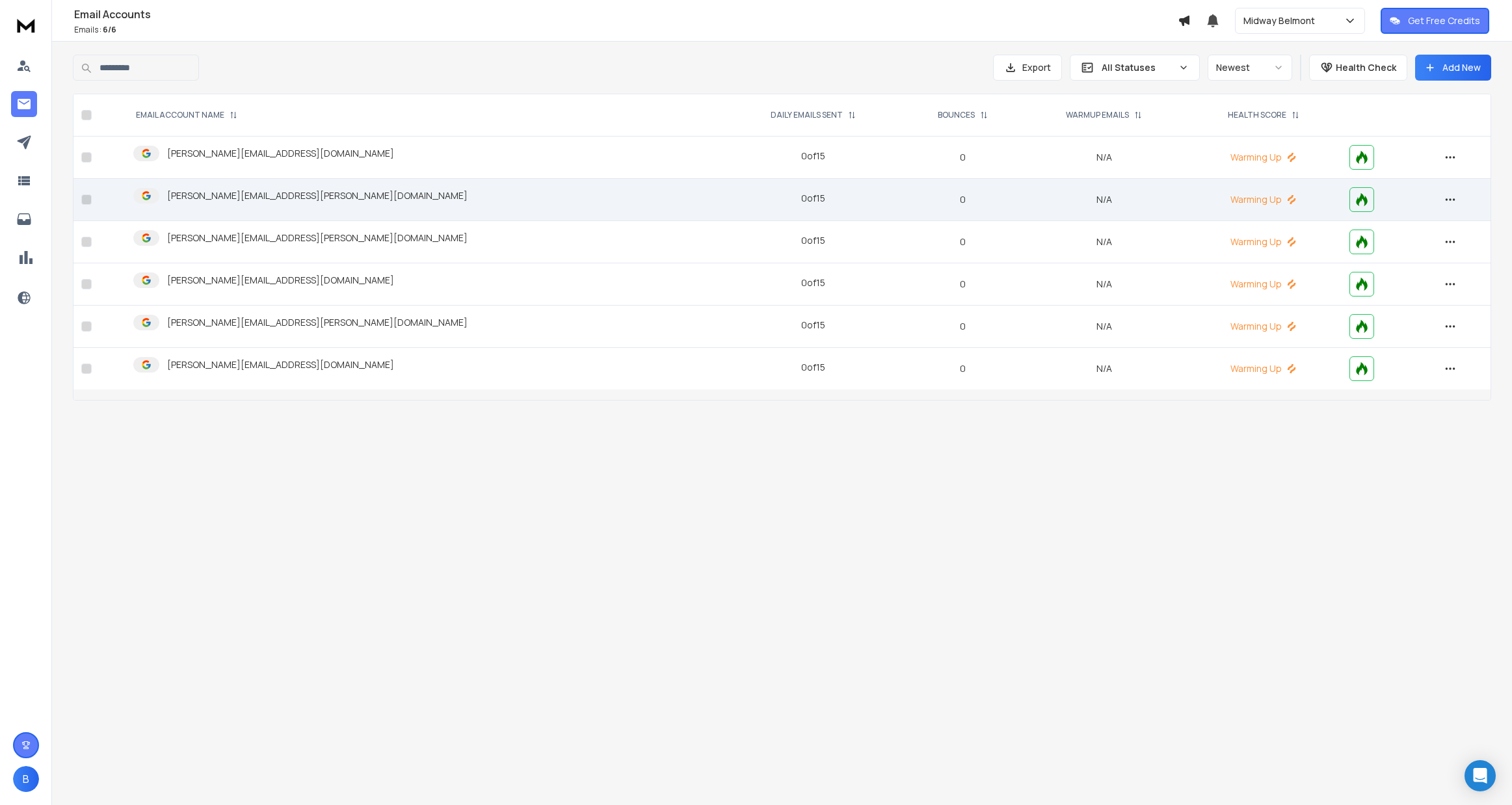
click at [267, 194] on p "[PERSON_NAME][EMAIL_ADDRESS][PERSON_NAME][DOMAIN_NAME]" at bounding box center [317, 196] width 301 height 13
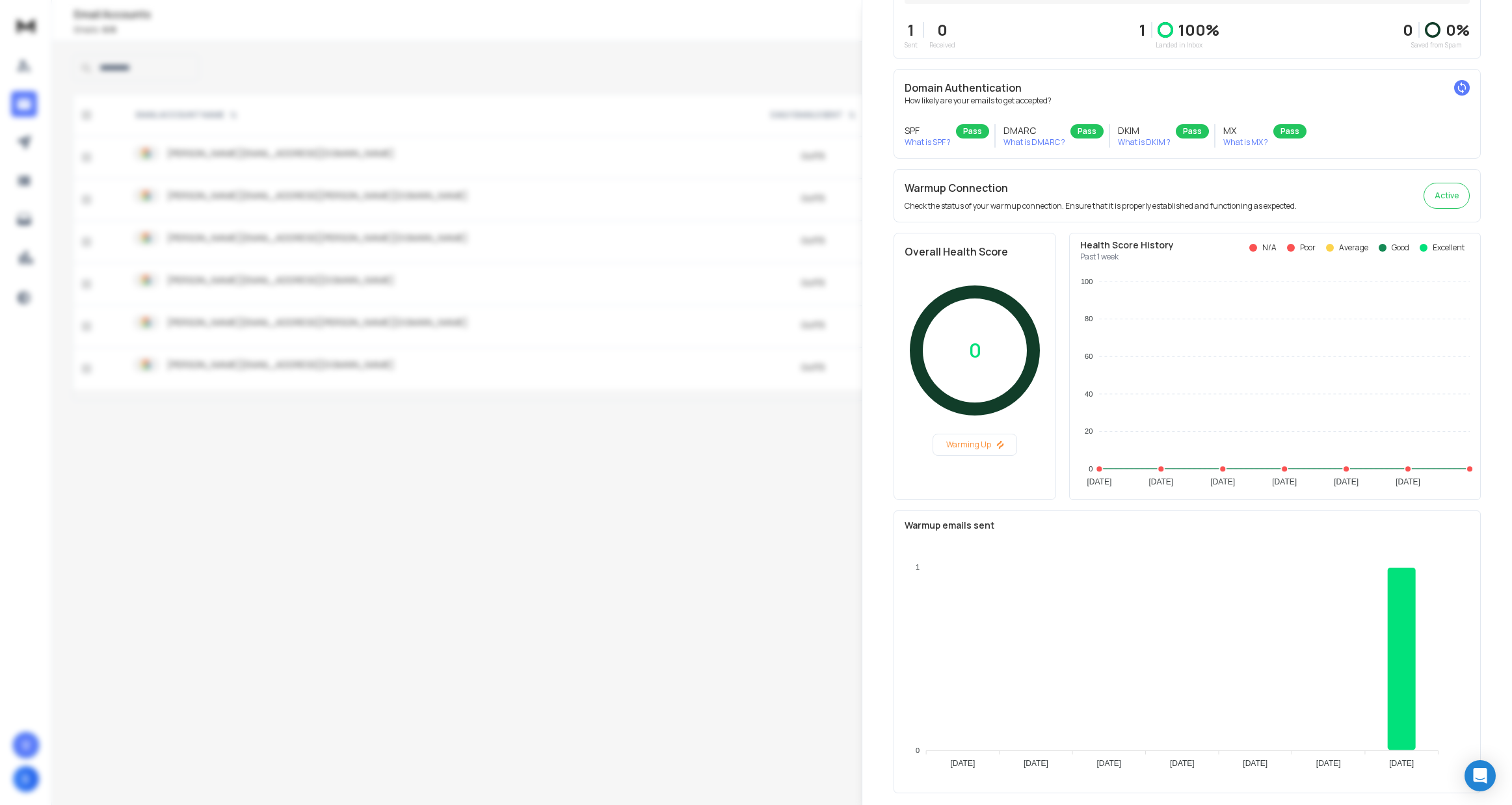
scroll to position [262, 0]
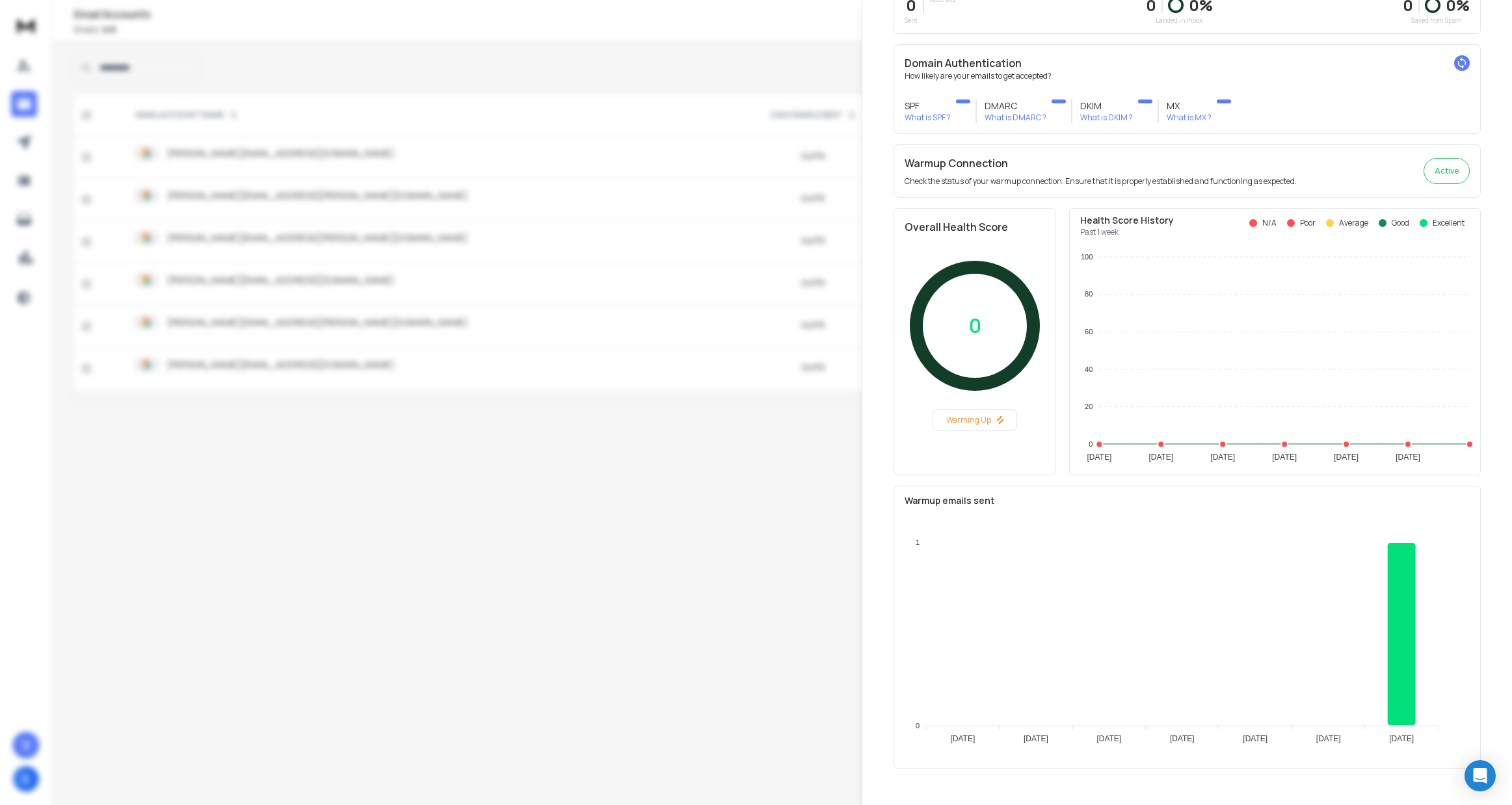
click at [548, 573] on div at bounding box center [756, 402] width 1512 height 805
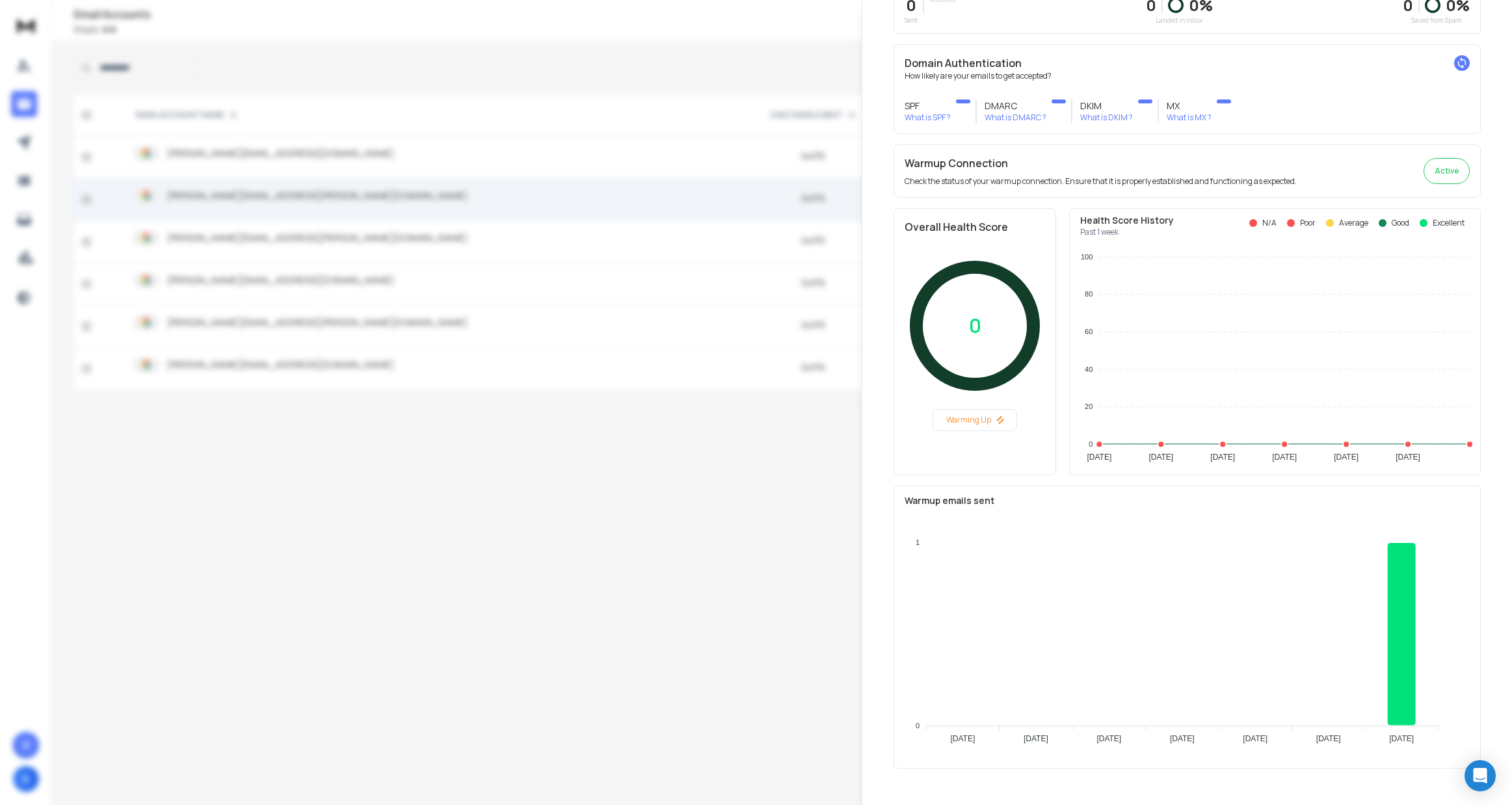
scroll to position [227, 0]
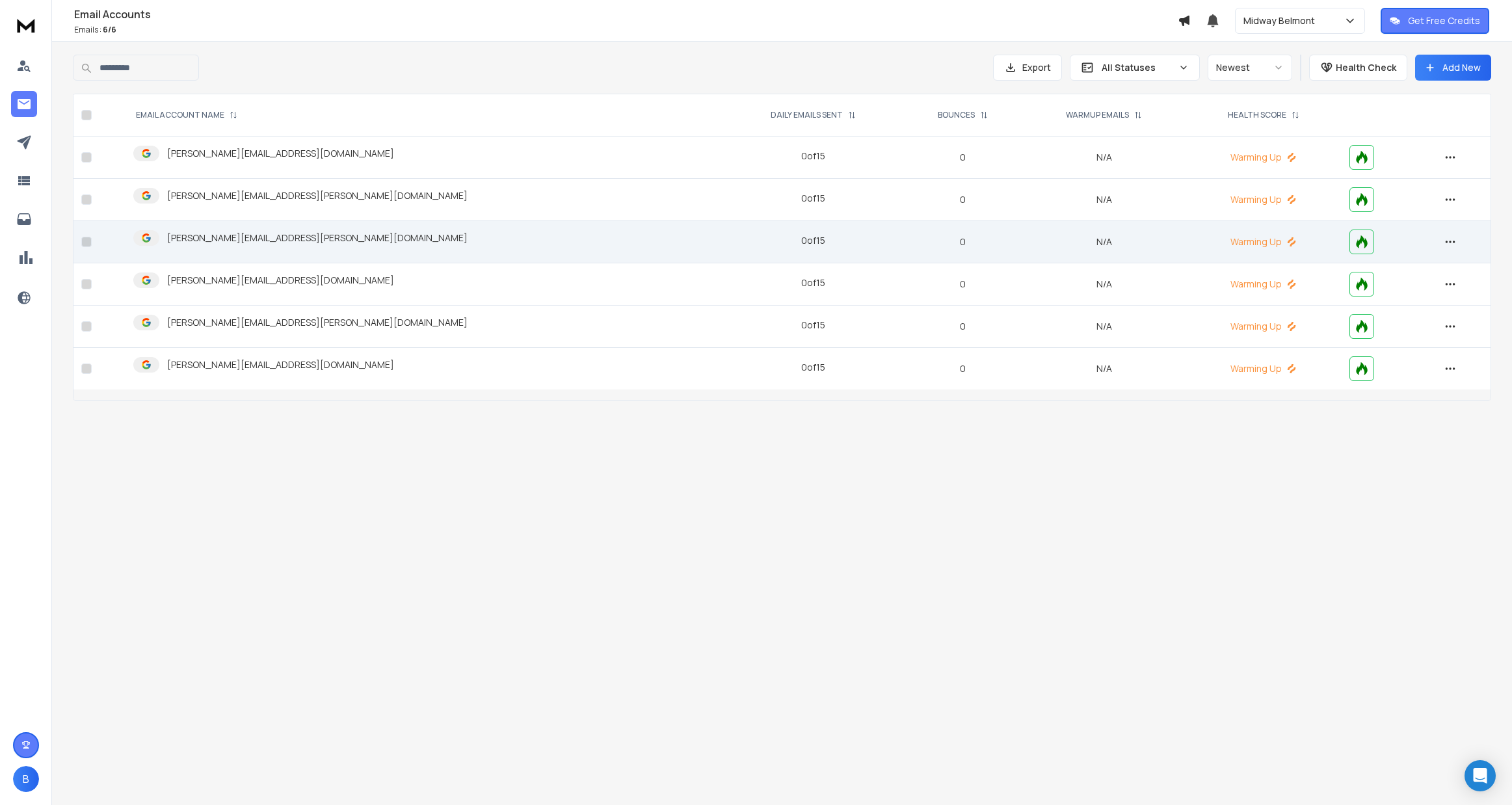
click at [389, 249] on td "[PERSON_NAME][EMAIL_ADDRESS][PERSON_NAME][DOMAIN_NAME]" at bounding box center [424, 242] width 599 height 42
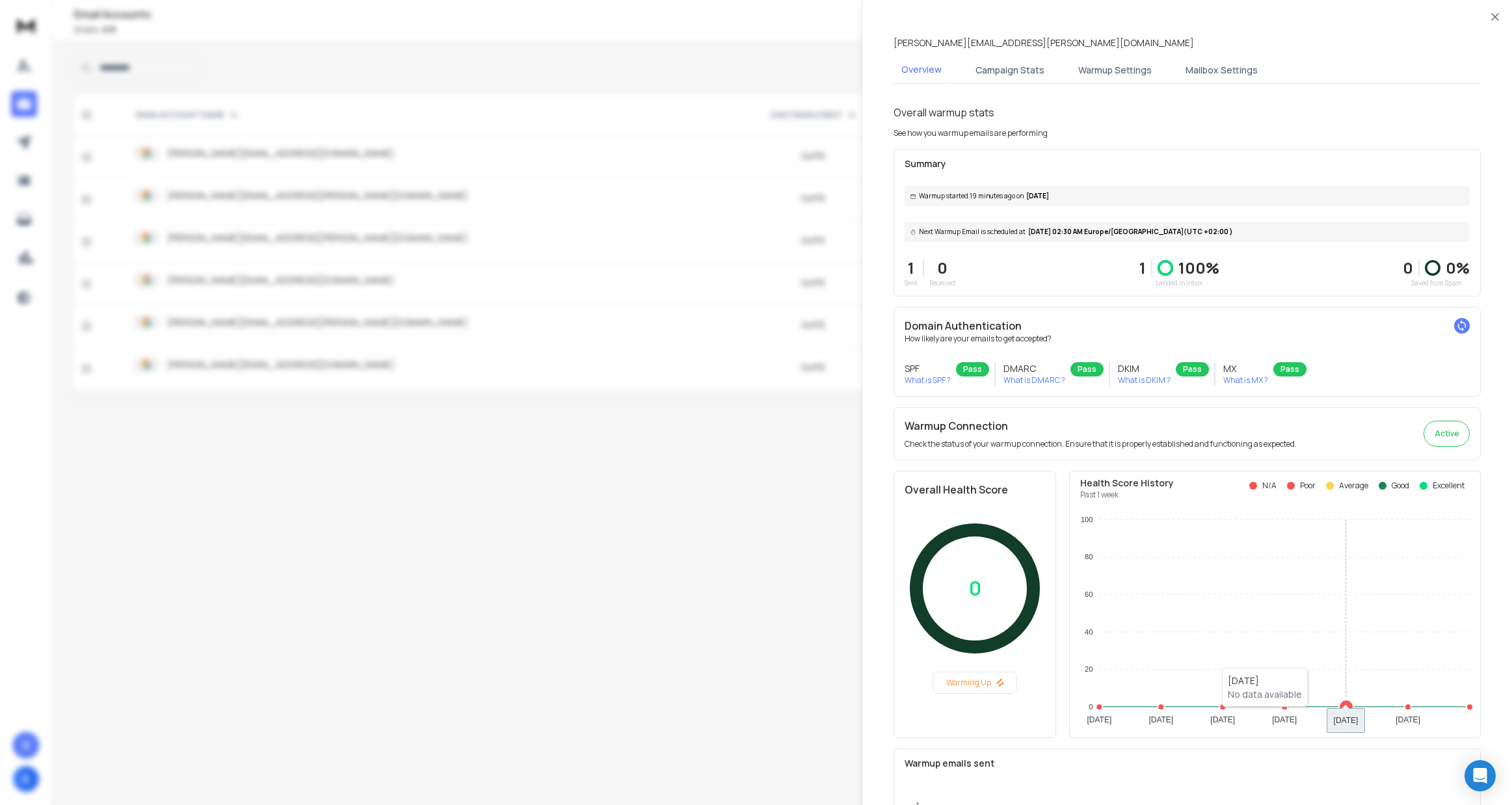
scroll to position [262, 0]
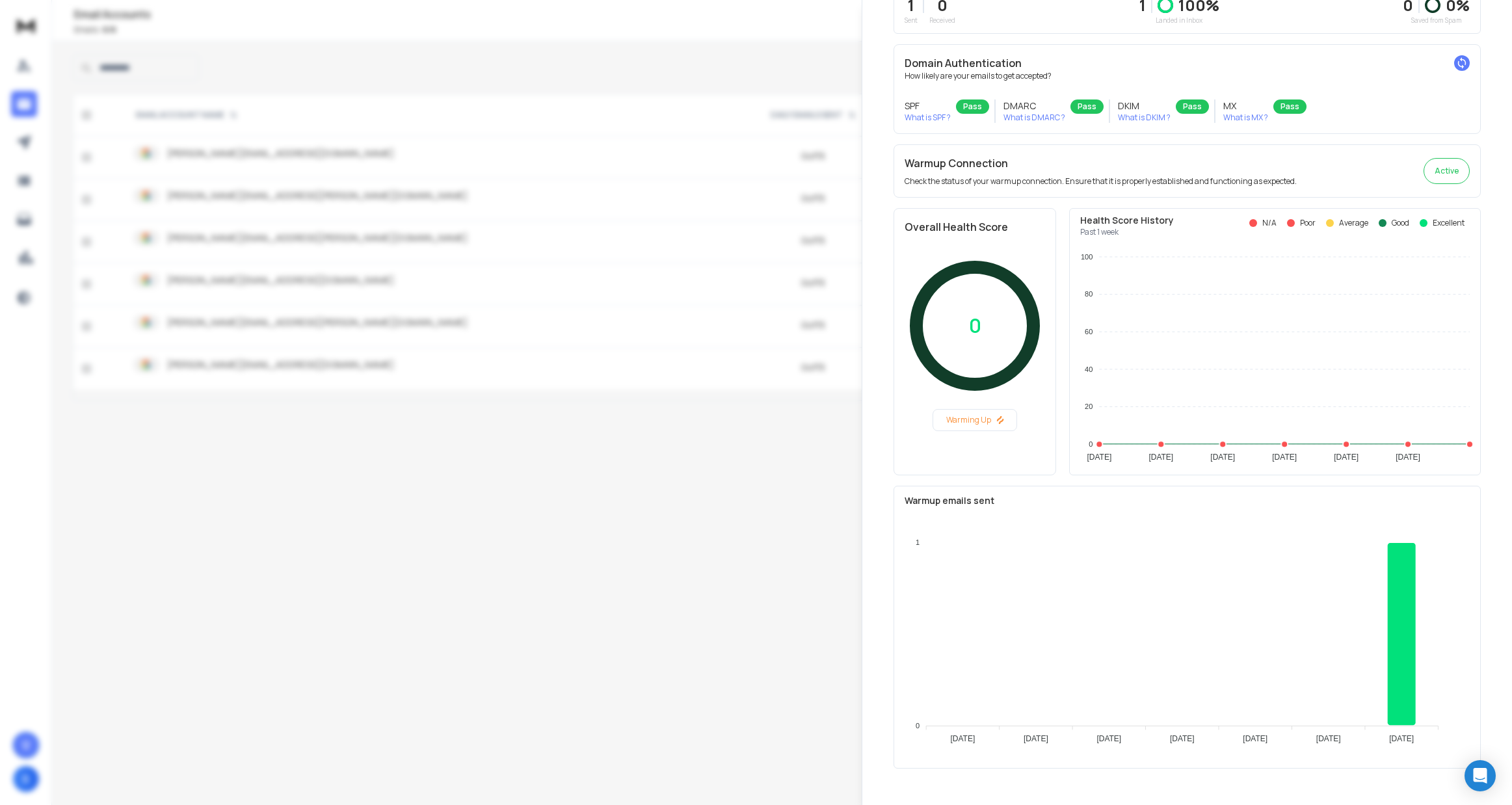
click at [662, 654] on div at bounding box center [756, 402] width 1512 height 805
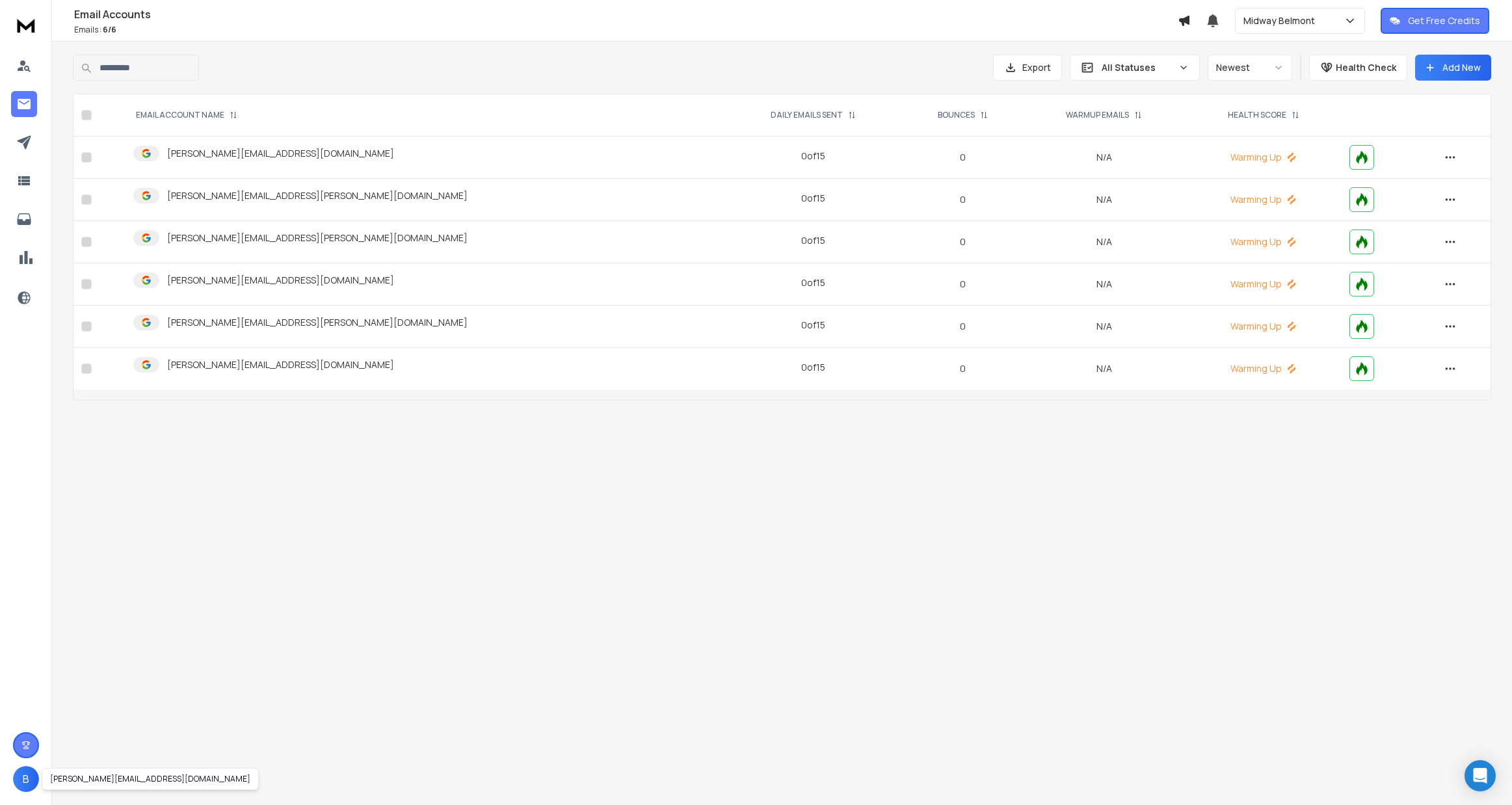
click at [33, 771] on span "B" at bounding box center [26, 779] width 26 height 26
click at [1006, 514] on div "Get only verified leads with our AI-powered Lead Finder, starting at $22/mo Try…" at bounding box center [756, 402] width 1512 height 805
click at [21, 776] on span "B" at bounding box center [26, 779] width 26 height 26
click at [107, 751] on icon at bounding box center [109, 757] width 12 height 12
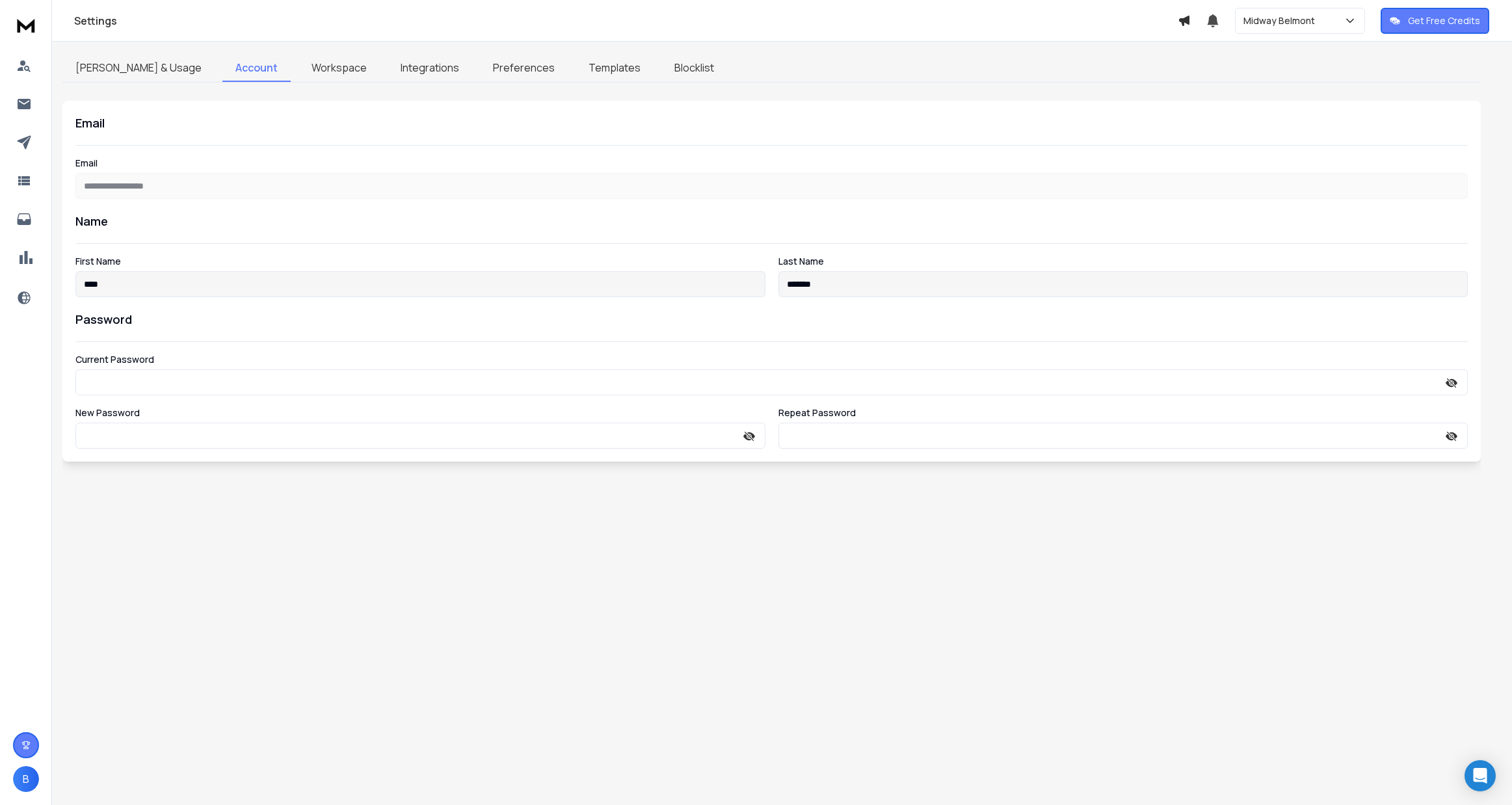
click at [312, 68] on link "Workspace" at bounding box center [339, 69] width 81 height 27
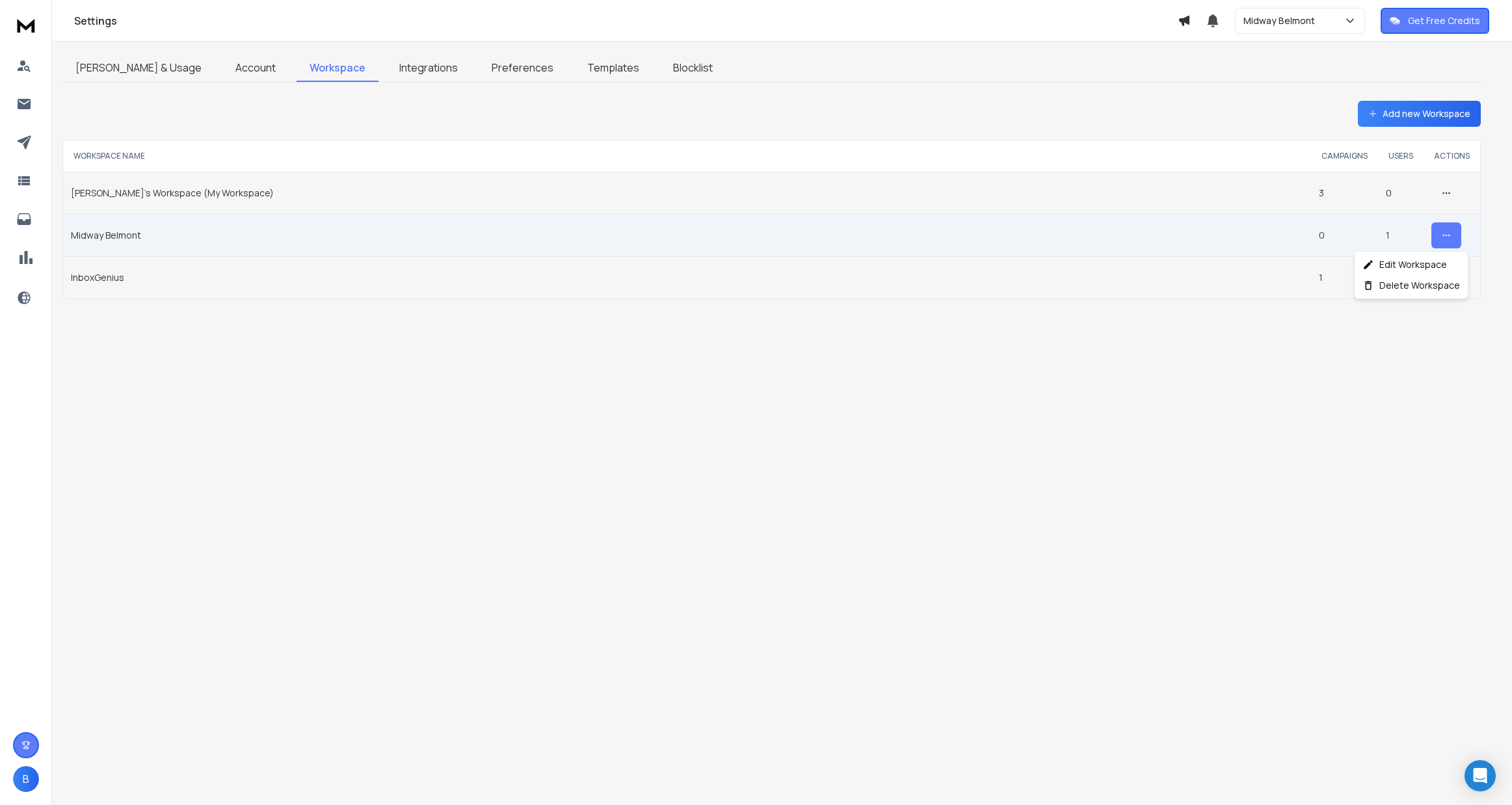
click at [1443, 235] on icon "button" at bounding box center [1446, 236] width 9 height 9
click at [1446, 266] on div "Edit Workspace" at bounding box center [1411, 264] width 108 height 21
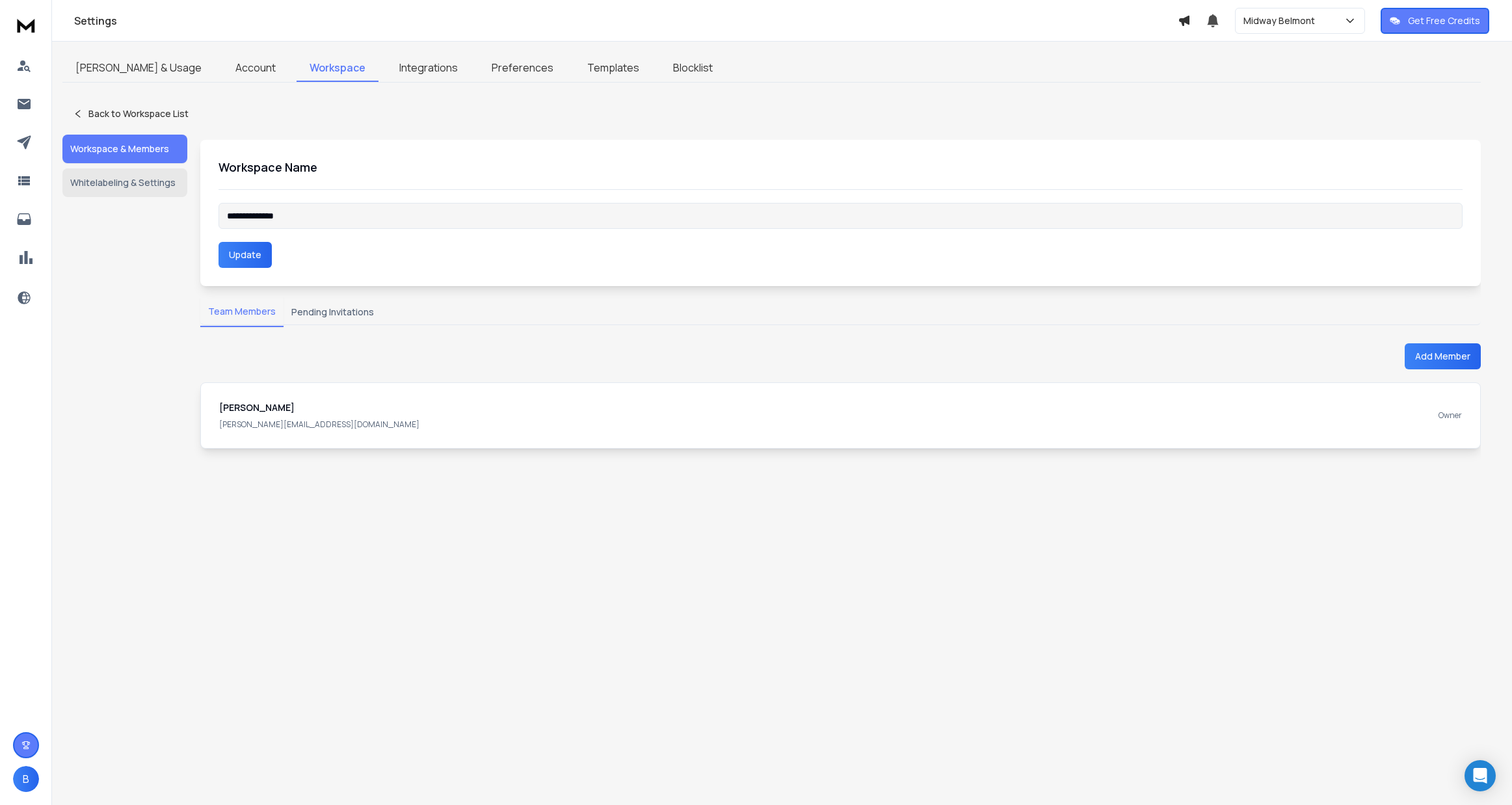
click at [140, 184] on button "Whitelabeling & Settings" at bounding box center [124, 182] width 125 height 28
click at [148, 153] on button "Workspace & Members" at bounding box center [124, 148] width 125 height 28
click at [346, 314] on button "Pending Invitations" at bounding box center [332, 312] width 98 height 28
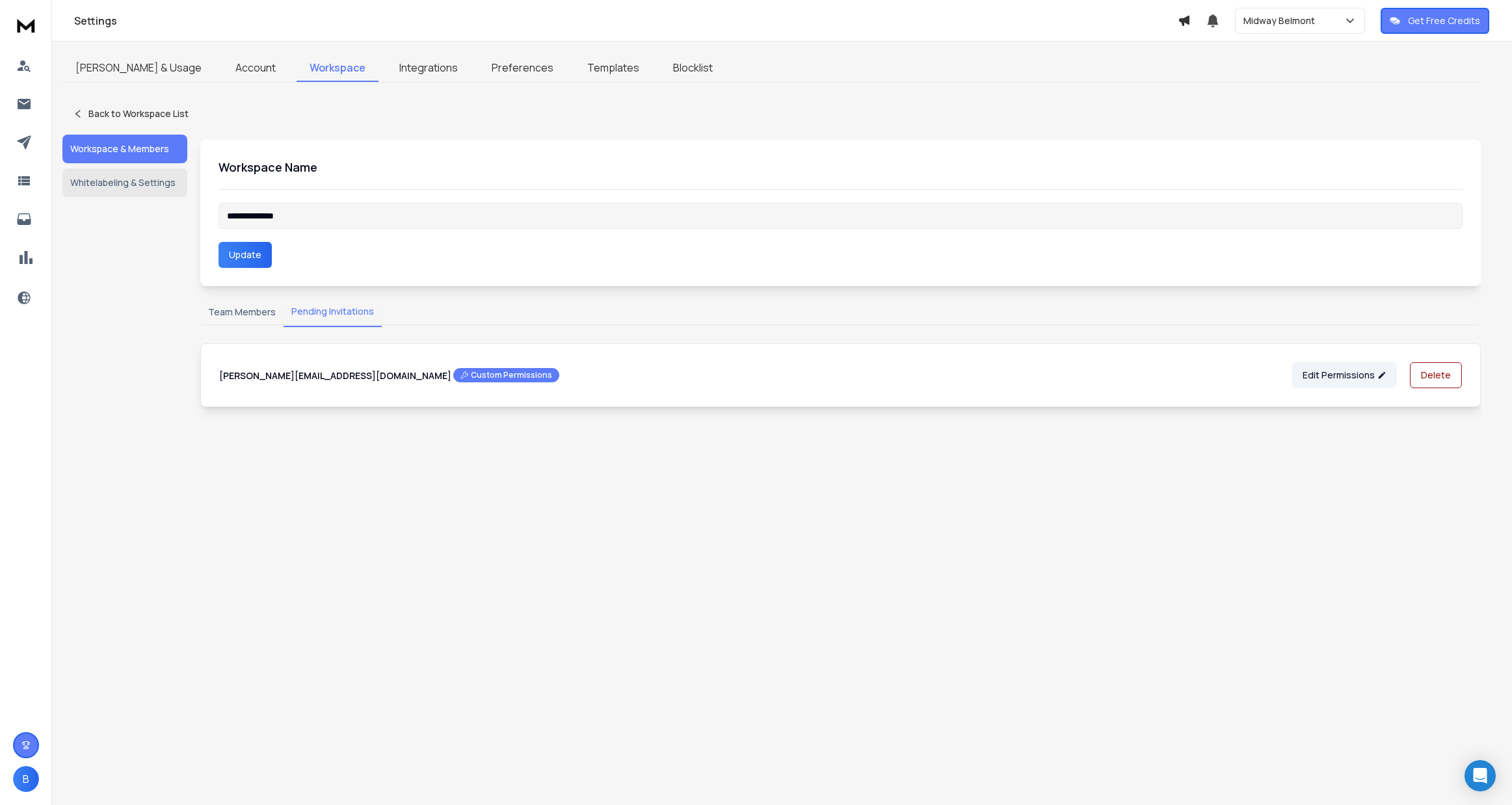
click at [242, 313] on button "Team Members" at bounding box center [241, 312] width 83 height 28
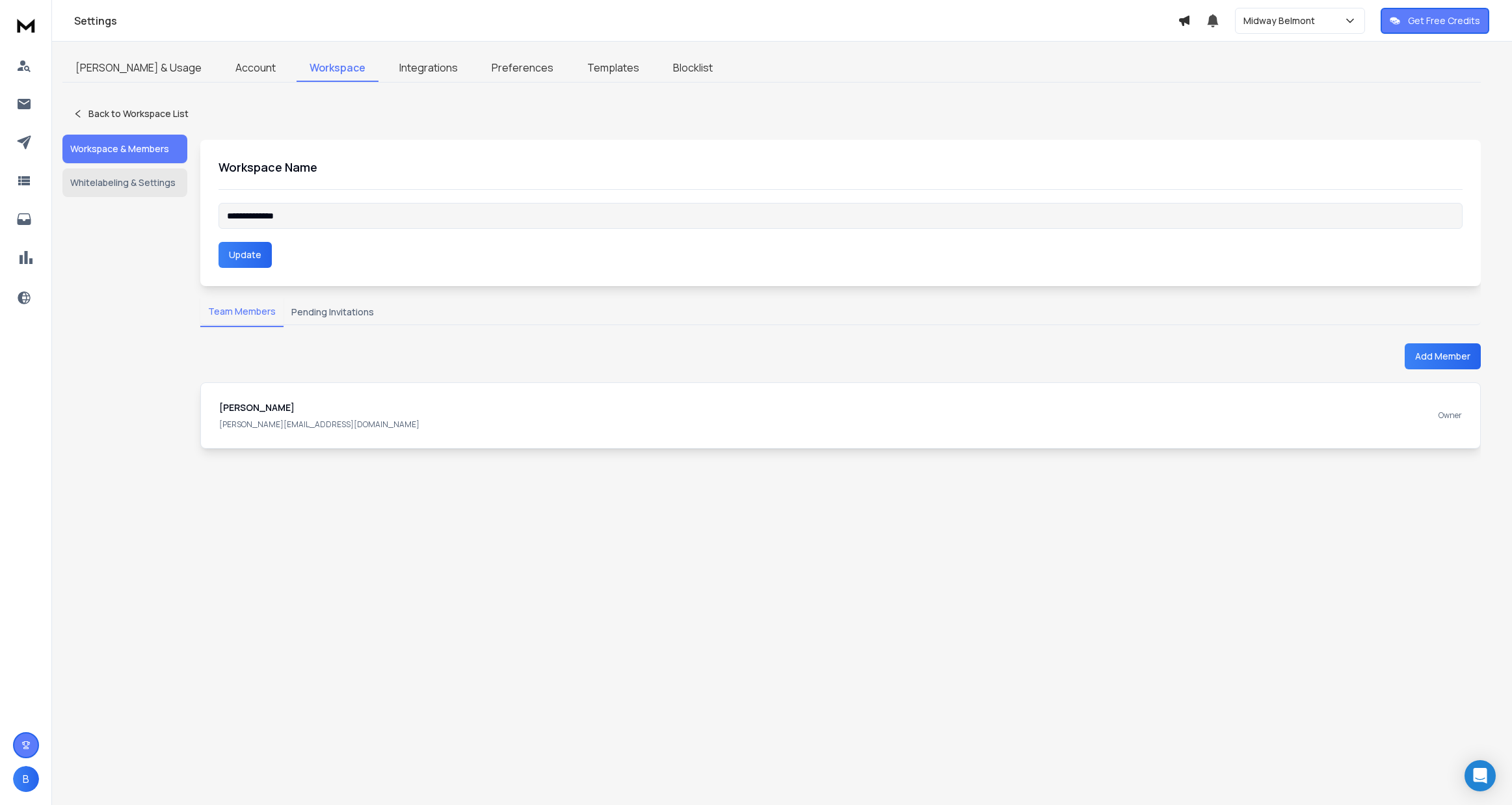
click at [387, 71] on link "Integrations" at bounding box center [429, 69] width 84 height 27
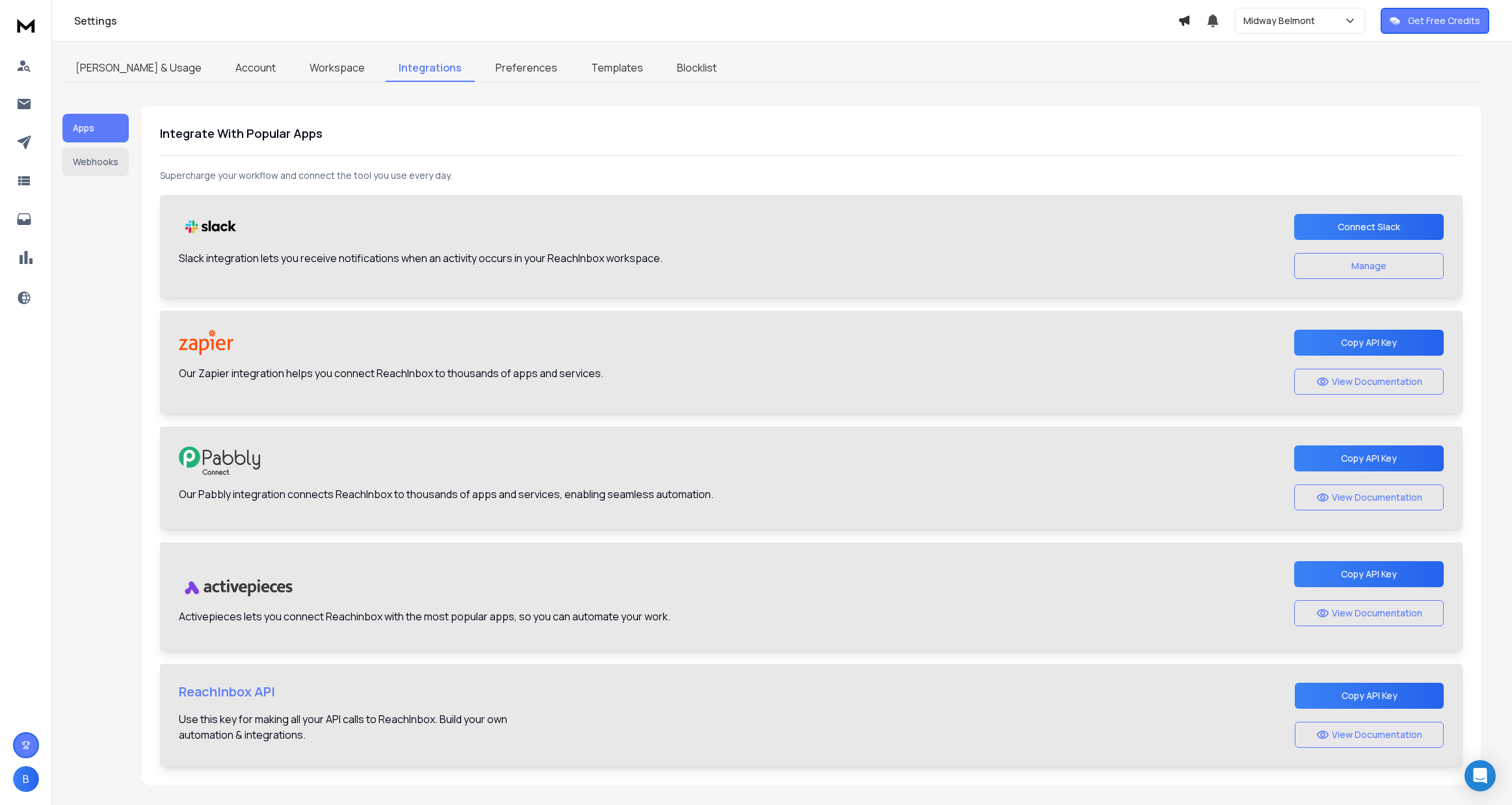
click at [488, 70] on link "Preferences" at bounding box center [527, 69] width 88 height 27
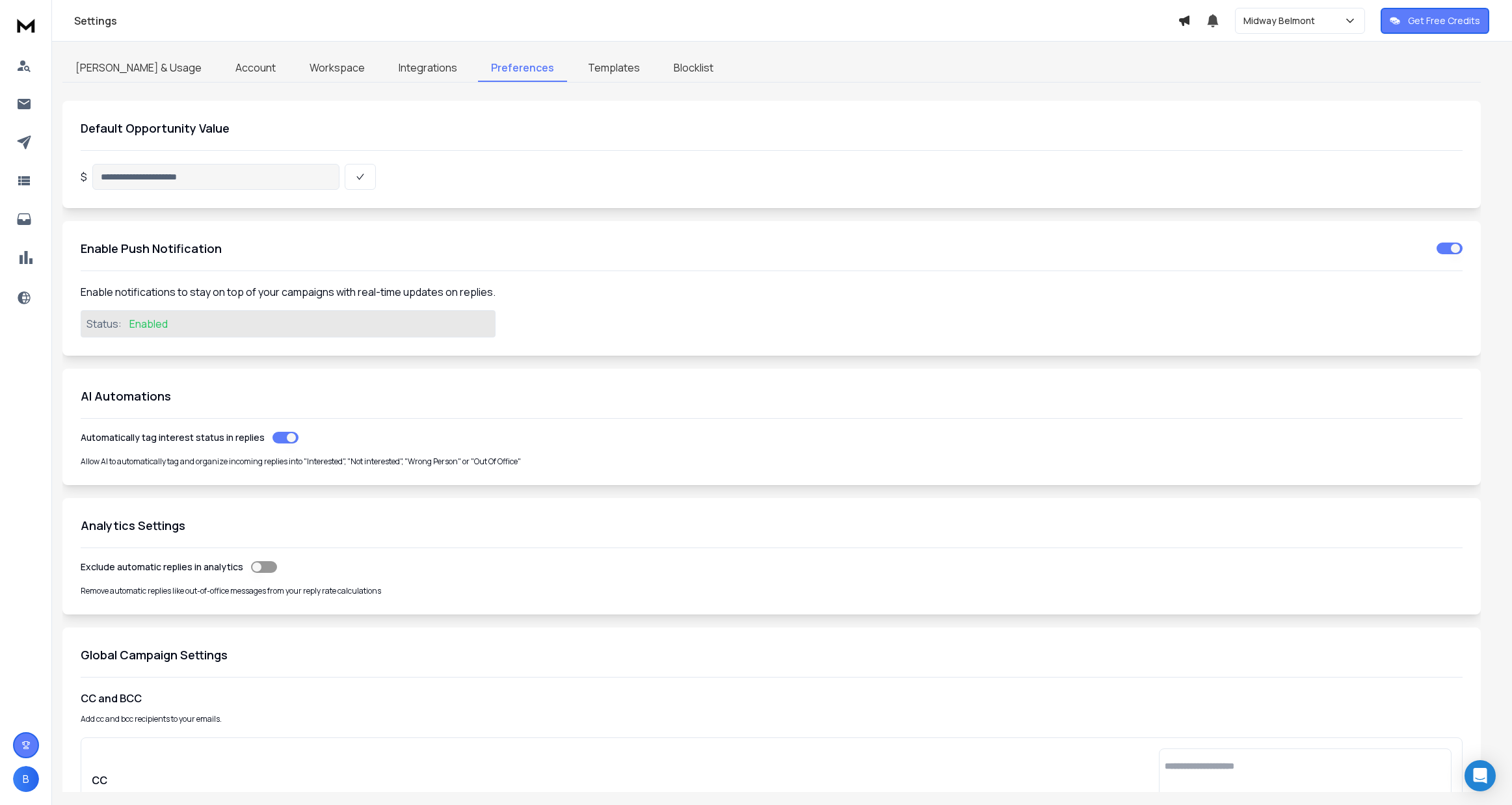
scroll to position [222, 0]
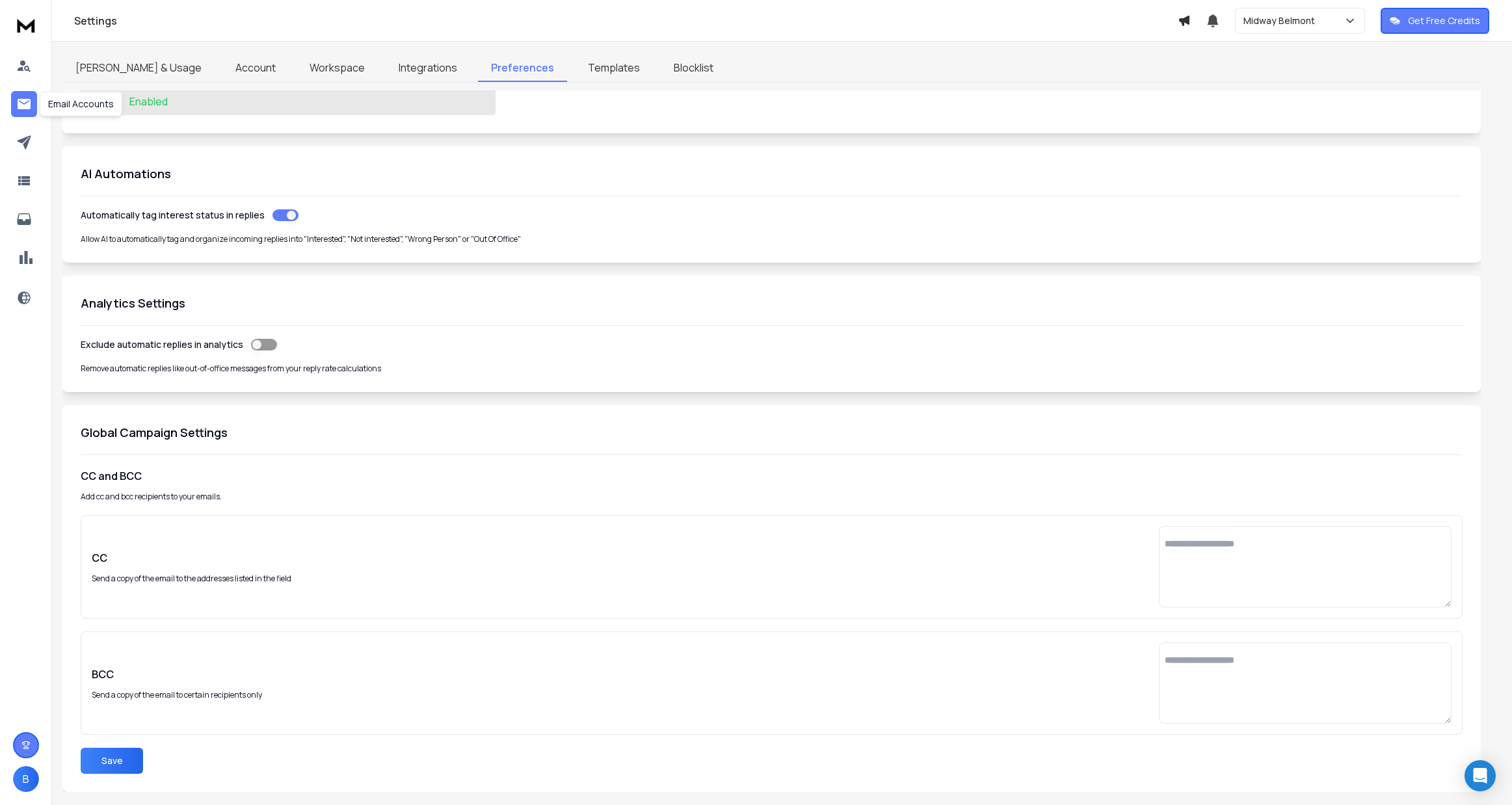
click at [22, 92] on link at bounding box center [24, 104] width 26 height 26
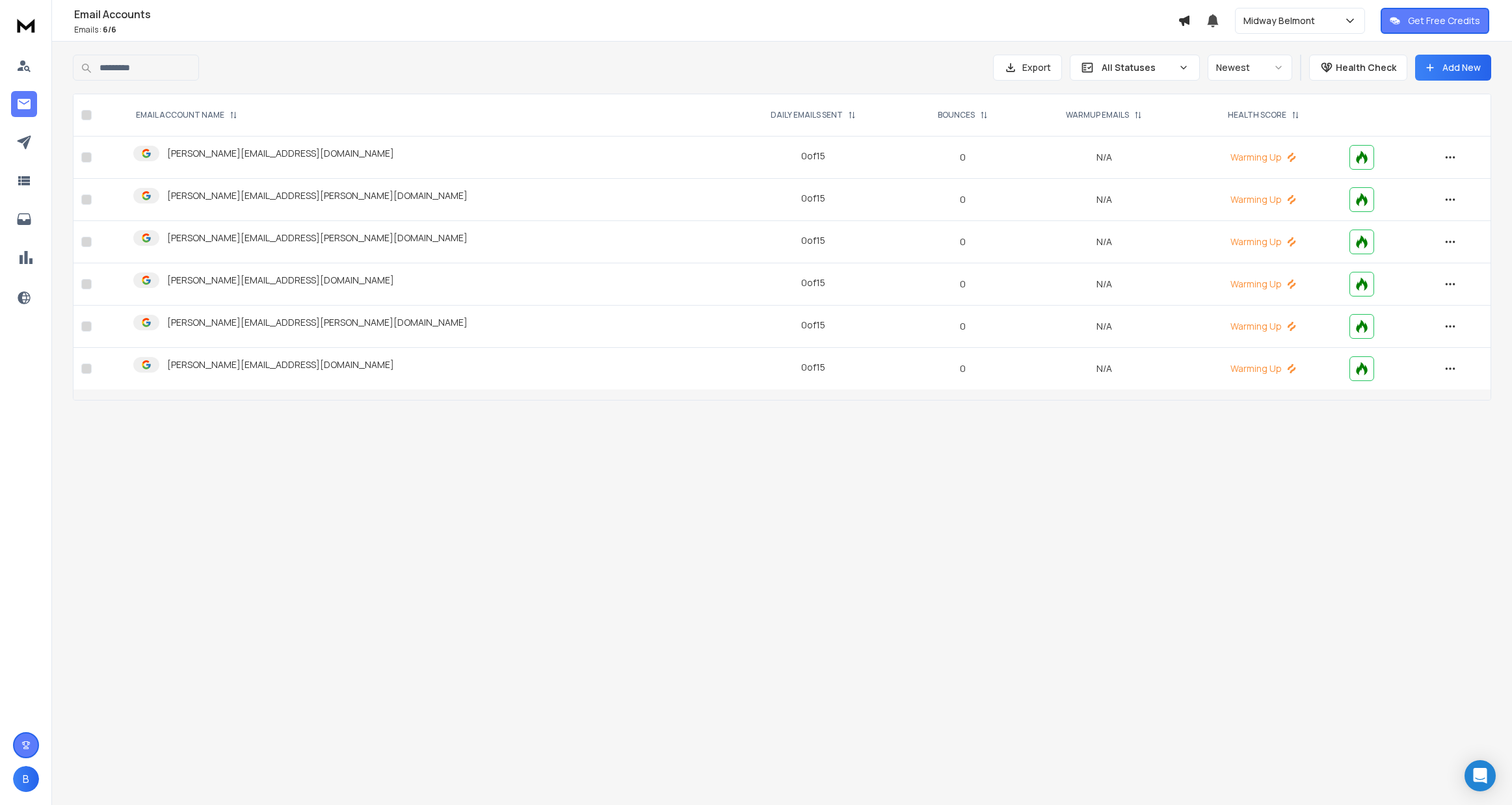
click at [510, 77] on div at bounding box center [529, 68] width 912 height 26
click at [278, 81] on div "Export All Statuses Newest Health Check Add New EMAIL ACCOUNT NAME DAILY EMAILS…" at bounding box center [783, 228] width 1419 height 345
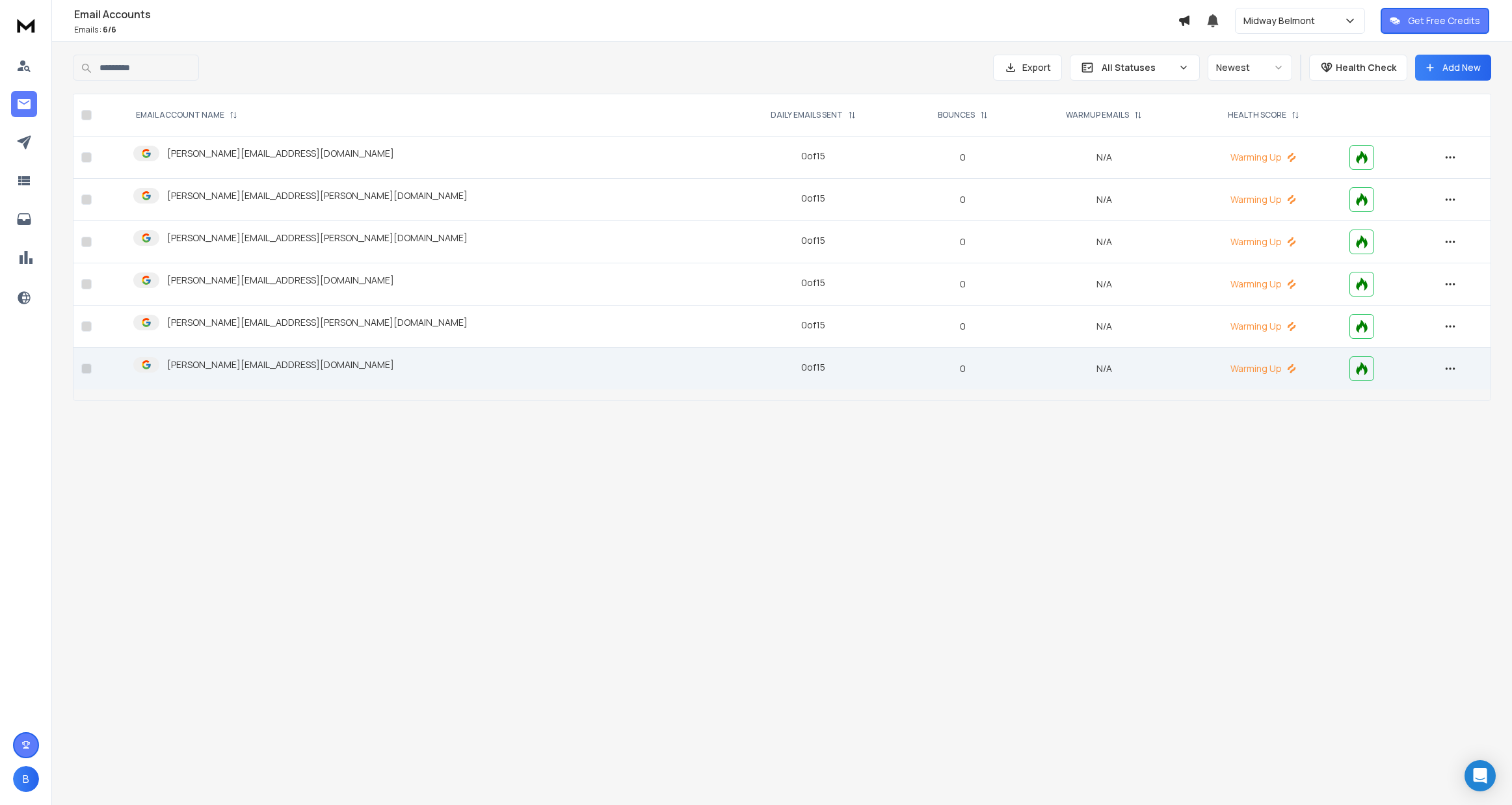
click at [1022, 372] on td "N/A" at bounding box center [1103, 369] width 164 height 42
click at [1021, 372] on body "Get only verified leads with our AI-powered Lead Finder, starting at $22/mo Try…" at bounding box center [756, 402] width 1512 height 805
click at [1022, 372] on td "N/A" at bounding box center [1103, 369] width 164 height 42
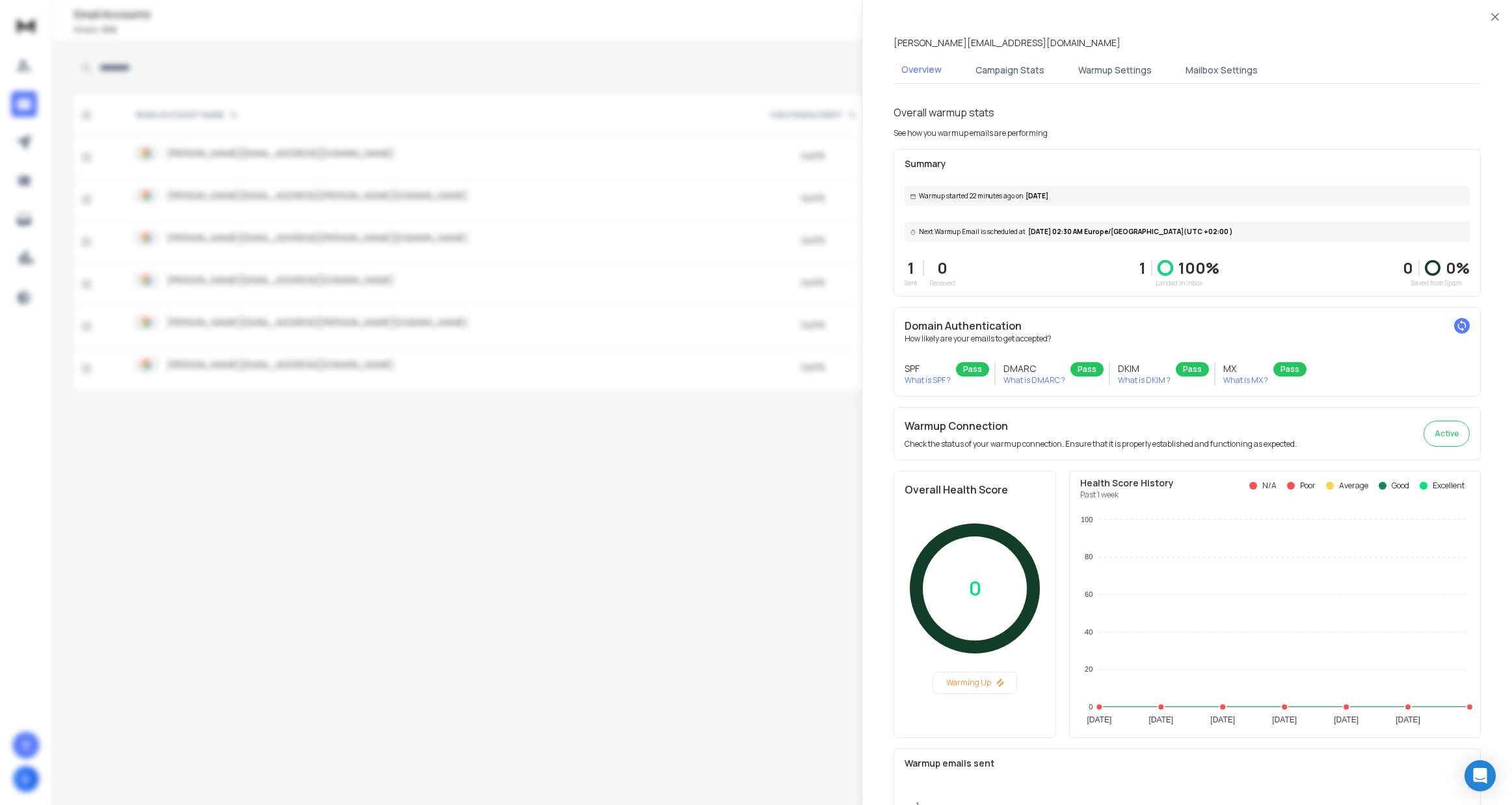
click at [719, 563] on div at bounding box center [756, 402] width 1512 height 805
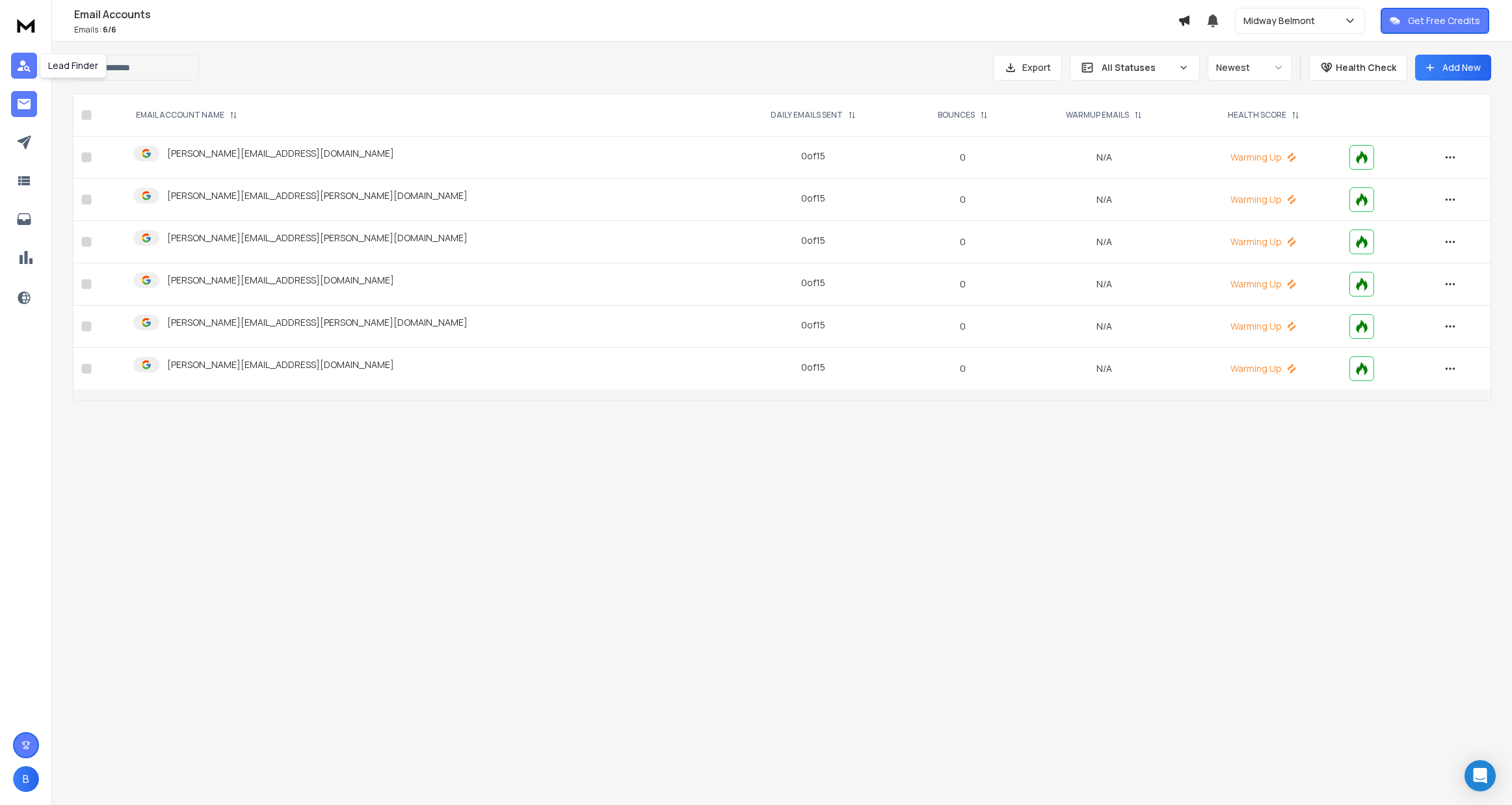
click at [31, 67] on link at bounding box center [24, 66] width 26 height 26
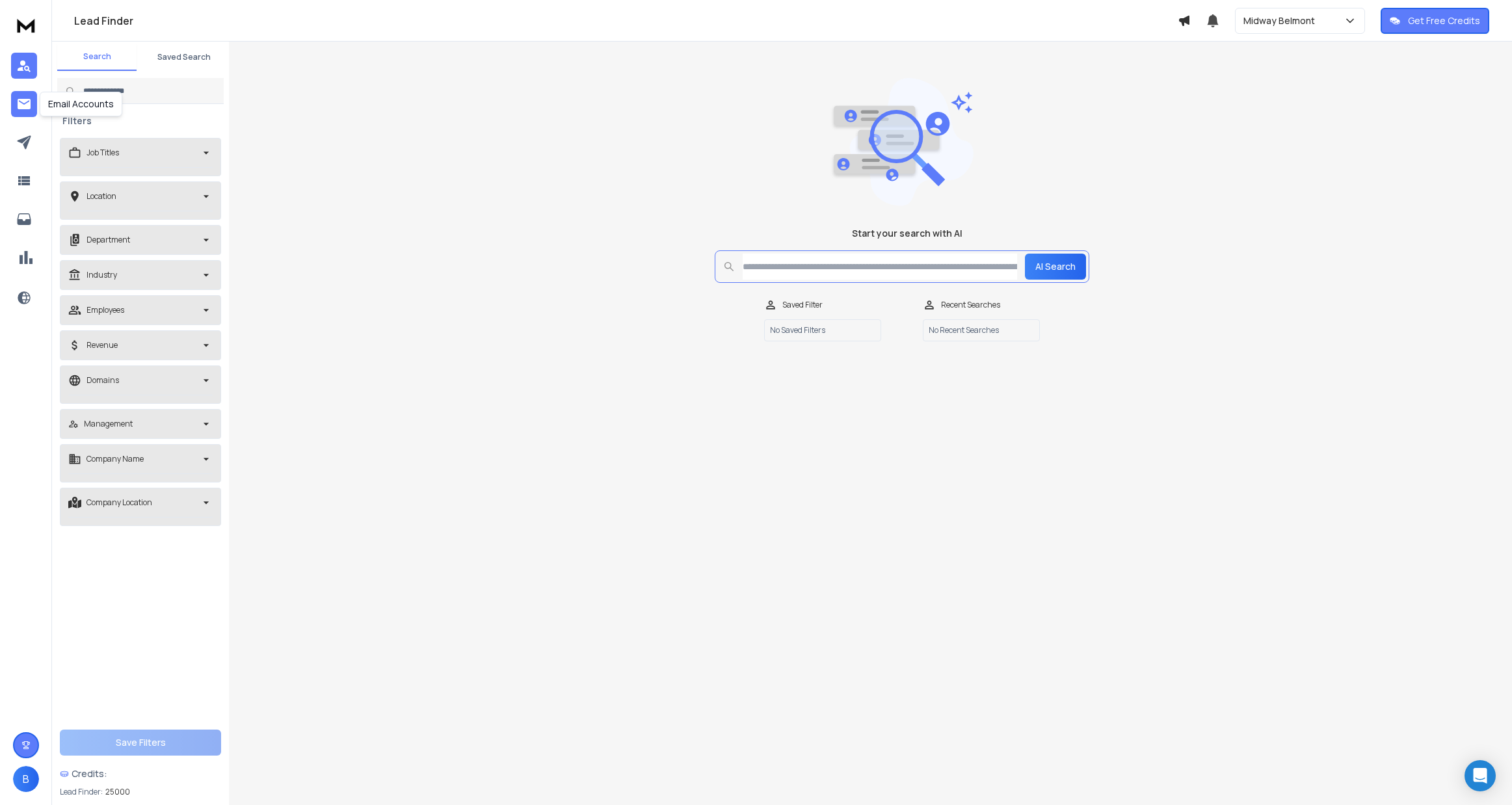
click at [23, 111] on link at bounding box center [24, 104] width 26 height 26
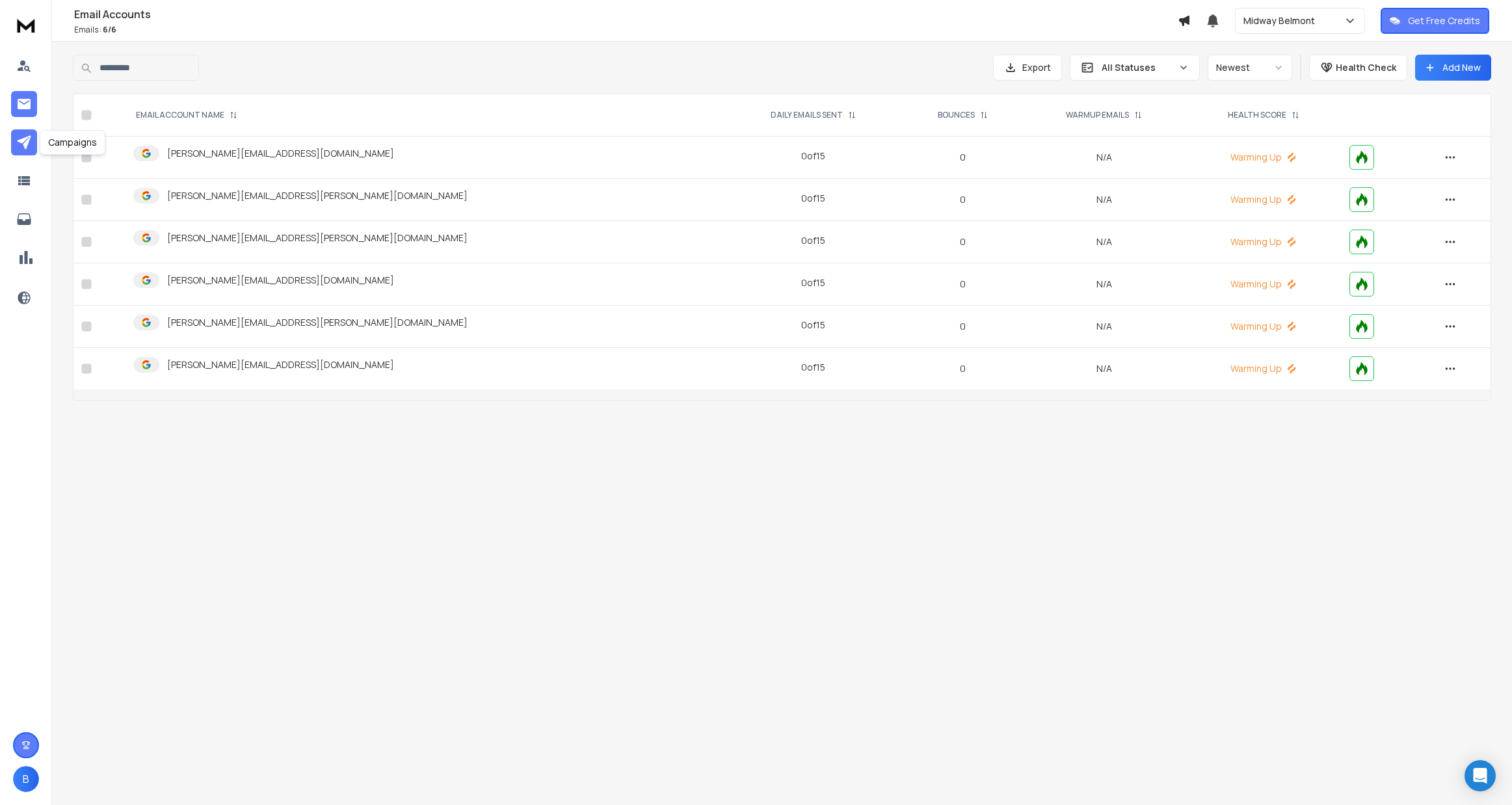
click at [28, 137] on icon at bounding box center [23, 142] width 14 height 14
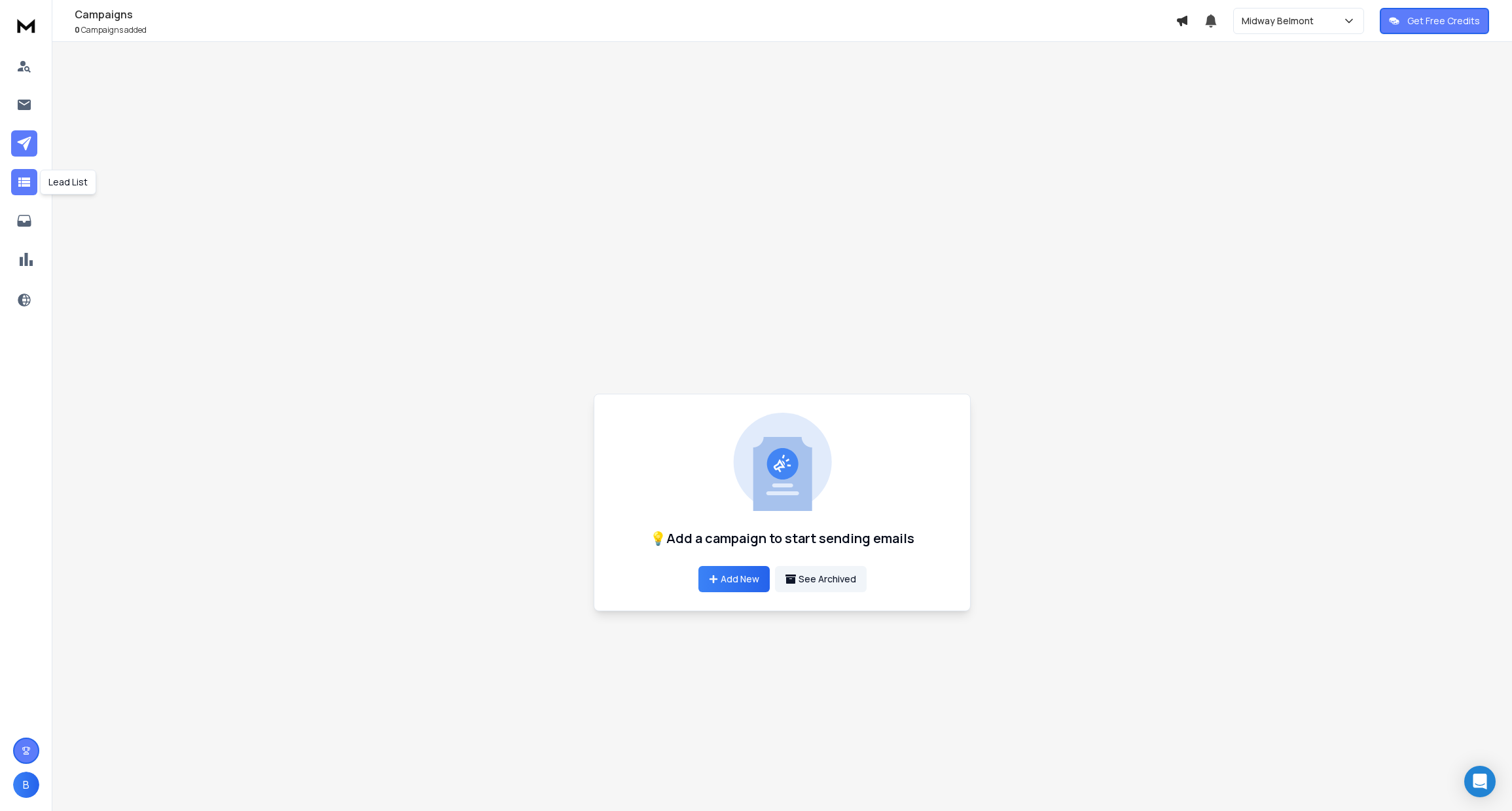
click at [21, 169] on link at bounding box center [24, 182] width 26 height 26
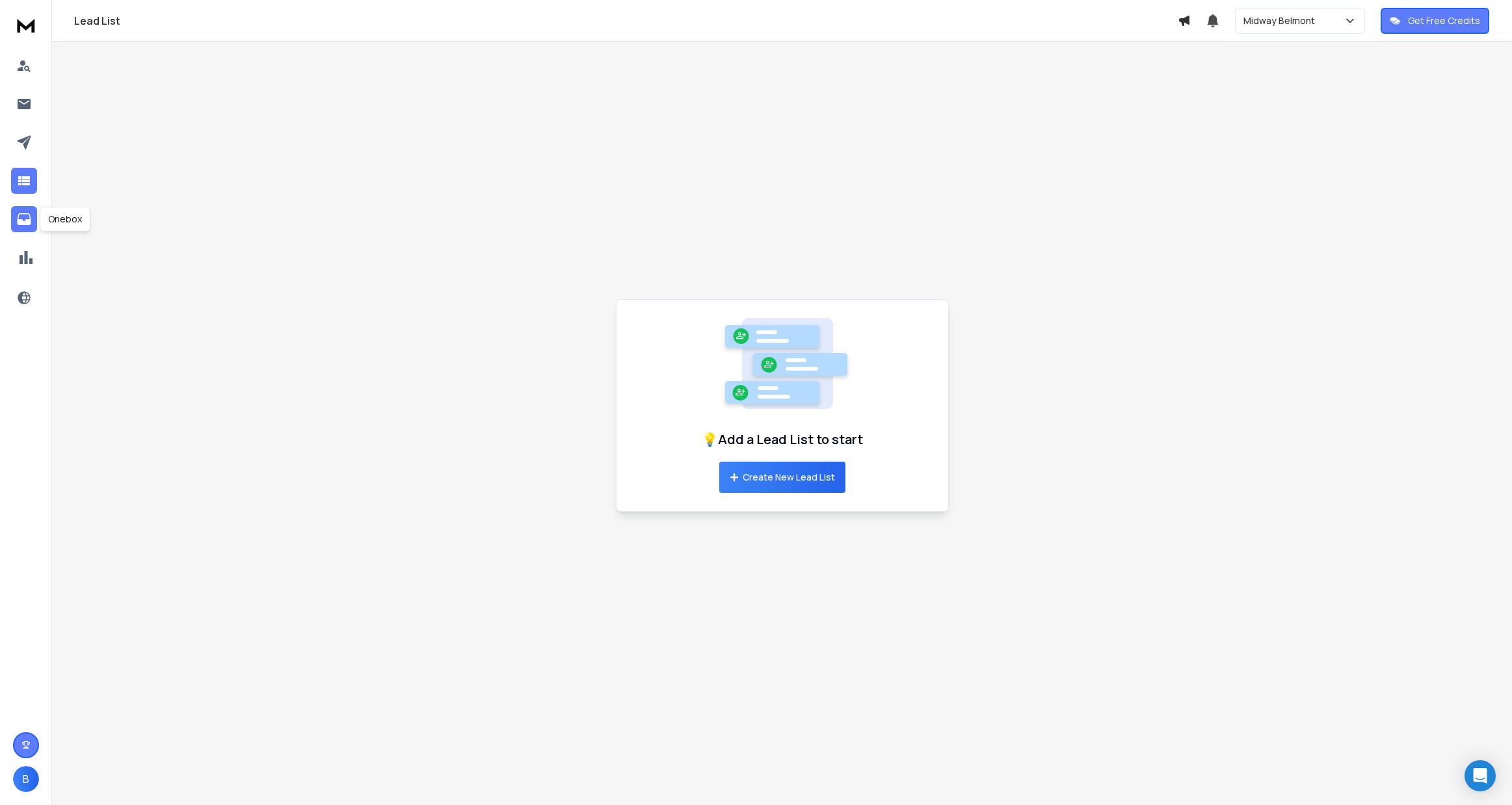
click at [21, 231] on link at bounding box center [24, 219] width 26 height 26
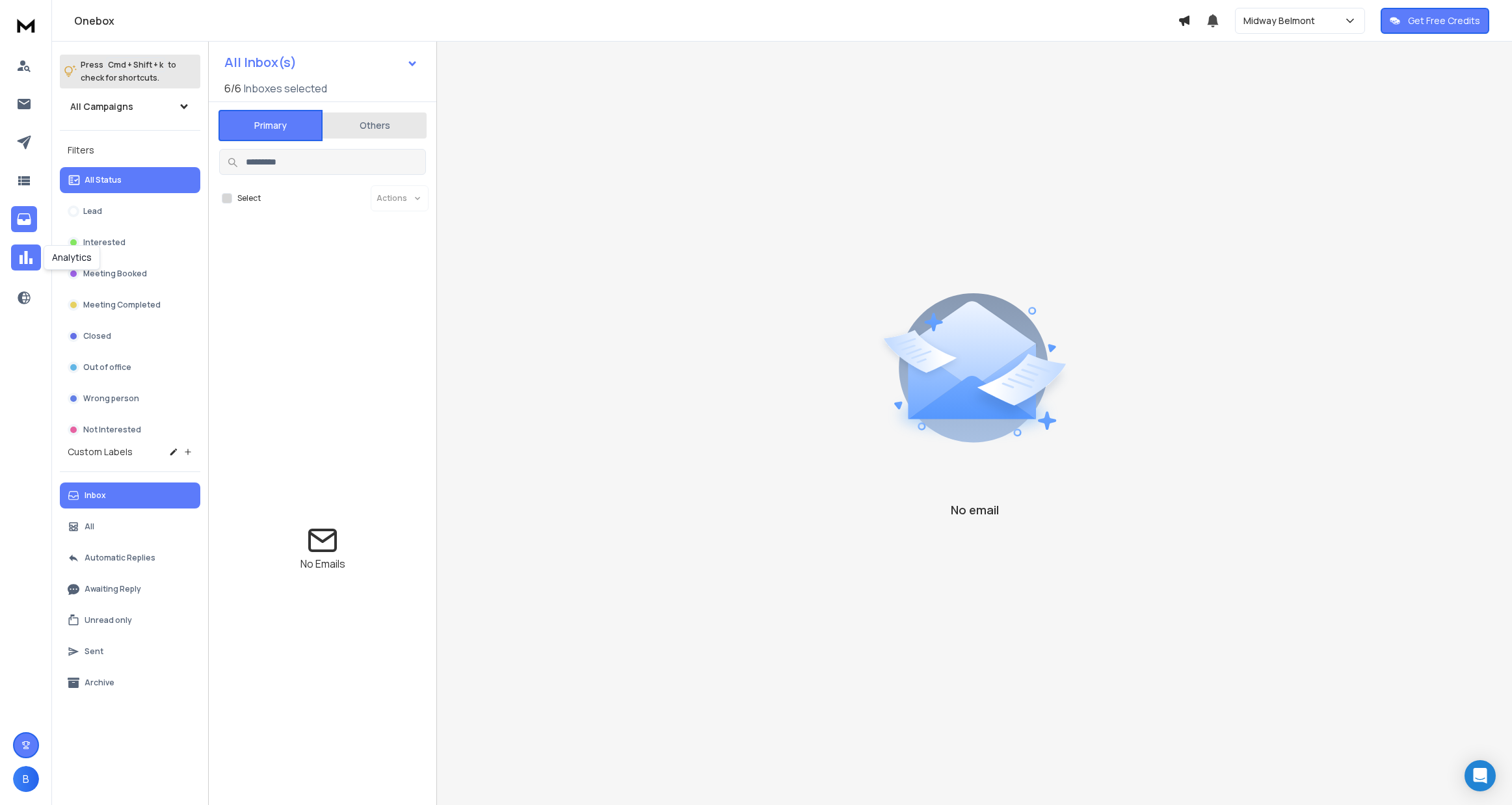
click at [23, 250] on icon at bounding box center [26, 257] width 19 height 19
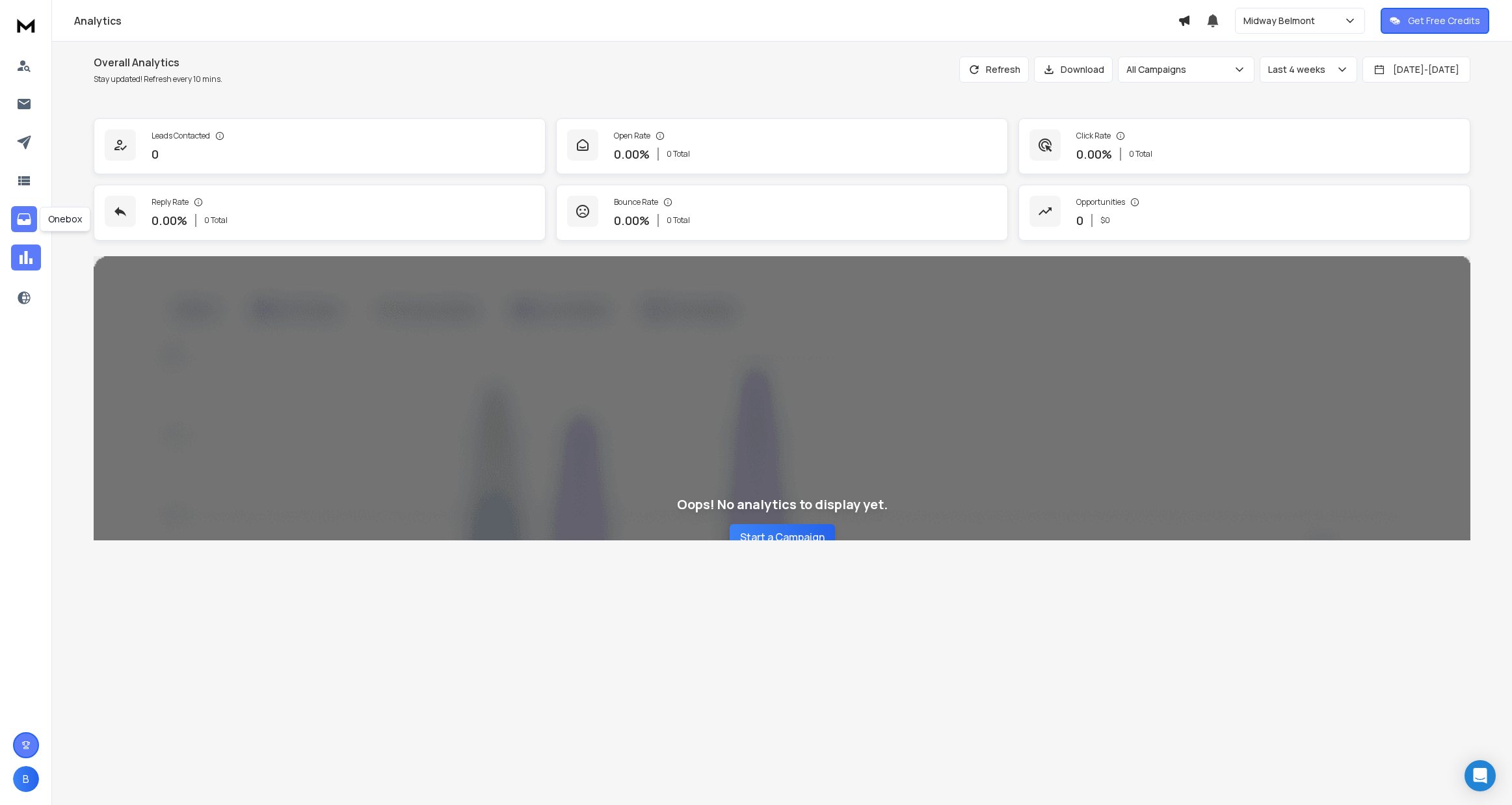
click at [26, 219] on icon at bounding box center [23, 218] width 14 height 12
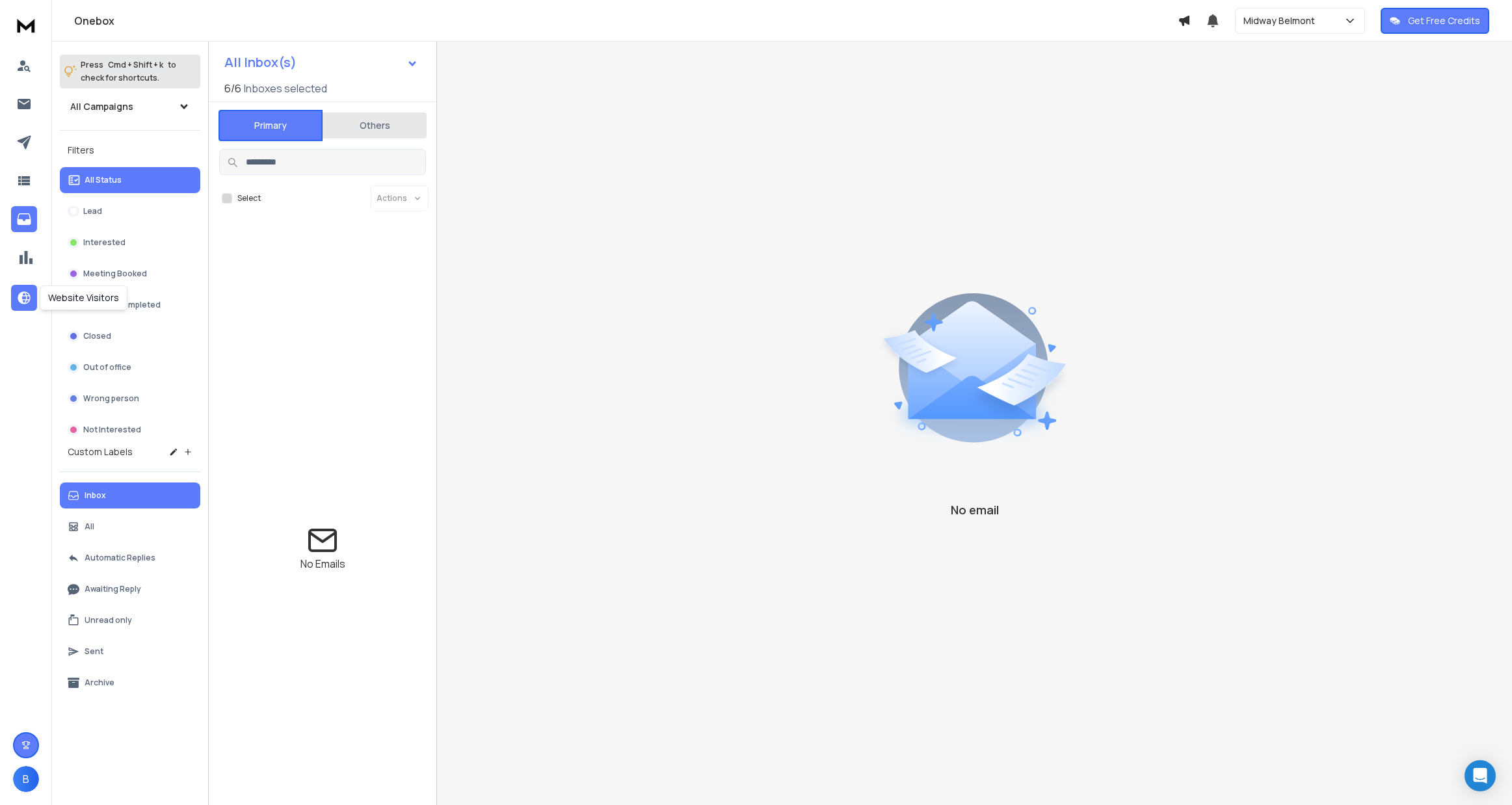
click at [26, 300] on icon at bounding box center [24, 298] width 13 height 13
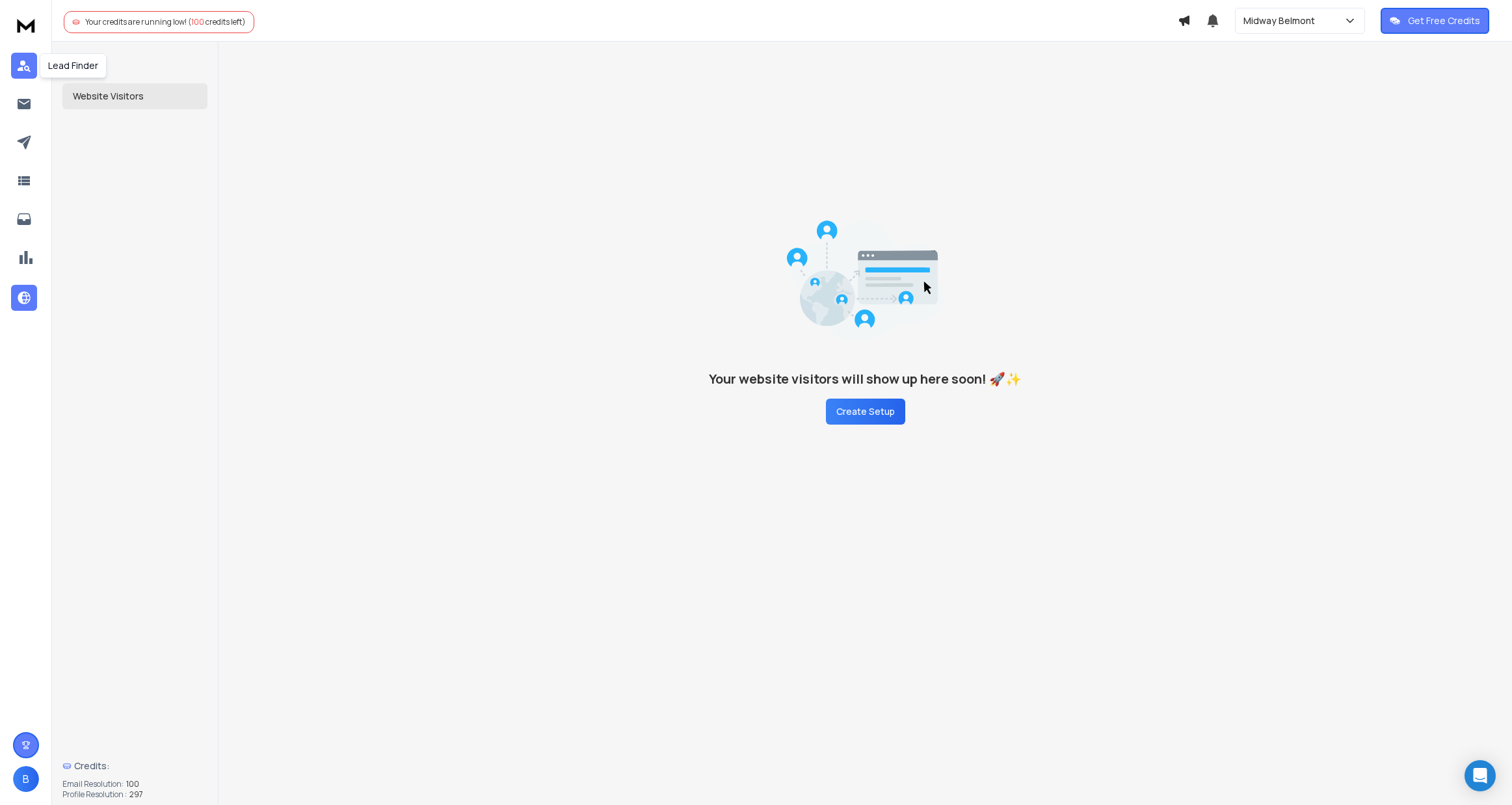
click at [24, 73] on link at bounding box center [24, 66] width 26 height 26
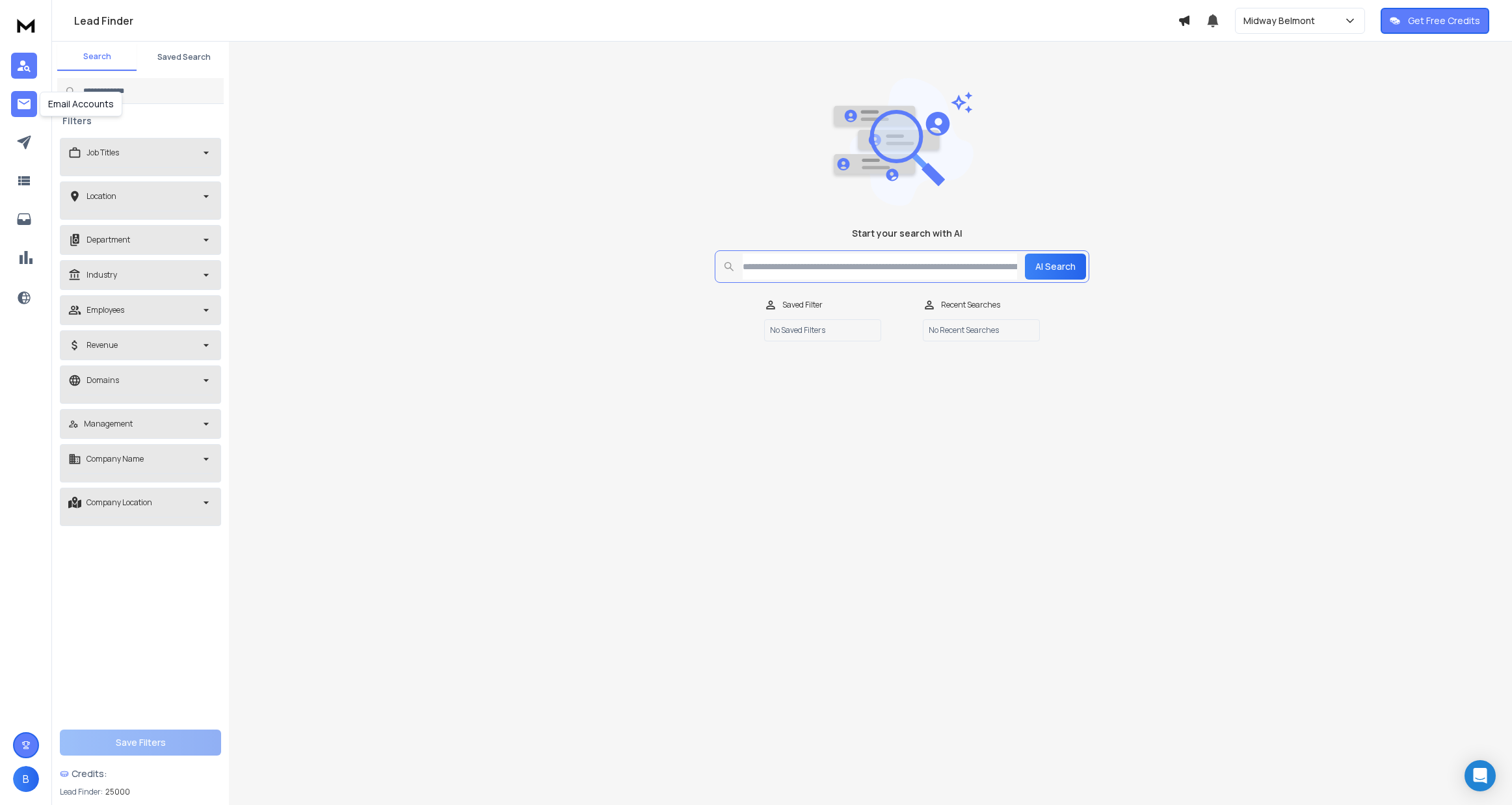
click at [26, 100] on icon at bounding box center [24, 103] width 13 height 10
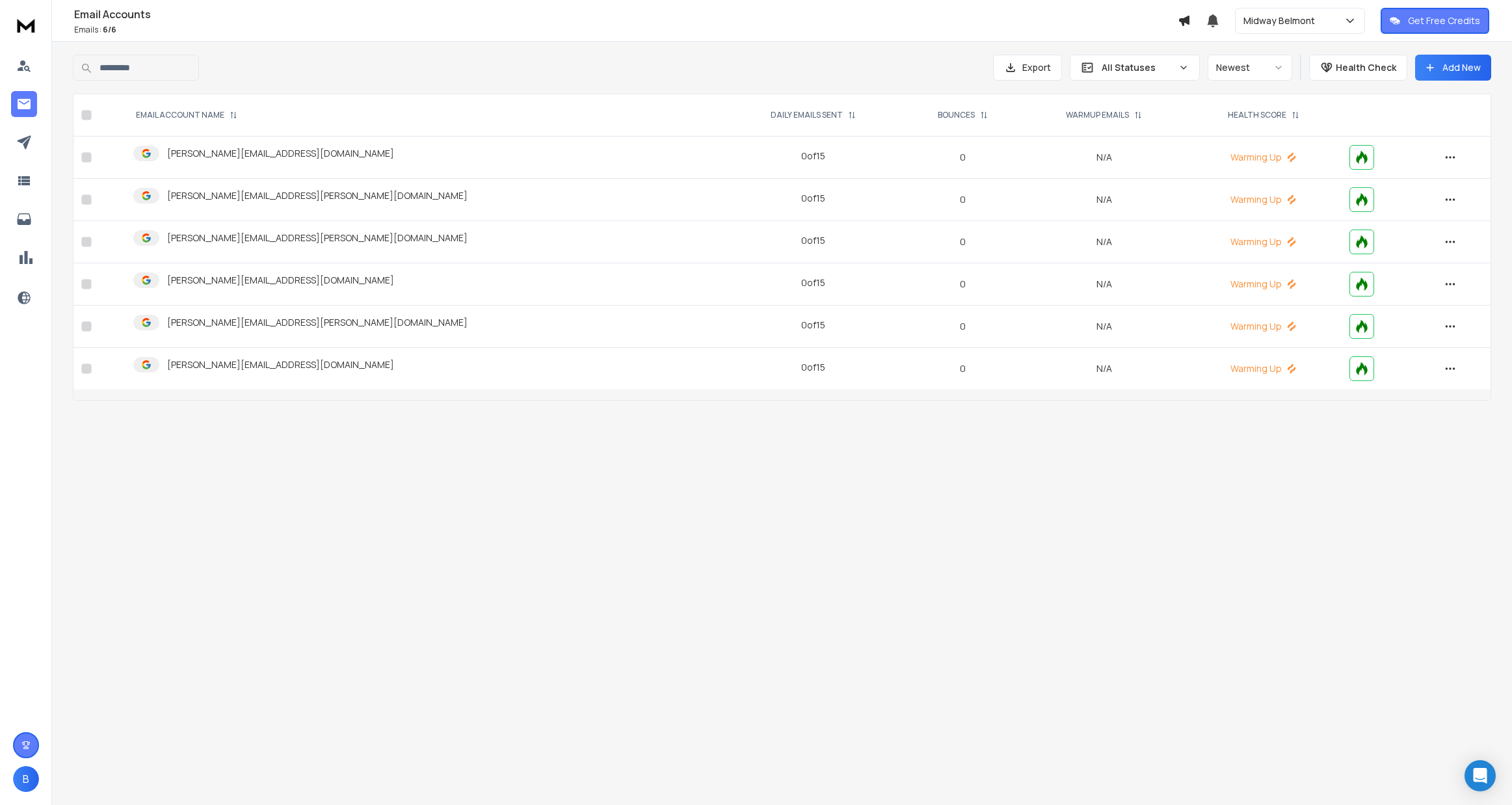
click at [519, 77] on div at bounding box center [529, 68] width 912 height 26
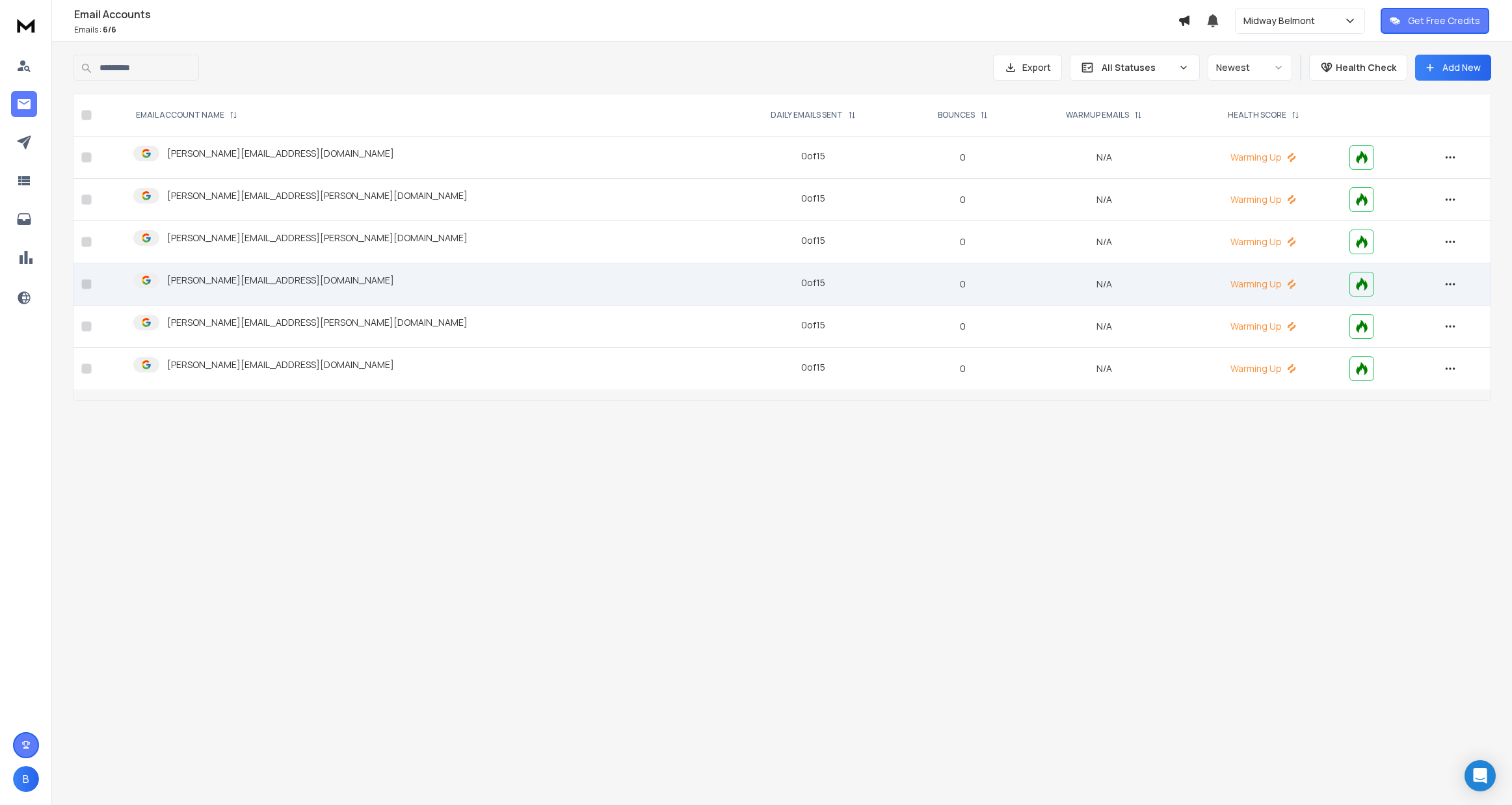
click at [724, 265] on td "0 of 15" at bounding box center [814, 280] width 179 height 34
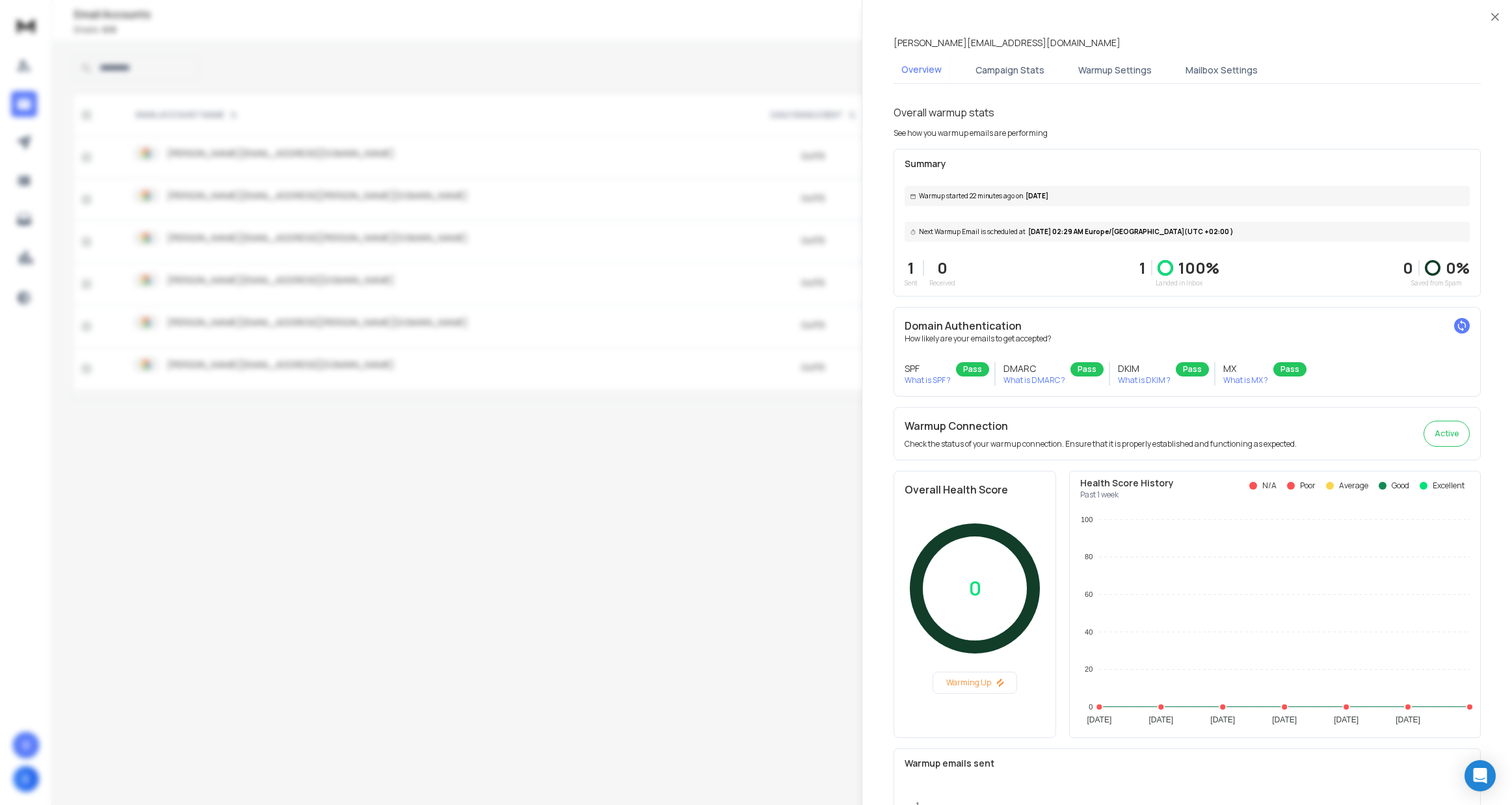
scroll to position [262, 0]
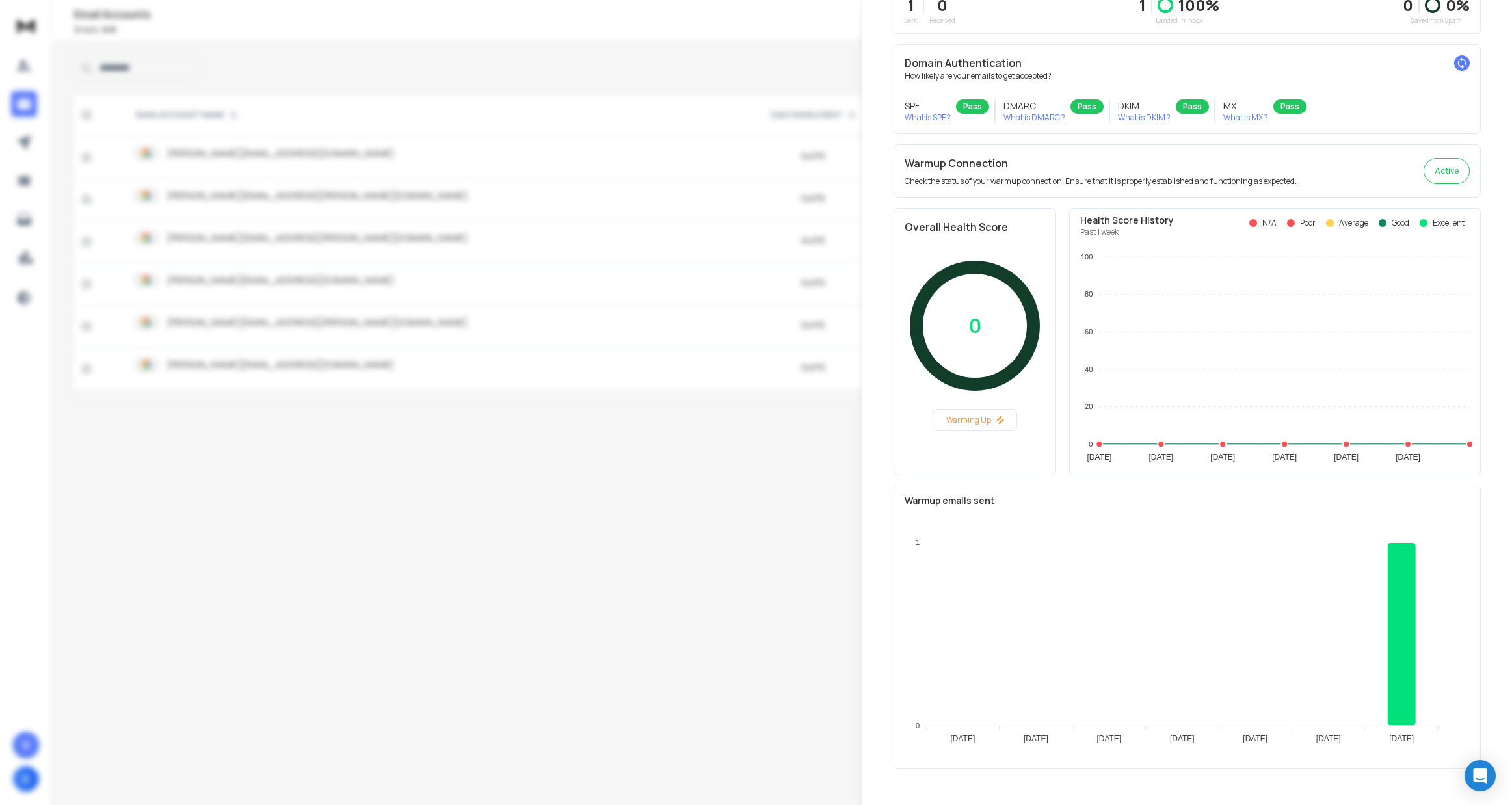
click at [560, 577] on div at bounding box center [756, 402] width 1512 height 805
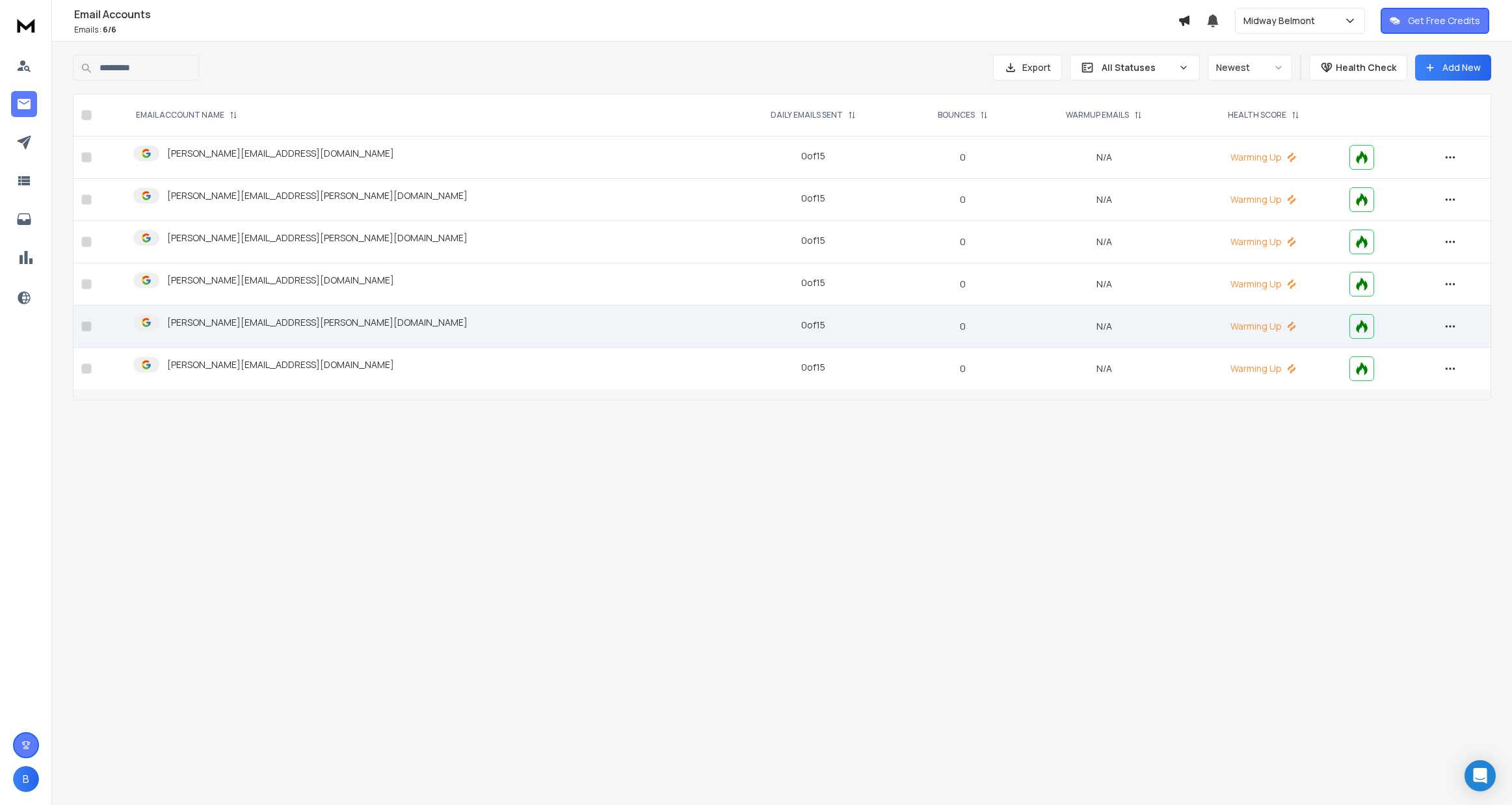
click at [724, 331] on td "0 of 15" at bounding box center [814, 322] width 179 height 34
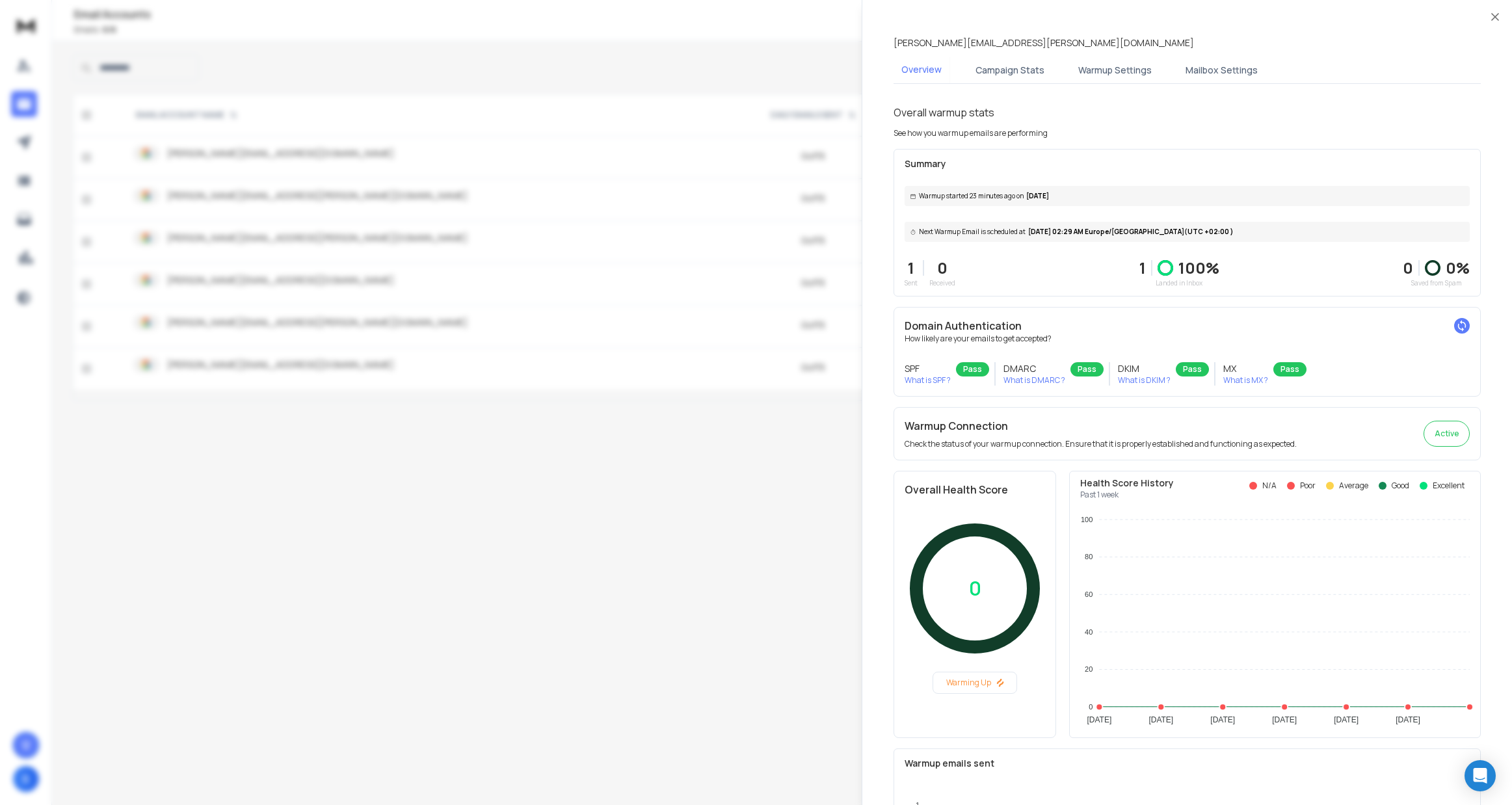
scroll to position [262, 0]
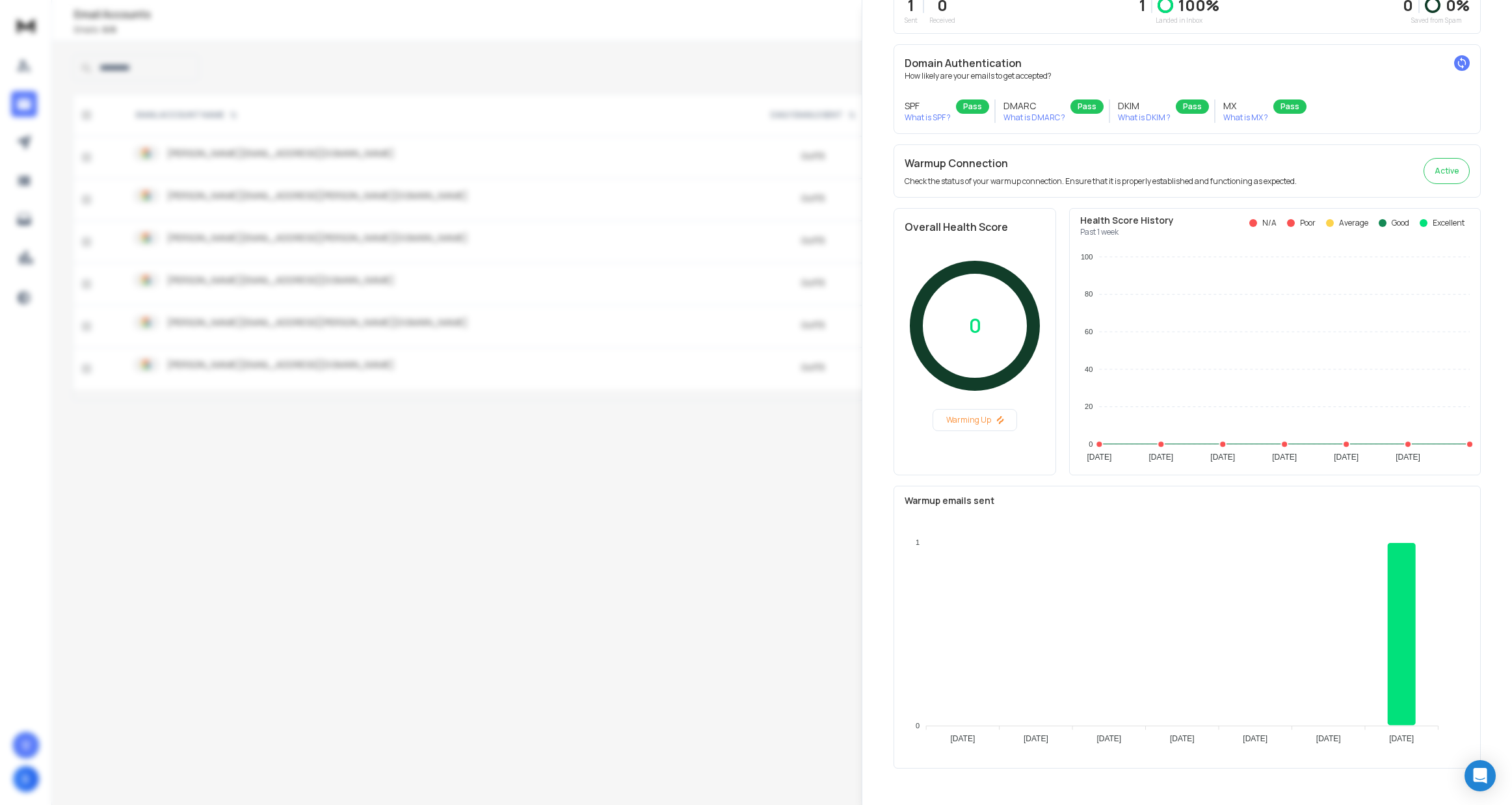
click at [745, 587] on div at bounding box center [756, 402] width 1512 height 805
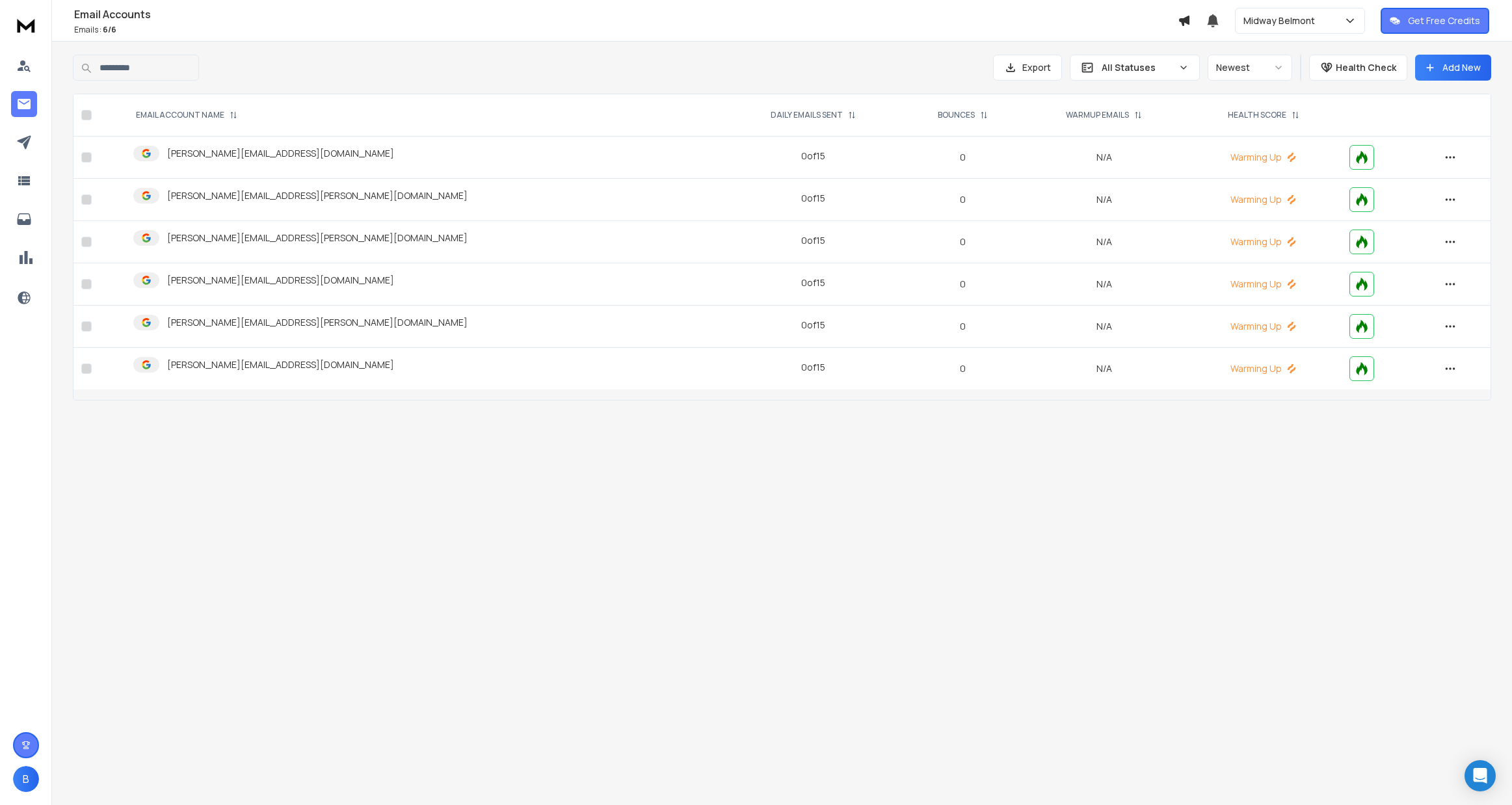
click at [741, 574] on div "Get only verified leads with our AI-powered Lead Finder, starting at $22/mo Try…" at bounding box center [756, 402] width 1512 height 805
